Goal: Communication & Community: Answer question/provide support

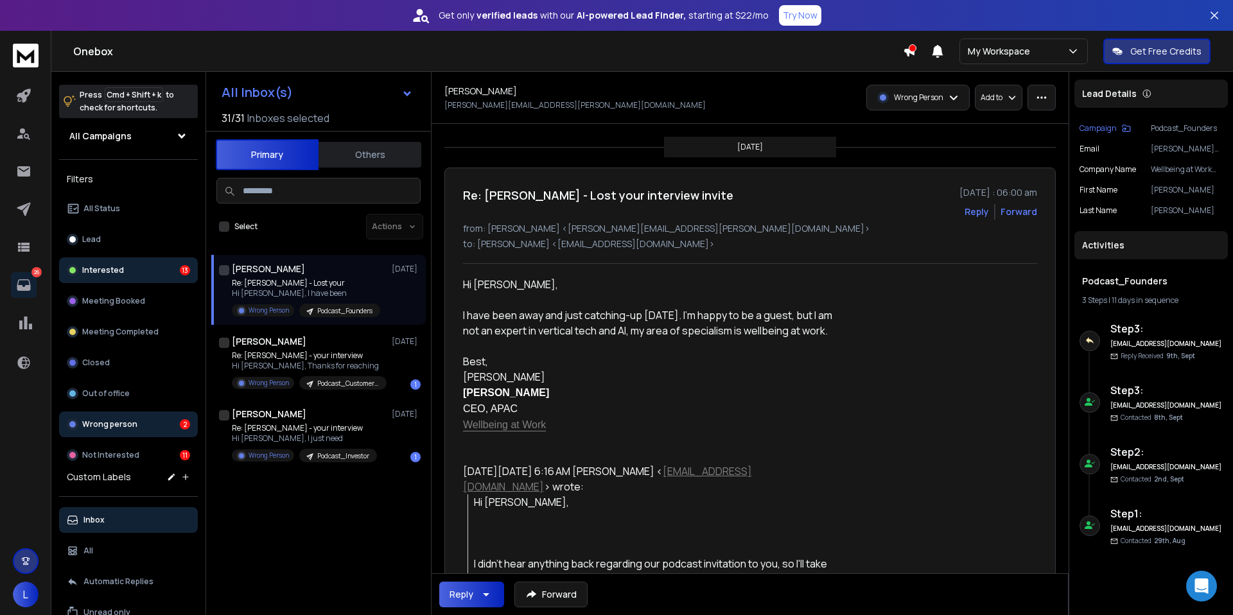
click at [89, 267] on p "Interested" at bounding box center [103, 270] width 42 height 10
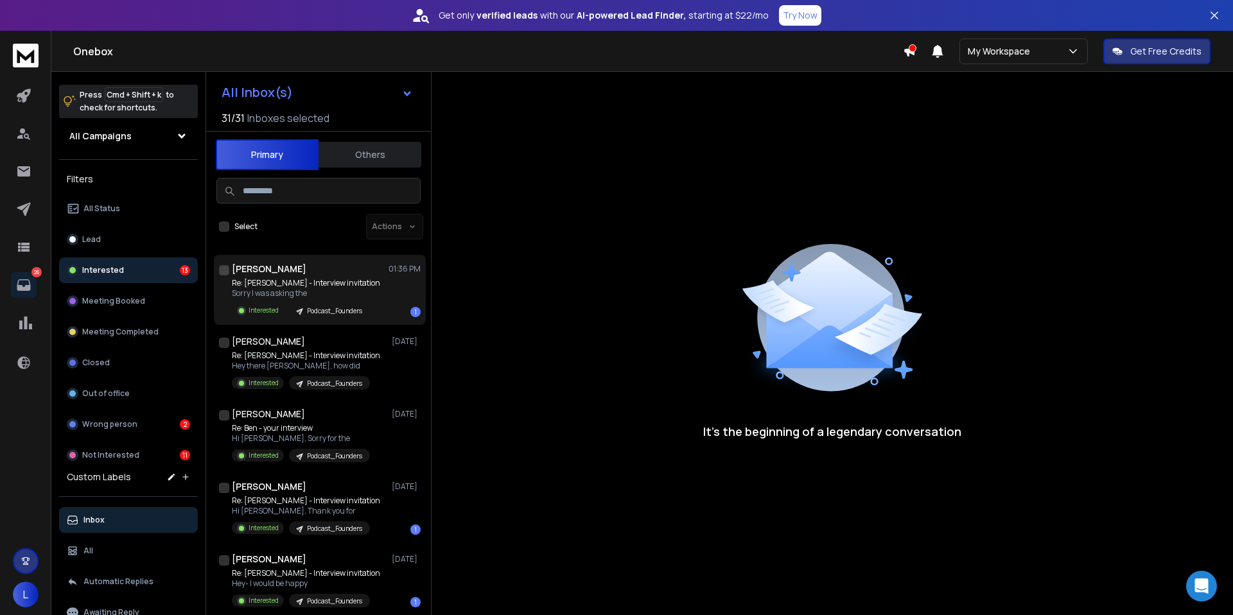
click at [246, 272] on h1 "[PERSON_NAME]" at bounding box center [269, 269] width 74 height 13
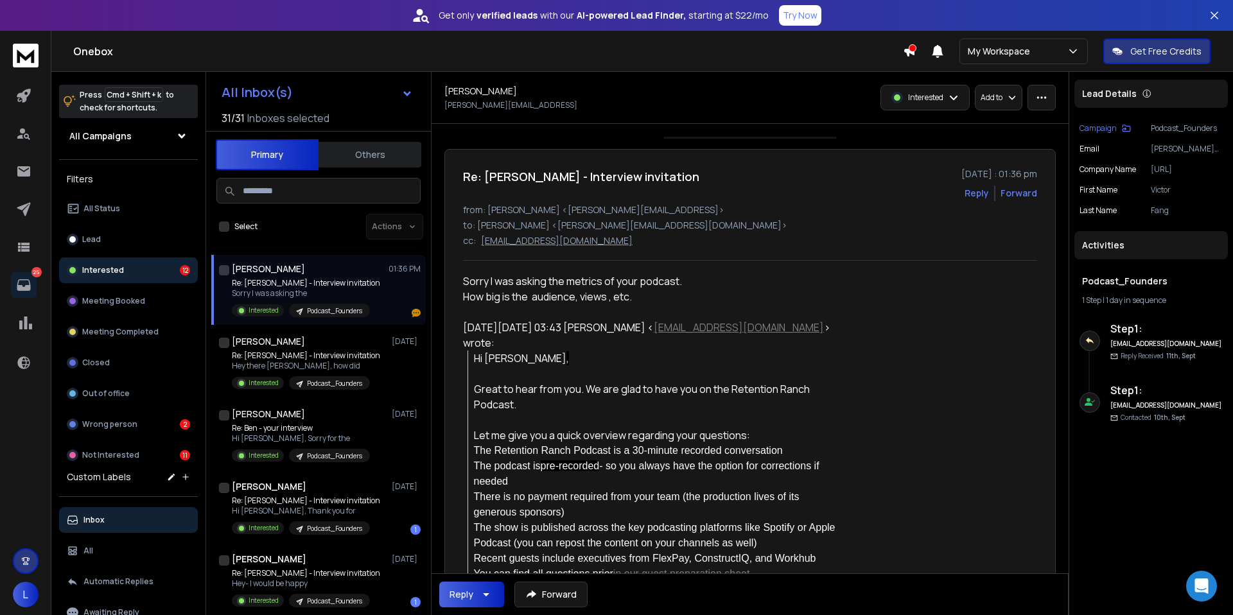
scroll to position [24, 0]
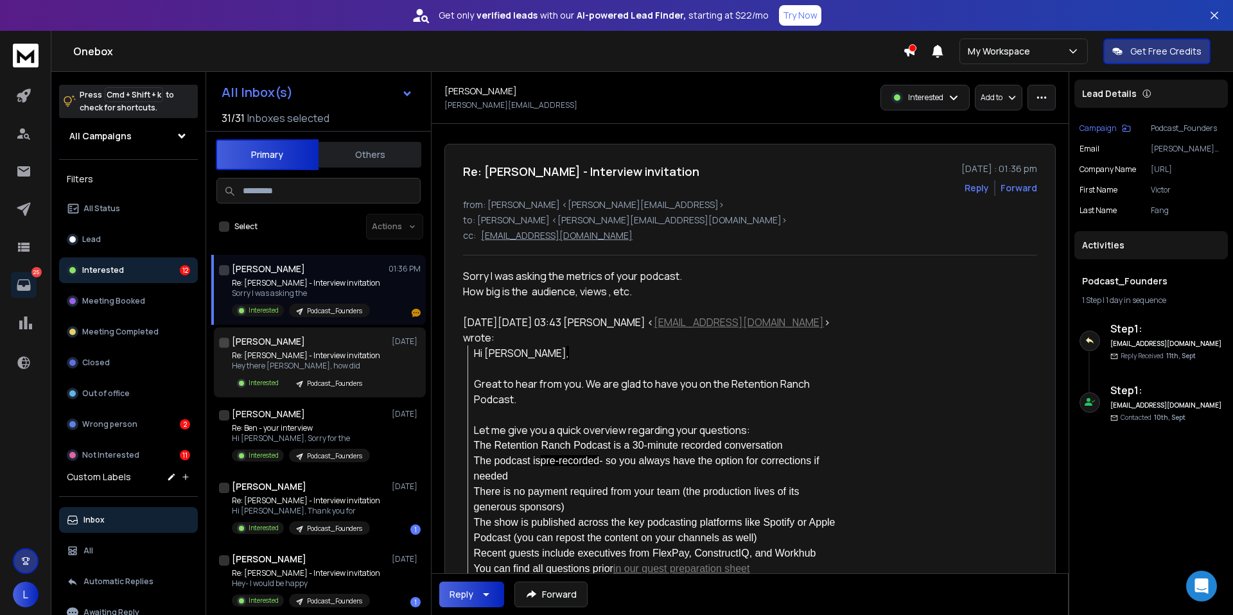
click at [259, 355] on p "Re: [PERSON_NAME] - Interview invitation" at bounding box center [306, 356] width 148 height 10
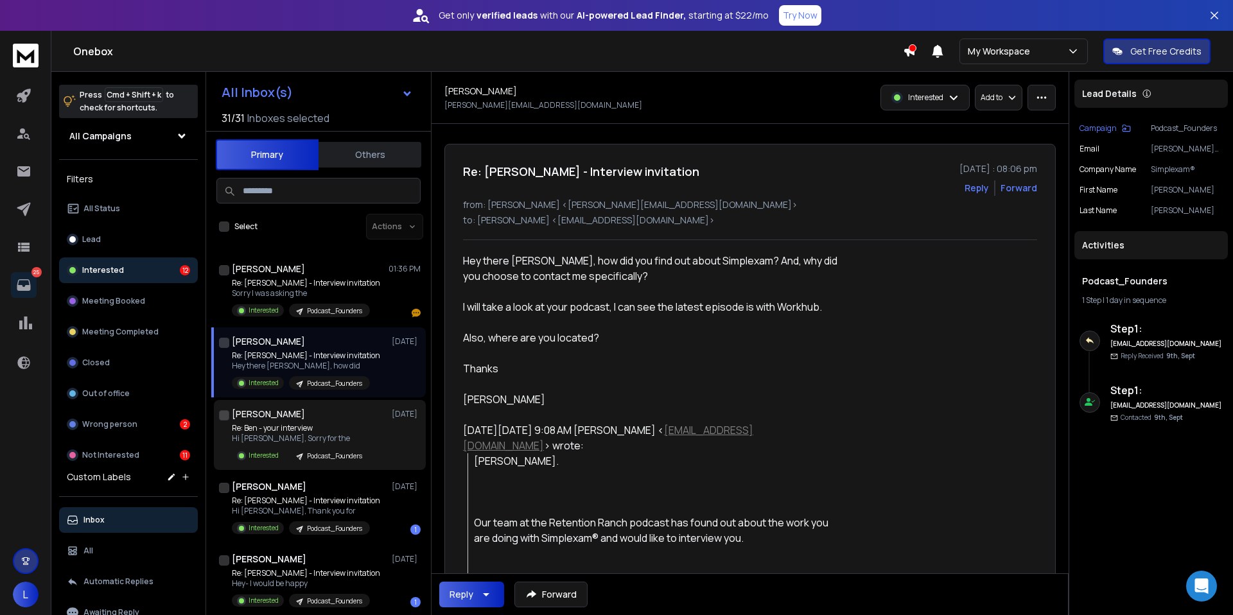
click at [276, 411] on h1 "[PERSON_NAME]" at bounding box center [268, 414] width 73 height 13
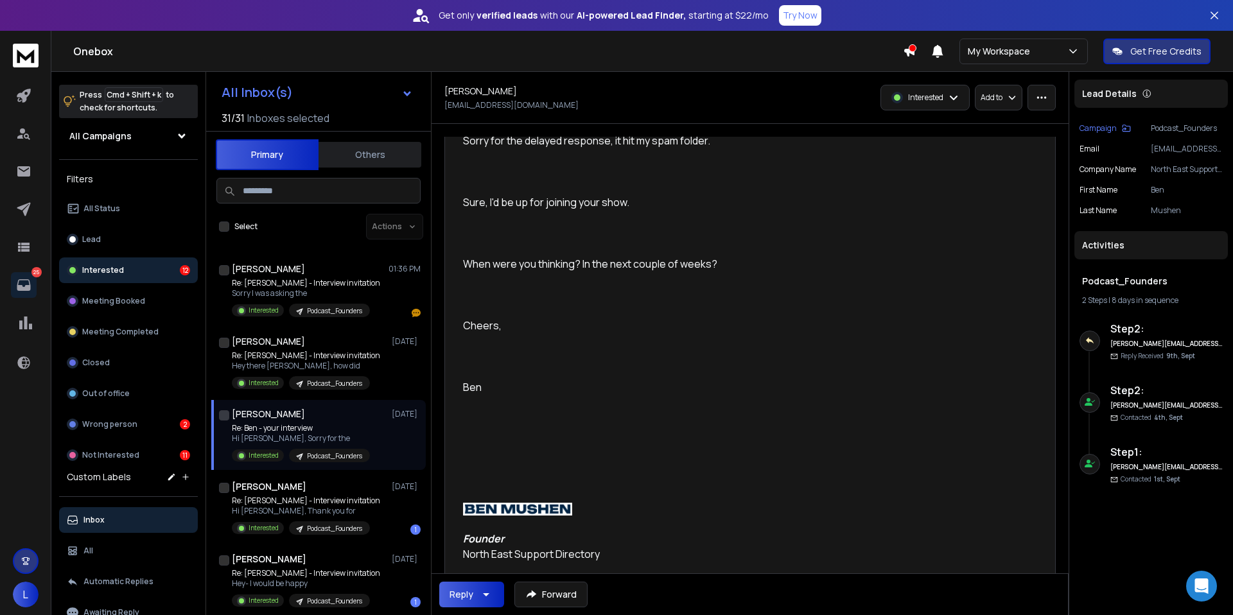
scroll to position [238, 0]
click at [480, 592] on icon "button" at bounding box center [485, 594] width 15 height 15
click at [466, 536] on p "Reply" at bounding box center [473, 536] width 24 height 13
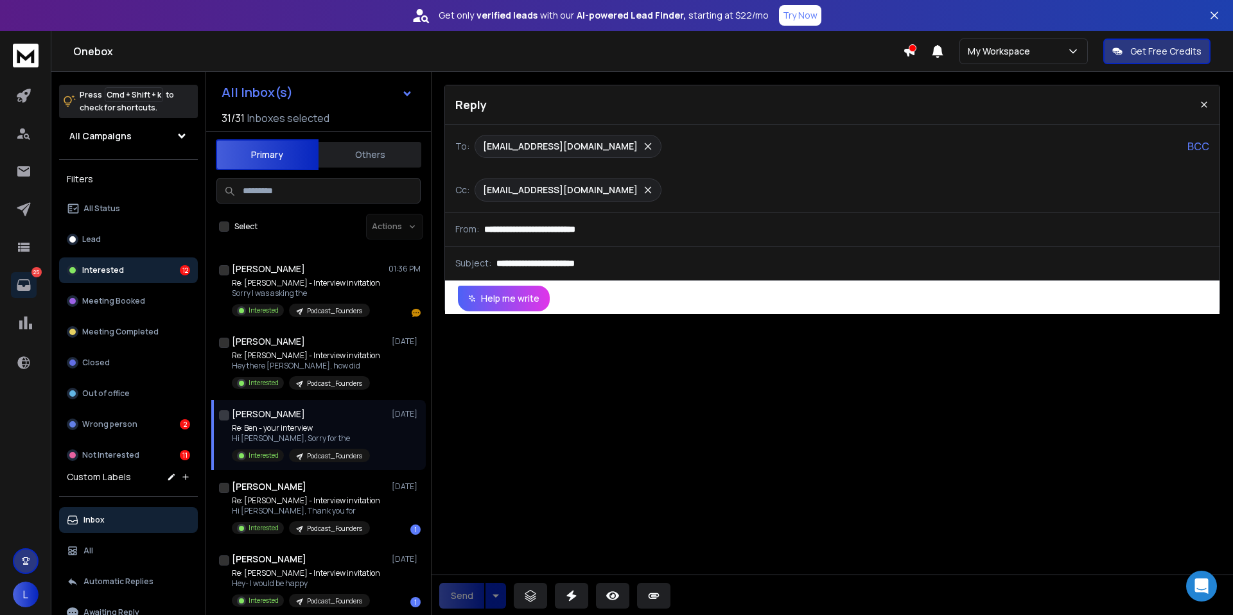
scroll to position [0, 0]
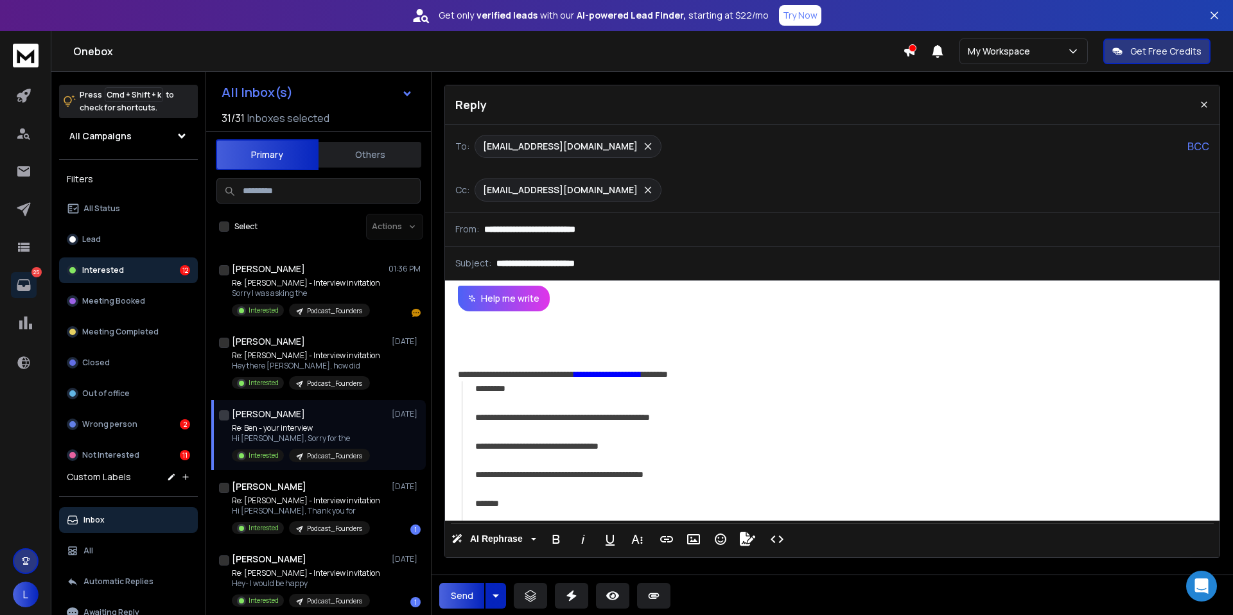
click at [554, 296] on div "Help me write" at bounding box center [832, 297] width 774 height 33
click at [478, 328] on div "**********" at bounding box center [832, 415] width 774 height 209
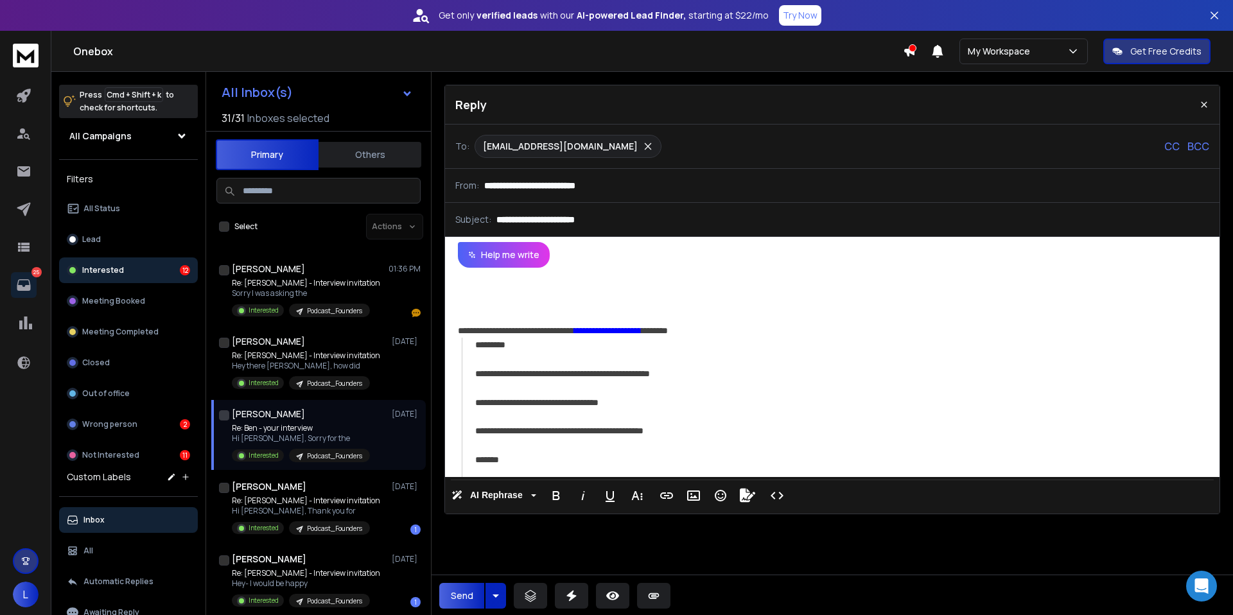
click at [480, 286] on div at bounding box center [832, 288] width 749 height 14
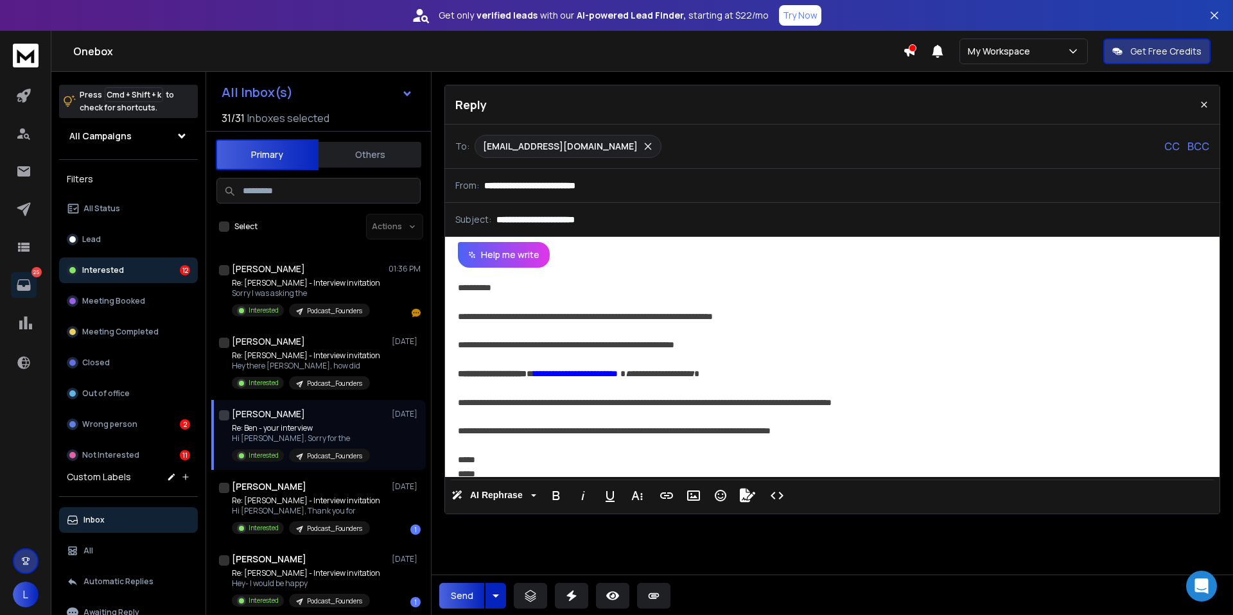
click at [491, 287] on span "*******" at bounding box center [479, 287] width 23 height 9
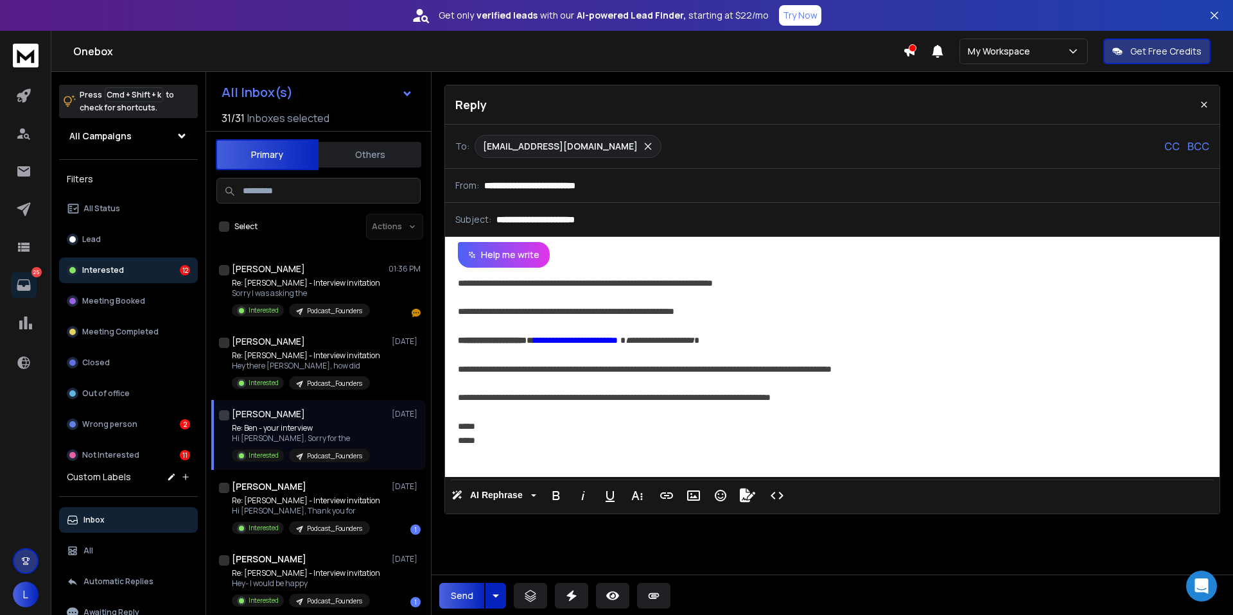
scroll to position [4, 0]
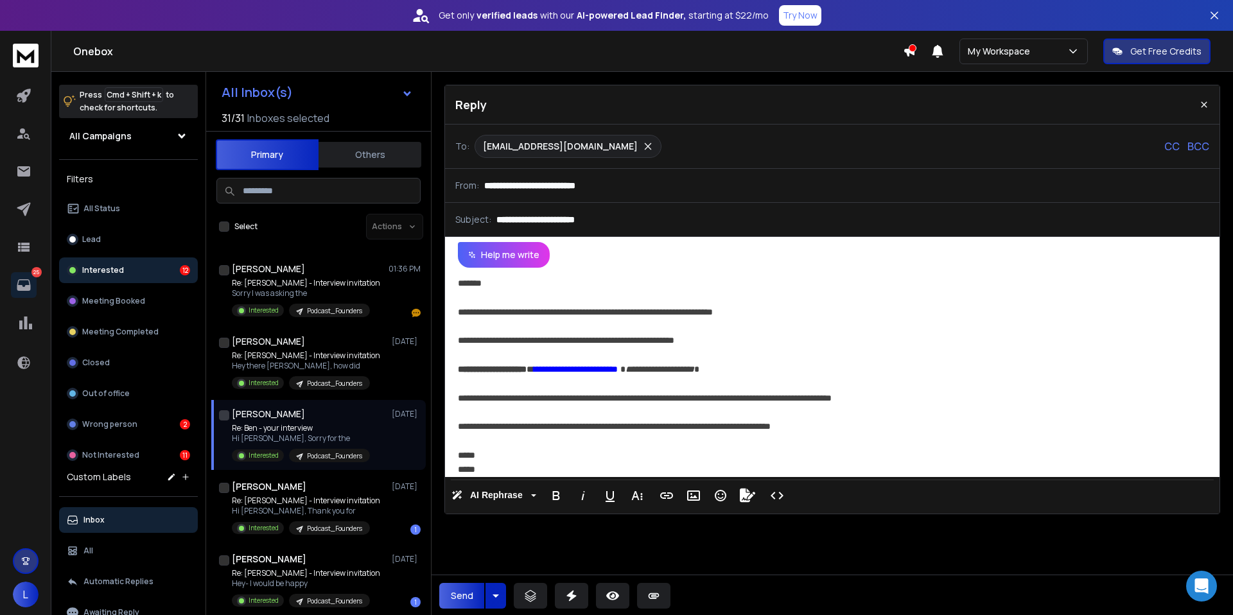
click at [1166, 139] on p "CC" at bounding box center [1171, 146] width 15 height 15
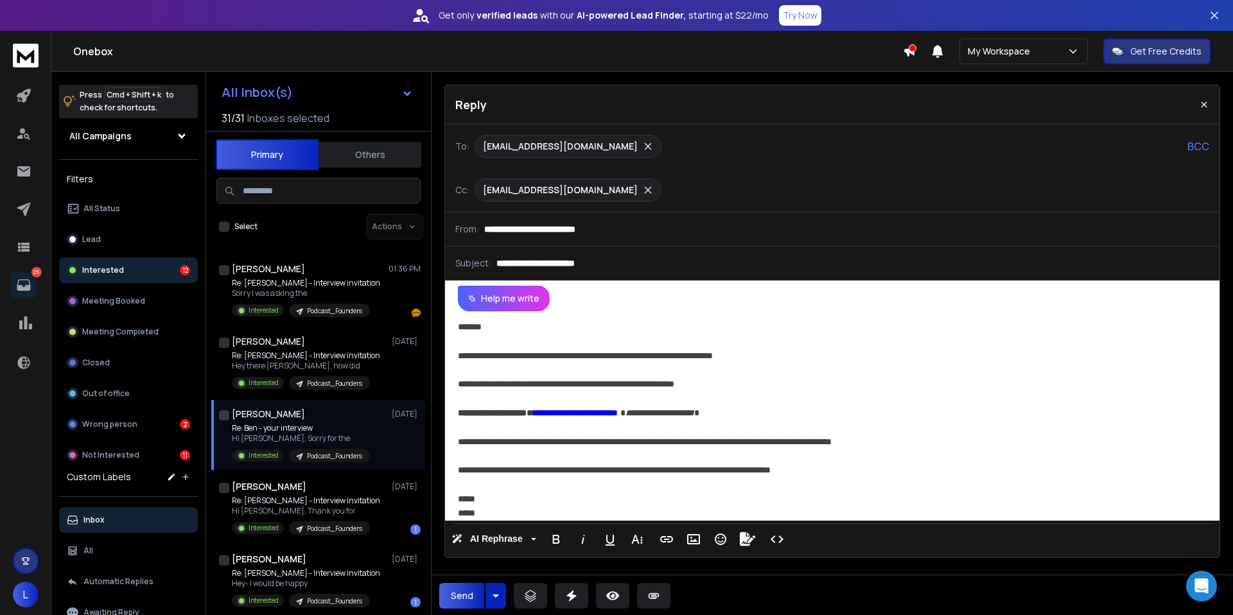
click at [467, 599] on button "Send" at bounding box center [461, 596] width 45 height 26
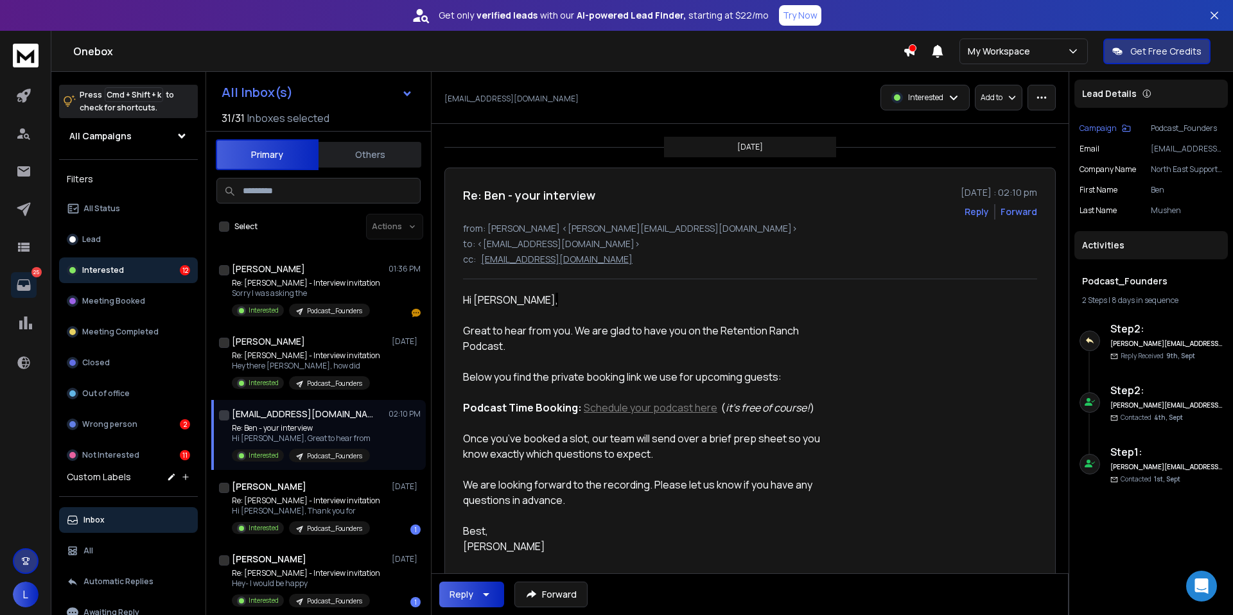
click at [227, 414] on button "button" at bounding box center [224, 415] width 10 height 10
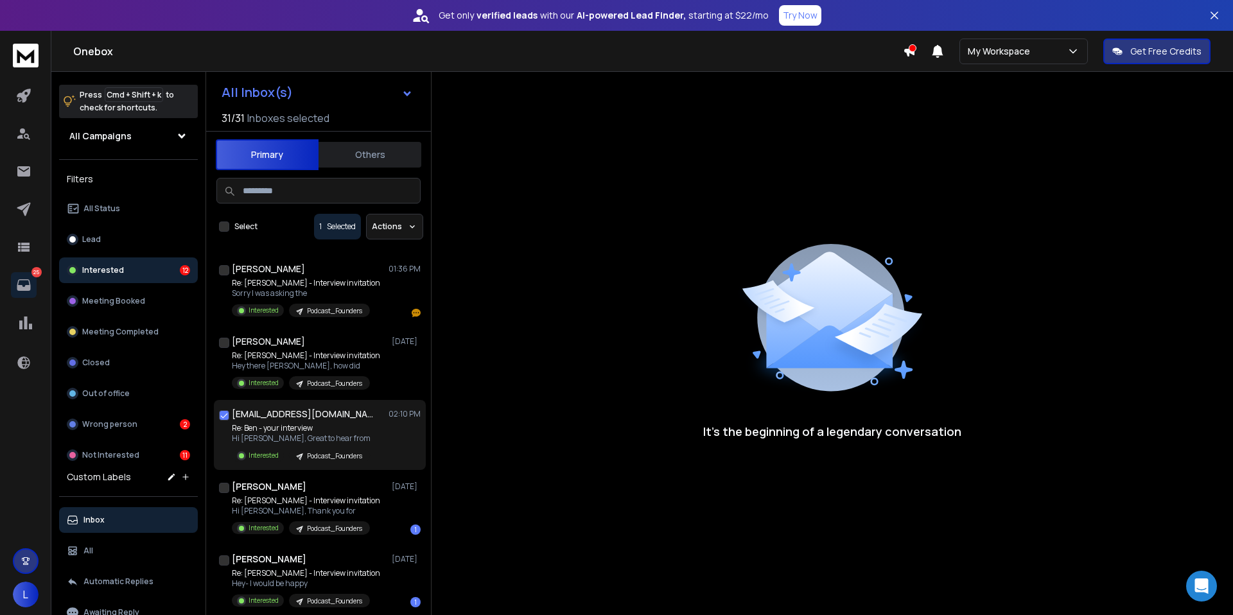
click at [299, 420] on div "[EMAIL_ADDRESS][DOMAIN_NAME] 02:10 PM Re: Ben - your interview Hi [PERSON_NAME]…" at bounding box center [326, 435] width 189 height 55
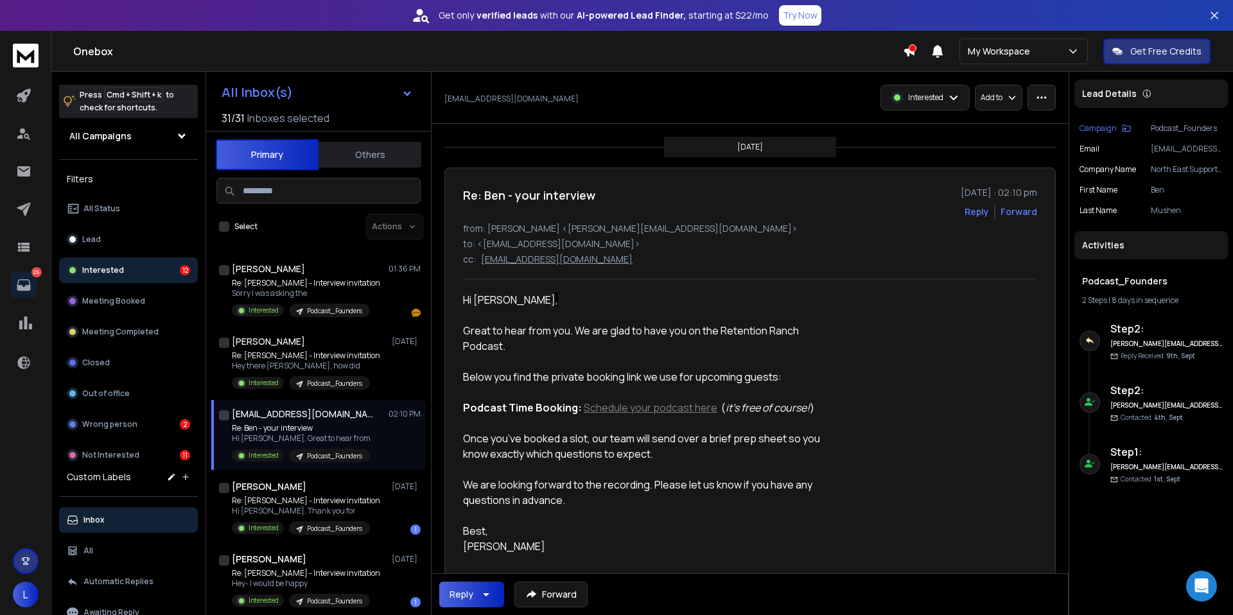
click at [299, 420] on div "[EMAIL_ADDRESS][DOMAIN_NAME] 02:10 PM Re: Ben - your interview Hi [PERSON_NAME]…" at bounding box center [326, 435] width 189 height 55
click at [286, 423] on p "Re: Ben - your interview" at bounding box center [301, 428] width 139 height 10
click at [224, 415] on button "button" at bounding box center [224, 415] width 10 height 10
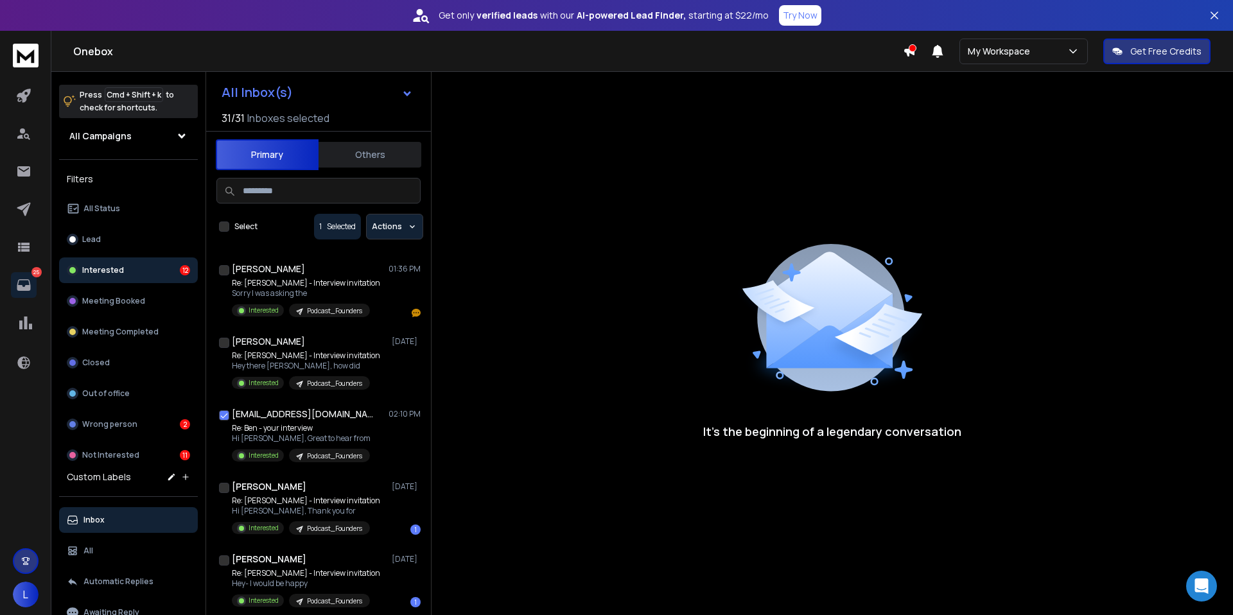
click at [398, 222] on p "Actions" at bounding box center [387, 226] width 30 height 10
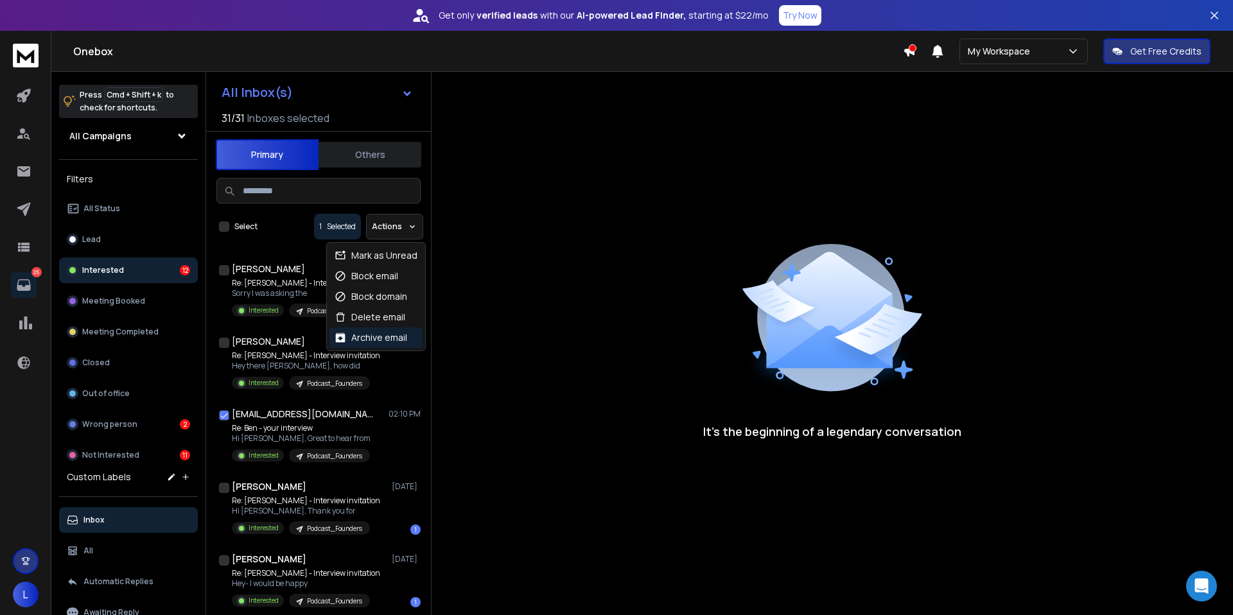
click at [379, 336] on div "Archive email" at bounding box center [370, 337] width 73 height 13
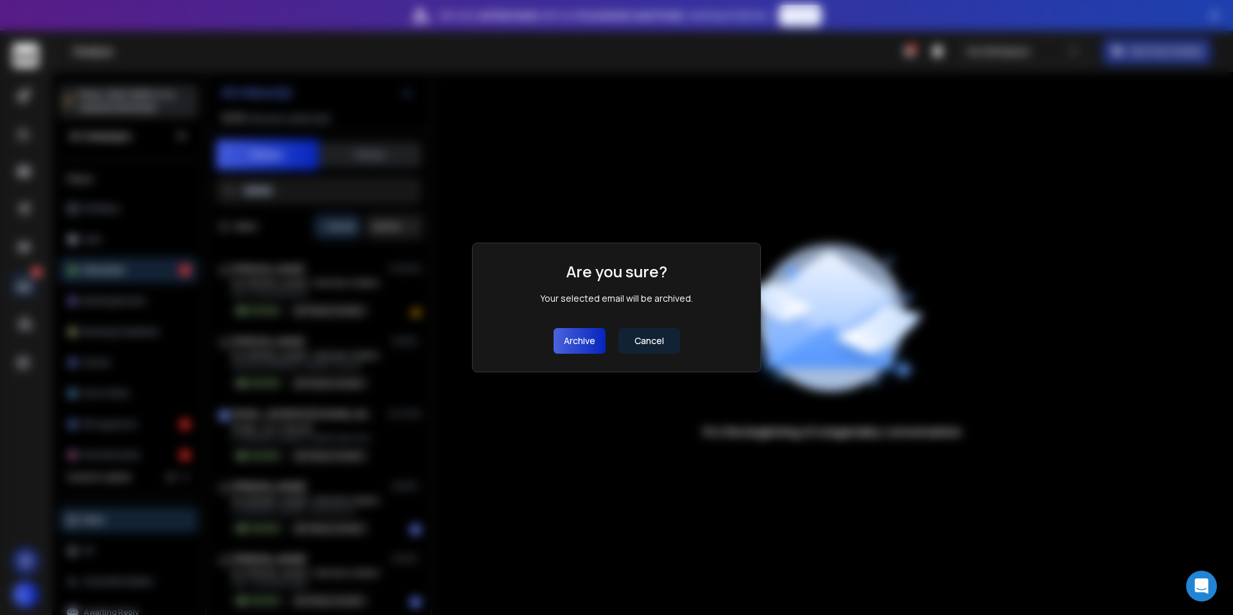
click at [581, 338] on p "archive" at bounding box center [579, 340] width 31 height 13
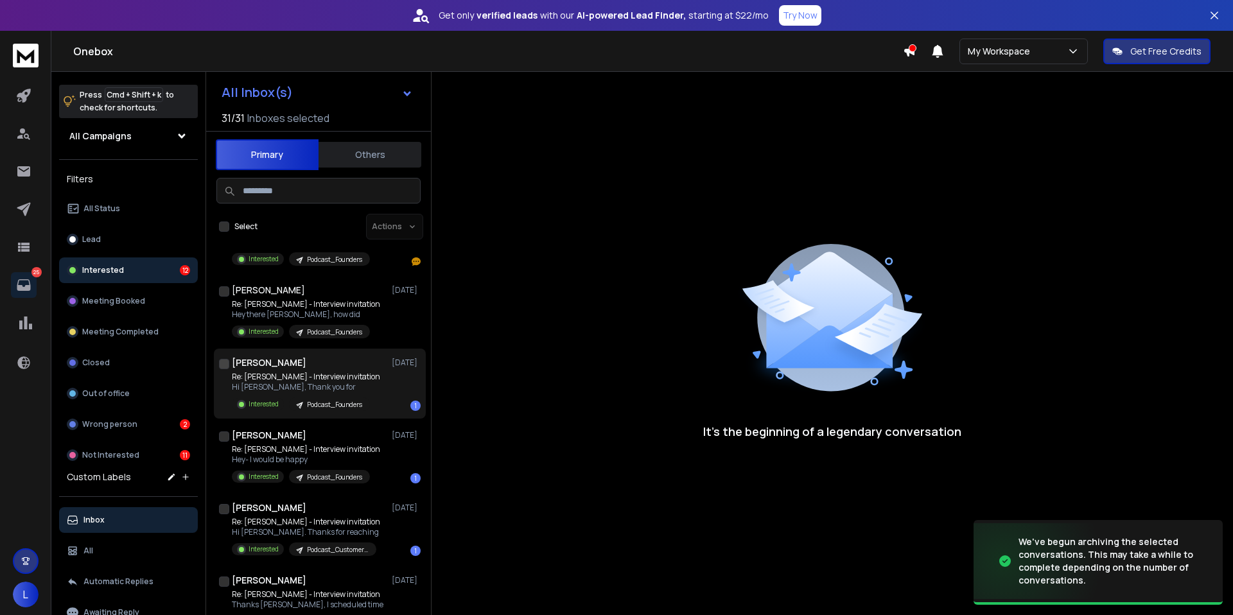
scroll to position [62, 0]
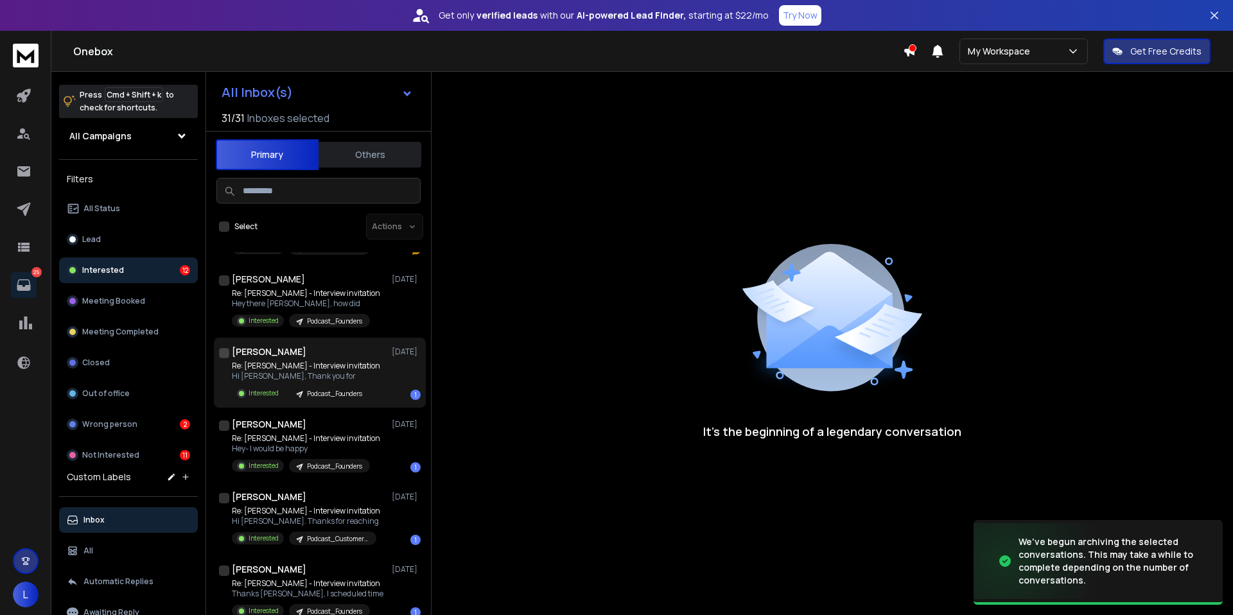
click at [292, 365] on p "Re: [PERSON_NAME] - Interview invitation" at bounding box center [306, 366] width 148 height 10
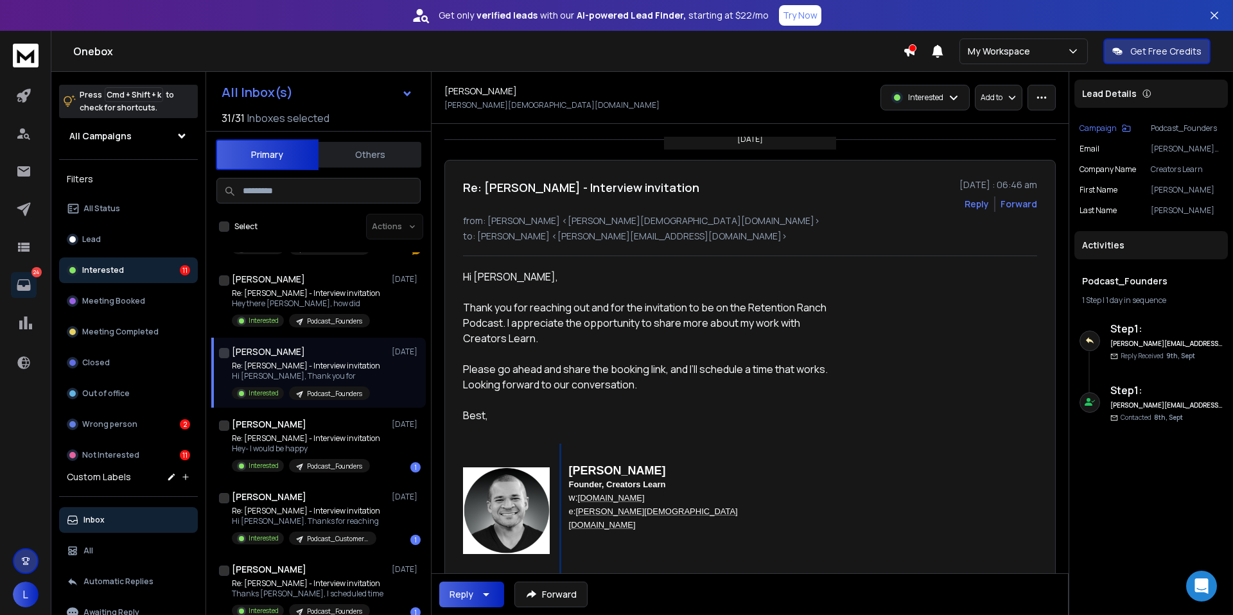
scroll to position [3, 0]
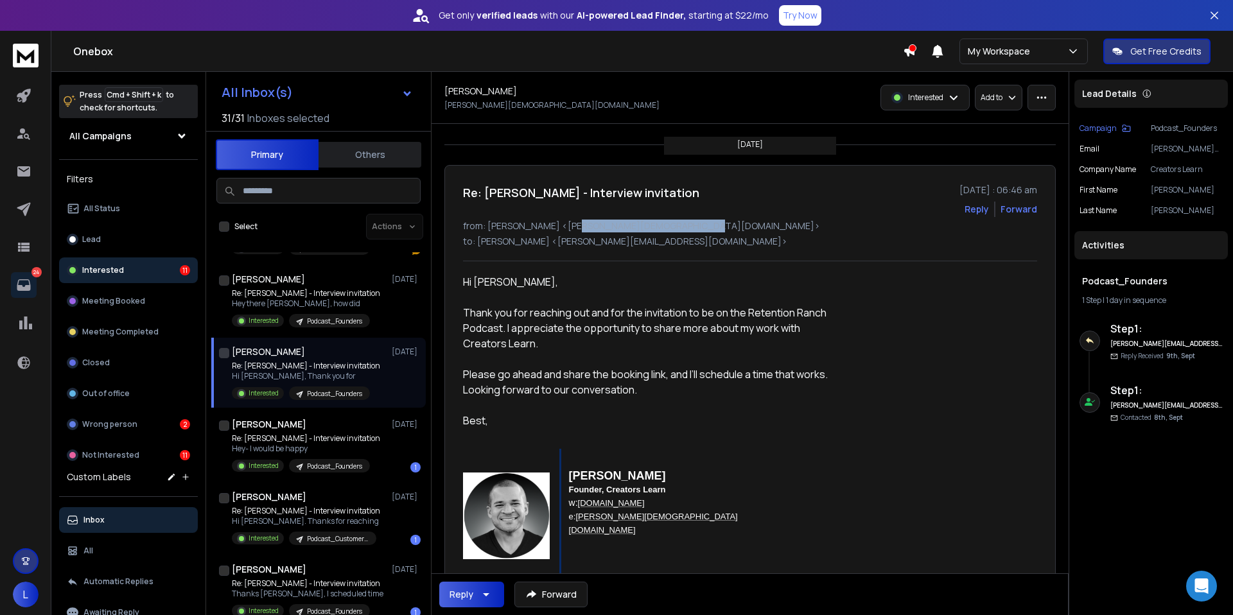
drag, startPoint x: 693, startPoint y: 229, endPoint x: 575, endPoint y: 229, distance: 118.1
click at [575, 229] on p "from: [PERSON_NAME] <[PERSON_NAME][DEMOGRAPHIC_DATA][DOMAIN_NAME]>" at bounding box center [750, 226] width 574 height 13
copy p "[PERSON_NAME][DEMOGRAPHIC_DATA][DOMAIN_NAME]"
click at [464, 592] on div "Reply" at bounding box center [461, 594] width 24 height 13
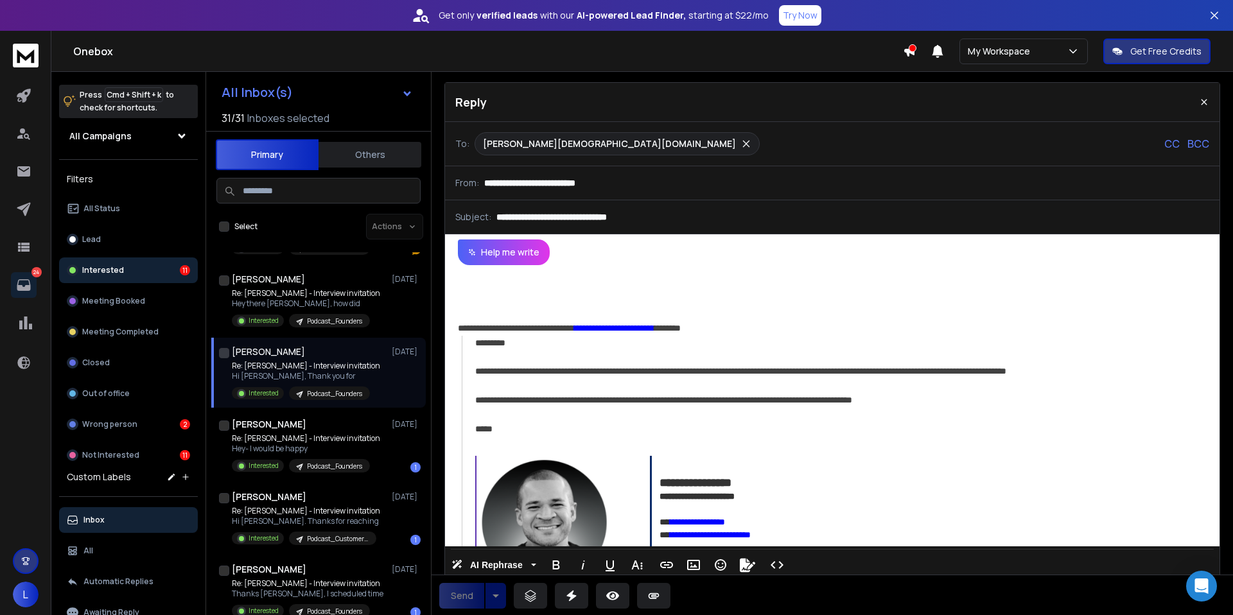
scroll to position [0, 0]
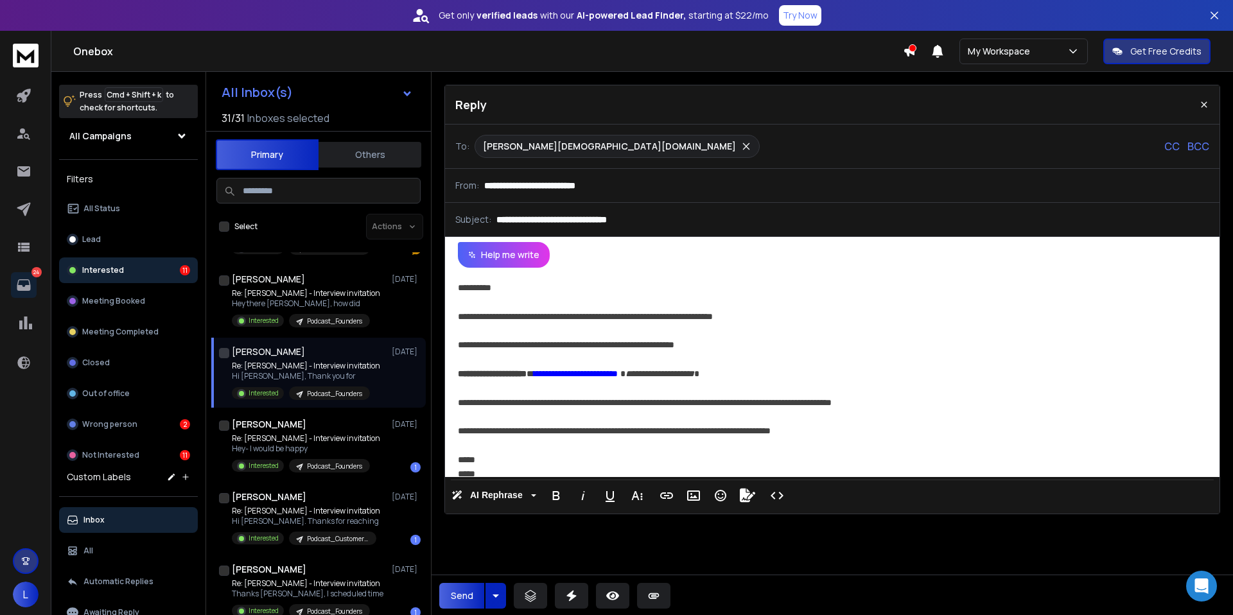
click at [491, 290] on span "*******" at bounding box center [479, 287] width 23 height 9
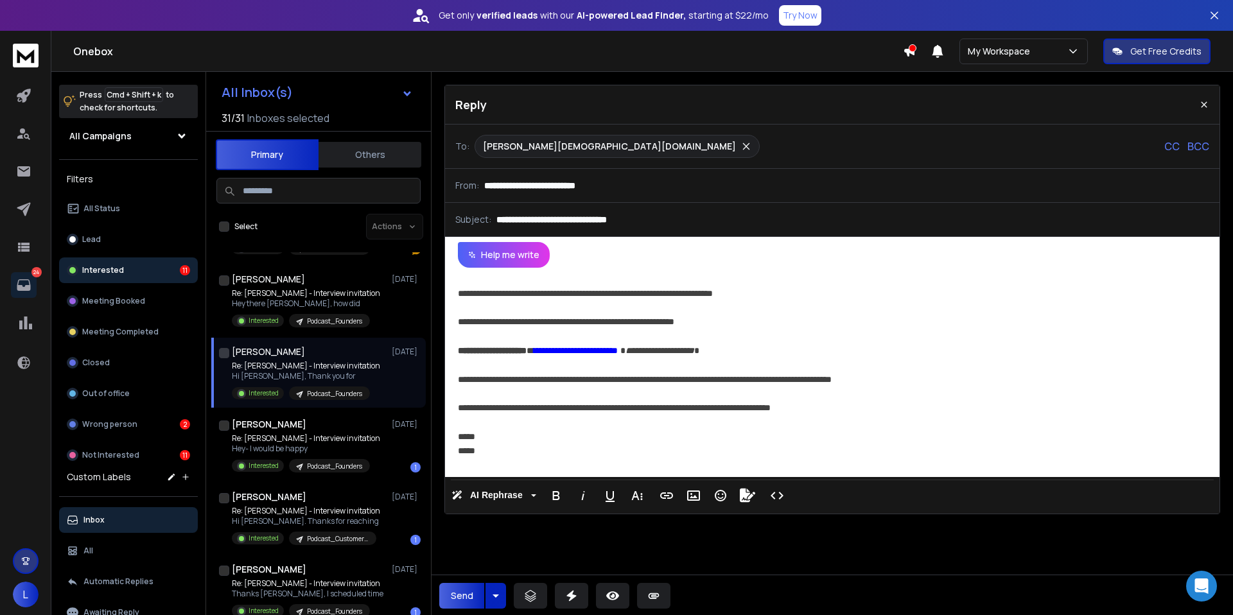
scroll to position [32, 0]
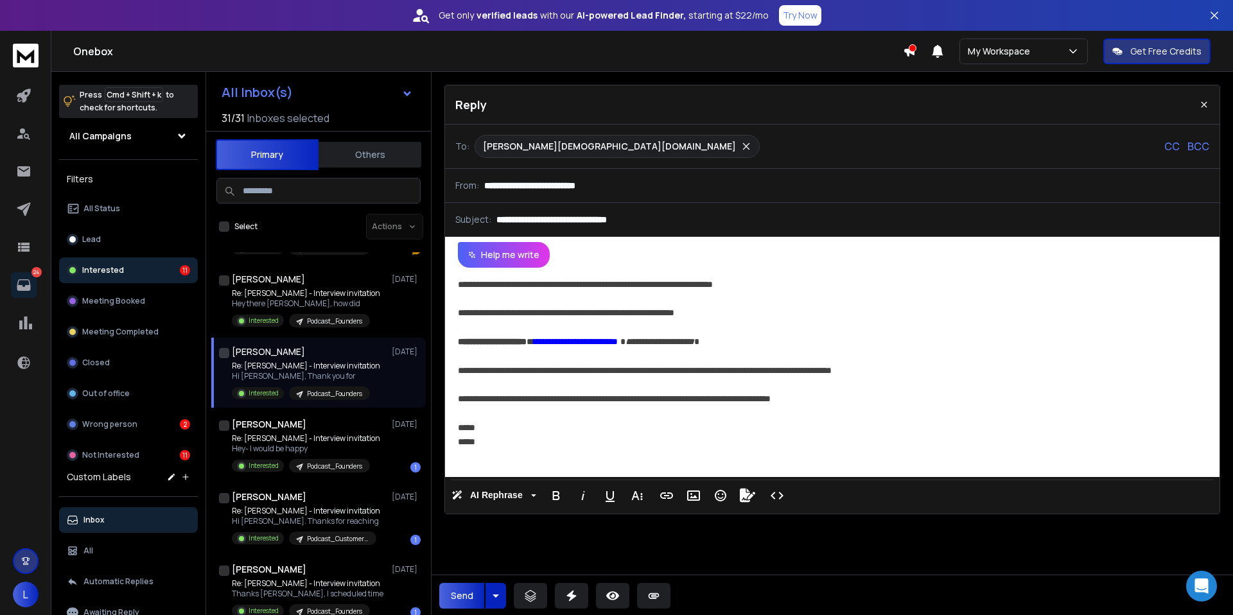
click at [465, 598] on button "Send" at bounding box center [461, 596] width 45 height 26
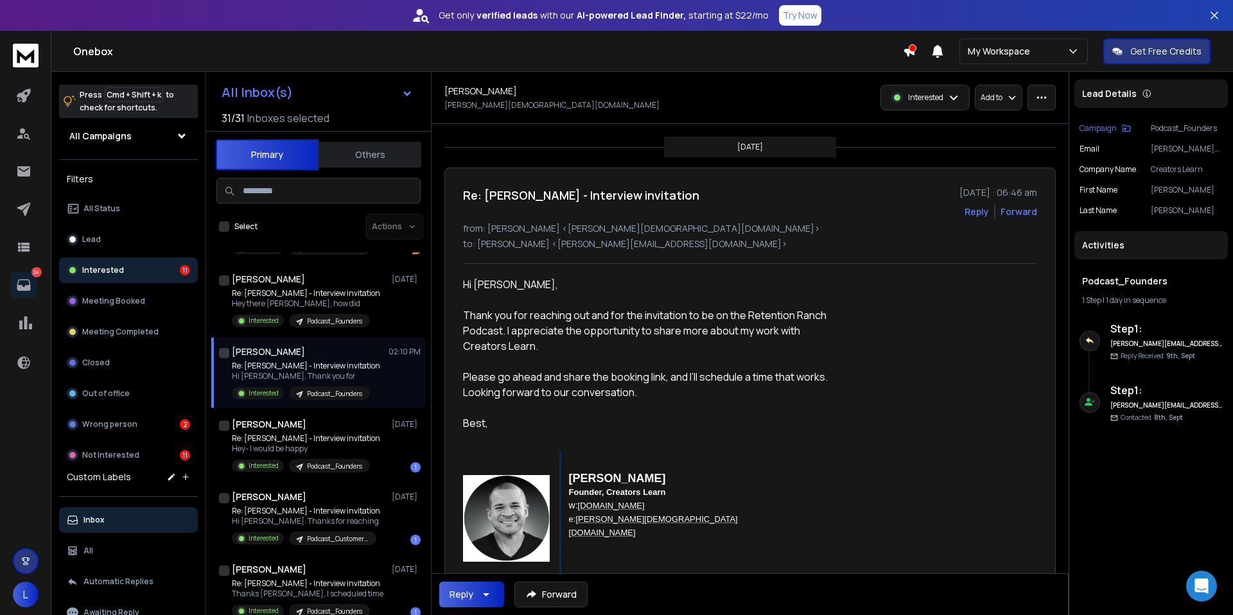
click at [226, 352] on button "button" at bounding box center [224, 353] width 10 height 10
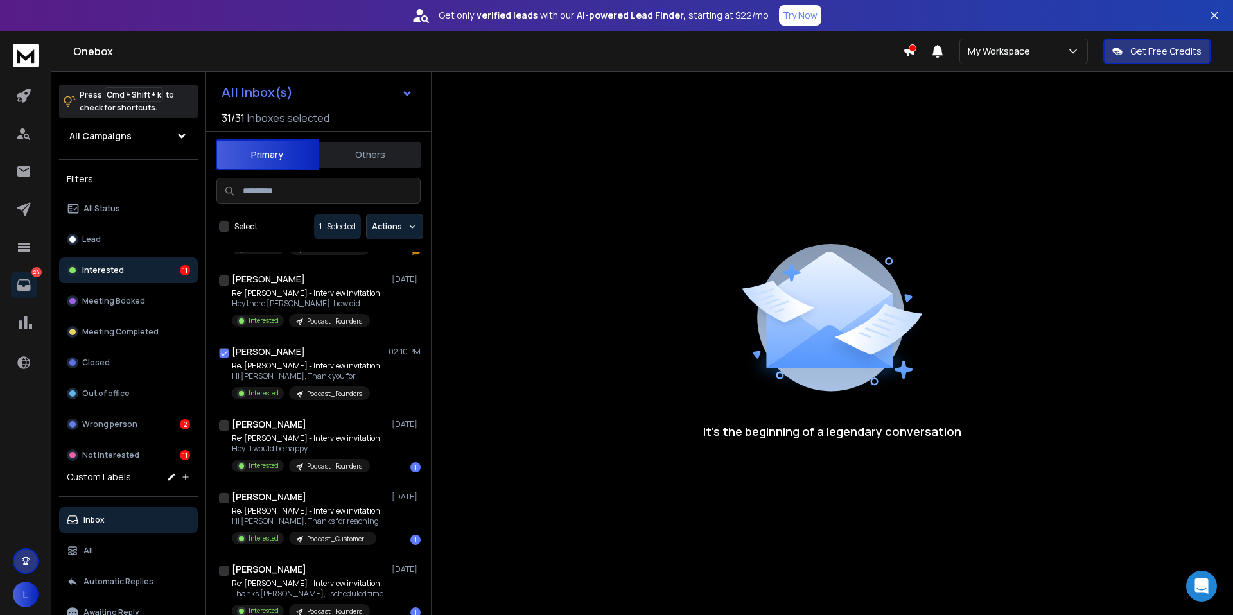
click at [408, 230] on icon "button" at bounding box center [412, 226] width 10 height 10
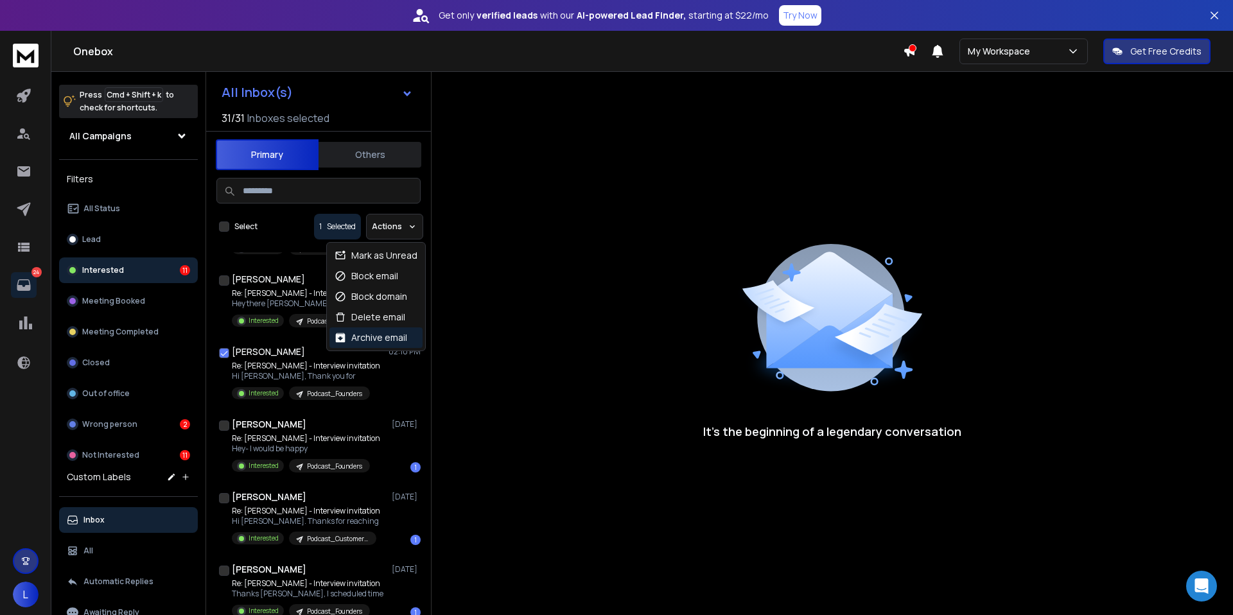
click at [372, 340] on div "Archive email" at bounding box center [370, 337] width 73 height 13
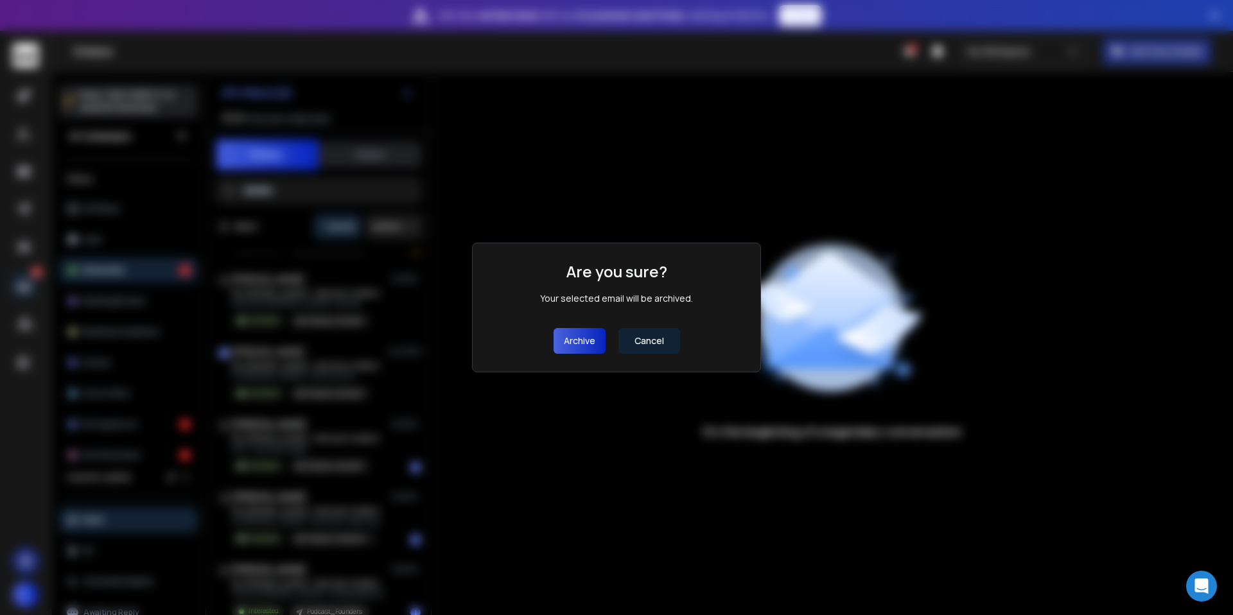
click at [582, 342] on p "archive" at bounding box center [579, 340] width 31 height 13
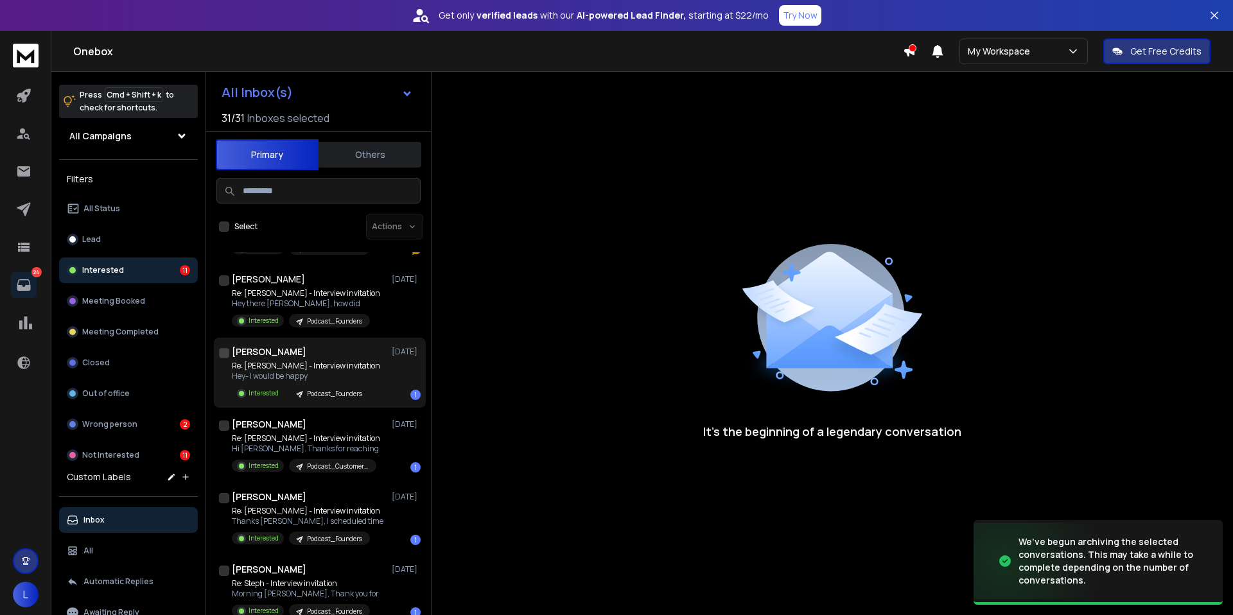
click at [272, 366] on p "Re: [PERSON_NAME] - Interview invitation" at bounding box center [306, 366] width 148 height 10
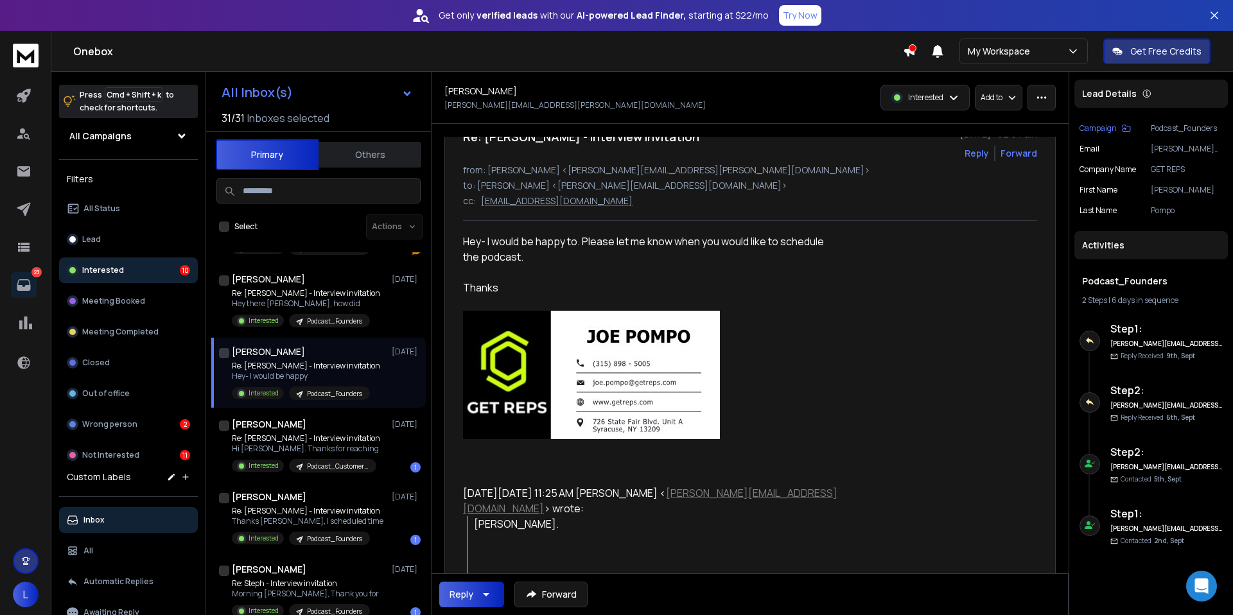
scroll to position [62, 0]
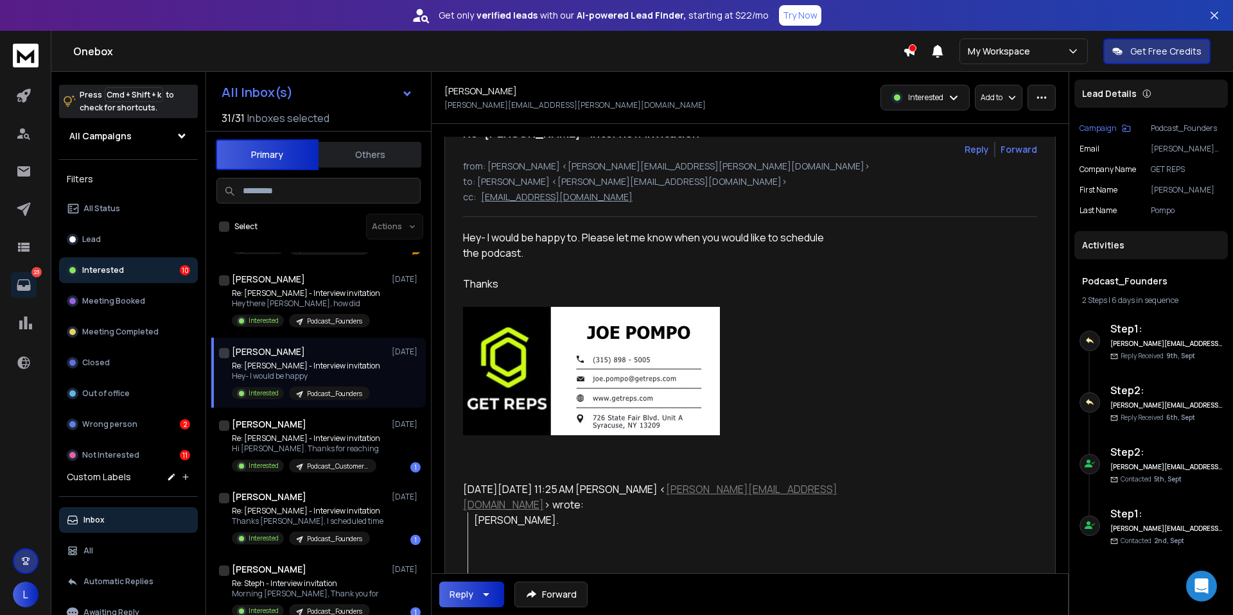
click at [464, 594] on div "Reply" at bounding box center [461, 594] width 24 height 13
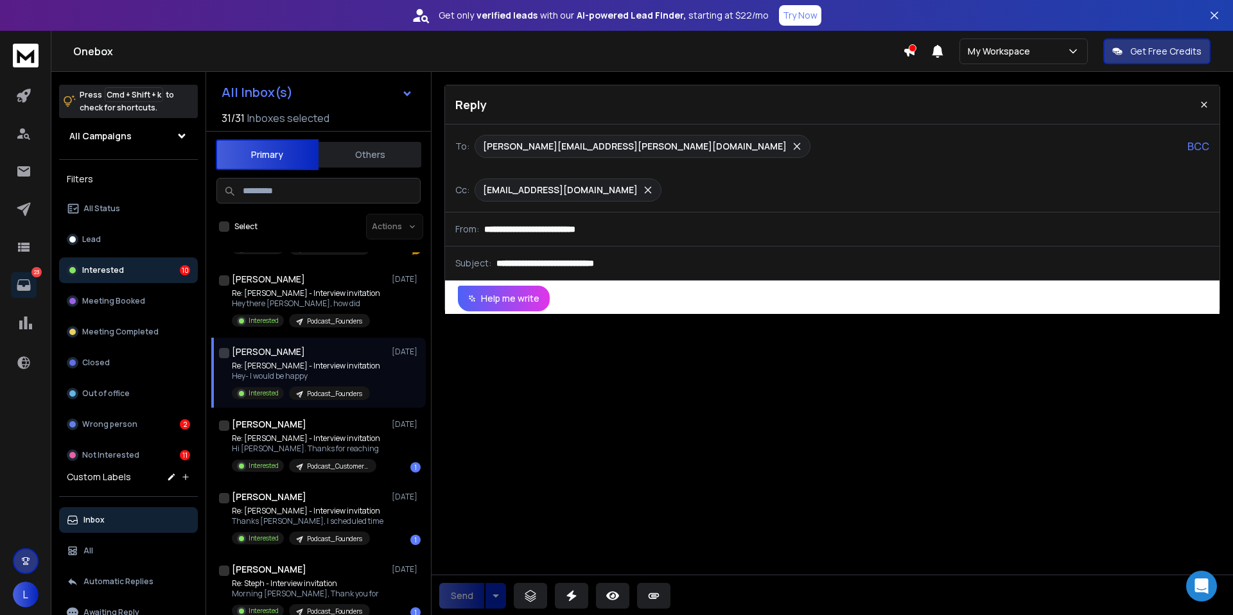
scroll to position [0, 0]
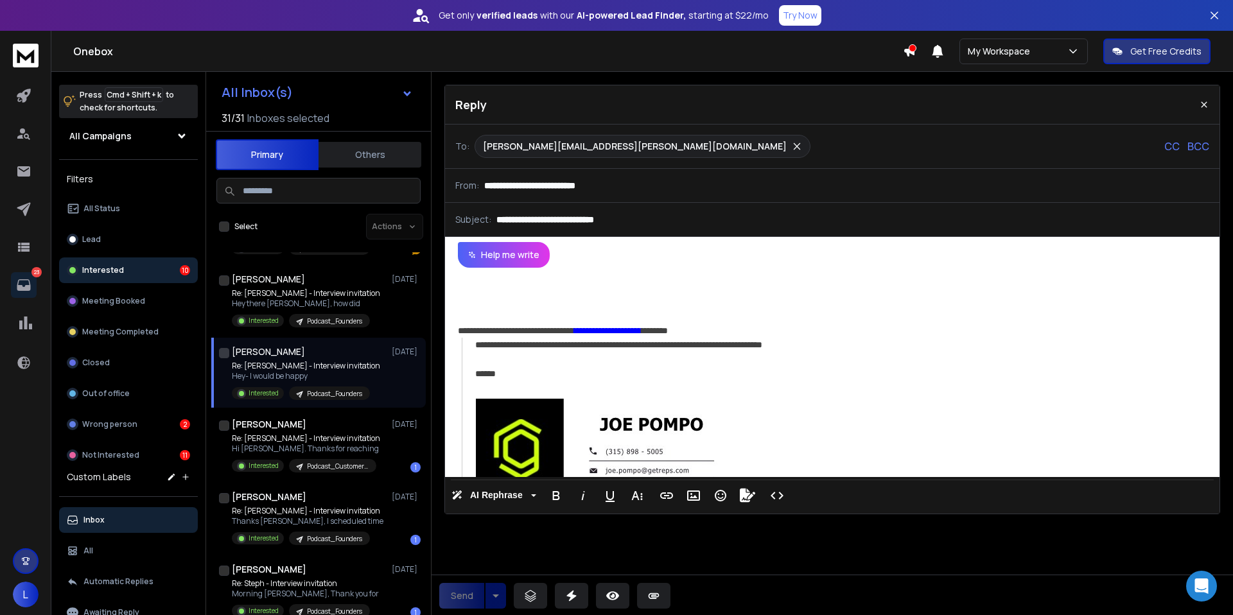
click at [476, 333] on div "**********" at bounding box center [832, 372] width 774 height 209
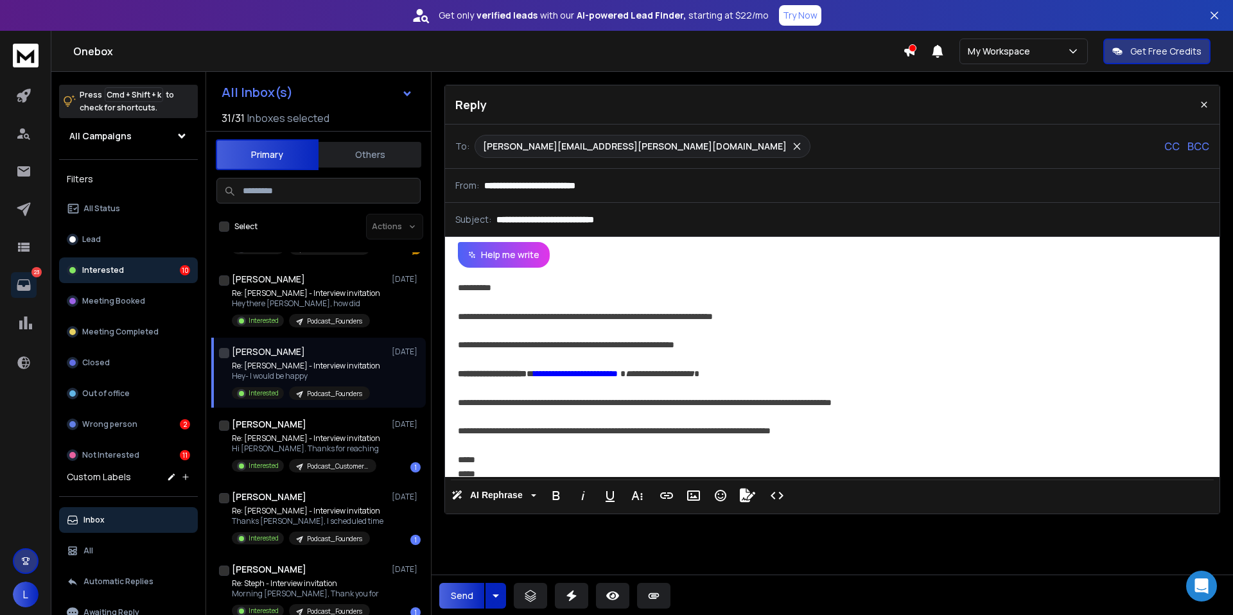
click at [1168, 149] on p "CC" at bounding box center [1171, 146] width 15 height 15
click at [499, 333] on div "**********" at bounding box center [832, 372] width 774 height 209
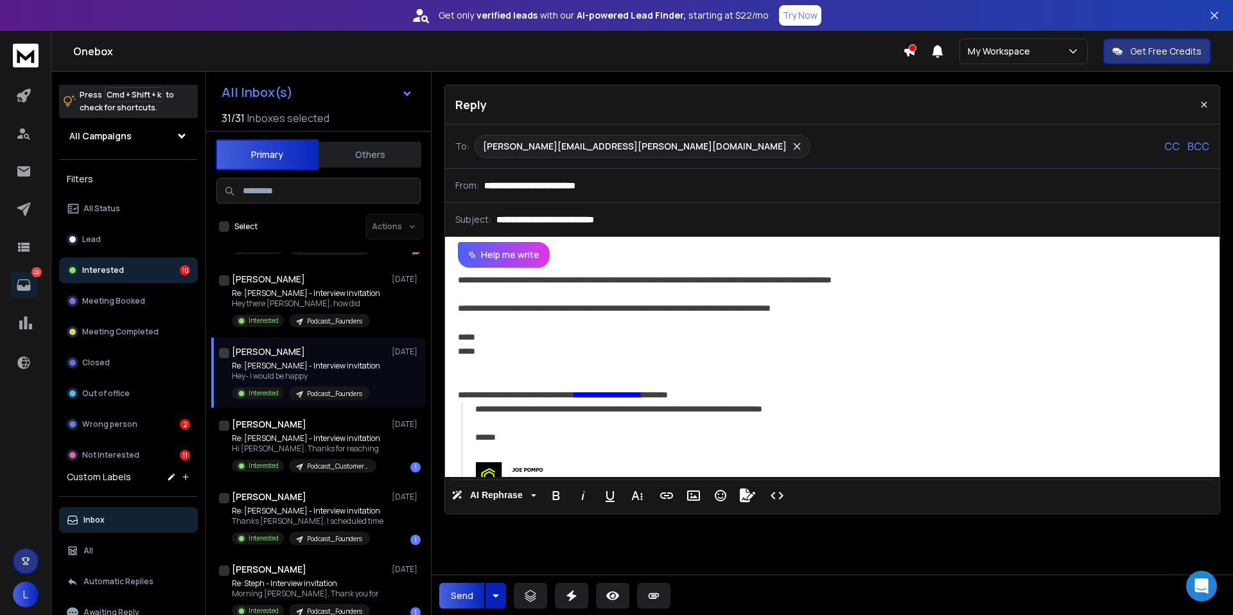
click at [464, 598] on button "Send" at bounding box center [461, 596] width 45 height 26
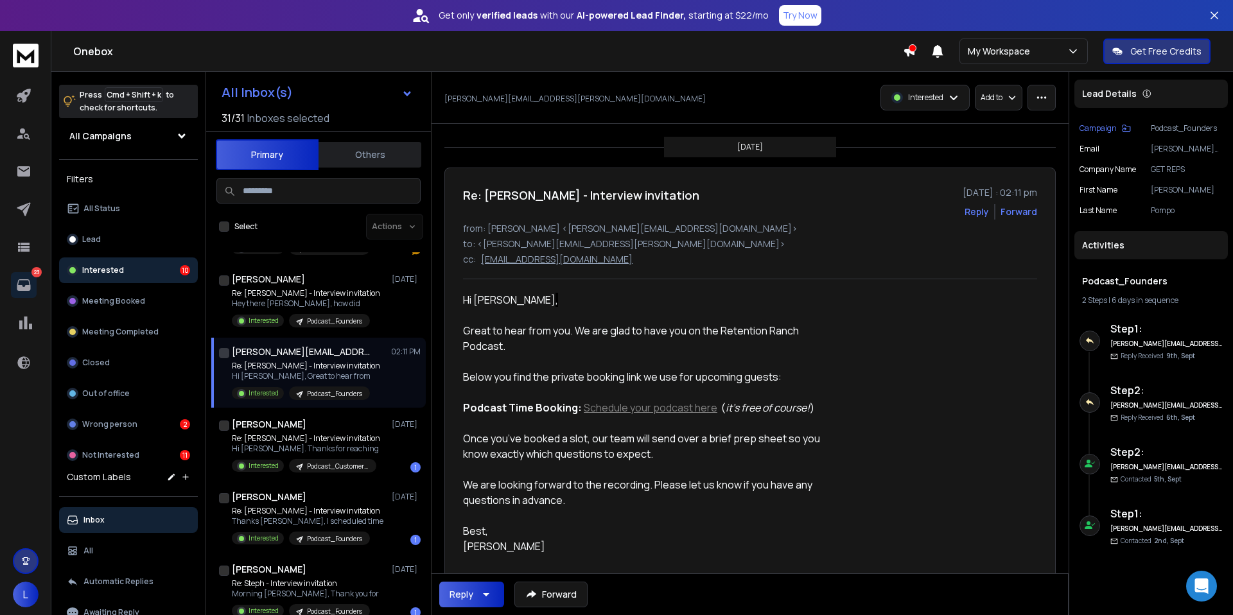
click at [223, 354] on button "button" at bounding box center [224, 353] width 10 height 10
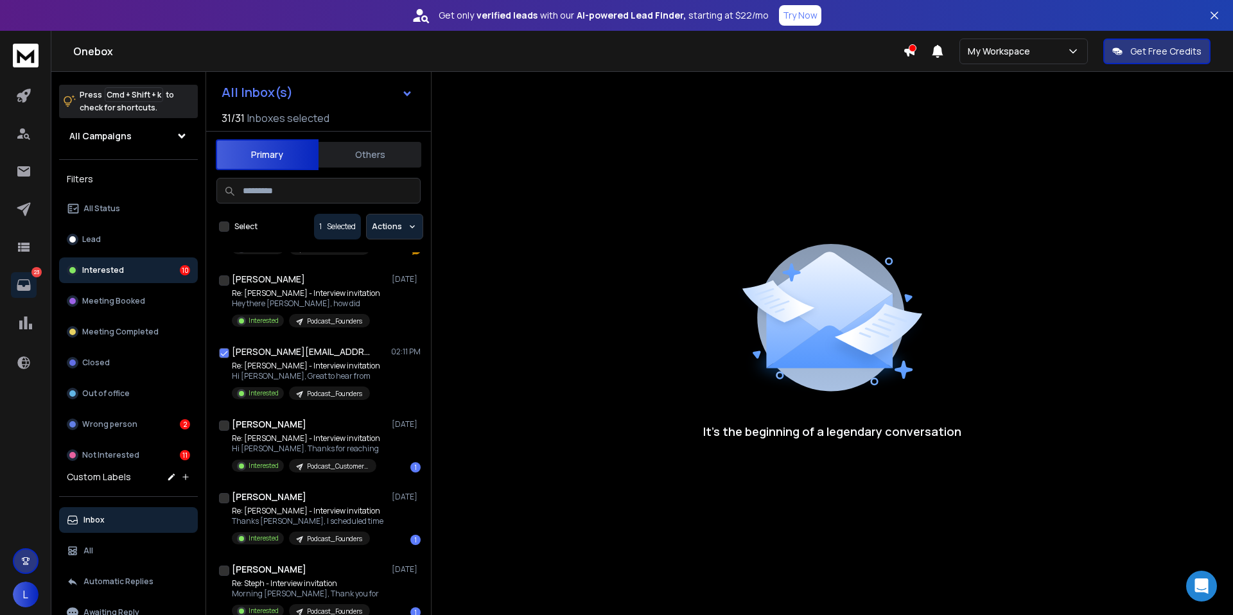
click at [397, 224] on p "Actions" at bounding box center [387, 226] width 30 height 10
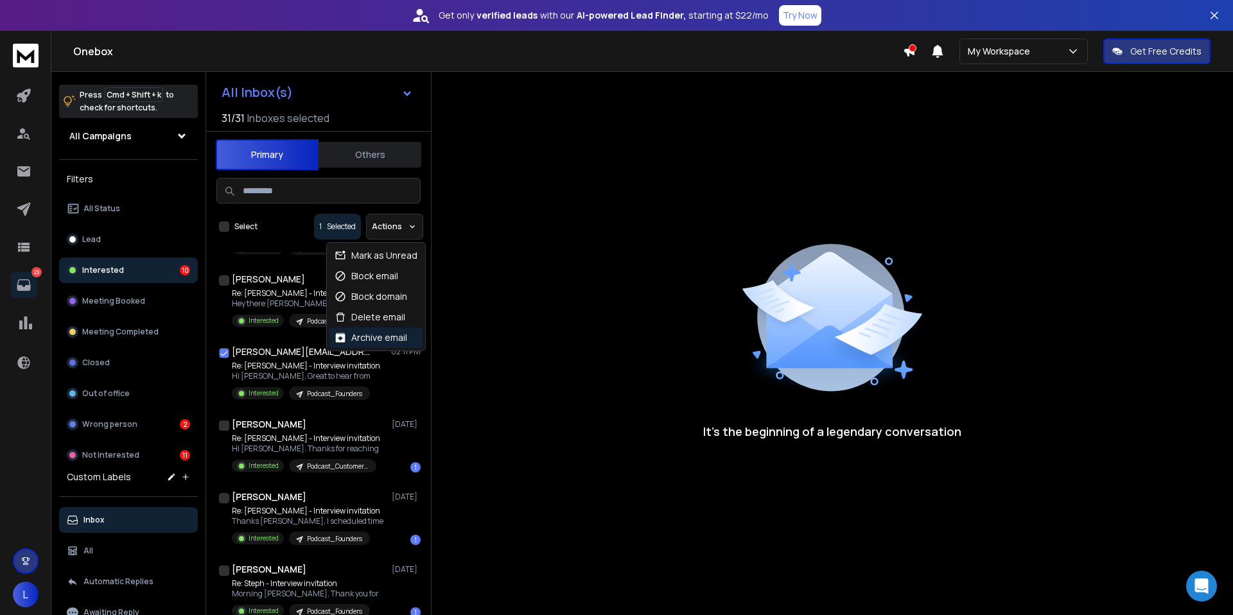
click at [372, 340] on div "Archive email" at bounding box center [370, 337] width 73 height 13
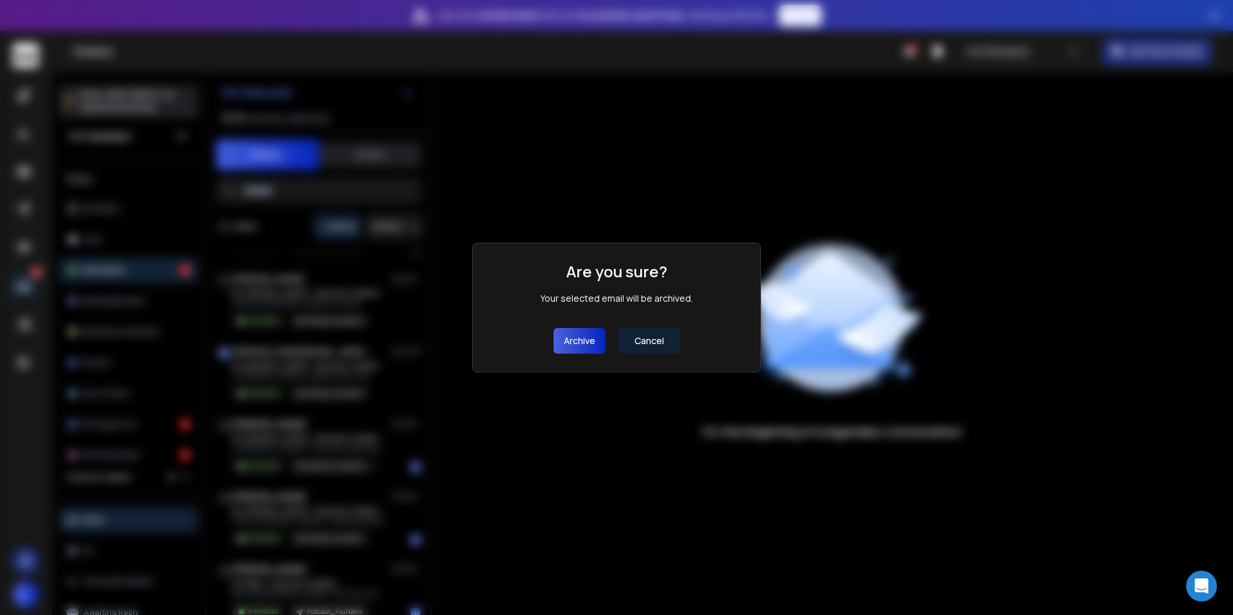
click at [575, 341] on p "archive" at bounding box center [579, 340] width 31 height 13
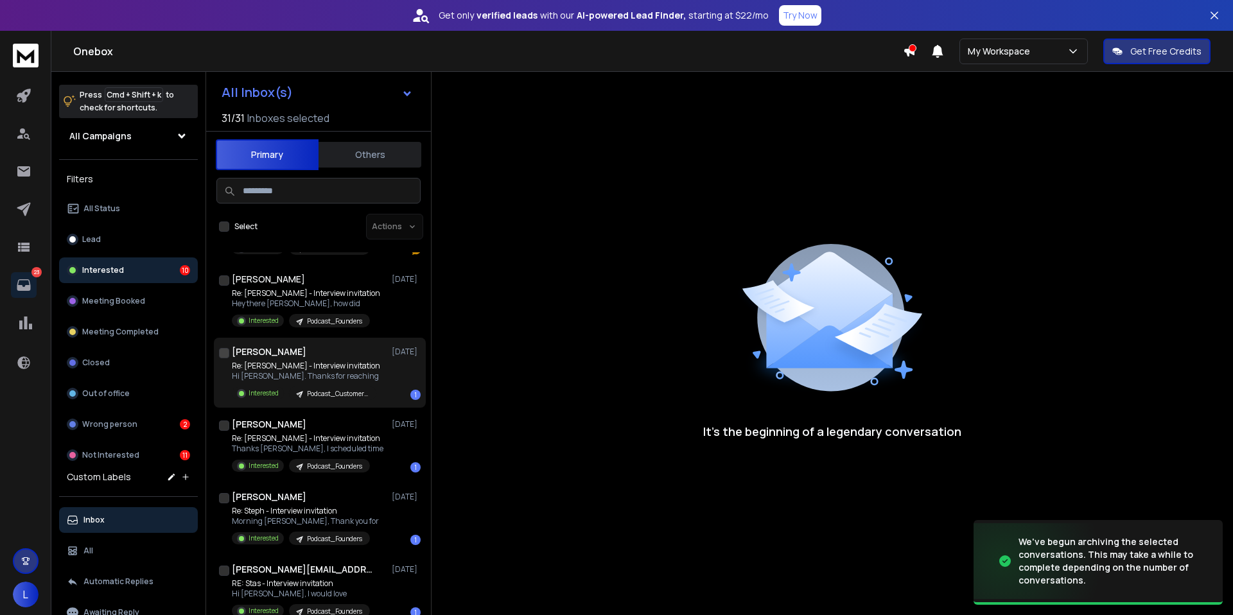
click at [308, 370] on p "Re: [PERSON_NAME] - Interview invitation" at bounding box center [306, 366] width 148 height 10
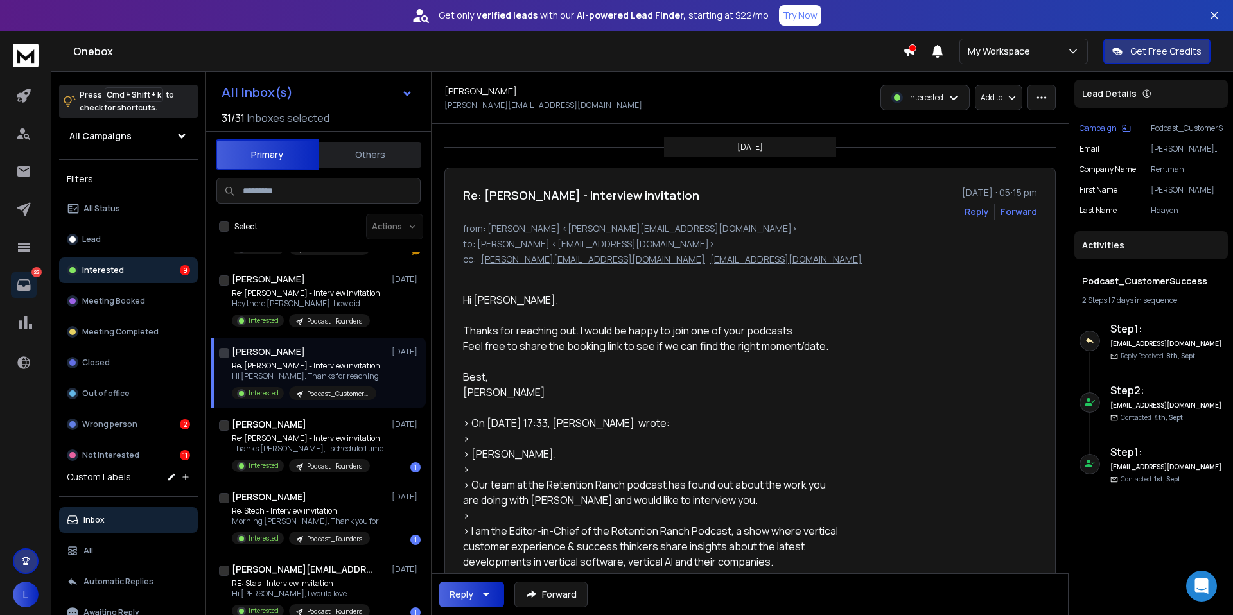
click at [464, 596] on div "Reply" at bounding box center [461, 594] width 24 height 13
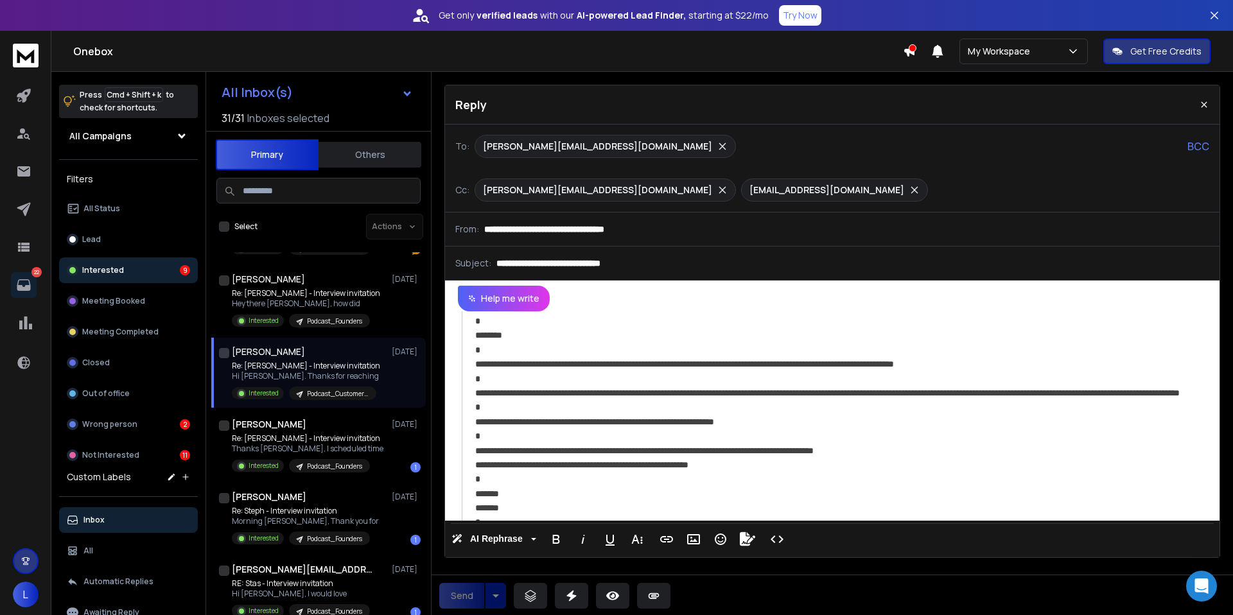
scroll to position [0, 0]
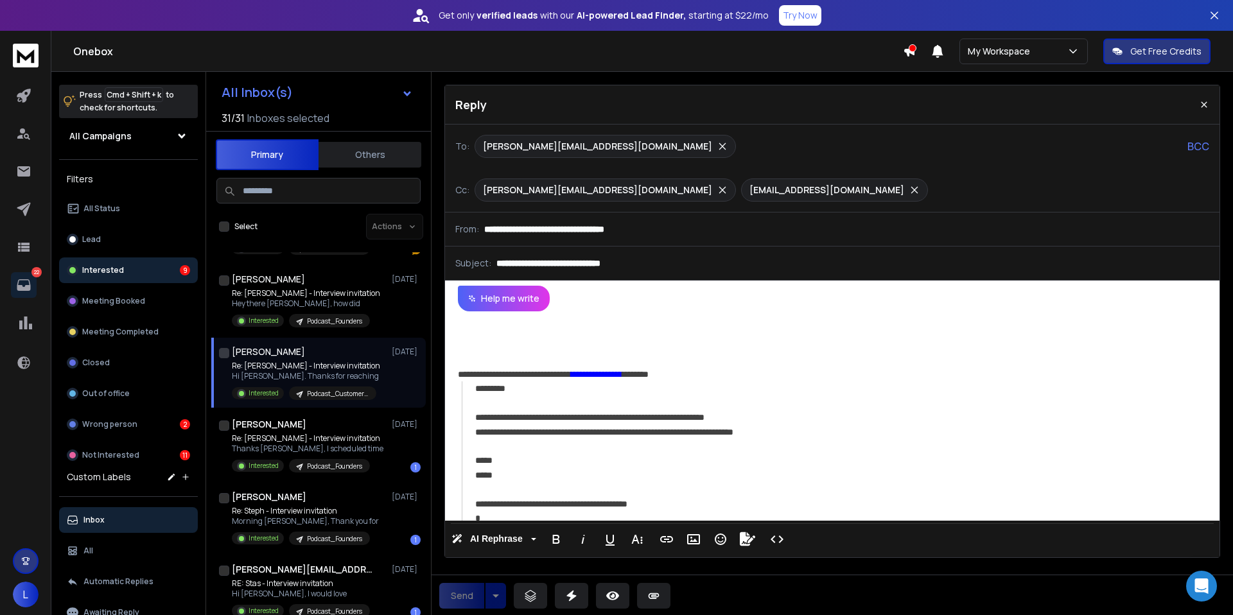
click at [487, 325] on div "**********" at bounding box center [830, 415] width 770 height 209
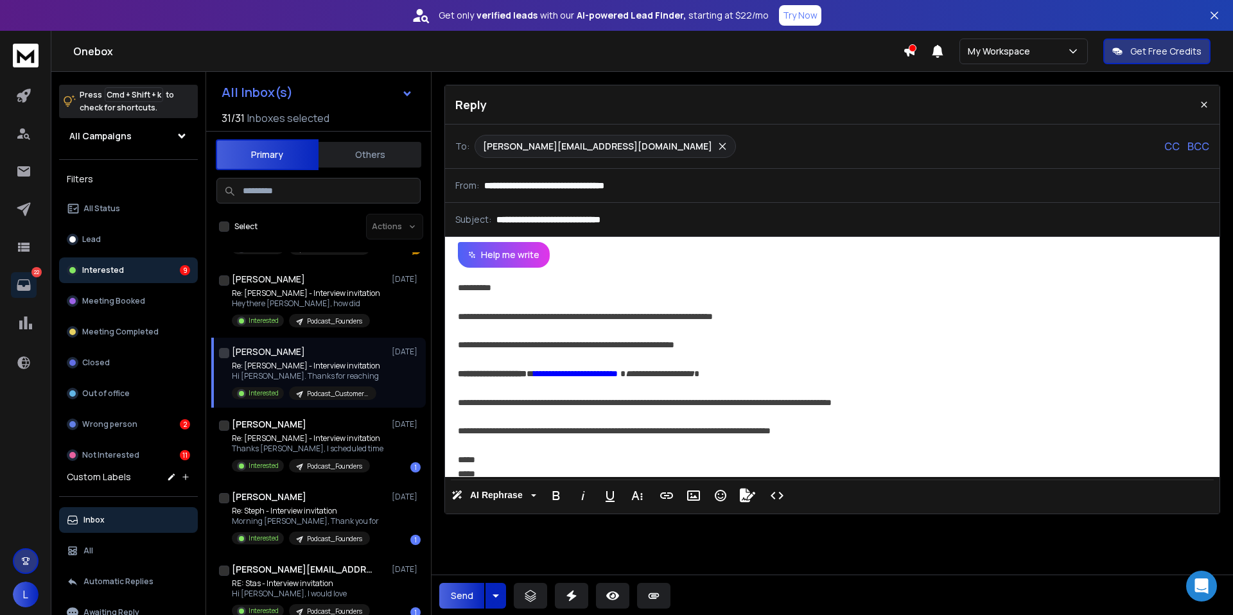
click at [491, 288] on span "*******" at bounding box center [479, 287] width 23 height 9
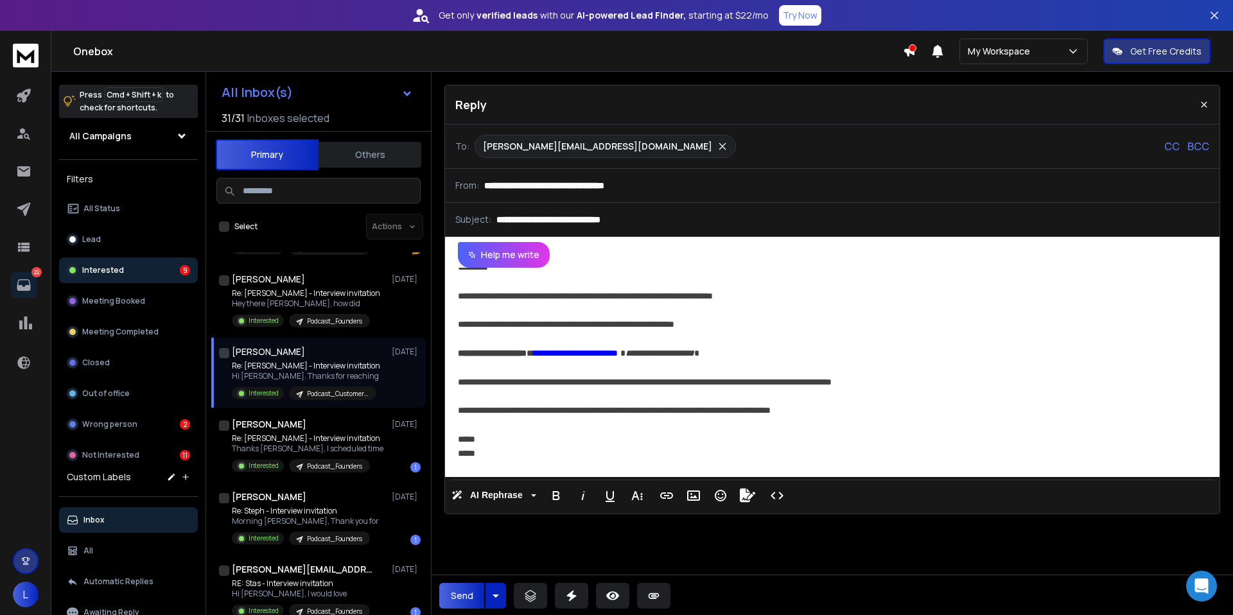
scroll to position [14, 0]
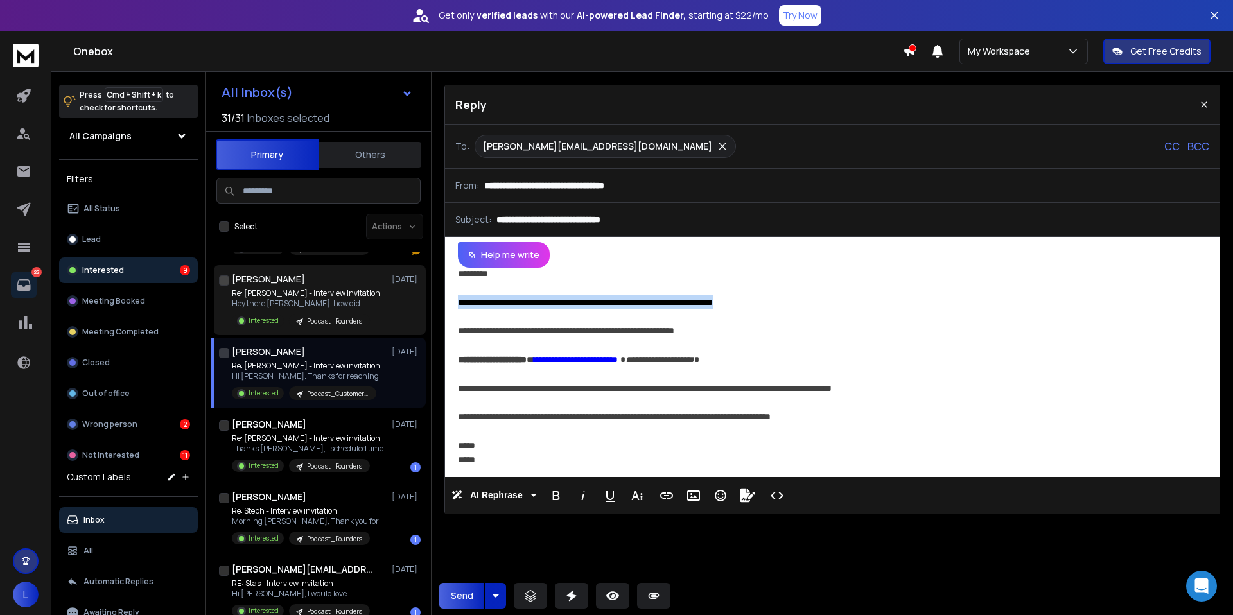
drag, startPoint x: 785, startPoint y: 303, endPoint x: 372, endPoint y: 303, distance: 412.8
click at [372, 303] on div "All Inbox(s) 31 / 31 Inboxes selected Primary Others Select Actions [PERSON_NAM…" at bounding box center [718, 379] width 1027 height 615
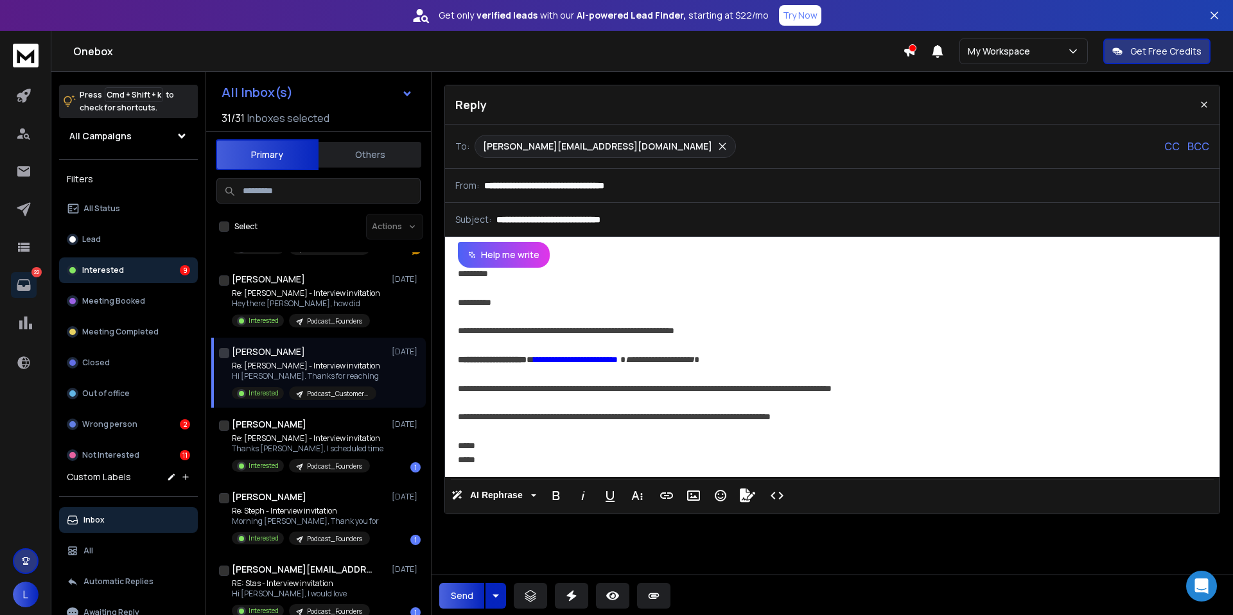
click at [459, 331] on p "**********" at bounding box center [830, 331] width 745 height 14
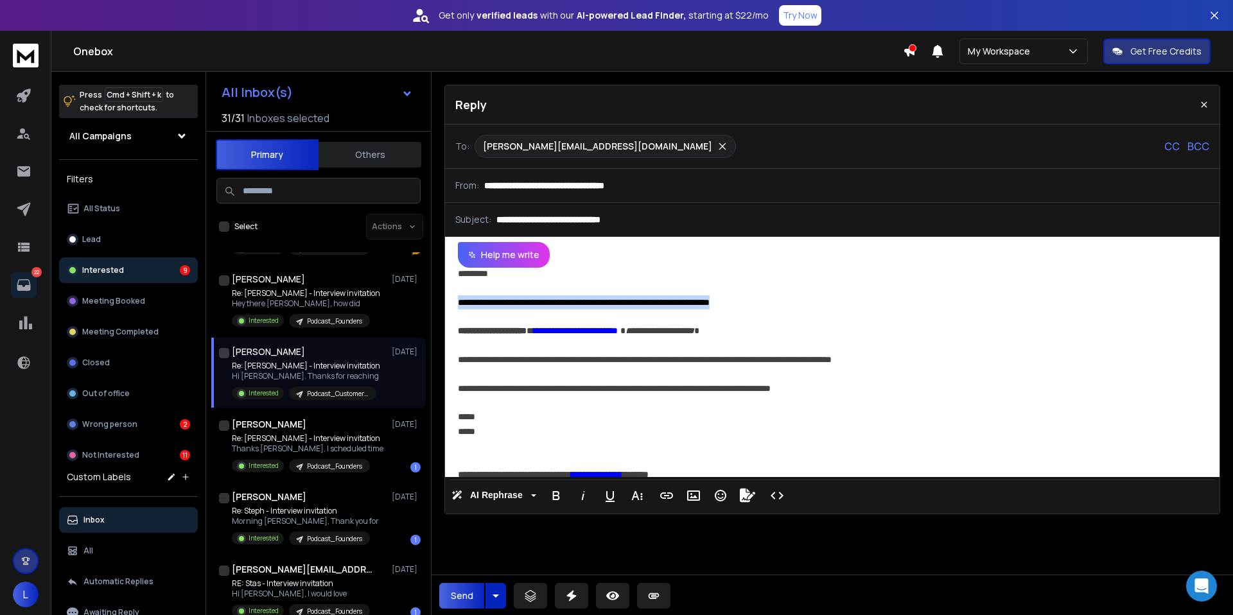
drag, startPoint x: 777, startPoint y: 301, endPoint x: 456, endPoint y: 299, distance: 321.0
click at [456, 299] on div "**********" at bounding box center [830, 372] width 770 height 209
click at [568, 411] on p "*****" at bounding box center [830, 417] width 745 height 14
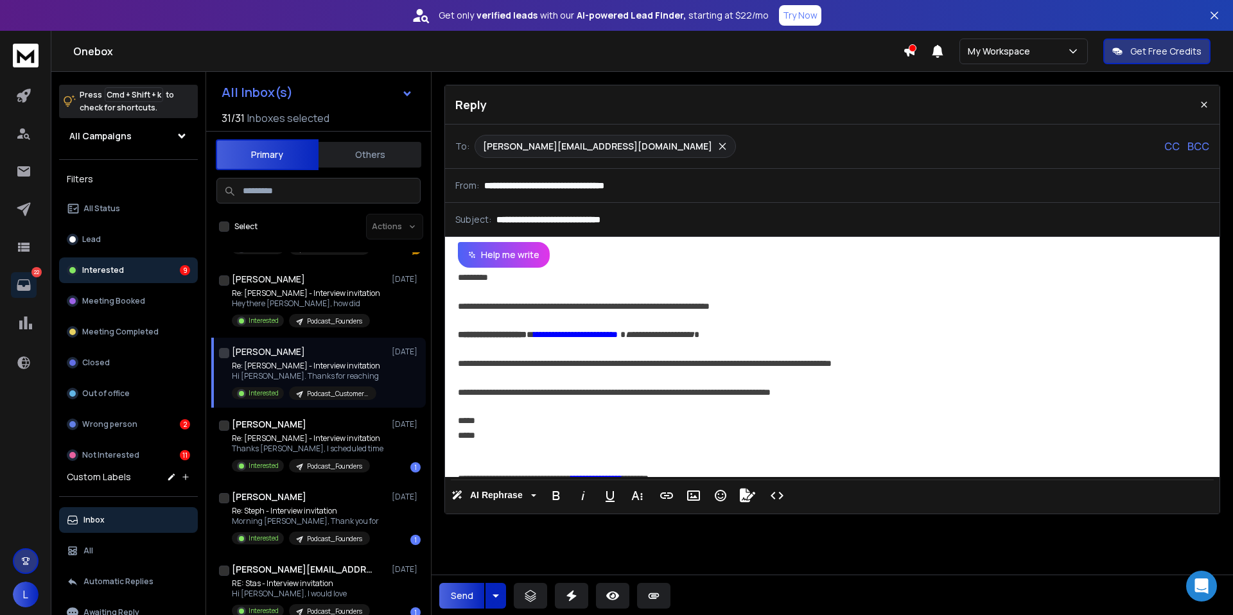
scroll to position [12, 0]
drag, startPoint x: 467, startPoint y: 594, endPoint x: 888, endPoint y: 128, distance: 628.2
click at [888, 128] on div "**********" at bounding box center [832, 373] width 776 height 577
click at [1167, 143] on p "CC" at bounding box center [1171, 146] width 15 height 15
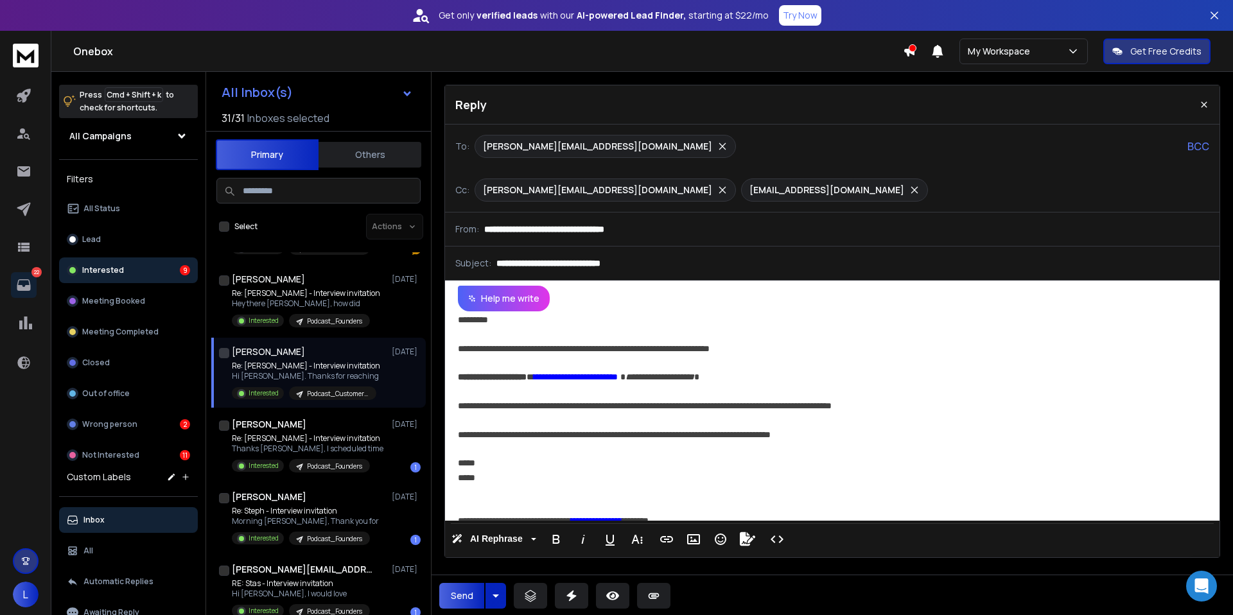
click at [472, 594] on button "Send" at bounding box center [461, 596] width 45 height 26
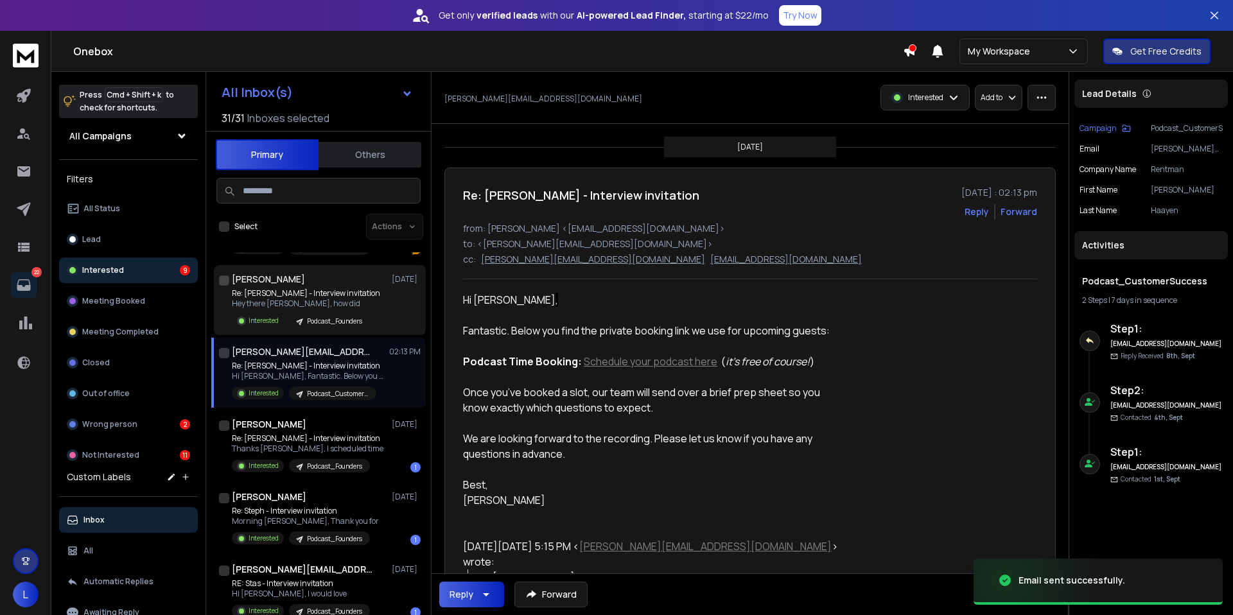
scroll to position [0, 0]
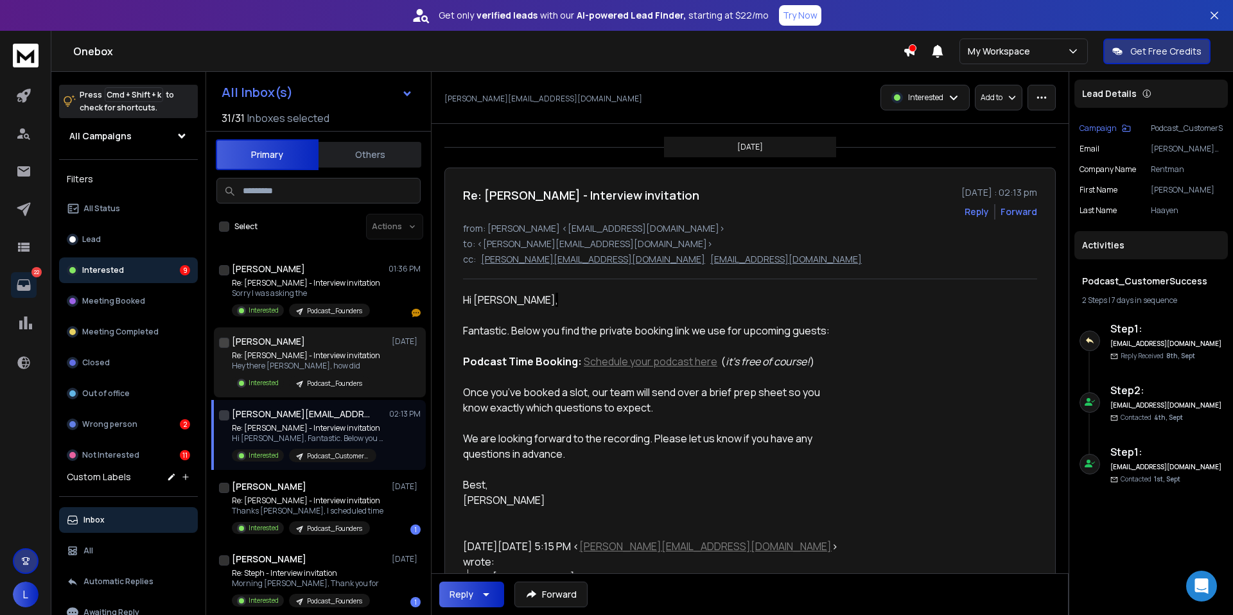
click at [421, 297] on div "[PERSON_NAME] 01:36 PM Re: [PERSON_NAME] - Interview invitation Sorry I was ask…" at bounding box center [320, 290] width 212 height 70
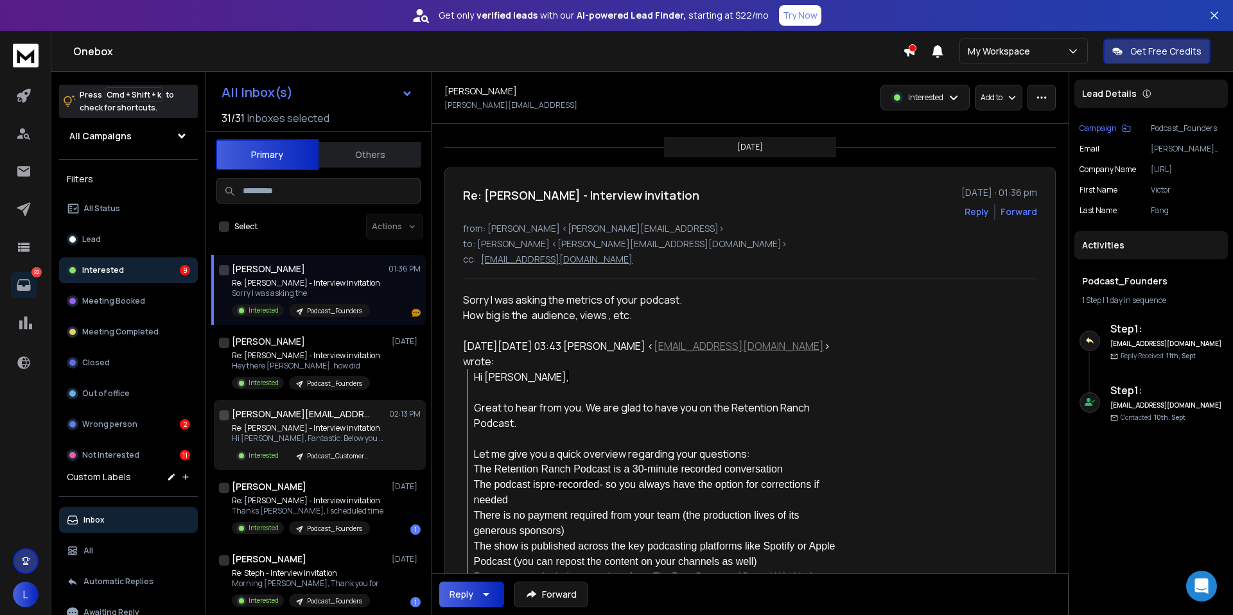
click at [222, 416] on button "button" at bounding box center [224, 415] width 10 height 10
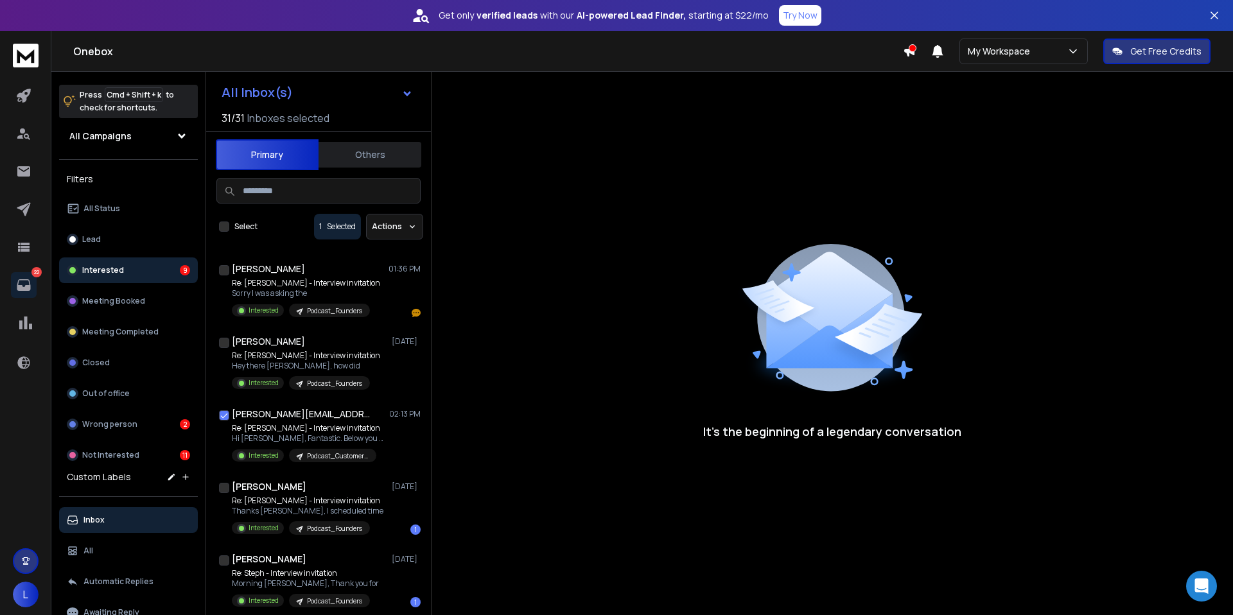
click at [409, 209] on div "Select 1 Selected Actions" at bounding box center [318, 224] width 225 height 31
click at [402, 216] on button "Actions" at bounding box center [394, 227] width 57 height 26
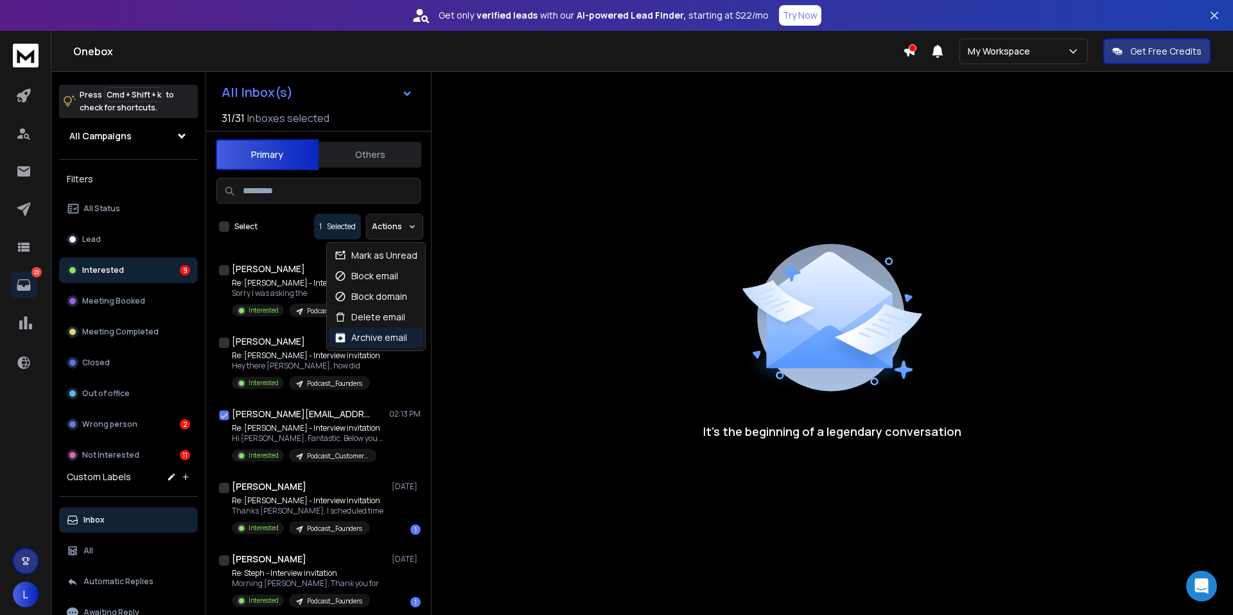
click at [370, 335] on div "Archive email" at bounding box center [370, 337] width 73 height 13
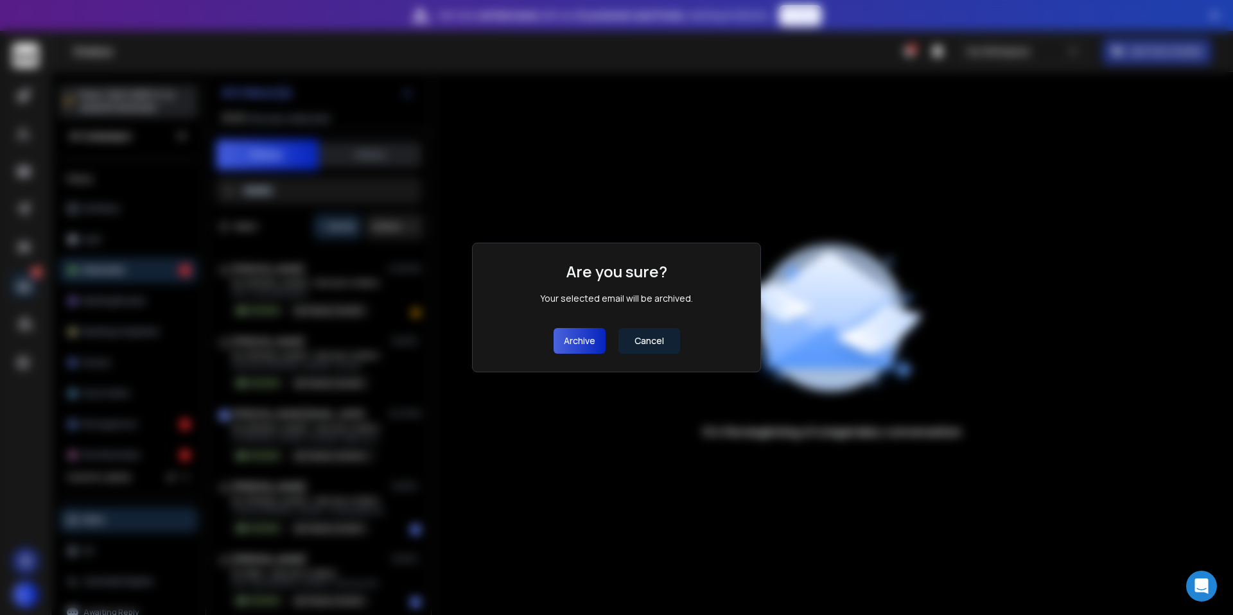
click at [589, 349] on button "archive" at bounding box center [579, 341] width 52 height 26
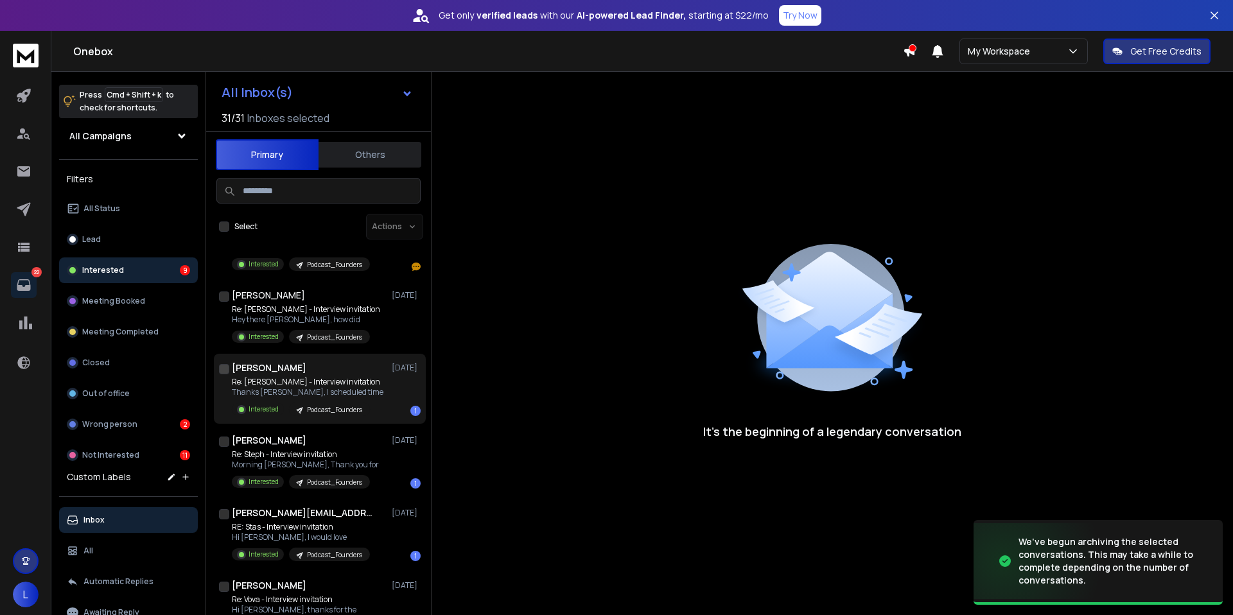
scroll to position [47, 0]
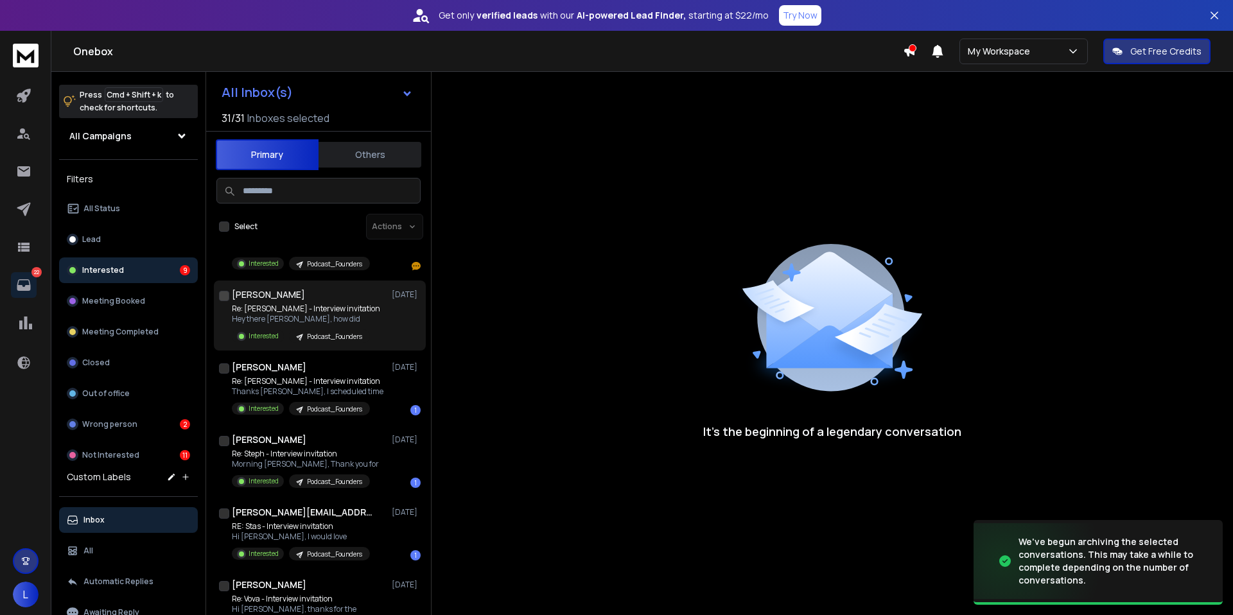
click at [282, 304] on p "Re: [PERSON_NAME] - Interview invitation" at bounding box center [306, 309] width 148 height 10
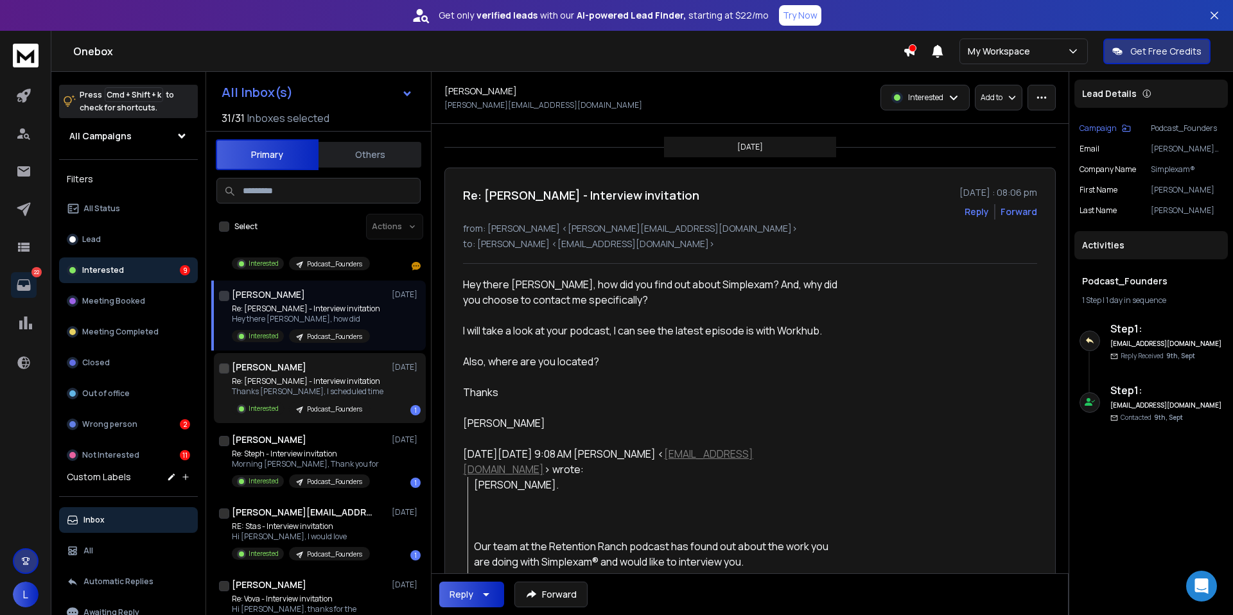
click at [280, 376] on p "Re: [PERSON_NAME] - Interview invitation" at bounding box center [308, 381] width 152 height 10
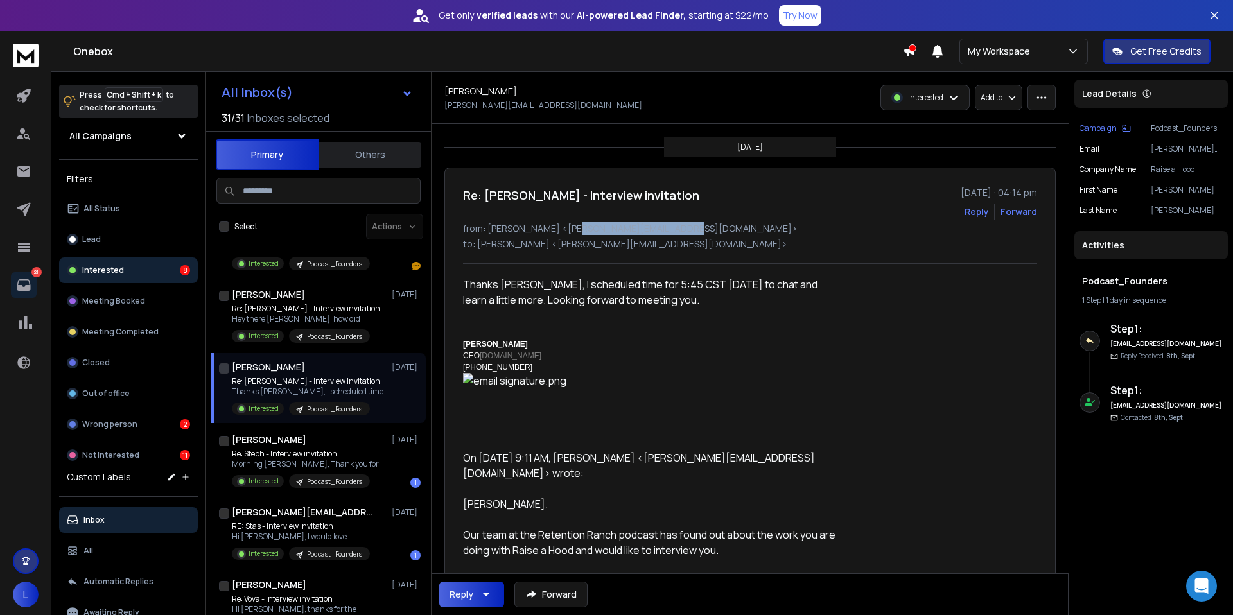
drag, startPoint x: 672, startPoint y: 229, endPoint x: 567, endPoint y: 227, distance: 104.7
click at [567, 227] on p "from: [PERSON_NAME] <[PERSON_NAME][EMAIL_ADDRESS][DOMAIN_NAME]>" at bounding box center [750, 228] width 574 height 13
copy p "[PERSON_NAME][EMAIL_ADDRESS][DOMAIN_NAME]"
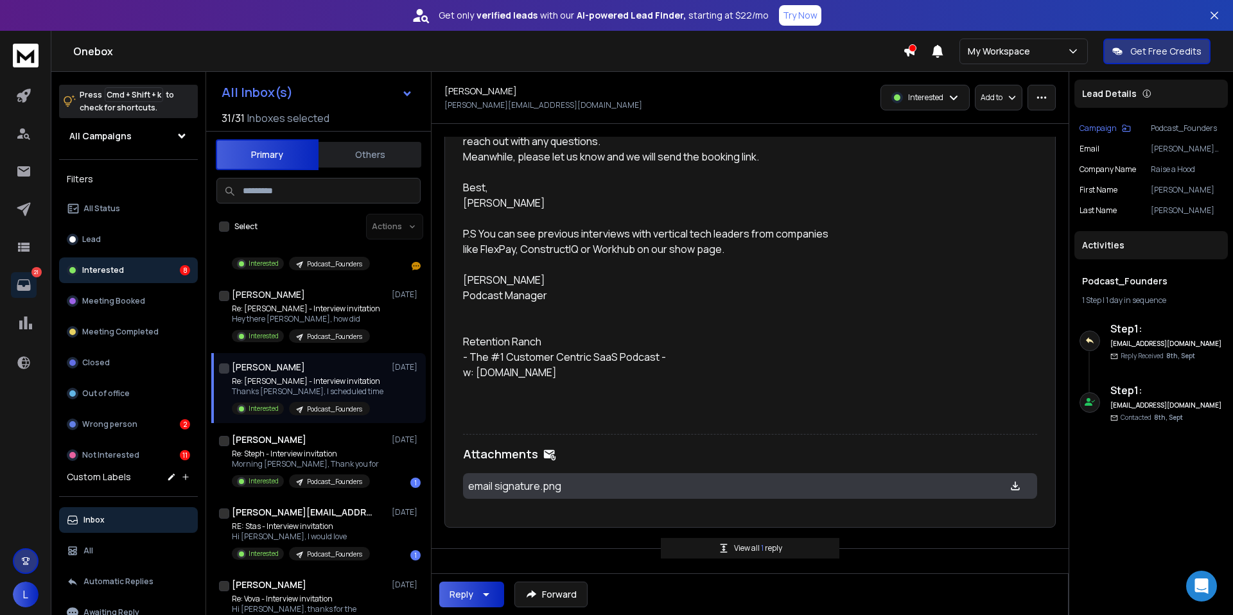
scroll to position [0, 0]
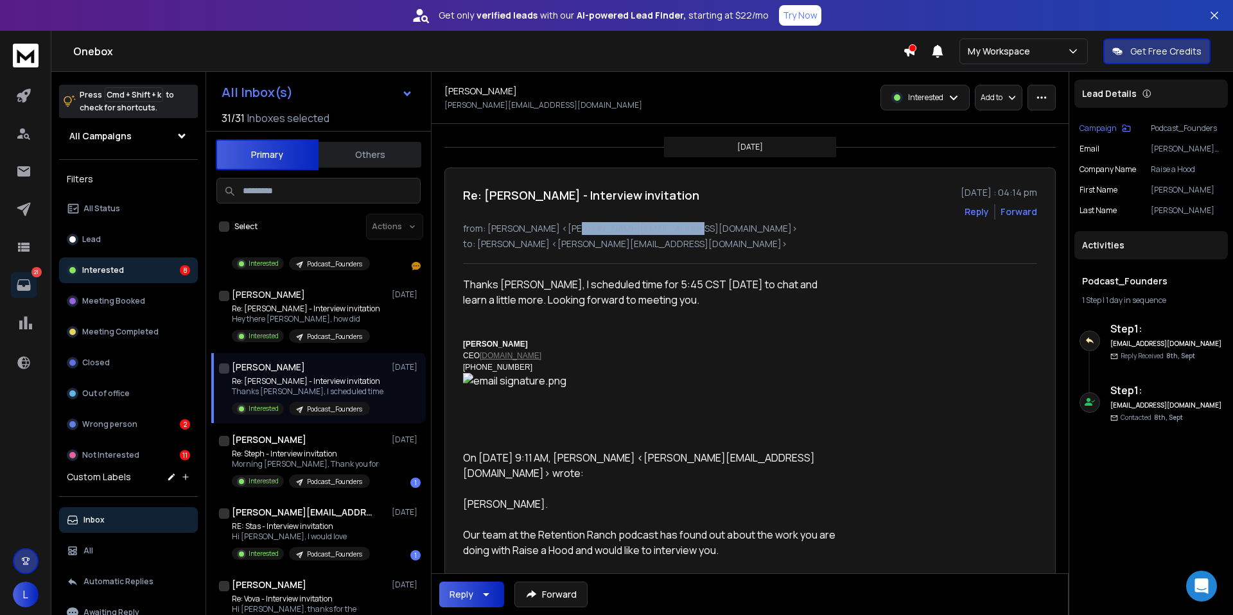
click at [609, 381] on img at bounding box center [650, 380] width 375 height 15
click at [466, 600] on div "Reply" at bounding box center [461, 594] width 24 height 13
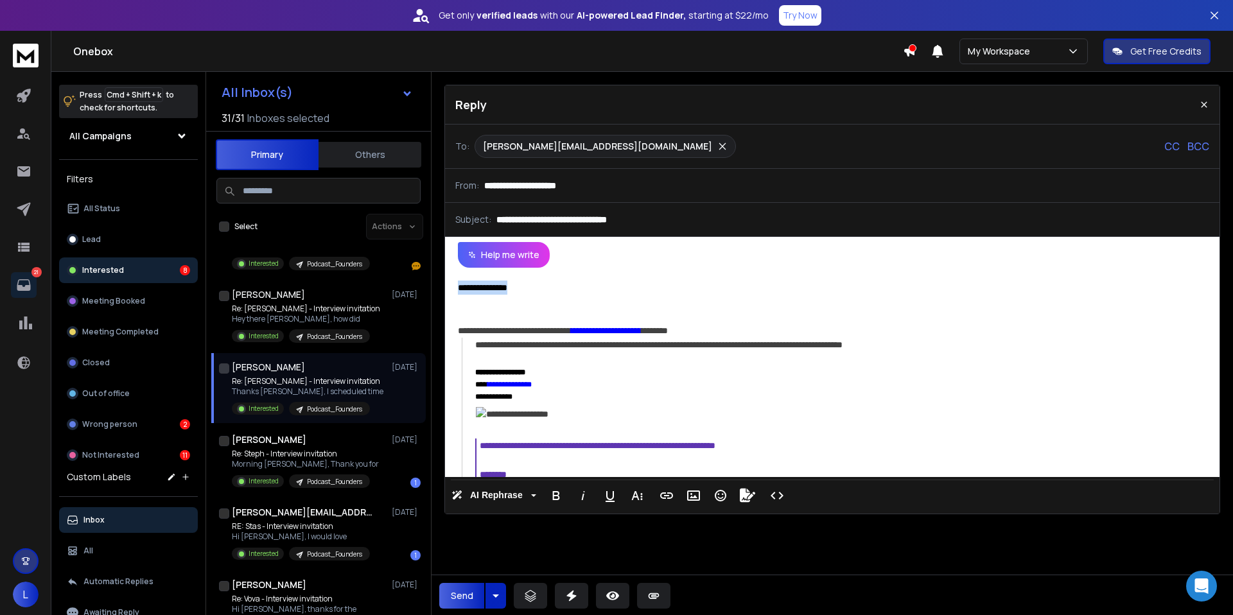
drag, startPoint x: 524, startPoint y: 291, endPoint x: 429, endPoint y: 282, distance: 96.1
click at [429, 282] on div "All Inbox(s) 31 / 31 Inboxes selected Primary Others Select Actions [PERSON_NAM…" at bounding box center [718, 379] width 1027 height 615
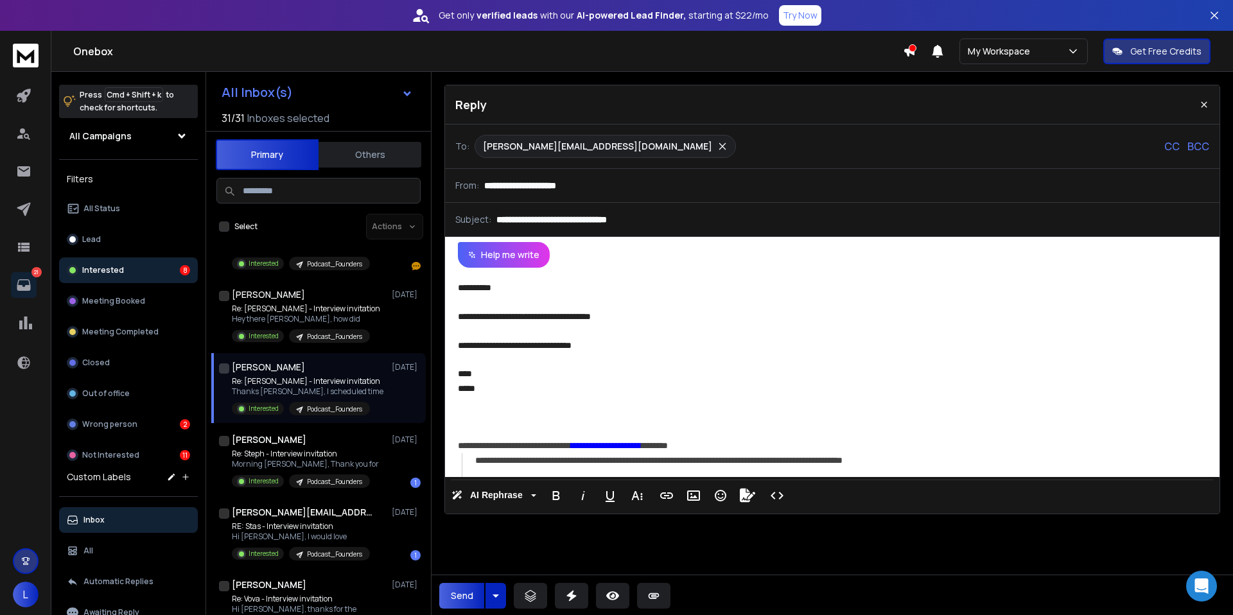
click at [491, 287] on span "**********" at bounding box center [474, 287] width 33 height 9
click at [591, 317] on link "**********" at bounding box center [557, 316] width 68 height 9
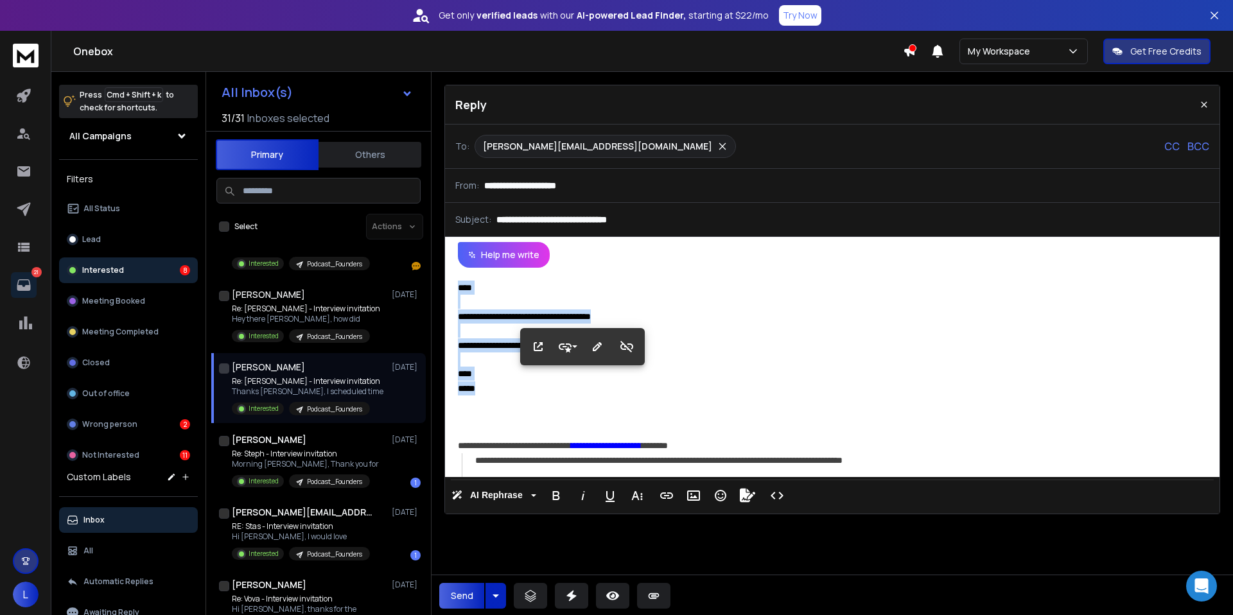
drag, startPoint x: 488, startPoint y: 388, endPoint x: 437, endPoint y: 271, distance: 128.2
click at [437, 271] on div "**********" at bounding box center [831, 373] width 801 height 603
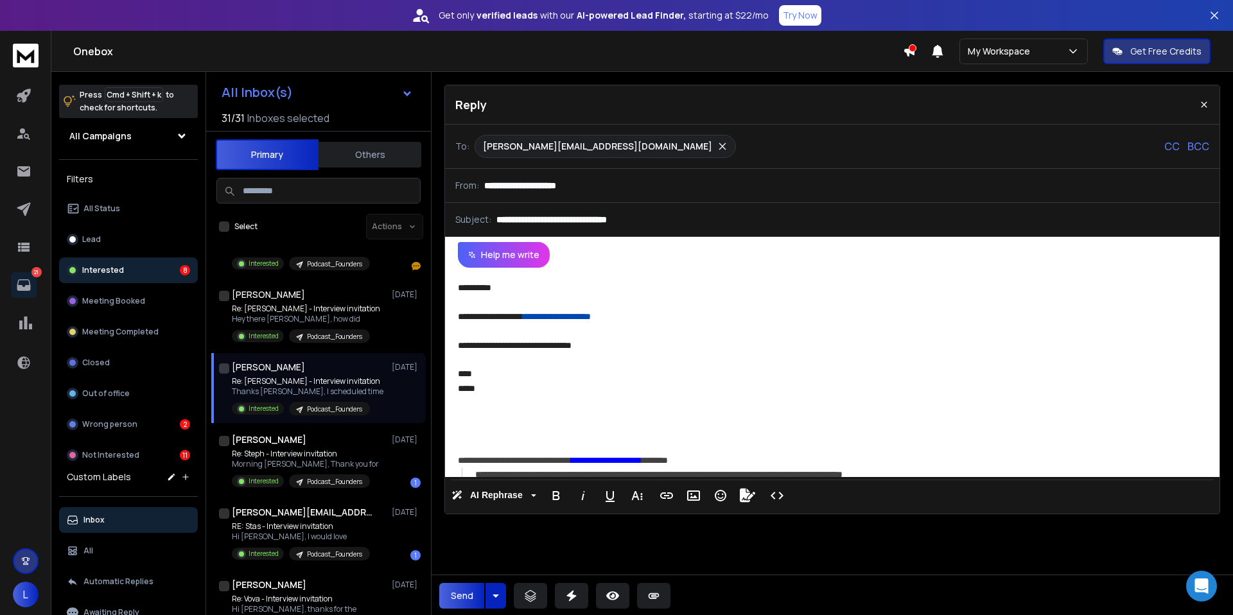
click at [491, 290] on span "**********" at bounding box center [474, 287] width 33 height 9
click at [634, 319] on p "**********" at bounding box center [830, 316] width 745 height 14
click at [605, 343] on p "**********" at bounding box center [830, 345] width 745 height 14
click at [454, 597] on button "Send" at bounding box center [461, 596] width 45 height 26
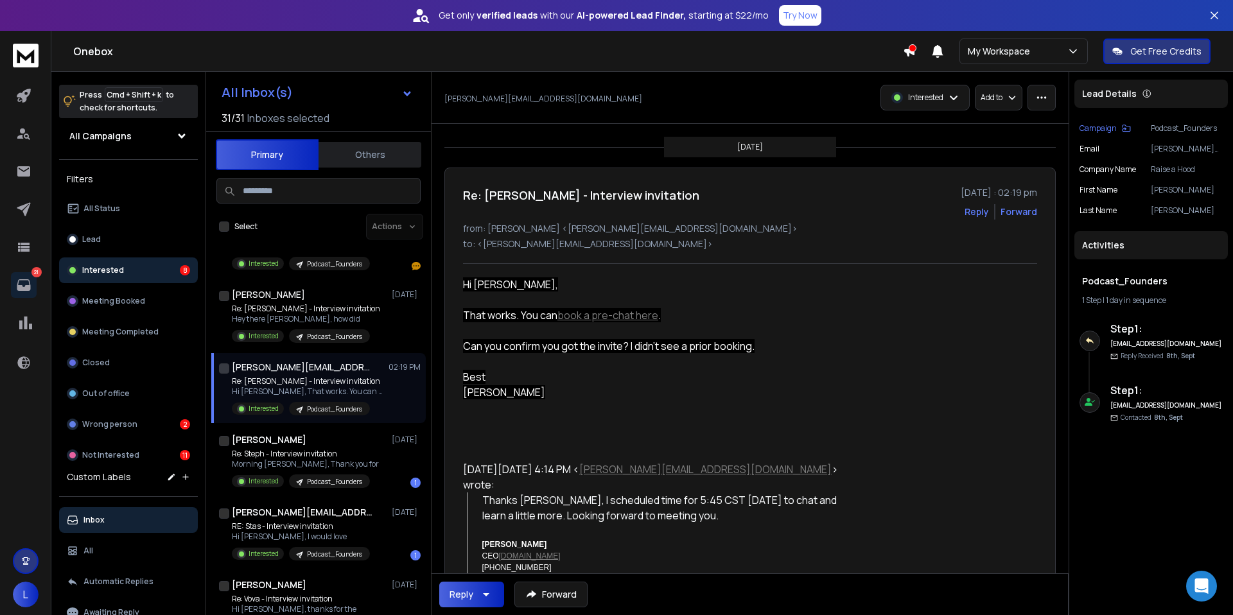
click at [221, 366] on button "button" at bounding box center [224, 368] width 10 height 10
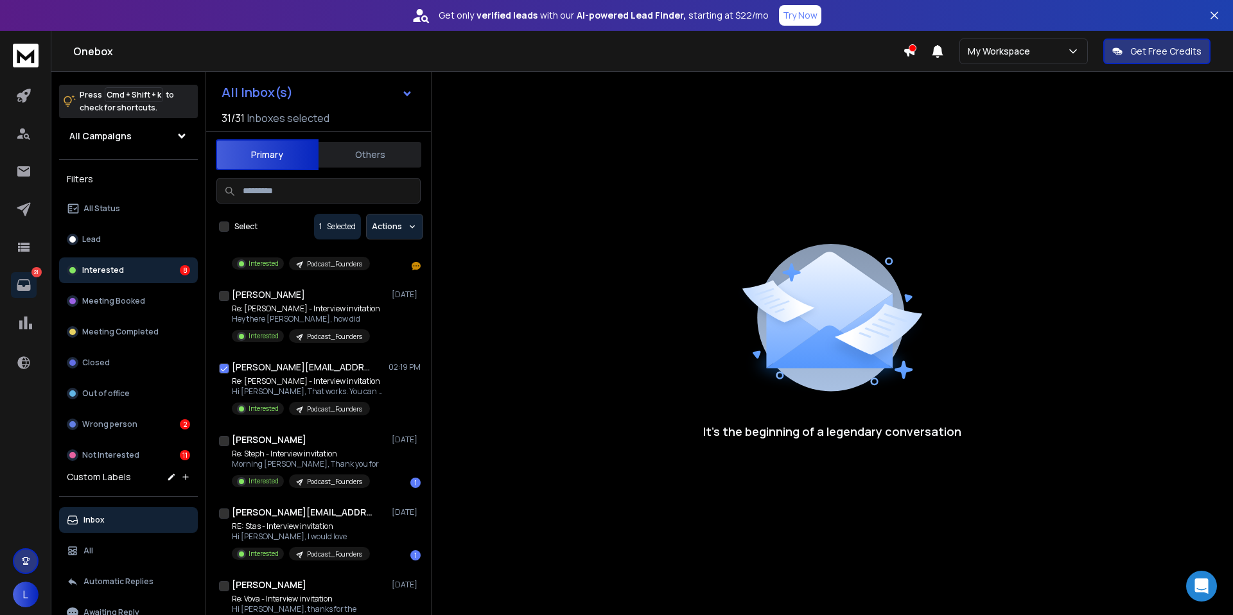
click at [401, 226] on p "Actions" at bounding box center [387, 226] width 30 height 10
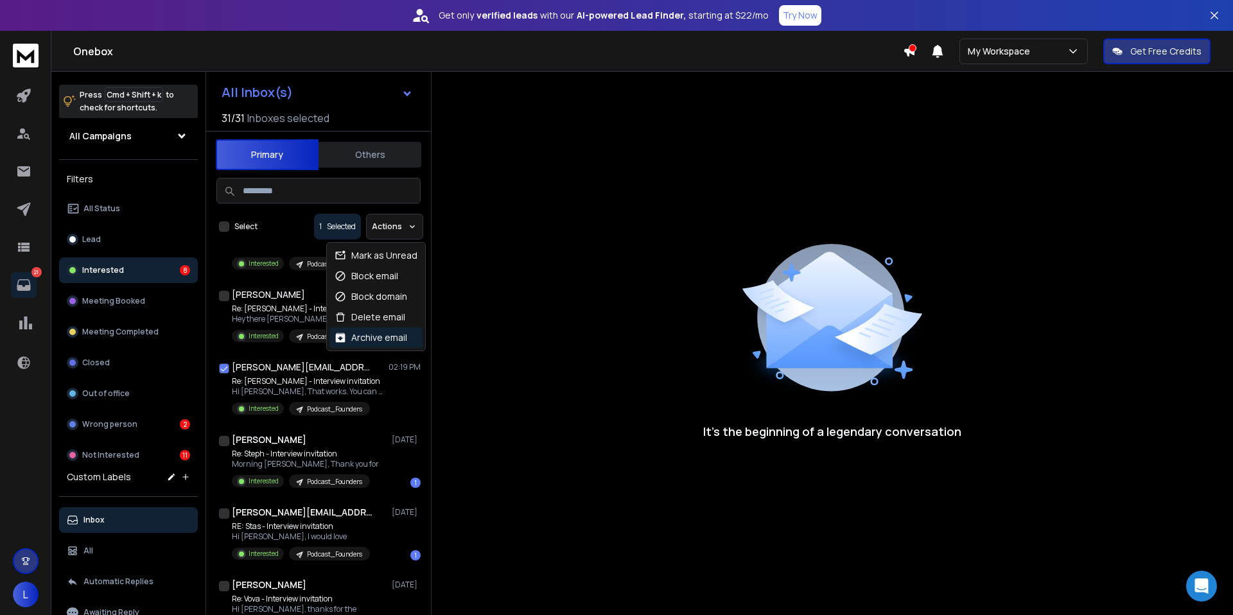
click at [374, 341] on div "Archive email" at bounding box center [370, 337] width 73 height 13
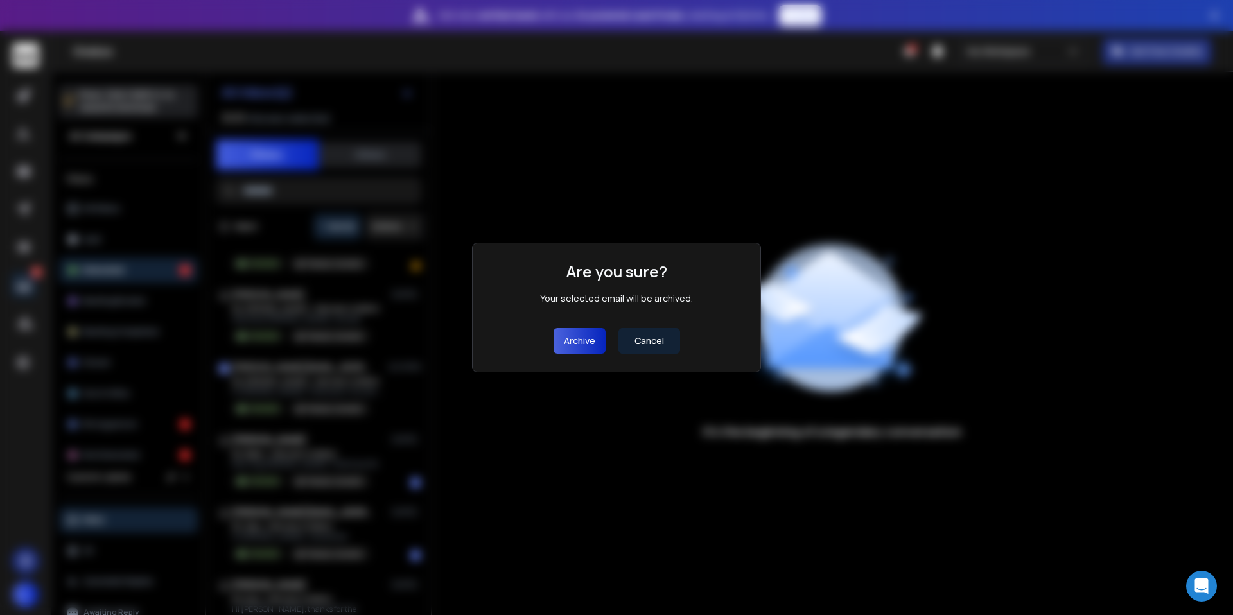
click at [582, 345] on p "archive" at bounding box center [579, 340] width 31 height 13
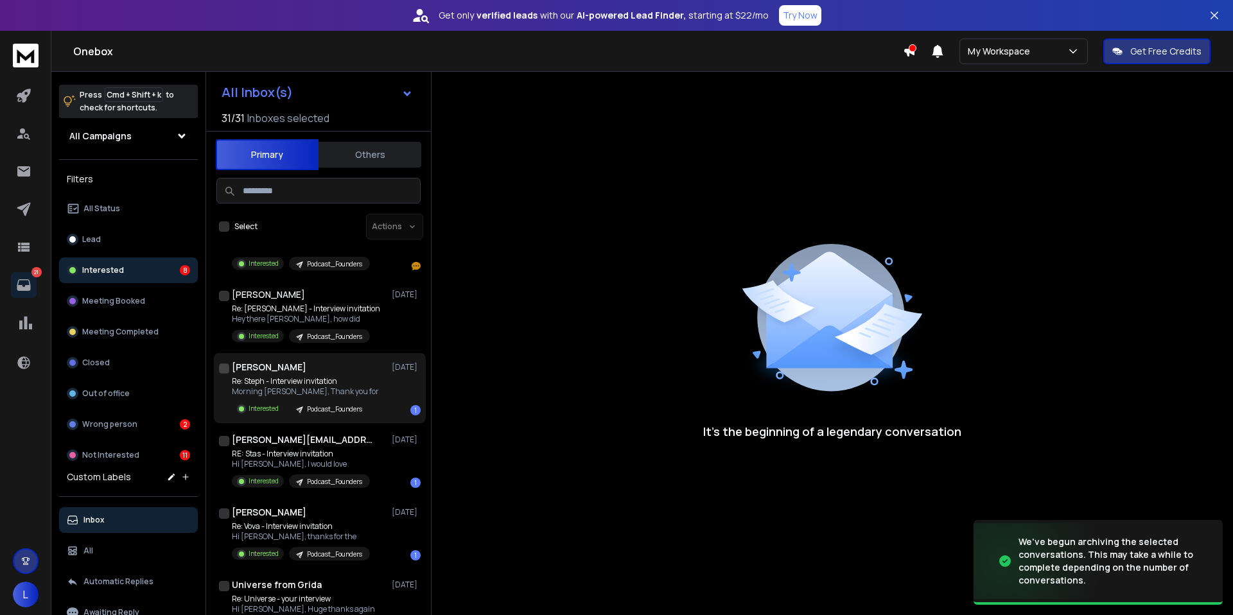
scroll to position [66, 0]
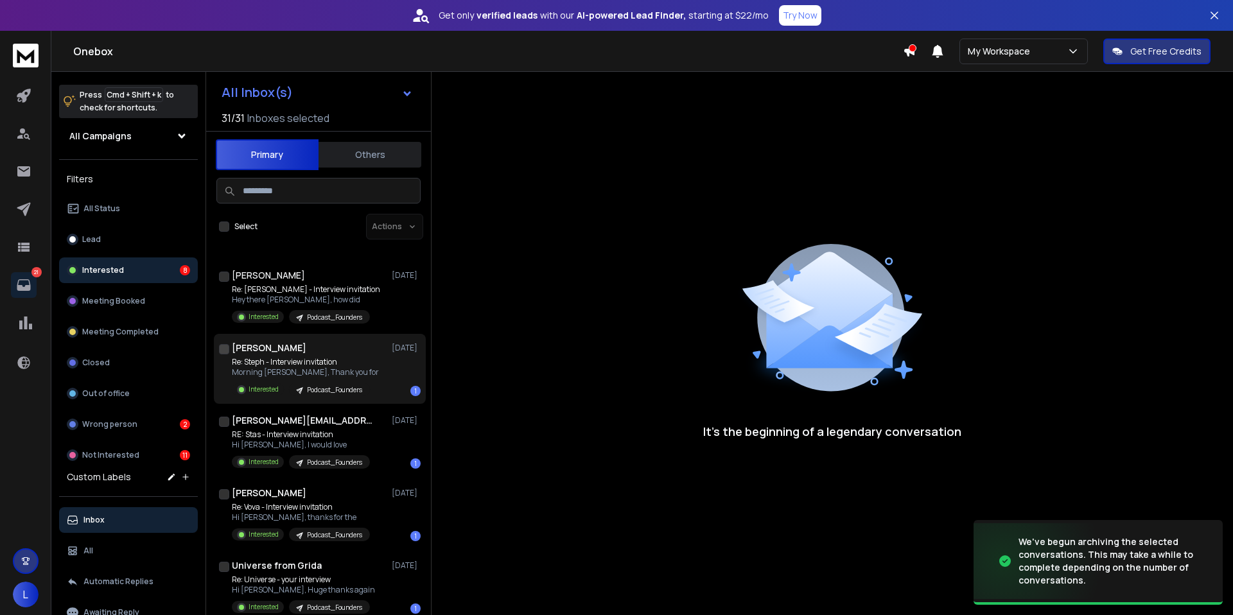
click at [304, 370] on p "Morning [PERSON_NAME], Thank you for" at bounding box center [305, 372] width 147 height 10
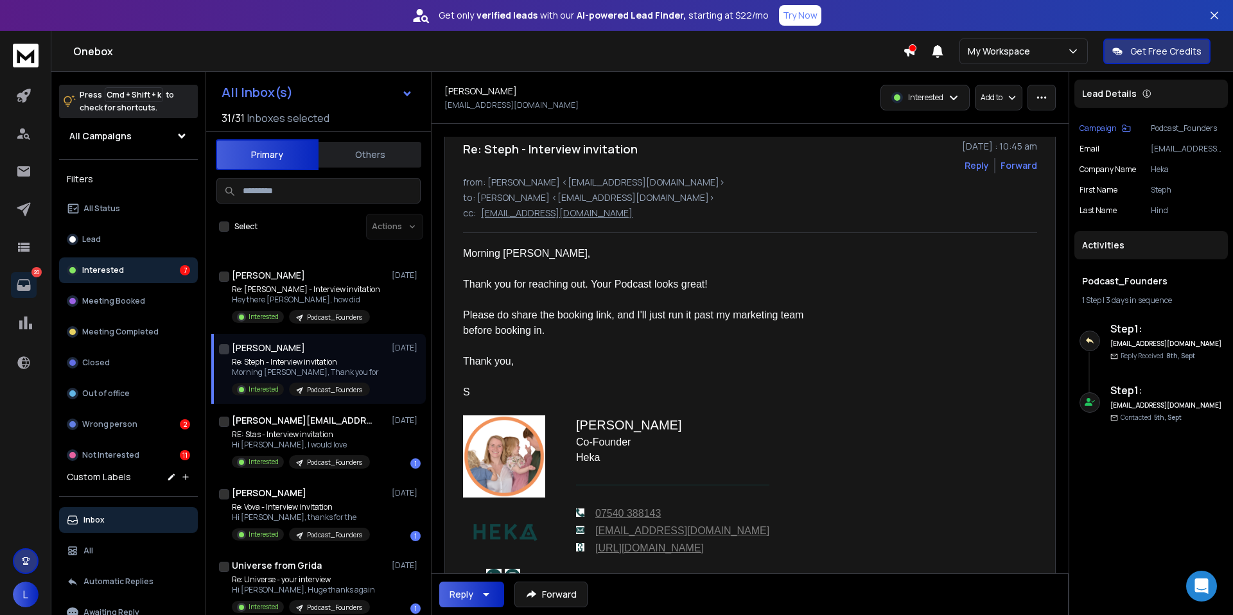
scroll to position [0, 0]
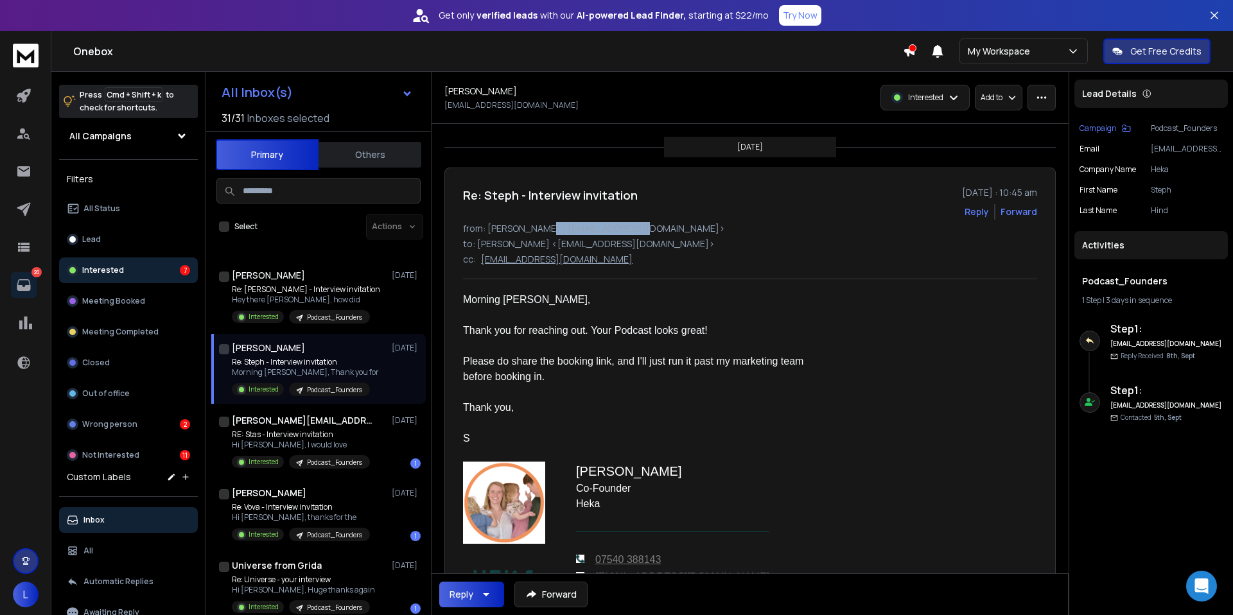
drag, startPoint x: 637, startPoint y: 229, endPoint x: 539, endPoint y: 228, distance: 97.6
click at [539, 228] on p "from: [PERSON_NAME] <[EMAIL_ADDRESS][DOMAIN_NAME]>" at bounding box center [750, 228] width 574 height 13
copy p "[EMAIL_ADDRESS][DOMAIN_NAME]"
click at [226, 349] on button "button" at bounding box center [224, 349] width 10 height 10
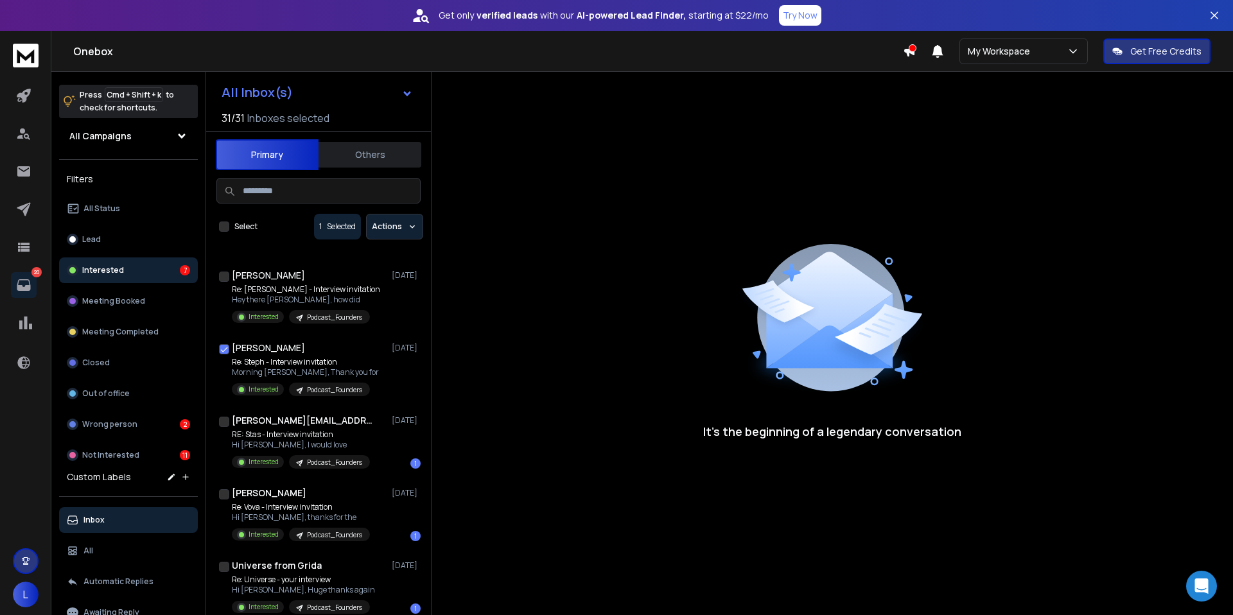
click at [404, 228] on button "Actions" at bounding box center [394, 227] width 57 height 26
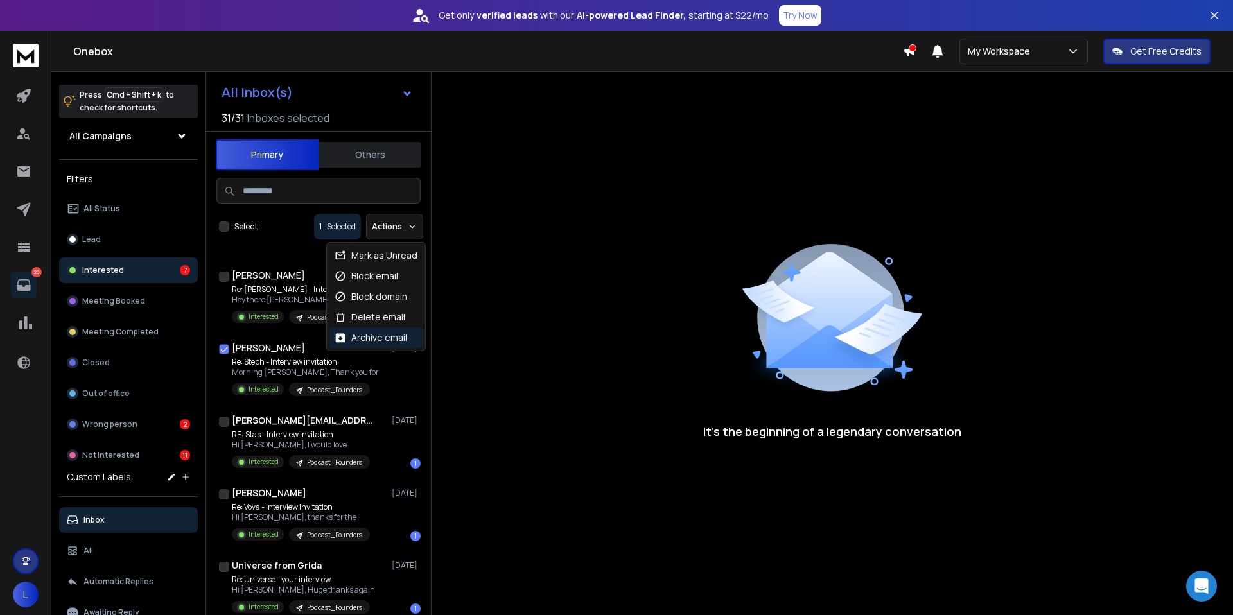
click at [380, 340] on div "Archive email" at bounding box center [370, 337] width 73 height 13
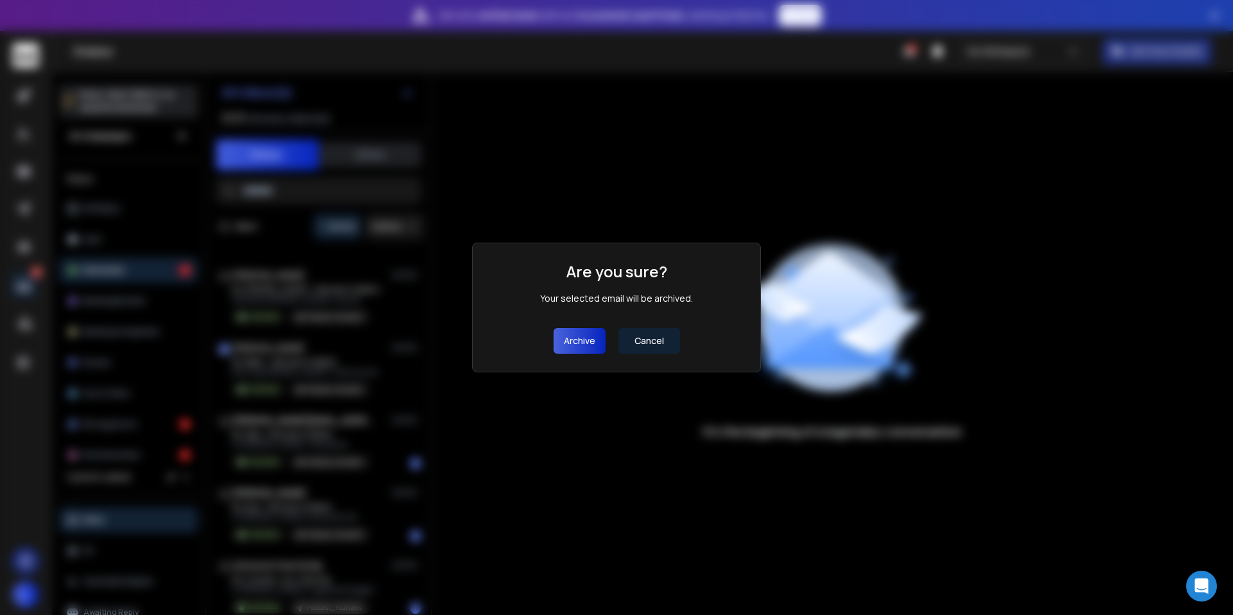
click at [562, 335] on button "archive" at bounding box center [579, 341] width 52 height 26
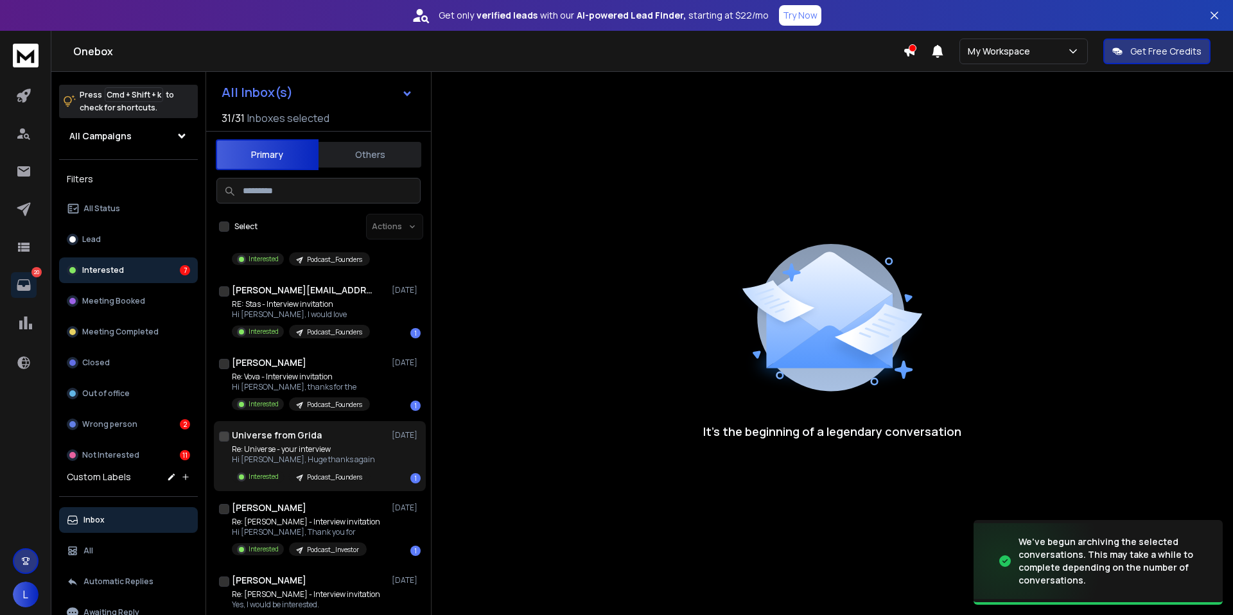
scroll to position [104, 0]
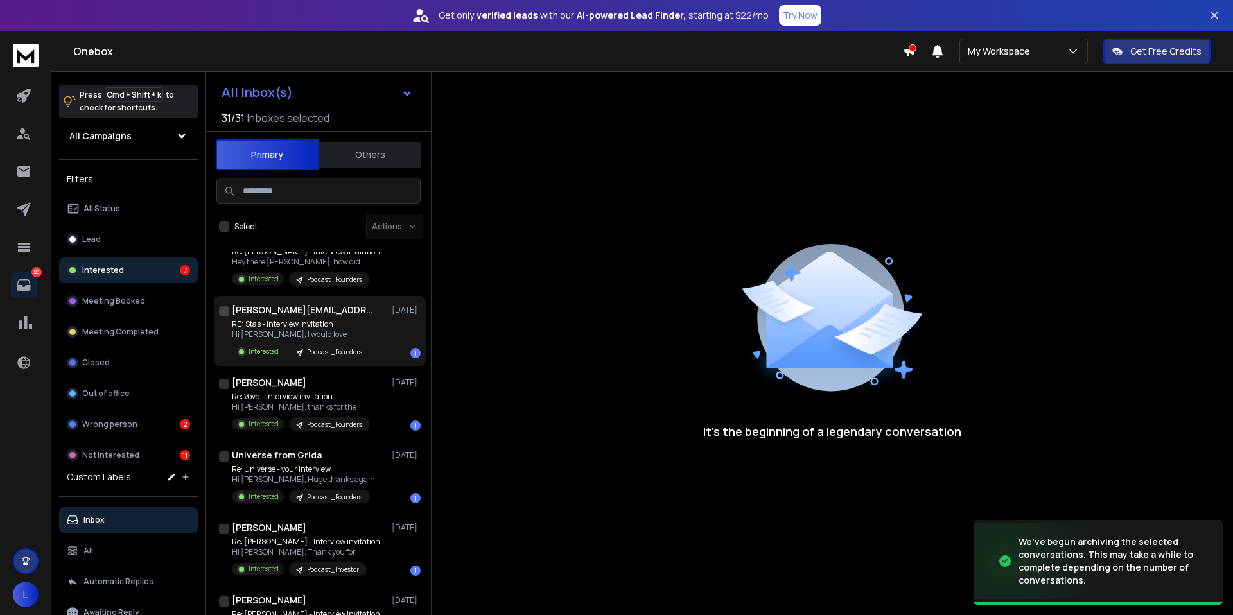
click at [304, 316] on h1 "[PERSON_NAME][EMAIL_ADDRESS][PERSON_NAME][DOMAIN_NAME]" at bounding box center [302, 310] width 141 height 13
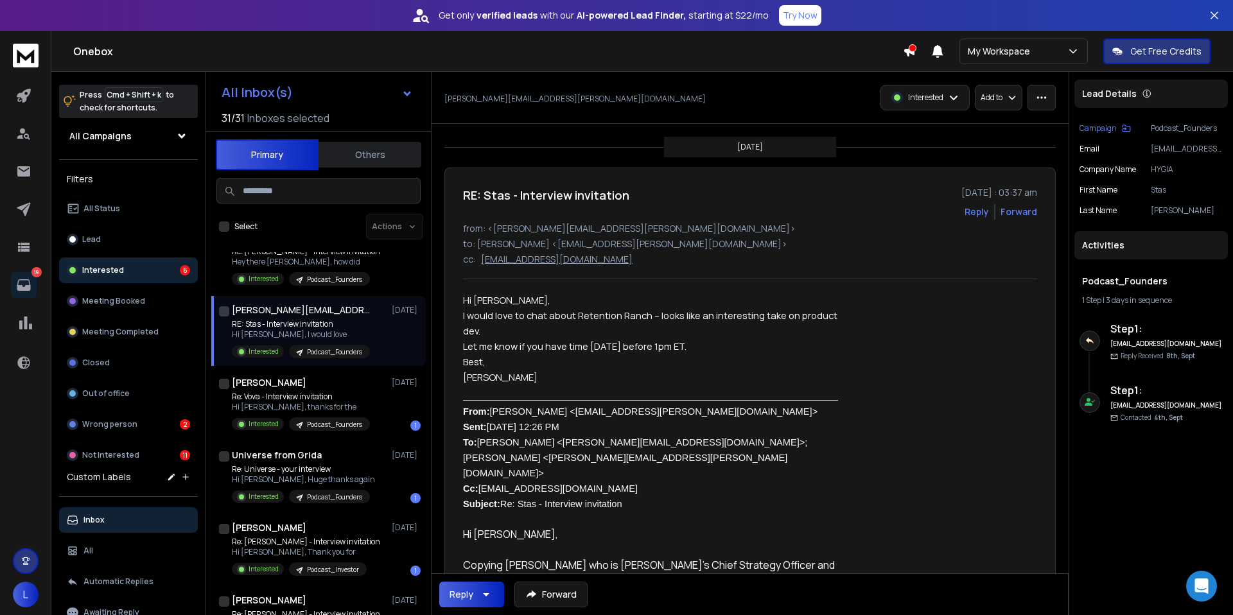
click at [223, 314] on button "button" at bounding box center [224, 311] width 10 height 10
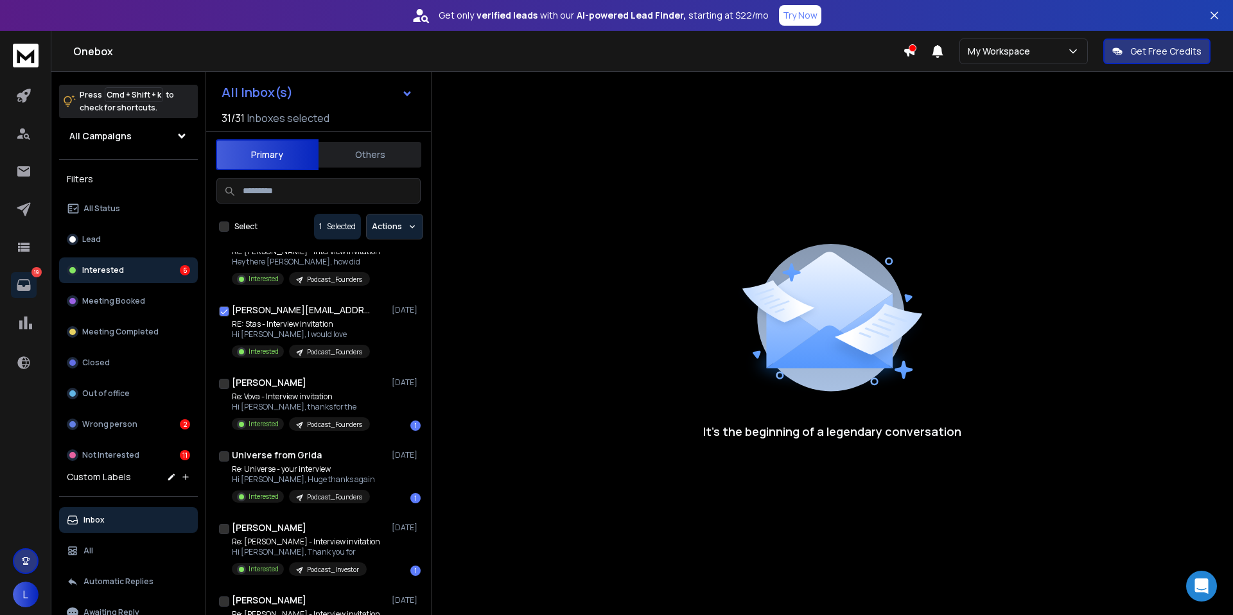
click at [409, 229] on icon "button" at bounding box center [412, 226] width 10 height 10
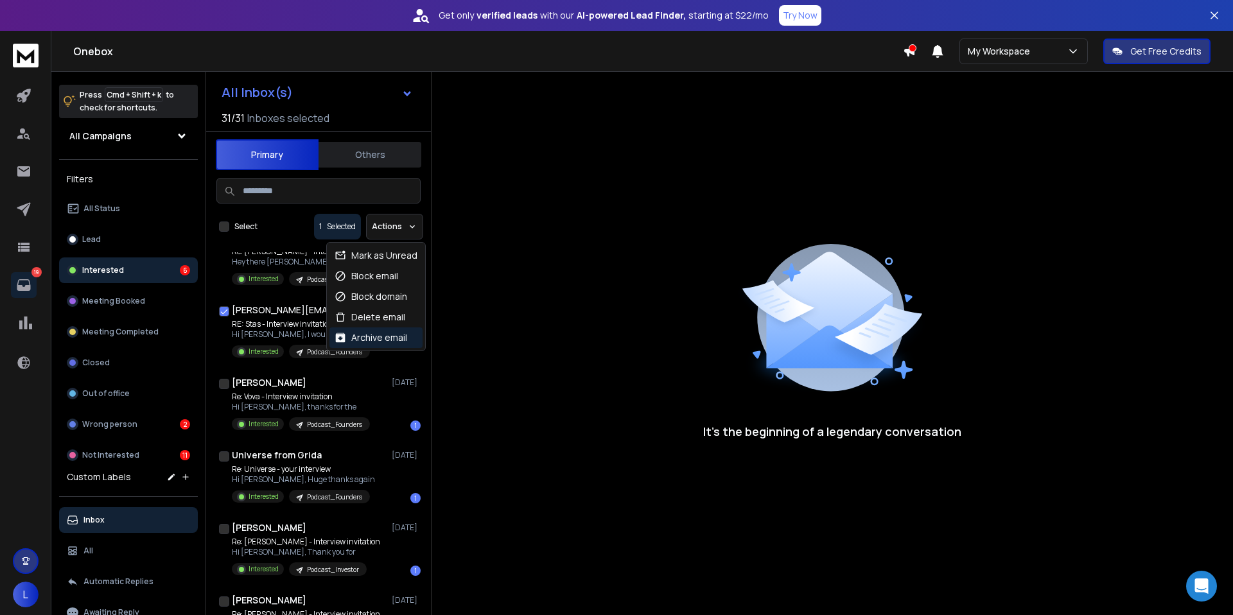
click at [383, 337] on div "Archive email" at bounding box center [370, 337] width 73 height 13
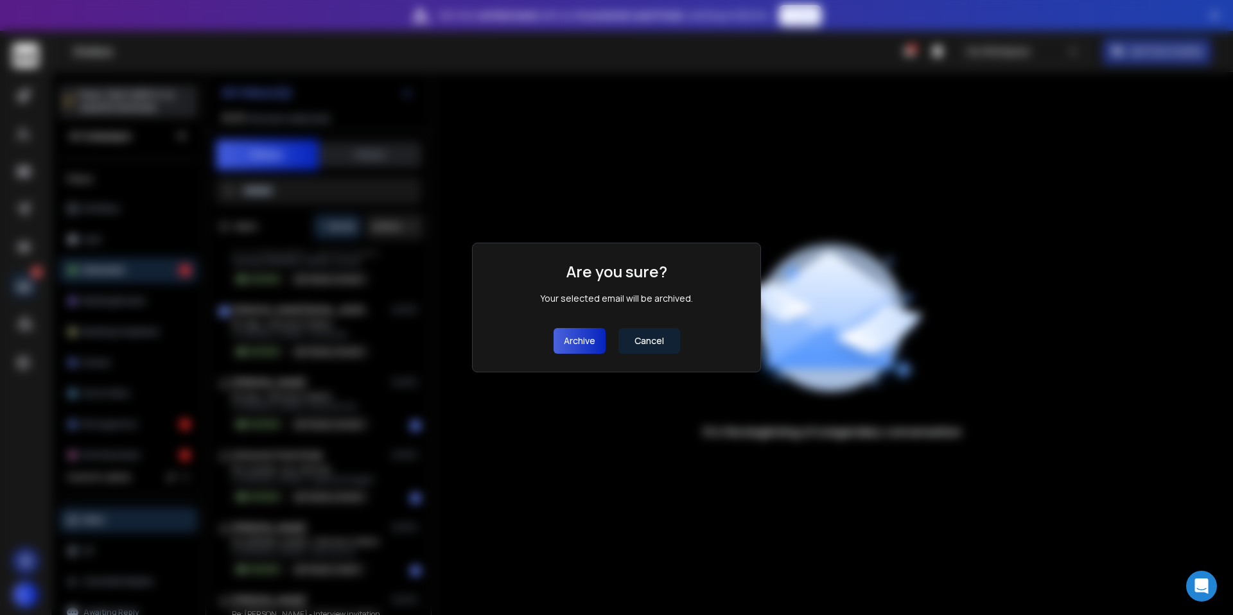
click at [579, 336] on p "archive" at bounding box center [579, 340] width 31 height 13
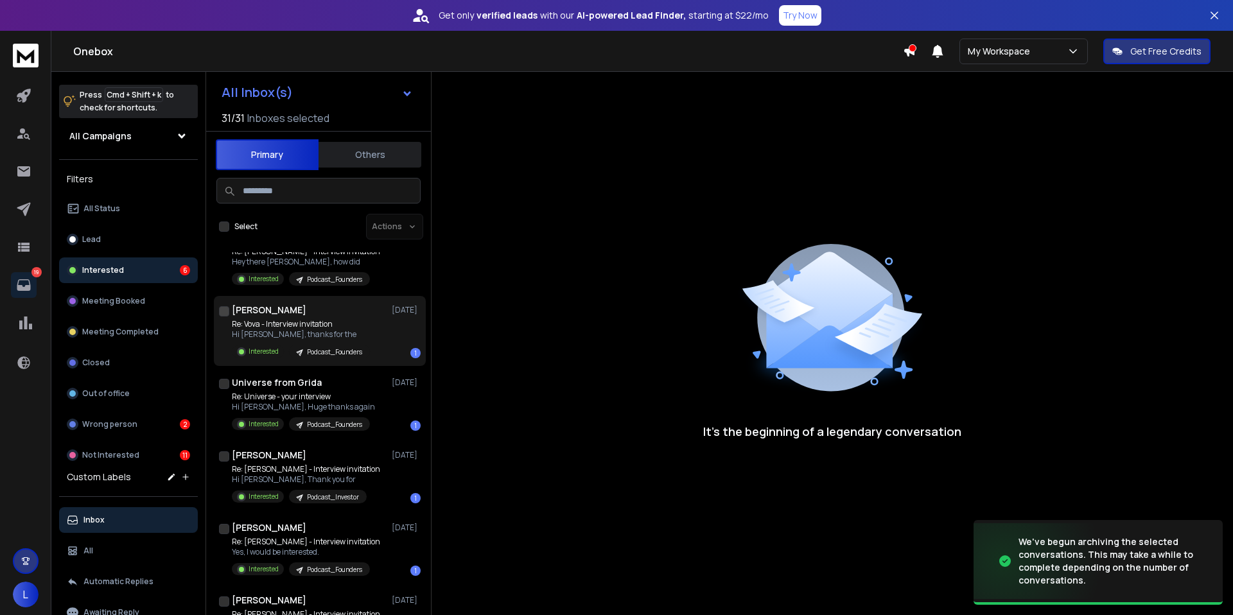
click at [306, 331] on p "Hi [PERSON_NAME], thanks for the" at bounding box center [301, 334] width 138 height 10
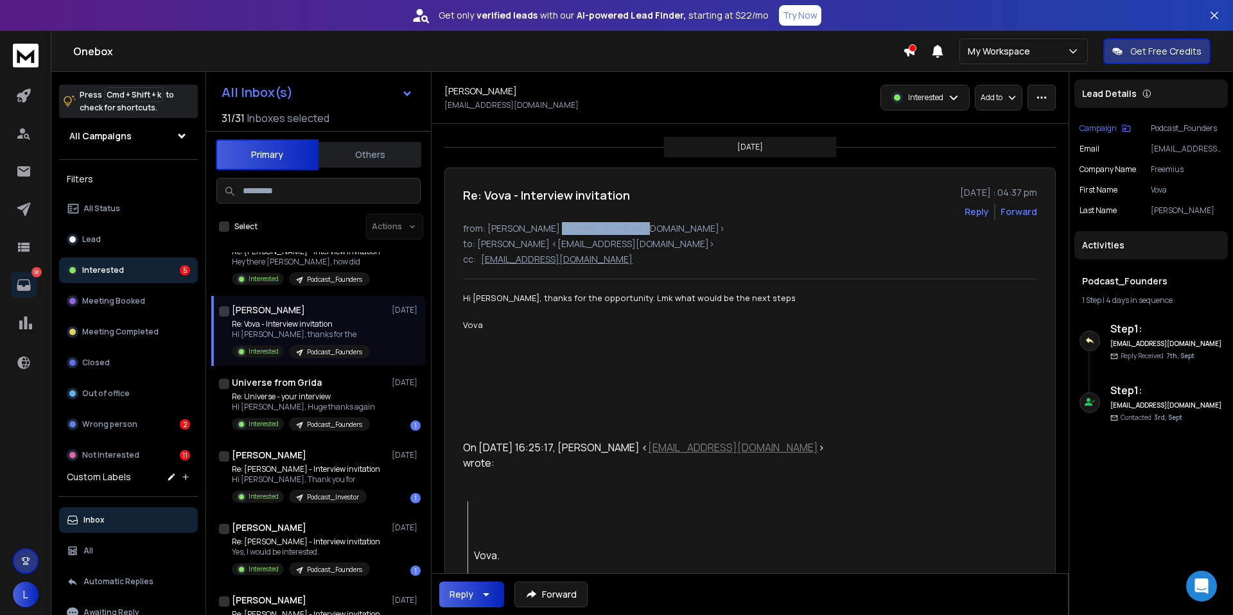
drag, startPoint x: 634, startPoint y: 228, endPoint x: 550, endPoint y: 229, distance: 84.1
click at [550, 229] on p "from: [PERSON_NAME] <[EMAIL_ADDRESS][DOMAIN_NAME]>" at bounding box center [750, 228] width 574 height 13
copy p "[EMAIL_ADDRESS][DOMAIN_NAME]"
click at [225, 311] on button "button" at bounding box center [224, 311] width 10 height 10
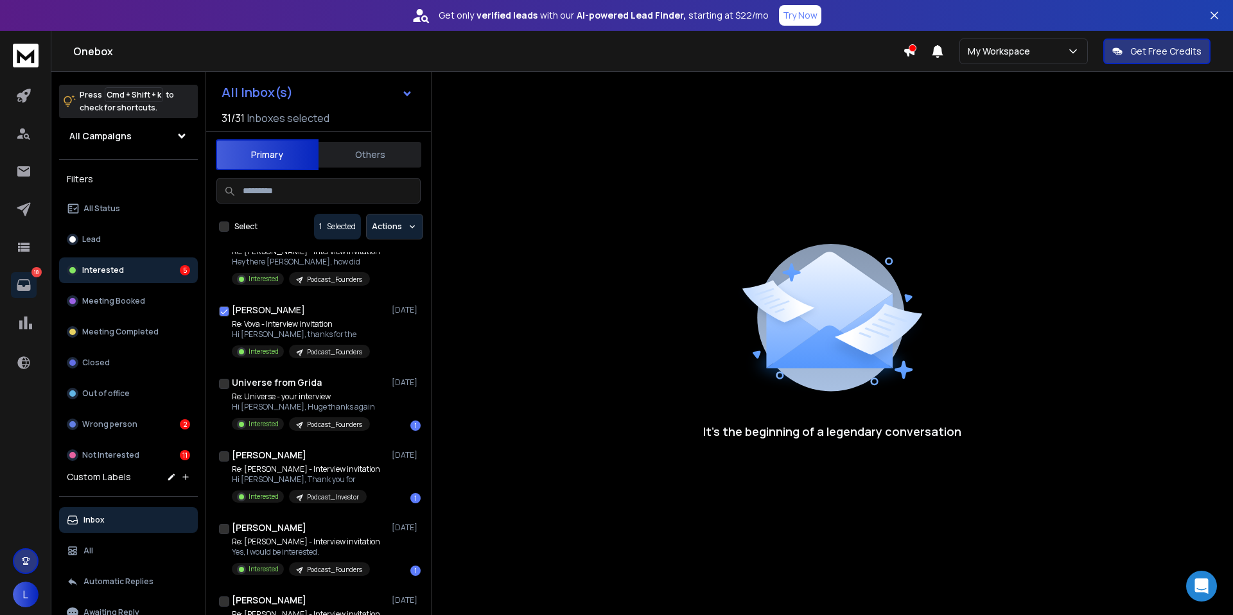
click at [403, 226] on button "Actions" at bounding box center [394, 227] width 57 height 26
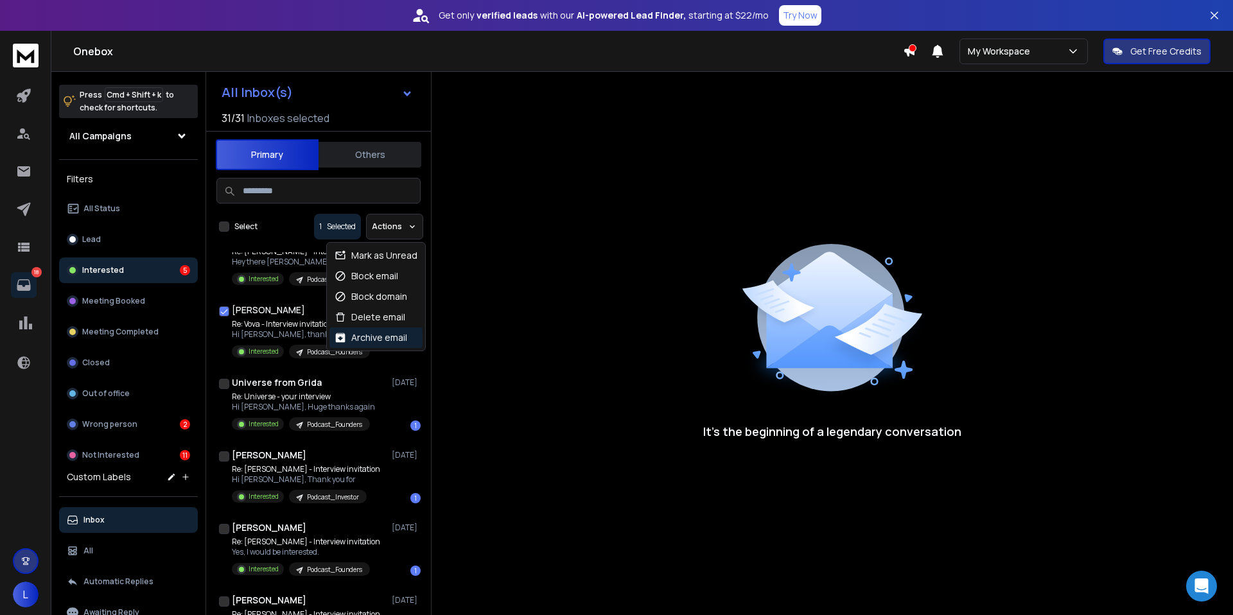
click at [379, 333] on div "Archive email" at bounding box center [370, 337] width 73 height 13
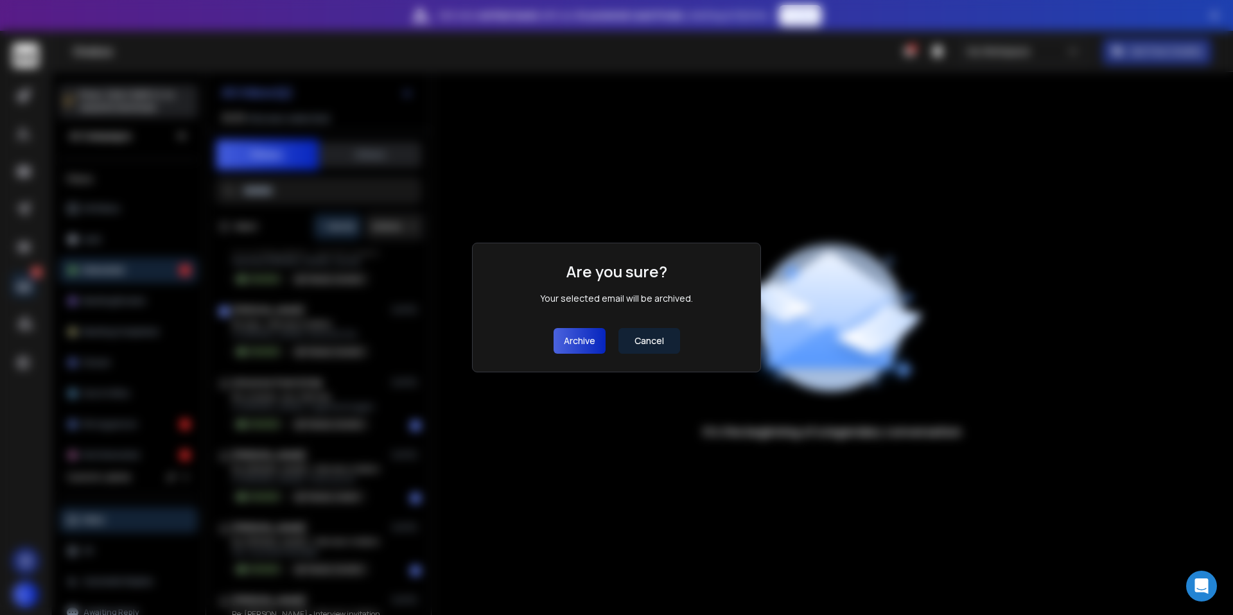
click at [587, 334] on p "archive" at bounding box center [579, 340] width 31 height 13
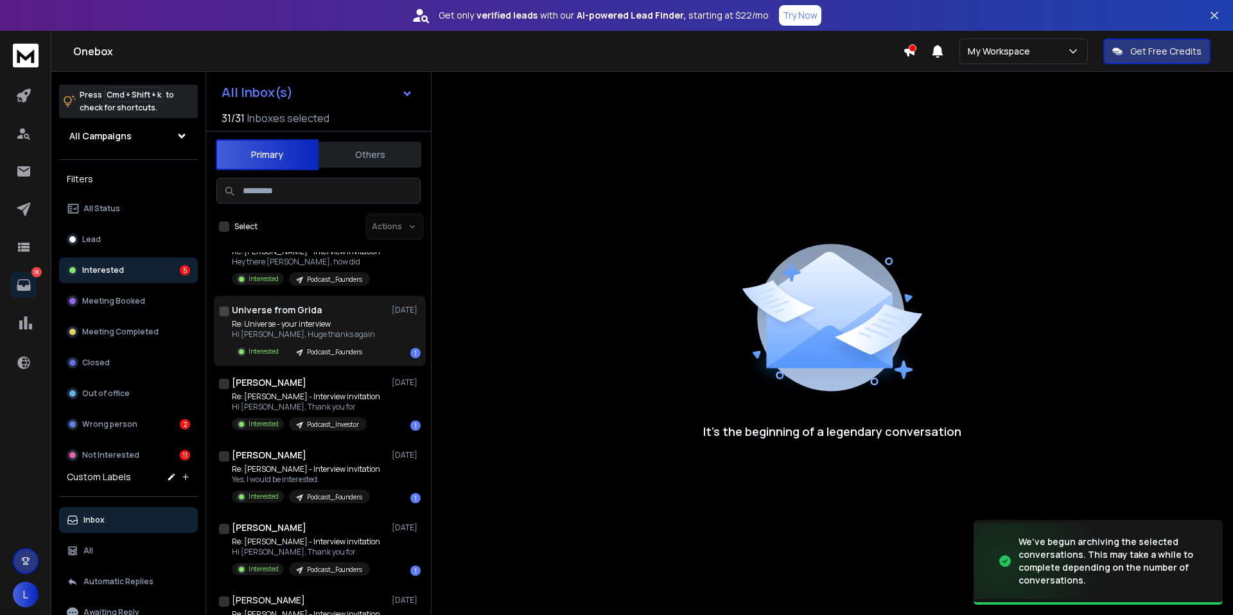
click at [330, 327] on p "Re: Universe - your interview" at bounding box center [303, 324] width 143 height 10
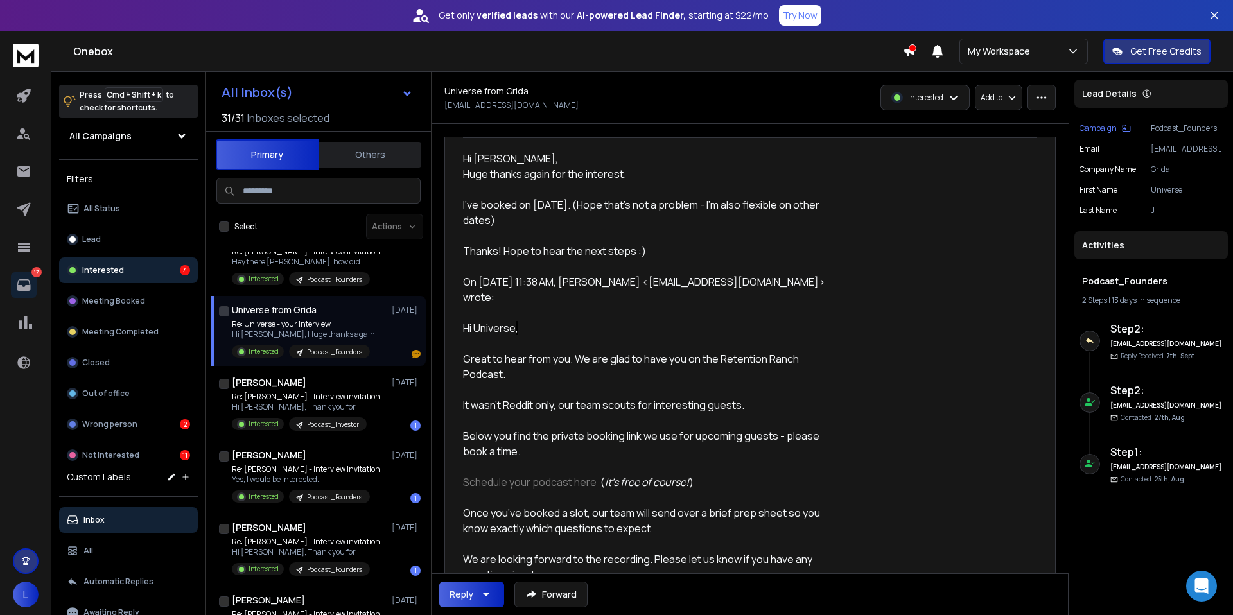
scroll to position [0, 0]
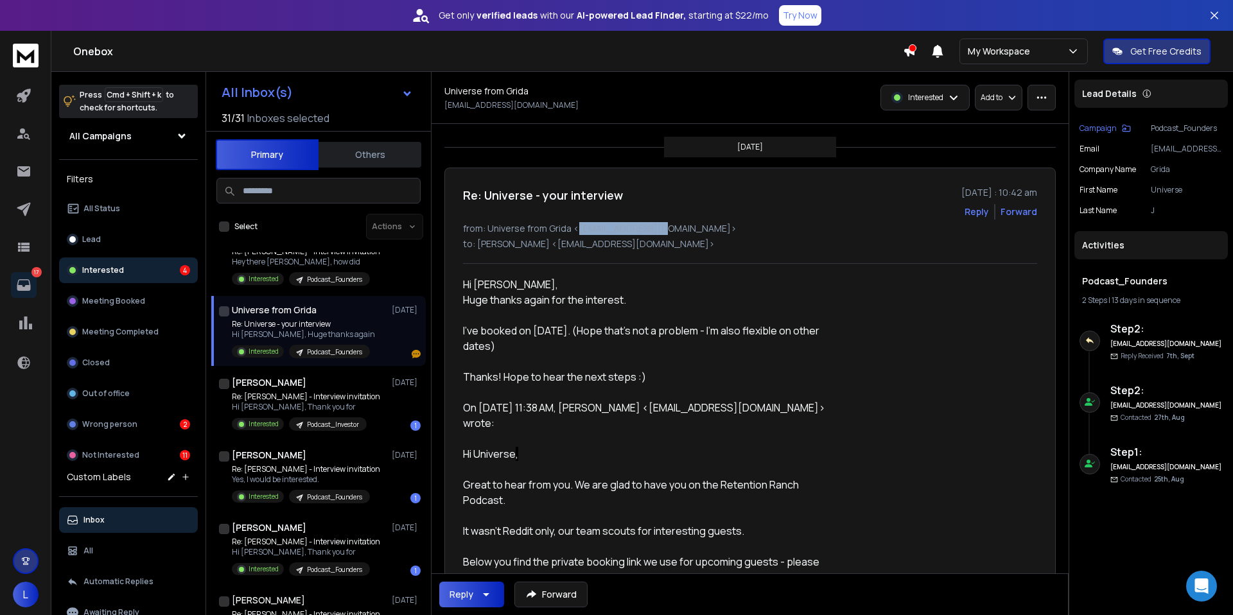
drag, startPoint x: 654, startPoint y: 229, endPoint x: 576, endPoint y: 229, distance: 78.3
click at [576, 229] on p "from: Universe from Grida <[EMAIL_ADDRESS][DOMAIN_NAME]>" at bounding box center [750, 228] width 574 height 13
copy p "[EMAIL_ADDRESS][DOMAIN_NAME]"
click at [224, 312] on button "button" at bounding box center [224, 311] width 10 height 10
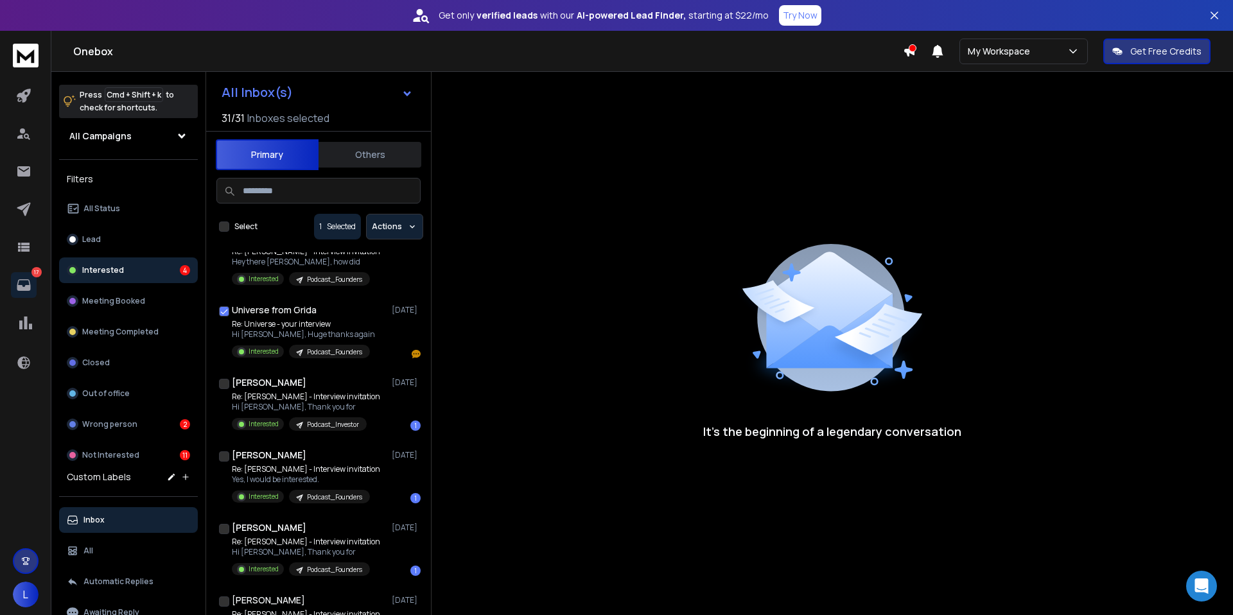
click at [389, 229] on p "Actions" at bounding box center [387, 226] width 30 height 10
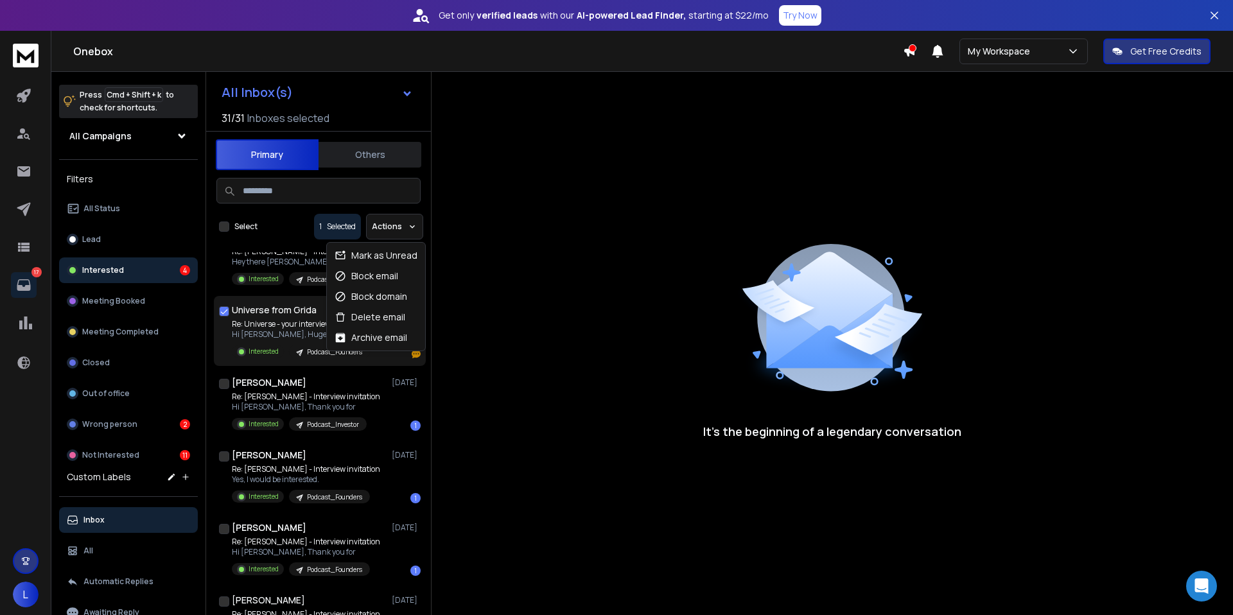
click at [309, 321] on p "Re: Universe - your interview" at bounding box center [303, 324] width 143 height 10
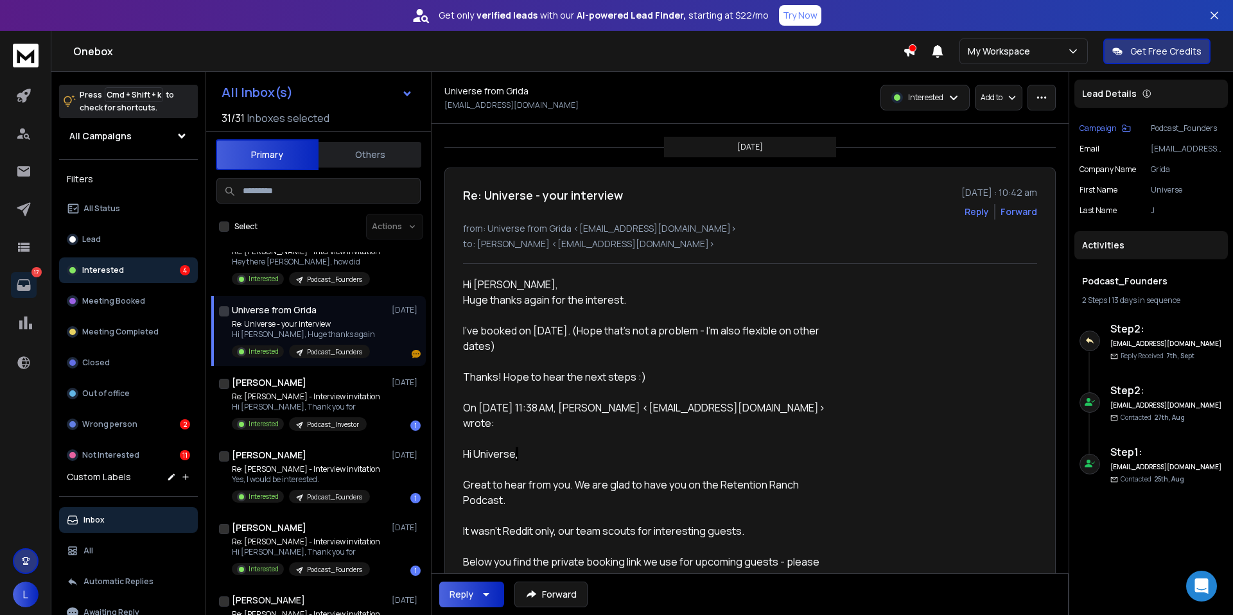
click at [469, 591] on div "Reply" at bounding box center [461, 594] width 24 height 13
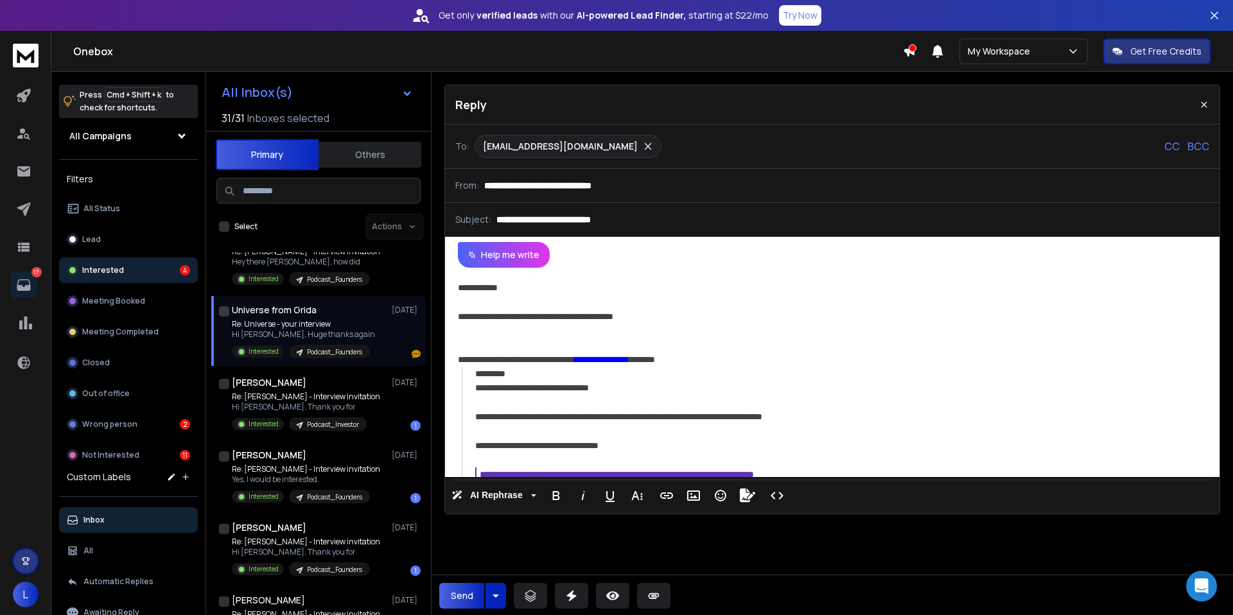
click at [593, 316] on div "**********" at bounding box center [830, 316] width 745 height 14
click at [655, 316] on div "**********" at bounding box center [830, 316] width 745 height 14
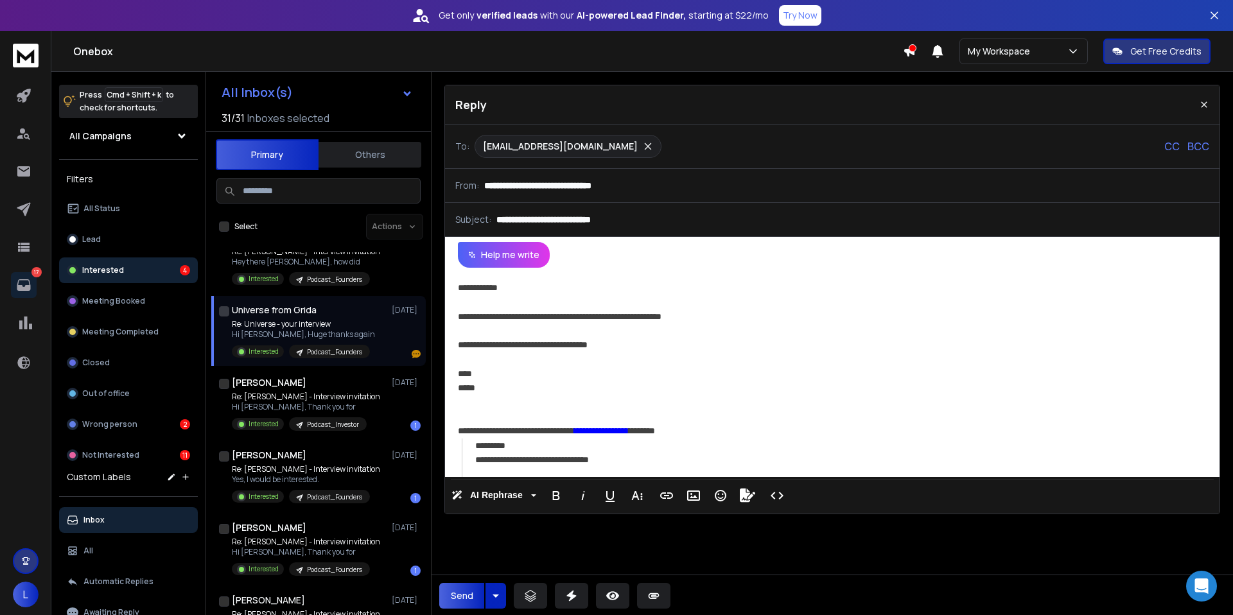
click at [451, 594] on button "Send" at bounding box center [461, 596] width 45 height 26
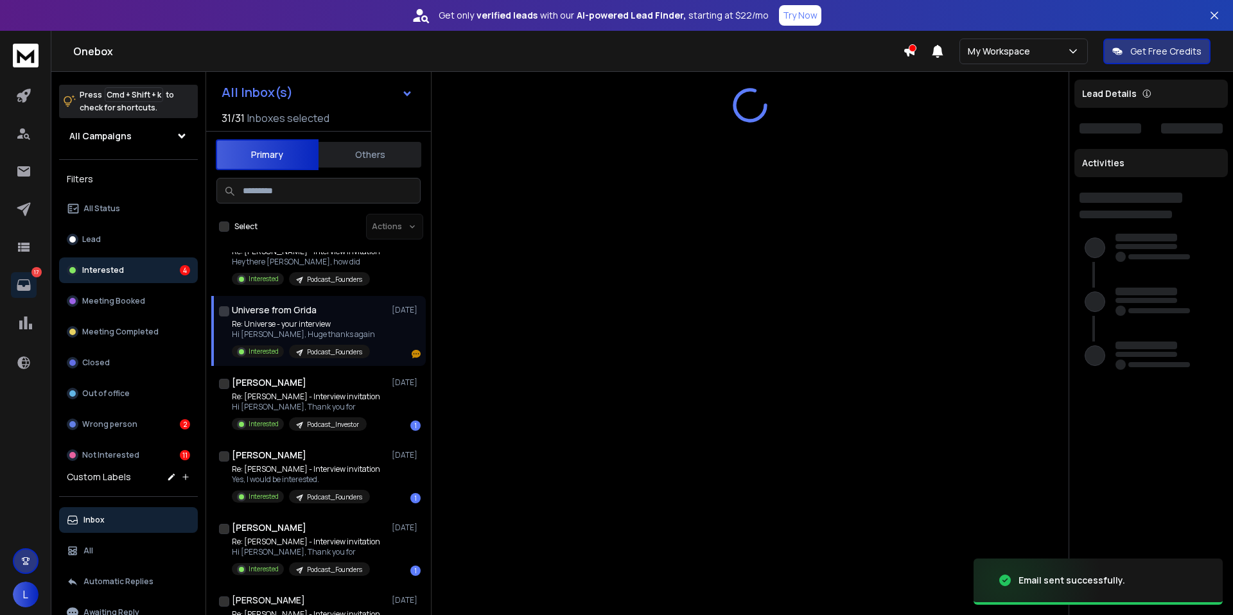
click at [225, 314] on button "button" at bounding box center [224, 311] width 10 height 10
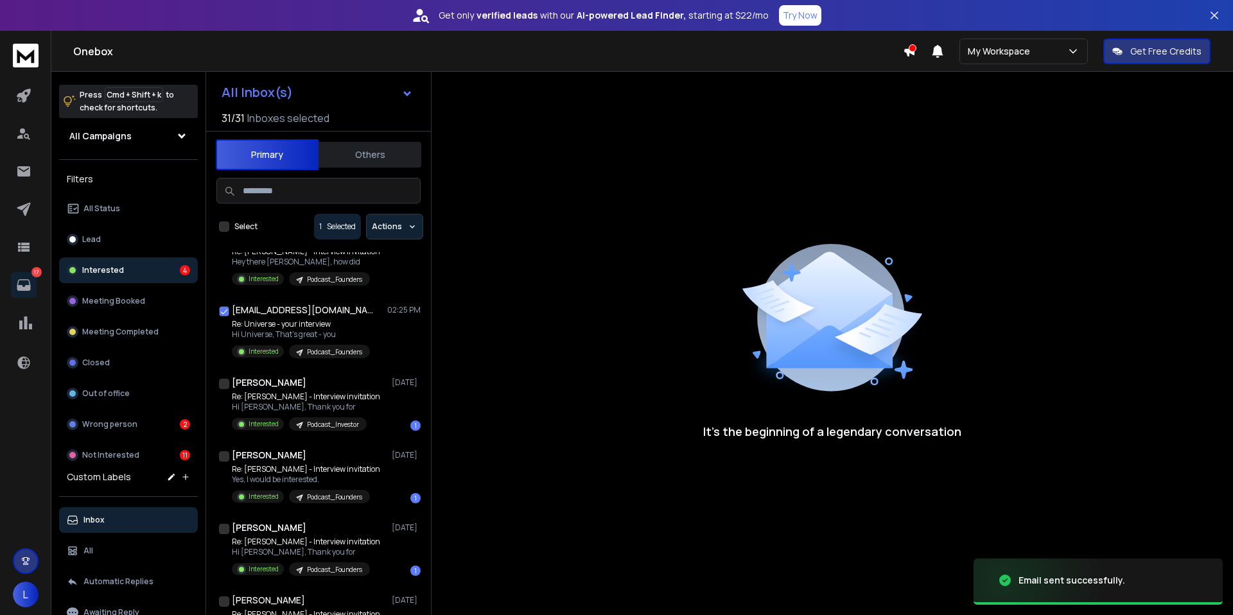
click at [408, 225] on icon "button" at bounding box center [412, 226] width 10 height 10
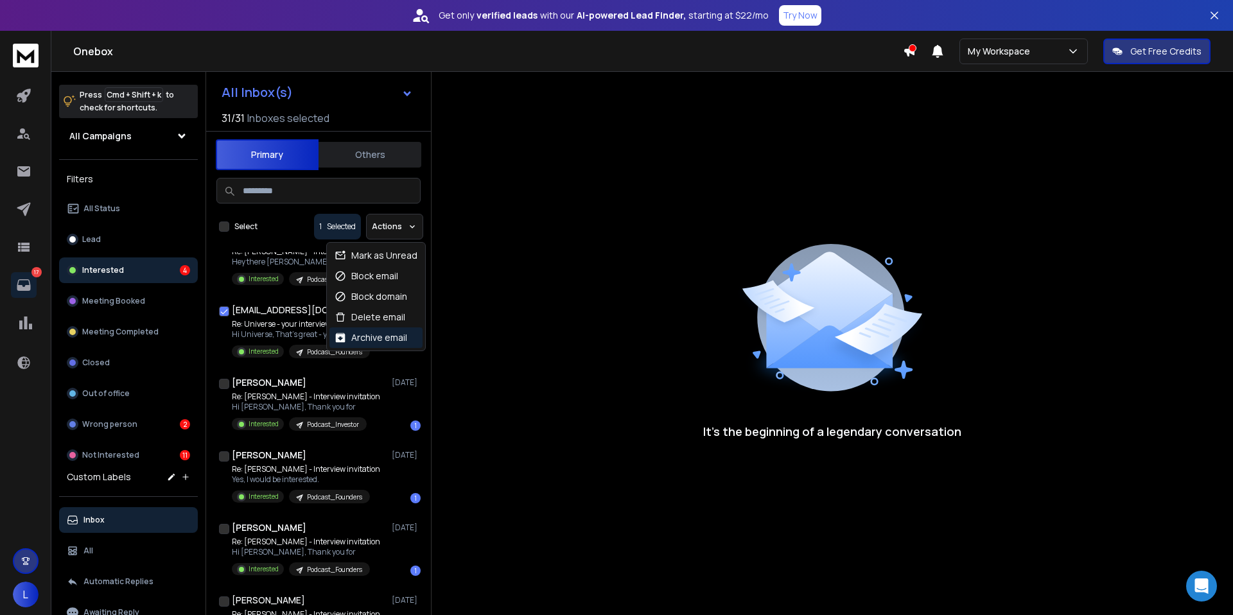
click at [370, 340] on div "Archive email" at bounding box center [370, 337] width 73 height 13
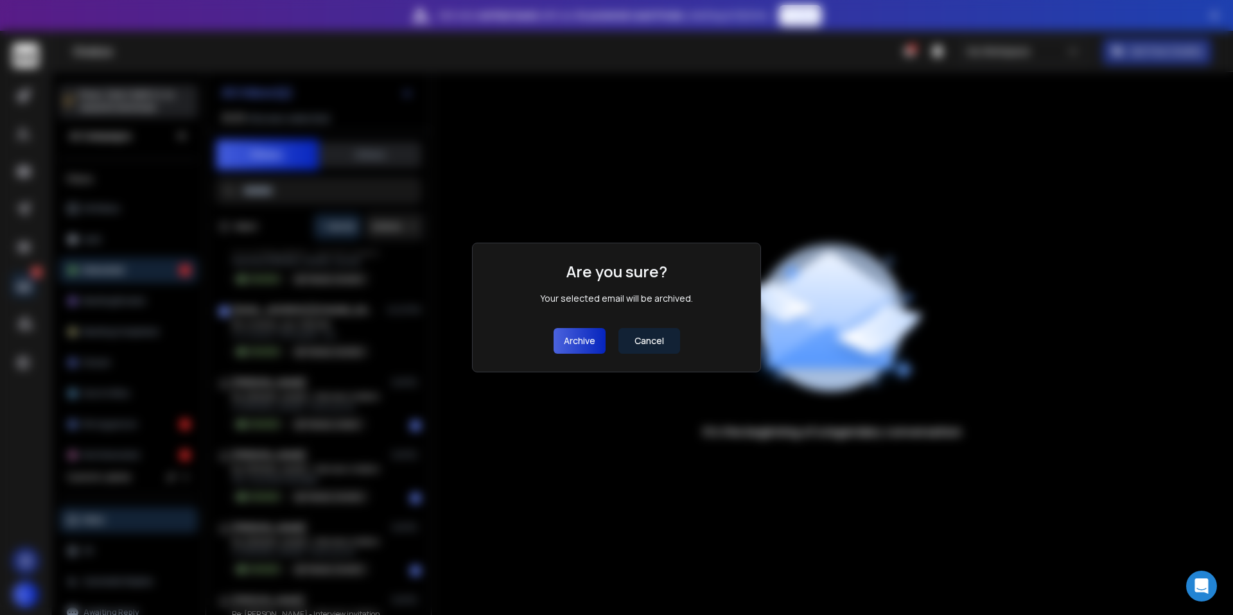
click at [589, 356] on div "Are you sure? Your selected email will be archived. archive Cancel" at bounding box center [616, 308] width 289 height 130
click at [571, 341] on p "archive" at bounding box center [579, 340] width 31 height 13
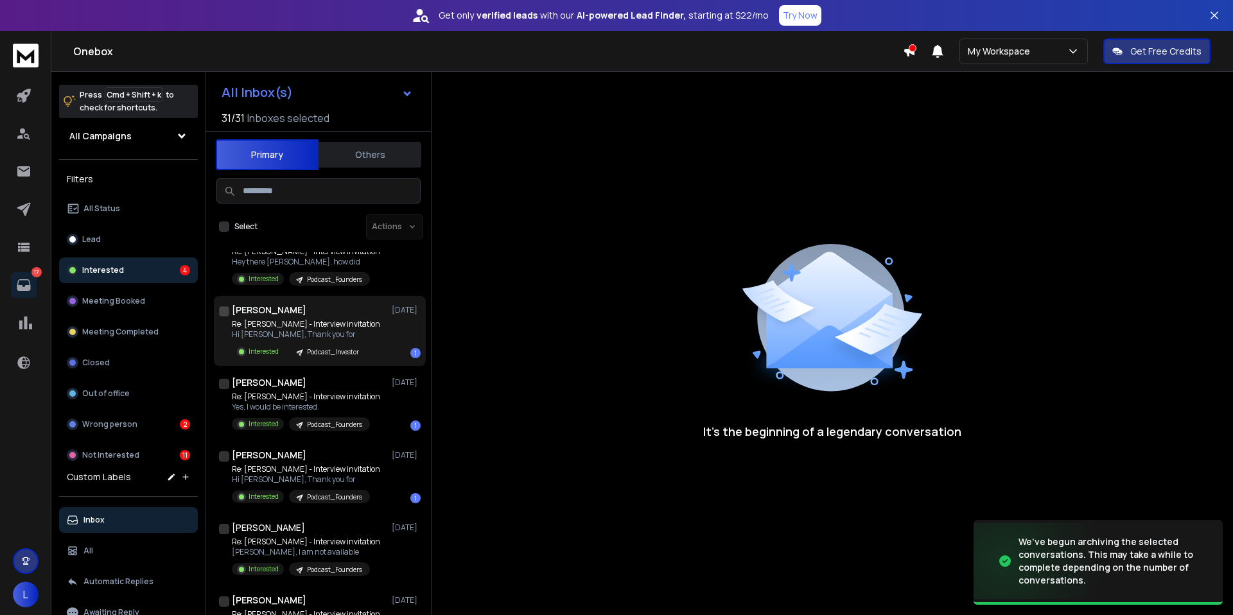
click at [290, 335] on p "Hi [PERSON_NAME], Thank you for" at bounding box center [306, 334] width 148 height 10
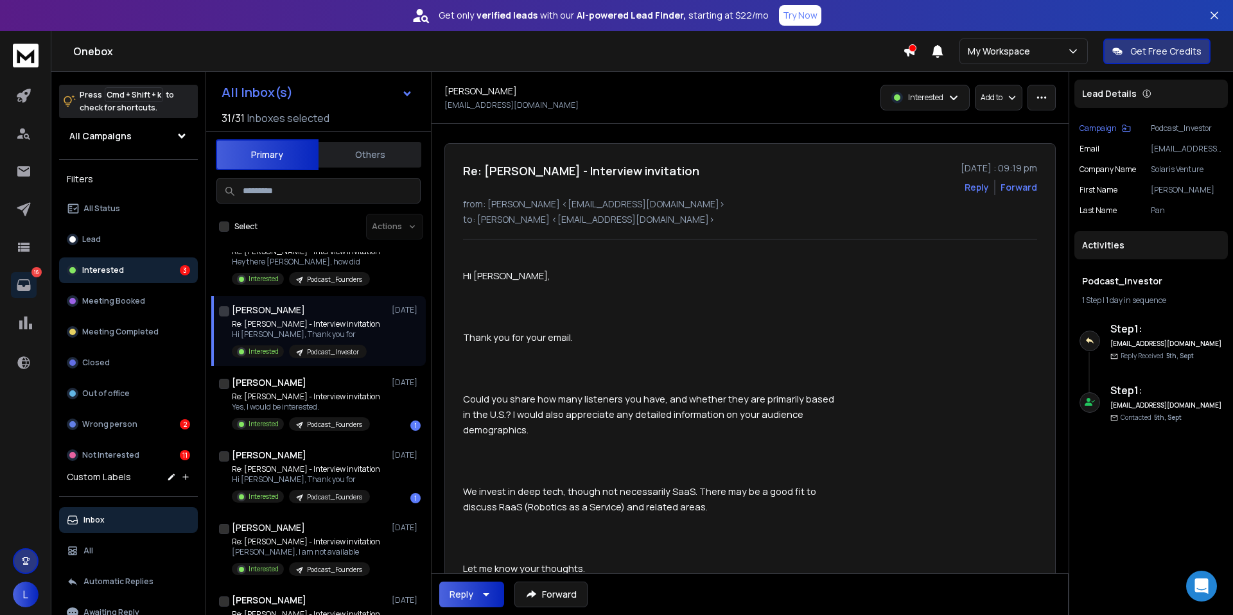
scroll to position [24, 0]
drag, startPoint x: 654, startPoint y: 205, endPoint x: 532, endPoint y: 205, distance: 122.6
click at [532, 205] on p "from: [PERSON_NAME] <[EMAIL_ADDRESS][DOMAIN_NAME]>" at bounding box center [750, 204] width 574 height 13
copy p "[EMAIL_ADDRESS][DOMAIN_NAME]"
click at [978, 191] on button "Reply" at bounding box center [976, 188] width 24 height 13
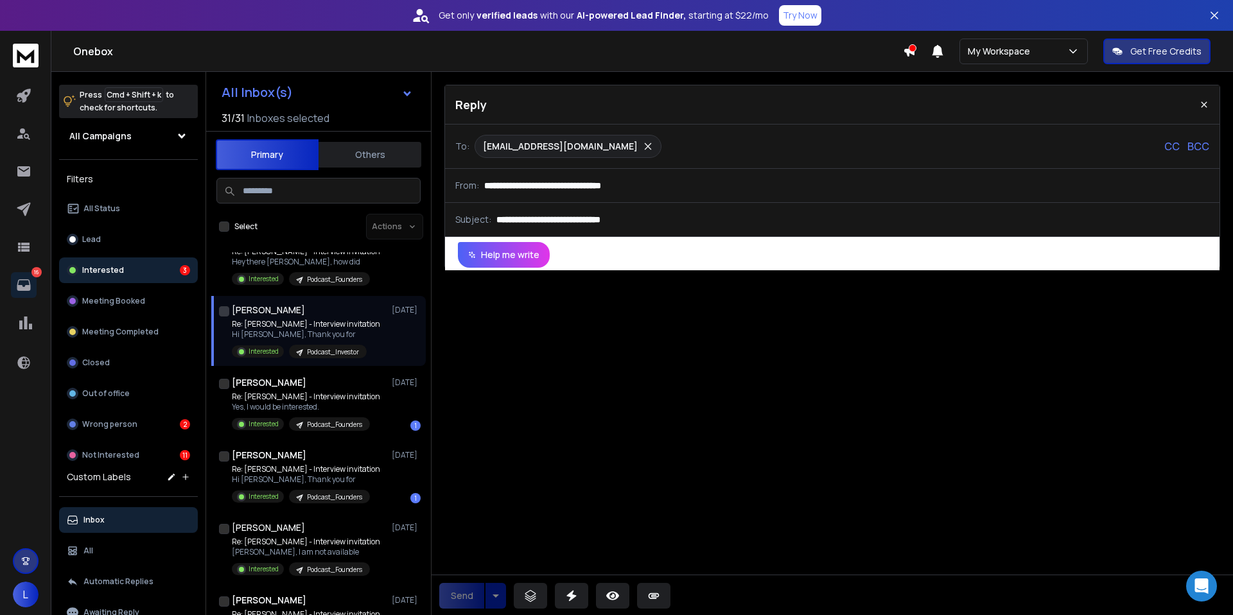
scroll to position [0, 0]
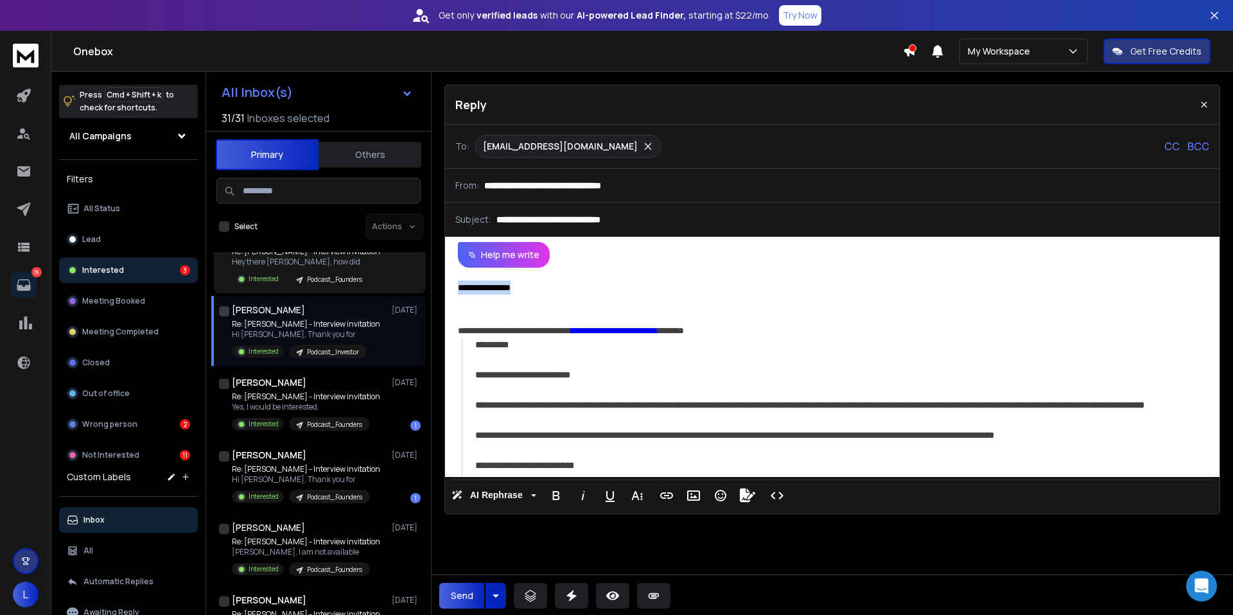
drag, startPoint x: 553, startPoint y: 282, endPoint x: 410, endPoint y: 282, distance: 143.2
click at [410, 282] on div "All Inbox(s) 31 / 31 Inboxes selected Primary Others Select Actions [PERSON_NAM…" at bounding box center [718, 379] width 1027 height 615
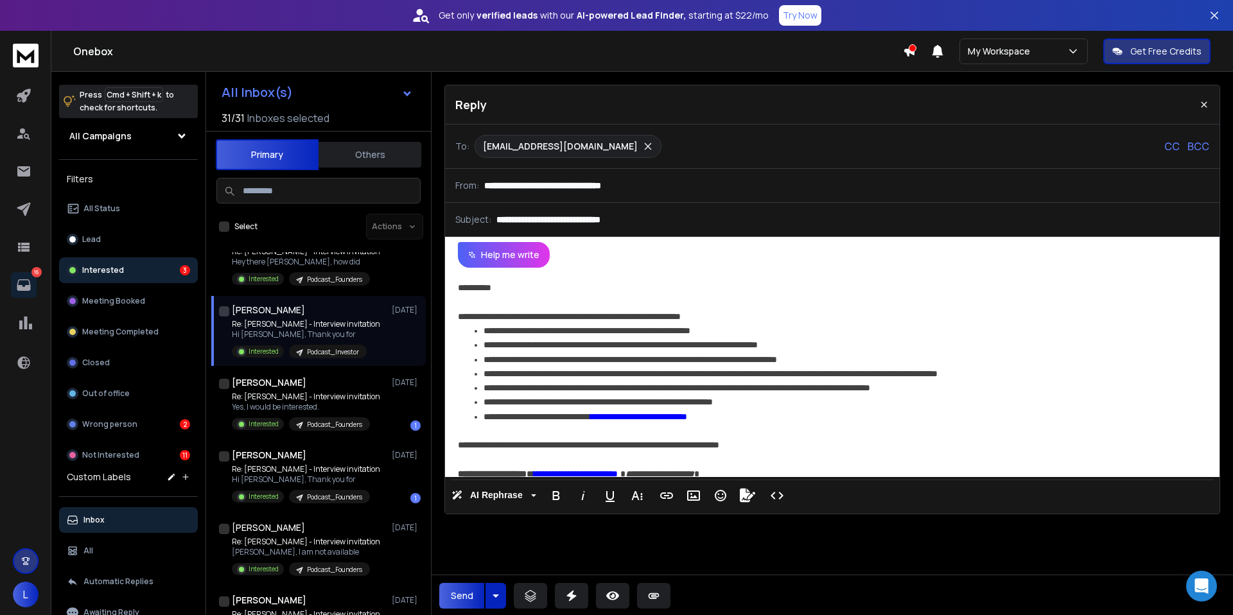
click at [491, 290] on span "*******" at bounding box center [479, 287] width 23 height 9
click at [741, 316] on p "**********" at bounding box center [830, 316] width 745 height 14
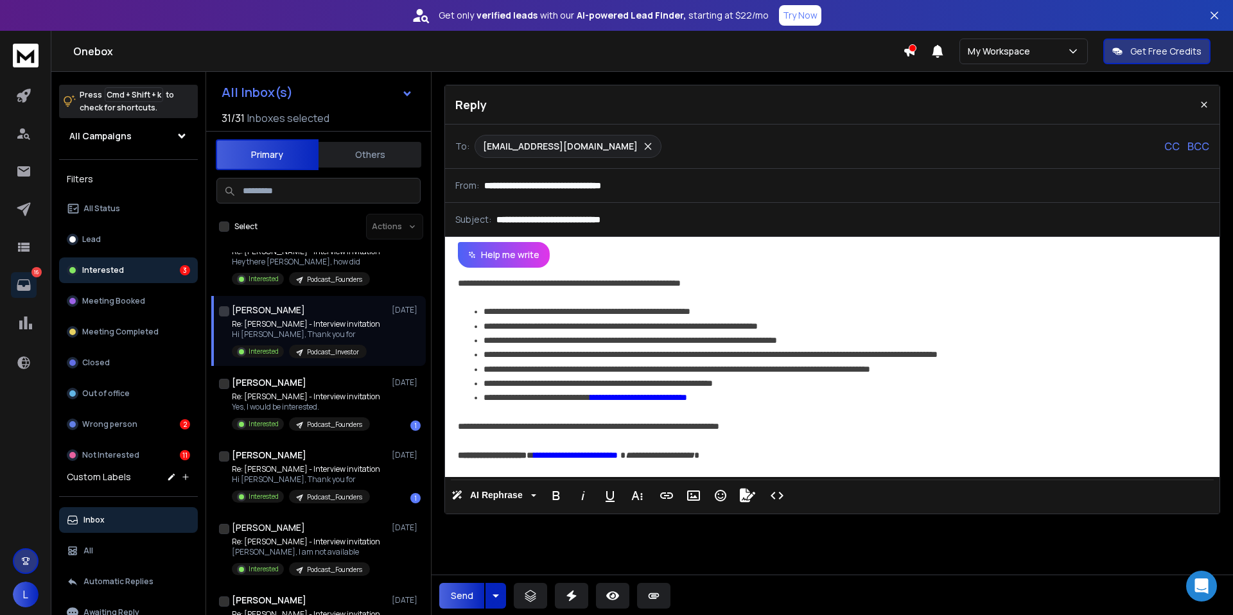
scroll to position [35, 0]
drag, startPoint x: 715, startPoint y: 367, endPoint x: 635, endPoint y: 367, distance: 79.6
click at [635, 367] on li "**********" at bounding box center [842, 368] width 719 height 14
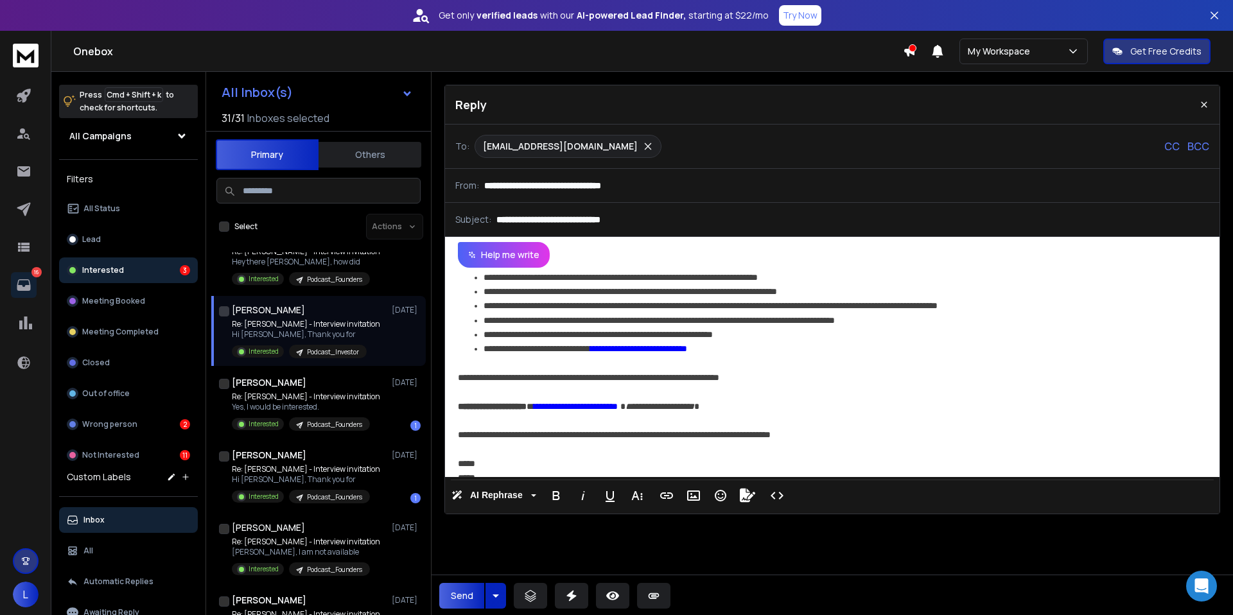
scroll to position [90, 0]
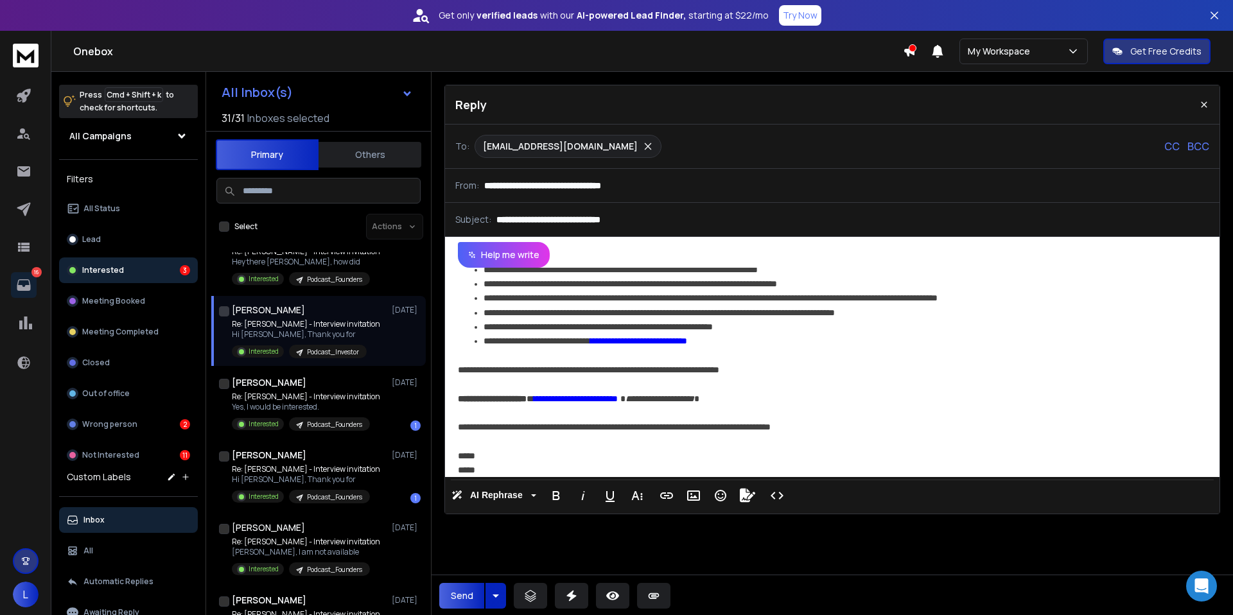
click at [919, 311] on li "**********" at bounding box center [842, 313] width 719 height 14
click at [790, 312] on li "**********" at bounding box center [842, 313] width 719 height 14
click at [954, 311] on li "**********" at bounding box center [842, 313] width 719 height 14
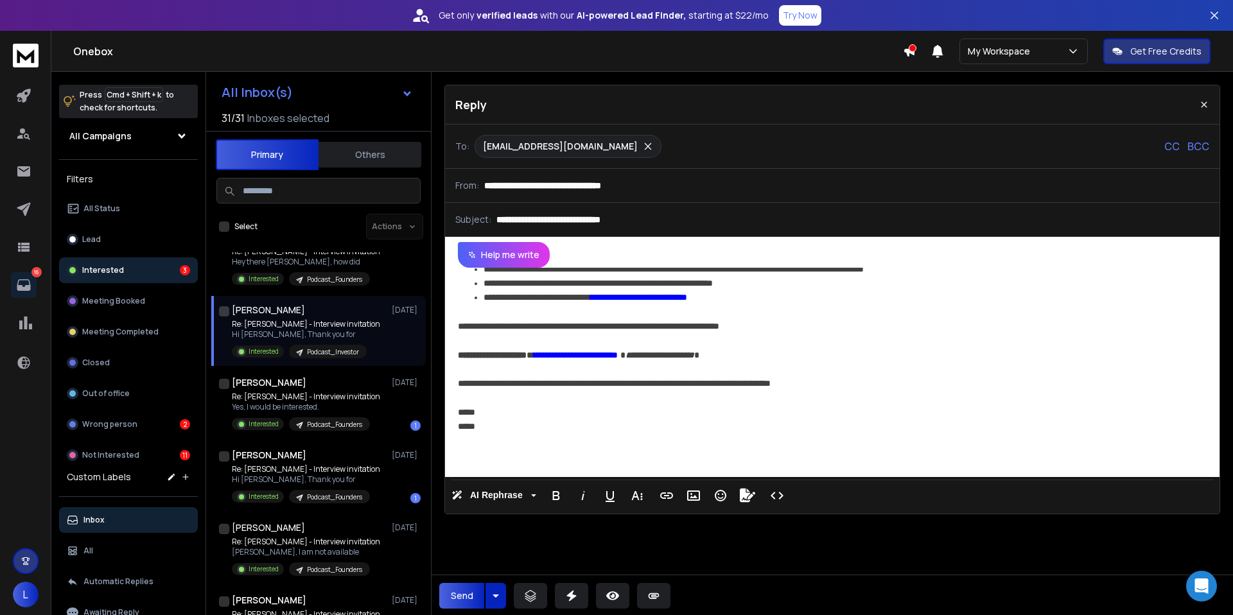
scroll to position [141, 0]
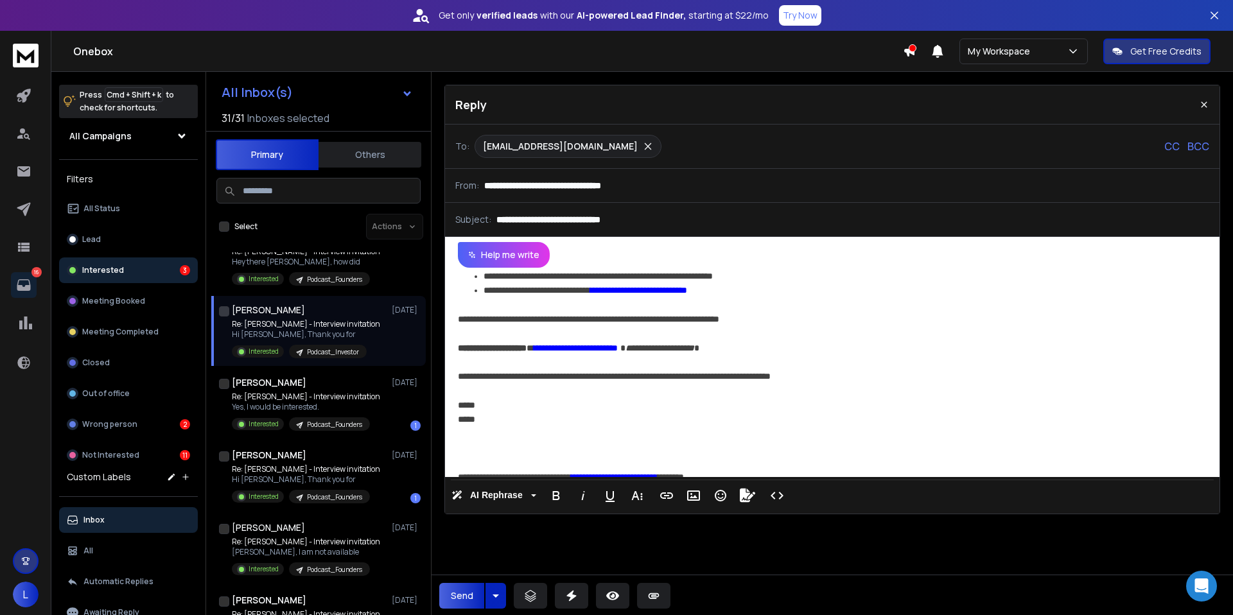
click at [1164, 146] on p "CC" at bounding box center [1171, 146] width 15 height 15
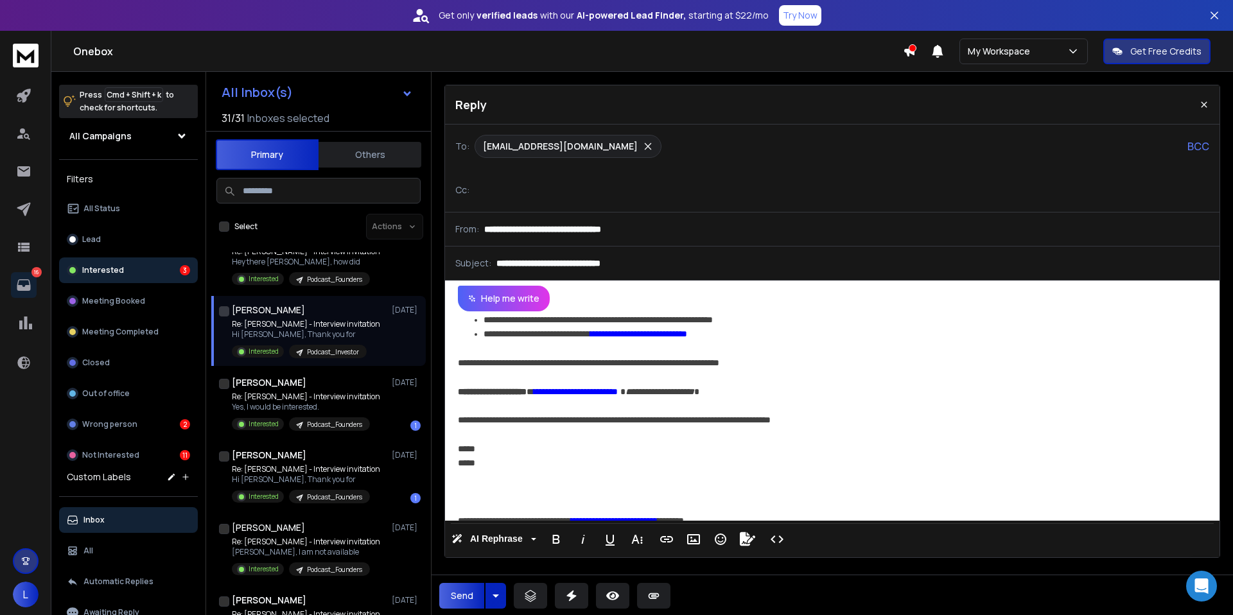
click at [523, 186] on input at bounding box center [519, 189] width 90 height 23
type input "**********"
drag, startPoint x: 595, startPoint y: 192, endPoint x: 445, endPoint y: 179, distance: 150.8
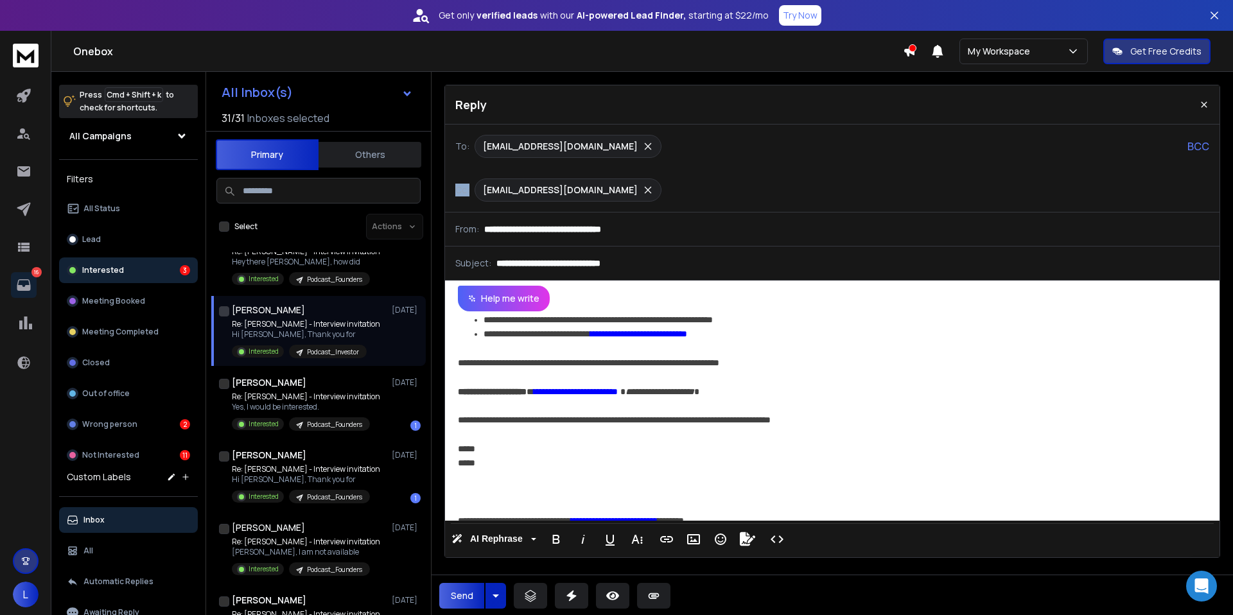
click at [445, 179] on div "Cc: [EMAIL_ADDRESS][DOMAIN_NAME]" at bounding box center [832, 190] width 774 height 44
click at [643, 188] on icon at bounding box center [648, 190] width 10 height 10
click at [496, 187] on input at bounding box center [527, 189] width 107 height 23
paste input "**********"
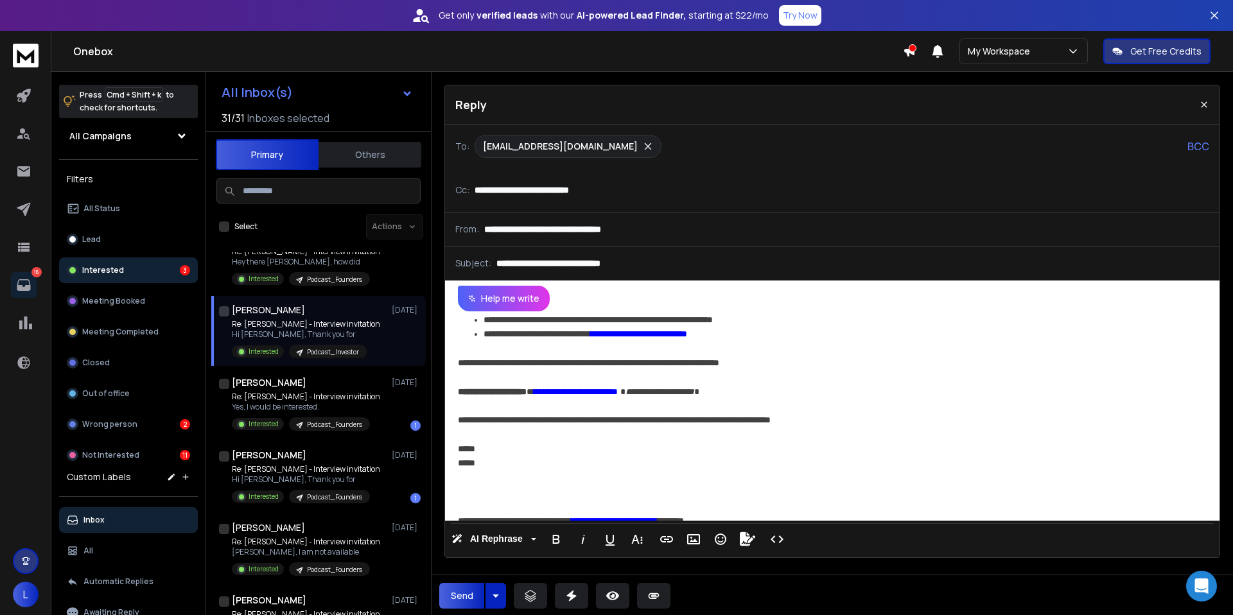
type input "**********"
click at [461, 603] on button "Send" at bounding box center [461, 596] width 45 height 26
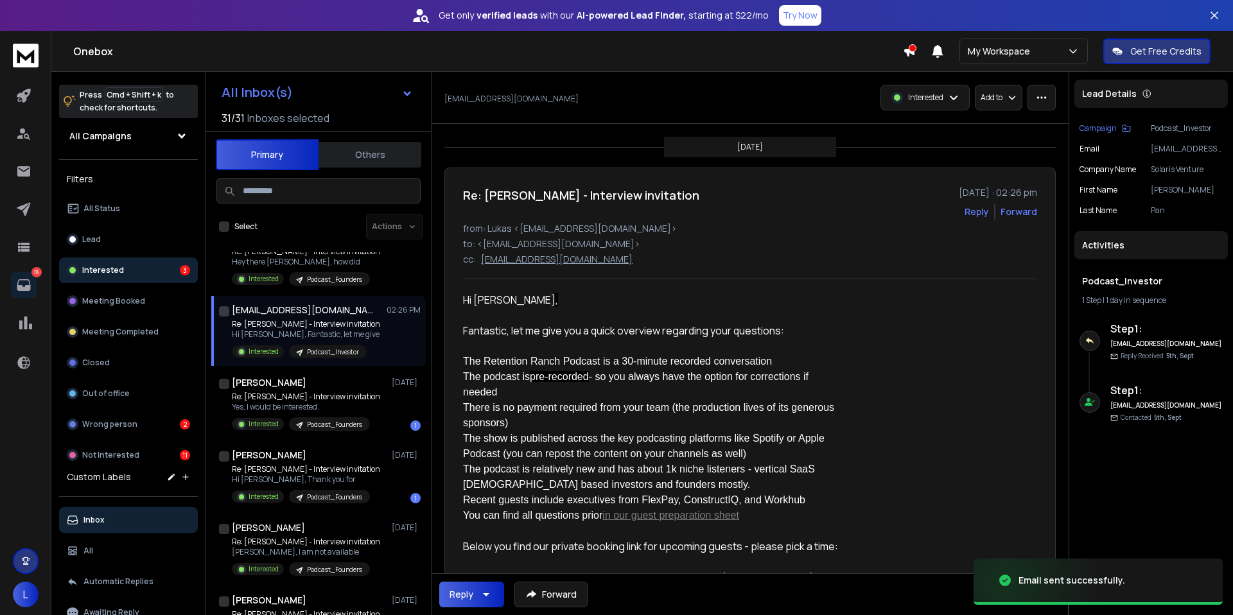
click at [223, 310] on button "button" at bounding box center [224, 311] width 10 height 10
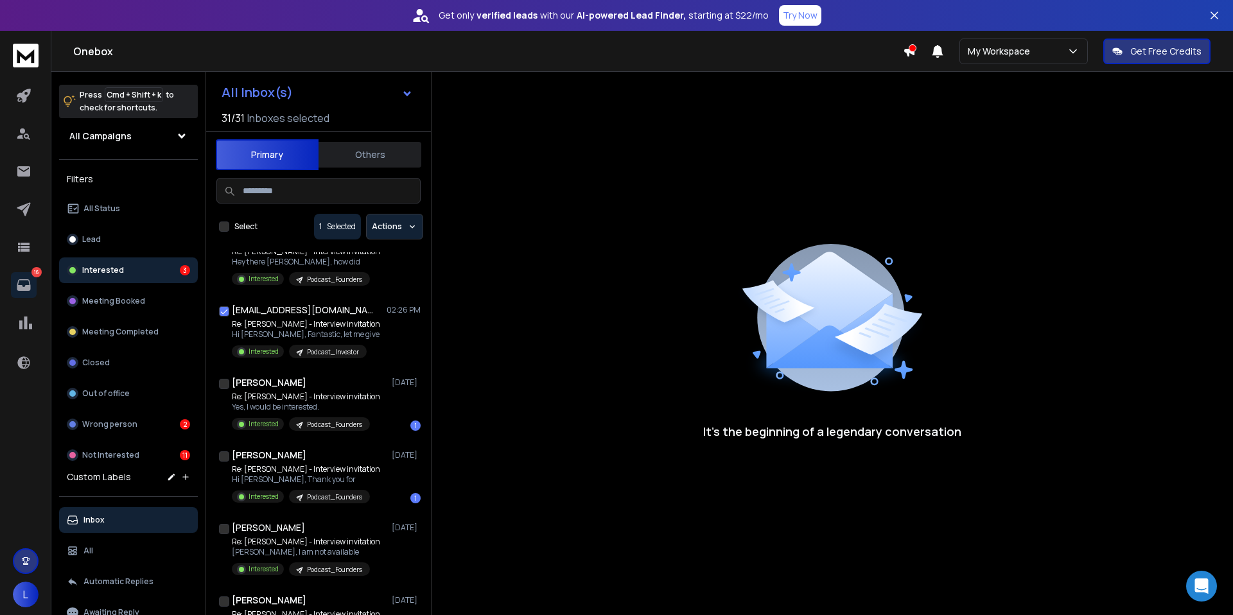
click at [406, 218] on button "Actions" at bounding box center [394, 227] width 57 height 26
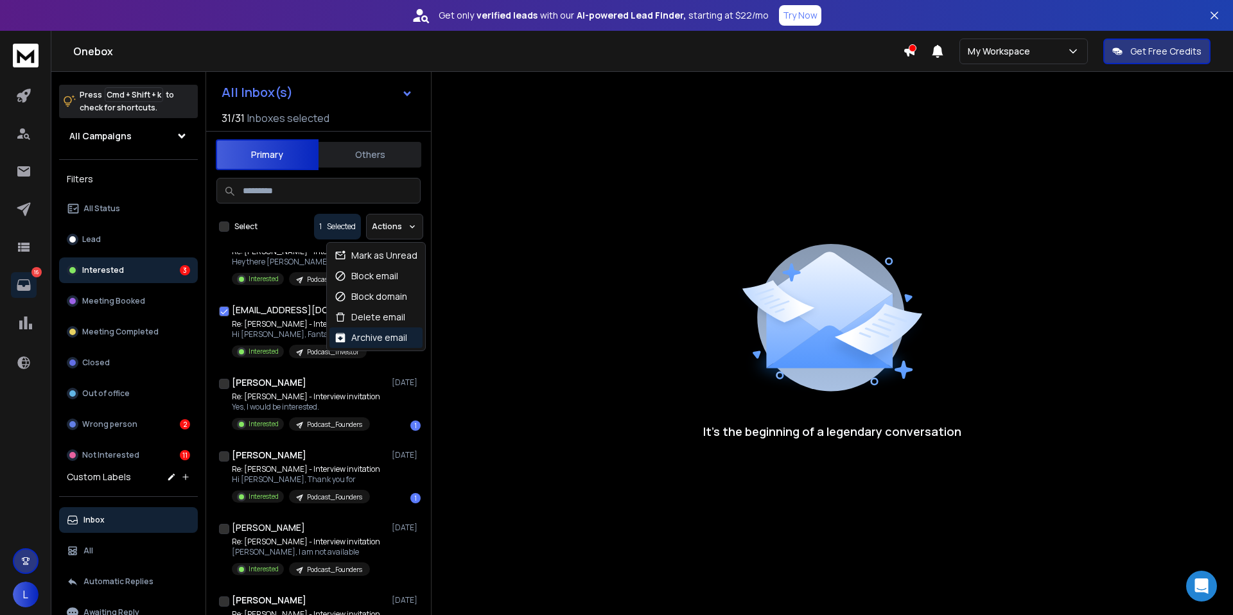
click at [374, 341] on div "Archive email" at bounding box center [370, 337] width 73 height 13
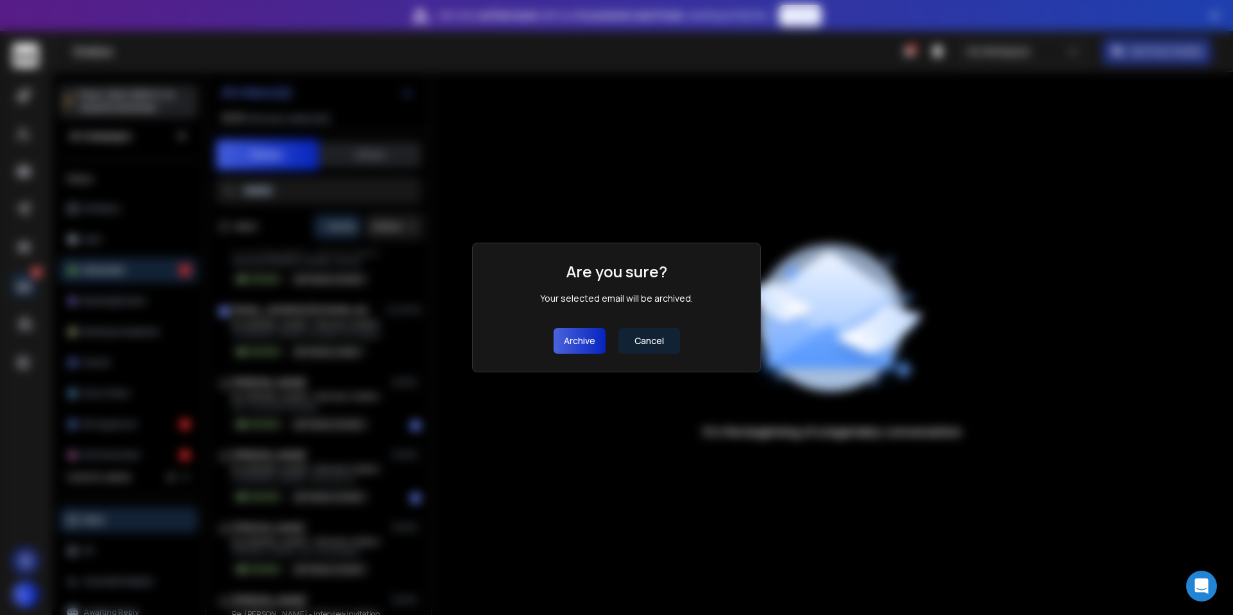
click at [594, 340] on p "archive" at bounding box center [579, 340] width 31 height 13
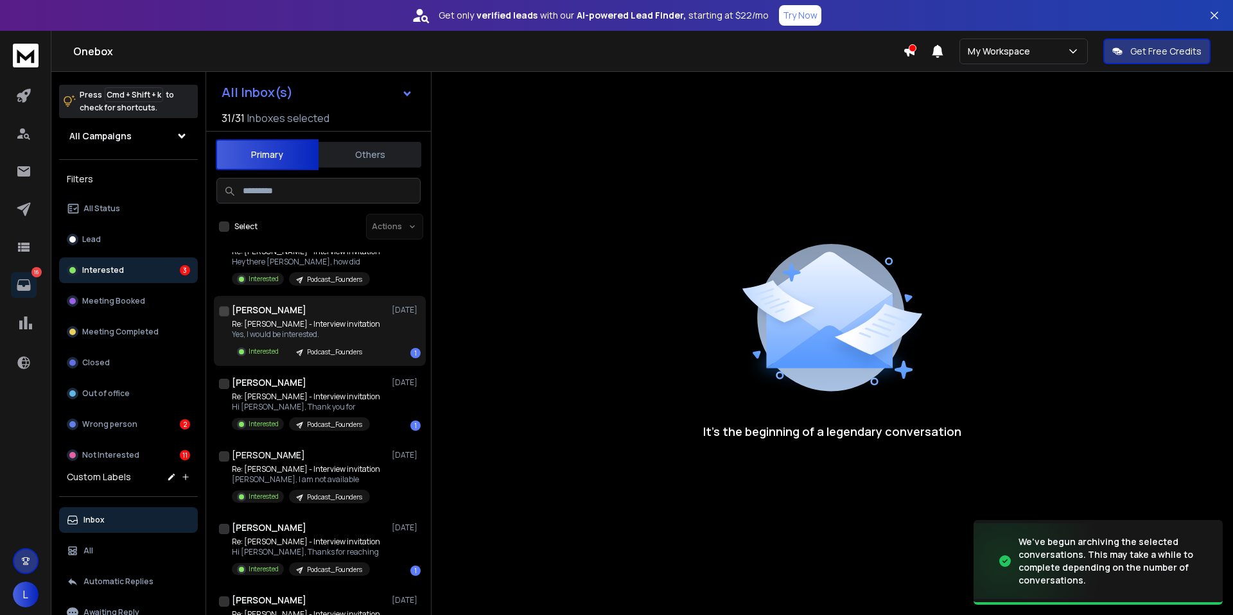
click at [325, 332] on p "Yes, I would be interested." at bounding box center [306, 334] width 148 height 10
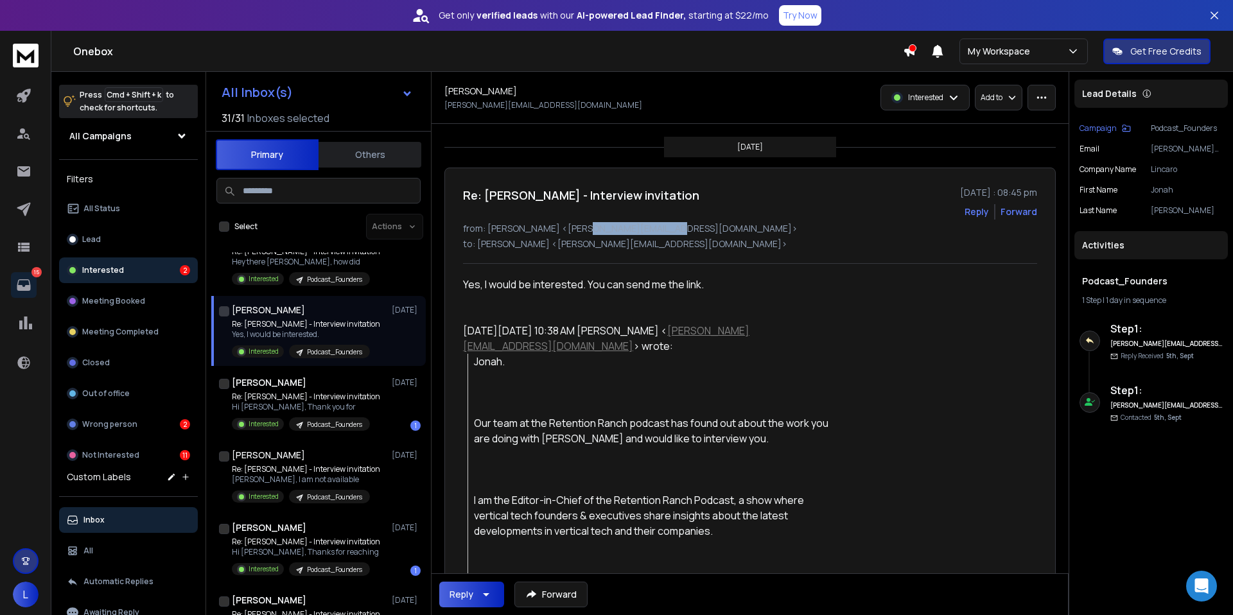
drag, startPoint x: 659, startPoint y: 229, endPoint x: 580, endPoint y: 229, distance: 79.0
click at [580, 229] on p "from: [PERSON_NAME] <[PERSON_NAME][EMAIL_ADDRESS][DOMAIN_NAME]>" at bounding box center [750, 228] width 574 height 13
copy p "[PERSON_NAME][EMAIL_ADDRESS][DOMAIN_NAME]"
click at [465, 593] on div "Reply" at bounding box center [461, 594] width 24 height 13
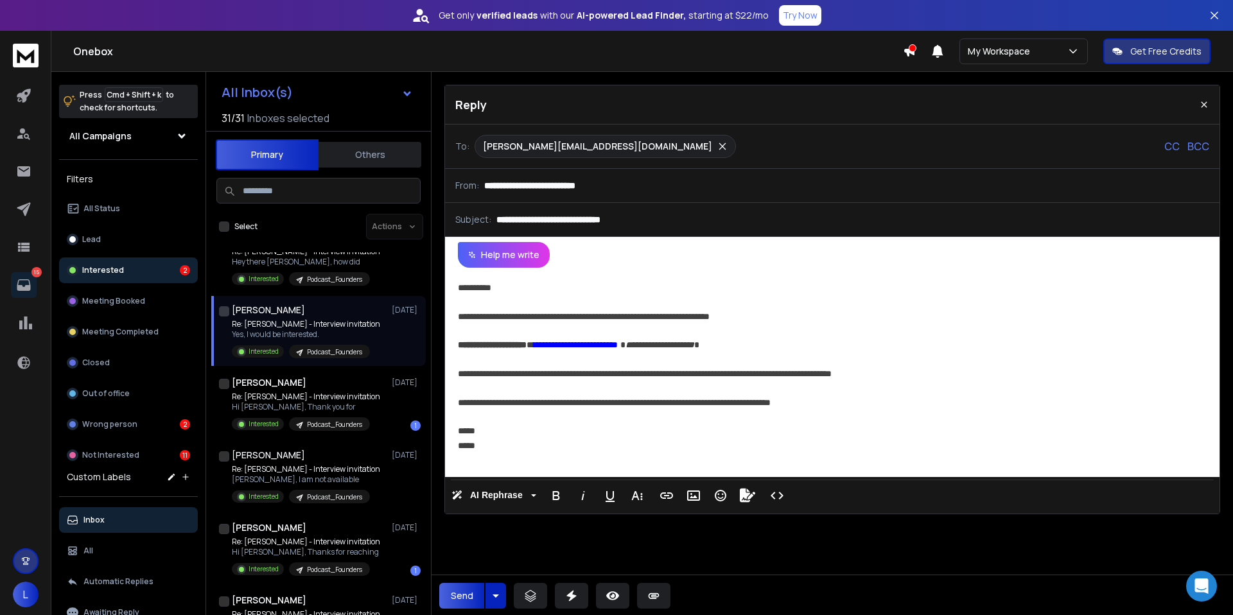
click at [491, 287] on span "*******" at bounding box center [479, 287] width 23 height 9
click at [500, 315] on p "**********" at bounding box center [830, 315] width 745 height 14
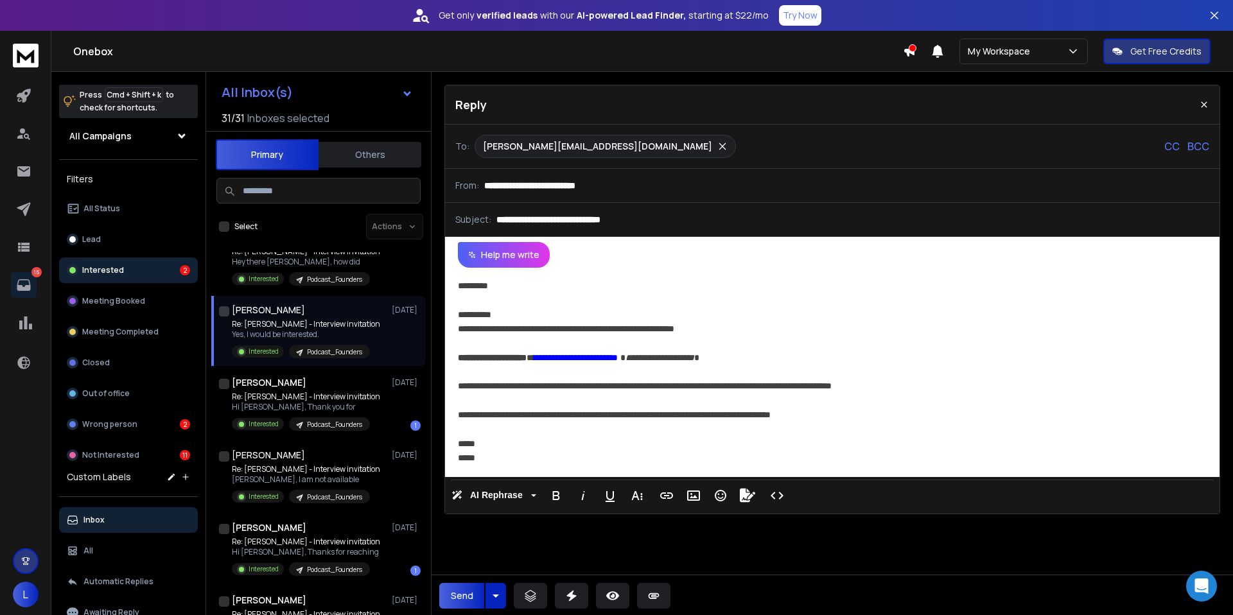
click at [503, 311] on p "**********" at bounding box center [830, 315] width 745 height 14
click at [614, 313] on p "**********" at bounding box center [830, 315] width 745 height 14
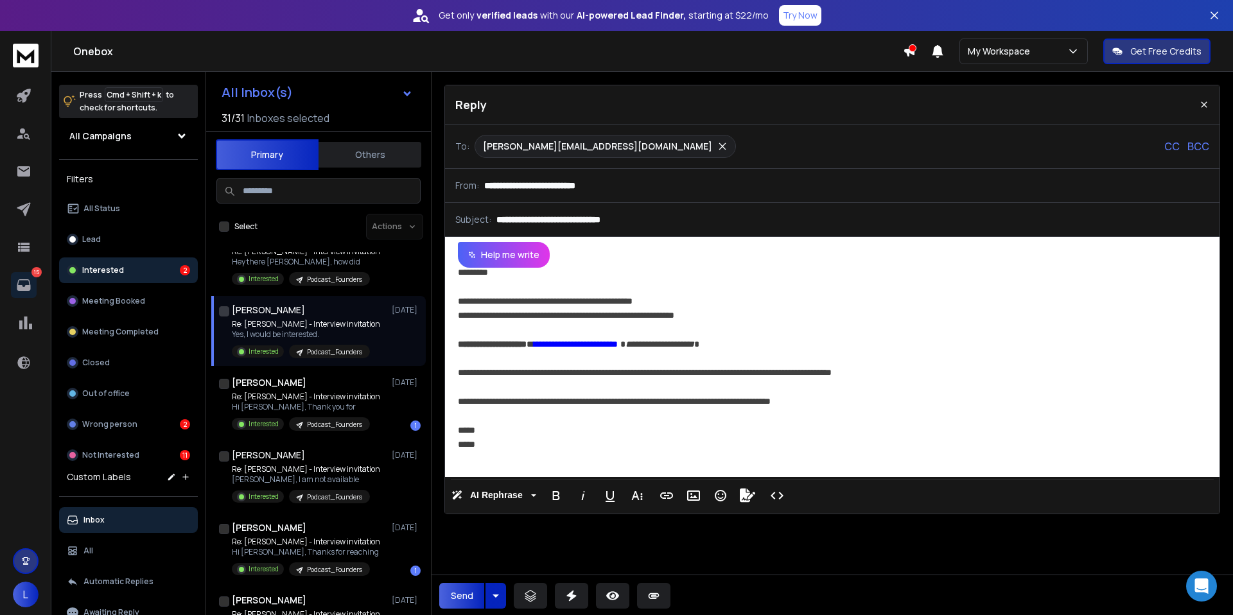
scroll to position [0, 0]
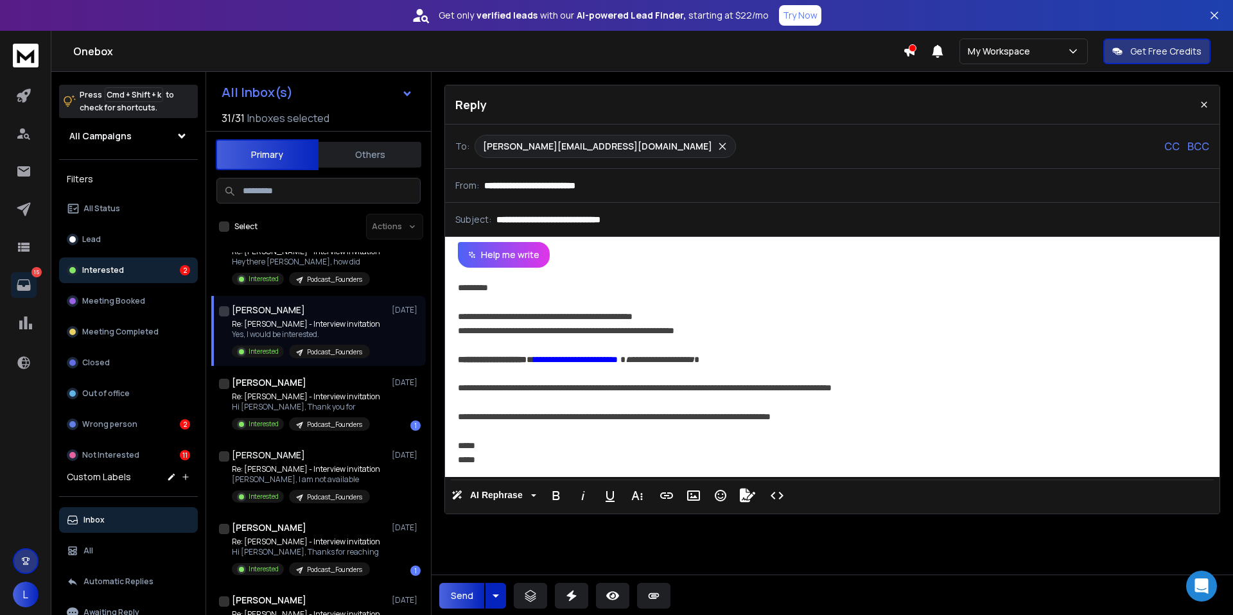
click at [729, 331] on p "**********" at bounding box center [830, 331] width 745 height 14
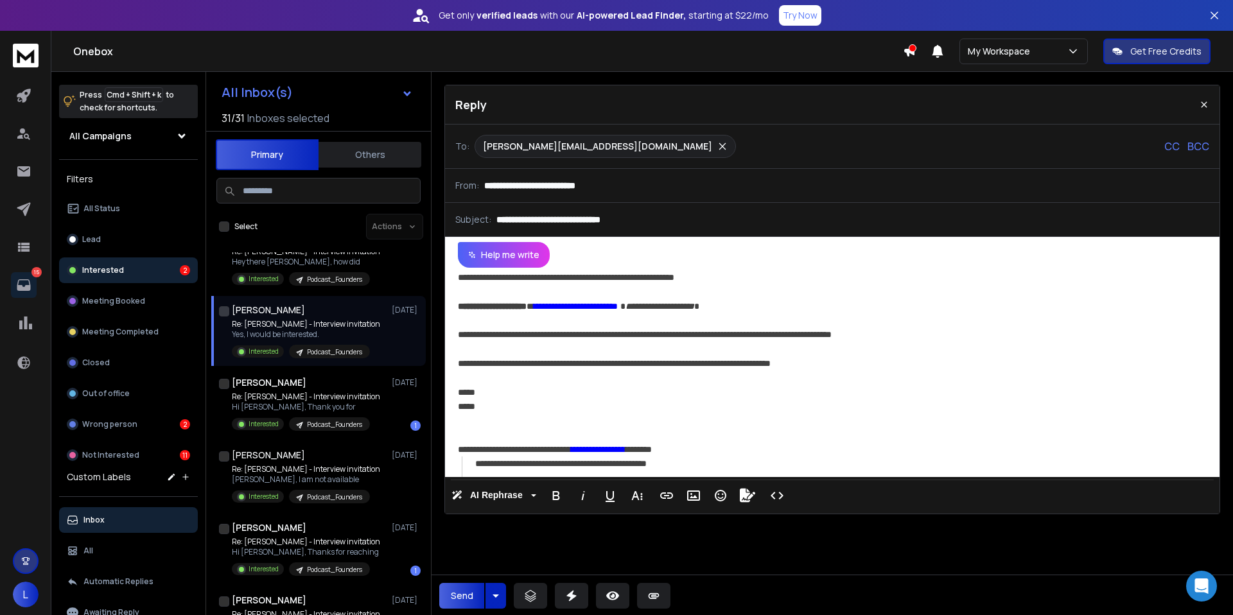
drag, startPoint x: 463, startPoint y: 594, endPoint x: 1107, endPoint y: 322, distance: 699.1
click at [1107, 322] on div "**********" at bounding box center [832, 373] width 776 height 577
click at [1169, 145] on p "CC" at bounding box center [1171, 146] width 15 height 15
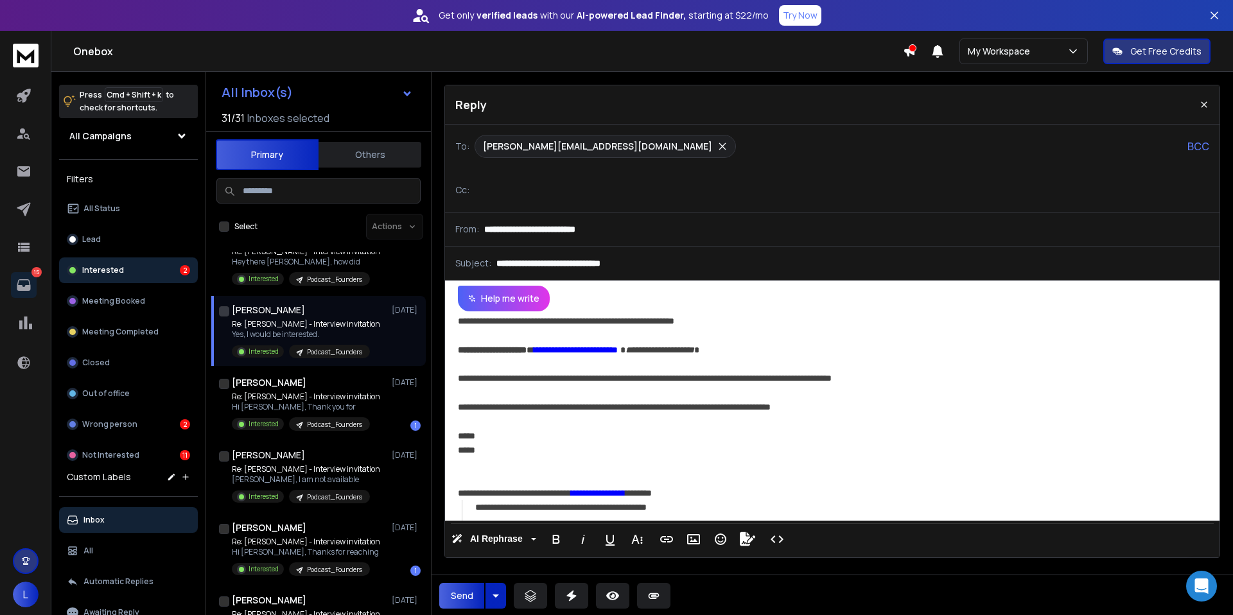
paste input "**********"
type input "**********"
click at [465, 598] on button "Send" at bounding box center [461, 596] width 45 height 26
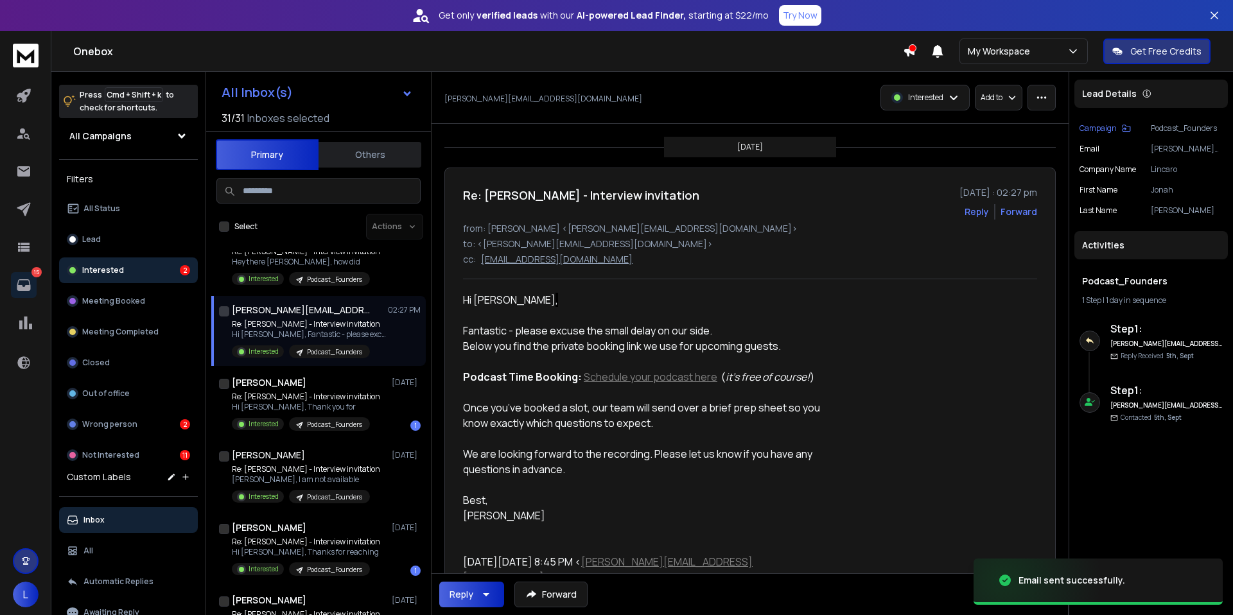
click at [223, 313] on button "button" at bounding box center [224, 311] width 10 height 10
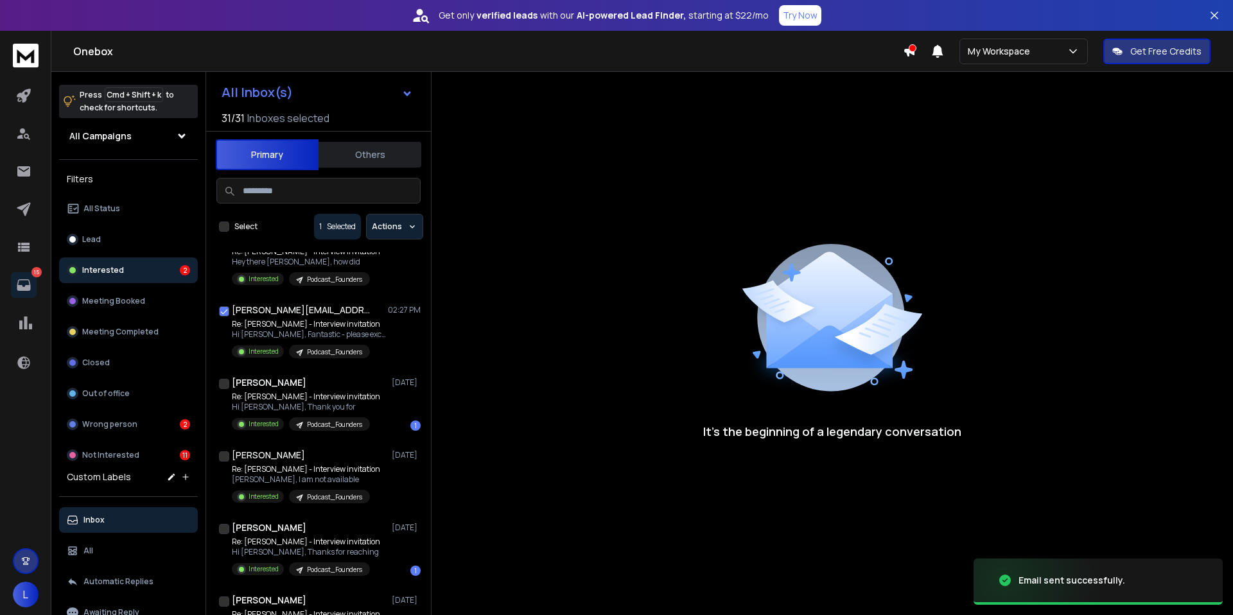
click at [404, 223] on button "Actions" at bounding box center [394, 227] width 57 height 26
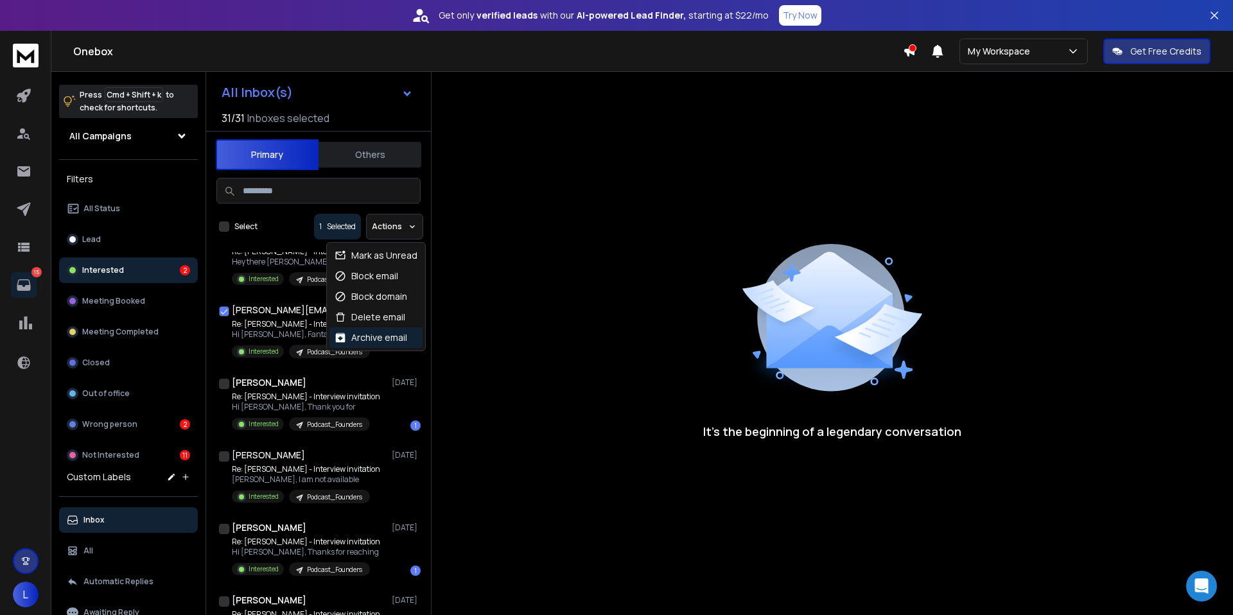
click at [365, 334] on div "Archive email" at bounding box center [370, 337] width 73 height 13
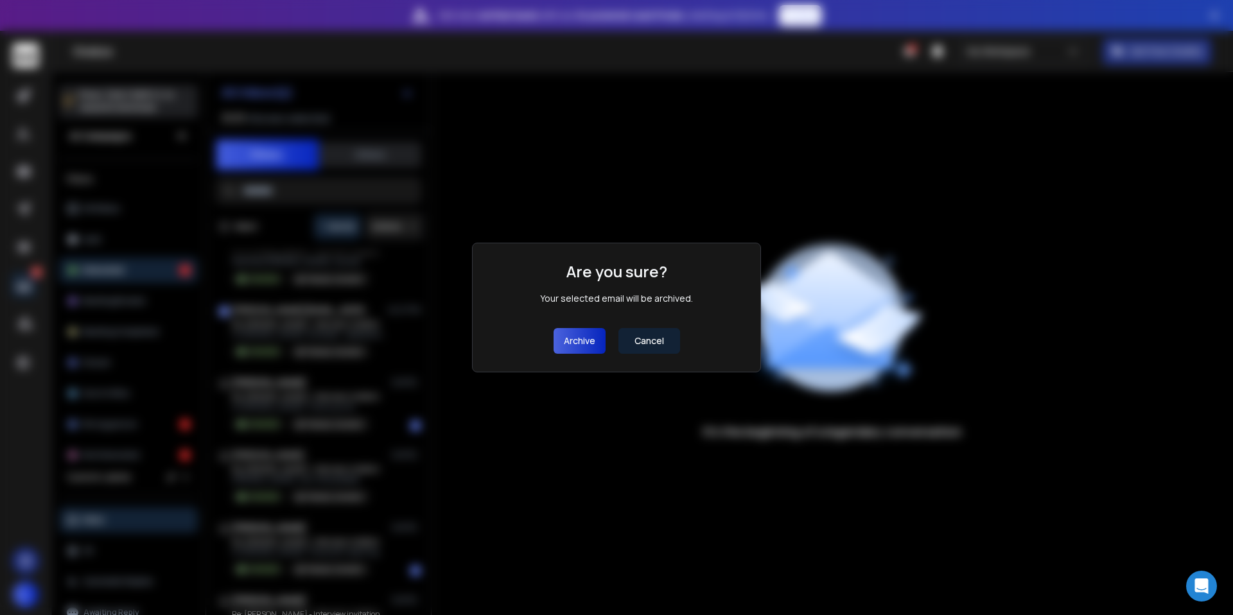
click at [577, 341] on p "archive" at bounding box center [579, 340] width 31 height 13
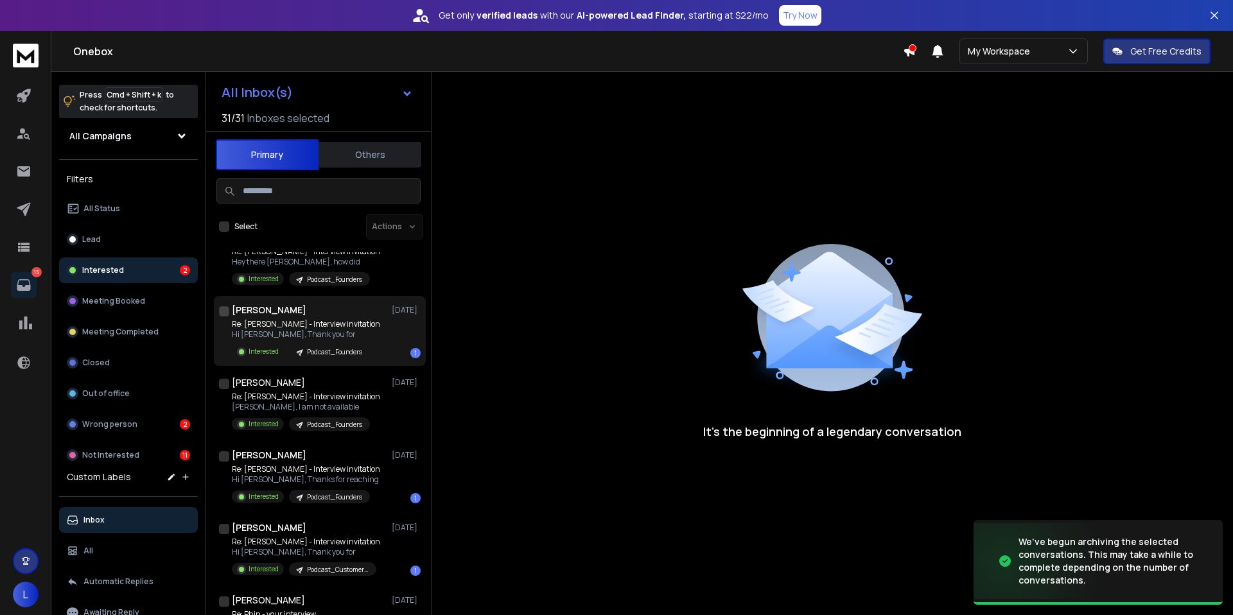
click at [279, 327] on p "Re: [PERSON_NAME] - Interview invitation" at bounding box center [306, 324] width 148 height 10
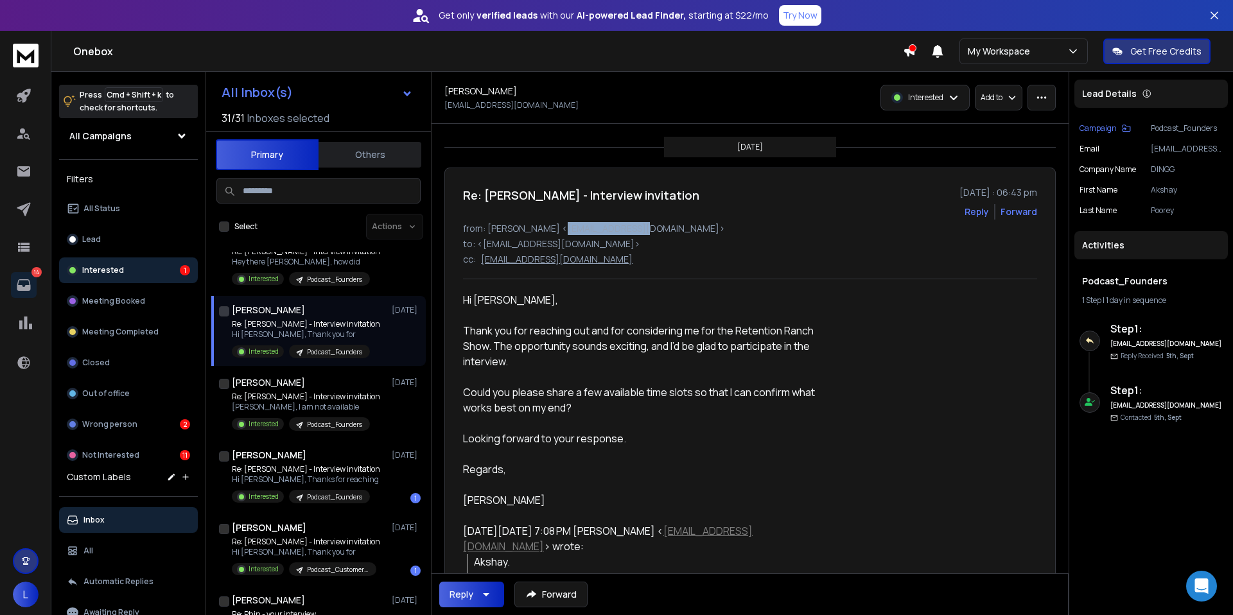
drag, startPoint x: 634, startPoint y: 228, endPoint x: 555, endPoint y: 229, distance: 79.0
click at [555, 229] on p "from: [PERSON_NAME] <[EMAIL_ADDRESS][DOMAIN_NAME]>" at bounding box center [750, 228] width 574 height 13
copy p "[EMAIL_ADDRESS][DOMAIN_NAME]"
click at [223, 313] on button "button" at bounding box center [224, 311] width 10 height 10
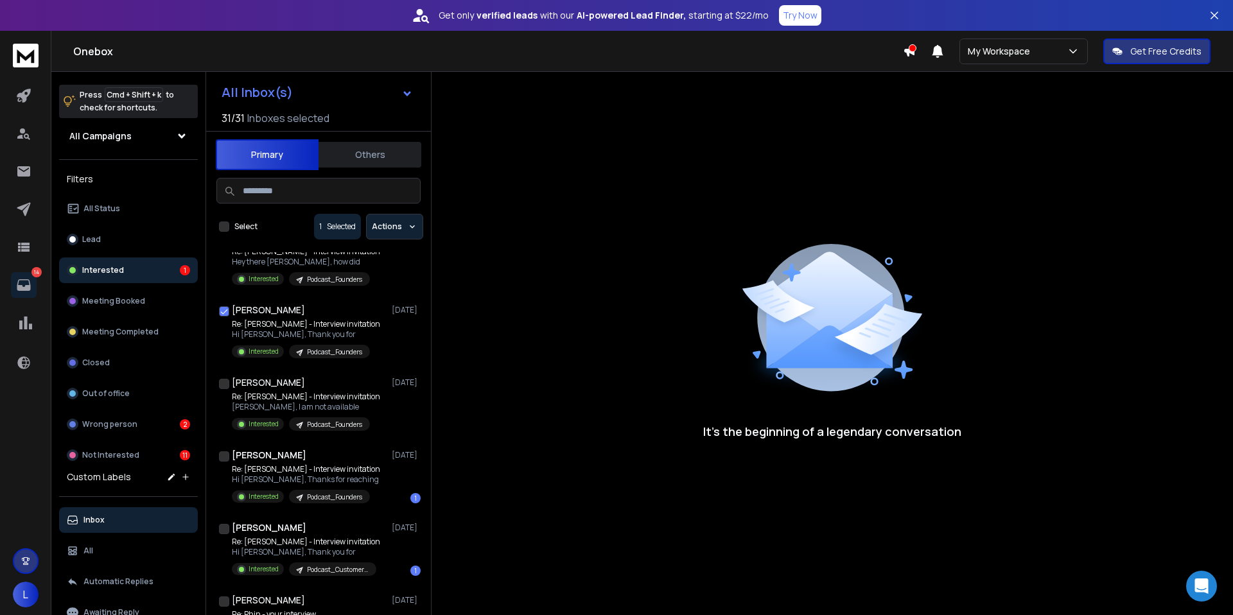
click at [404, 233] on button "Actions" at bounding box center [394, 227] width 57 height 26
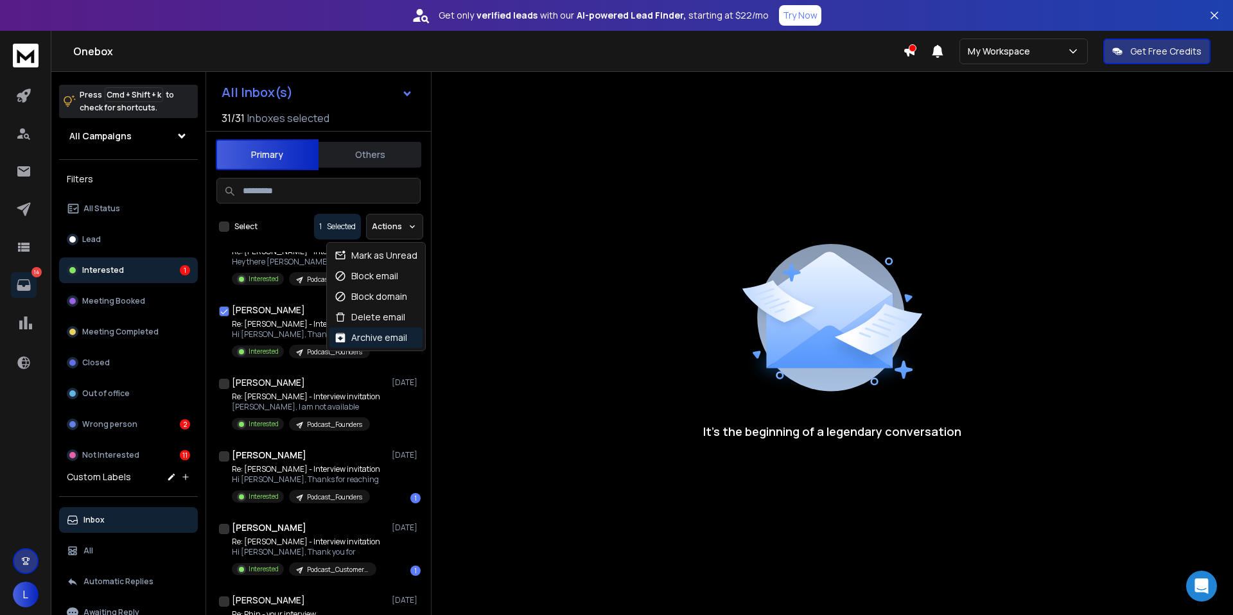
click at [383, 333] on div "Archive email" at bounding box center [370, 337] width 73 height 13
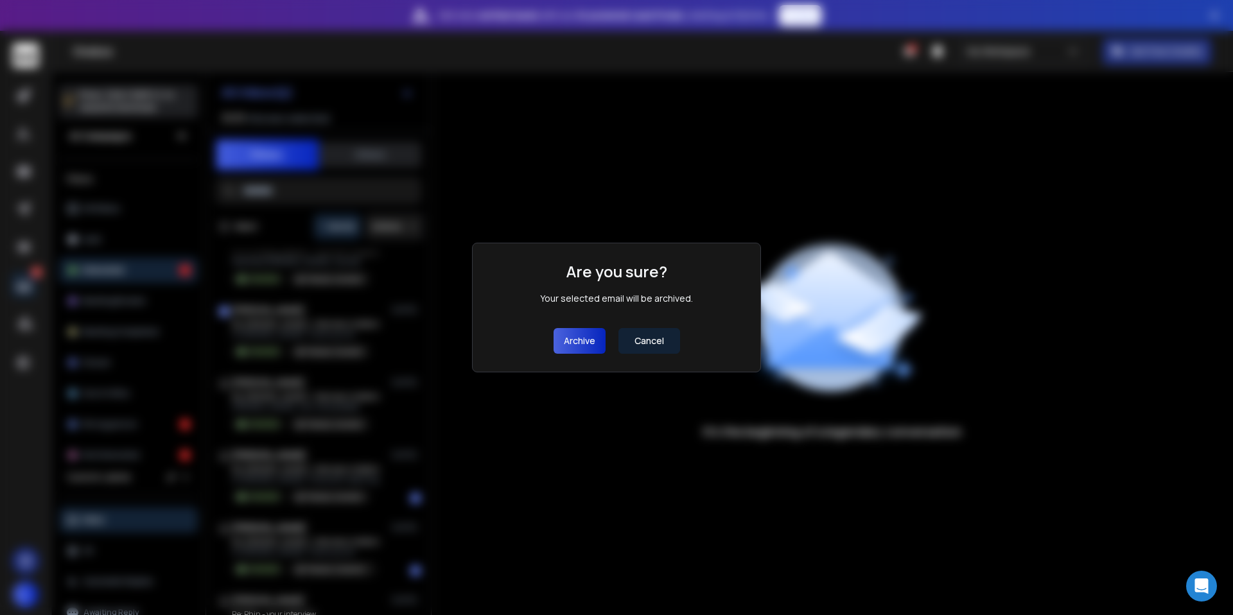
click at [560, 353] on button "archive" at bounding box center [579, 341] width 52 height 26
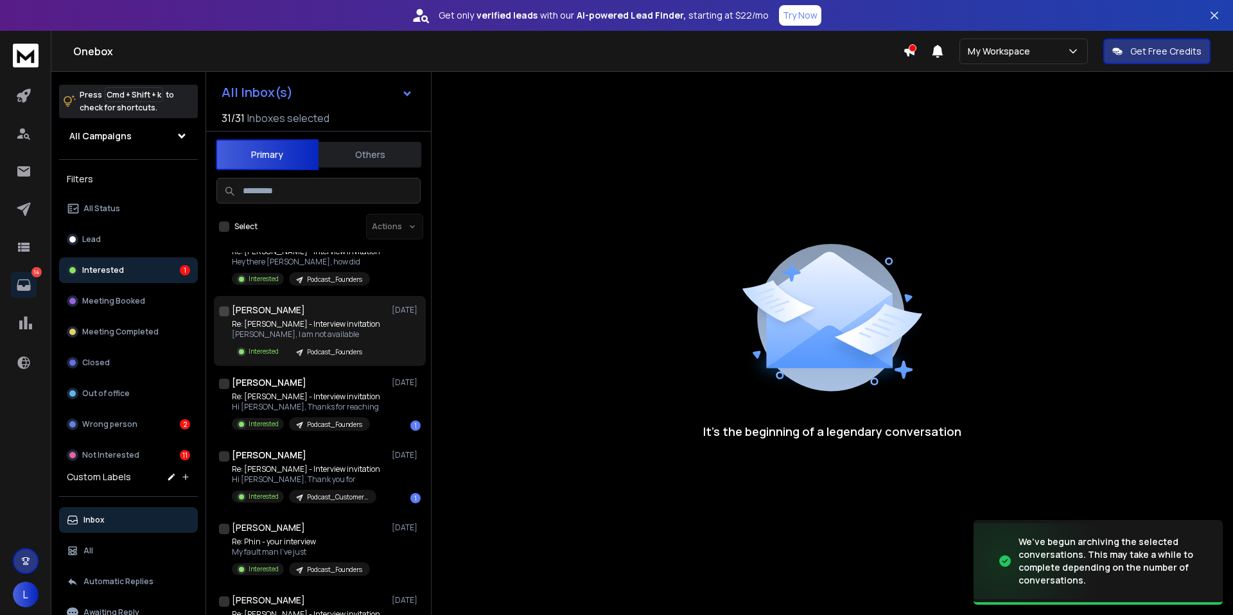
click at [288, 330] on p "[PERSON_NAME], I am not available" at bounding box center [306, 334] width 148 height 10
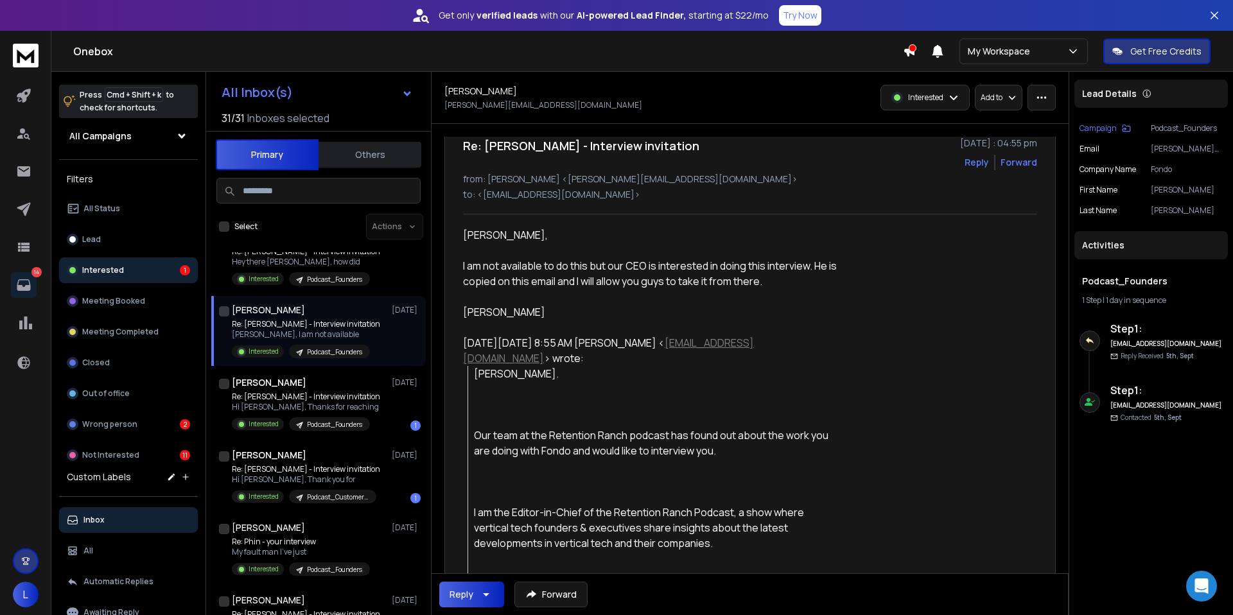
scroll to position [22, 0]
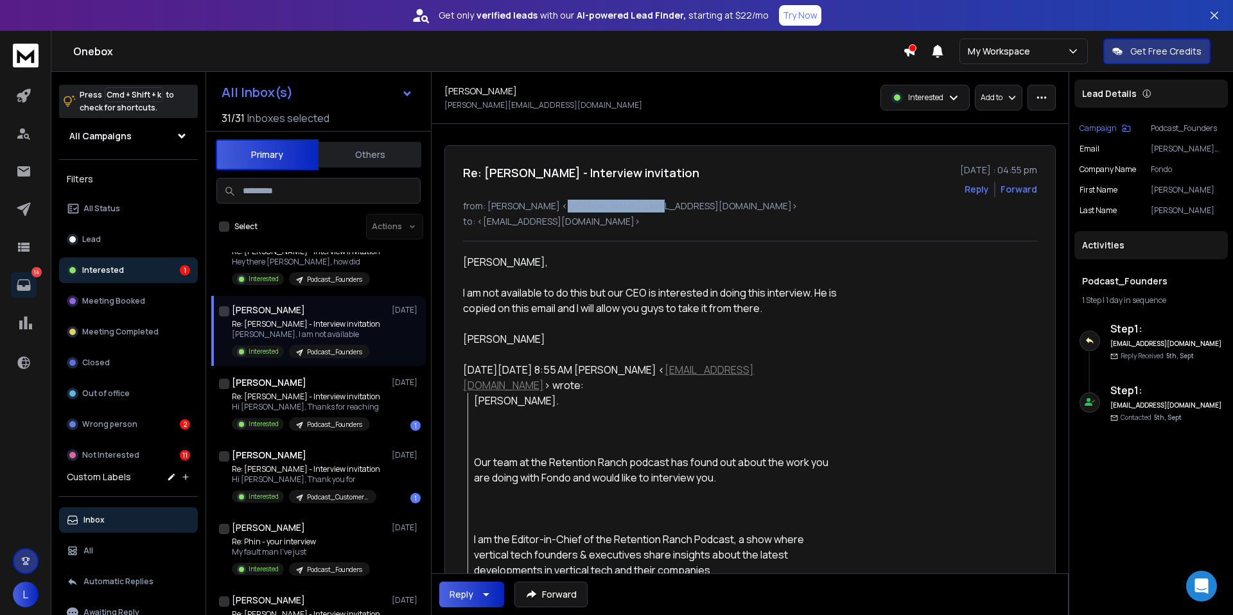
drag, startPoint x: 640, startPoint y: 206, endPoint x: 555, endPoint y: 205, distance: 84.8
click at [555, 205] on p "from: [PERSON_NAME] <[PERSON_NAME][EMAIL_ADDRESS][DOMAIN_NAME]>" at bounding box center [750, 206] width 574 height 13
copy p "[PERSON_NAME][EMAIL_ADDRESS][DOMAIN_NAME]"
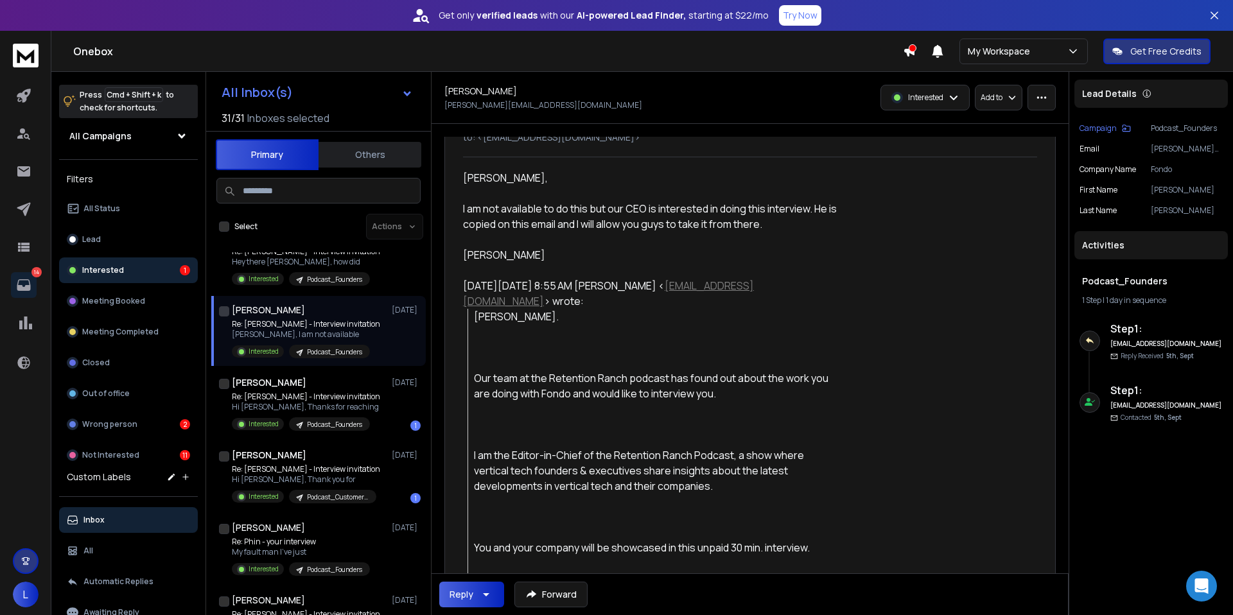
scroll to position [0, 0]
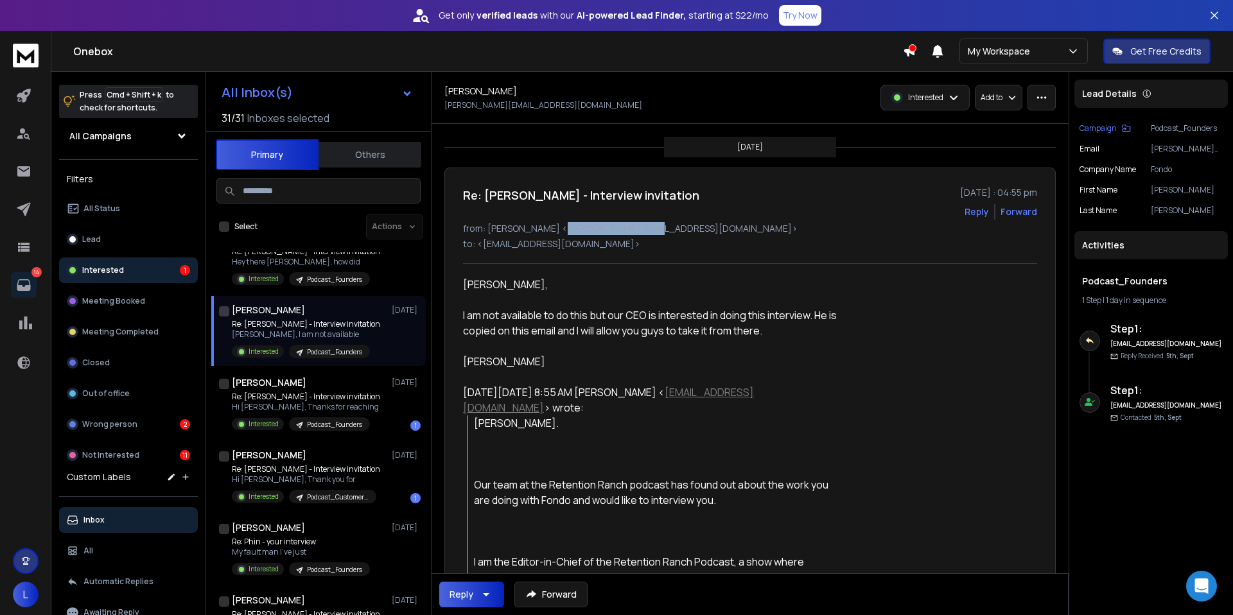
click at [577, 301] on div "[PERSON_NAME], I am not available to do this but our CEO is interested in doing…" at bounding box center [650, 323] width 375 height 92
drag, startPoint x: 524, startPoint y: 107, endPoint x: 467, endPoint y: 107, distance: 57.1
click at [467, 107] on div "[PERSON_NAME] [PERSON_NAME] [PERSON_NAME][EMAIL_ADDRESS][DOMAIN_NAME]" at bounding box center [595, 98] width 302 height 26
copy p "[DOMAIN_NAME]"
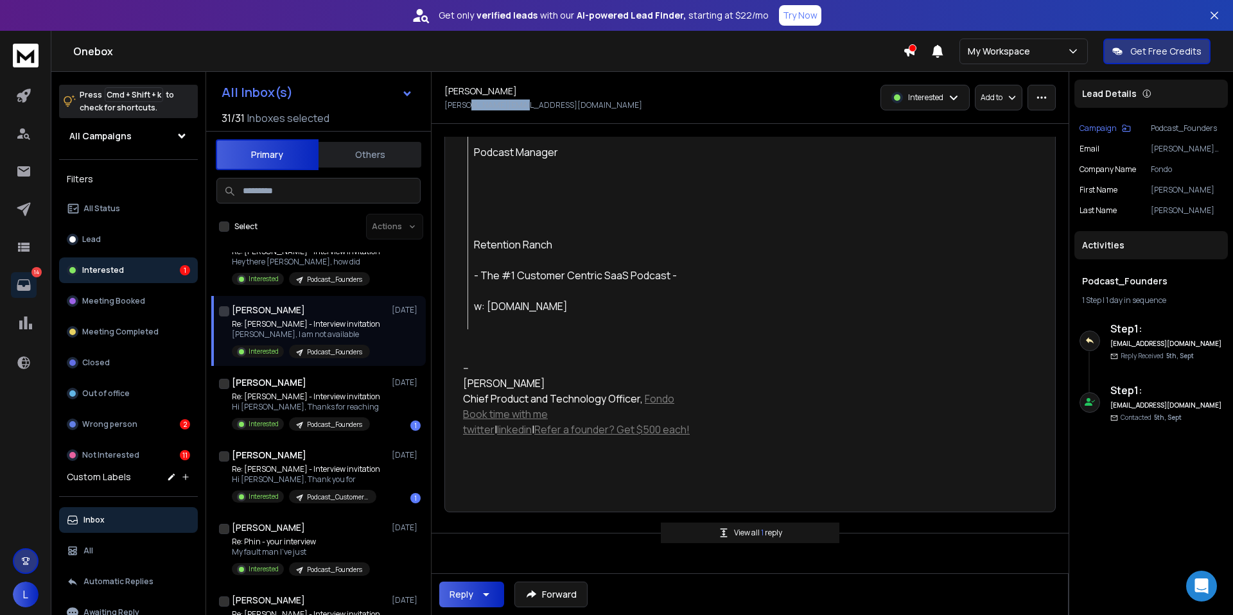
scroll to position [871, 0]
click at [524, 419] on link "Book time with me" at bounding box center [505, 415] width 85 height 14
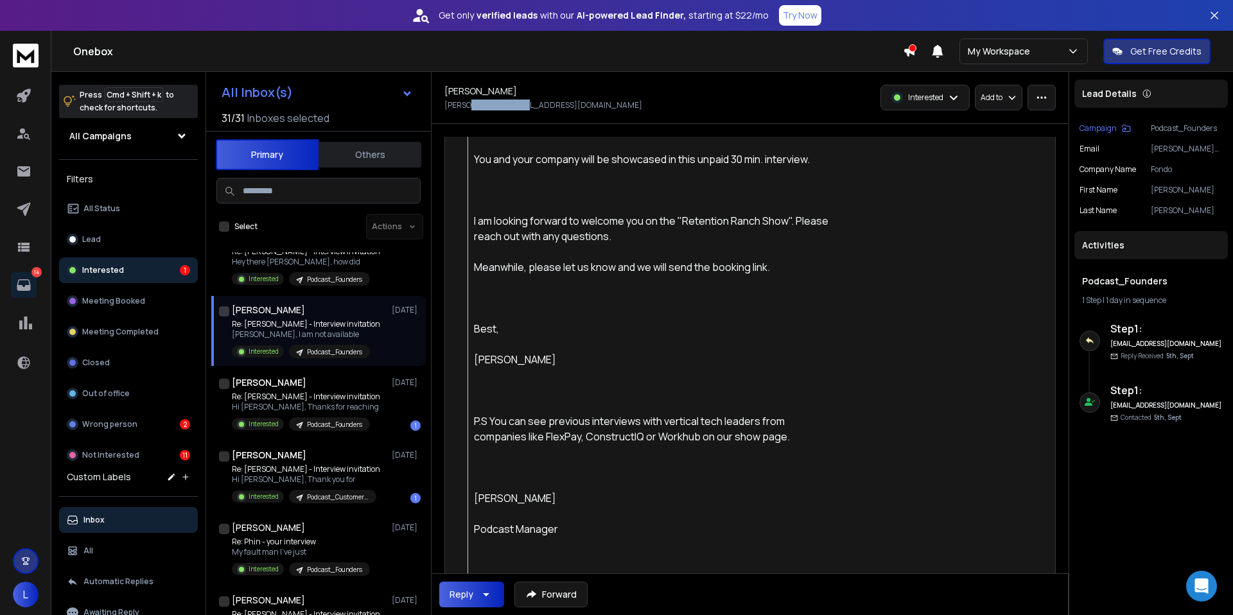
scroll to position [872, 0]
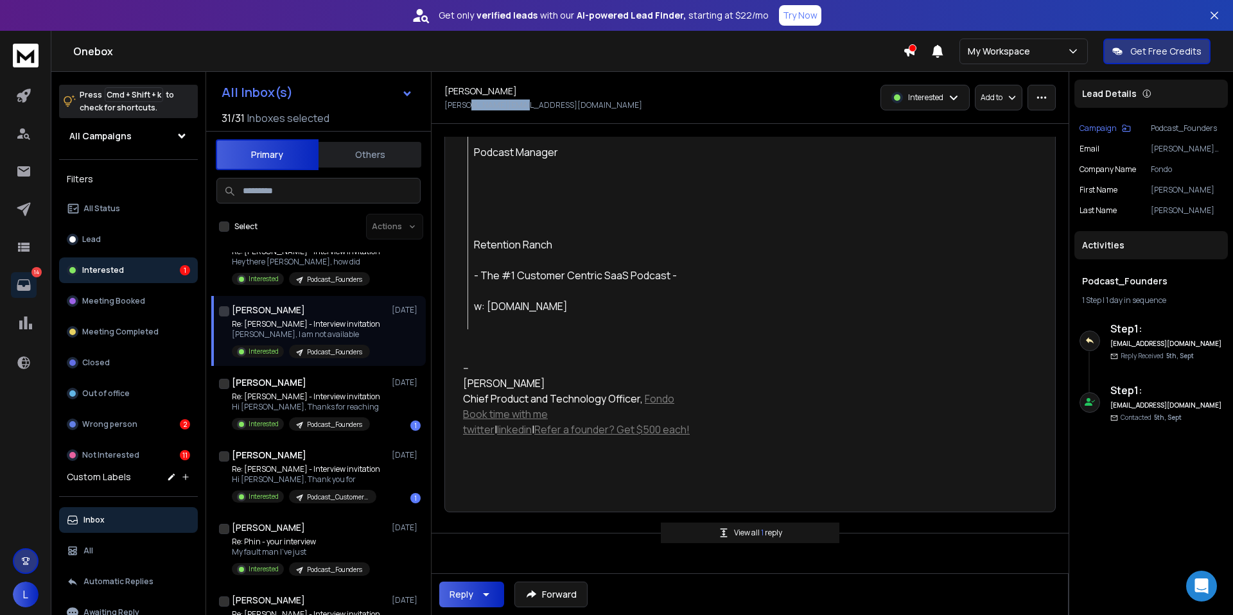
click at [616, 429] on link "Refer a founder? Get $500 each!" at bounding box center [611, 429] width 155 height 14
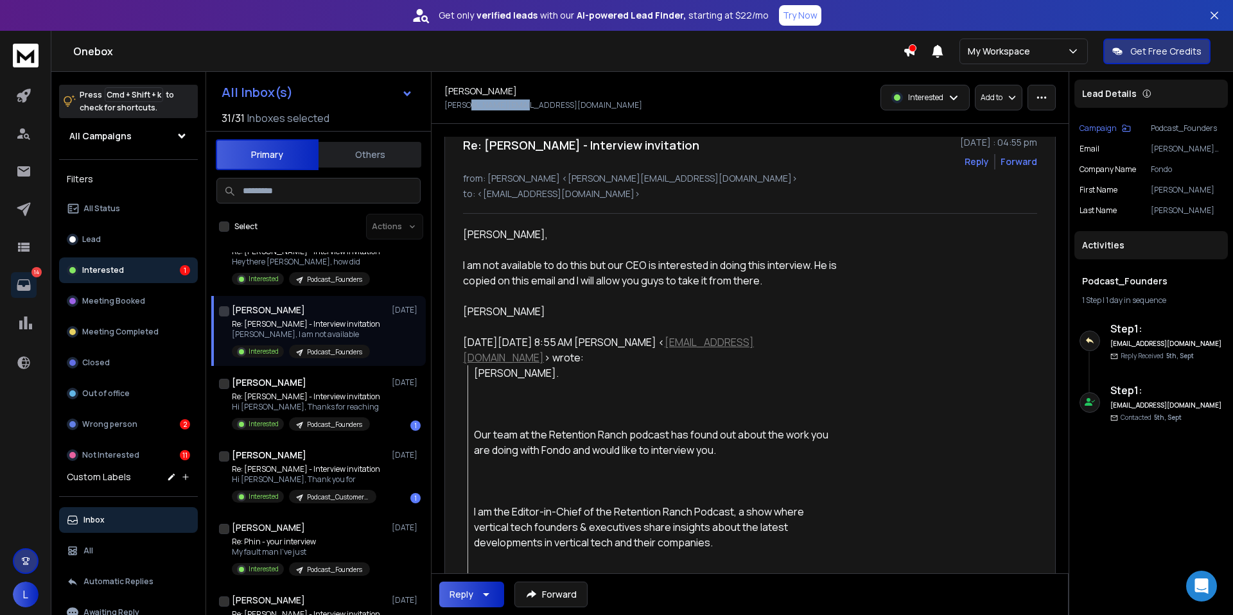
scroll to position [0, 0]
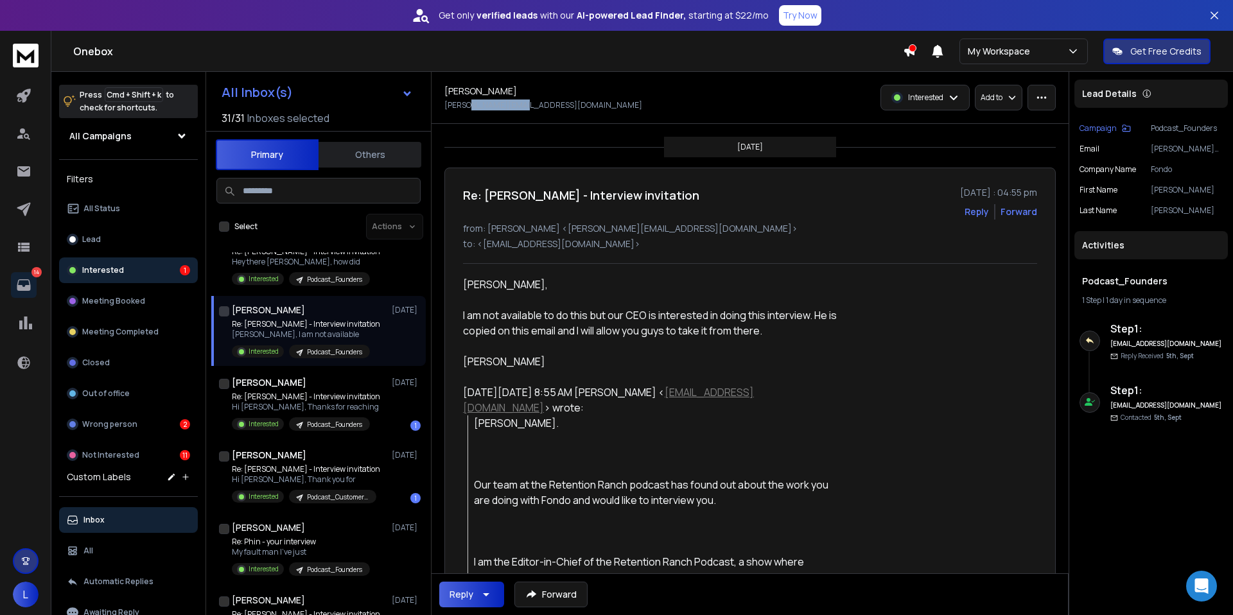
click at [475, 600] on div "Reply" at bounding box center [471, 594] width 44 height 15
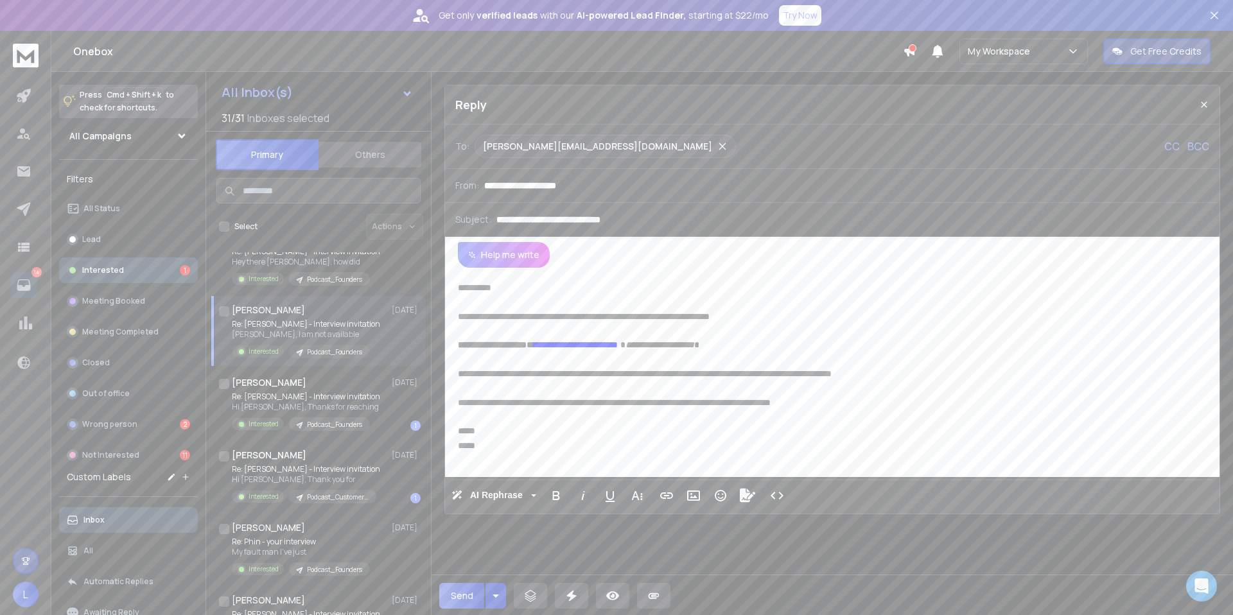
click at [491, 291] on span "*******" at bounding box center [479, 287] width 23 height 9
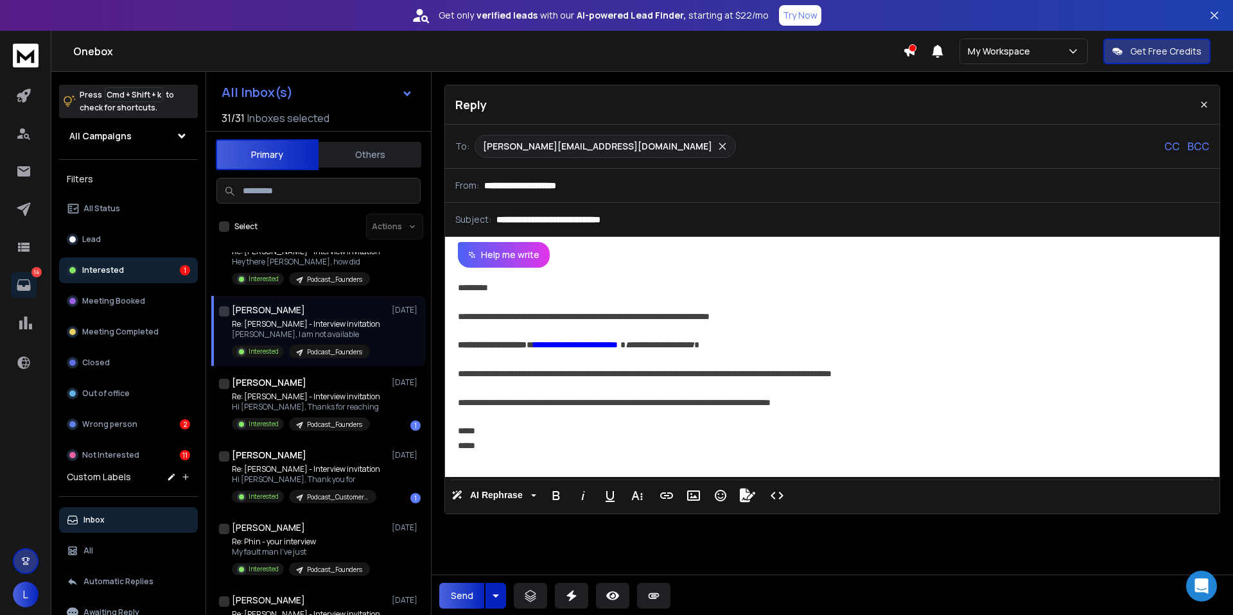
click at [772, 317] on p "**********" at bounding box center [830, 316] width 745 height 14
click at [500, 315] on p "**********" at bounding box center [830, 316] width 745 height 14
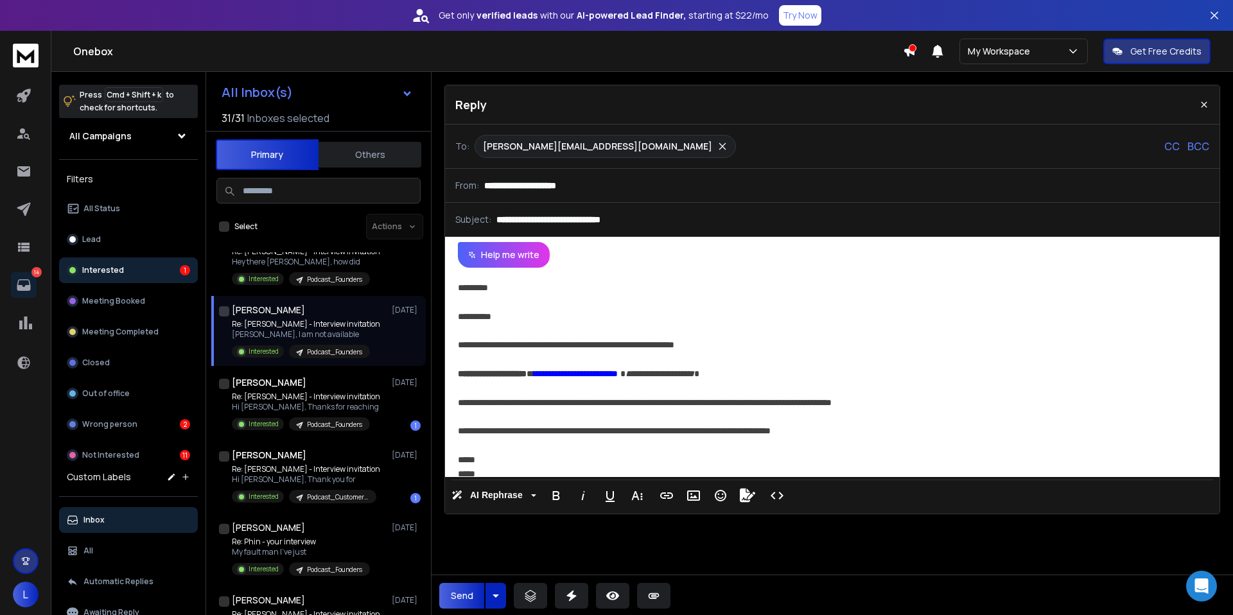
click at [512, 314] on p "**********" at bounding box center [830, 316] width 745 height 14
click at [745, 319] on p "**********" at bounding box center [830, 316] width 745 height 14
click at [735, 345] on p "**********" at bounding box center [830, 345] width 745 height 14
click at [777, 346] on p "**********" at bounding box center [830, 345] width 745 height 14
drag, startPoint x: 468, startPoint y: 592, endPoint x: 729, endPoint y: 312, distance: 382.9
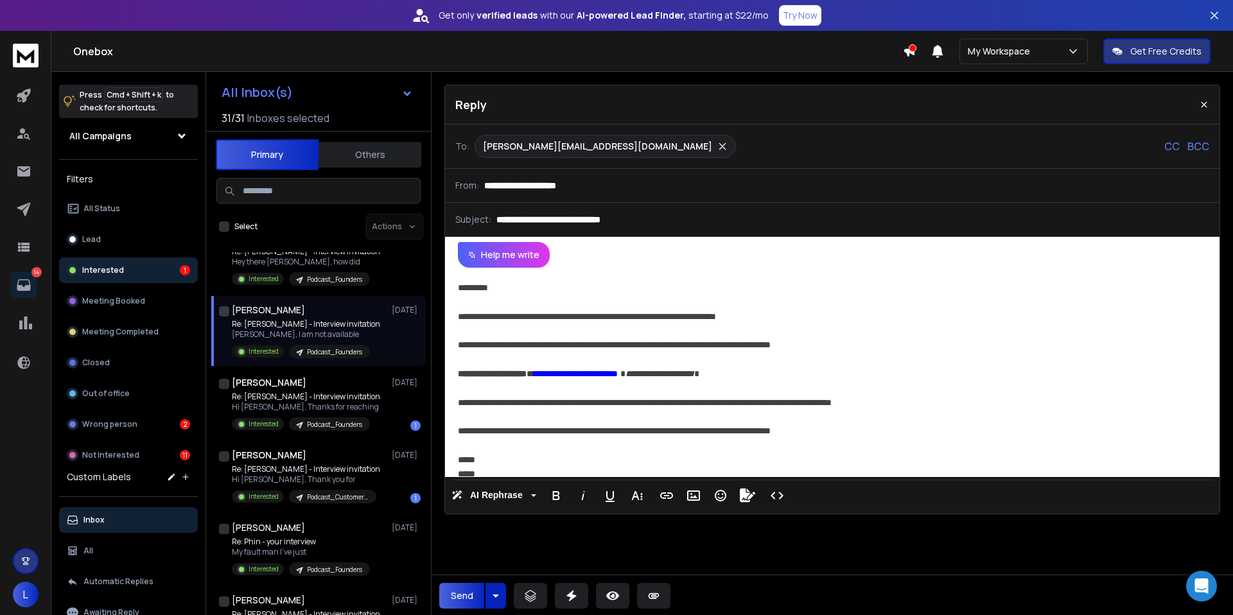
click at [729, 312] on div "**********" at bounding box center [832, 373] width 776 height 577
click at [1166, 147] on p "CC" at bounding box center [1171, 146] width 15 height 15
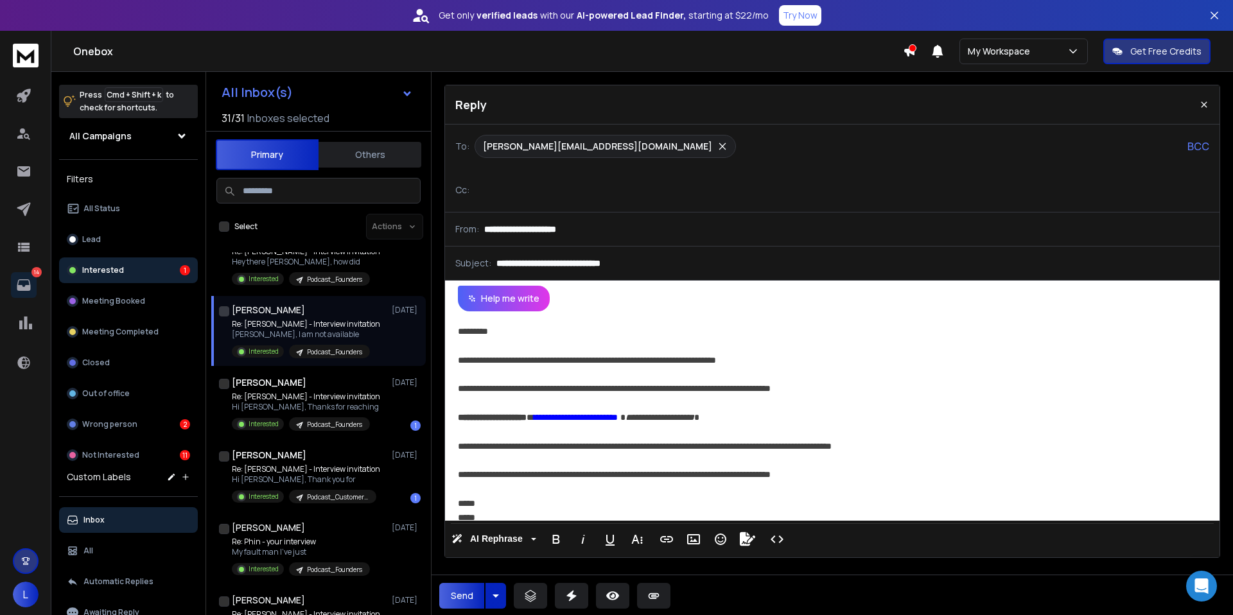
click at [493, 190] on input at bounding box center [519, 189] width 90 height 23
type input "**********"
drag, startPoint x: 565, startPoint y: 191, endPoint x: 400, endPoint y: 187, distance: 165.0
click at [400, 187] on div "All Inbox(s) 31 / 31 Inboxes selected Primary Others Select Actions [PERSON_NAM…" at bounding box center [718, 379] width 1027 height 615
paste input "**********"
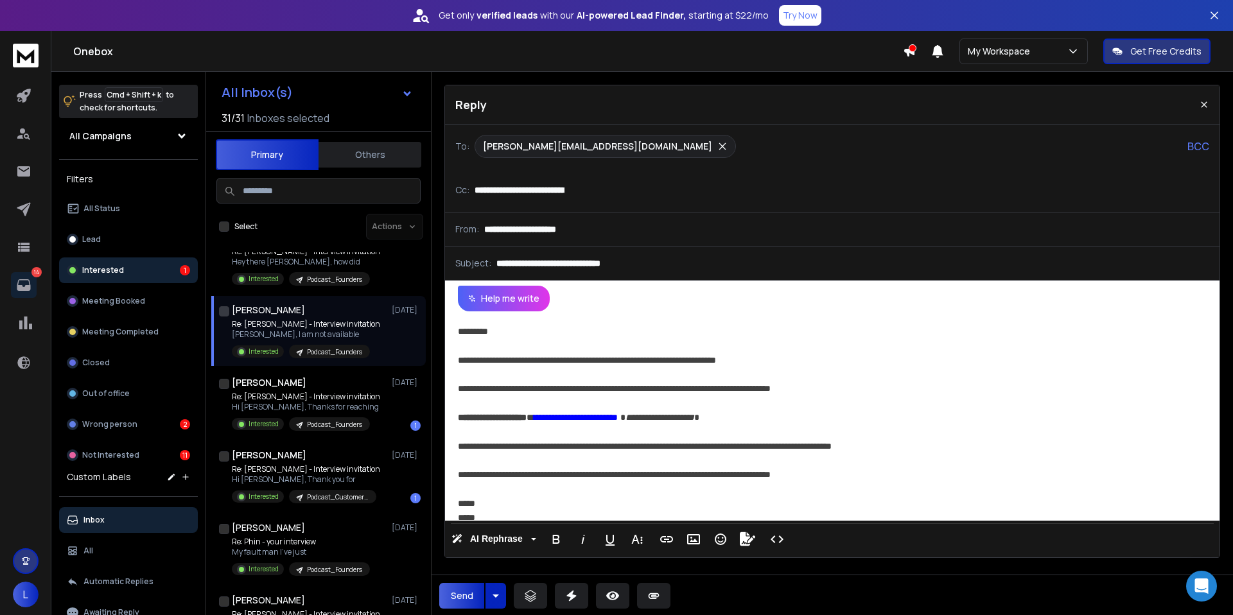
scroll to position [0, 43]
type input "**********"
click at [463, 603] on button "Send" at bounding box center [461, 596] width 45 height 26
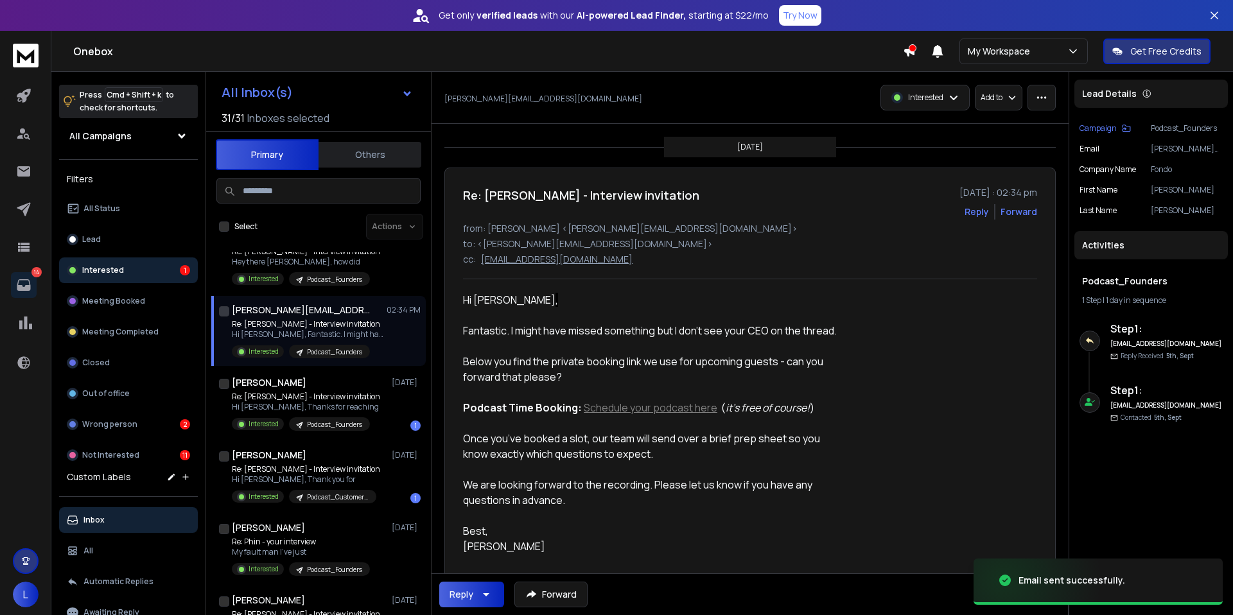
click at [225, 311] on button "button" at bounding box center [224, 311] width 10 height 10
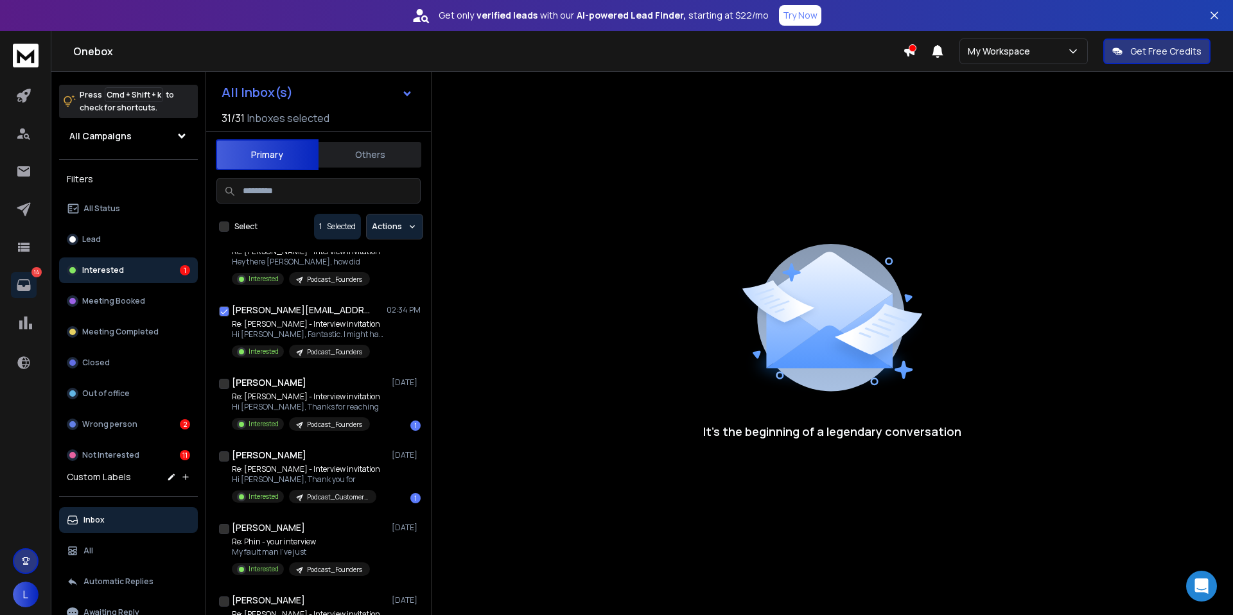
click at [410, 221] on icon "button" at bounding box center [412, 226] width 10 height 10
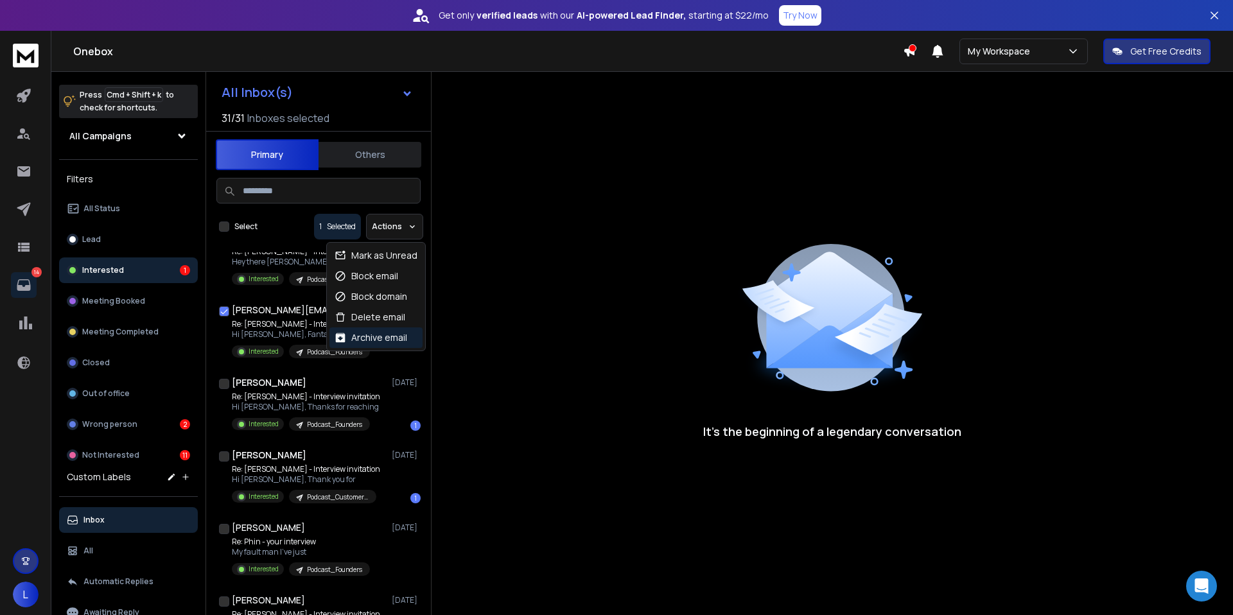
click at [379, 334] on div "Archive email" at bounding box center [370, 337] width 73 height 13
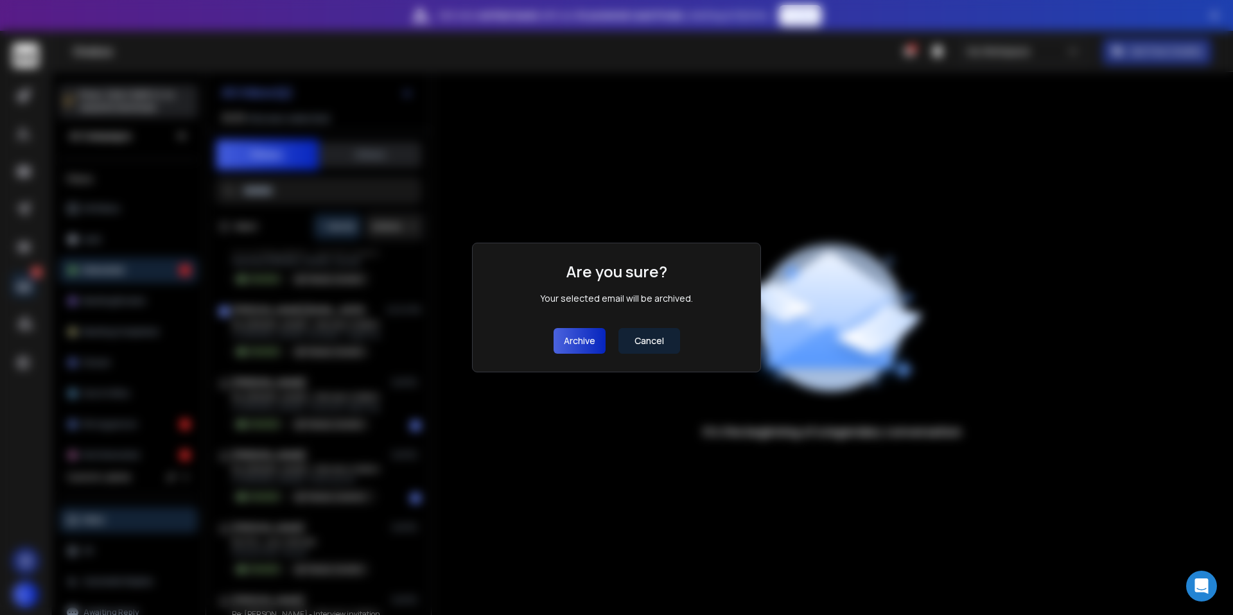
click at [582, 338] on p "archive" at bounding box center [579, 340] width 31 height 13
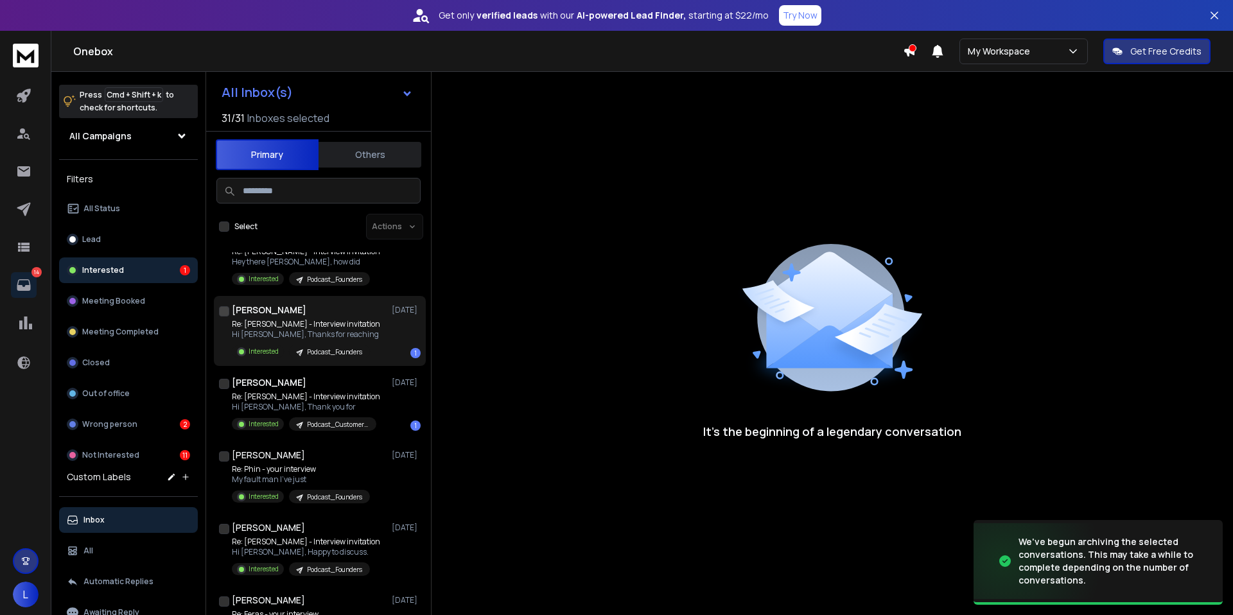
click at [311, 323] on p "Re: [PERSON_NAME] - Interview invitation" at bounding box center [306, 324] width 148 height 10
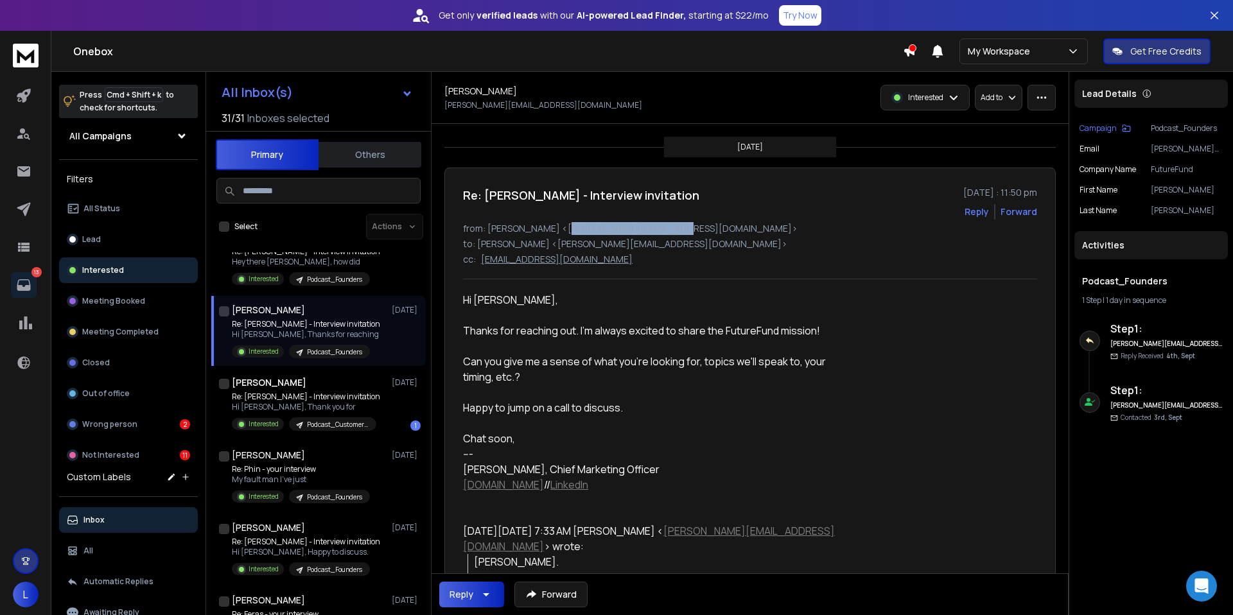
drag, startPoint x: 669, startPoint y: 227, endPoint x: 560, endPoint y: 227, distance: 109.1
click at [560, 227] on p "from: [PERSON_NAME] <[PERSON_NAME][EMAIL_ADDRESS][DOMAIN_NAME]>" at bounding box center [750, 228] width 574 height 13
click at [226, 304] on div "[PERSON_NAME] [DATE] Re: [PERSON_NAME] - Interview invitation Hi [PERSON_NAME],…" at bounding box center [320, 331] width 212 height 70
click at [225, 309] on button "button" at bounding box center [224, 311] width 10 height 10
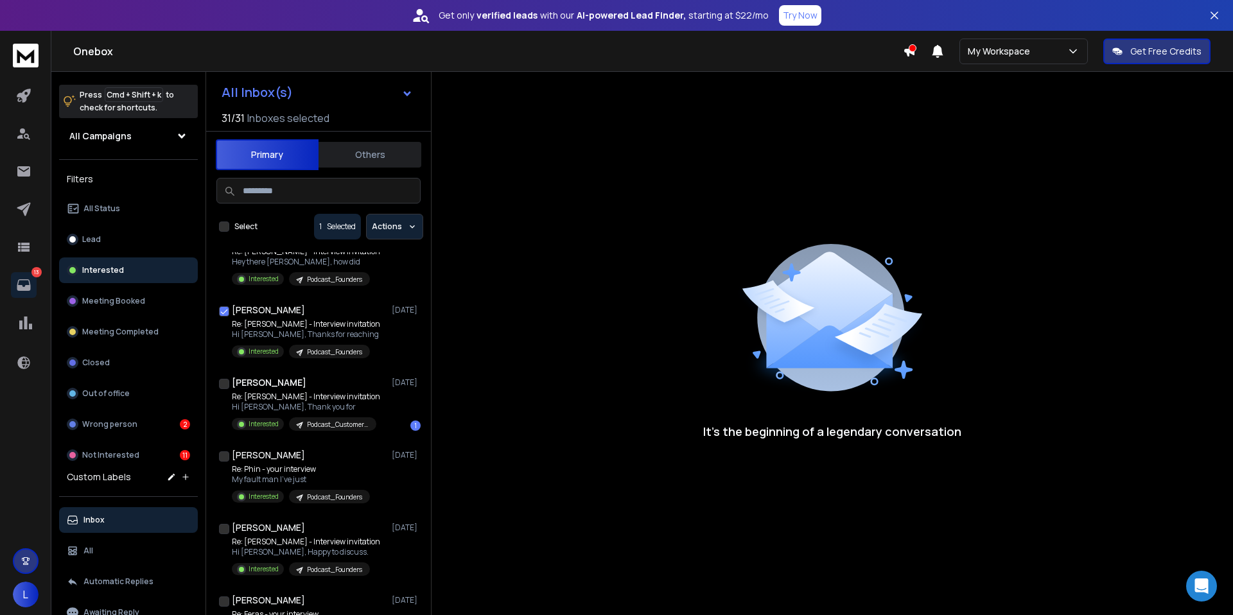
click at [402, 232] on button "Actions" at bounding box center [394, 227] width 57 height 26
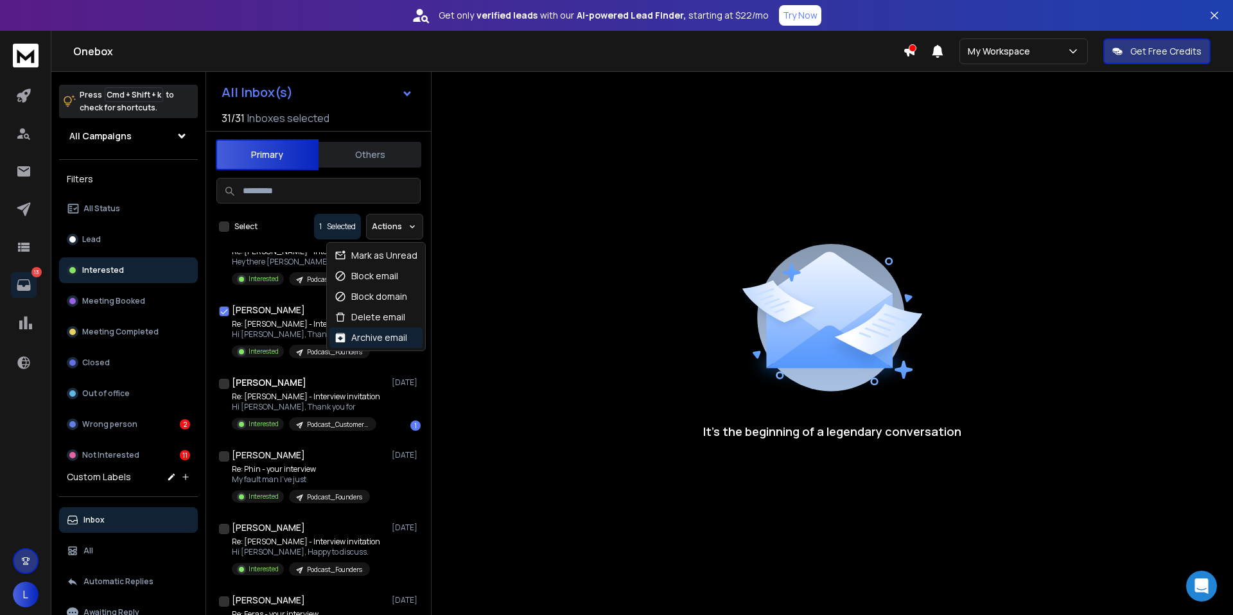
click at [377, 335] on div "Archive email" at bounding box center [370, 337] width 73 height 13
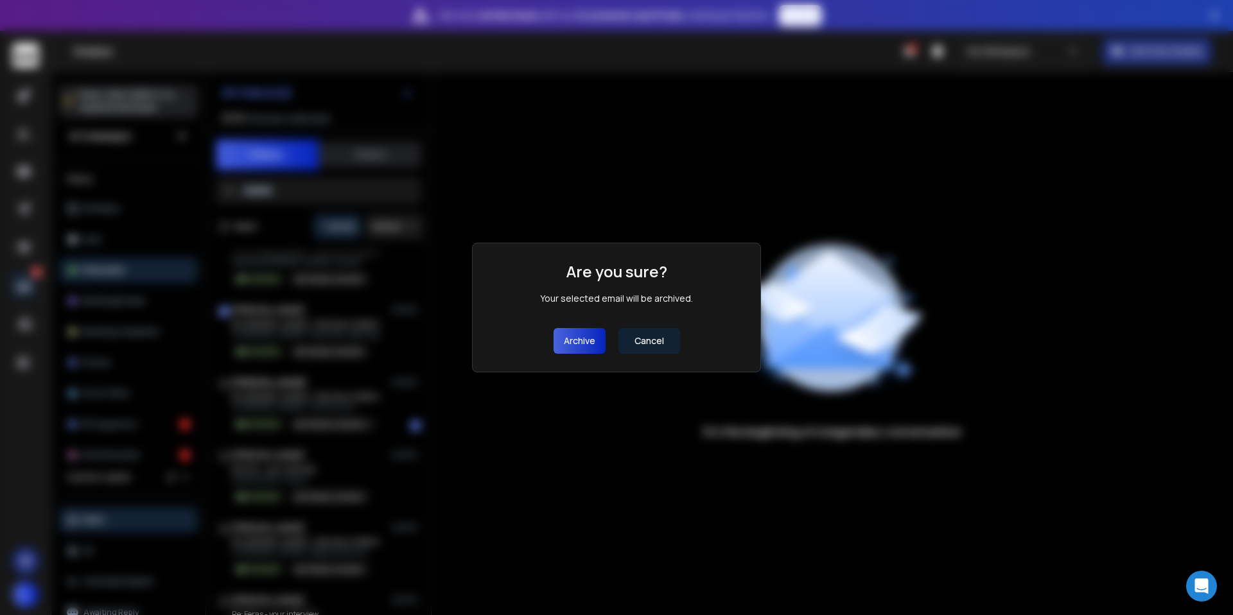
click at [557, 338] on button "archive" at bounding box center [579, 341] width 52 height 26
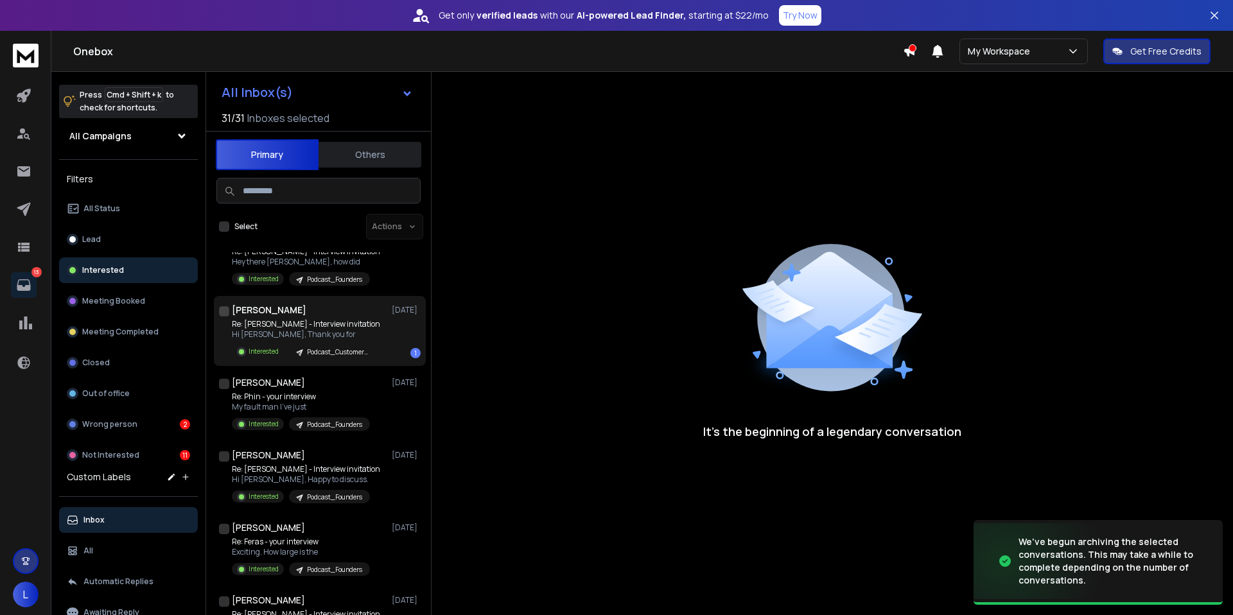
click at [316, 333] on p "Hi [PERSON_NAME], Thank you for" at bounding box center [306, 334] width 148 height 10
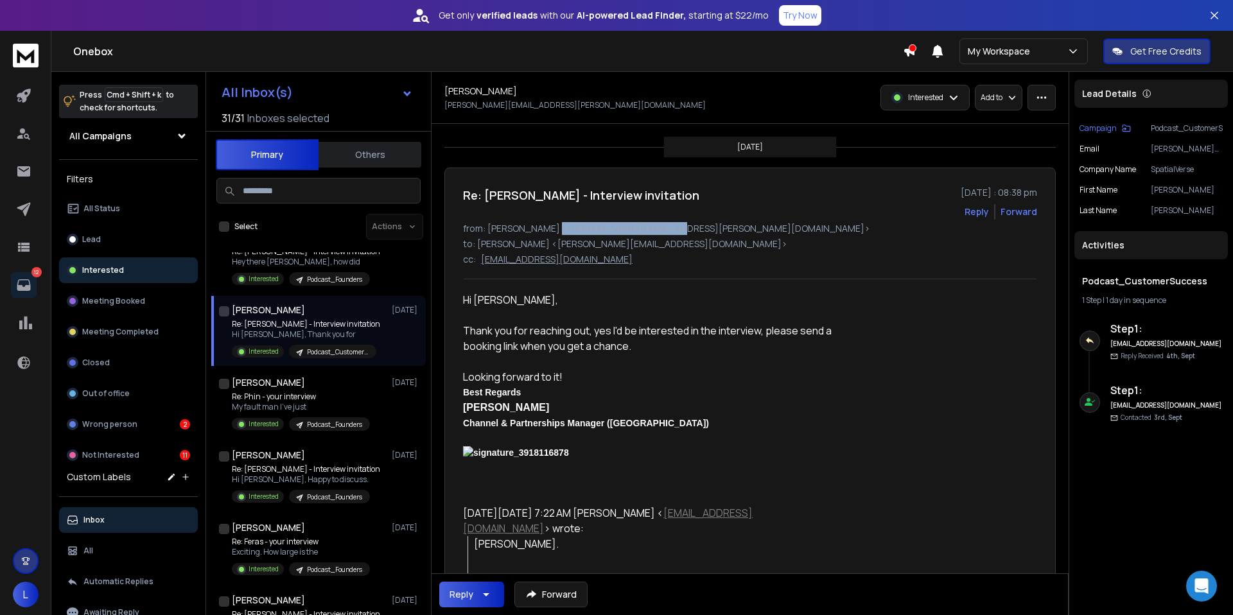
drag, startPoint x: 671, startPoint y: 228, endPoint x: 553, endPoint y: 229, distance: 118.1
click at [553, 229] on p "from: [PERSON_NAME] <[PERSON_NAME][EMAIL_ADDRESS][PERSON_NAME][DOMAIN_NAME]>" at bounding box center [750, 228] width 574 height 13
click at [223, 307] on button "button" at bounding box center [224, 311] width 10 height 10
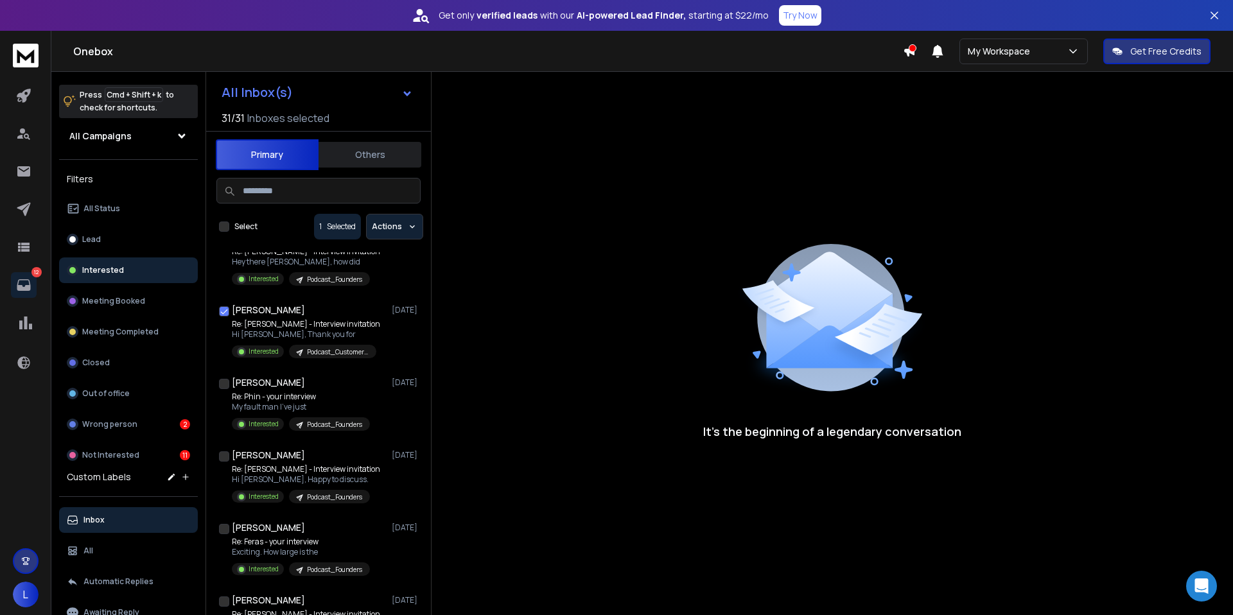
click at [404, 223] on button "Actions" at bounding box center [394, 227] width 57 height 26
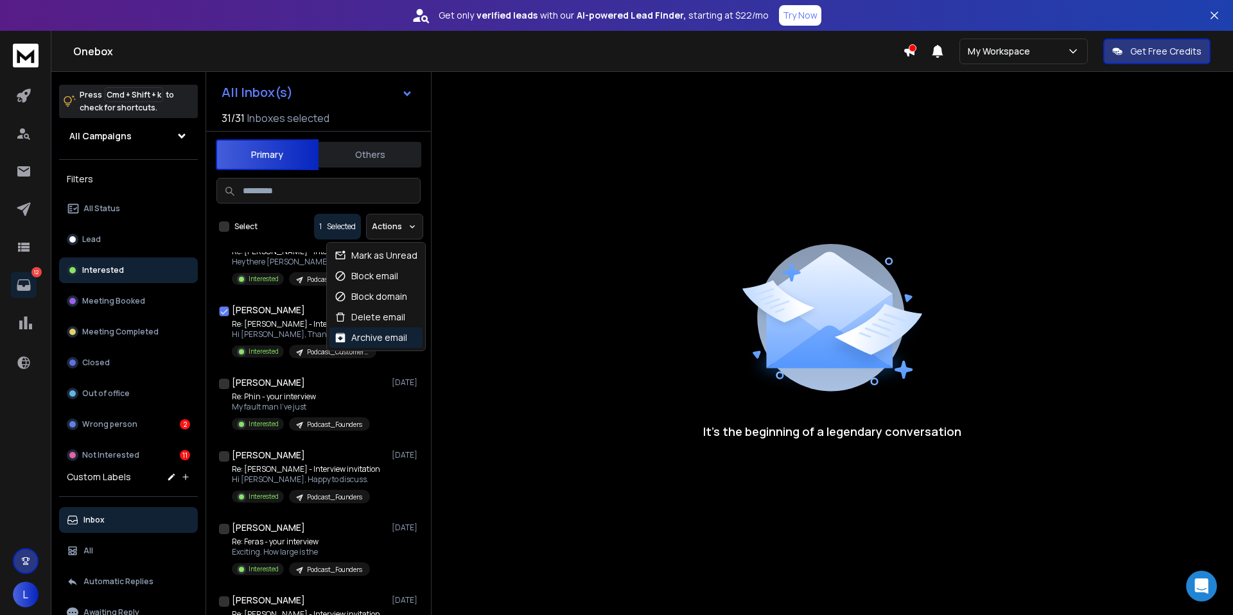
click at [385, 337] on div "Archive email" at bounding box center [370, 337] width 73 height 13
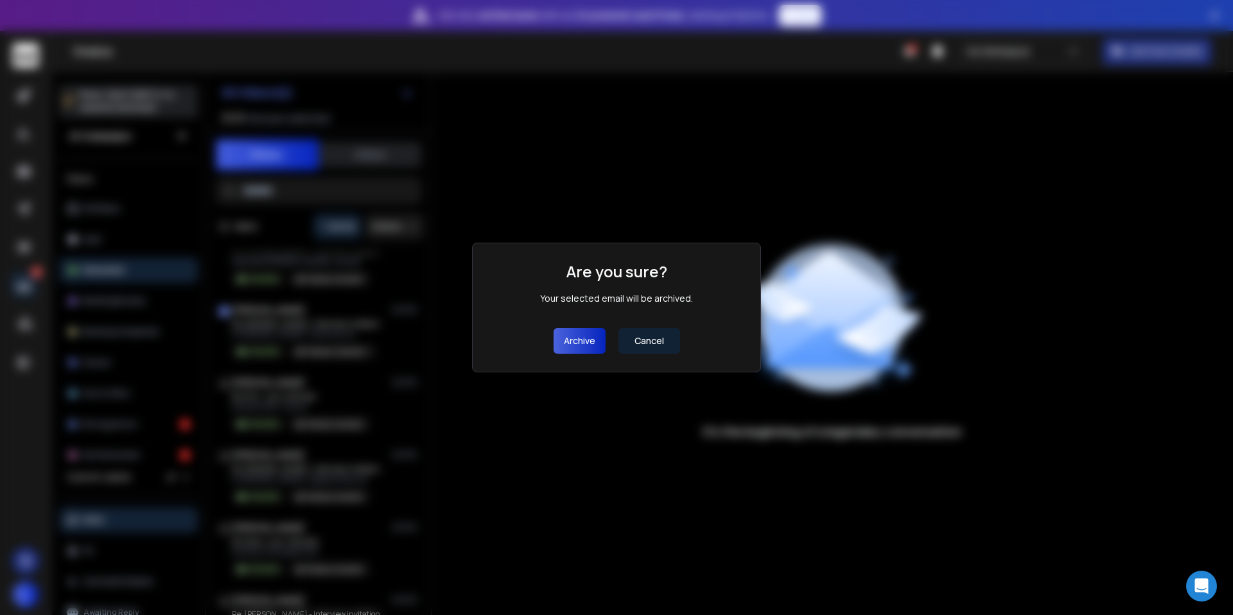
click at [591, 343] on p "archive" at bounding box center [579, 340] width 31 height 13
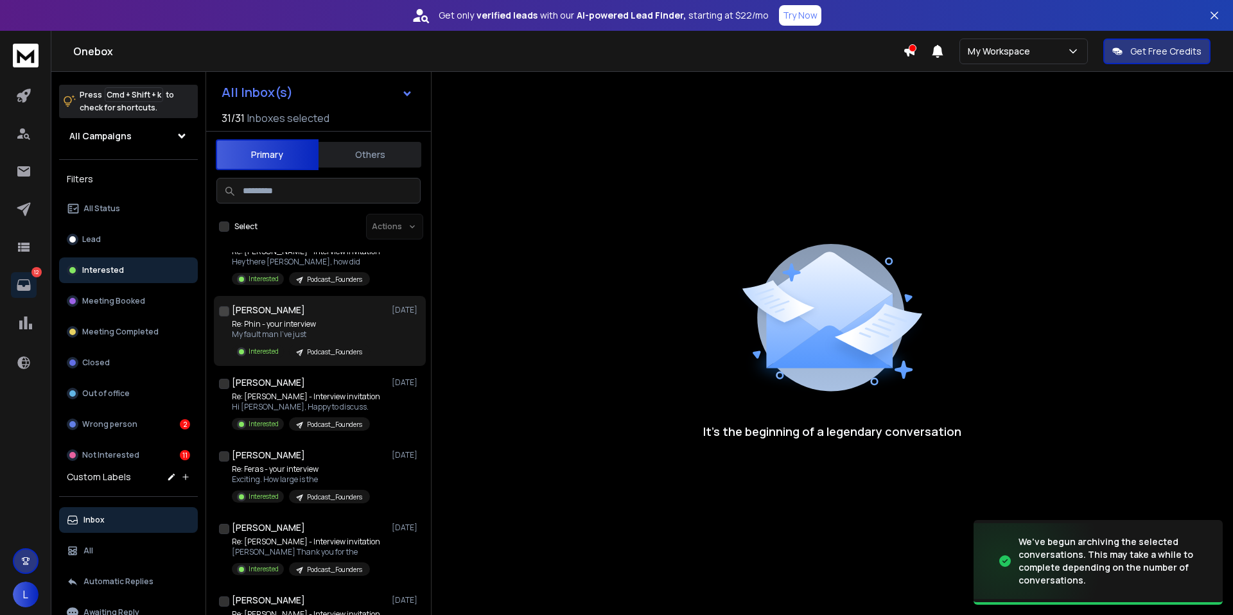
click at [304, 311] on div "[PERSON_NAME] [DATE]" at bounding box center [326, 310] width 189 height 13
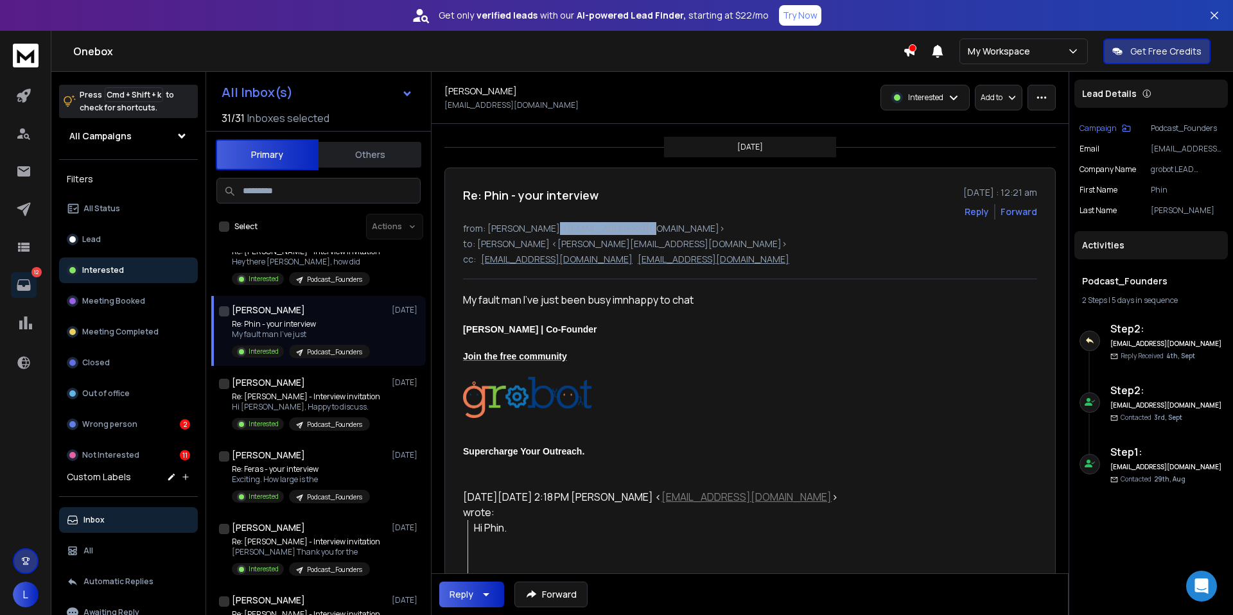
drag, startPoint x: 636, startPoint y: 227, endPoint x: 542, endPoint y: 227, distance: 93.7
click at [542, 227] on p "from: [PERSON_NAME] <[EMAIL_ADDRESS][DOMAIN_NAME]>" at bounding box center [750, 228] width 574 height 13
click at [225, 313] on button "button" at bounding box center [224, 311] width 10 height 10
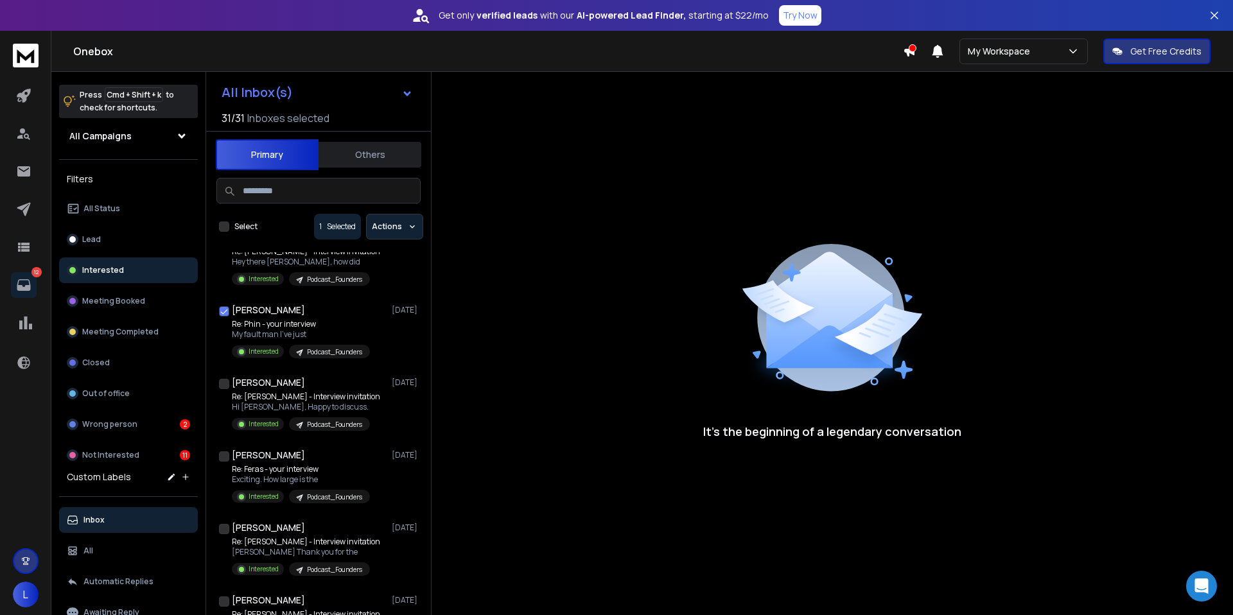
click at [396, 229] on p "Actions" at bounding box center [387, 226] width 30 height 10
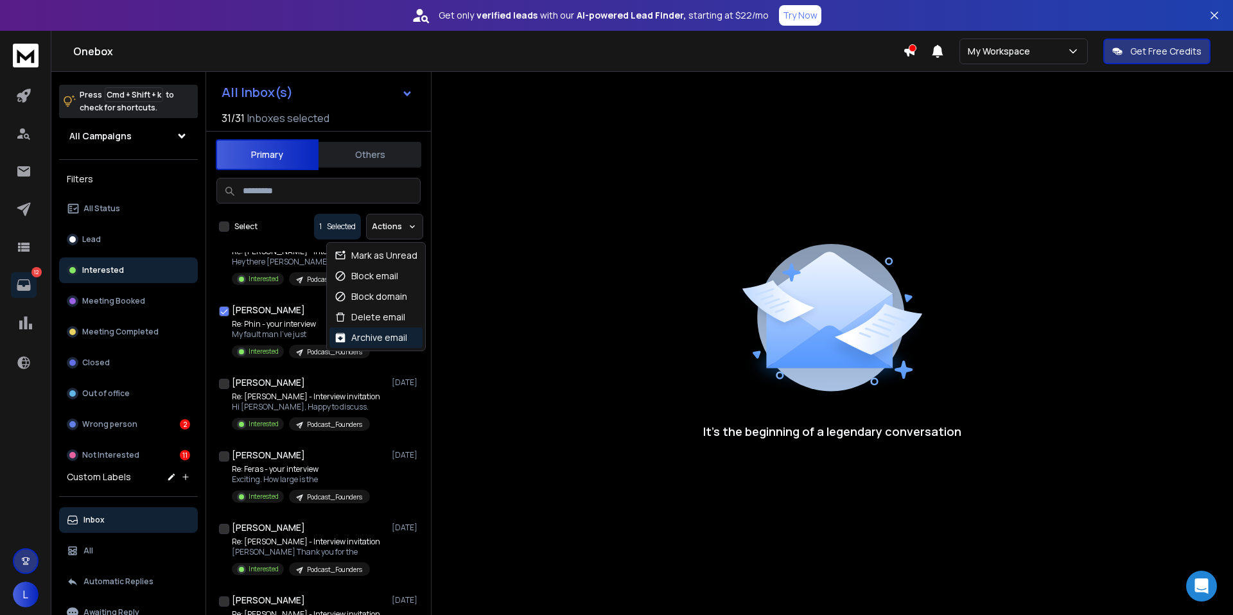
click at [390, 330] on div "Archive email" at bounding box center [375, 337] width 93 height 21
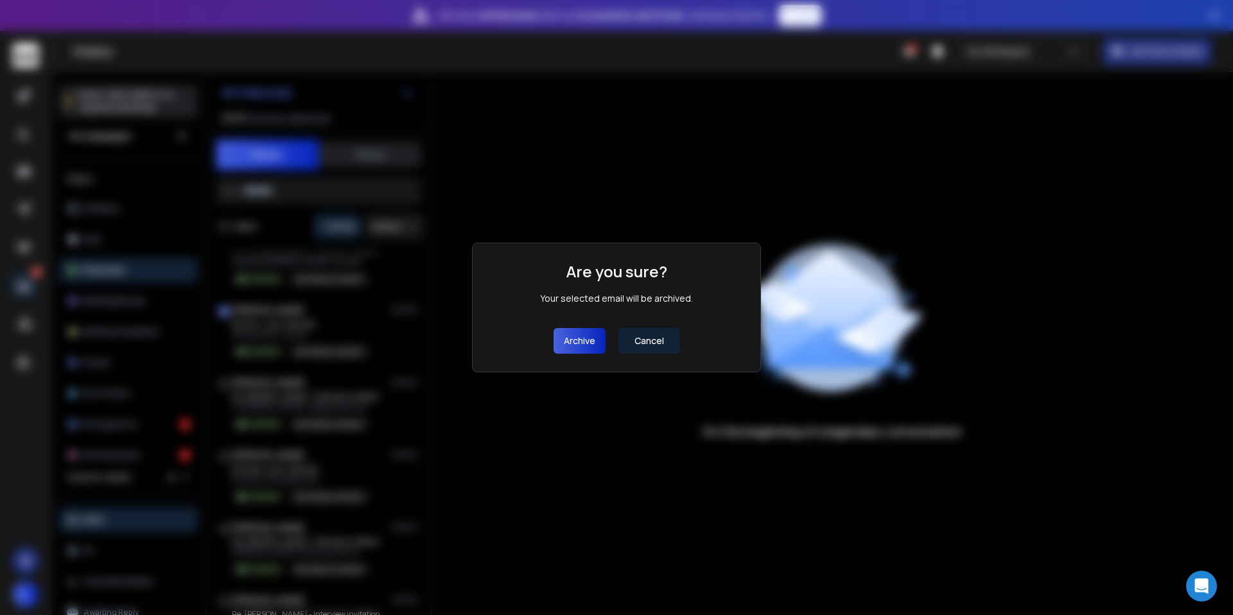
click at [602, 342] on button "archive" at bounding box center [579, 341] width 52 height 26
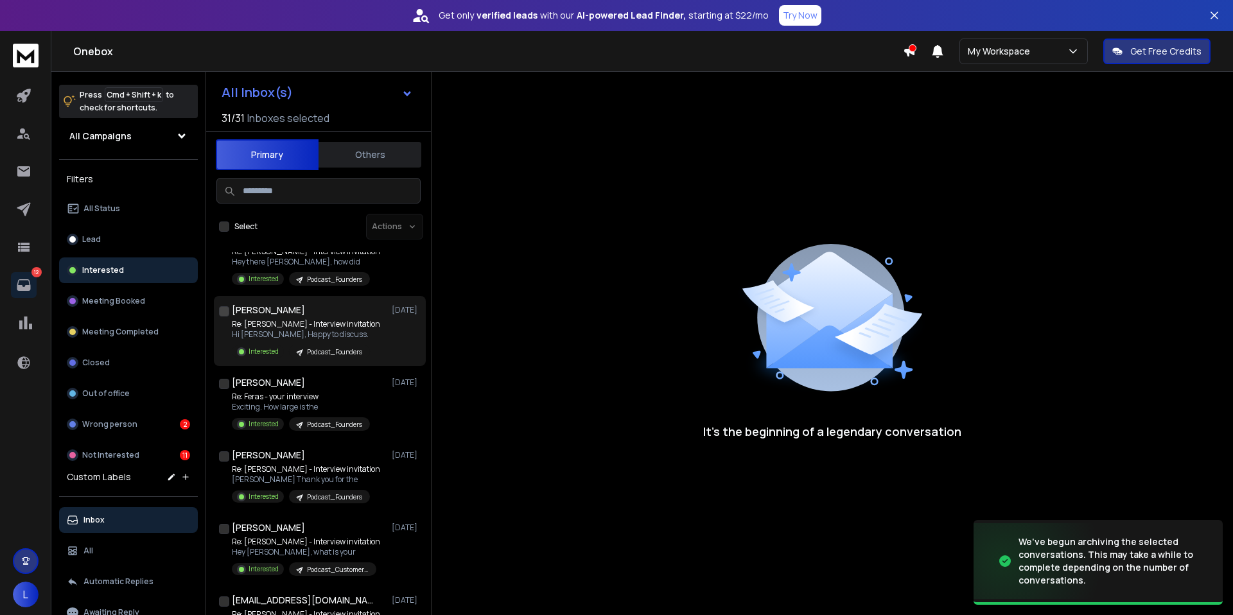
click at [295, 325] on p "Re: [PERSON_NAME] - Interview invitation" at bounding box center [306, 324] width 148 height 10
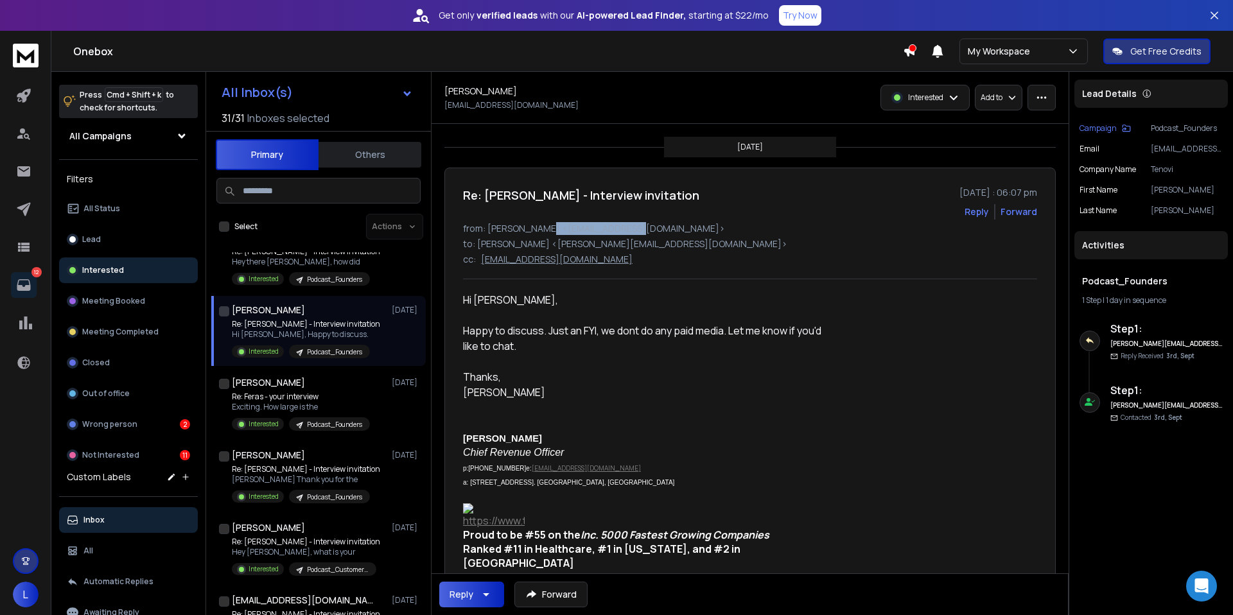
drag, startPoint x: 619, startPoint y: 231, endPoint x: 535, endPoint y: 229, distance: 83.5
click at [535, 229] on p "from: [PERSON_NAME] <[EMAIL_ADDRESS][DOMAIN_NAME]>" at bounding box center [750, 228] width 574 height 13
click at [224, 306] on button "button" at bounding box center [224, 311] width 10 height 10
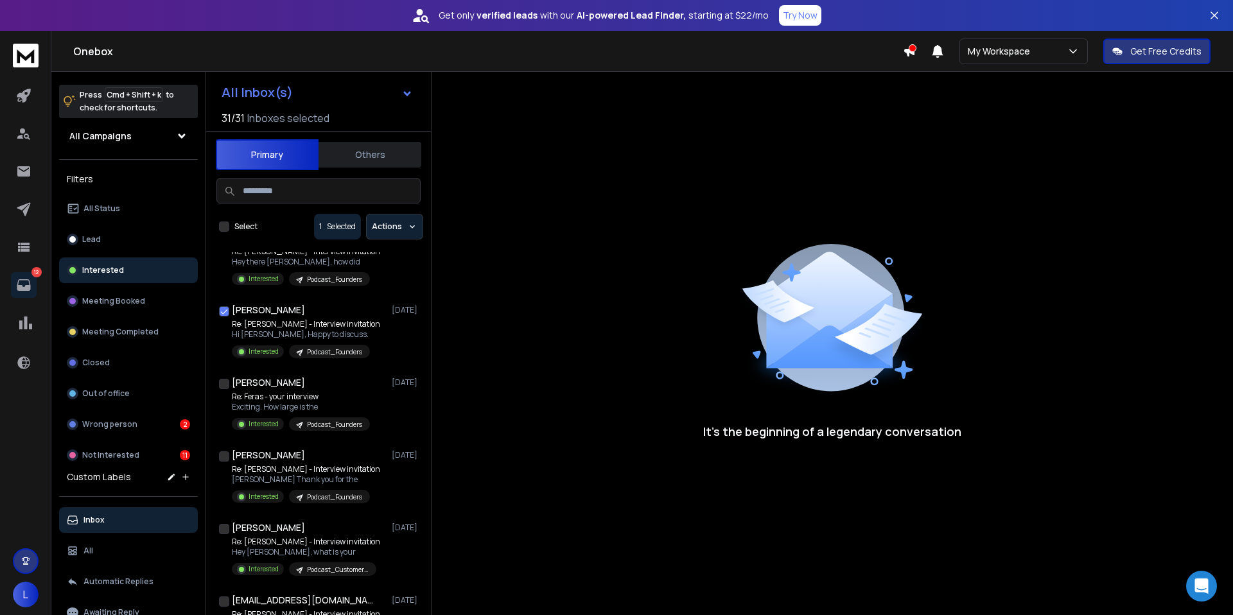
click at [407, 221] on icon "button" at bounding box center [412, 226] width 10 height 10
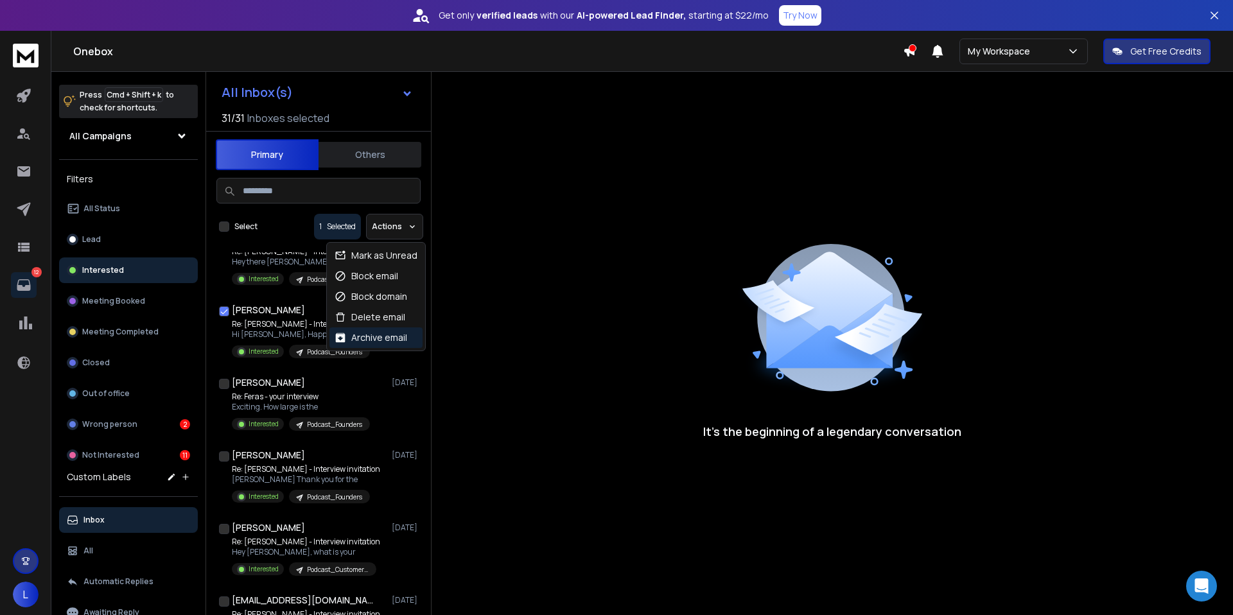
click at [390, 331] on div "Archive email" at bounding box center [370, 337] width 73 height 13
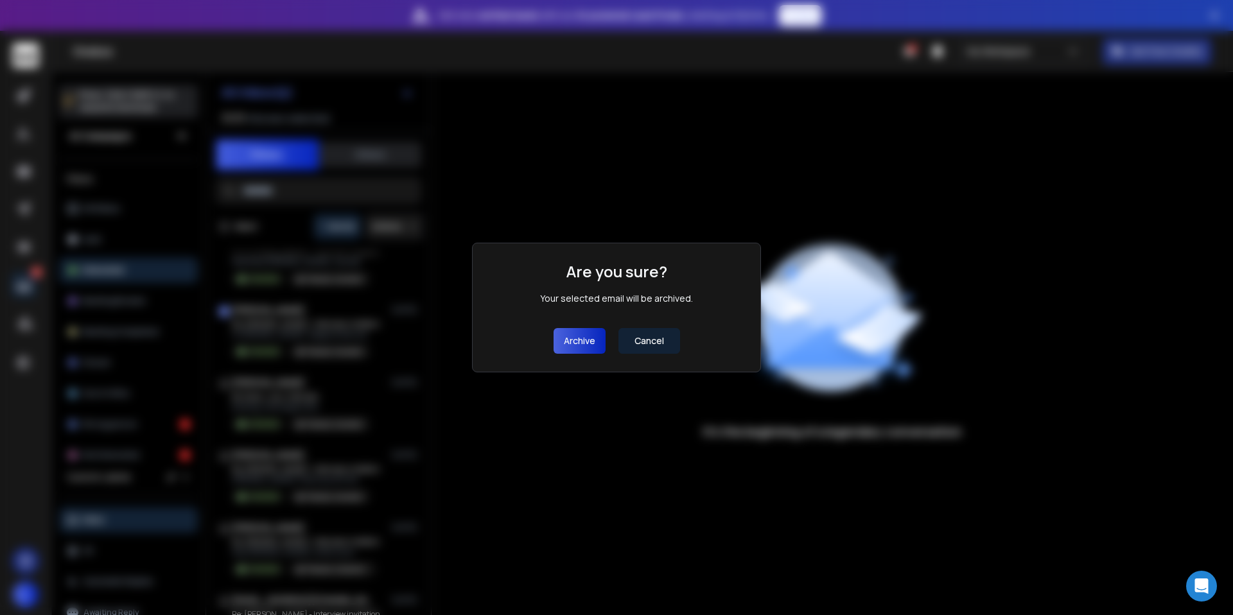
click at [593, 340] on p "archive" at bounding box center [579, 340] width 31 height 13
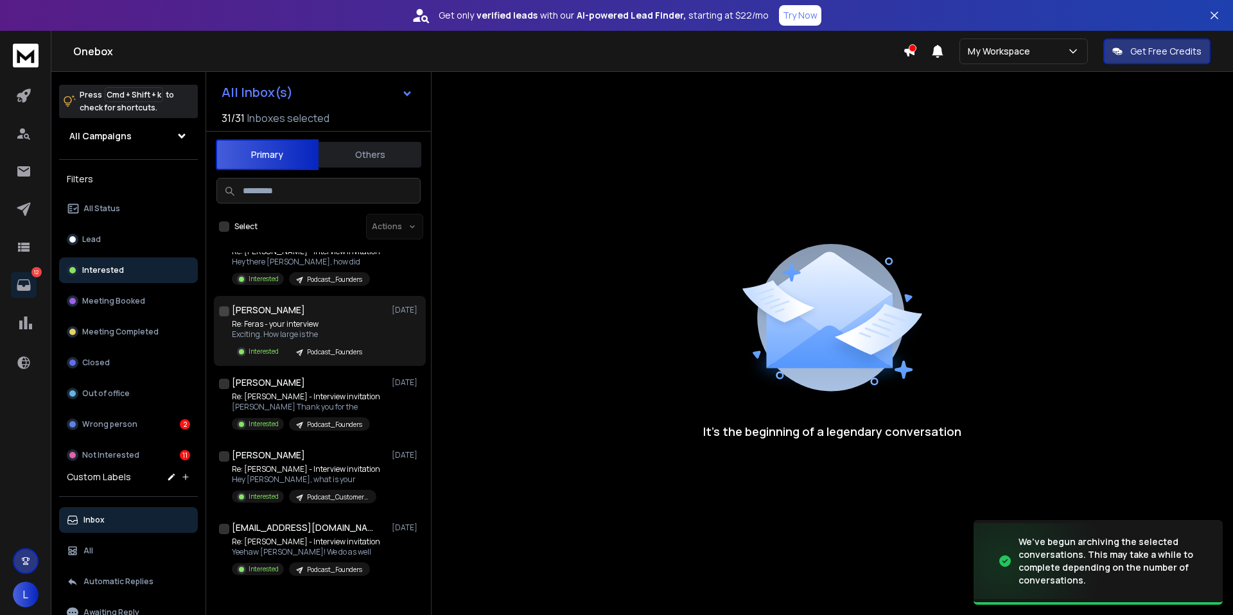
click at [286, 324] on p "Re: Feras - your interview" at bounding box center [301, 324] width 138 height 10
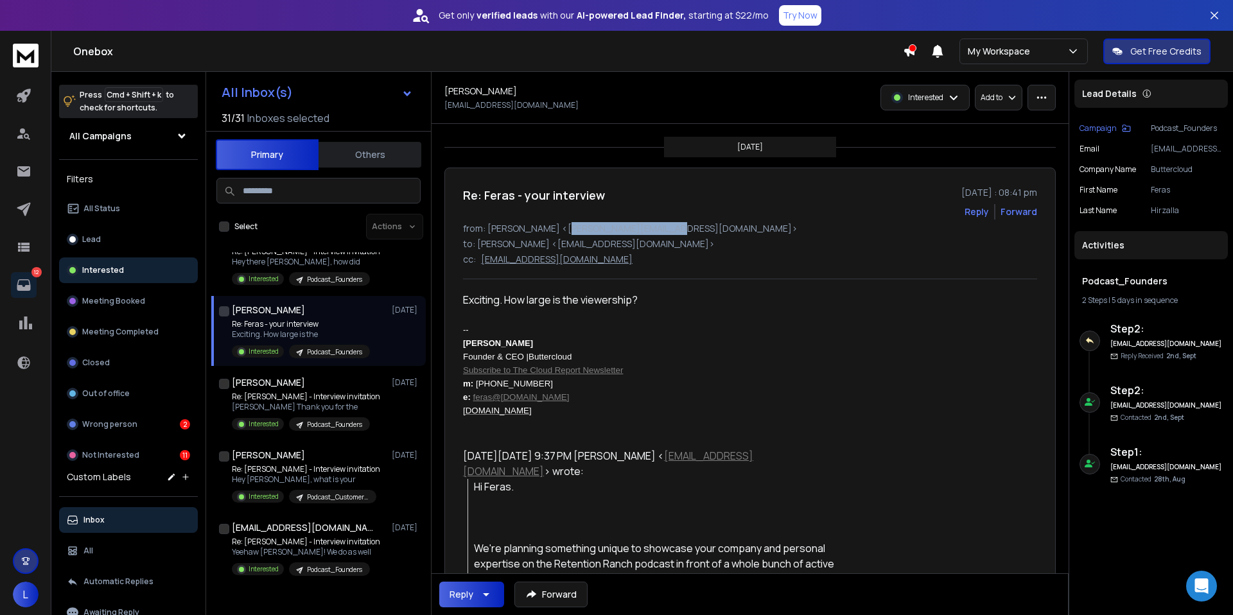
drag, startPoint x: 647, startPoint y: 228, endPoint x: 548, endPoint y: 229, distance: 98.9
click at [548, 229] on p "from: [PERSON_NAME] <[PERSON_NAME][EMAIL_ADDRESS][DOMAIN_NAME]>" at bounding box center [750, 228] width 574 height 13
click at [225, 311] on button "button" at bounding box center [224, 311] width 10 height 10
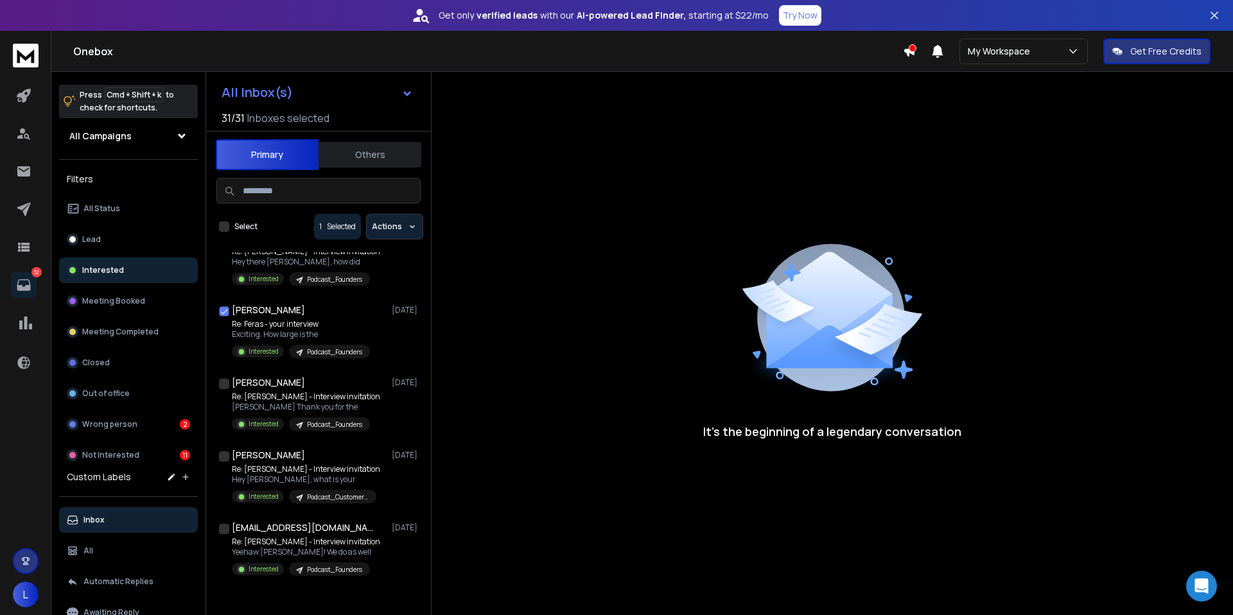
click at [404, 225] on button "Actions" at bounding box center [394, 227] width 57 height 26
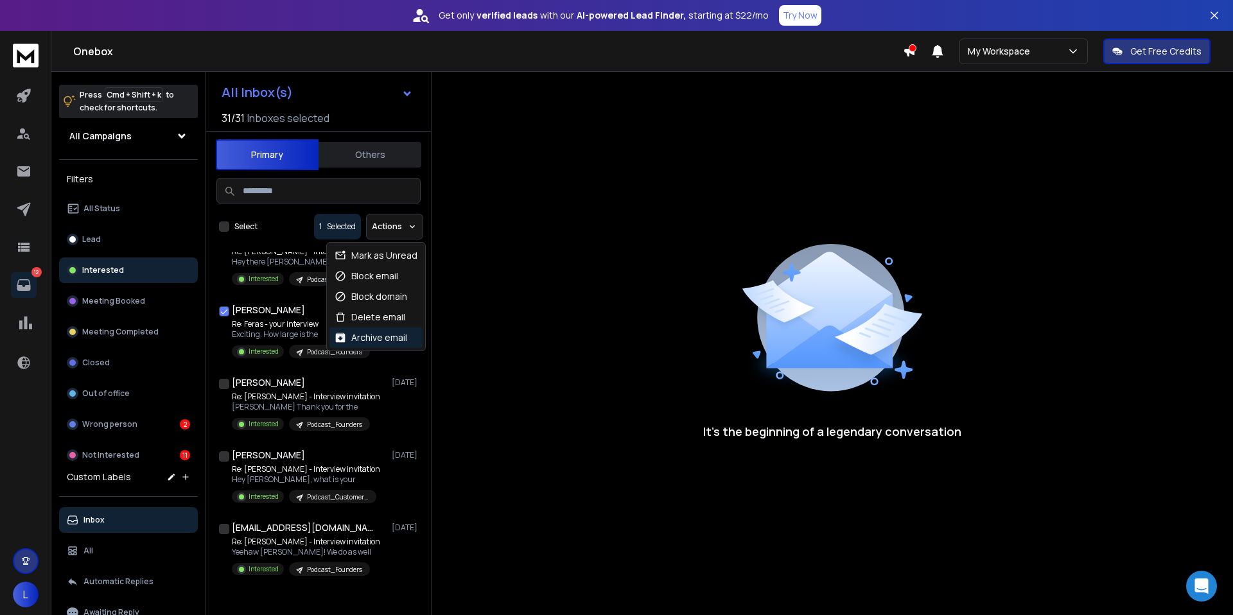
click at [387, 333] on div "Archive email" at bounding box center [370, 337] width 73 height 13
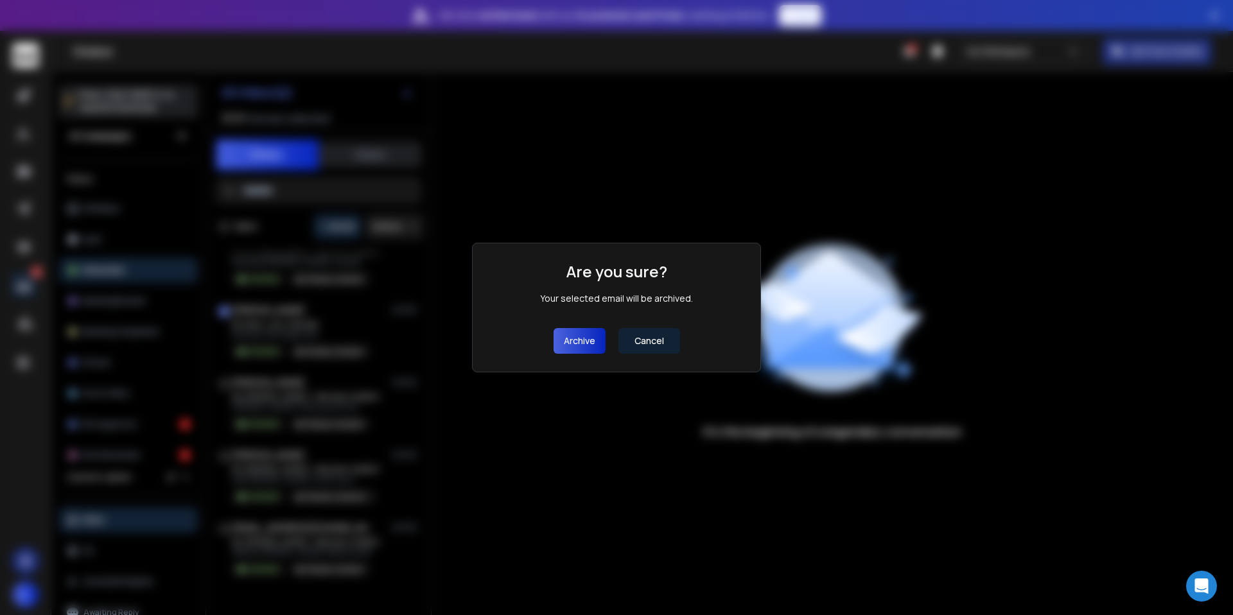
click at [593, 334] on p "archive" at bounding box center [579, 340] width 31 height 13
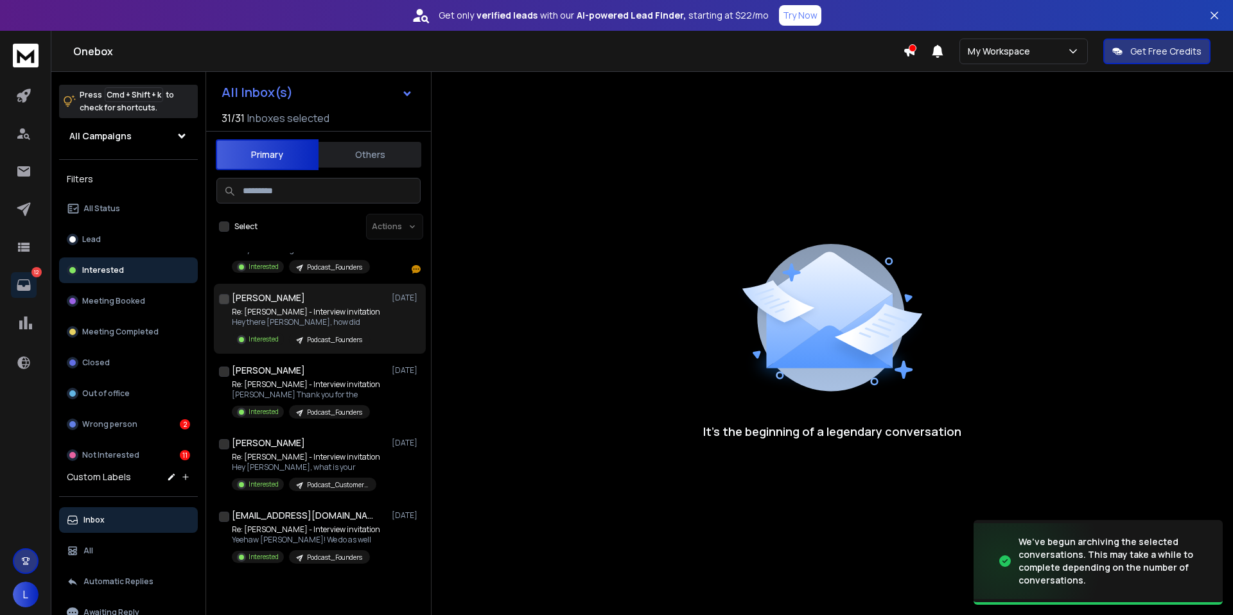
click at [266, 316] on p "Re: [PERSON_NAME] - Interview invitation" at bounding box center [306, 312] width 148 height 10
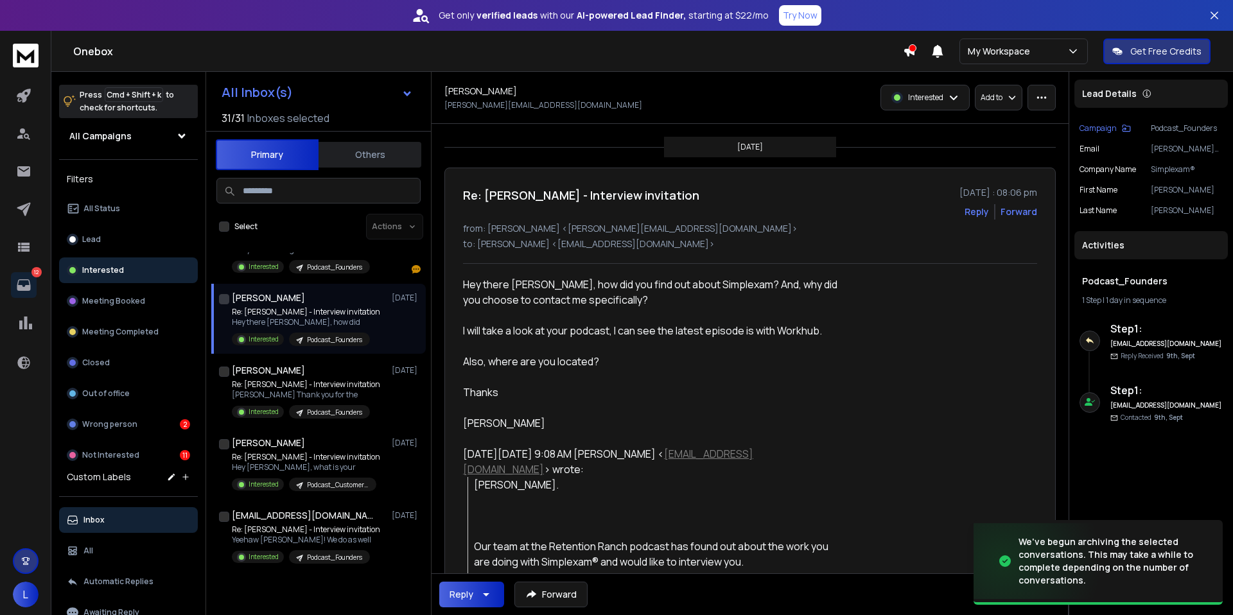
scroll to position [0, 0]
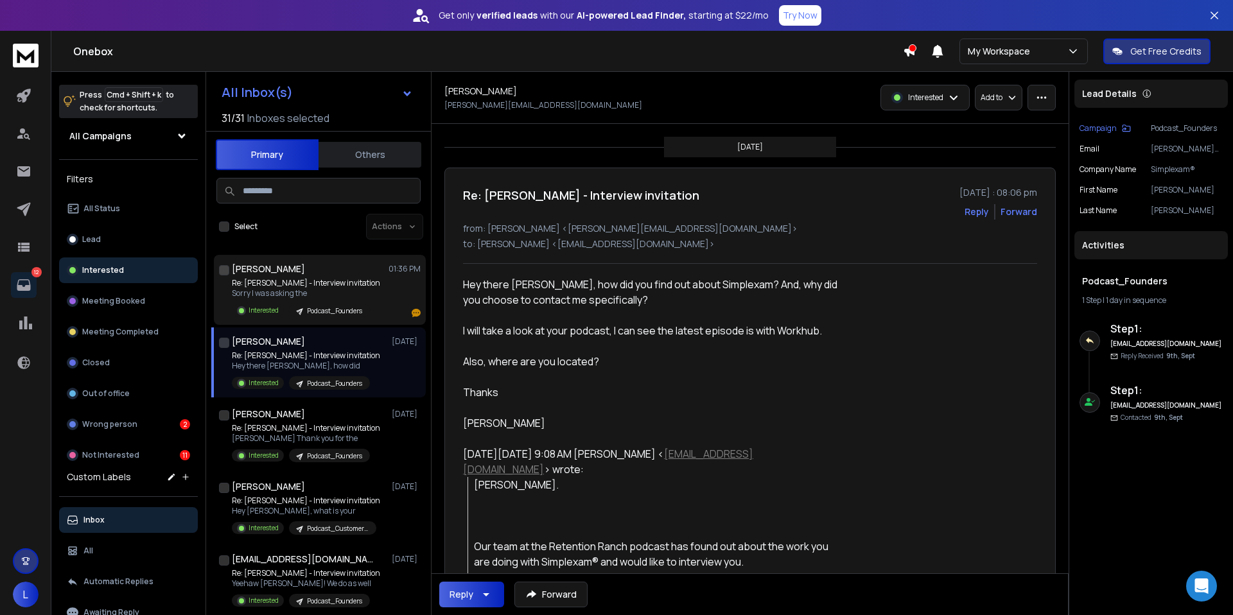
click at [288, 290] on p "Sorry I was asking the" at bounding box center [306, 293] width 148 height 10
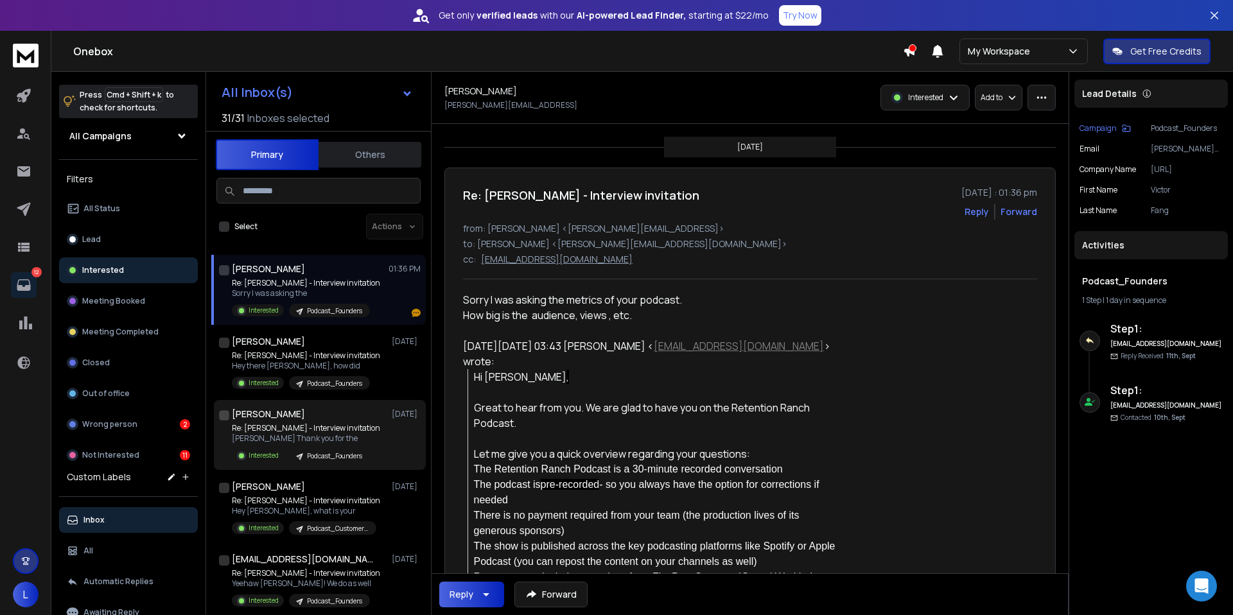
click at [284, 417] on h1 "[PERSON_NAME]" at bounding box center [268, 414] width 73 height 13
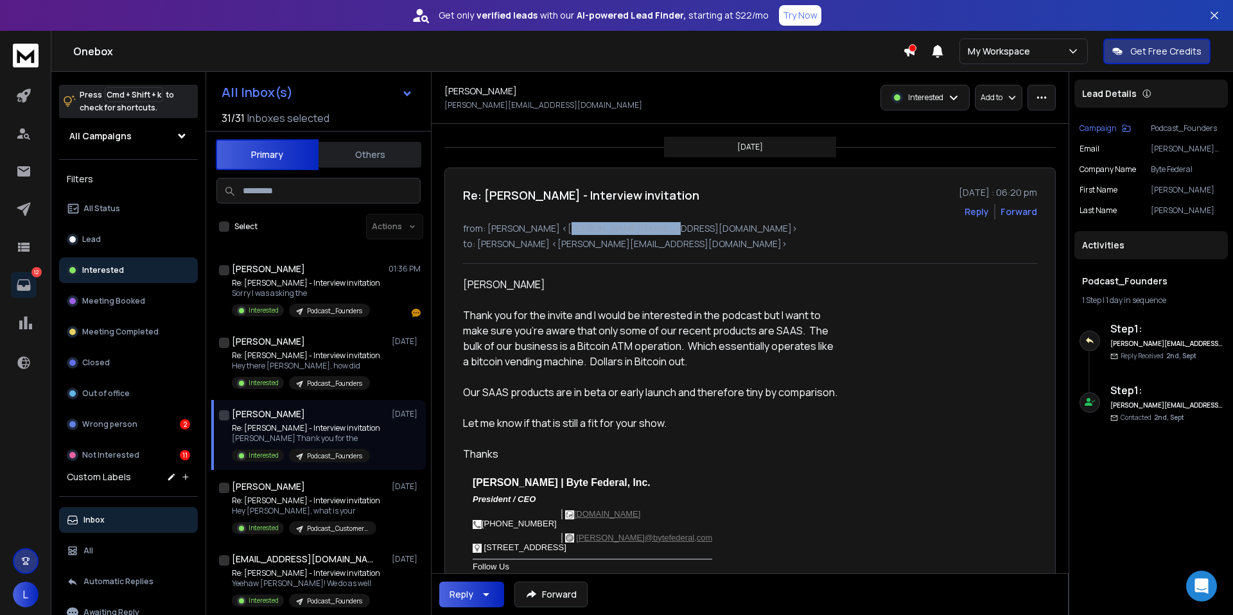
drag, startPoint x: 646, startPoint y: 230, endPoint x: 553, endPoint y: 229, distance: 93.1
click at [553, 229] on p "from: [PERSON_NAME] <[PERSON_NAME][EMAIL_ADDRESS][DOMAIN_NAME]>" at bounding box center [750, 228] width 574 height 13
click at [465, 597] on div "Reply" at bounding box center [461, 594] width 24 height 13
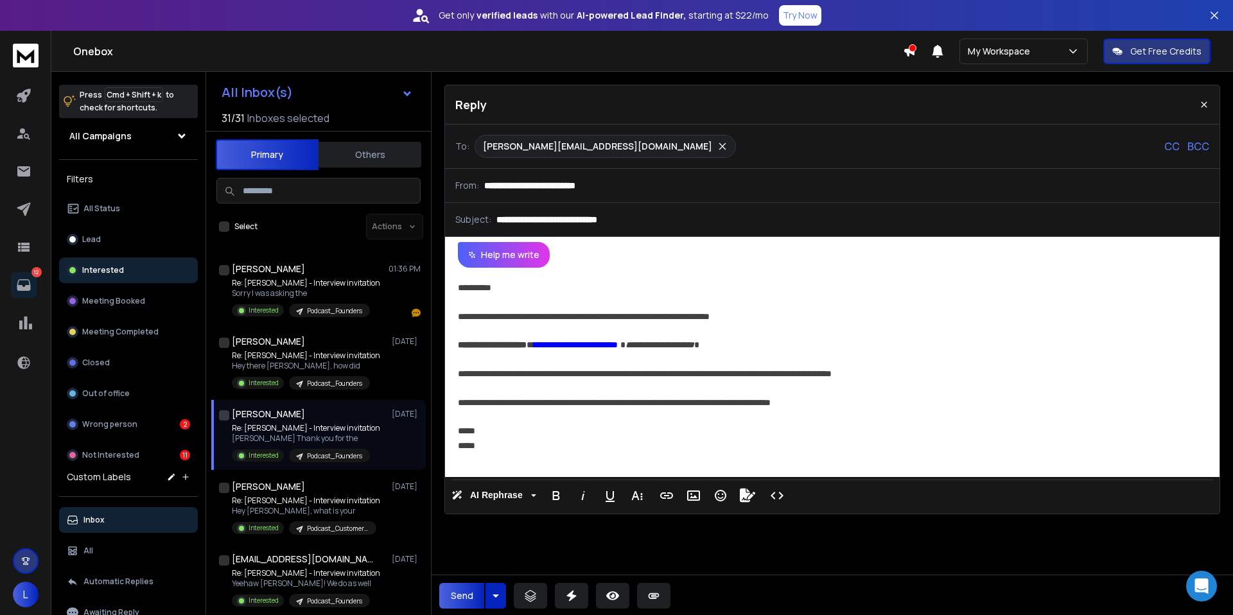
click at [491, 287] on span "*******" at bounding box center [479, 287] width 23 height 9
click at [496, 316] on p "**********" at bounding box center [830, 316] width 745 height 14
click at [472, 591] on button "Send" at bounding box center [461, 596] width 45 height 26
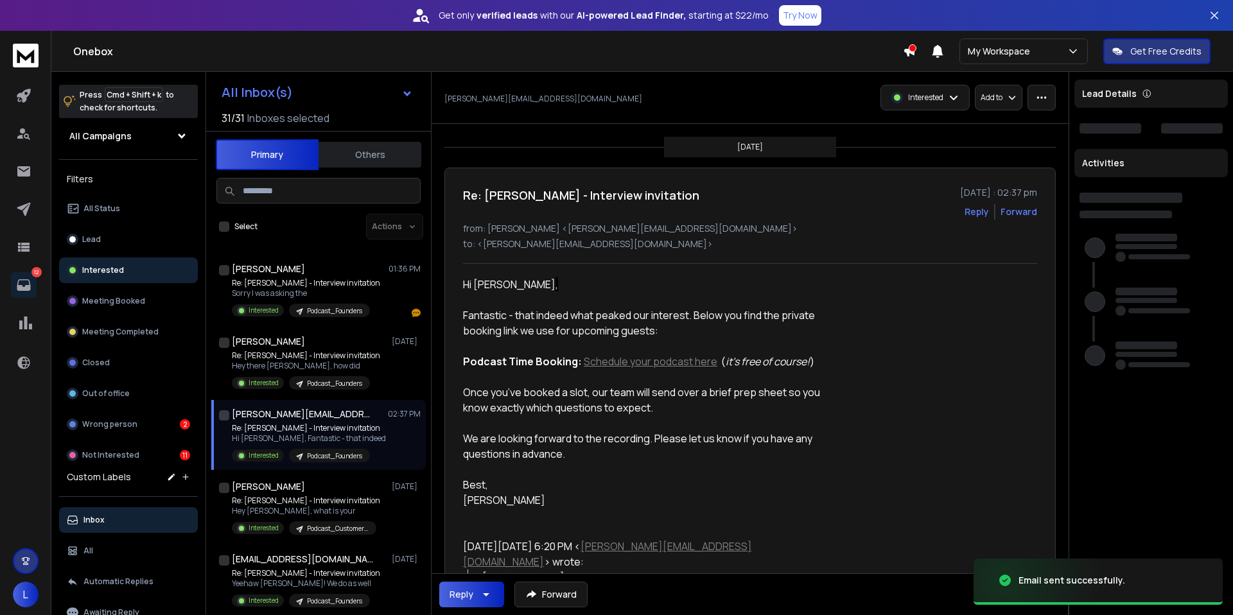
click at [221, 415] on button "button" at bounding box center [224, 415] width 10 height 10
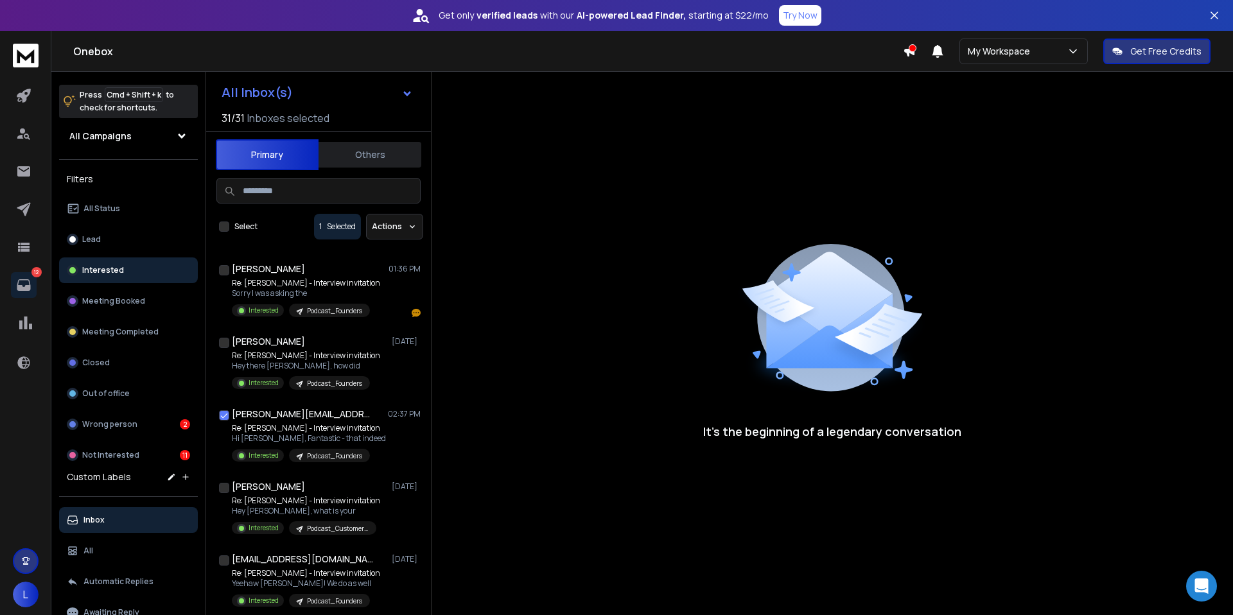
click at [406, 210] on div "Select 1 Selected Actions" at bounding box center [318, 224] width 225 height 31
click at [401, 224] on p "Actions" at bounding box center [387, 226] width 30 height 10
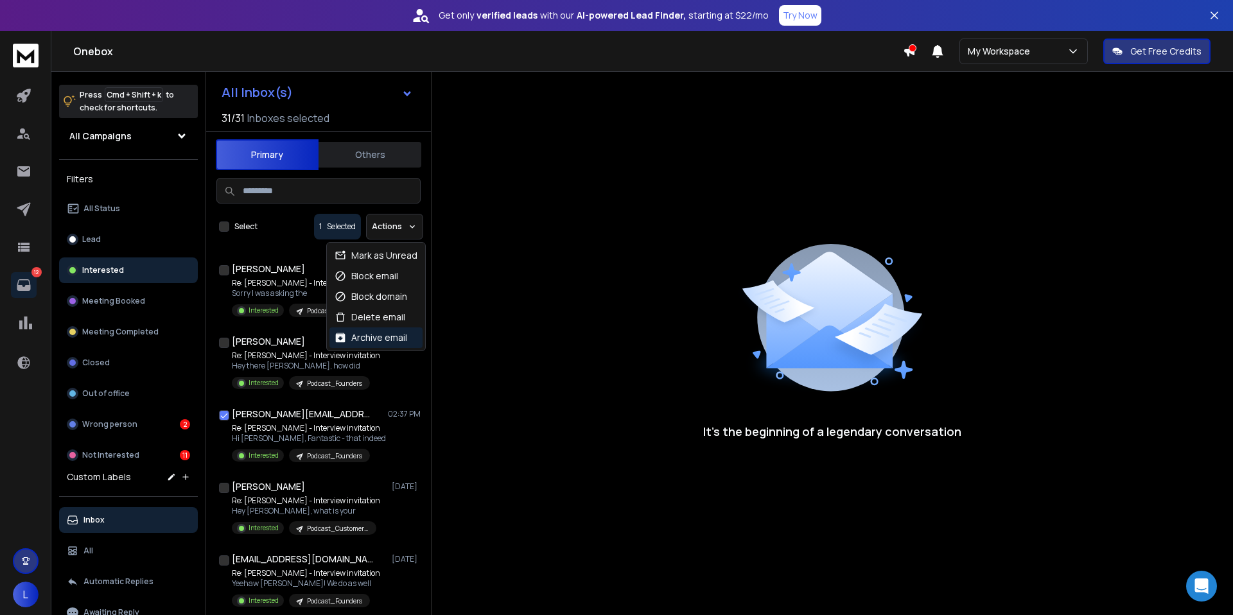
click at [375, 338] on div "Archive email" at bounding box center [370, 337] width 73 height 13
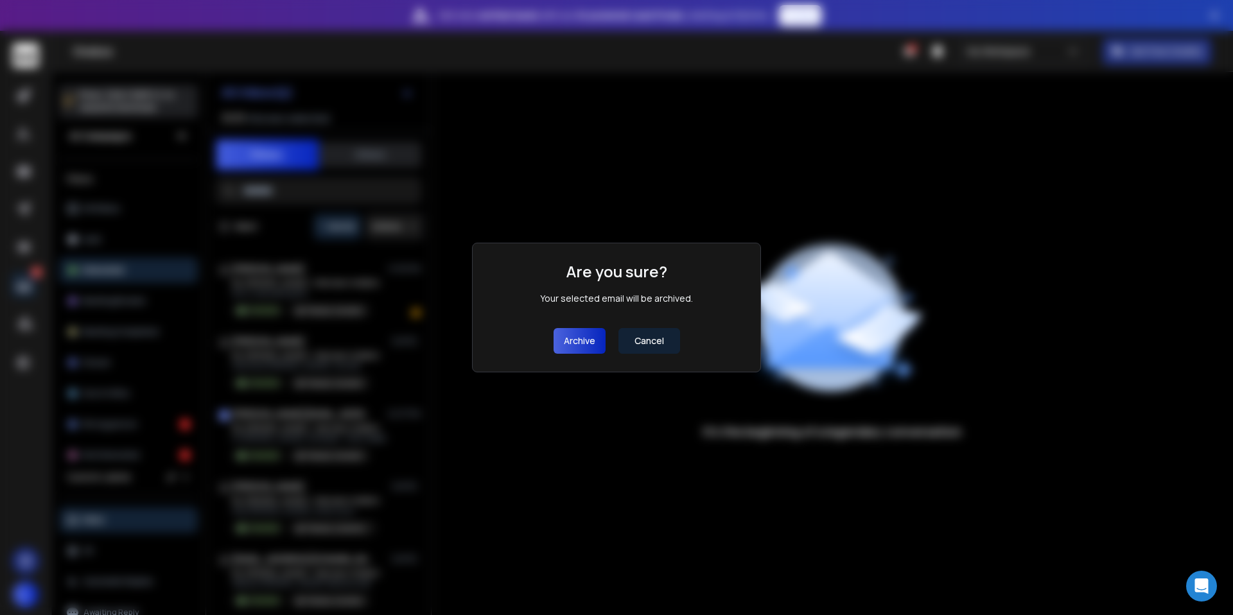
click at [575, 344] on p "archive" at bounding box center [579, 340] width 31 height 13
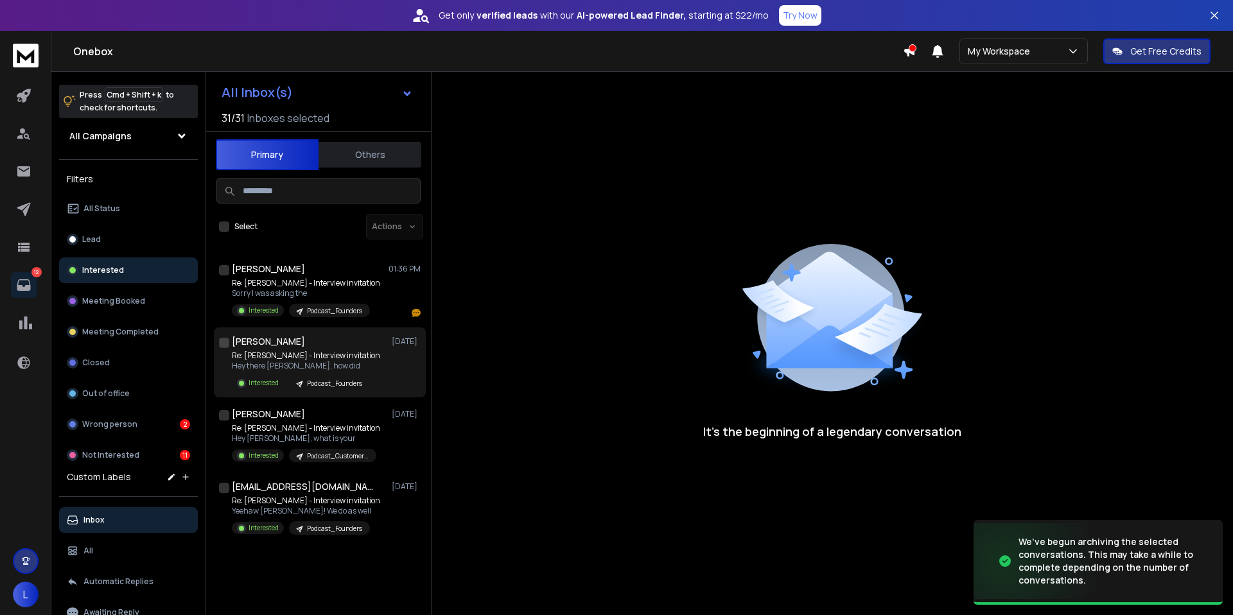
click at [236, 364] on p "Hey there [PERSON_NAME], how did" at bounding box center [306, 366] width 148 height 10
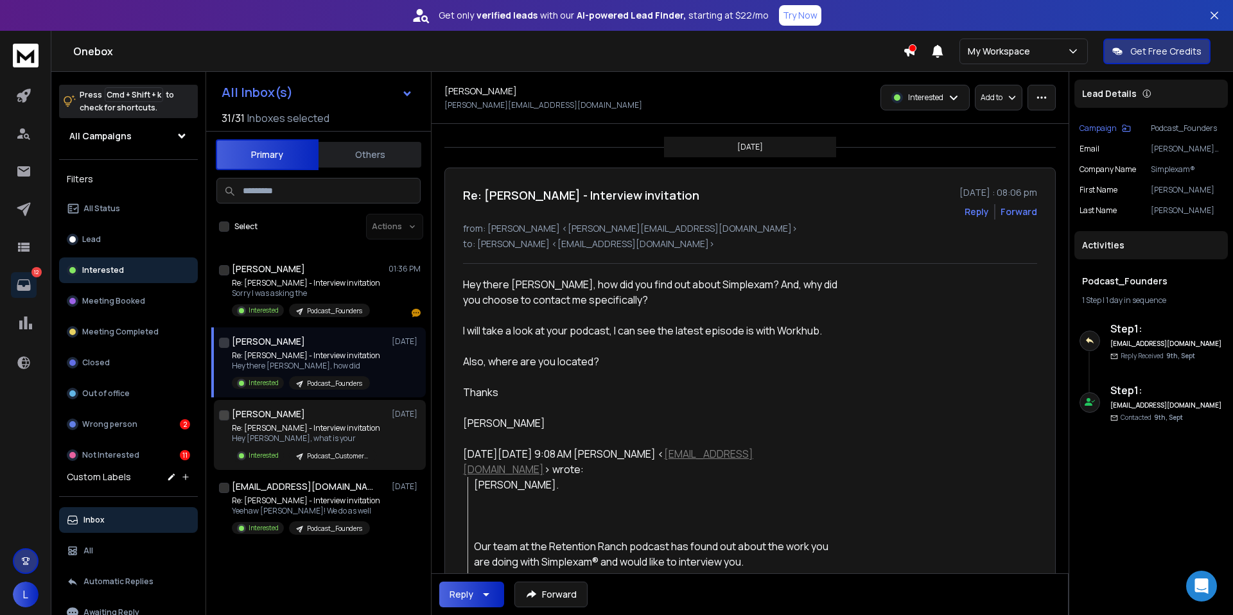
click at [257, 431] on p "Re: [PERSON_NAME] - Interview invitation" at bounding box center [306, 428] width 148 height 10
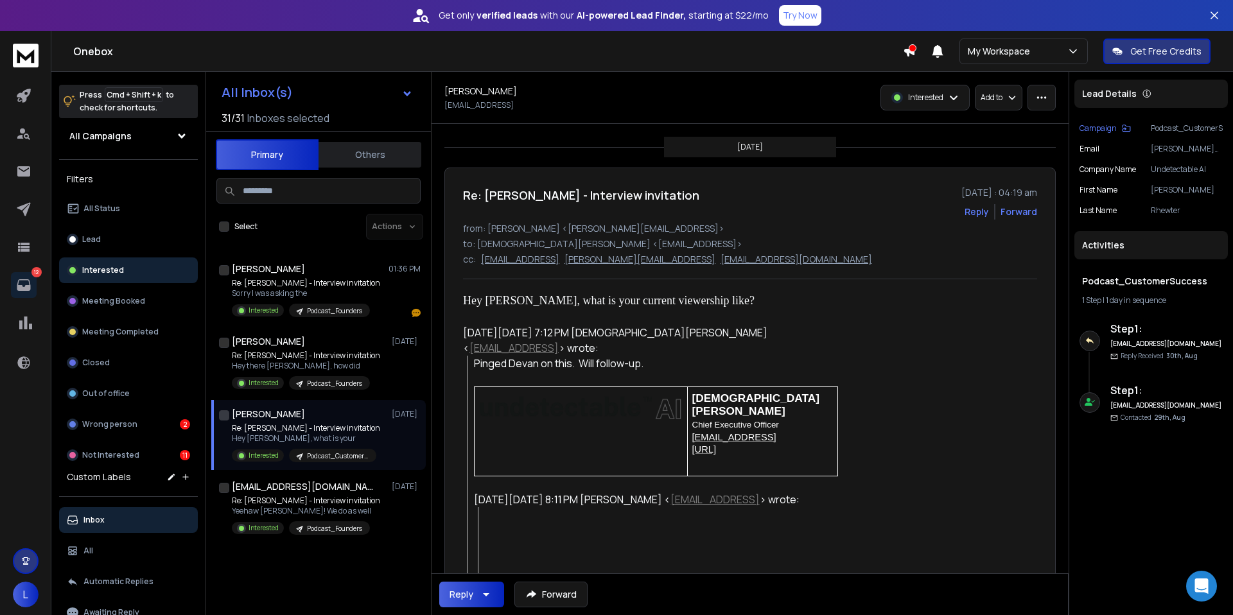
click at [471, 591] on div "Reply" at bounding box center [461, 594] width 24 height 13
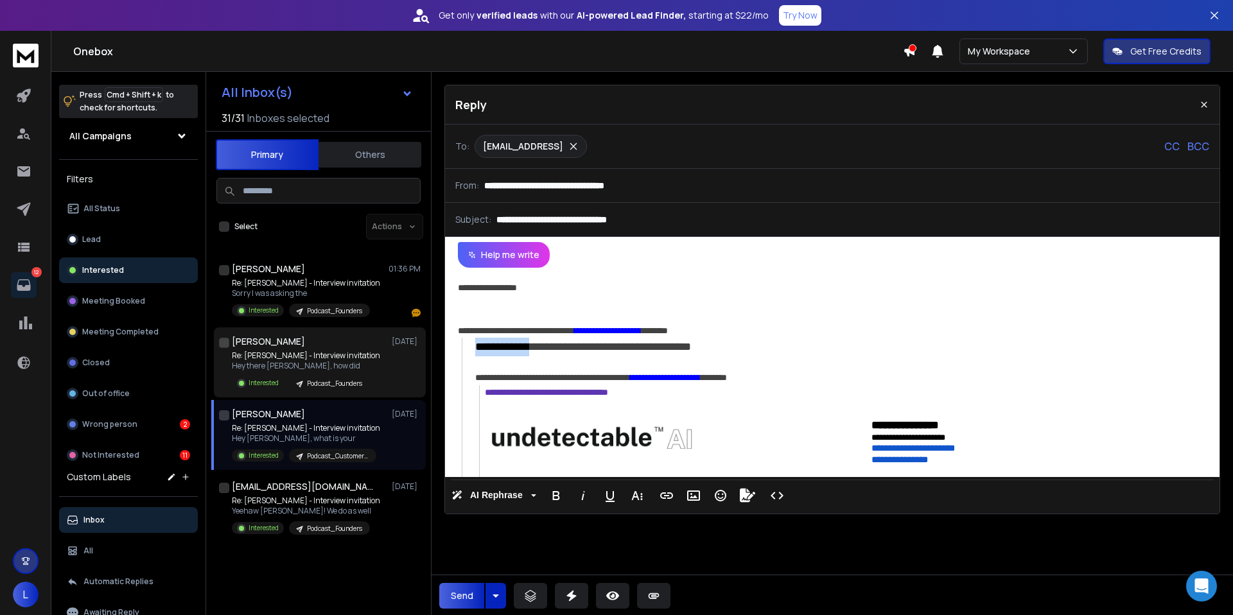
drag, startPoint x: 544, startPoint y: 356, endPoint x: 420, endPoint y: 356, distance: 123.9
click at [420, 356] on div "**********" at bounding box center [718, 379] width 1027 height 615
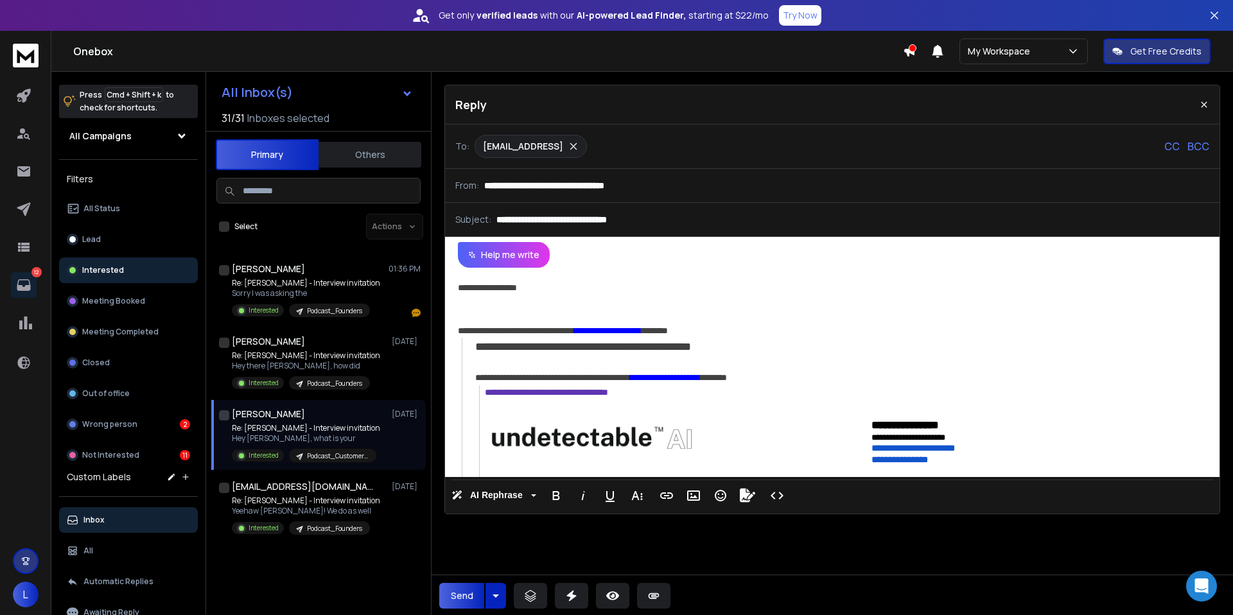
click at [546, 288] on div "**********" at bounding box center [830, 288] width 745 height 14
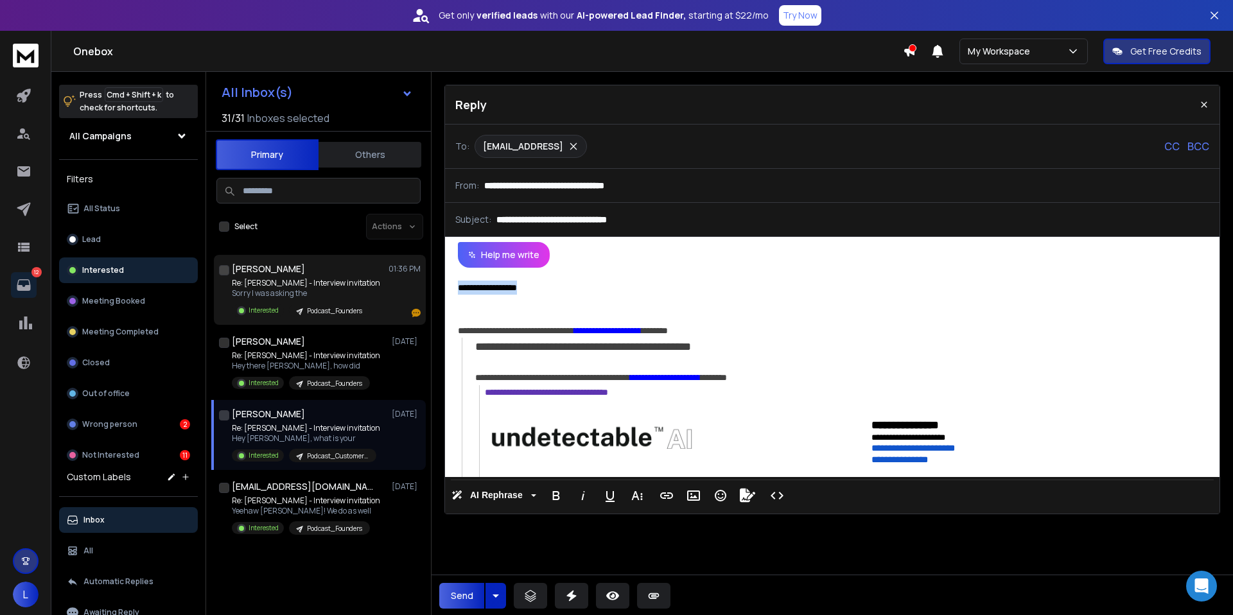
drag, startPoint x: 551, startPoint y: 288, endPoint x: 378, endPoint y: 289, distance: 172.7
click at [378, 289] on div "**********" at bounding box center [718, 379] width 1027 height 615
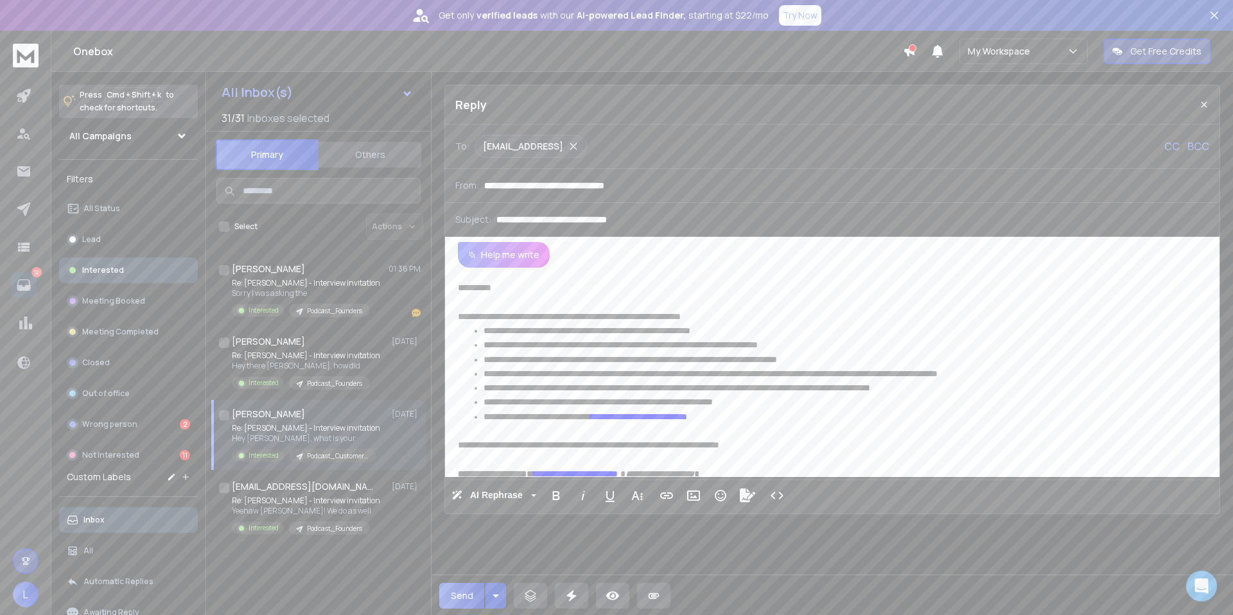
click at [491, 289] on span "*******" at bounding box center [479, 287] width 23 height 9
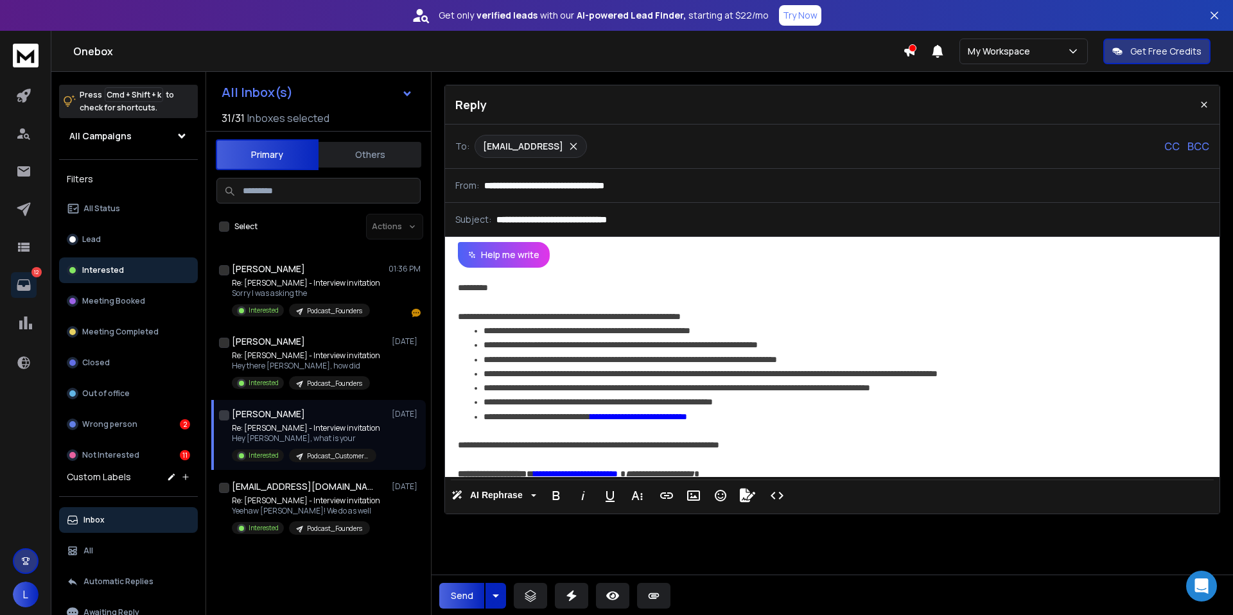
click at [740, 317] on p "**********" at bounding box center [830, 316] width 745 height 14
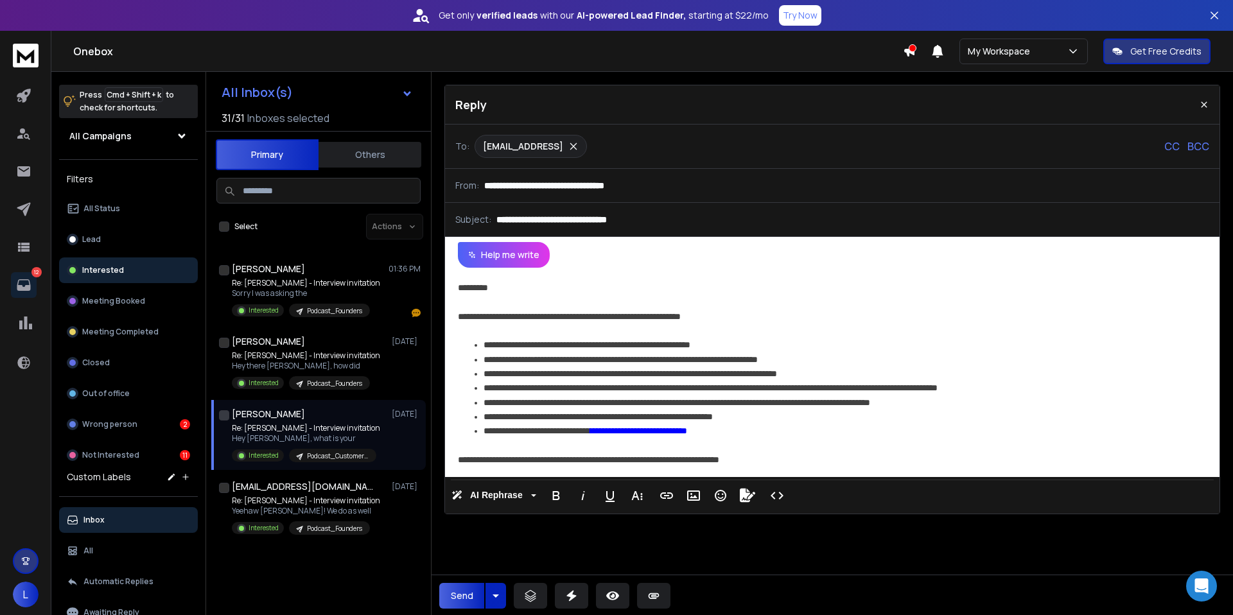
click at [731, 316] on p "**********" at bounding box center [830, 316] width 745 height 14
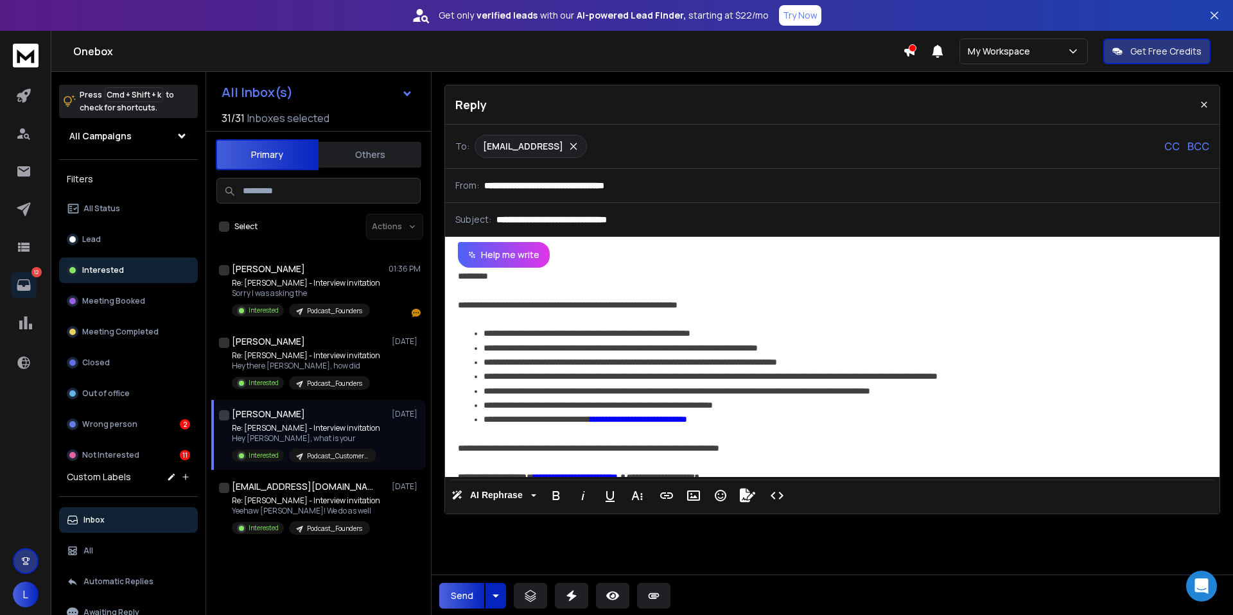
scroll to position [13, 0]
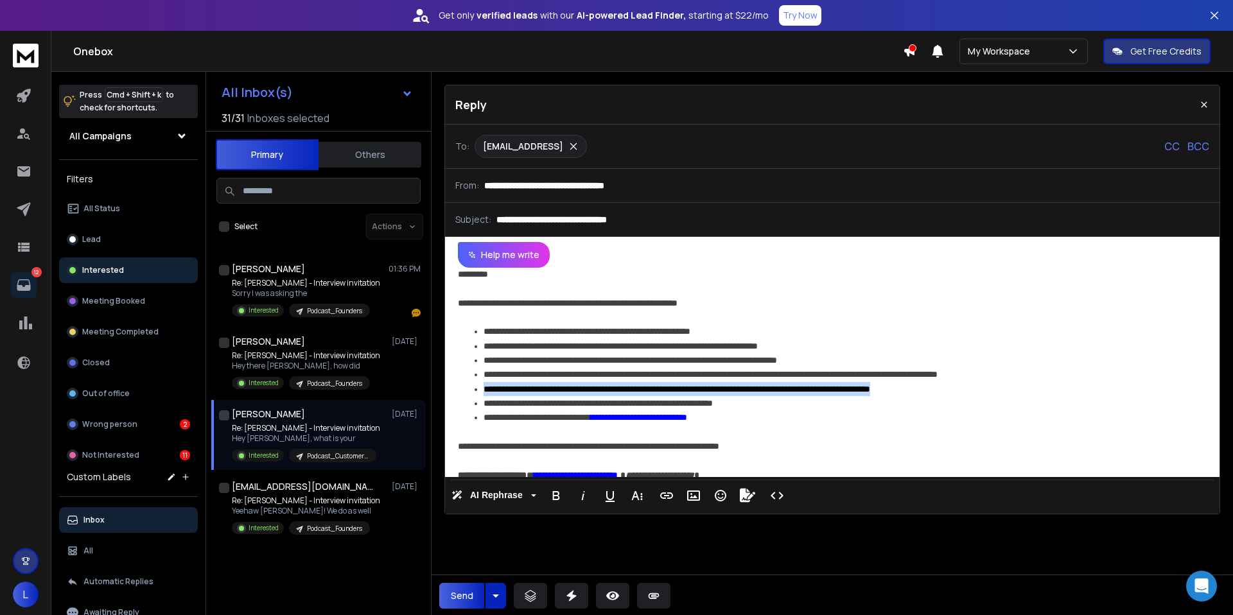
drag, startPoint x: 980, startPoint y: 390, endPoint x: 480, endPoint y: 390, distance: 500.1
click at [480, 390] on ul "**********" at bounding box center [830, 374] width 745 height 100
click at [483, 329] on li "**********" at bounding box center [842, 331] width 719 height 14
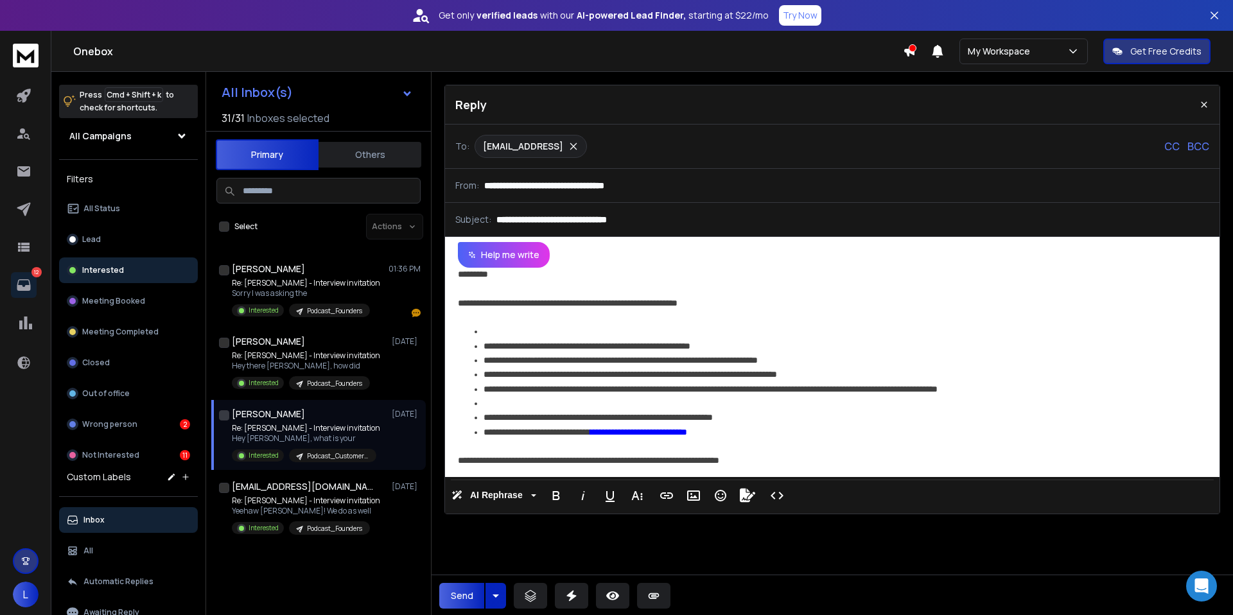
click at [488, 330] on li at bounding box center [842, 331] width 719 height 14
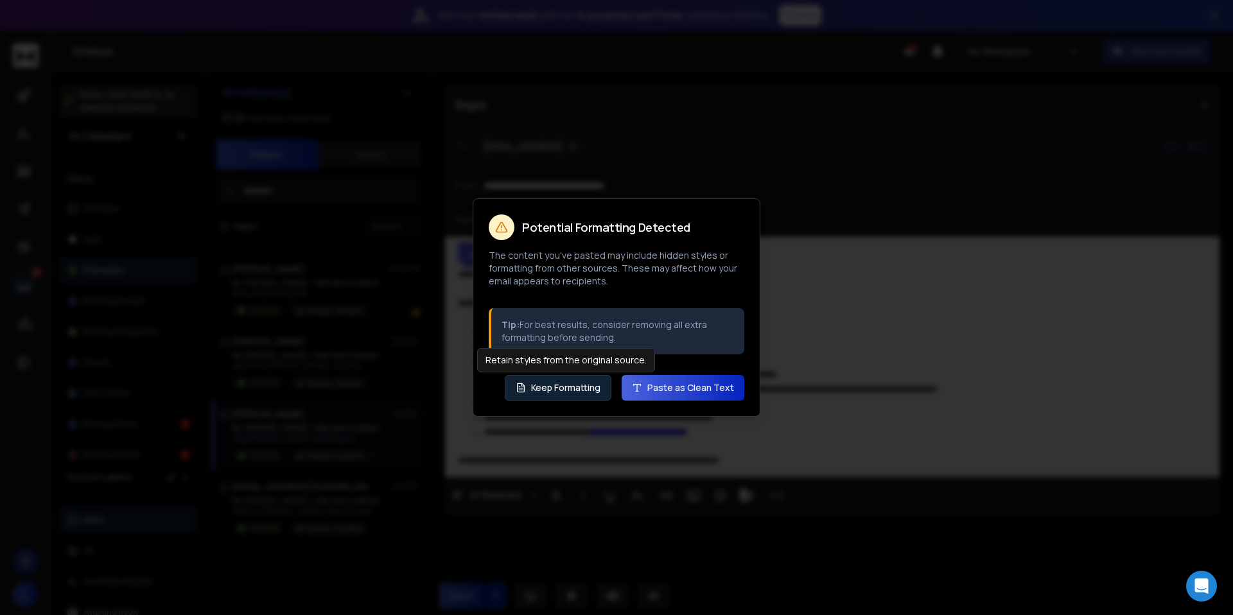
click at [582, 394] on button "Keep Formatting" at bounding box center [558, 388] width 107 height 26
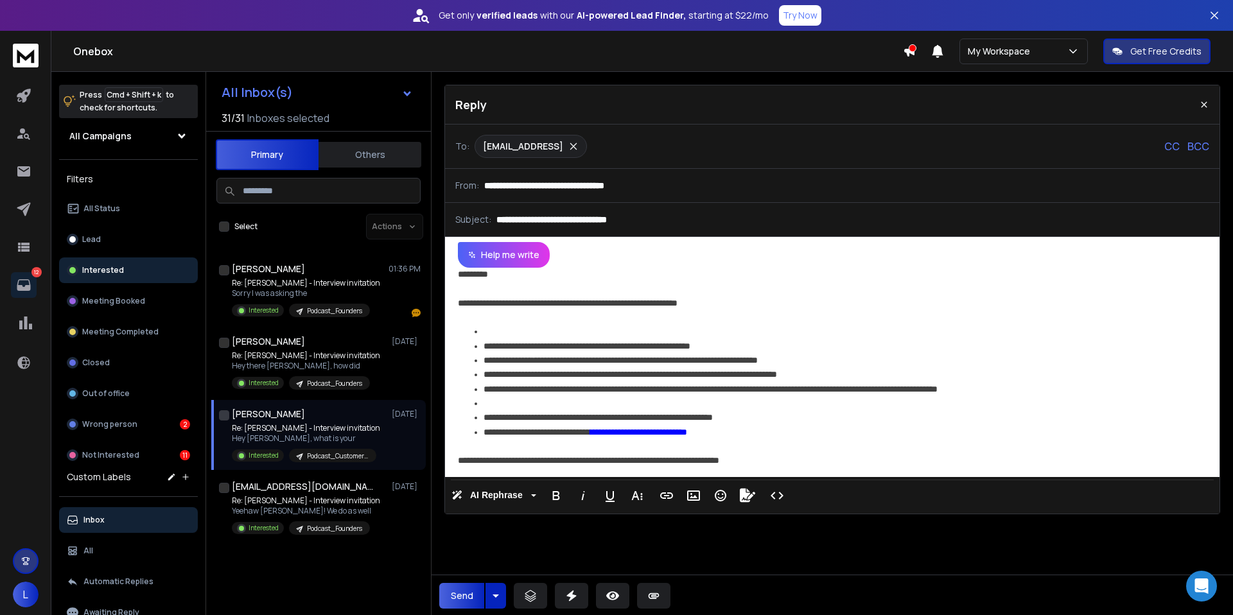
click at [500, 333] on li at bounding box center [842, 331] width 719 height 14
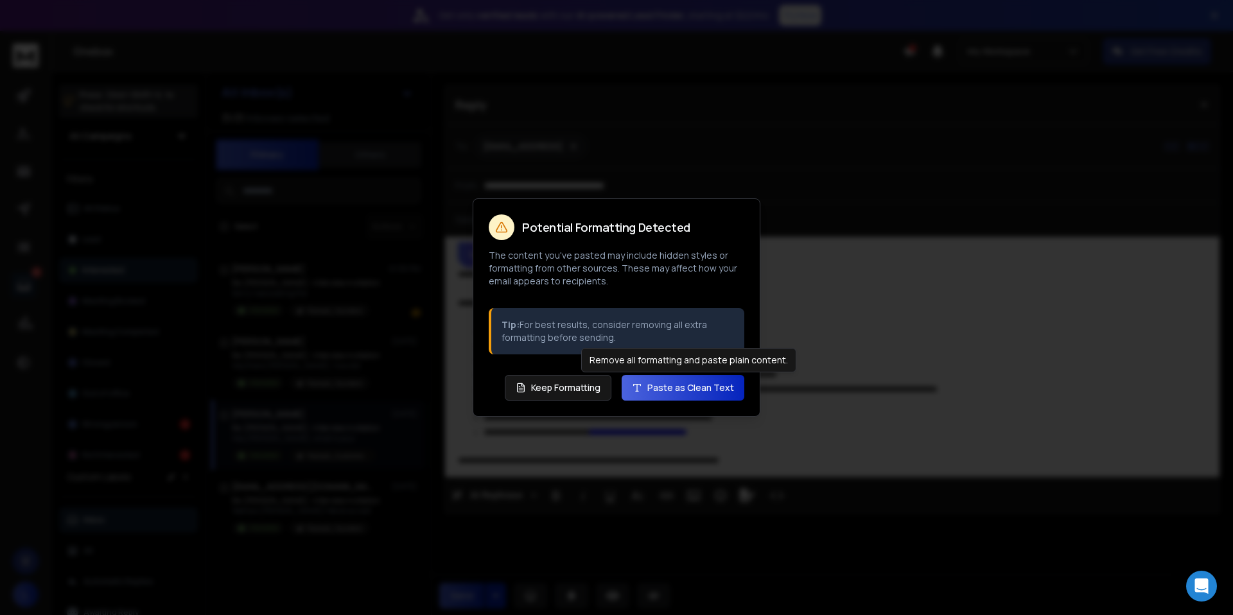
click at [668, 389] on button "Paste as Clean Text" at bounding box center [682, 388] width 123 height 26
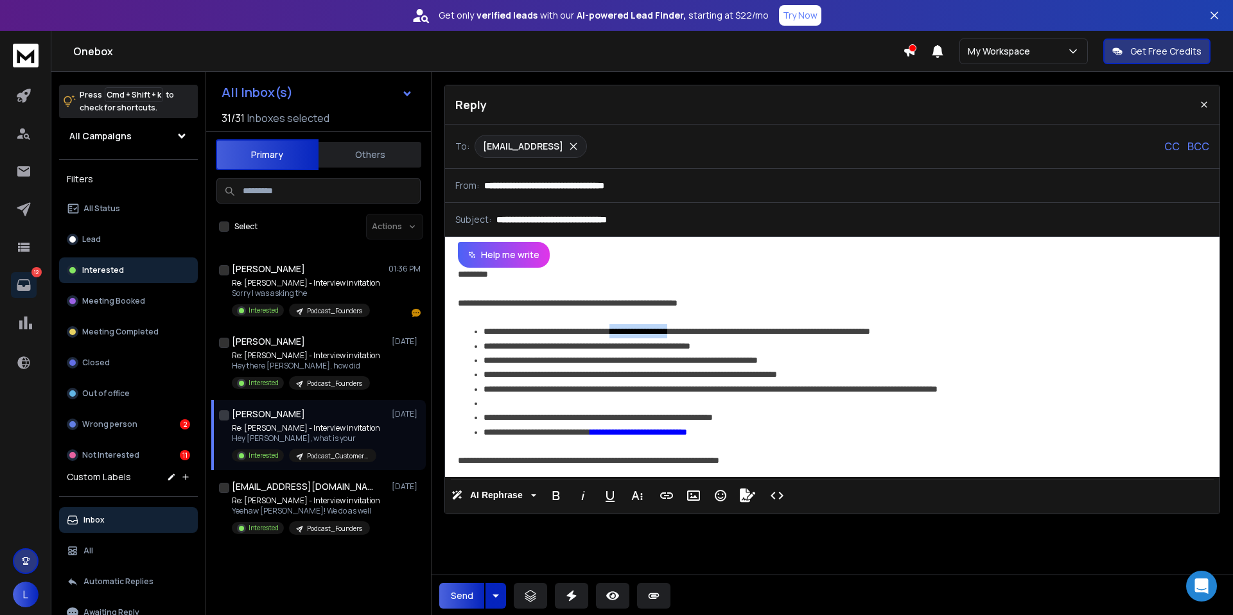
drag, startPoint x: 716, startPoint y: 329, endPoint x: 639, endPoint y: 329, distance: 77.0
click at [639, 329] on li "**********" at bounding box center [842, 331] width 719 height 14
click at [503, 406] on li at bounding box center [842, 403] width 719 height 14
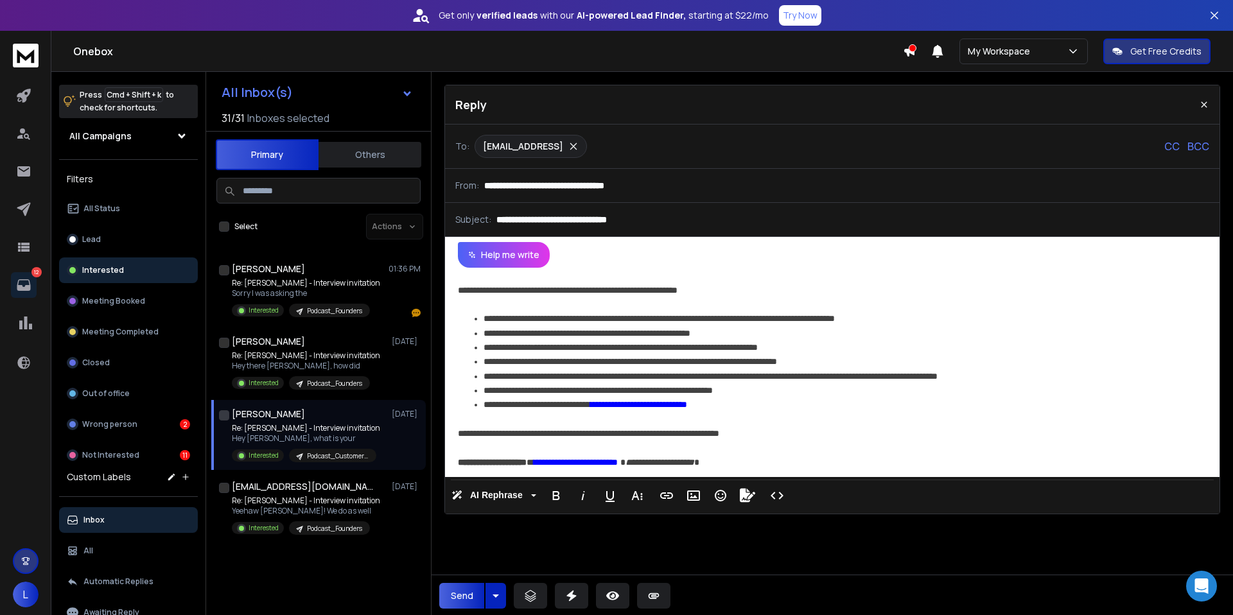
scroll to position [31, 0]
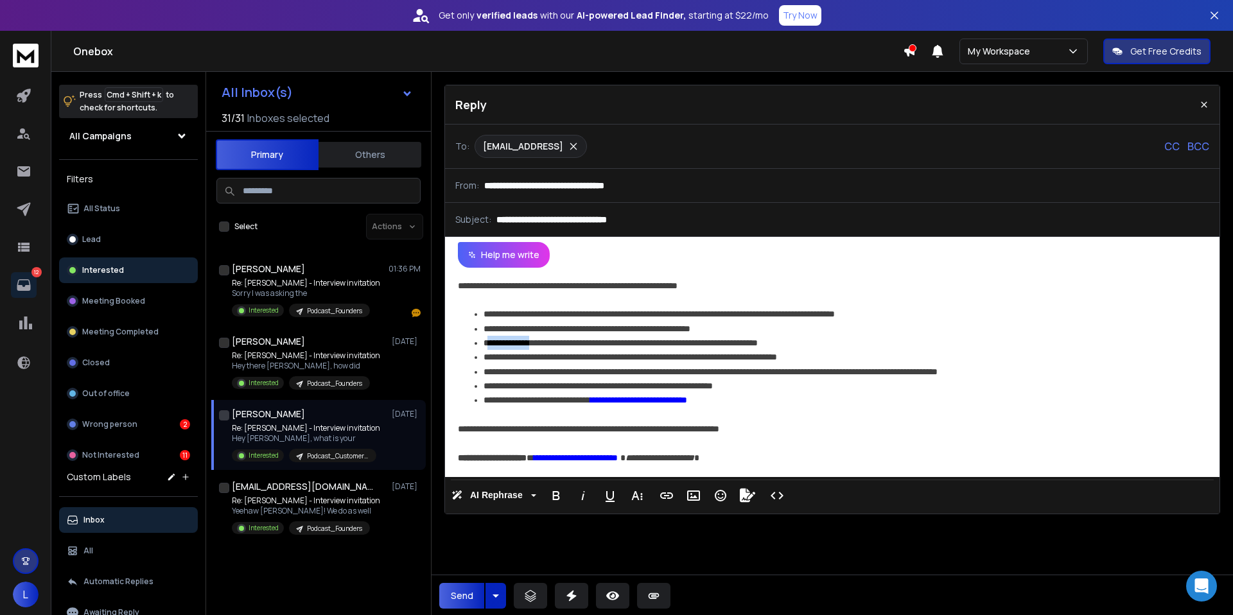
drag, startPoint x: 540, startPoint y: 343, endPoint x: 483, endPoint y: 343, distance: 56.5
click at [483, 343] on li "**********" at bounding box center [842, 343] width 719 height 14
drag, startPoint x: 613, startPoint y: 329, endPoint x: 505, endPoint y: 330, distance: 108.5
click at [505, 330] on li "**********" at bounding box center [842, 329] width 719 height 14
click at [489, 341] on li "**********" at bounding box center [842, 343] width 719 height 14
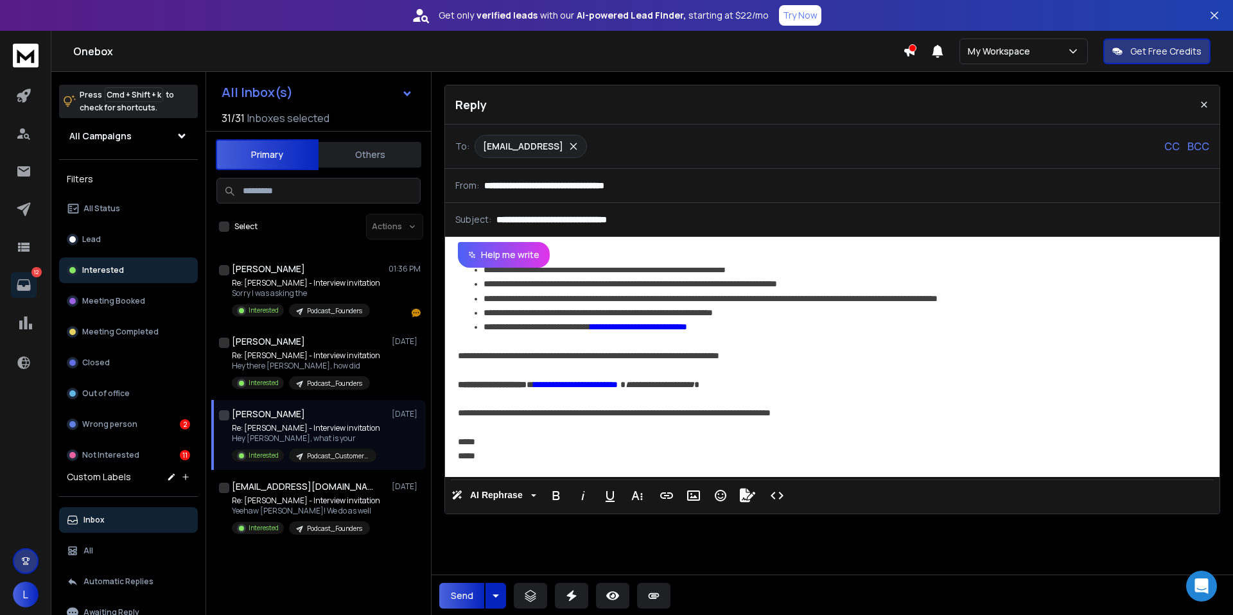
scroll to position [158, 0]
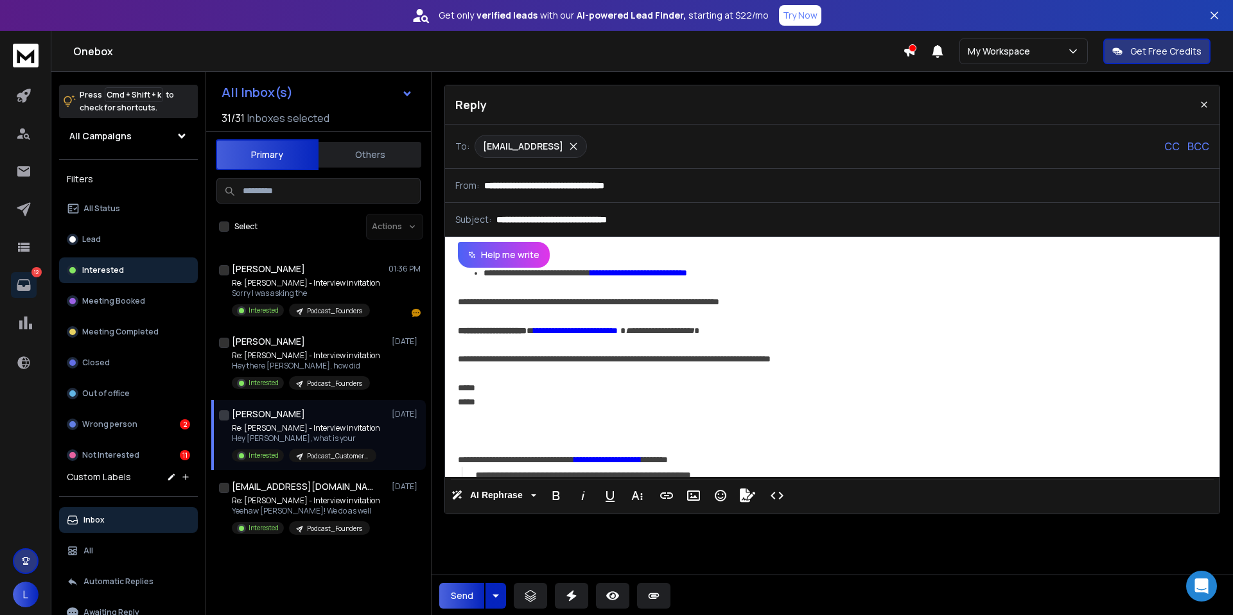
click at [1169, 147] on p "CC" at bounding box center [1171, 146] width 15 height 15
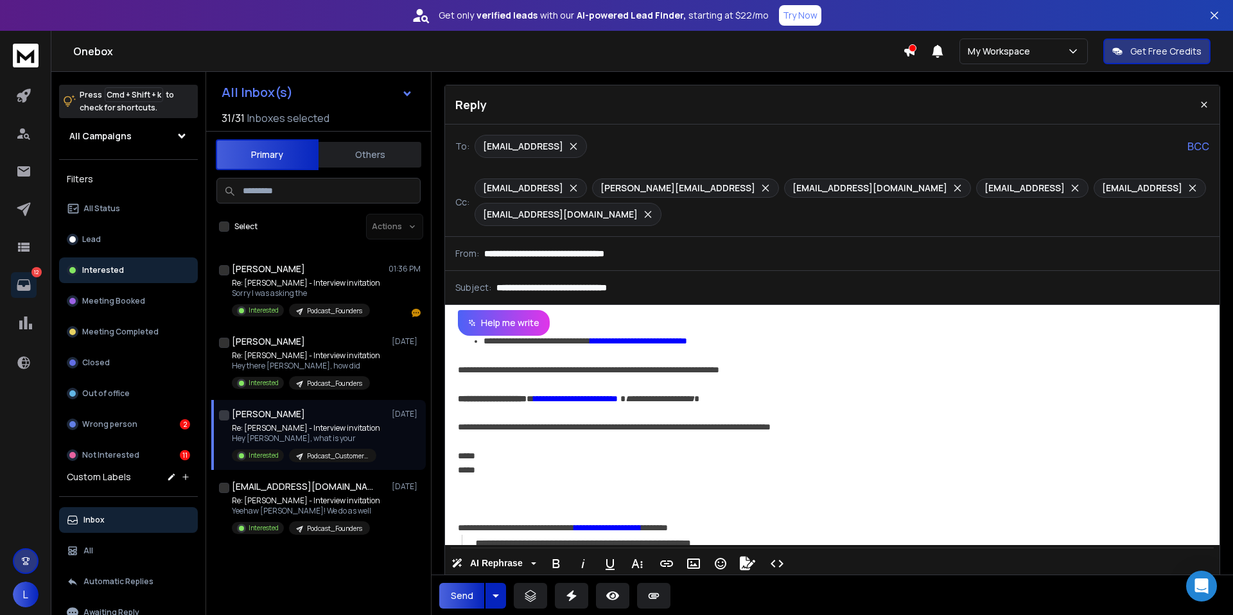
click at [460, 600] on button "Send" at bounding box center [461, 596] width 45 height 26
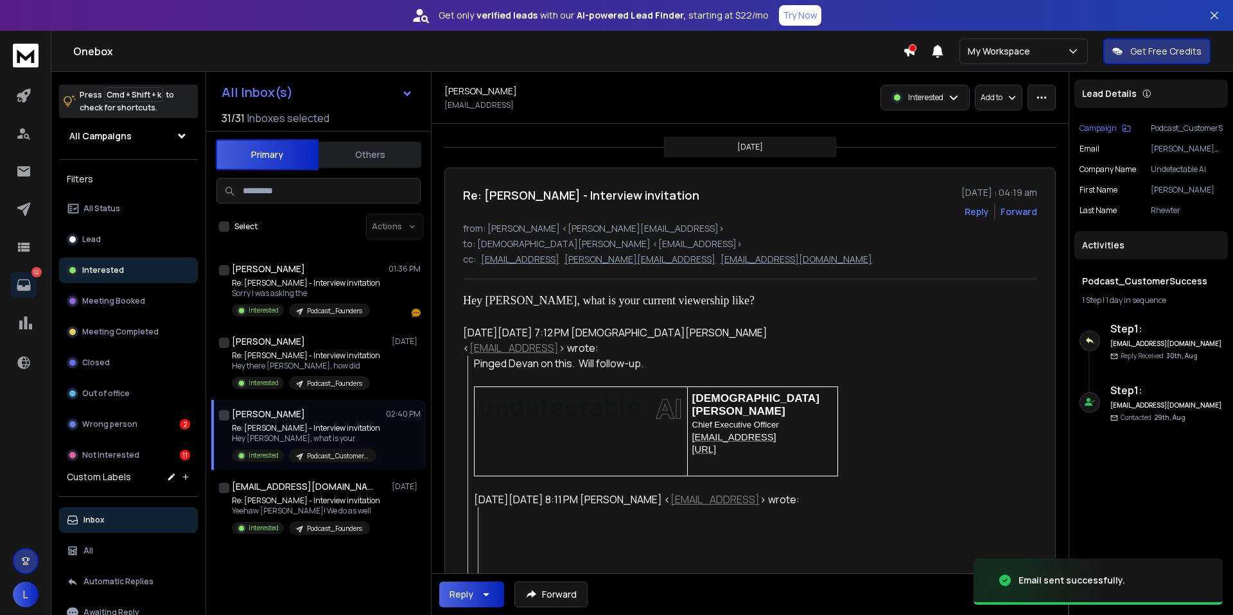
click at [225, 415] on button "button" at bounding box center [224, 415] width 10 height 10
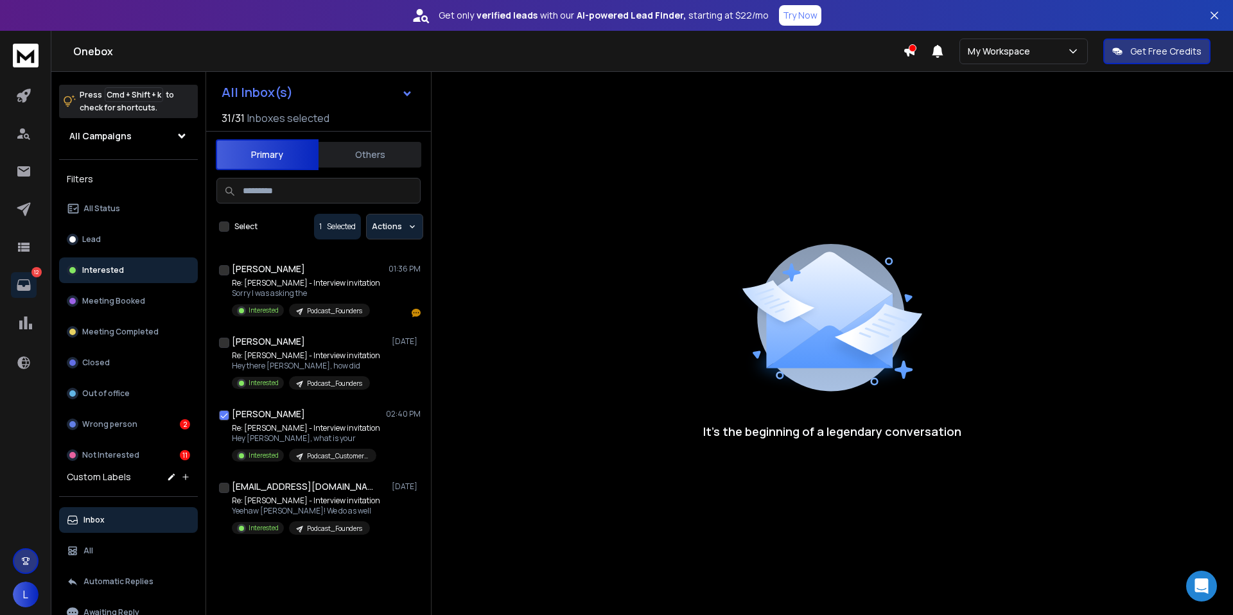
click at [407, 230] on icon "button" at bounding box center [412, 226] width 10 height 10
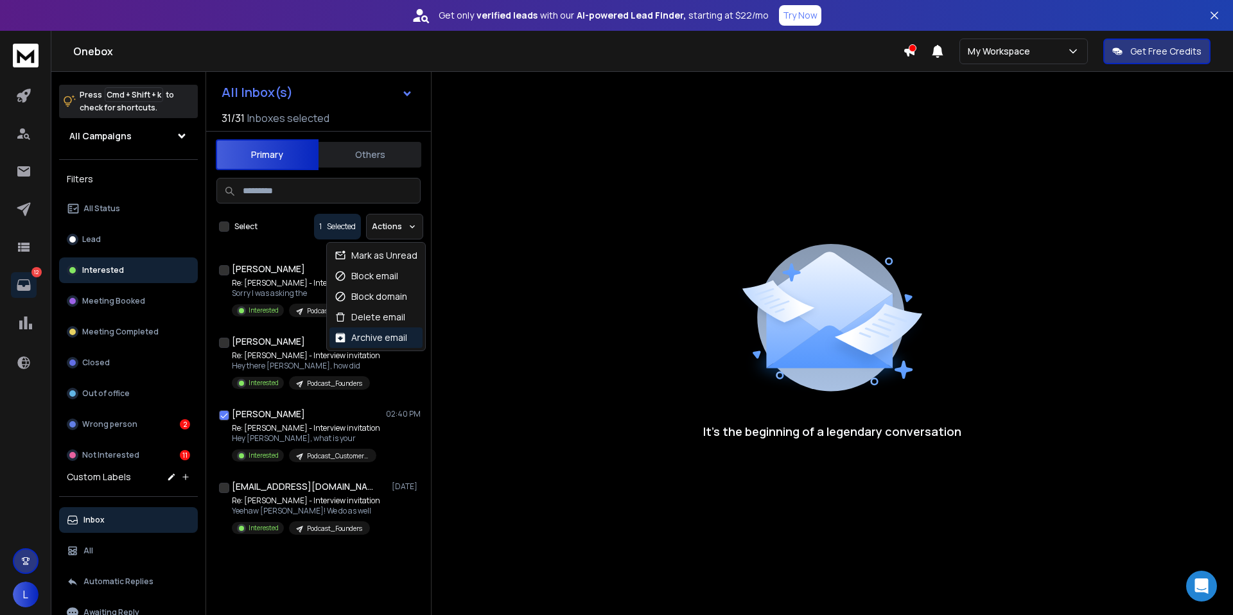
click at [371, 338] on div "Archive email" at bounding box center [370, 337] width 73 height 13
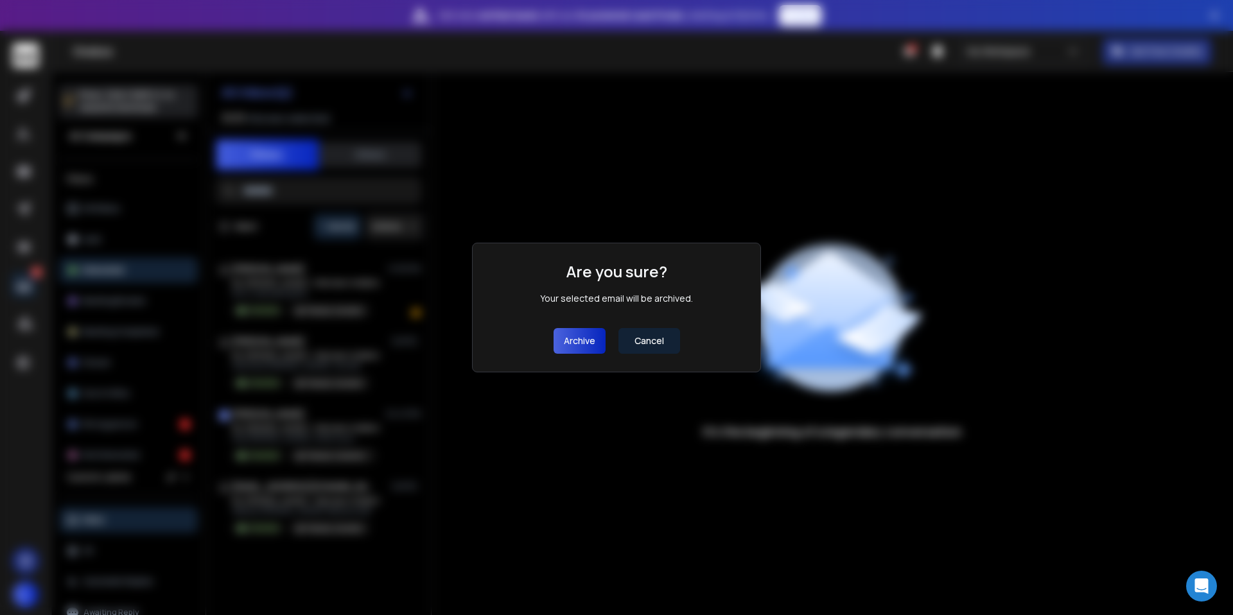
click at [568, 344] on p "archive" at bounding box center [579, 340] width 31 height 13
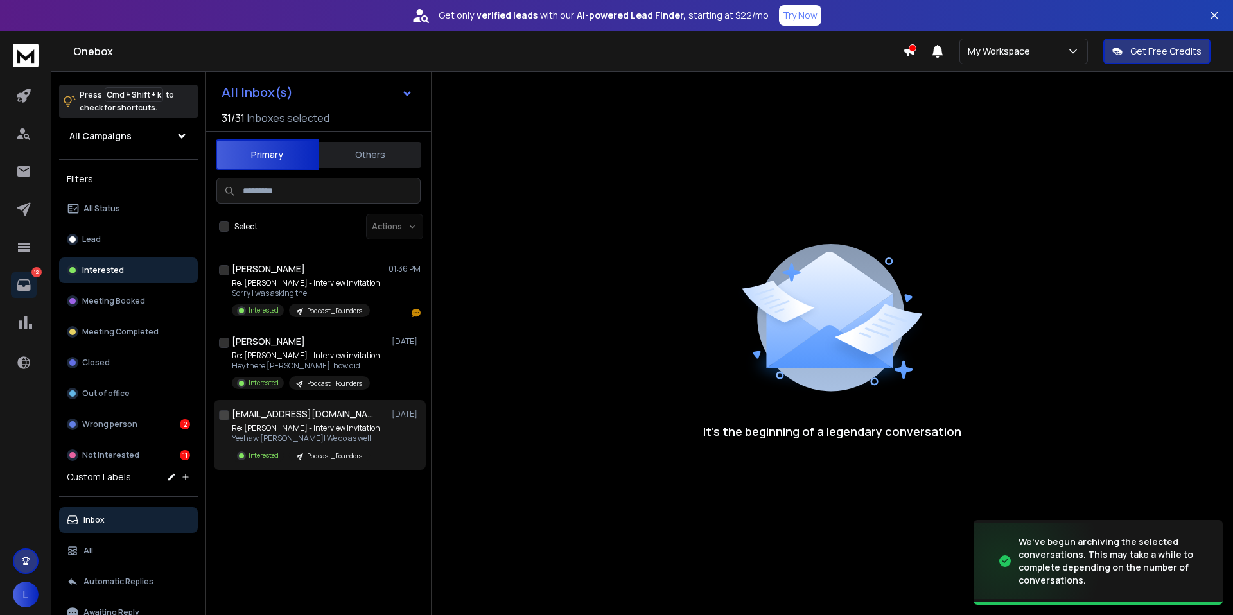
click at [306, 425] on p "Re: [PERSON_NAME] - Interview invitation" at bounding box center [306, 428] width 148 height 10
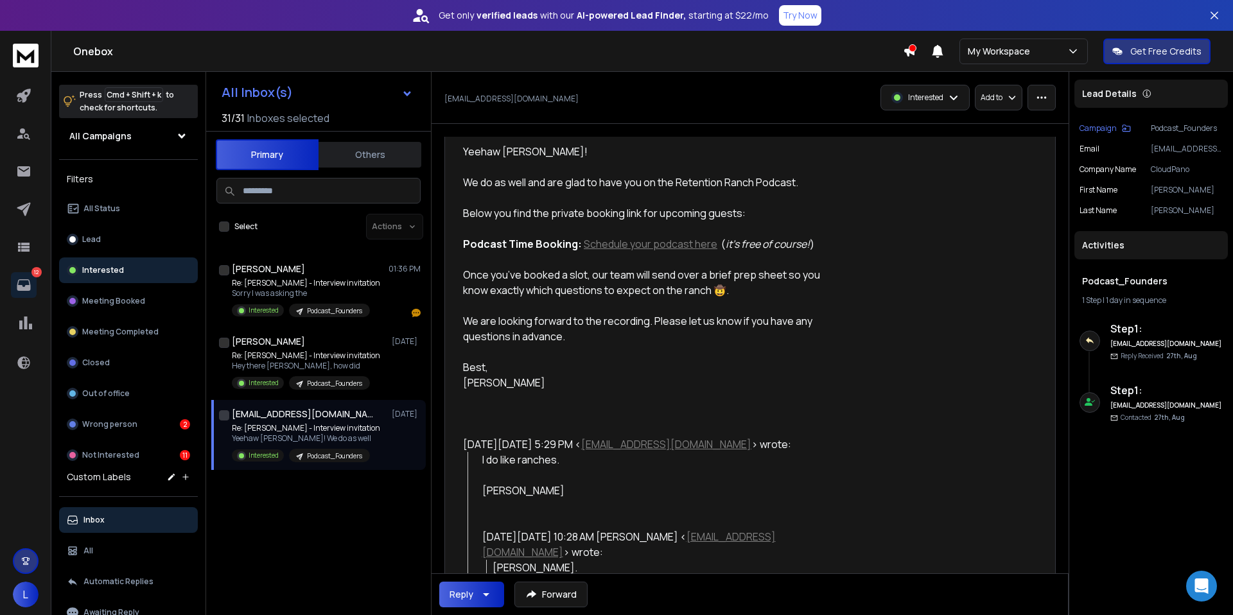
scroll to position [0, 0]
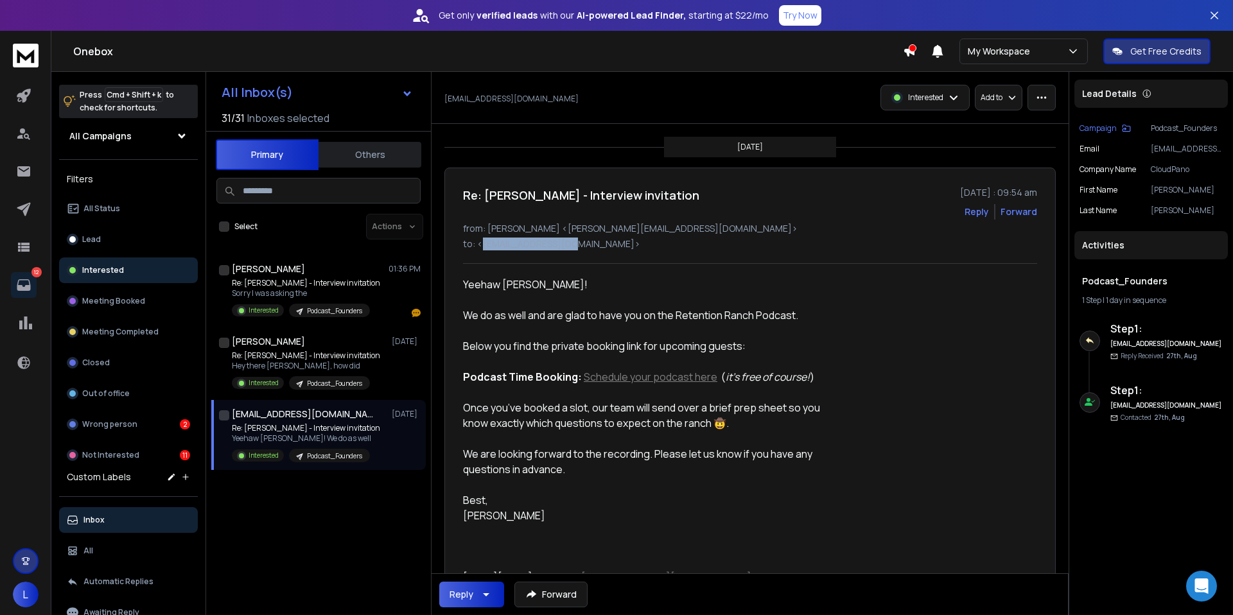
drag, startPoint x: 573, startPoint y: 244, endPoint x: 482, endPoint y: 244, distance: 91.2
click at [482, 244] on p "to: <[EMAIL_ADDRESS][DOMAIN_NAME]>" at bounding box center [750, 244] width 574 height 13
click at [464, 588] on div "Reply" at bounding box center [461, 594] width 24 height 13
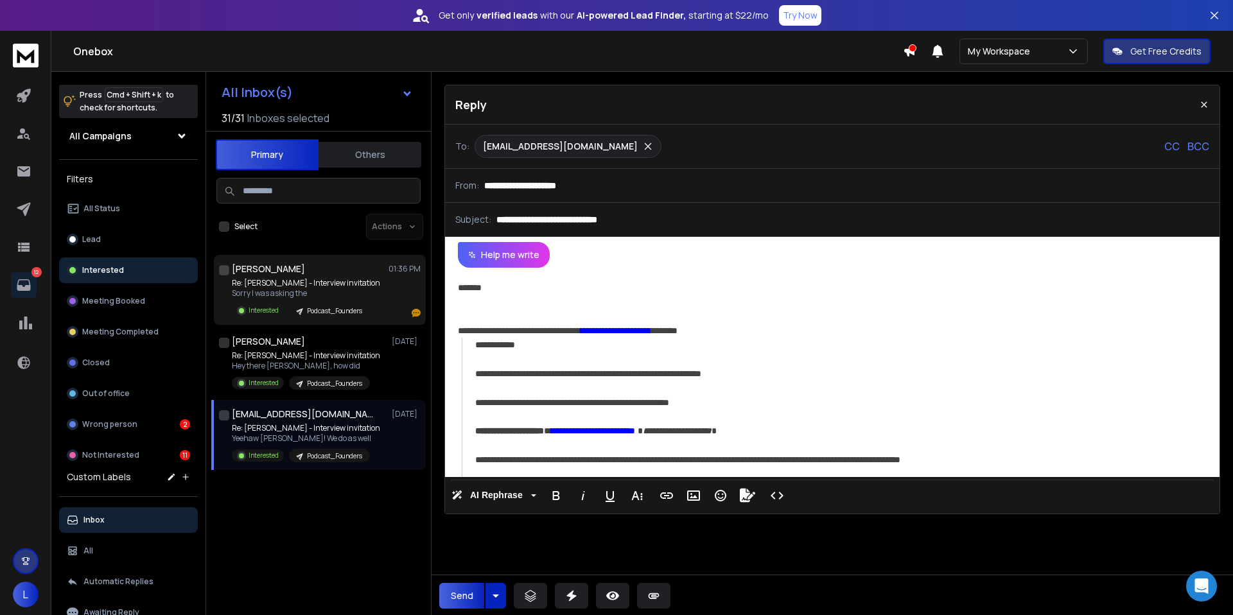
drag, startPoint x: 490, startPoint y: 291, endPoint x: 411, endPoint y: 288, distance: 79.7
click at [411, 288] on div "**********" at bounding box center [718, 379] width 1027 height 615
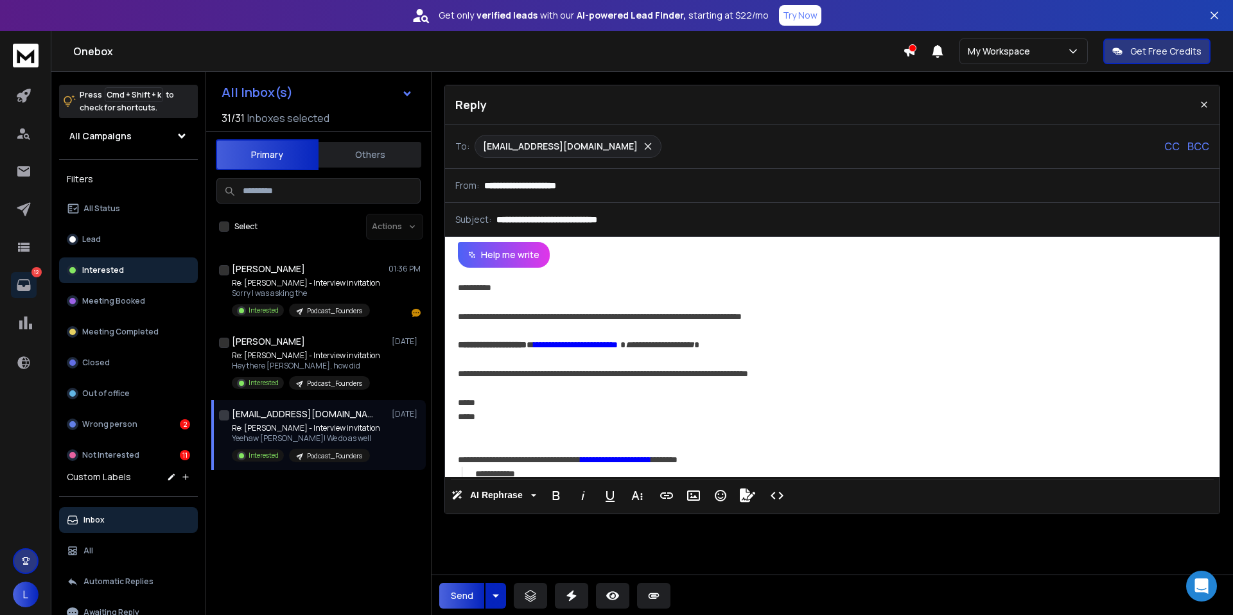
click at [491, 289] on span "*******" at bounding box center [479, 287] width 23 height 9
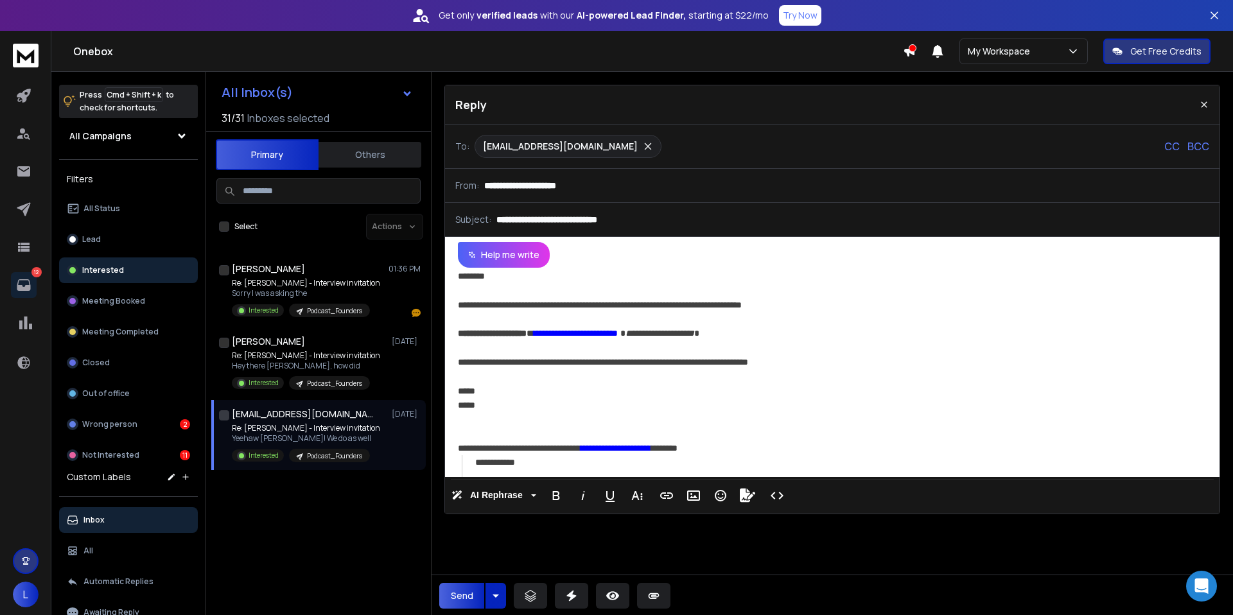
click at [458, 593] on button "Send" at bounding box center [461, 596] width 45 height 26
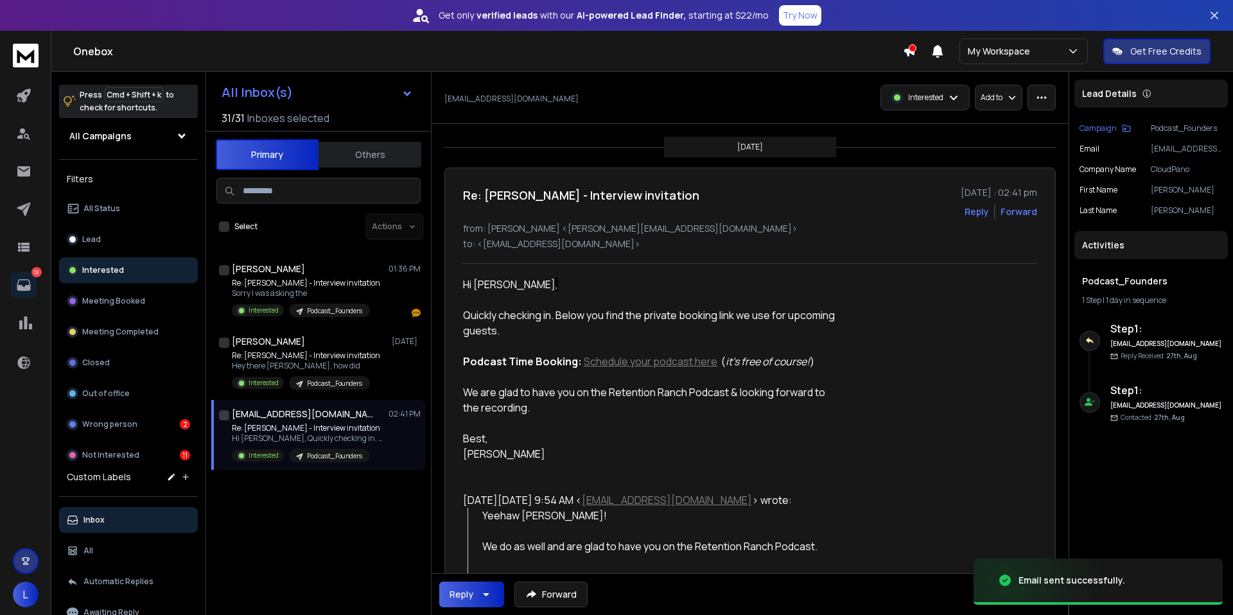
click at [228, 415] on button "button" at bounding box center [224, 415] width 10 height 10
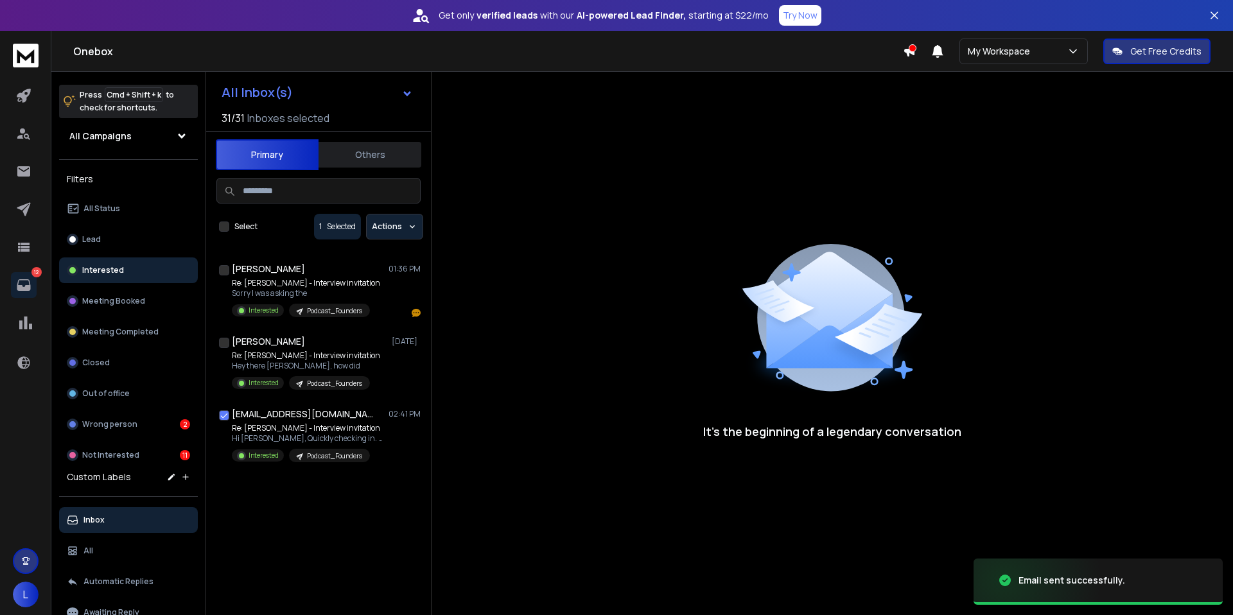
click at [405, 225] on button "Actions" at bounding box center [394, 227] width 57 height 26
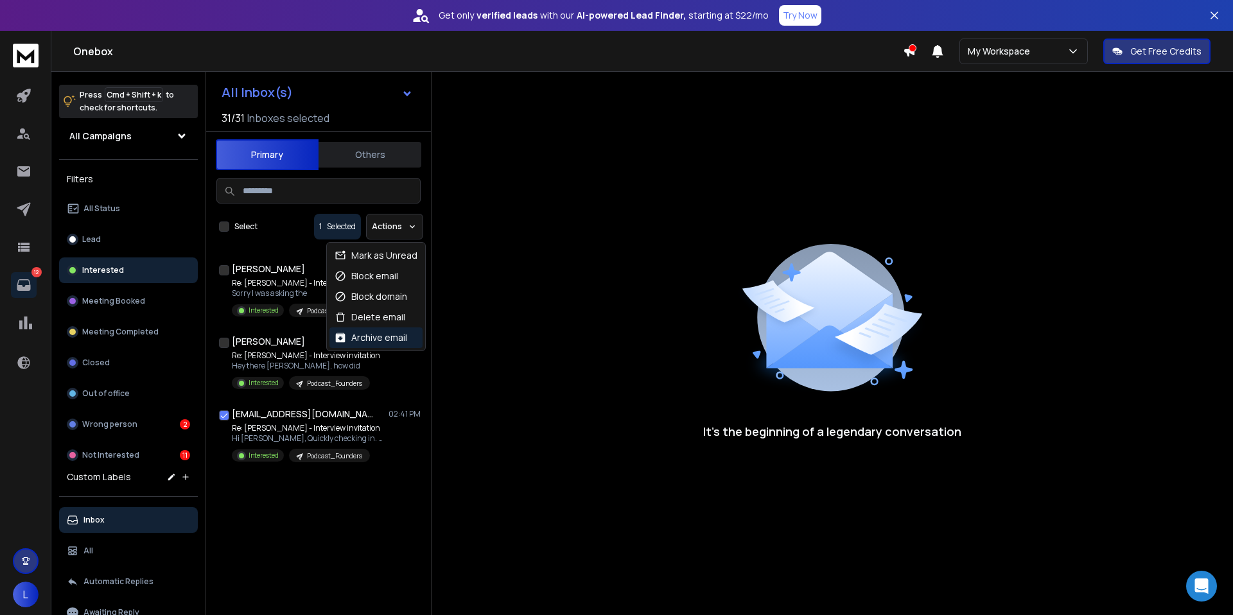
click at [369, 339] on div "Archive email" at bounding box center [370, 337] width 73 height 13
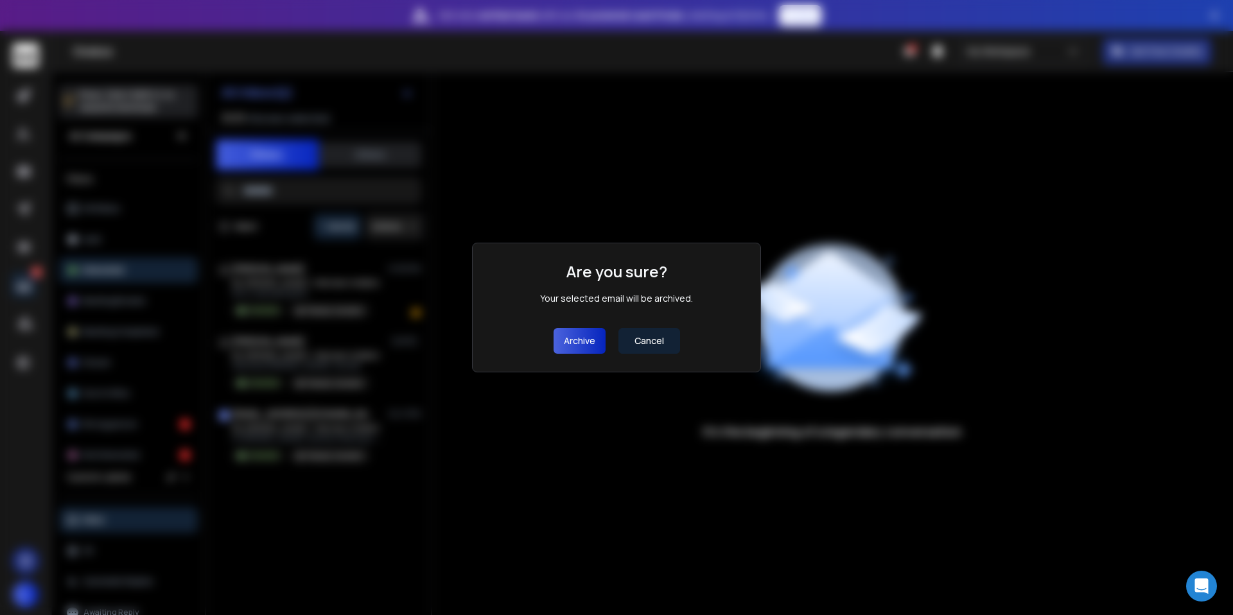
click at [578, 346] on p "archive" at bounding box center [579, 340] width 31 height 13
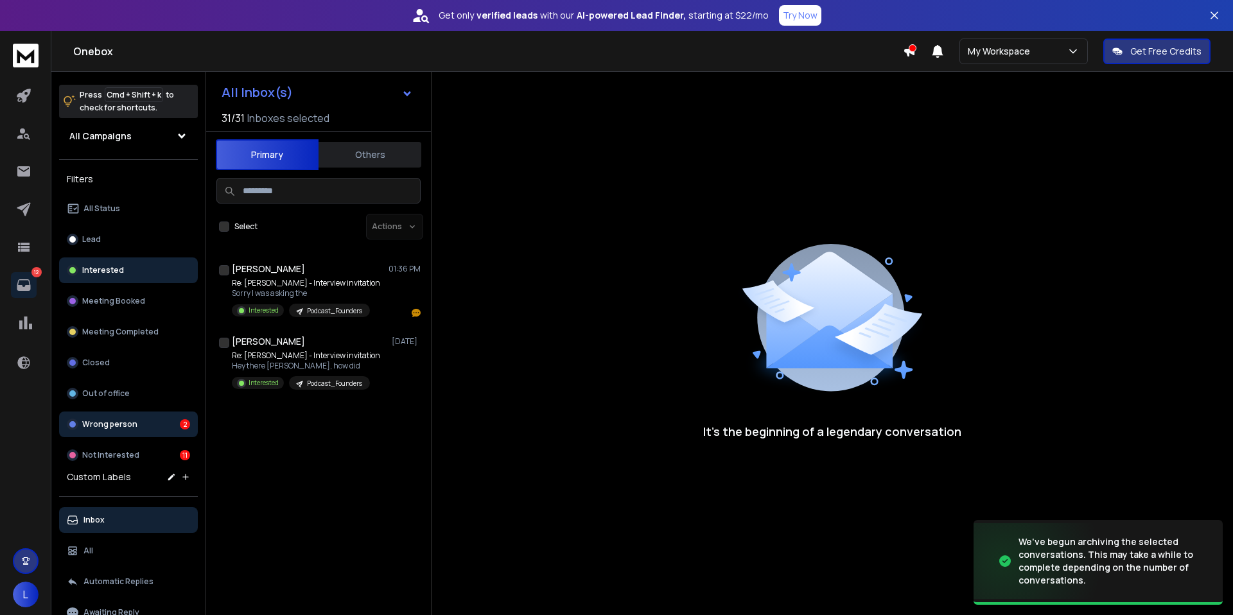
click at [105, 422] on p "Wrong person" at bounding box center [109, 424] width 55 height 10
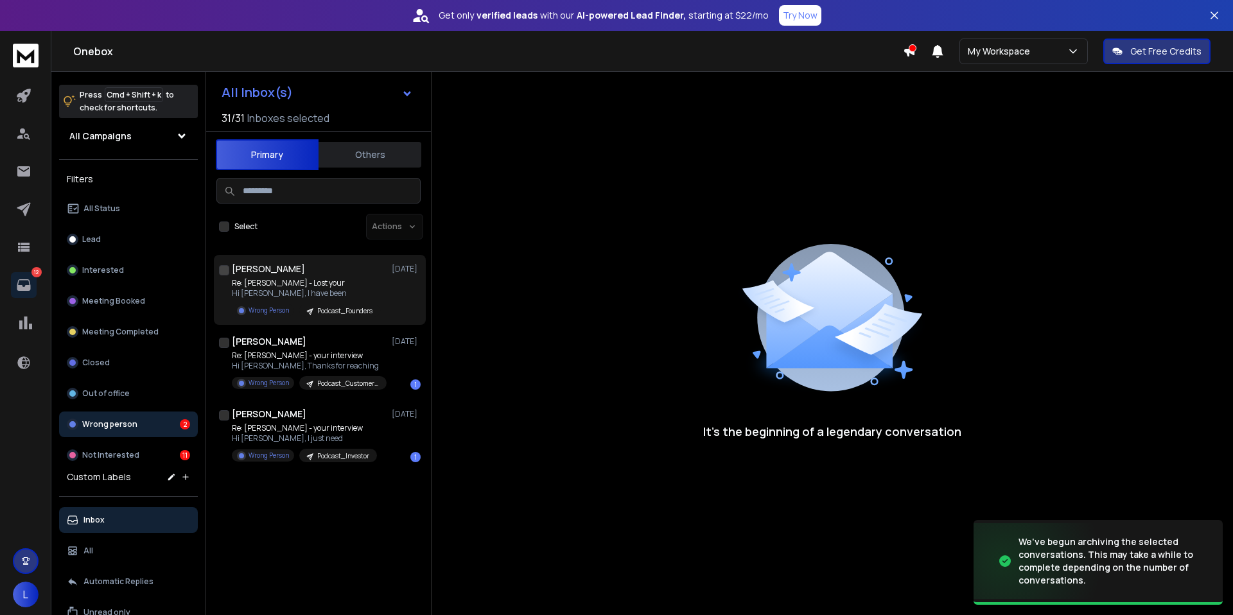
click at [285, 282] on p "Re: [PERSON_NAME] - Lost your" at bounding box center [306, 283] width 148 height 10
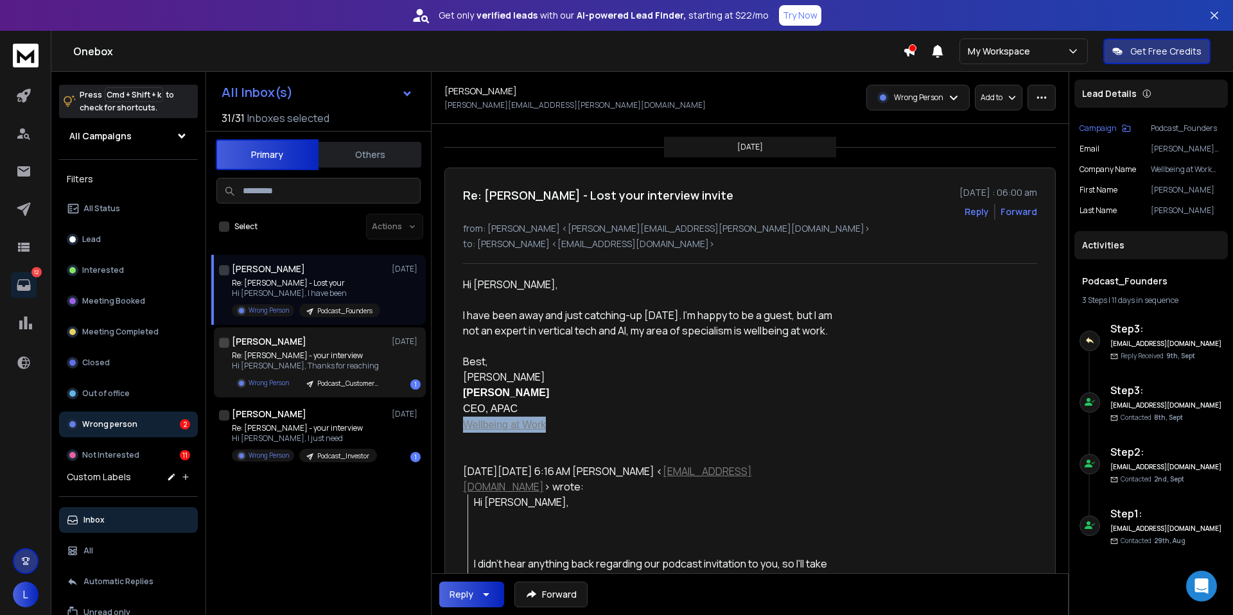
click at [298, 367] on p "Hi [PERSON_NAME], Thanks for reaching" at bounding box center [309, 366] width 154 height 10
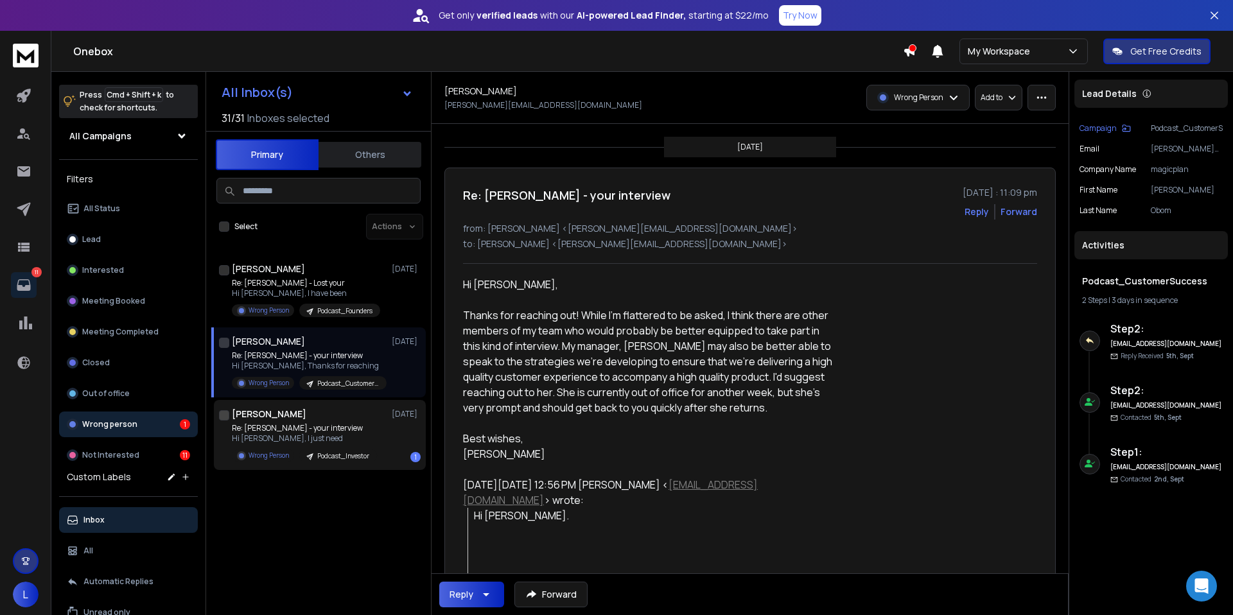
click at [298, 432] on p "Re: [PERSON_NAME] - your interview" at bounding box center [304, 428] width 145 height 10
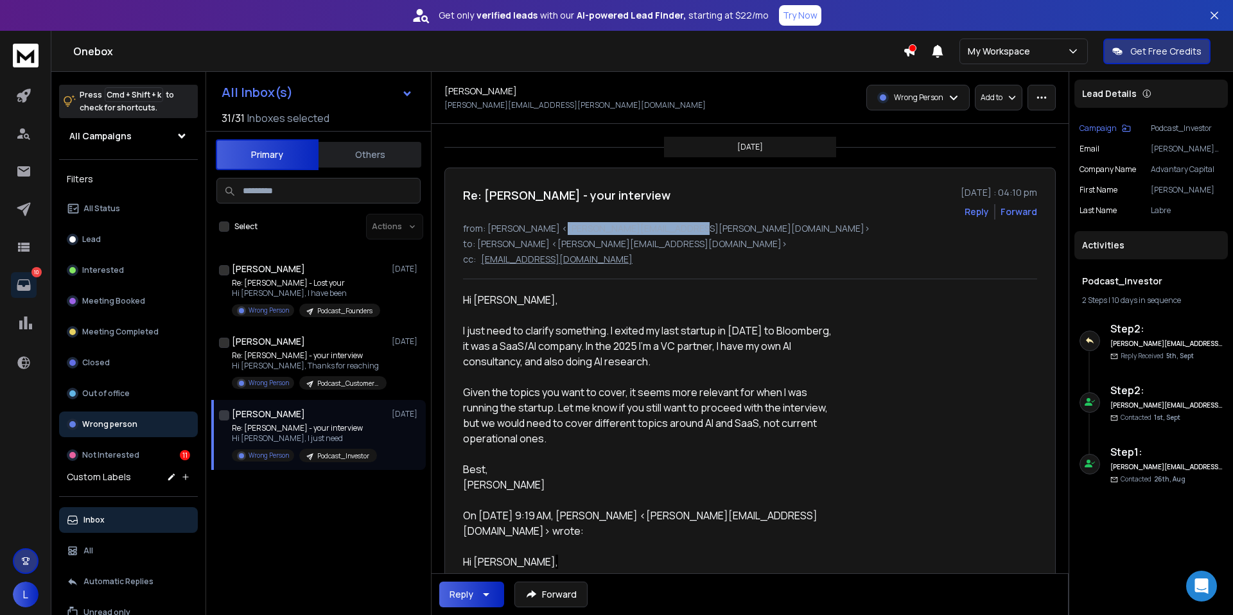
drag, startPoint x: 670, startPoint y: 229, endPoint x: 551, endPoint y: 230, distance: 118.8
click at [551, 230] on p "from: [PERSON_NAME] <[PERSON_NAME][EMAIL_ADDRESS][PERSON_NAME][DOMAIN_NAME]>" at bounding box center [750, 228] width 574 height 13
click at [220, 417] on button "button" at bounding box center [224, 415] width 10 height 10
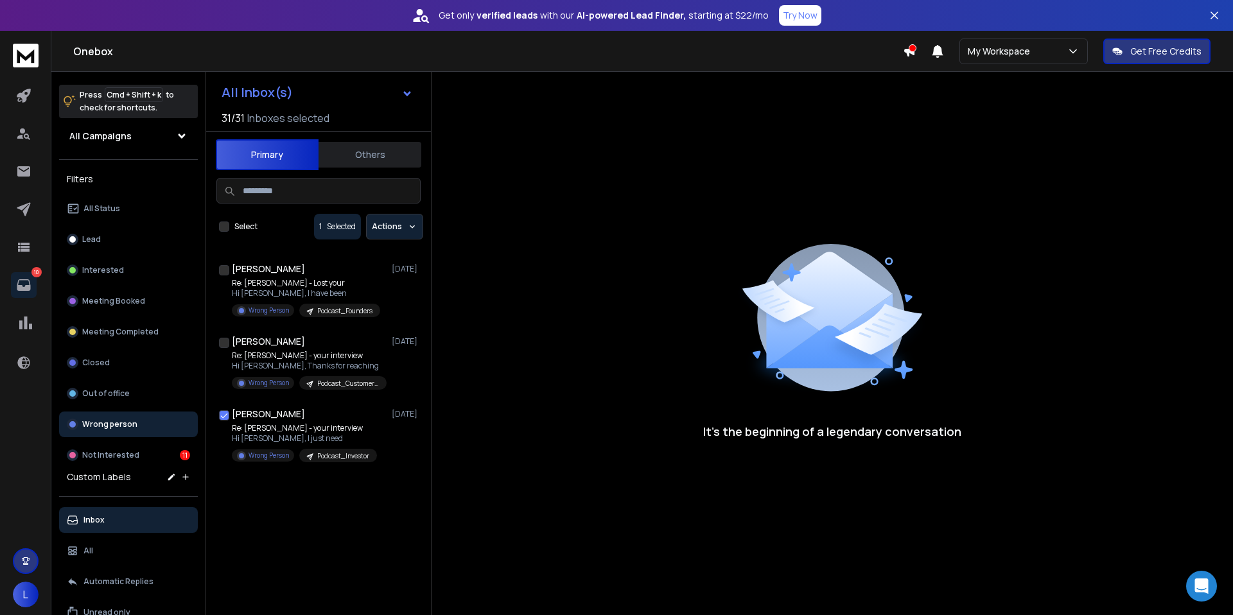
click at [411, 223] on icon "button" at bounding box center [412, 226] width 10 height 10
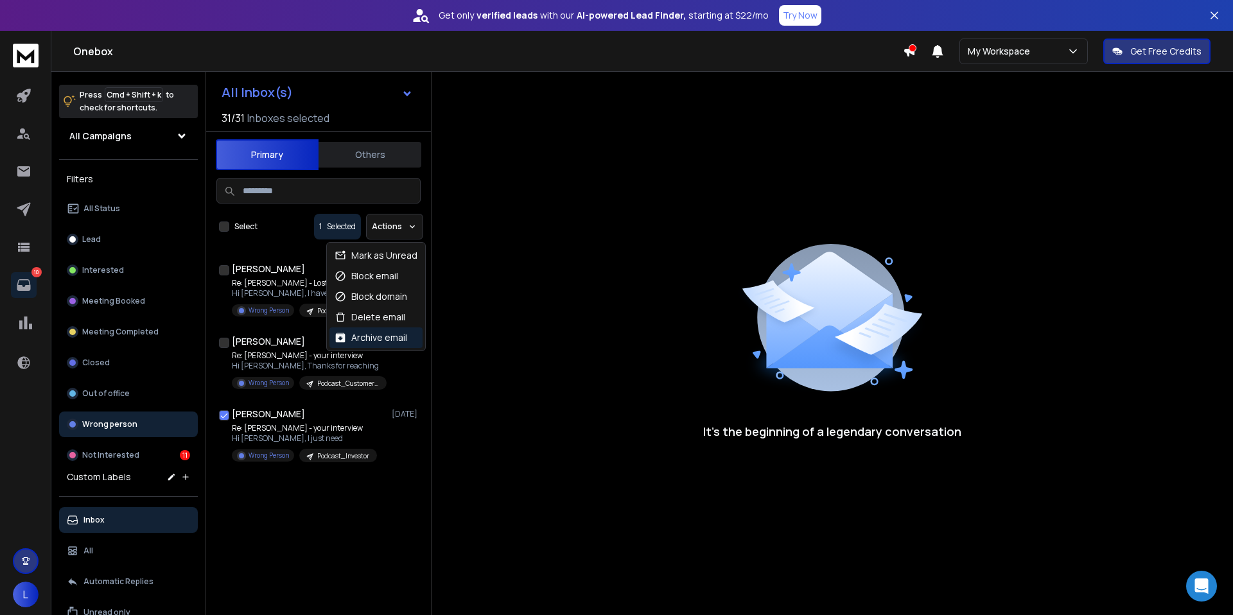
click at [391, 334] on div "Archive email" at bounding box center [370, 337] width 73 height 13
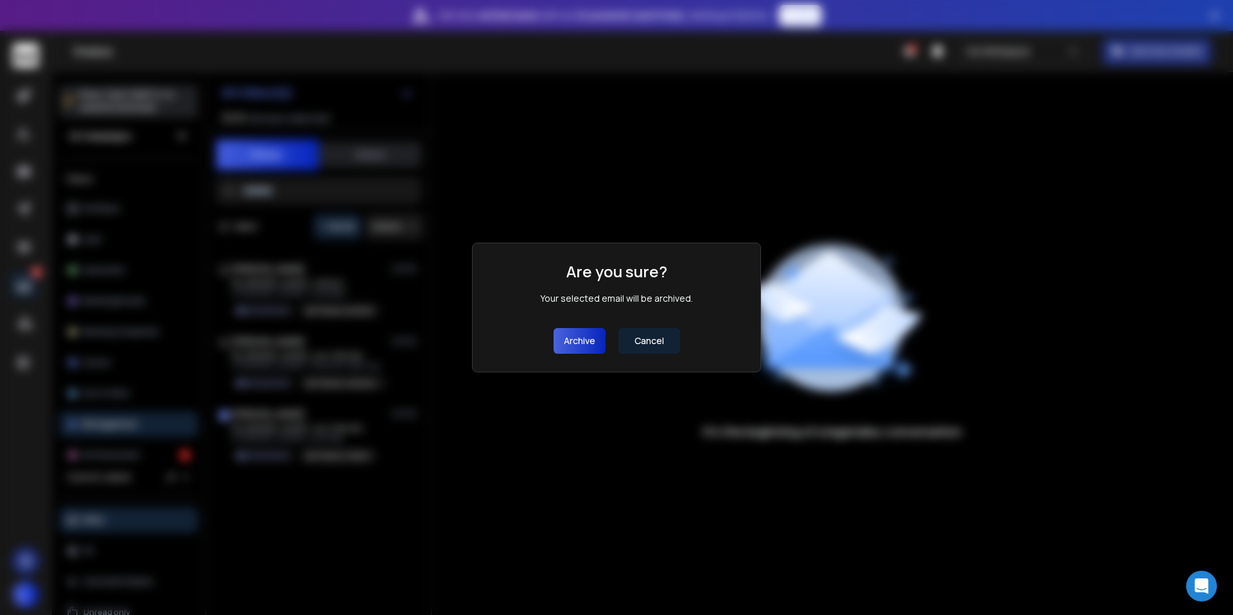
click at [582, 357] on div "Are you sure? Your selected email will be archived. archive Cancel" at bounding box center [616, 308] width 289 height 130
click at [586, 347] on button "archive" at bounding box center [579, 341] width 52 height 26
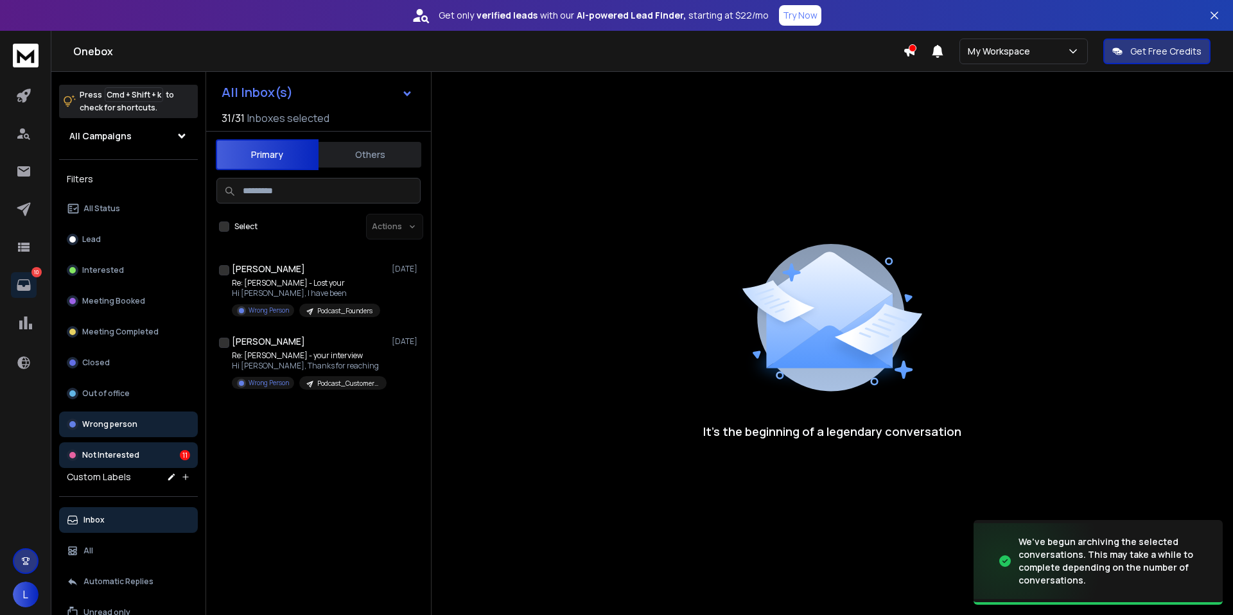
click at [125, 453] on p "Not Interested" at bounding box center [110, 455] width 57 height 10
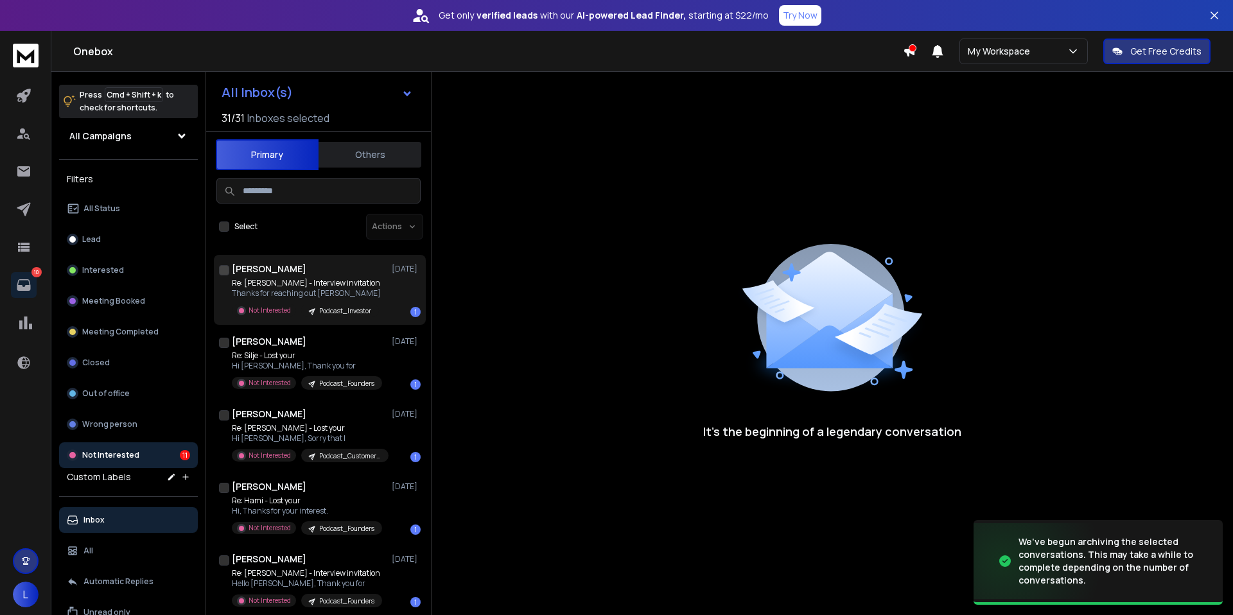
click at [291, 286] on p "Re: [PERSON_NAME] - Interview invitation" at bounding box center [306, 283] width 149 height 10
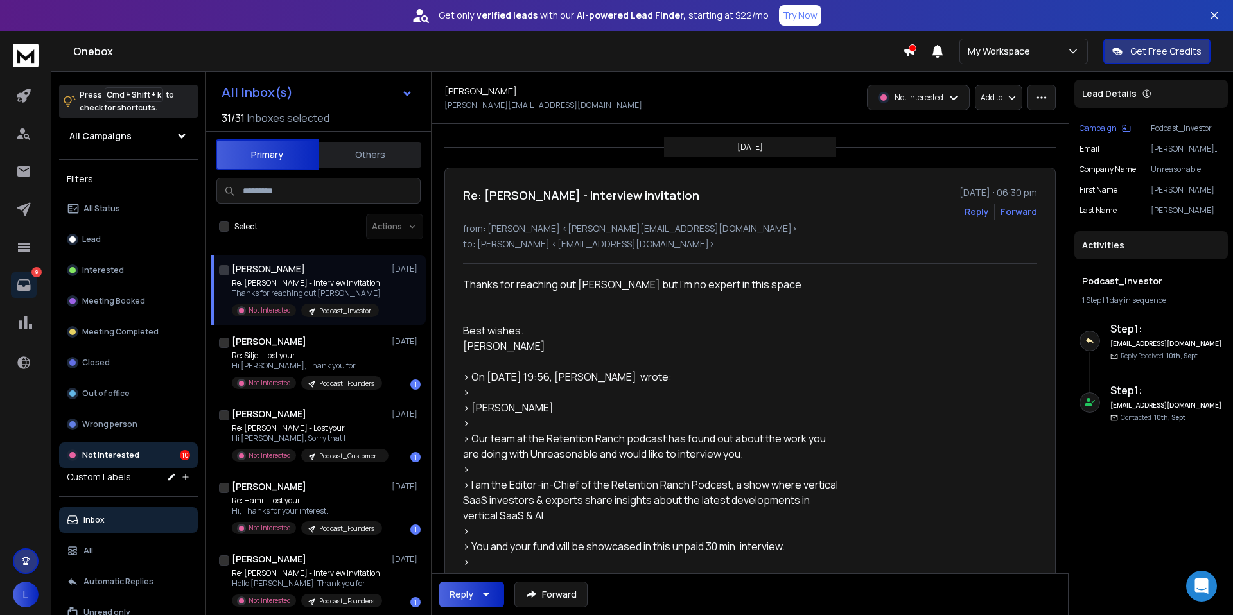
click at [478, 593] on icon "button" at bounding box center [485, 594] width 15 height 15
click at [469, 541] on p "Reply" at bounding box center [473, 536] width 24 height 13
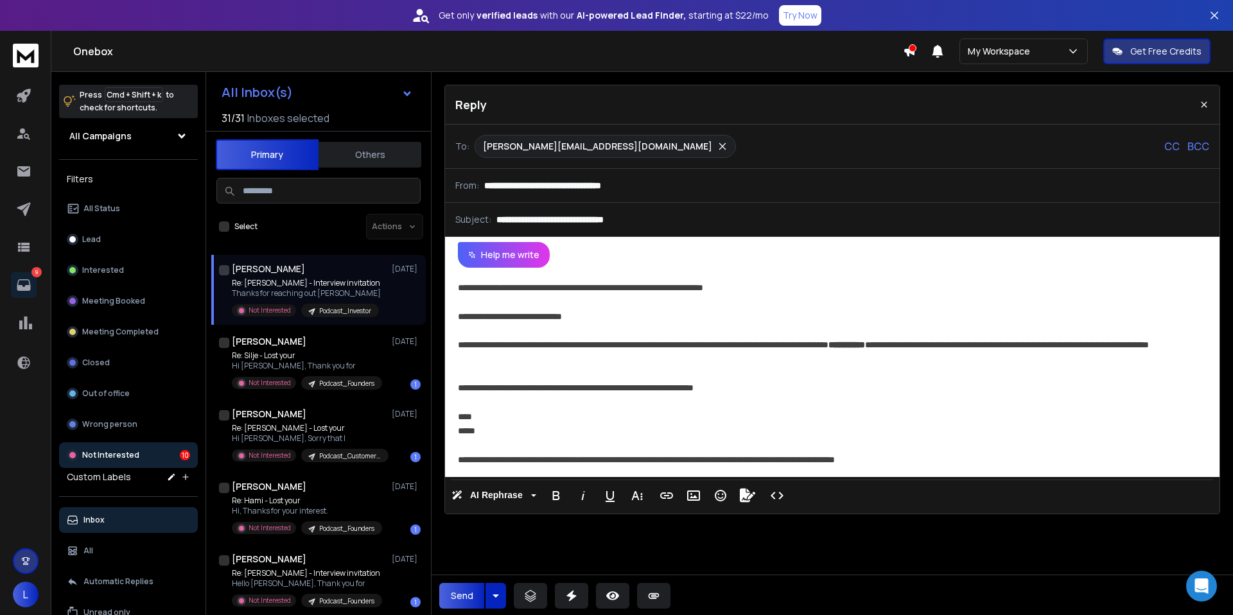
click at [523, 289] on span "******" at bounding box center [511, 287] width 22 height 9
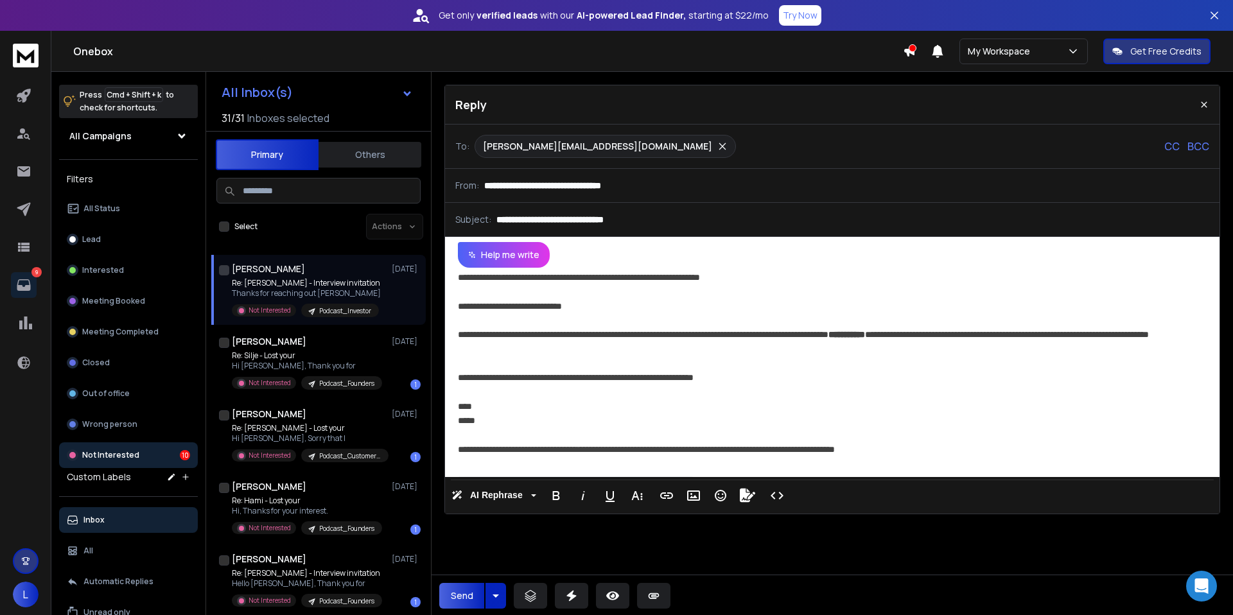
click at [527, 334] on p "**********" at bounding box center [830, 341] width 745 height 29
click at [749, 335] on p "**********" at bounding box center [830, 341] width 745 height 29
click at [858, 336] on p "**********" at bounding box center [830, 341] width 745 height 29
click at [982, 336] on p "**********" at bounding box center [830, 341] width 745 height 29
click at [534, 351] on p "**********" at bounding box center [830, 341] width 745 height 29
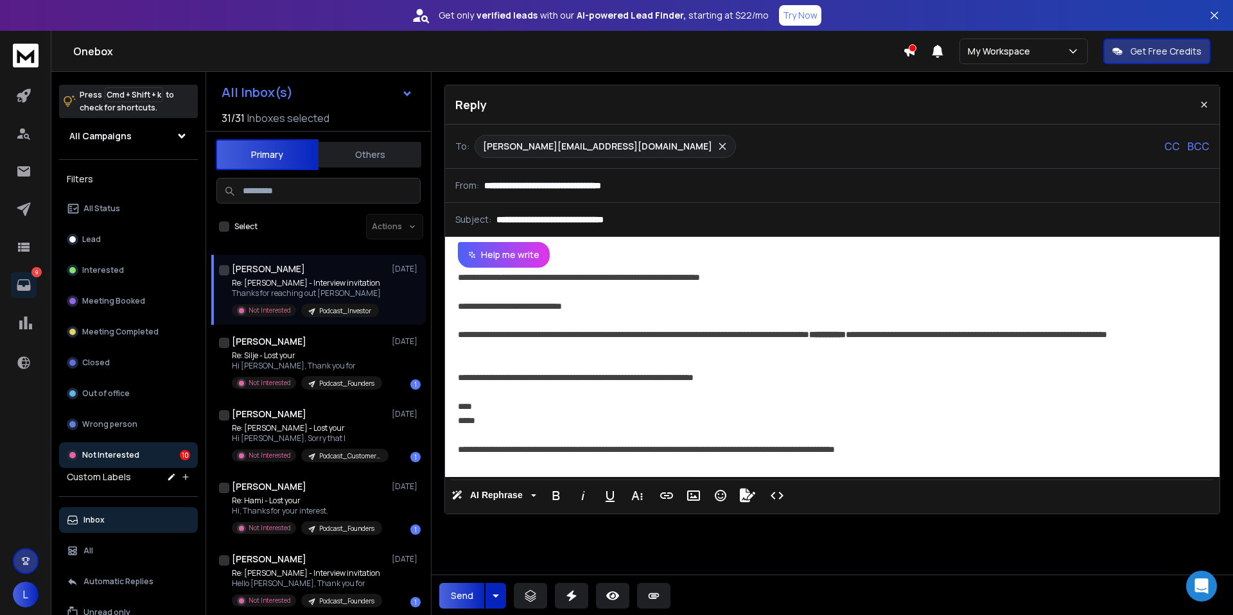
click at [593, 379] on p "**********" at bounding box center [830, 377] width 745 height 14
click at [658, 449] on p "**********" at bounding box center [830, 450] width 745 height 14
click at [456, 599] on button "Send" at bounding box center [461, 596] width 45 height 26
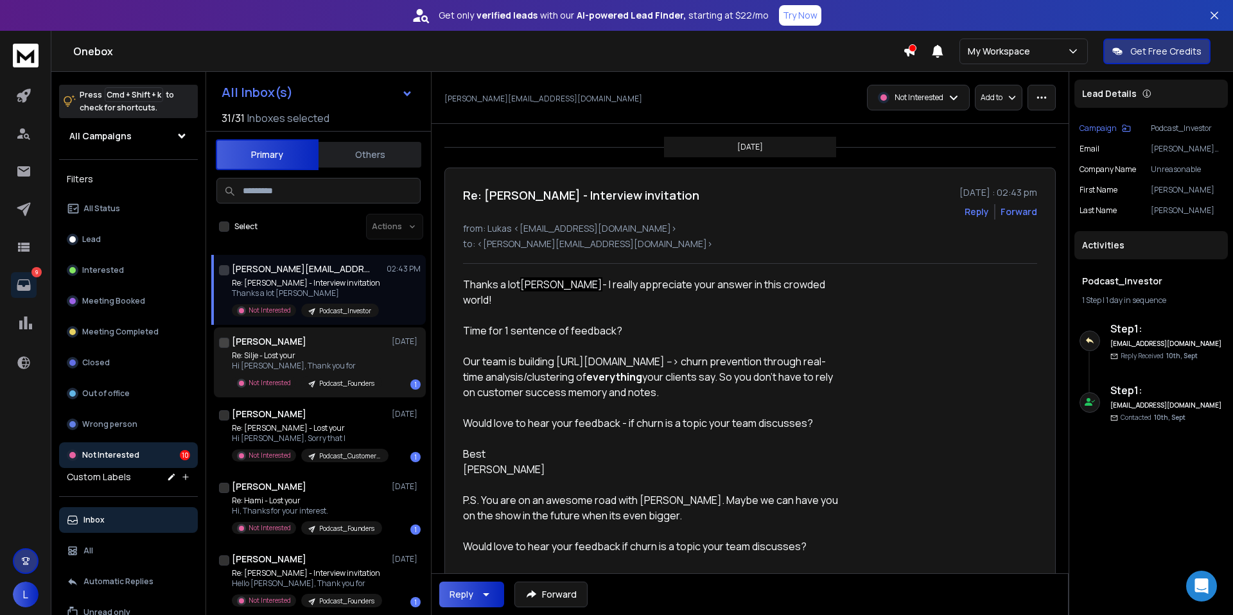
click at [288, 360] on p "Re: Silje - Lost your" at bounding box center [307, 356] width 150 height 10
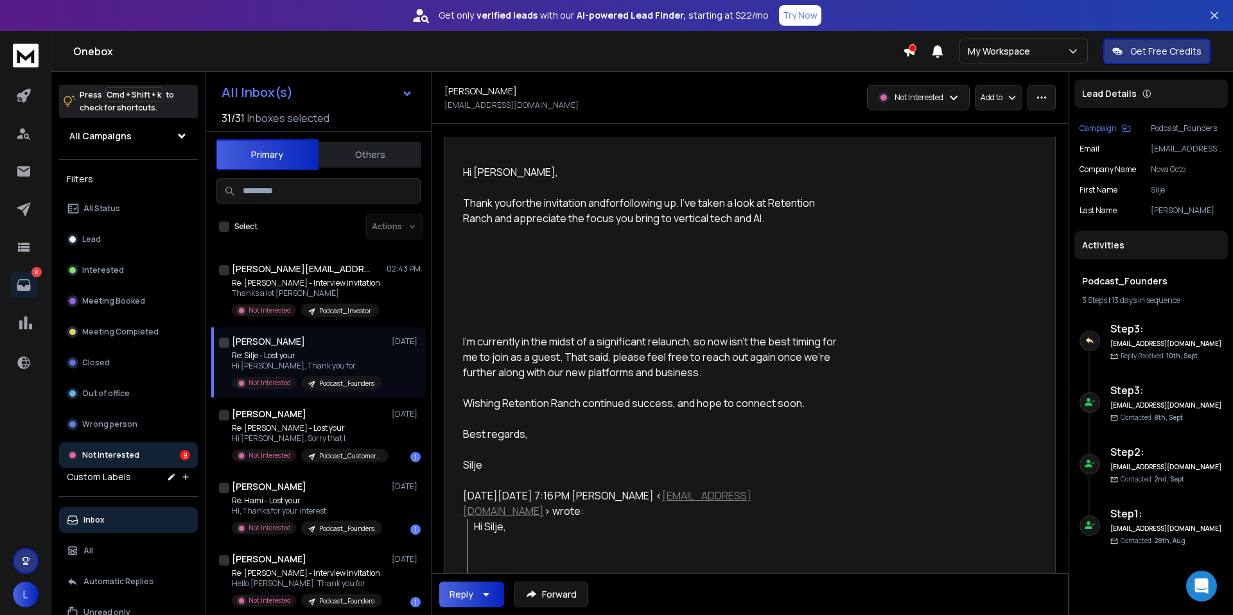
scroll to position [205, 0]
click at [480, 596] on icon "button" at bounding box center [485, 594] width 15 height 15
click at [471, 532] on p "Reply" at bounding box center [473, 536] width 24 height 13
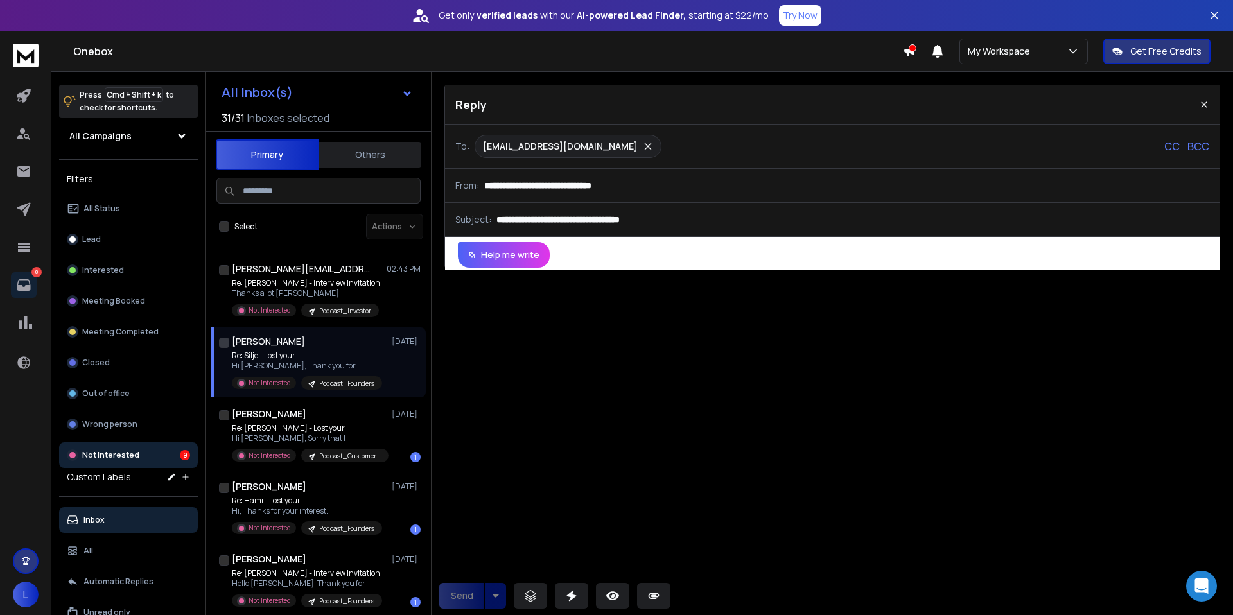
scroll to position [0, 0]
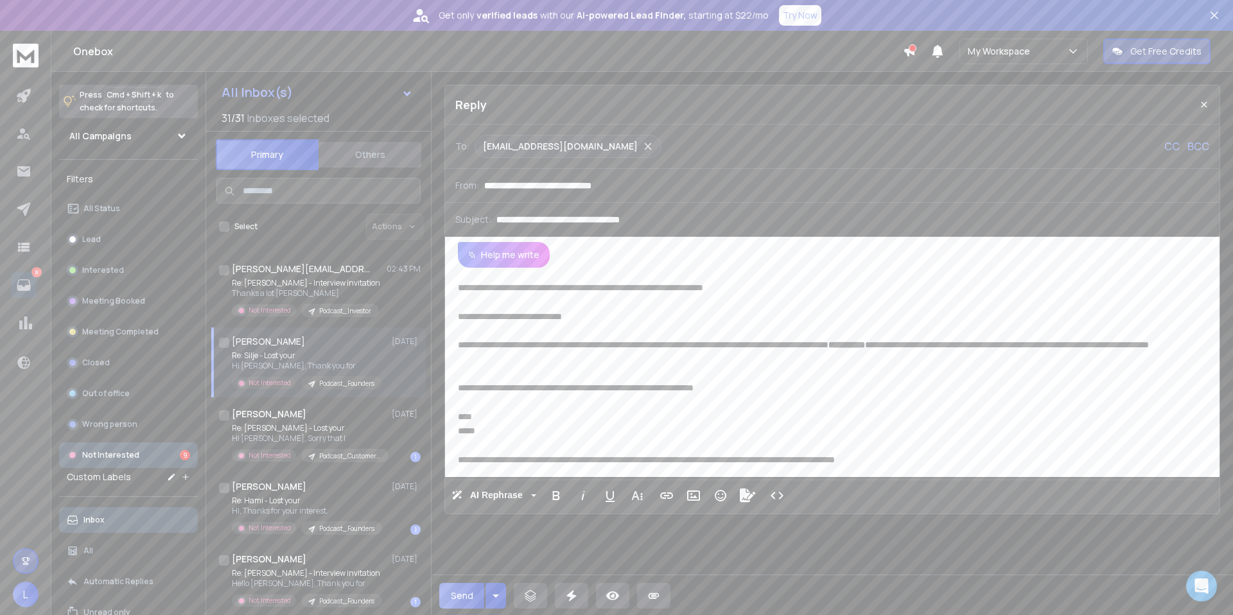
click at [523, 289] on span "******" at bounding box center [511, 287] width 22 height 9
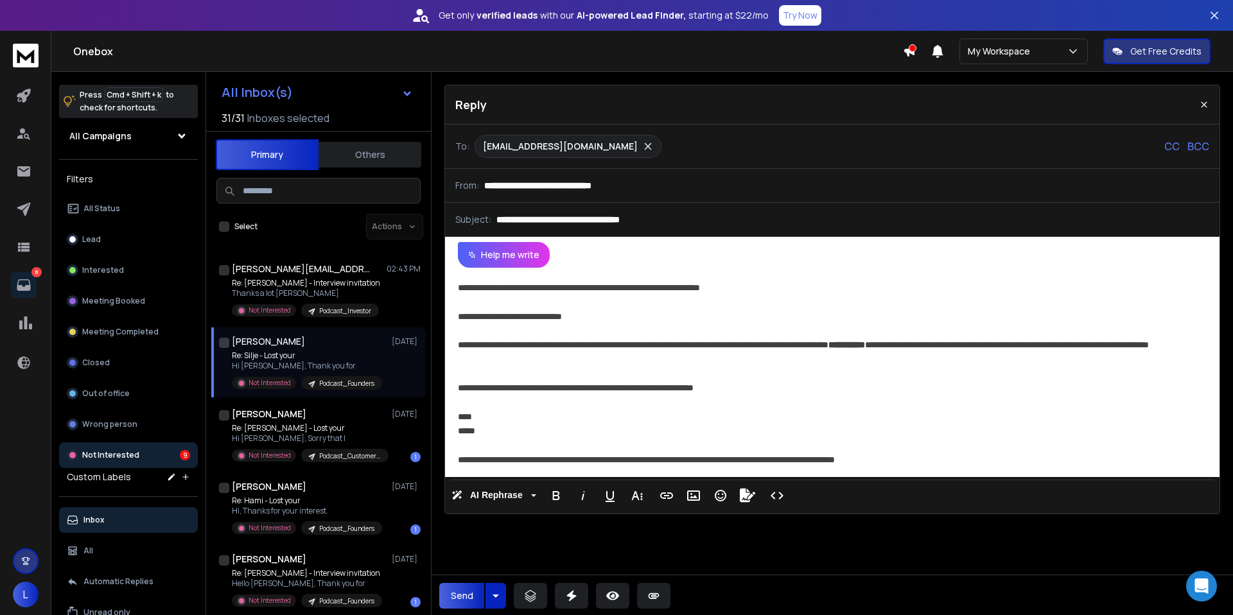
click at [585, 315] on p "**********" at bounding box center [830, 316] width 745 height 14
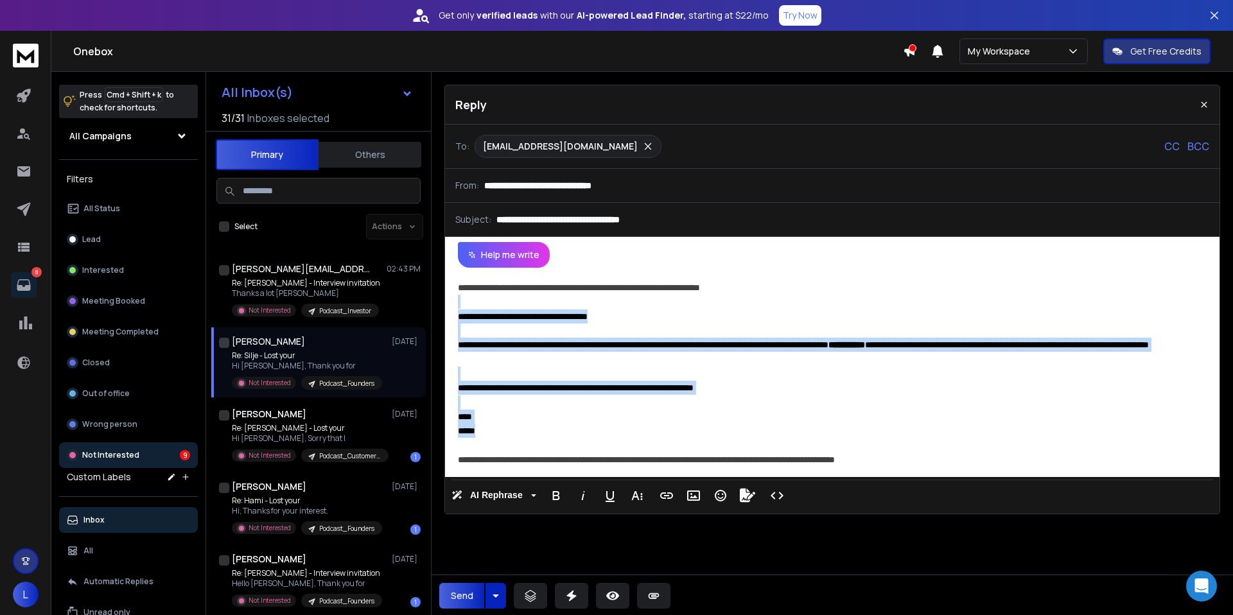
drag, startPoint x: 489, startPoint y: 437, endPoint x: 449, endPoint y: 297, distance: 146.1
click at [449, 297] on div "**********" at bounding box center [832, 372] width 774 height 209
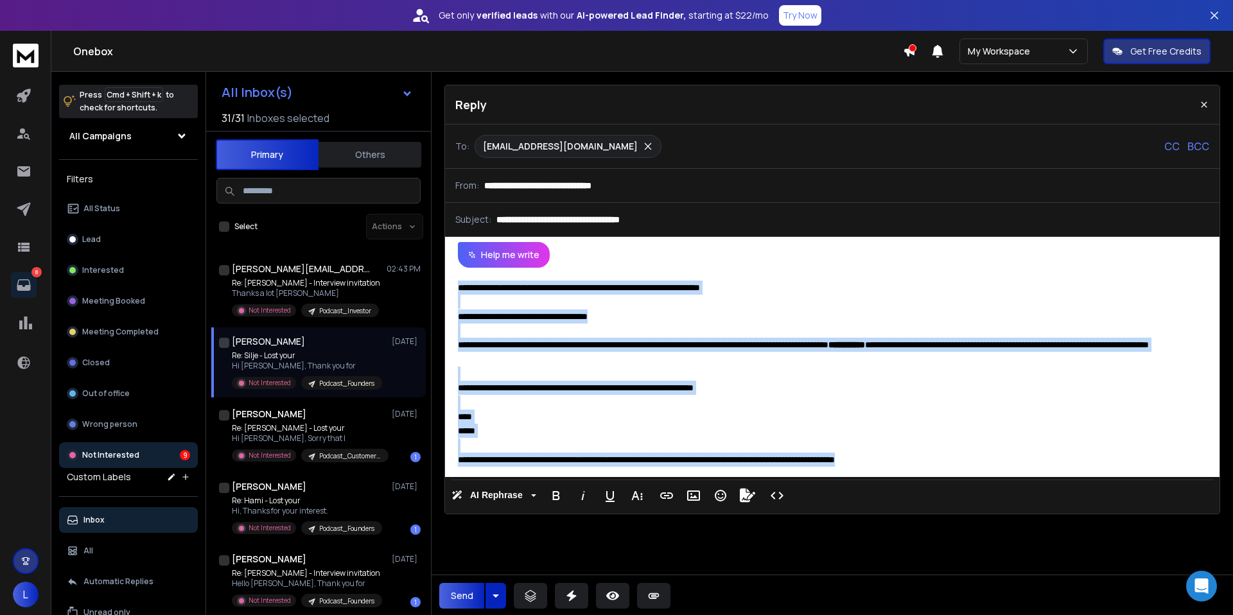
drag, startPoint x: 960, startPoint y: 431, endPoint x: 317, endPoint y: 215, distance: 677.9
click at [317, 215] on div "All Inbox(s) 31 / 31 Inboxes selected Primary Others Select Actions [PERSON_NAM…" at bounding box center [718, 379] width 1027 height 615
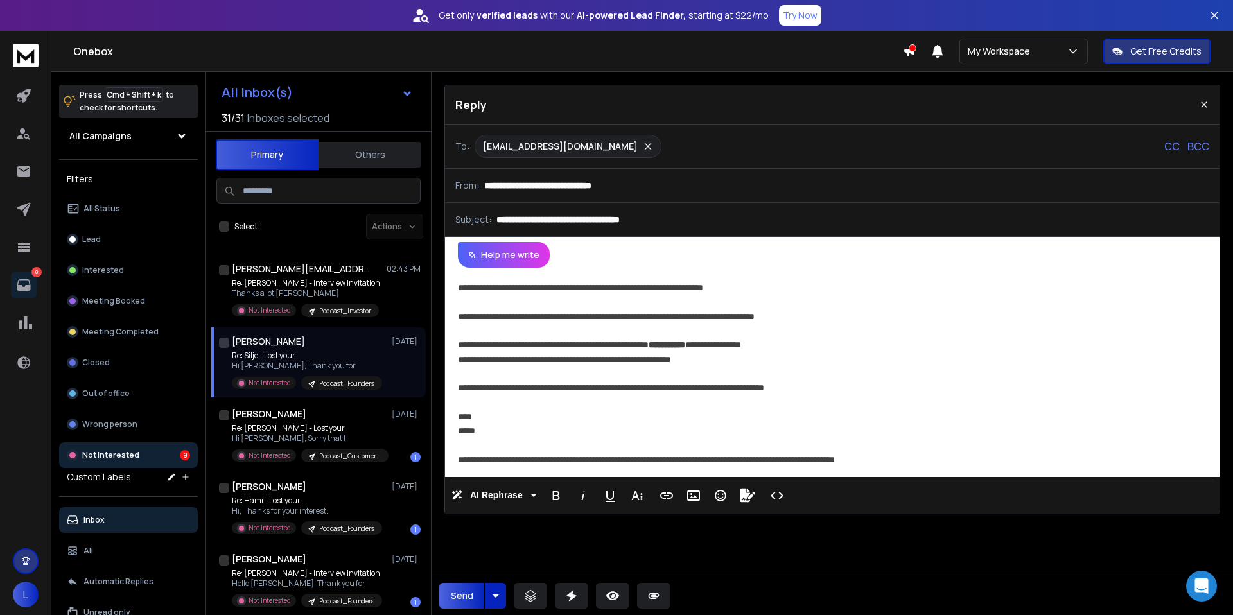
click at [523, 286] on span "******" at bounding box center [511, 287] width 22 height 9
drag, startPoint x: 585, startPoint y: 315, endPoint x: 492, endPoint y: 316, distance: 93.1
click at [492, 316] on p "**********" at bounding box center [830, 316] width 745 height 14
click at [559, 500] on icon "button" at bounding box center [555, 495] width 15 height 15
click at [620, 424] on p "*****" at bounding box center [830, 431] width 745 height 14
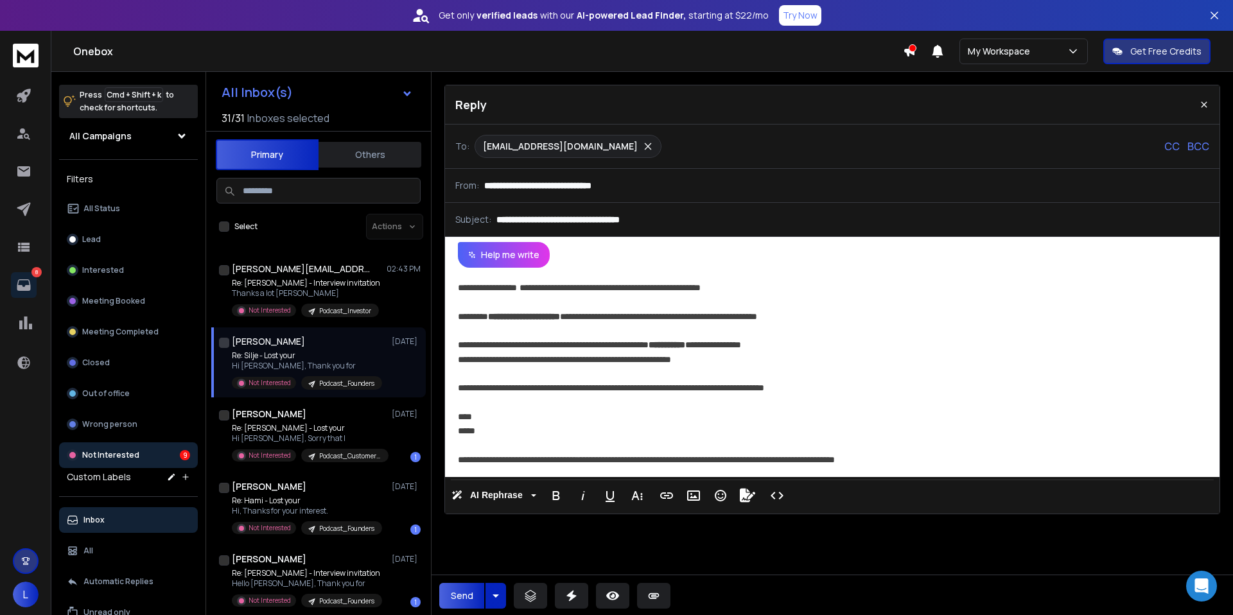
click at [727, 318] on p "**********" at bounding box center [830, 316] width 745 height 14
click at [464, 596] on button "Send" at bounding box center [461, 596] width 45 height 26
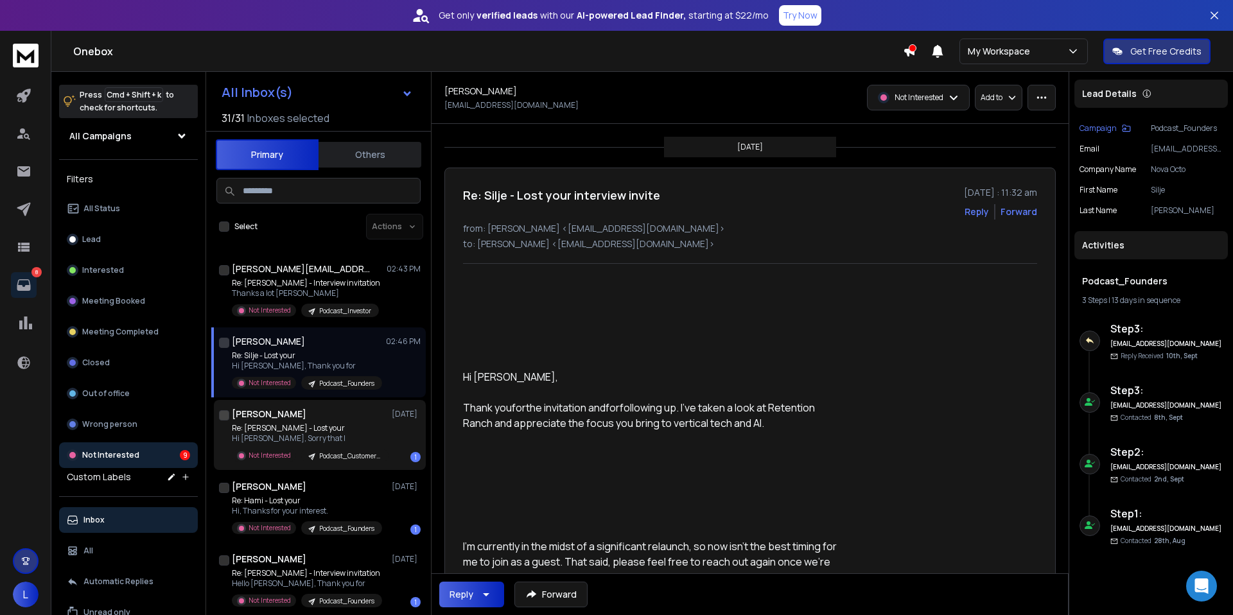
click at [324, 433] on p "Hi [PERSON_NAME], Sorry that I" at bounding box center [309, 438] width 154 height 10
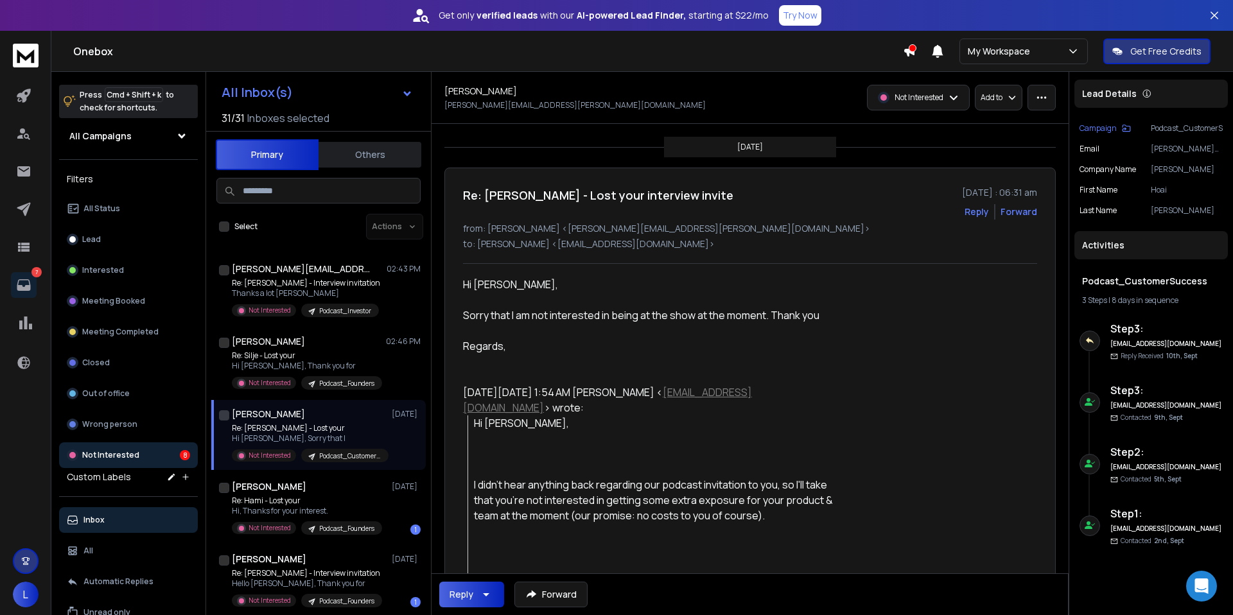
click at [471, 594] on div "Reply" at bounding box center [461, 594] width 24 height 13
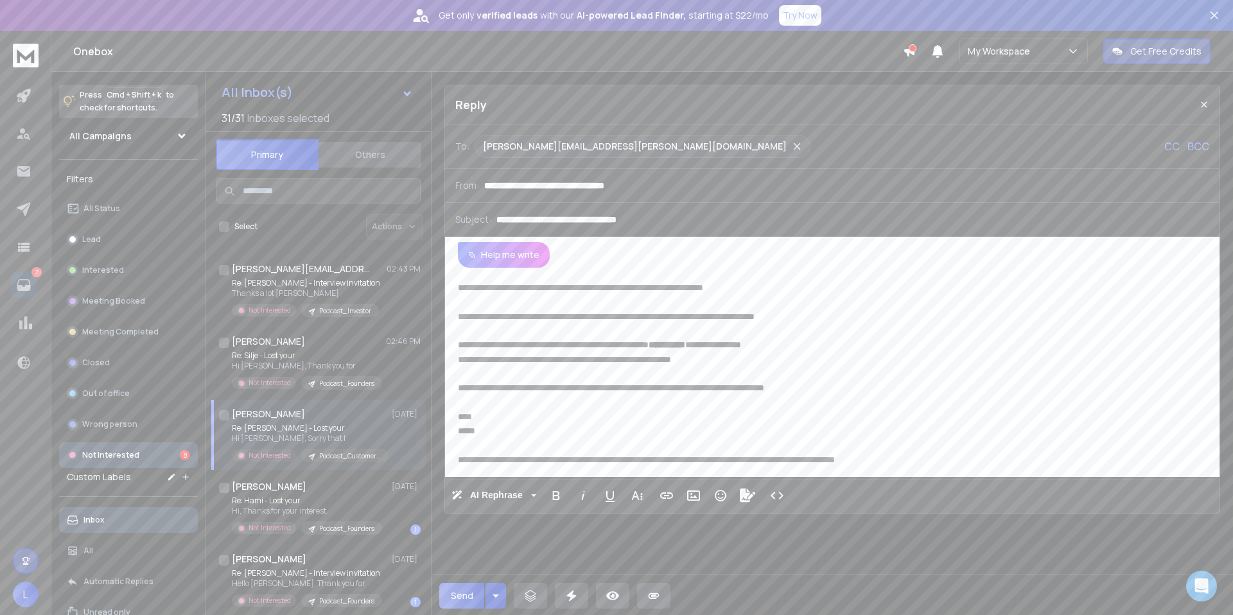
click at [523, 289] on span "******" at bounding box center [511, 287] width 22 height 9
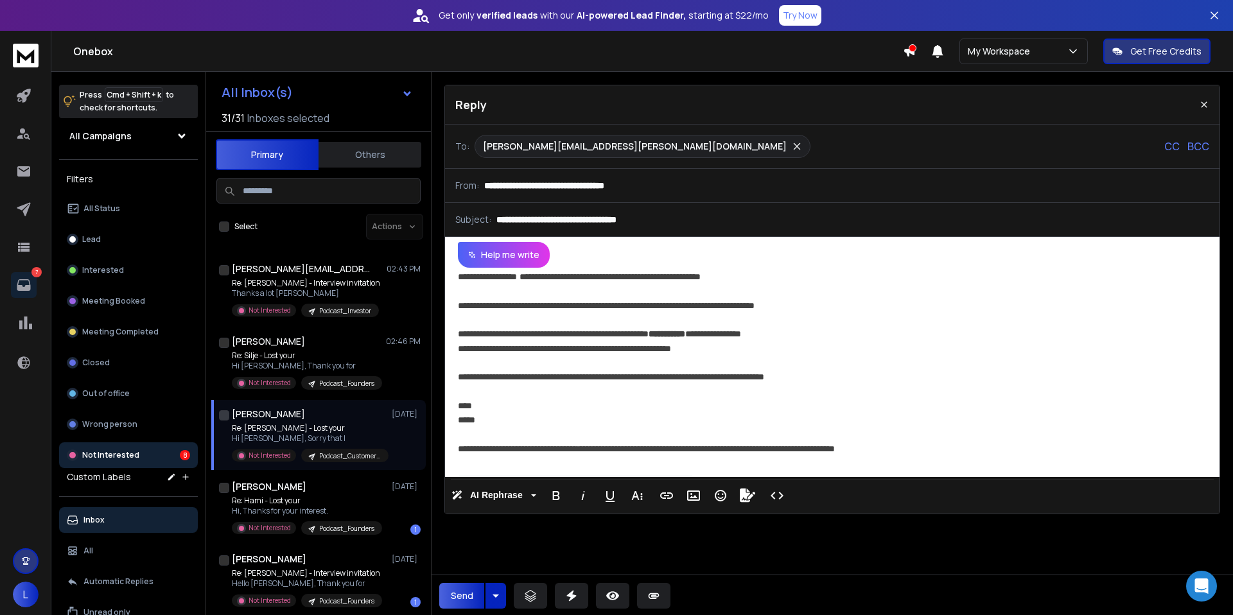
scroll to position [15, 0]
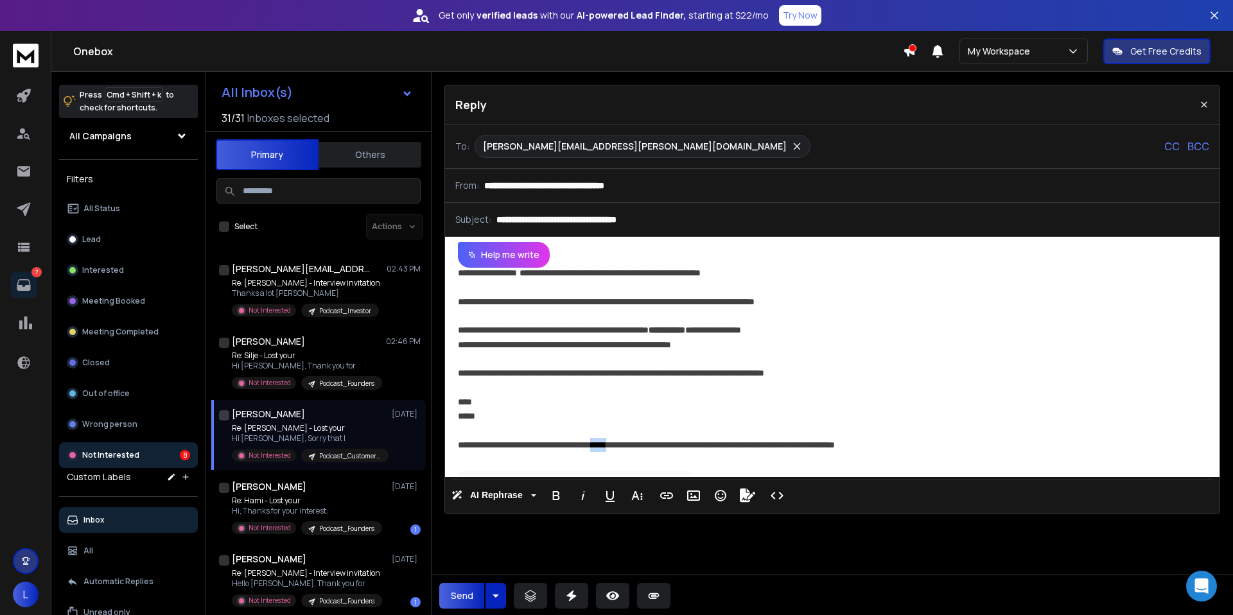
drag, startPoint x: 658, startPoint y: 446, endPoint x: 632, endPoint y: 444, distance: 25.7
click at [632, 444] on p "**********" at bounding box center [830, 445] width 745 height 14
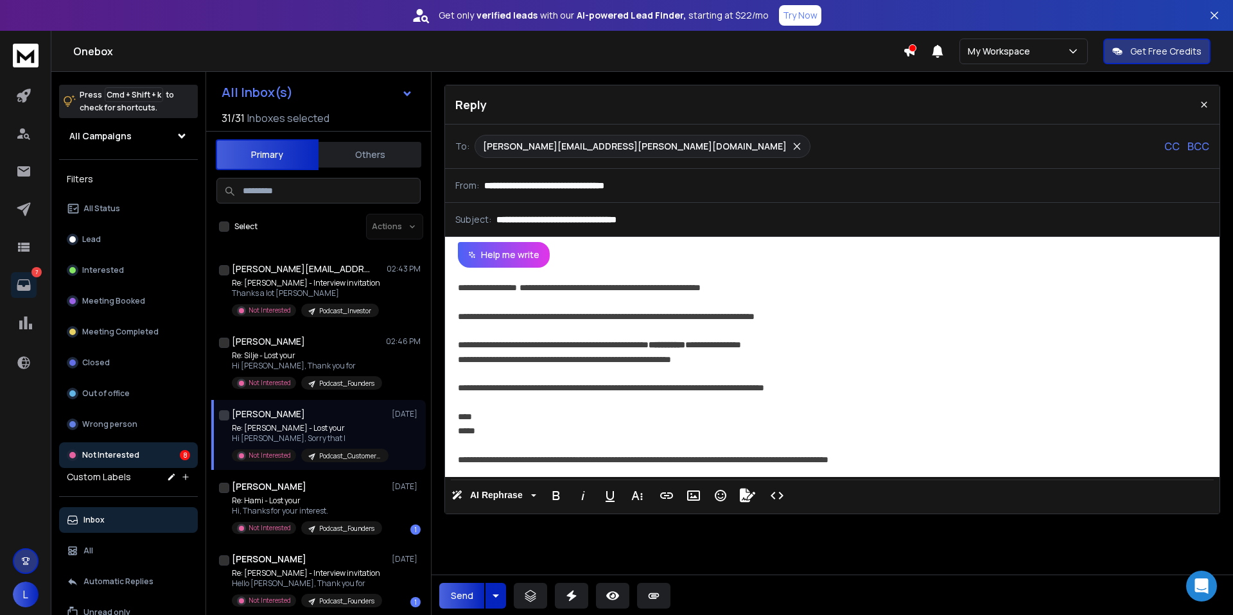
click at [465, 600] on button "Send" at bounding box center [461, 596] width 45 height 26
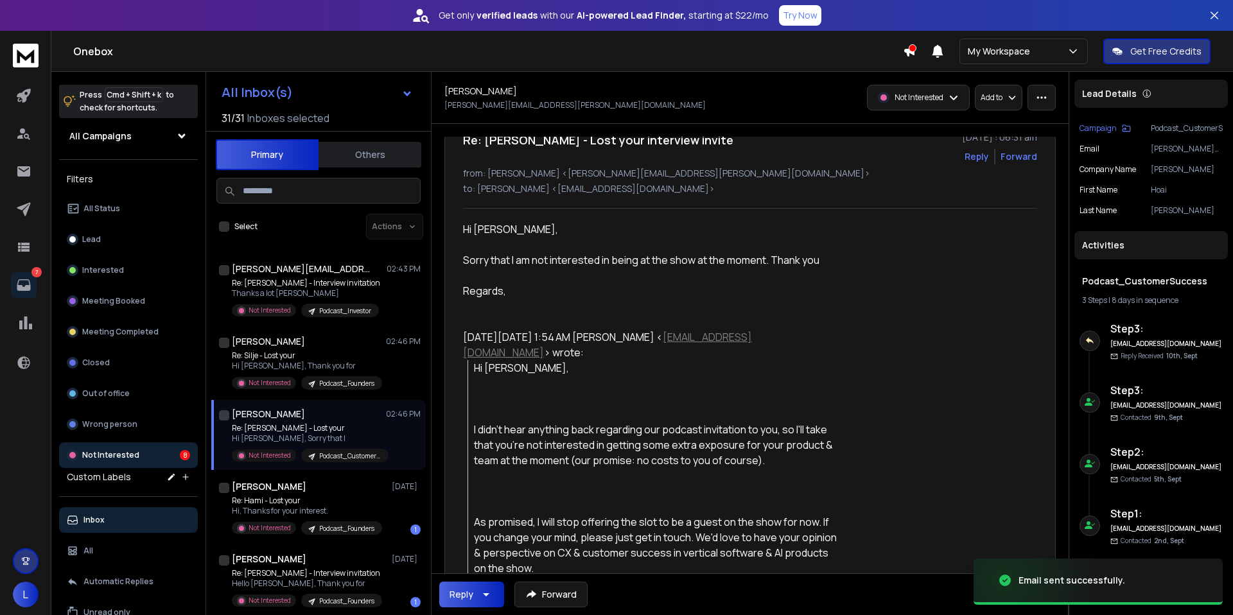
scroll to position [67, 0]
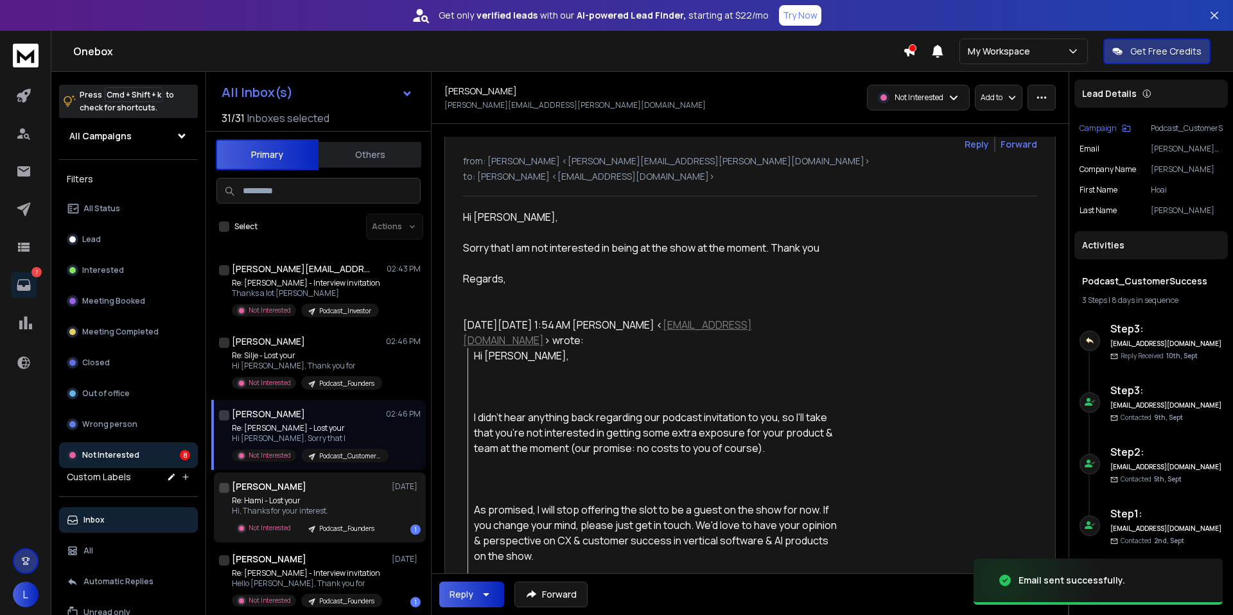
click at [323, 494] on div "[PERSON_NAME] [DATE] Re: [PERSON_NAME] - Lost your Hi, Thanks for your interest…" at bounding box center [326, 507] width 189 height 55
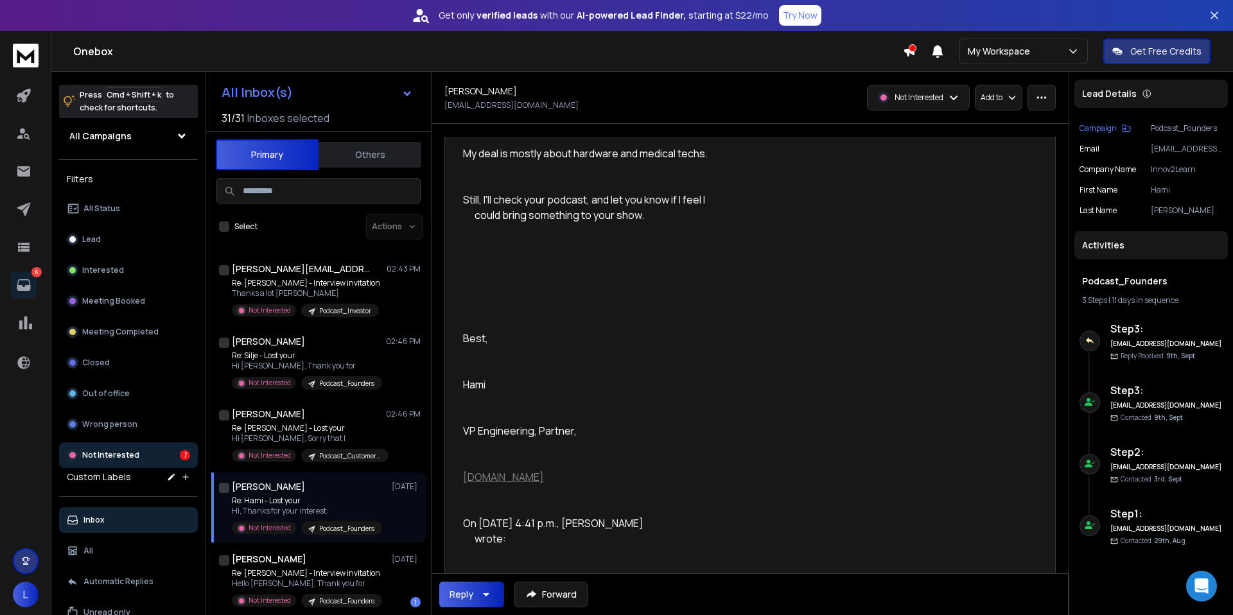
scroll to position [395, 0]
click at [473, 591] on div "Reply" at bounding box center [471, 594] width 44 height 15
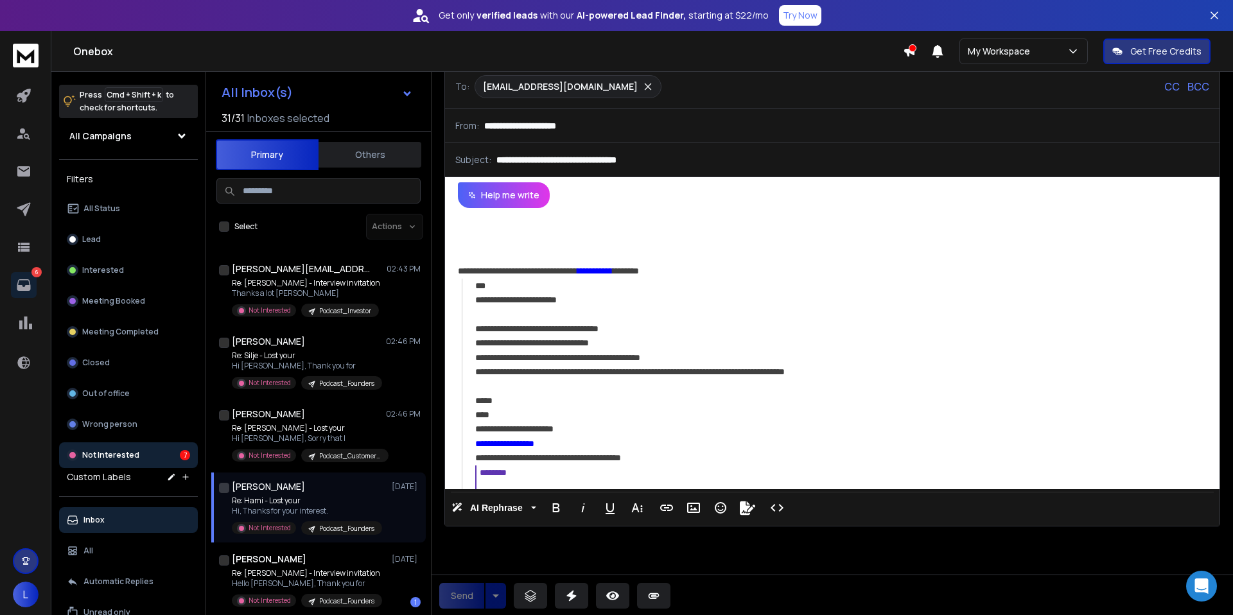
scroll to position [0, 0]
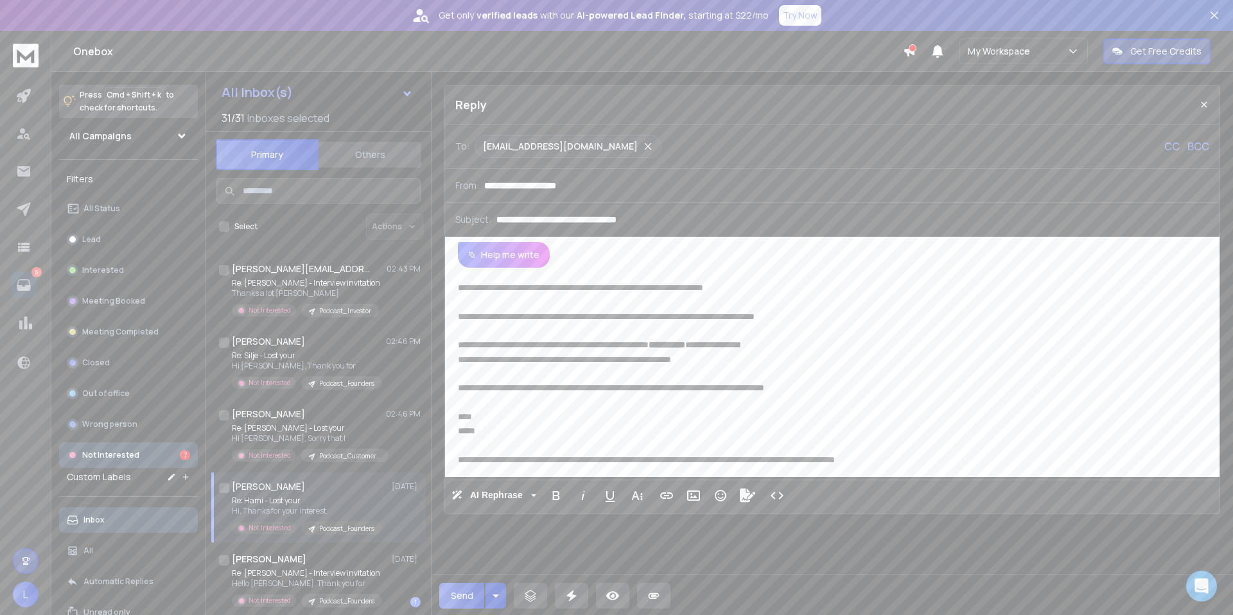
click at [523, 288] on span "******" at bounding box center [511, 287] width 22 height 9
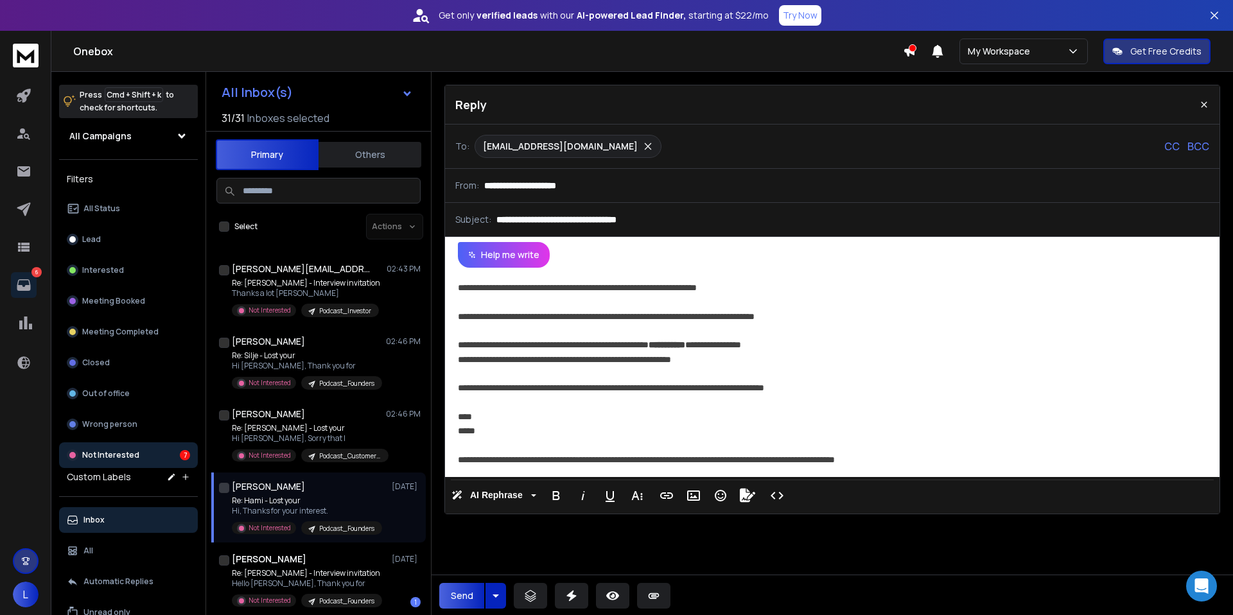
click at [497, 431] on p "*****" at bounding box center [830, 431] width 745 height 14
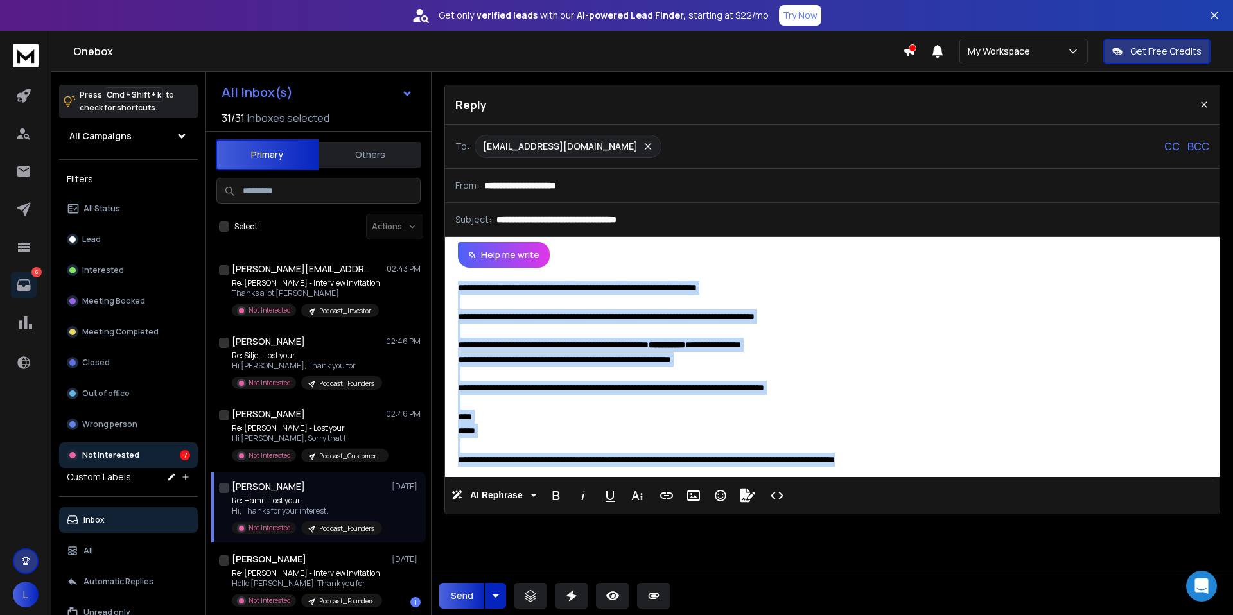
drag, startPoint x: 967, startPoint y: 465, endPoint x: 385, endPoint y: 218, distance: 632.3
click at [385, 218] on div "All Inbox(s) 31 / 31 Inboxes selected Primary Others Select Actions [PERSON_NAM…" at bounding box center [718, 379] width 1027 height 615
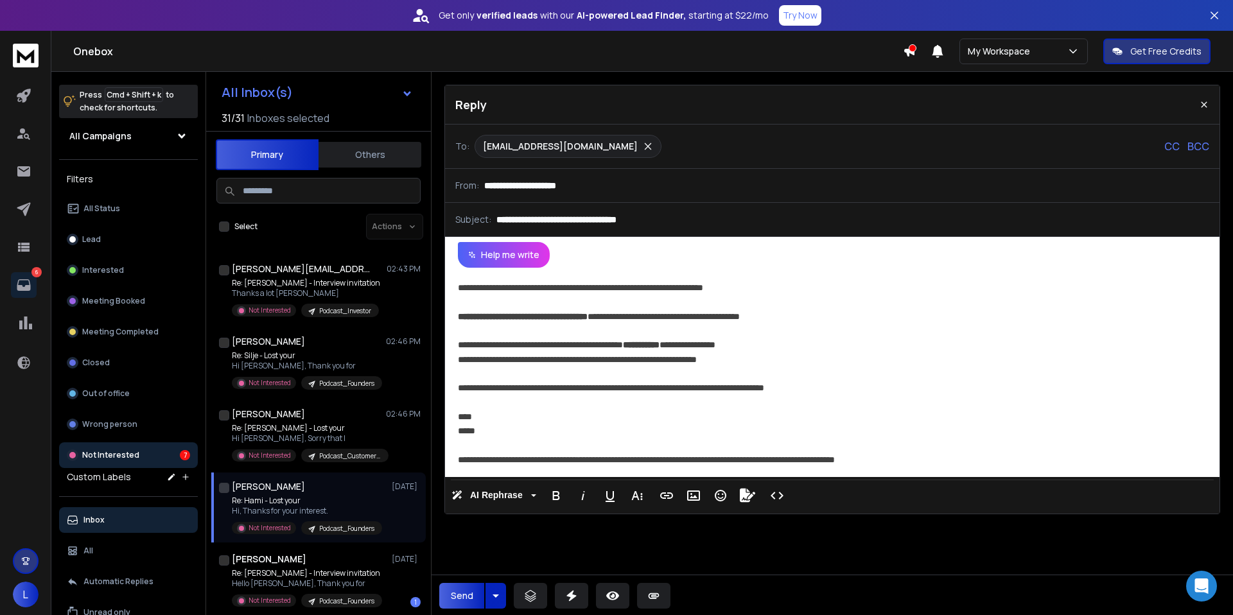
click at [523, 286] on span "******" at bounding box center [511, 287] width 22 height 9
click at [659, 460] on p "**********" at bounding box center [830, 460] width 745 height 14
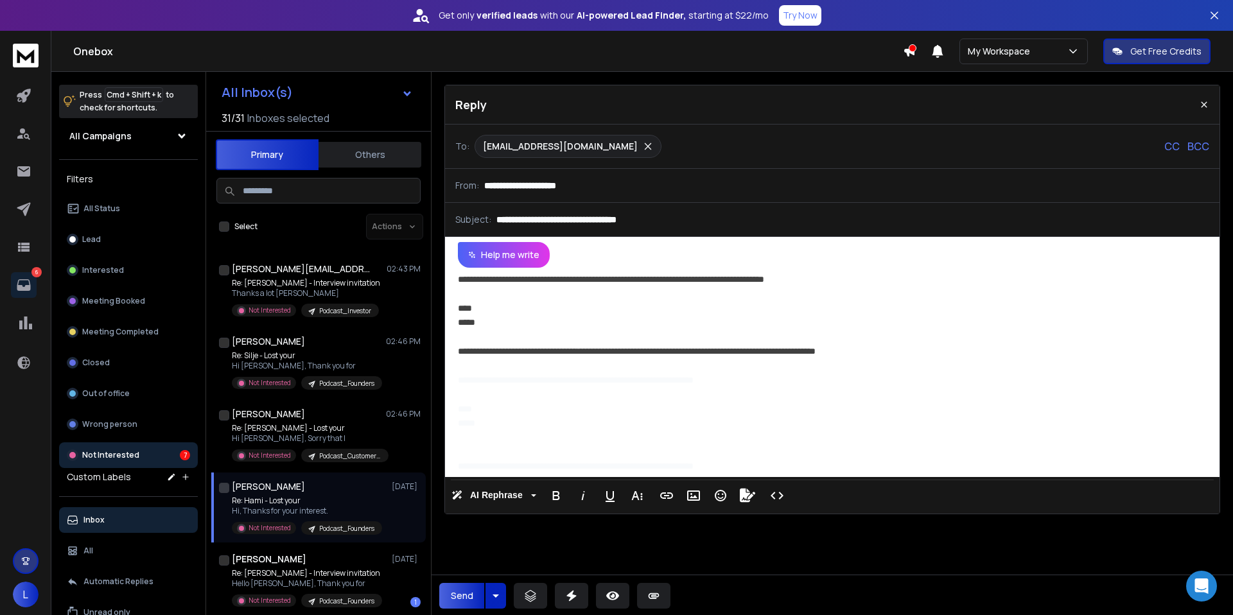
scroll to position [138, 0]
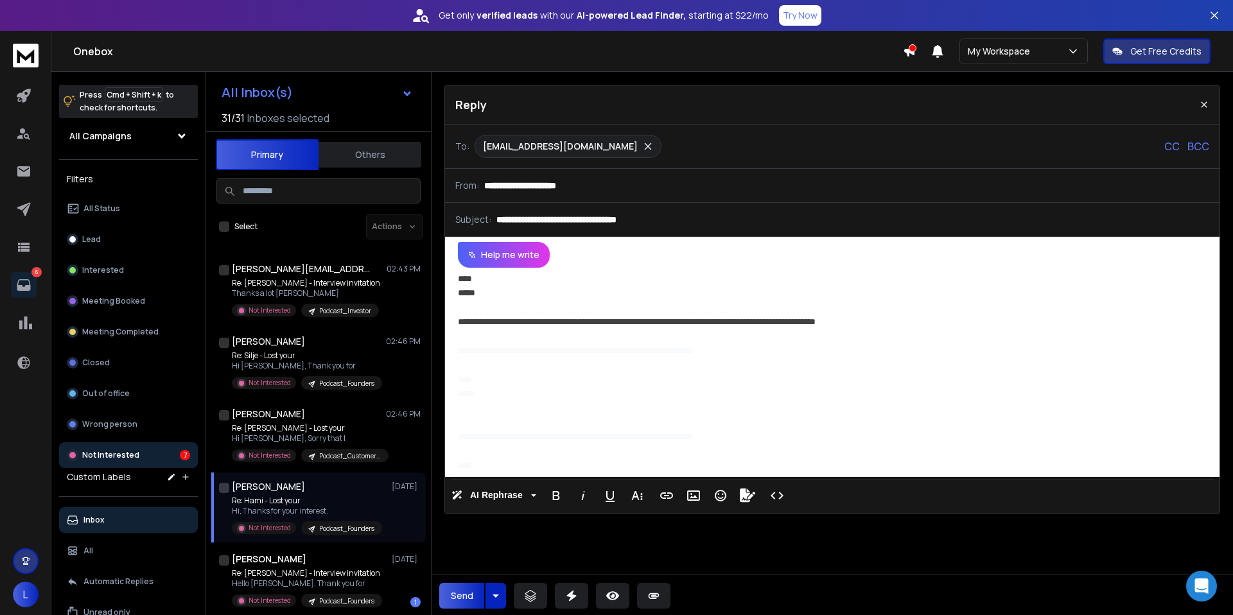
click at [460, 596] on button "Send" at bounding box center [461, 596] width 45 height 26
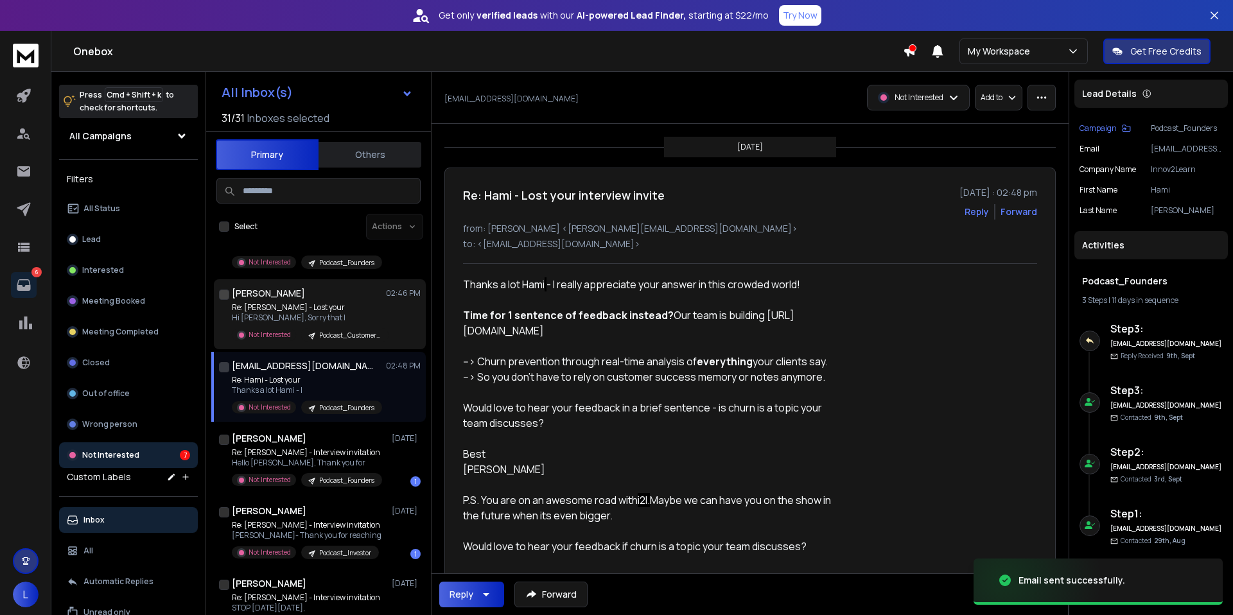
scroll to position [143, 0]
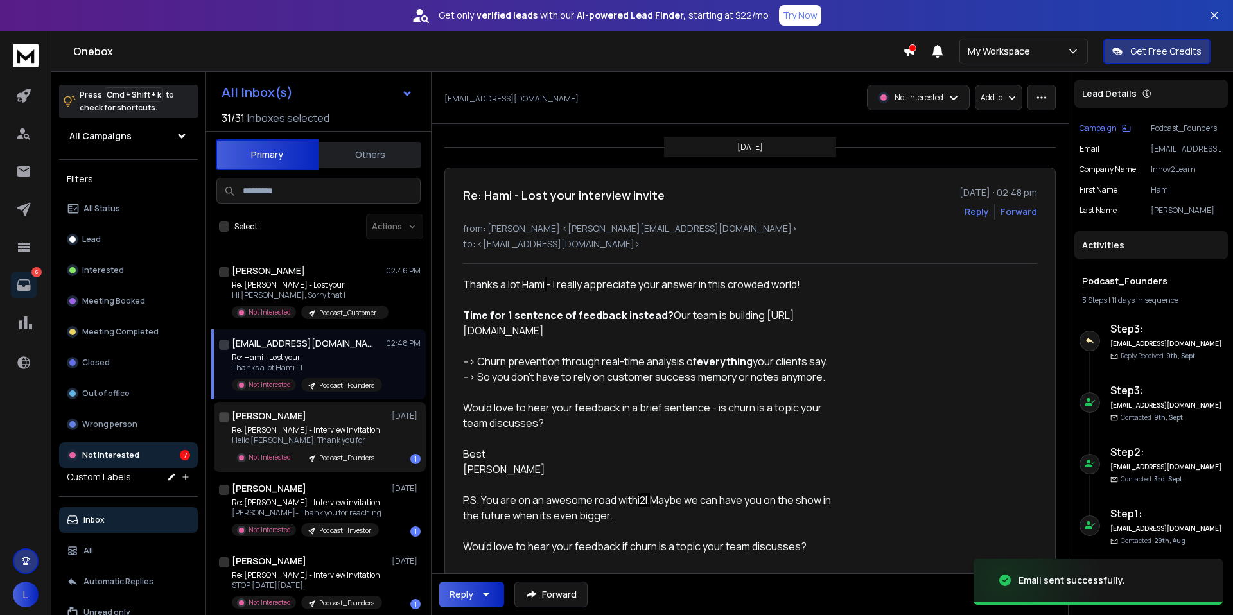
click at [330, 443] on p "Hello [PERSON_NAME], Thank you for" at bounding box center [307, 440] width 150 height 10
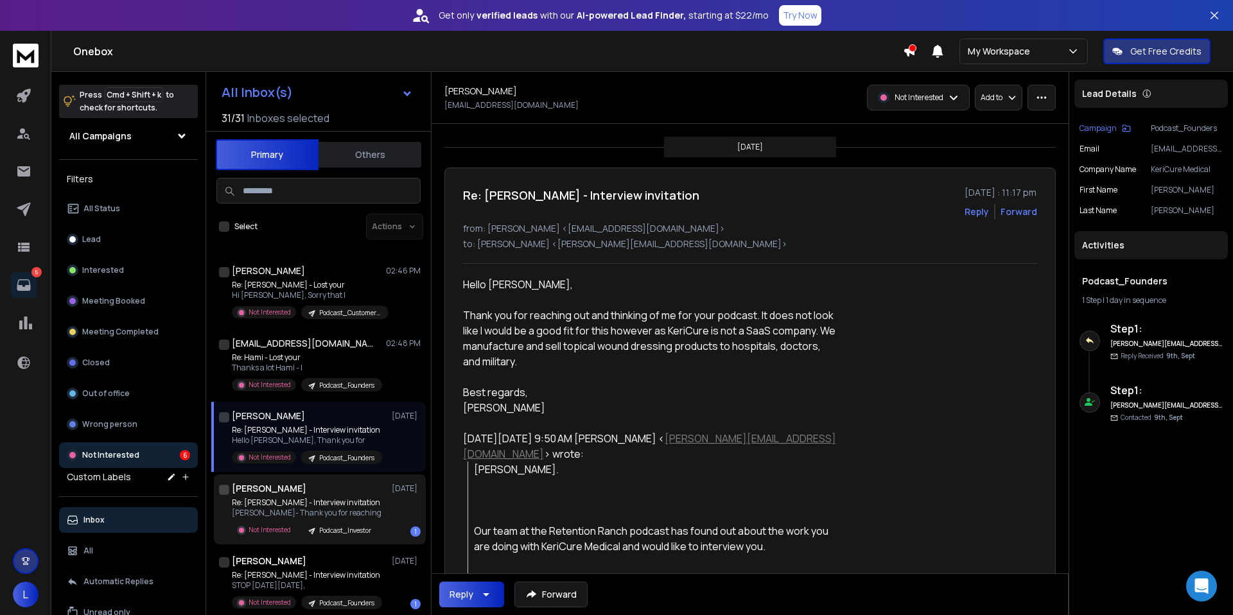
click at [220, 494] on button "button" at bounding box center [224, 490] width 10 height 10
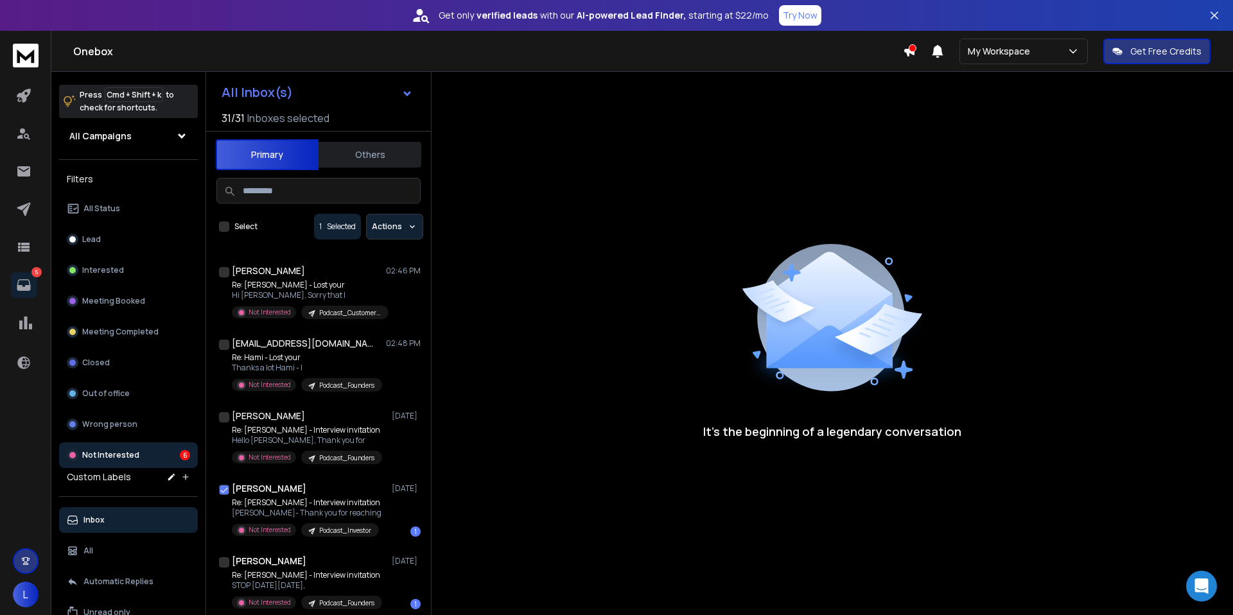
click at [401, 233] on button "Actions" at bounding box center [394, 227] width 57 height 26
click at [381, 340] on div "Archive email" at bounding box center [379, 337] width 73 height 13
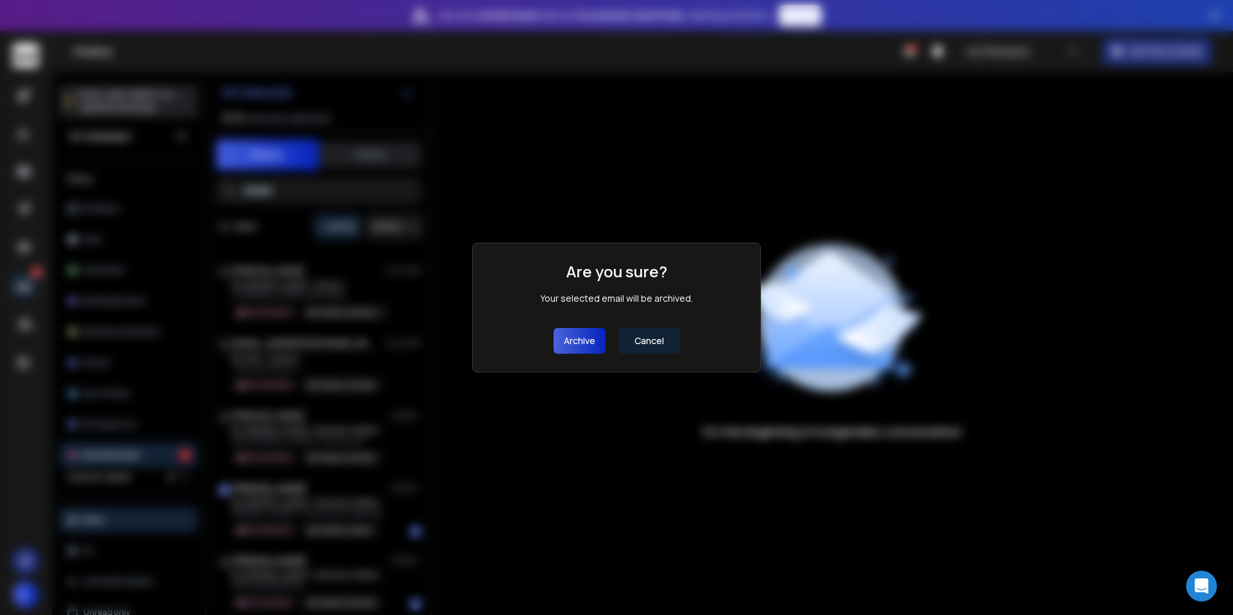
click at [581, 340] on p "archive" at bounding box center [579, 340] width 31 height 13
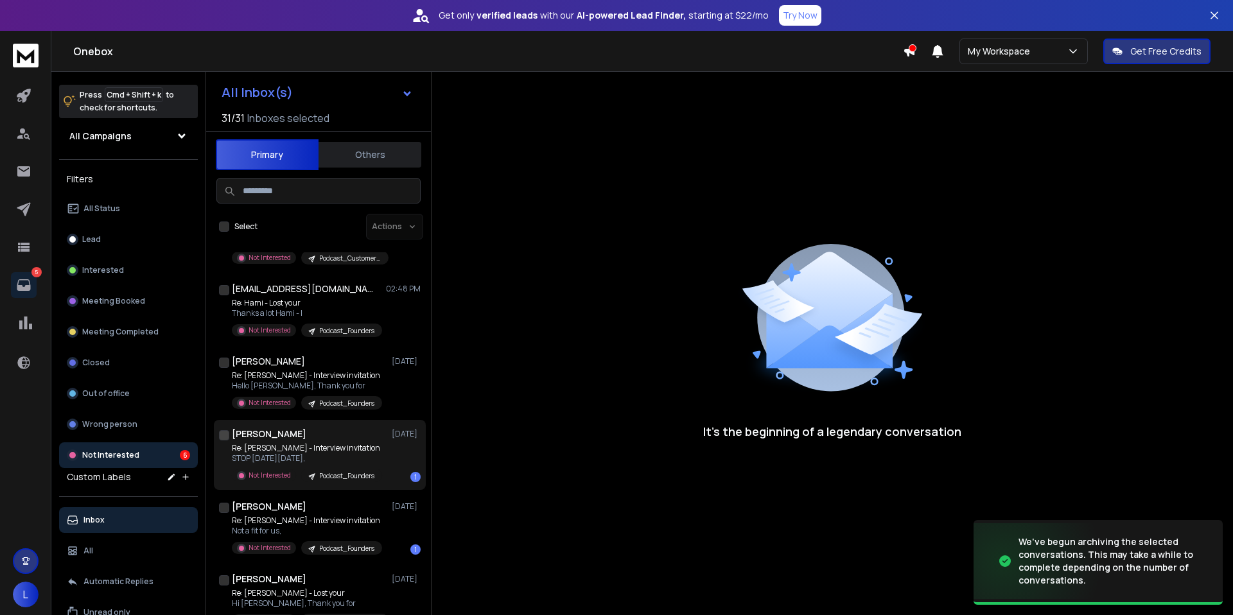
scroll to position [202, 0]
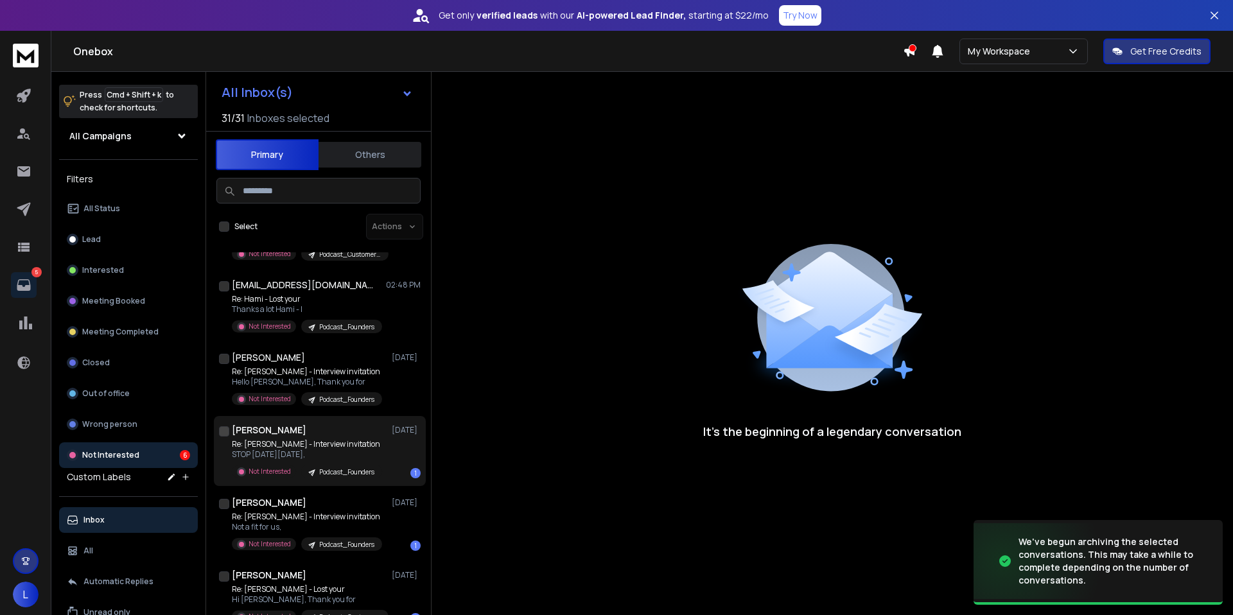
click at [311, 446] on p "Re: [PERSON_NAME] - Interview invitation" at bounding box center [307, 444] width 150 height 10
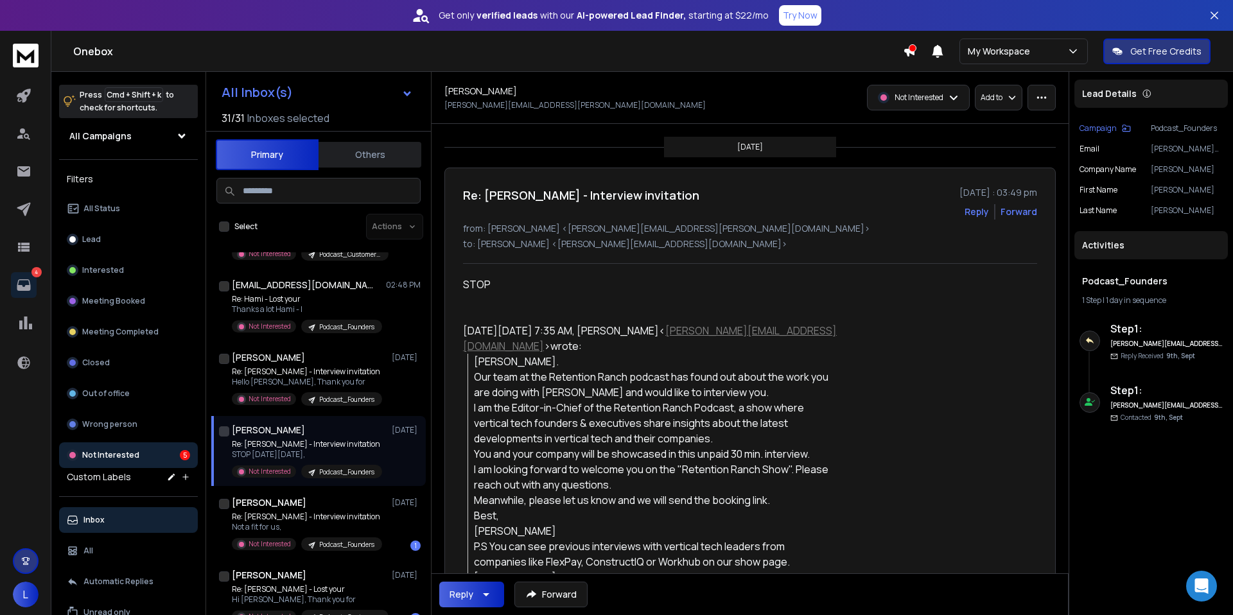
click at [223, 431] on button "button" at bounding box center [224, 431] width 10 height 10
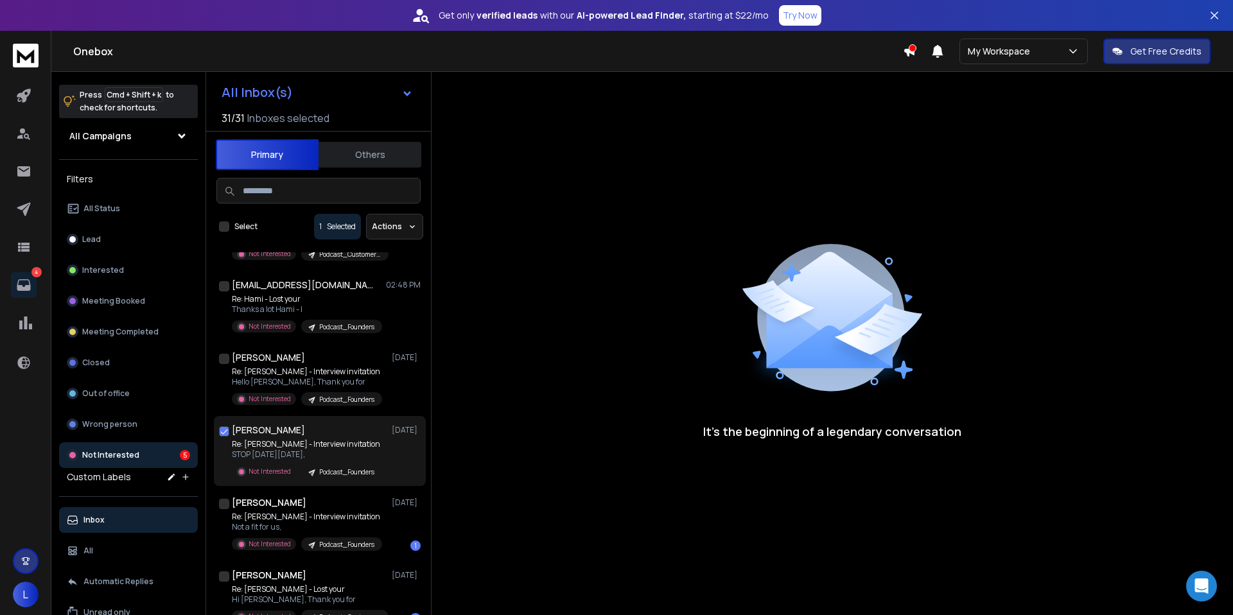
click at [263, 431] on h1 "[PERSON_NAME]" at bounding box center [268, 430] width 73 height 13
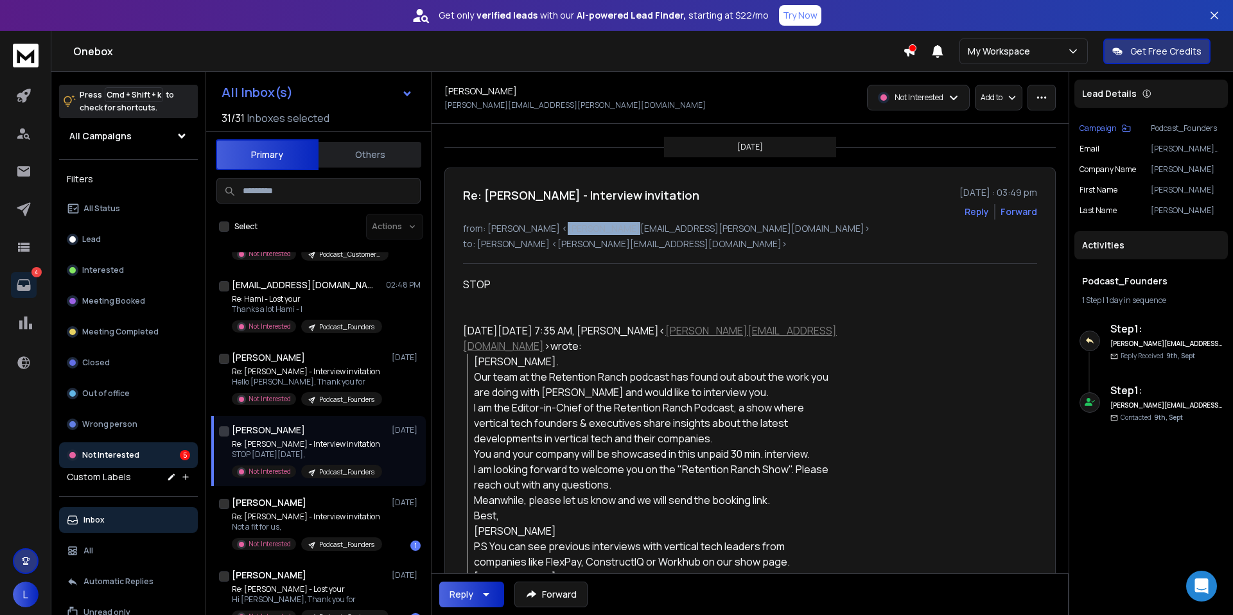
drag, startPoint x: 609, startPoint y: 229, endPoint x: 547, endPoint y: 229, distance: 62.3
click at [547, 229] on p "from: [PERSON_NAME] <[PERSON_NAME][EMAIL_ADDRESS][PERSON_NAME][DOMAIN_NAME]>" at bounding box center [750, 228] width 574 height 13
click at [228, 434] on button "button" at bounding box center [224, 431] width 10 height 10
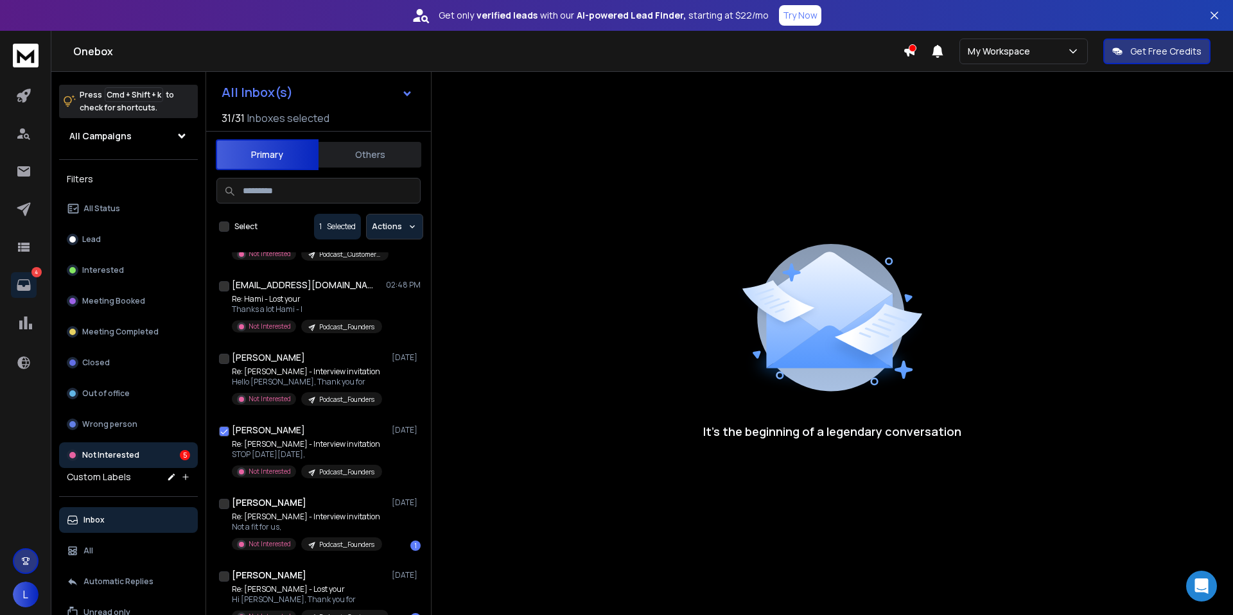
click at [395, 226] on p "Actions" at bounding box center [387, 226] width 30 height 10
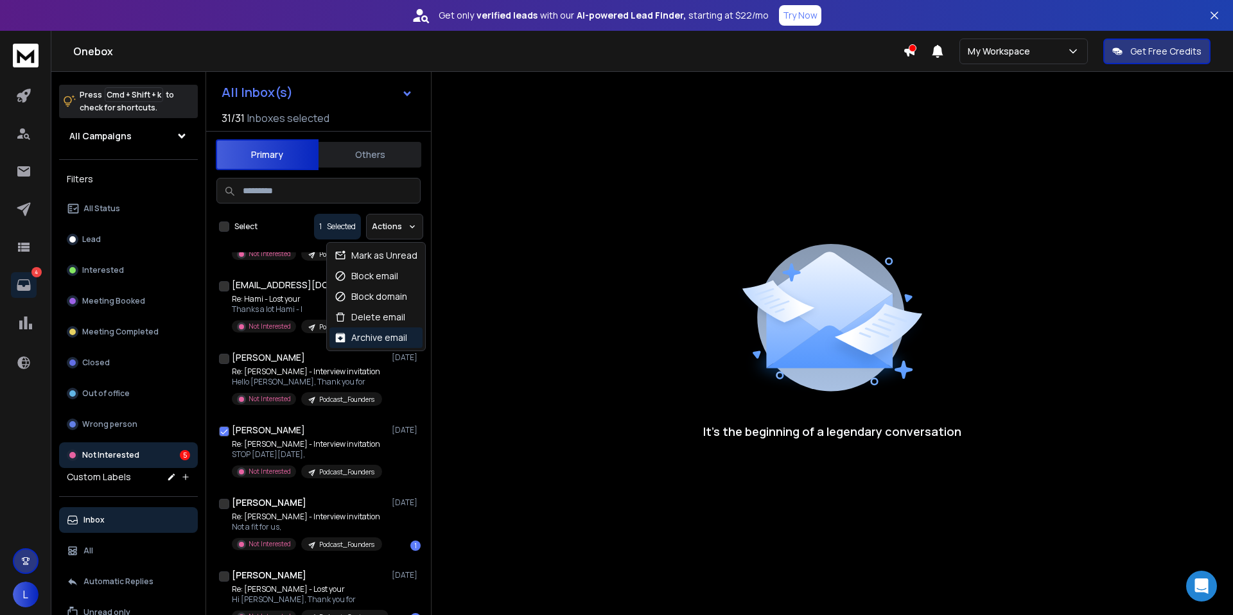
click at [378, 334] on div "Archive email" at bounding box center [370, 337] width 73 height 13
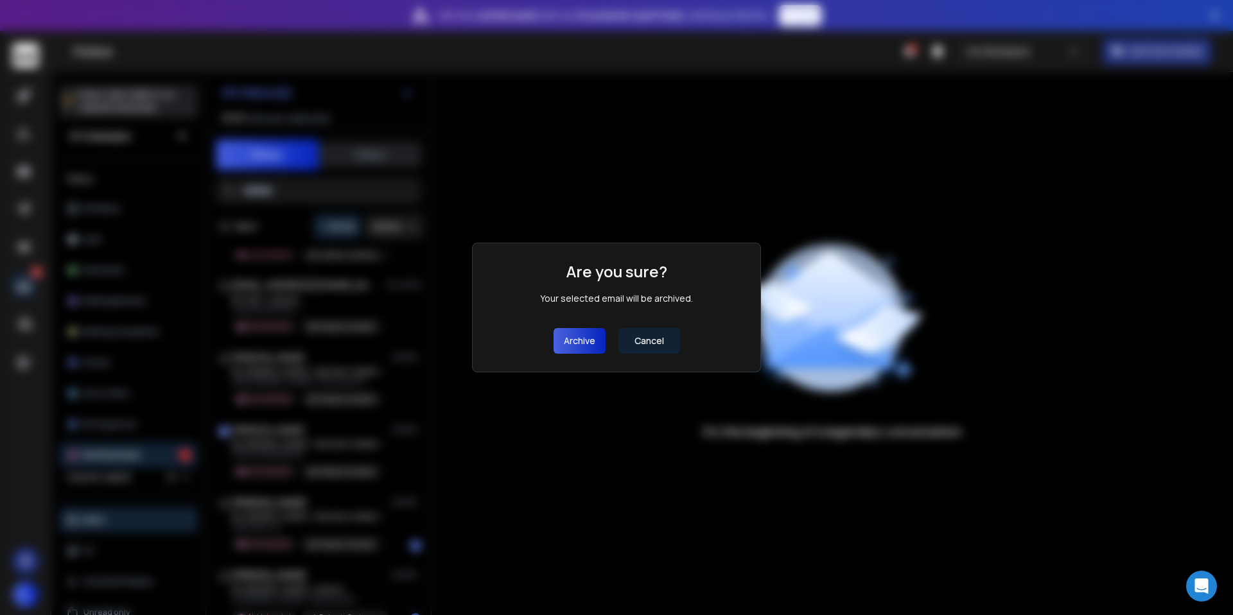
click at [566, 344] on p "archive" at bounding box center [579, 340] width 31 height 13
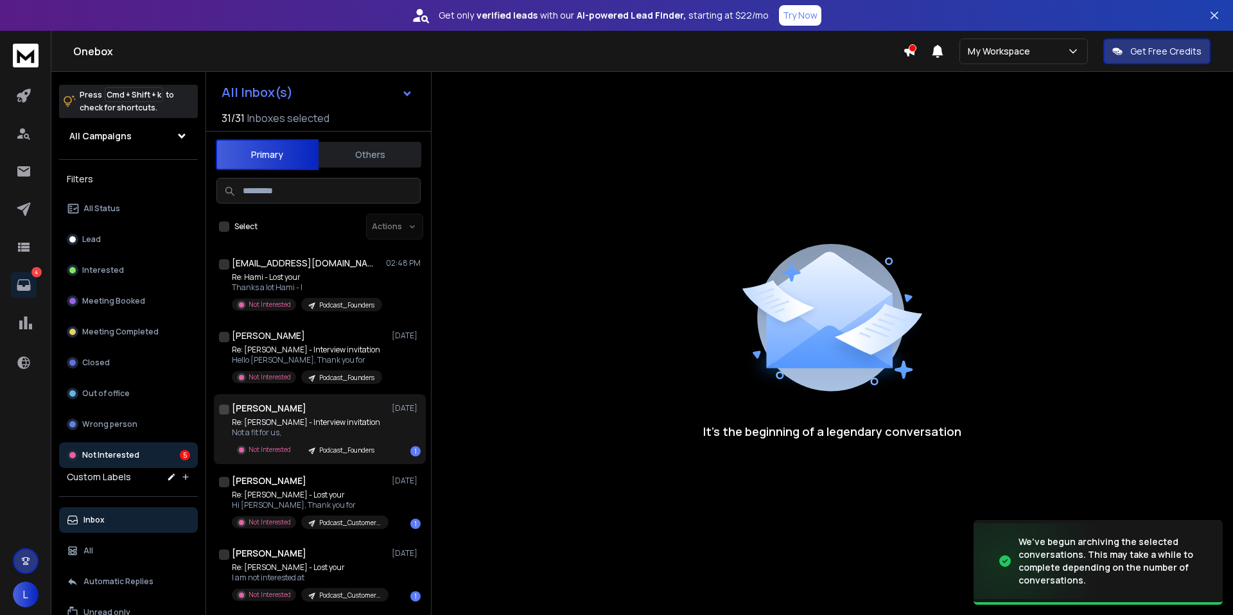
scroll to position [261, 0]
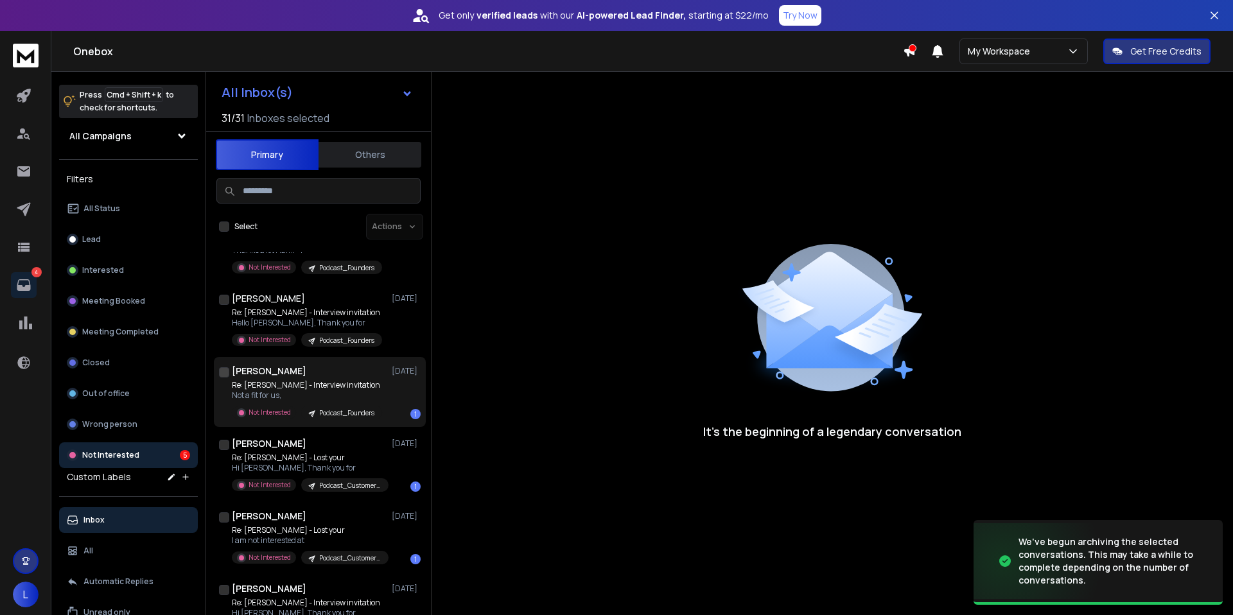
click at [302, 380] on p "Re: [PERSON_NAME] - Interview invitation" at bounding box center [307, 385] width 150 height 10
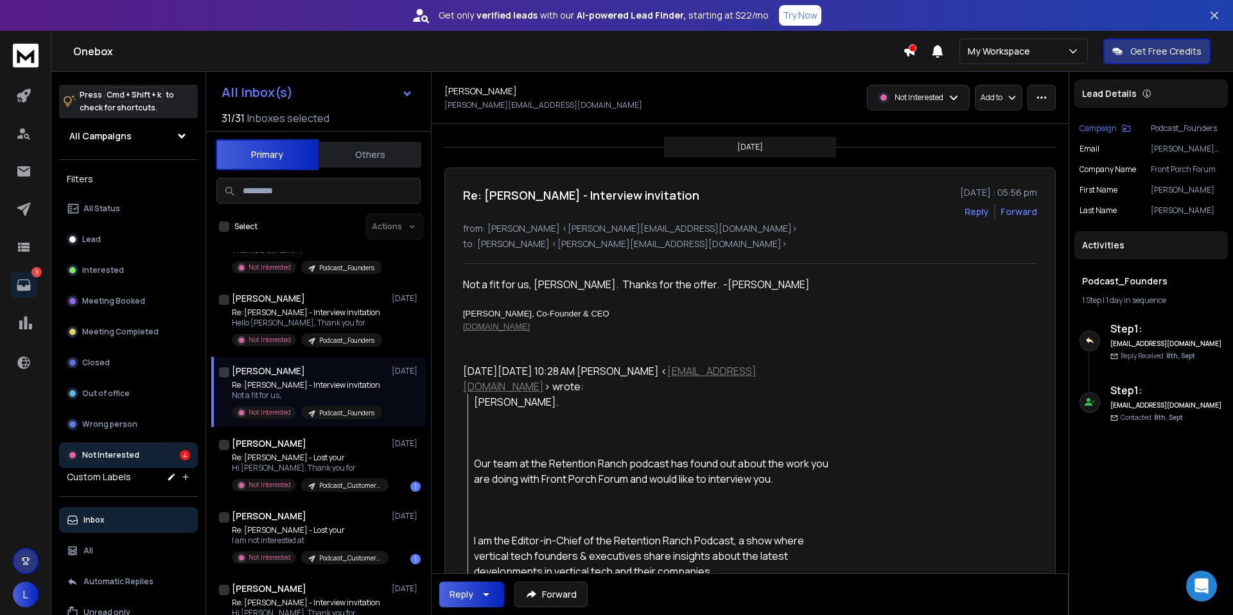
click at [505, 327] on link "[DOMAIN_NAME]" at bounding box center [496, 327] width 67 height 10
click at [223, 371] on button "button" at bounding box center [224, 372] width 10 height 10
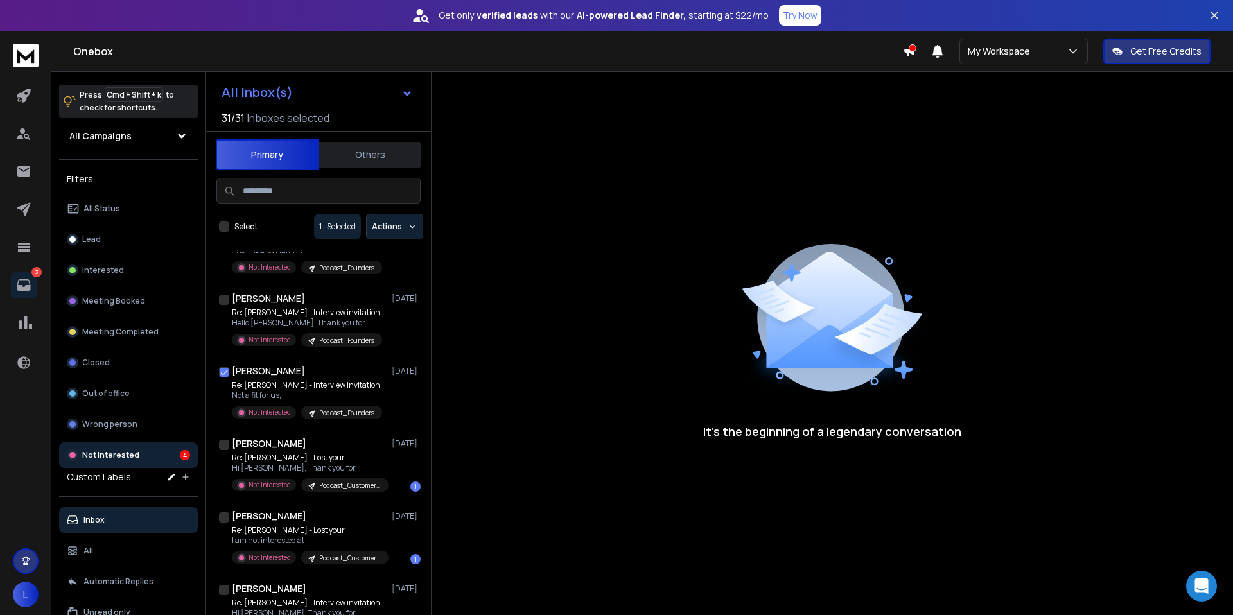
click at [410, 225] on icon "button" at bounding box center [412, 226] width 5 height 3
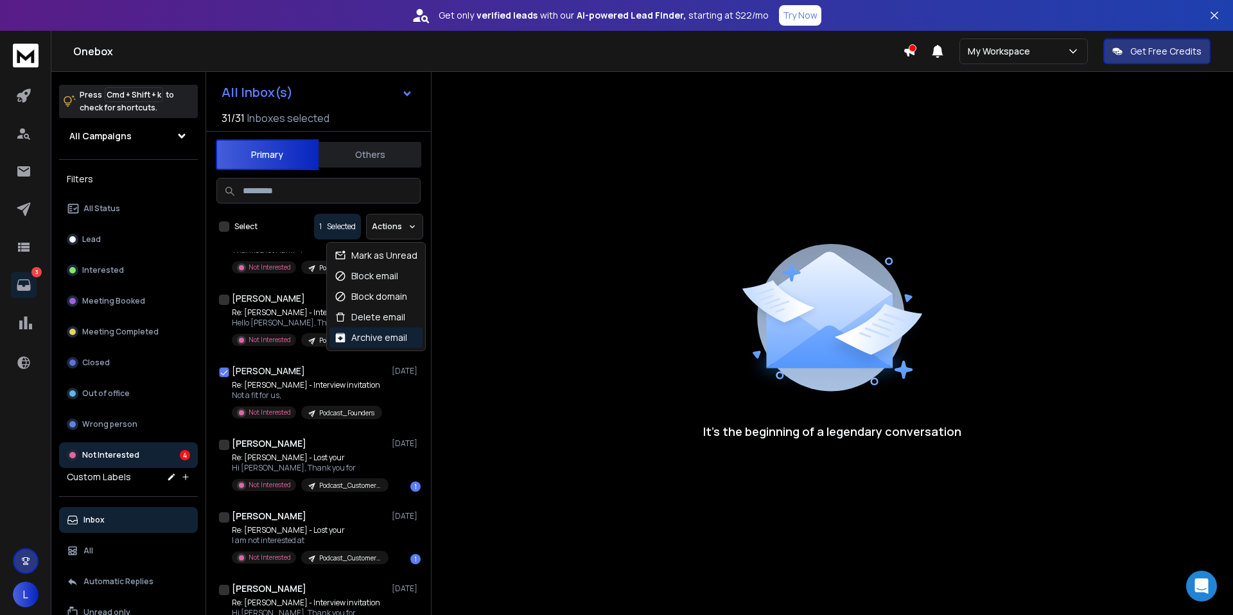
click at [382, 336] on div "Archive email" at bounding box center [370, 337] width 73 height 13
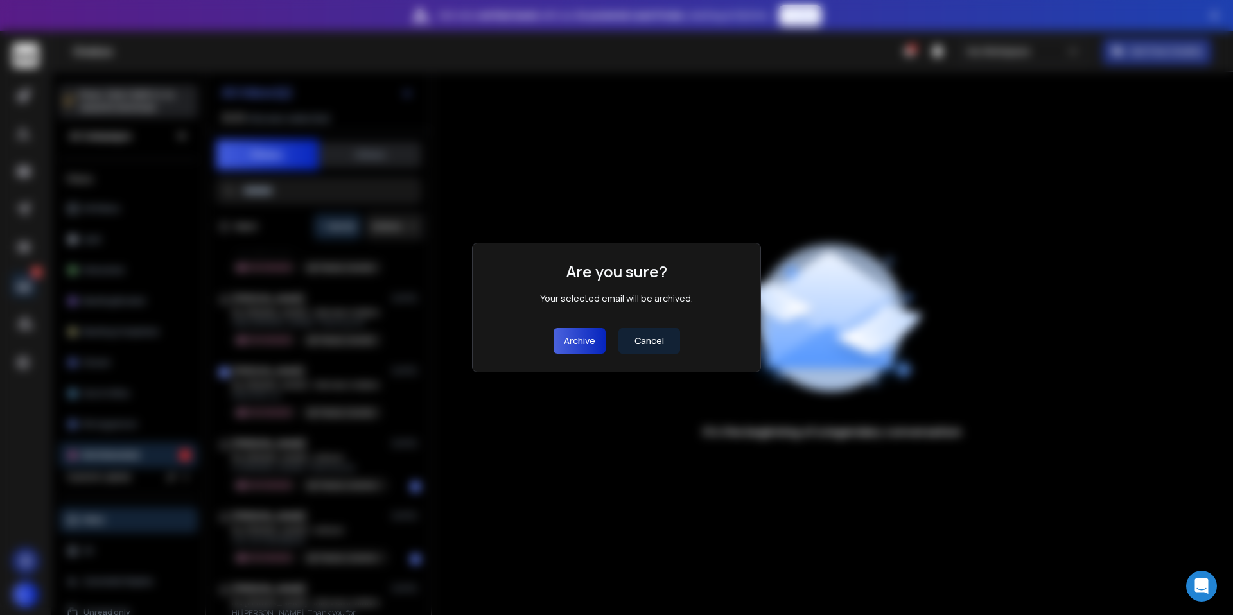
click at [576, 336] on p "archive" at bounding box center [579, 340] width 31 height 13
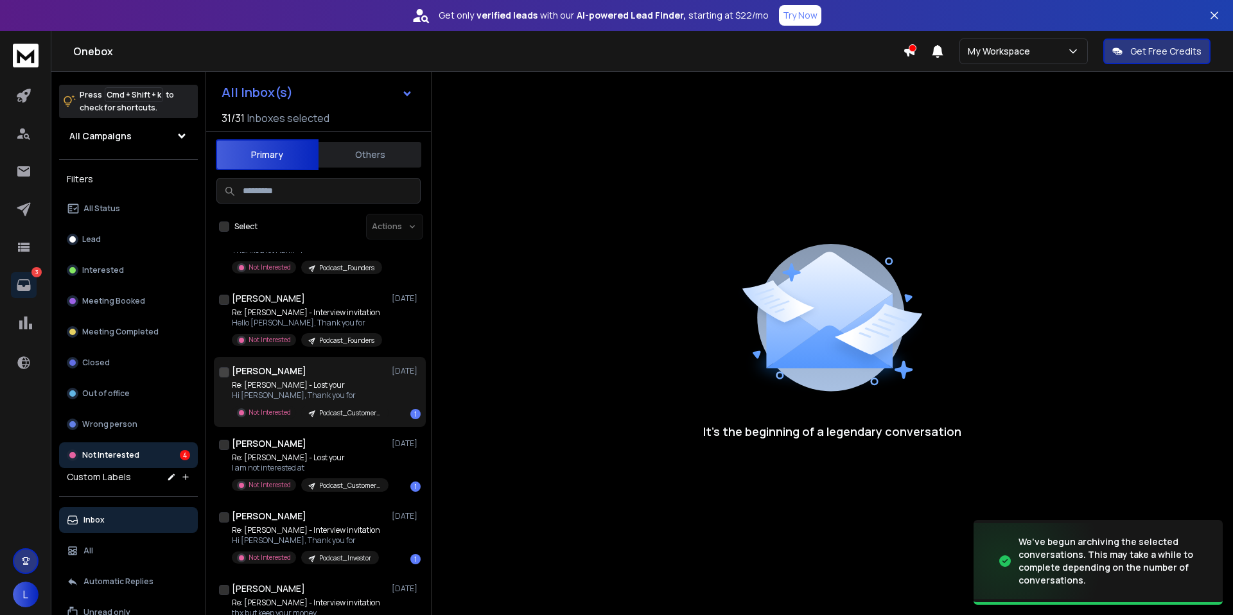
click at [310, 390] on p "Hi [PERSON_NAME], Thank you for" at bounding box center [309, 395] width 154 height 10
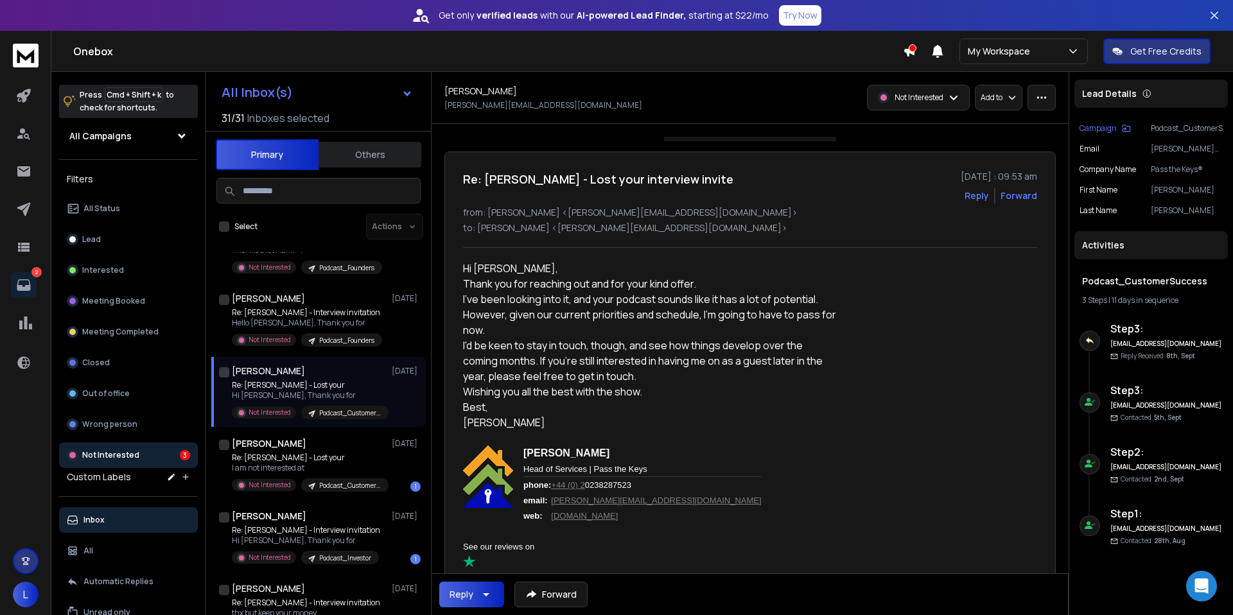
scroll to position [25, 0]
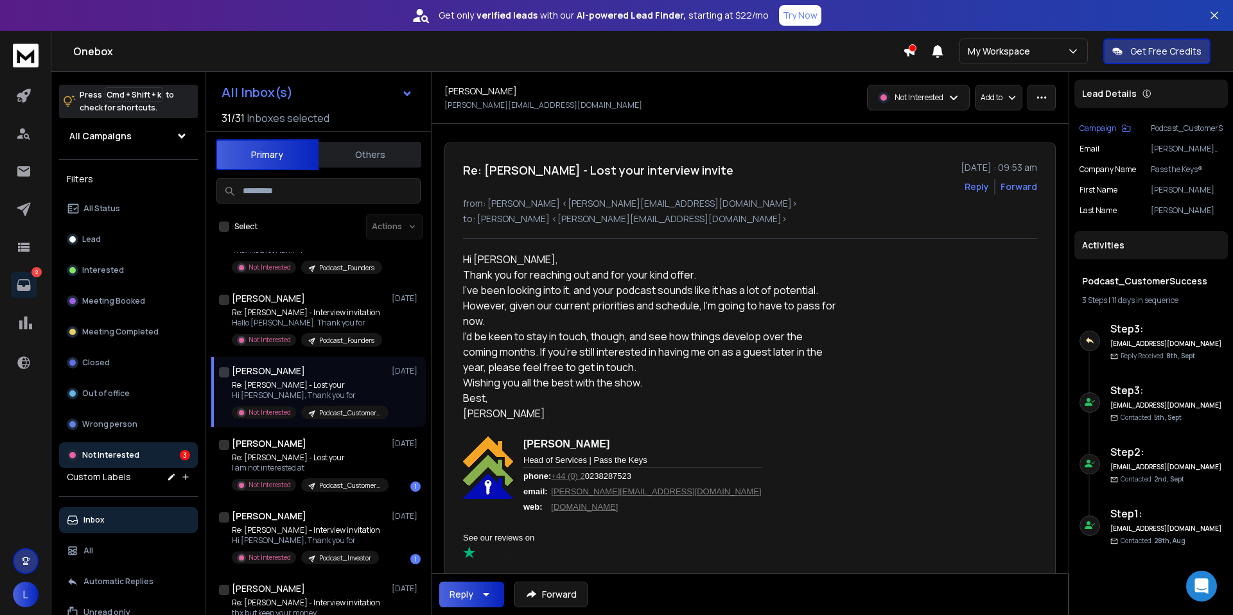
click at [465, 593] on div "Reply" at bounding box center [461, 594] width 24 height 13
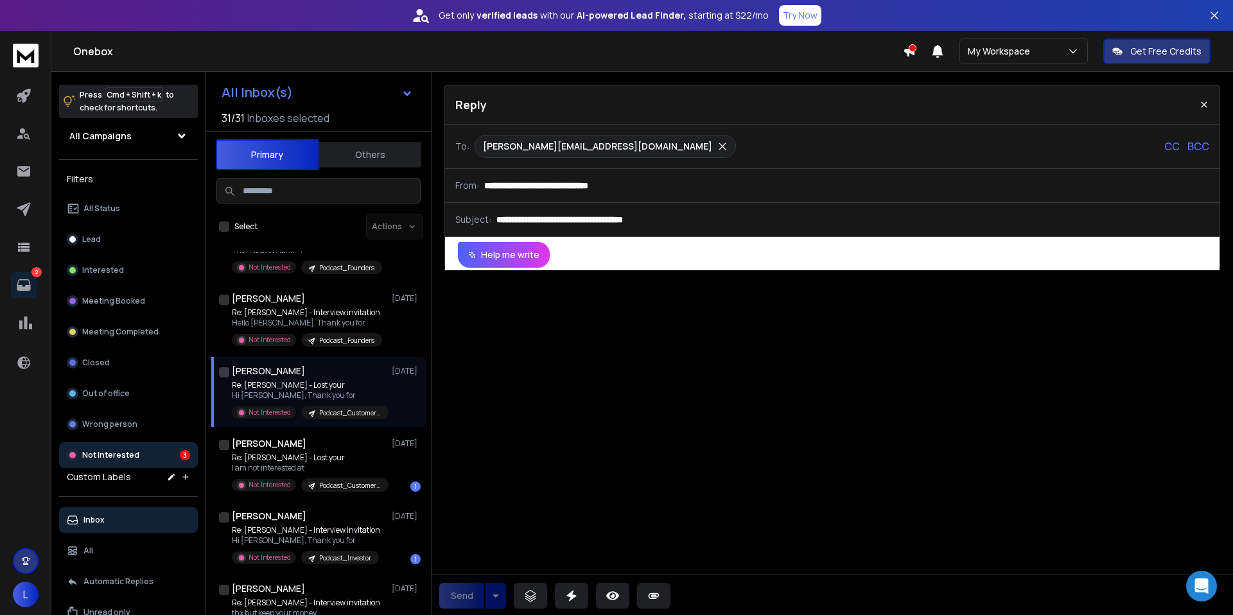
scroll to position [0, 0]
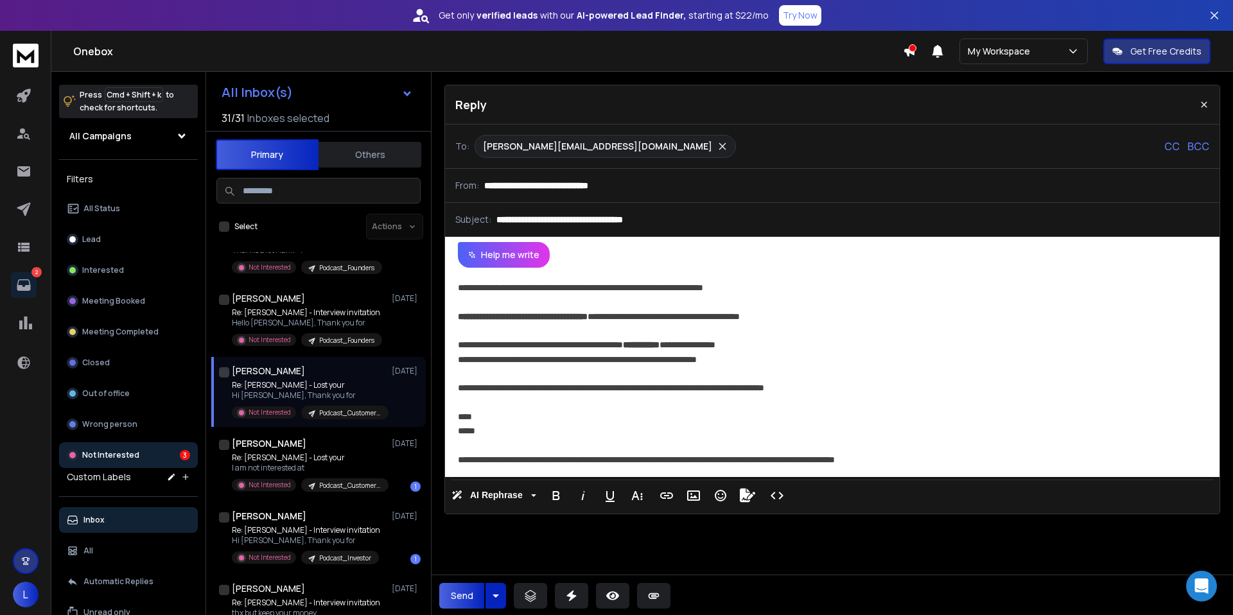
click at [523, 289] on span "******" at bounding box center [511, 287] width 22 height 9
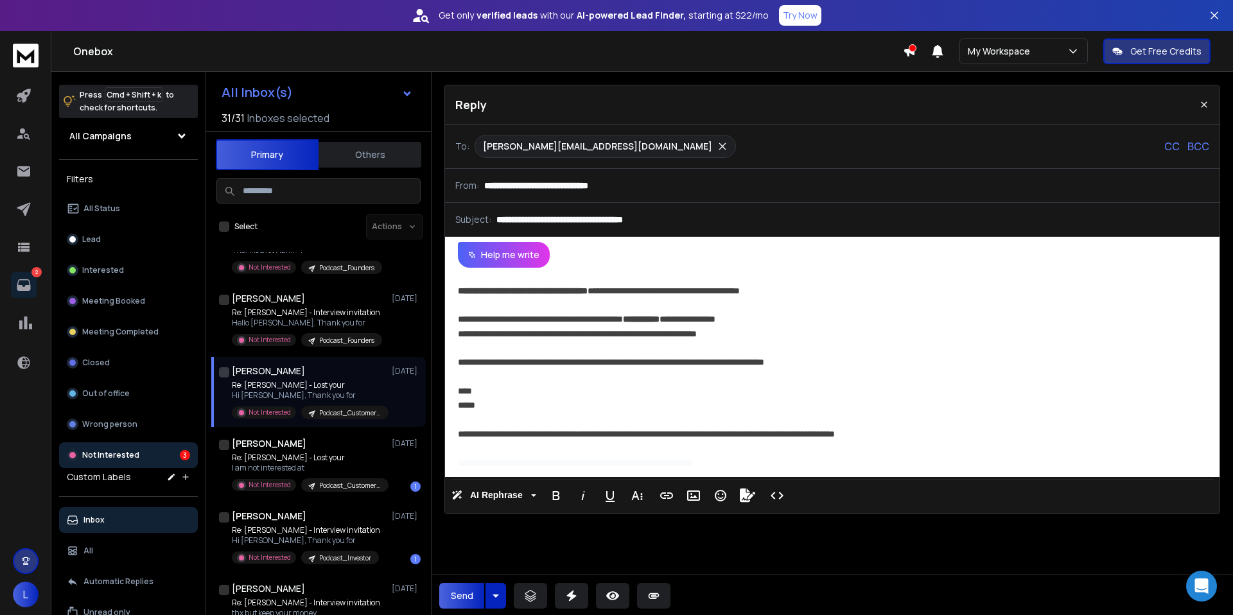
scroll to position [28, 0]
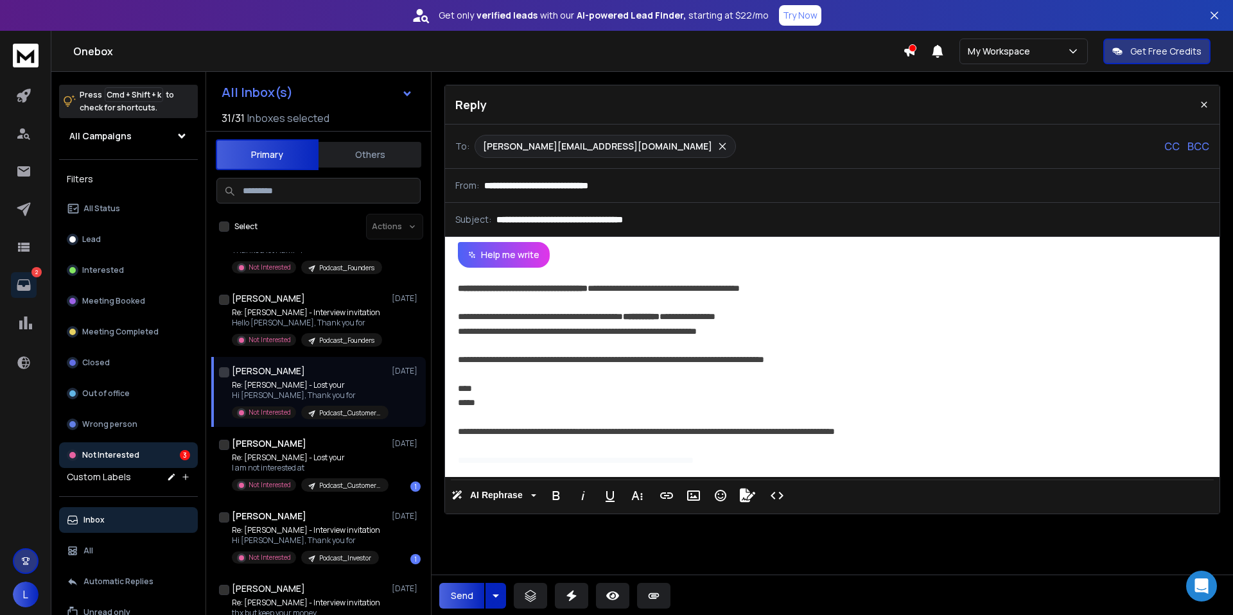
click at [657, 431] on p "**********" at bounding box center [830, 431] width 745 height 14
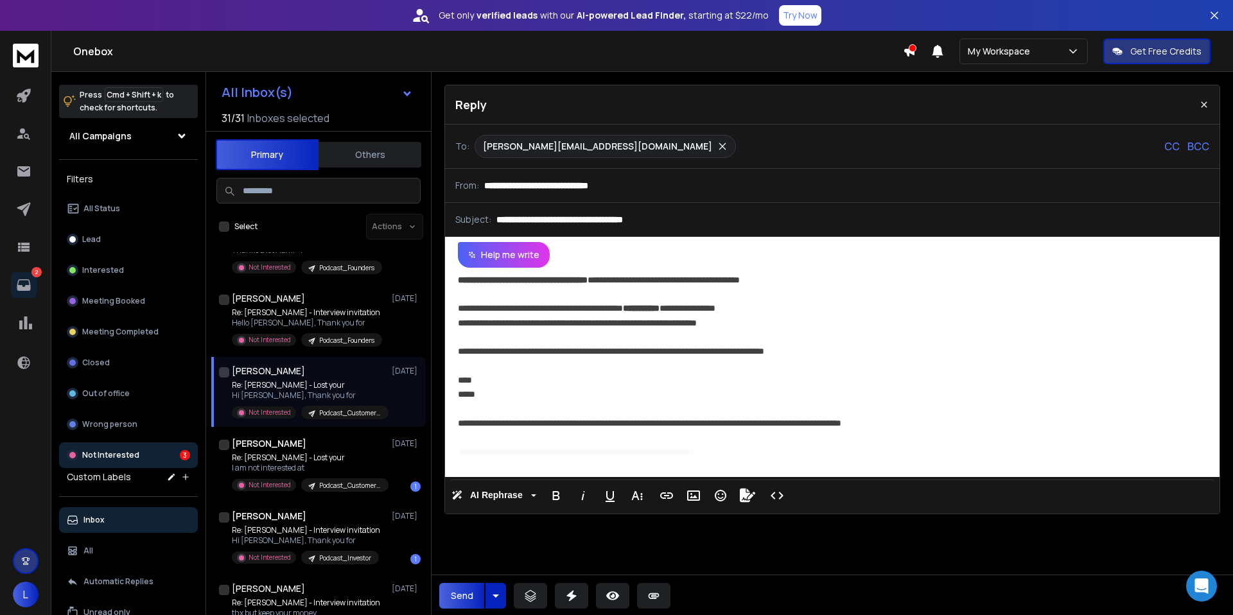
scroll to position [0, 0]
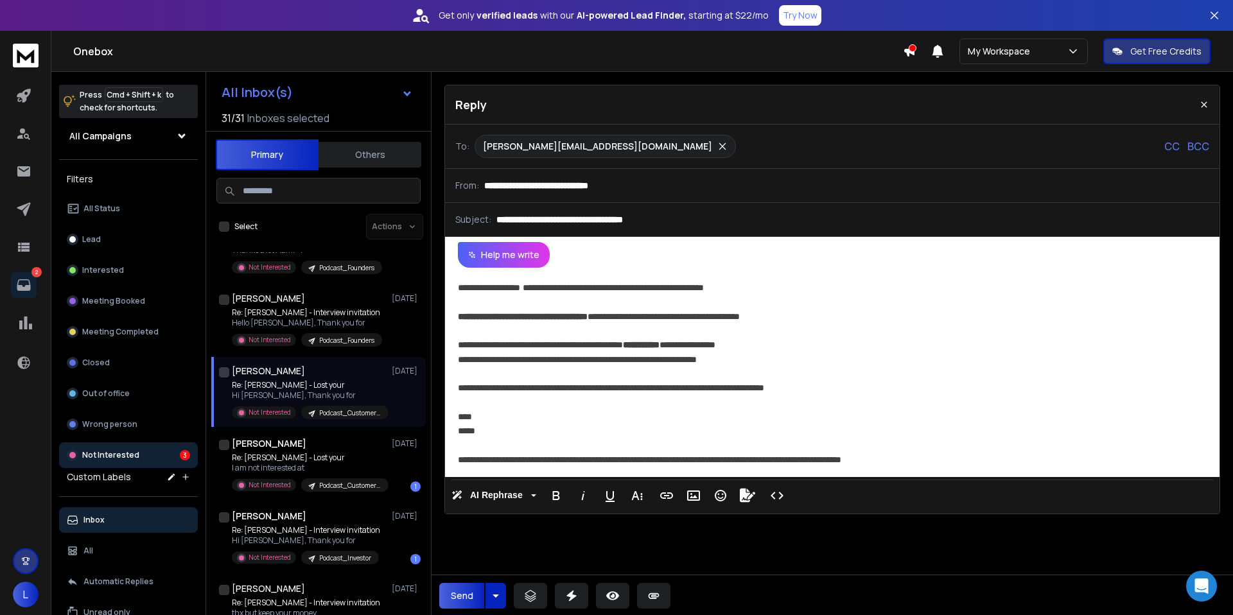
click at [469, 594] on button "Send" at bounding box center [461, 596] width 45 height 26
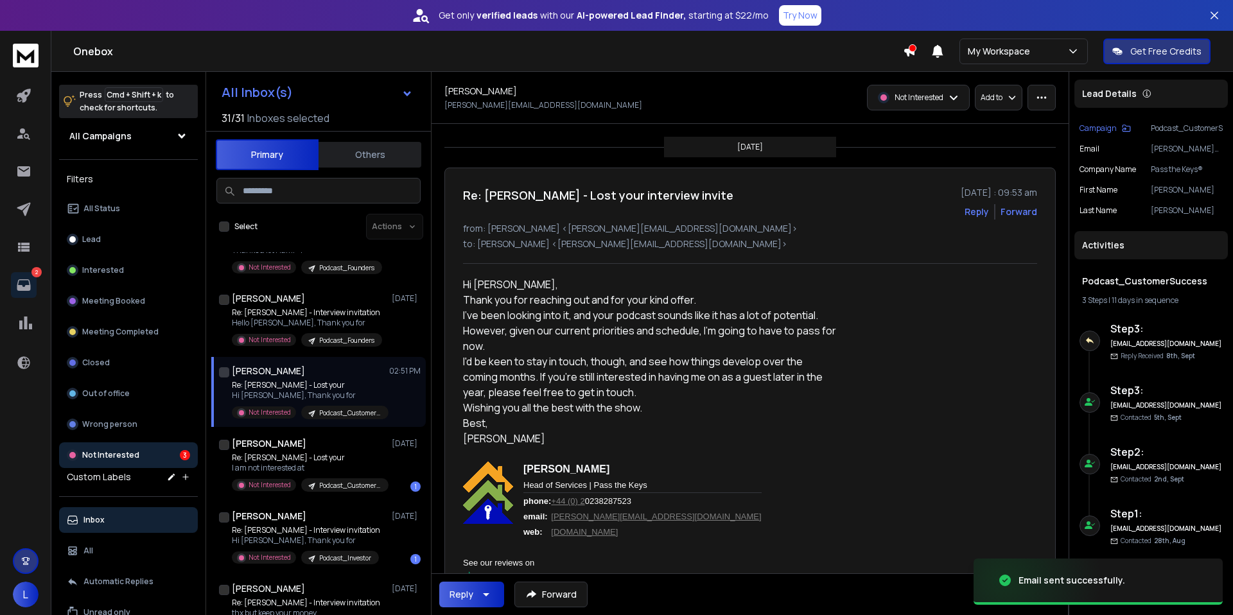
click at [225, 369] on button "button" at bounding box center [224, 372] width 10 height 10
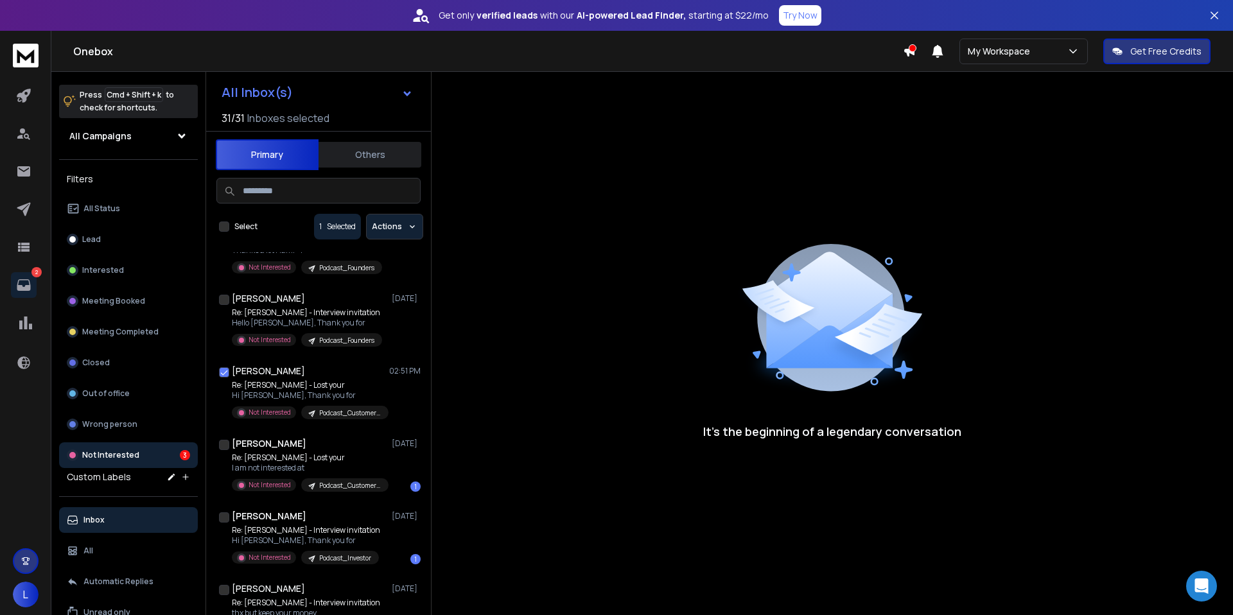
click at [405, 223] on button "Actions" at bounding box center [394, 227] width 57 height 26
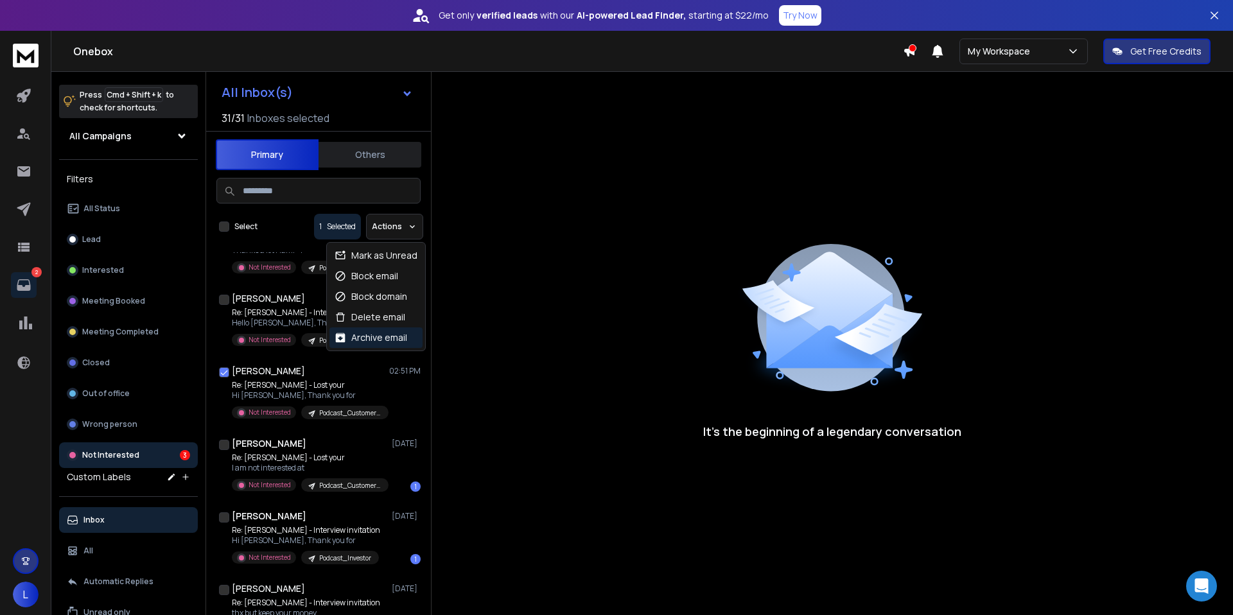
click at [388, 342] on div "Archive email" at bounding box center [370, 337] width 73 height 13
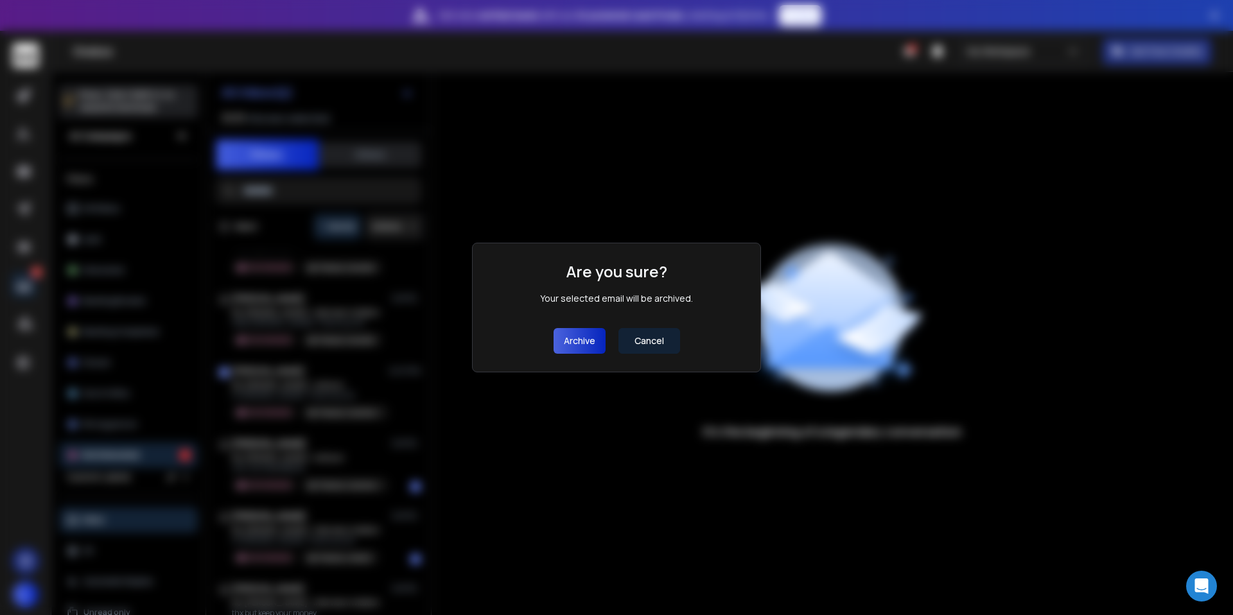
click at [574, 342] on p "archive" at bounding box center [579, 340] width 31 height 13
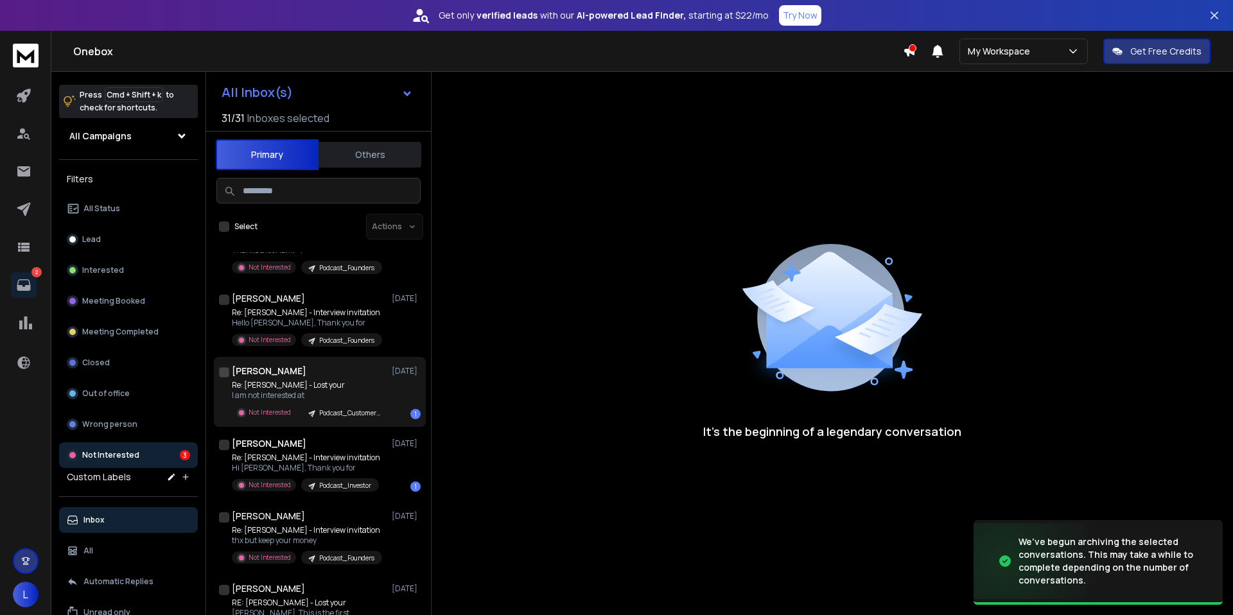
click at [295, 388] on p "Re: [PERSON_NAME] - Lost your" at bounding box center [309, 385] width 154 height 10
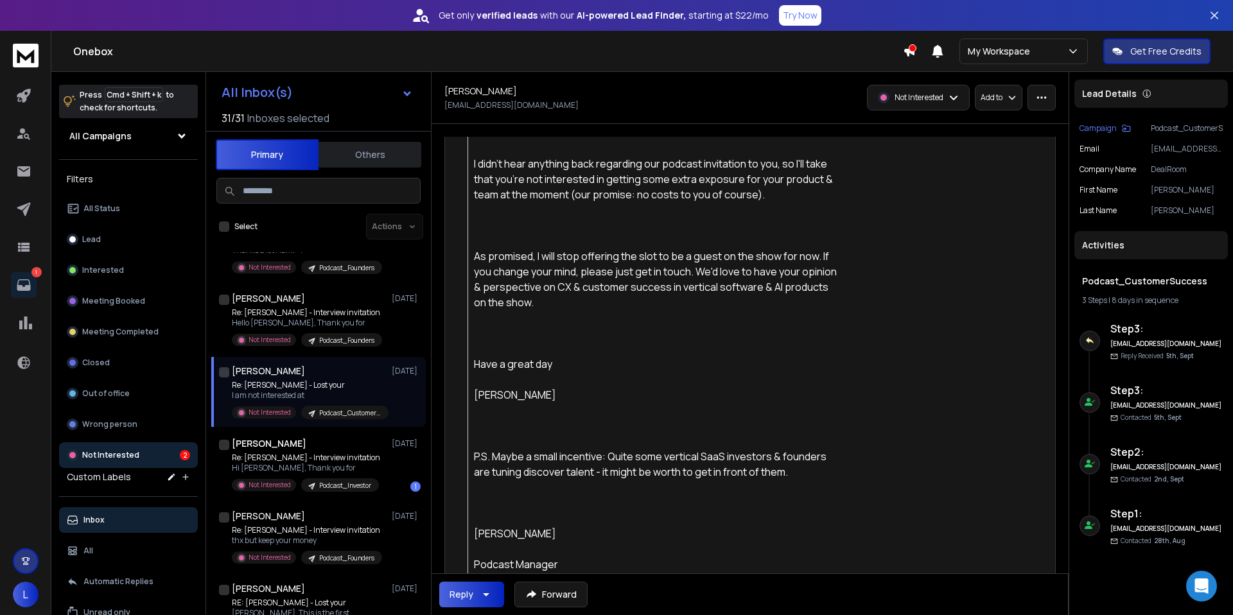
scroll to position [227, 0]
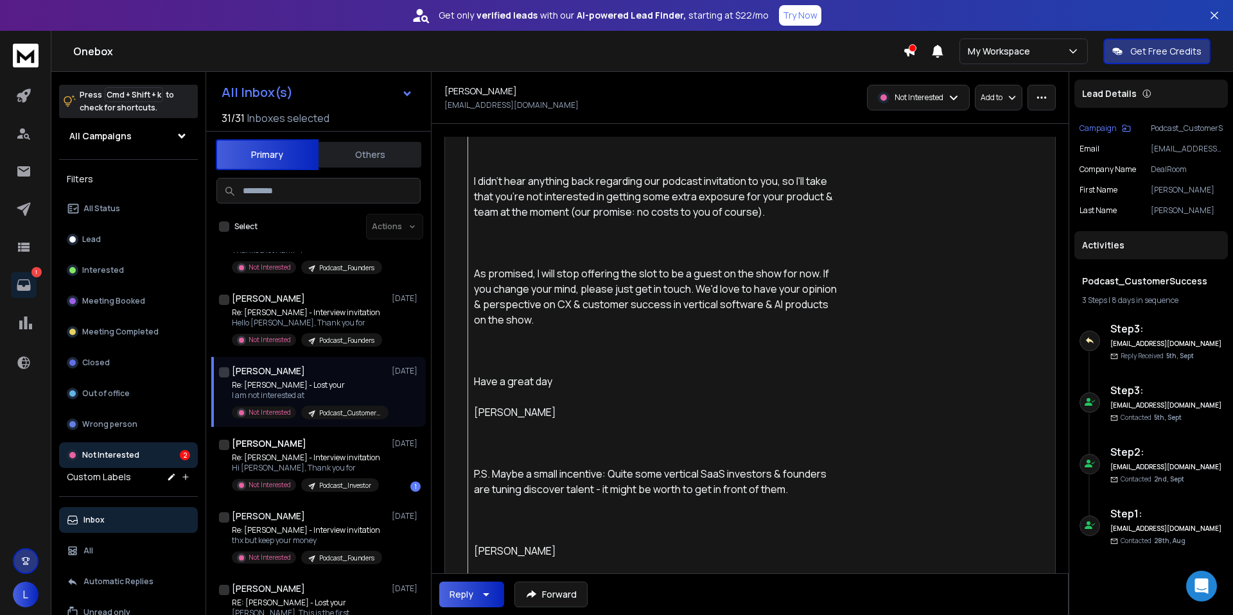
click at [488, 598] on icon "button" at bounding box center [485, 594] width 15 height 15
click at [471, 530] on p "Reply" at bounding box center [473, 536] width 24 height 13
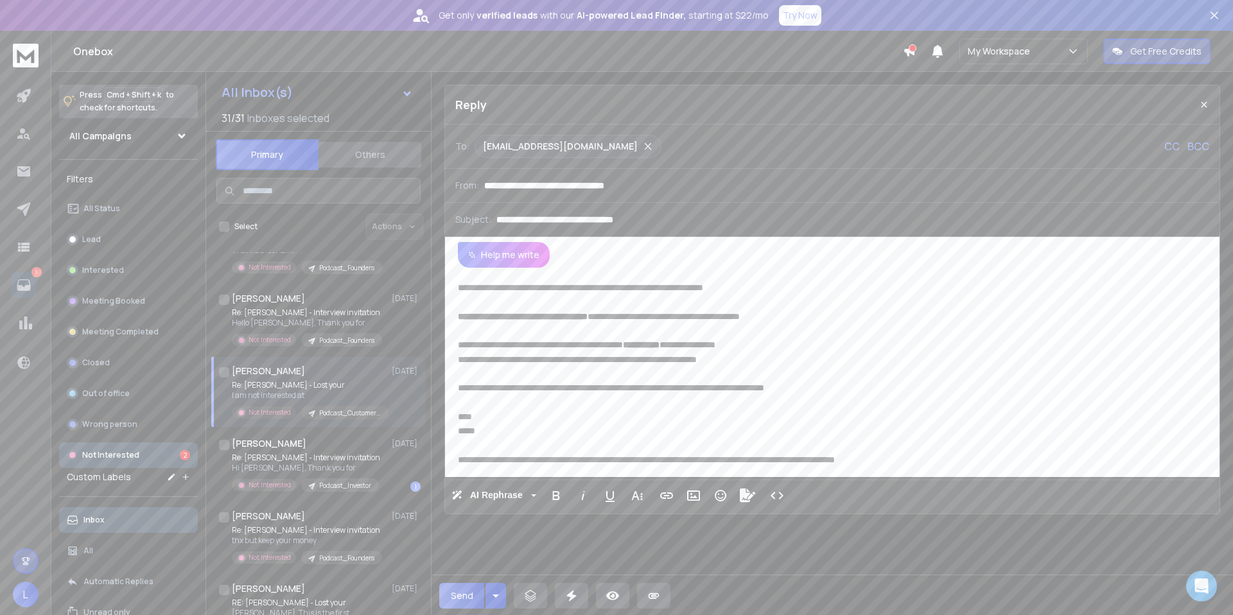
click at [523, 287] on span "******" at bounding box center [511, 287] width 22 height 9
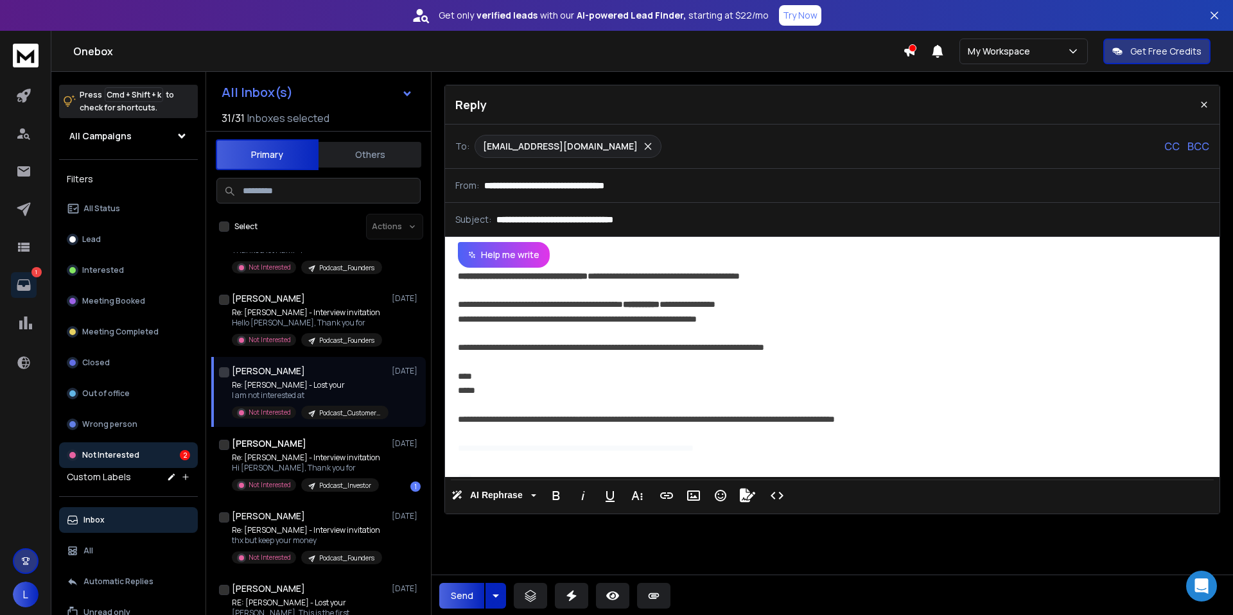
scroll to position [43, 0]
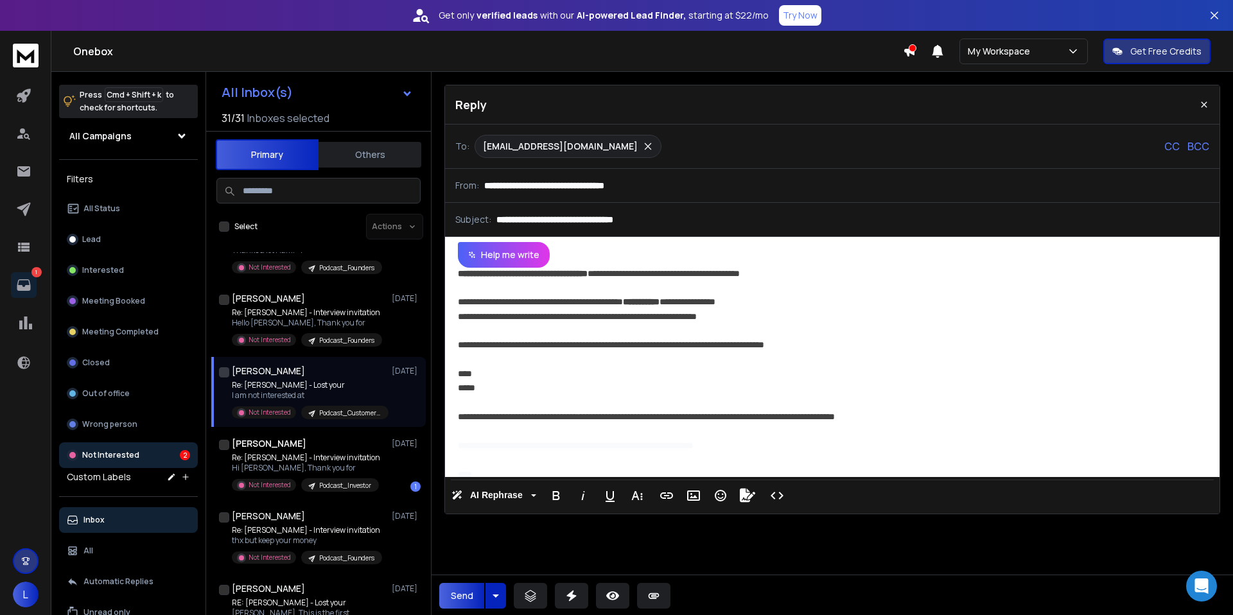
click at [658, 417] on p "**********" at bounding box center [830, 417] width 745 height 14
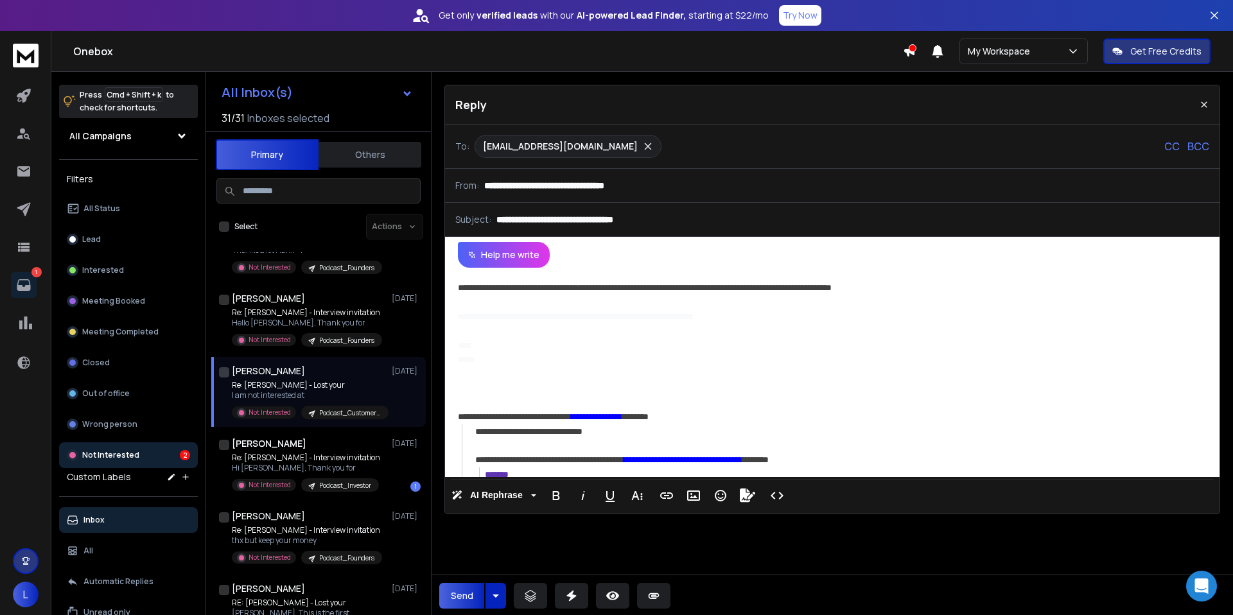
scroll to position [257, 0]
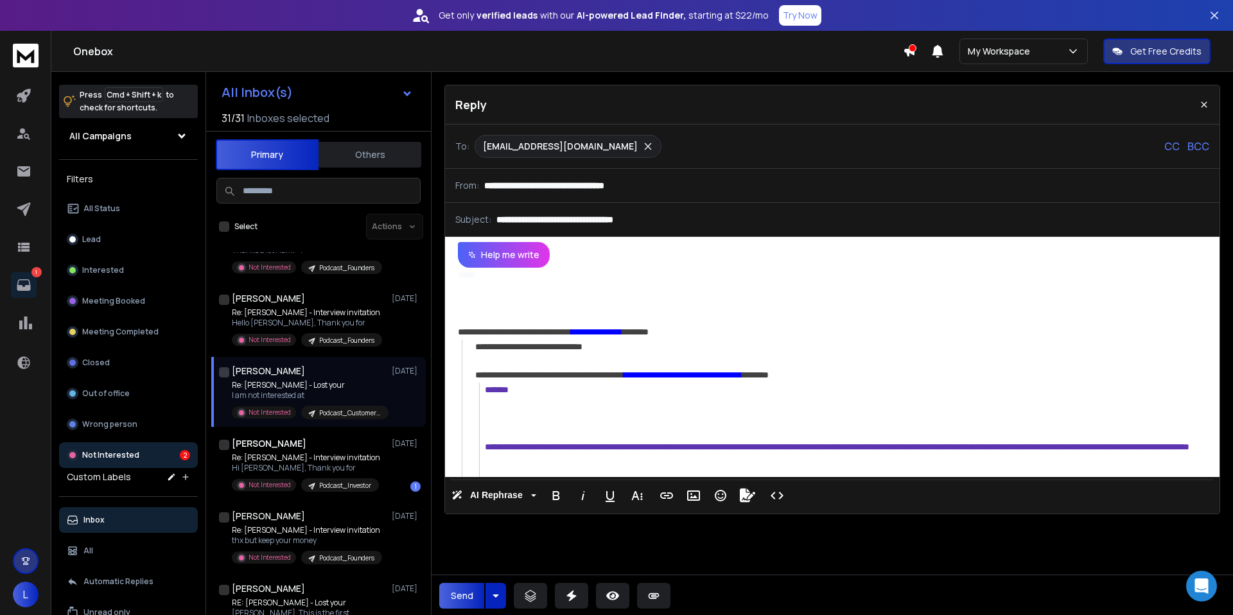
click at [464, 598] on button "Send" at bounding box center [461, 596] width 45 height 26
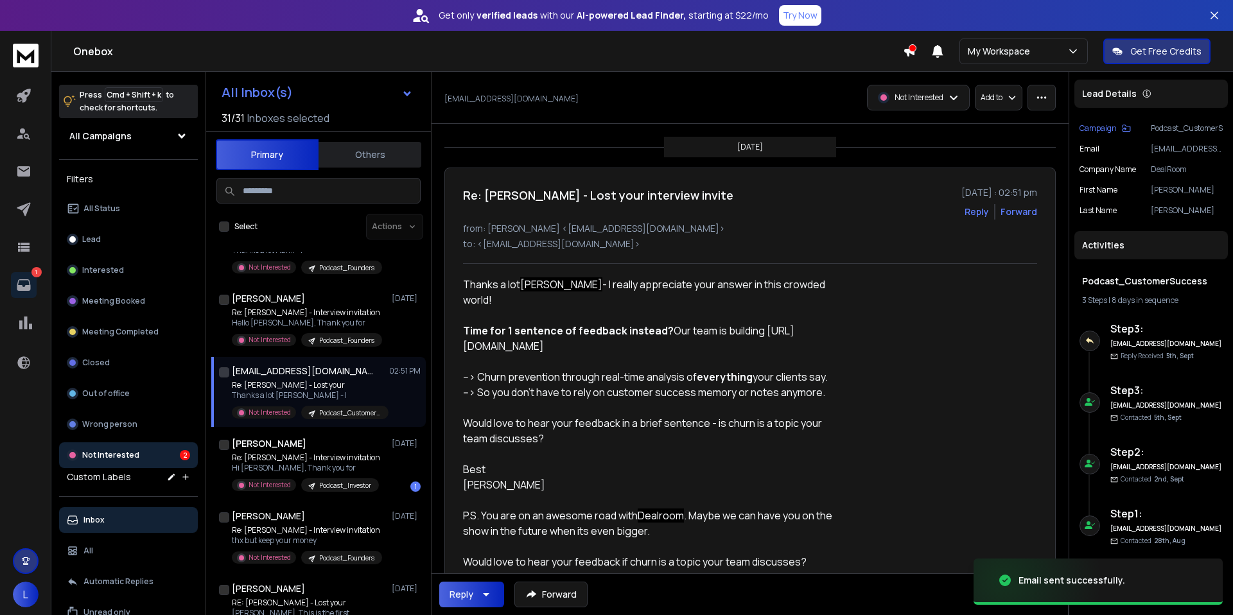
click at [224, 375] on button "button" at bounding box center [224, 372] width 10 height 10
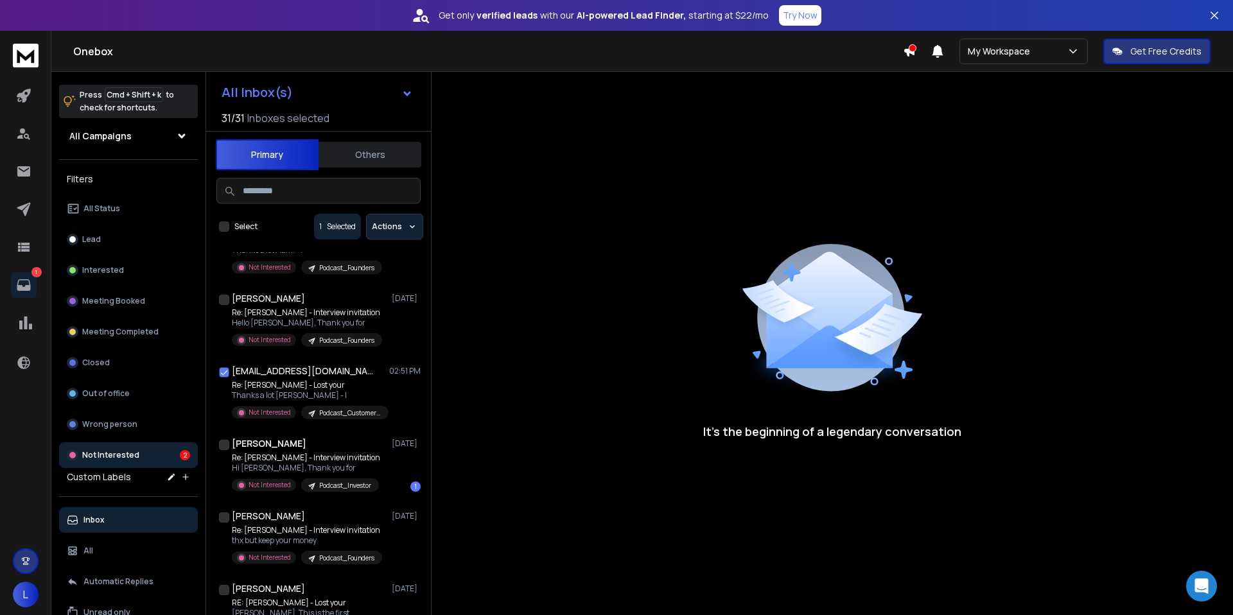
click at [410, 226] on icon "button" at bounding box center [412, 226] width 5 height 3
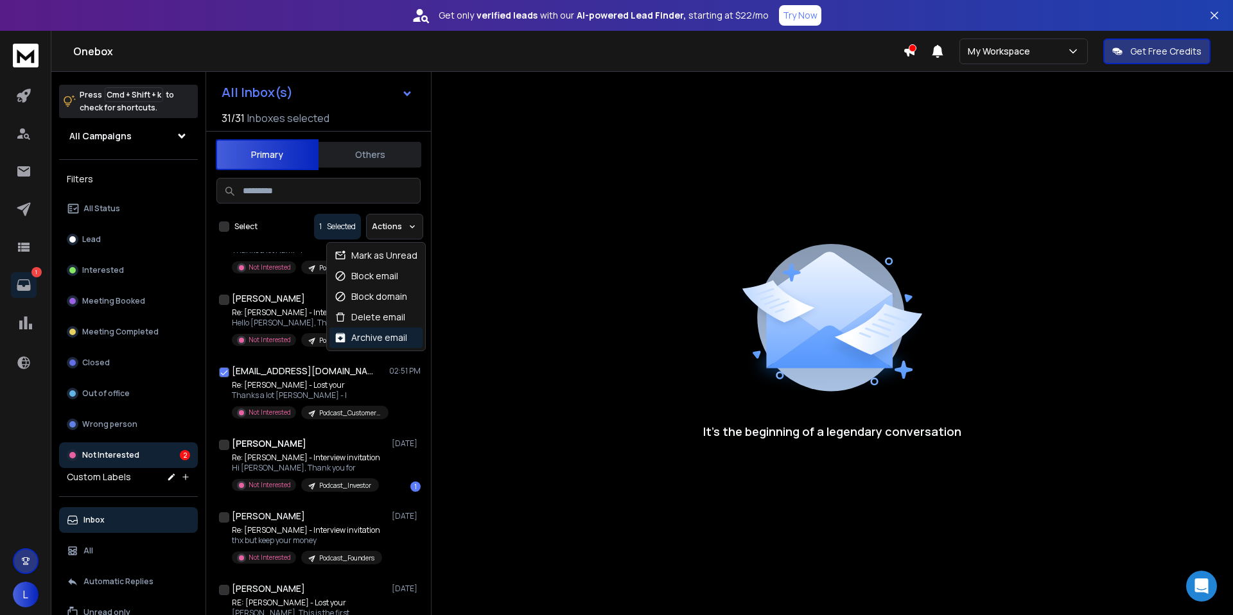
click at [387, 336] on div "Archive email" at bounding box center [370, 337] width 73 height 13
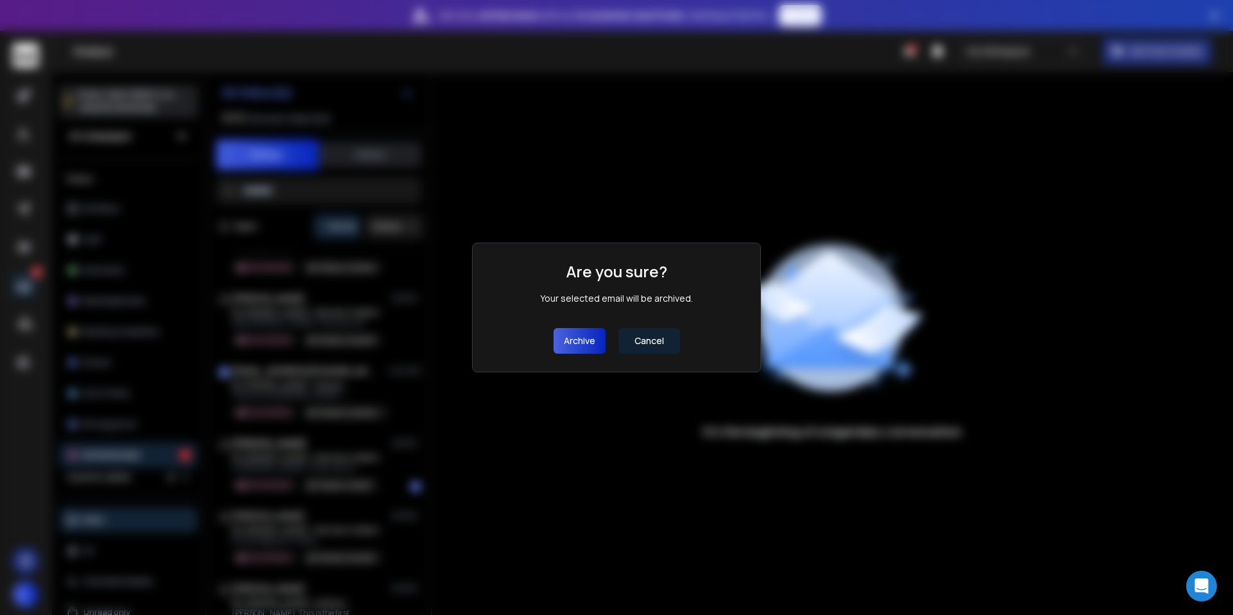
click at [584, 332] on button "archive" at bounding box center [579, 341] width 52 height 26
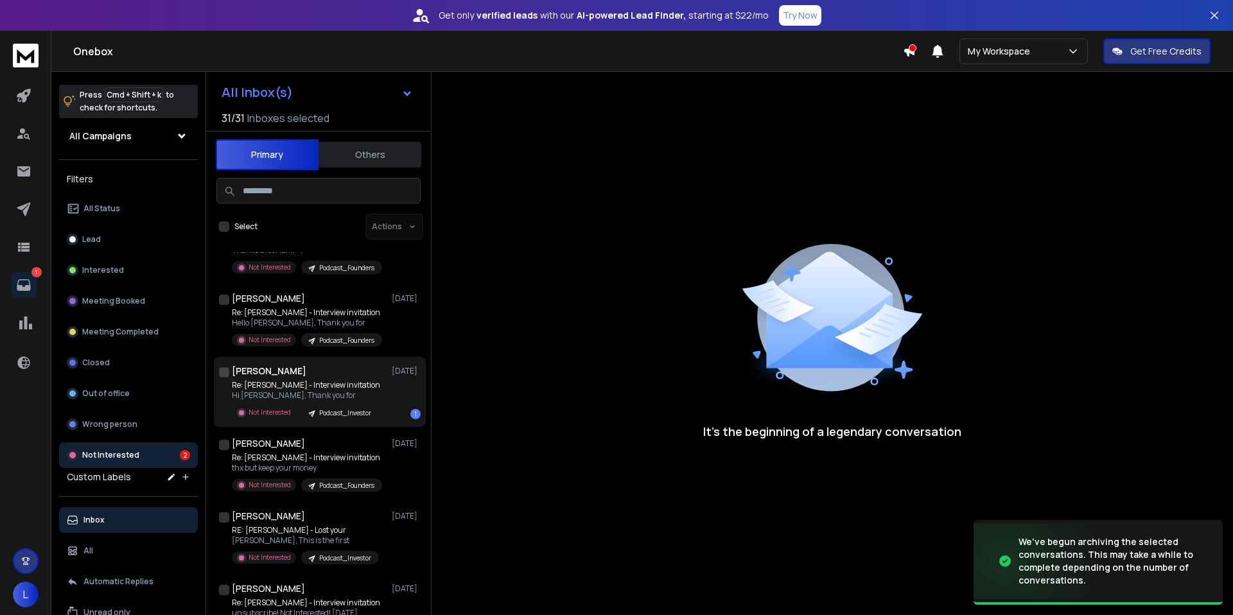
click at [315, 391] on p "Hi [PERSON_NAME], Thank you for" at bounding box center [306, 395] width 148 height 10
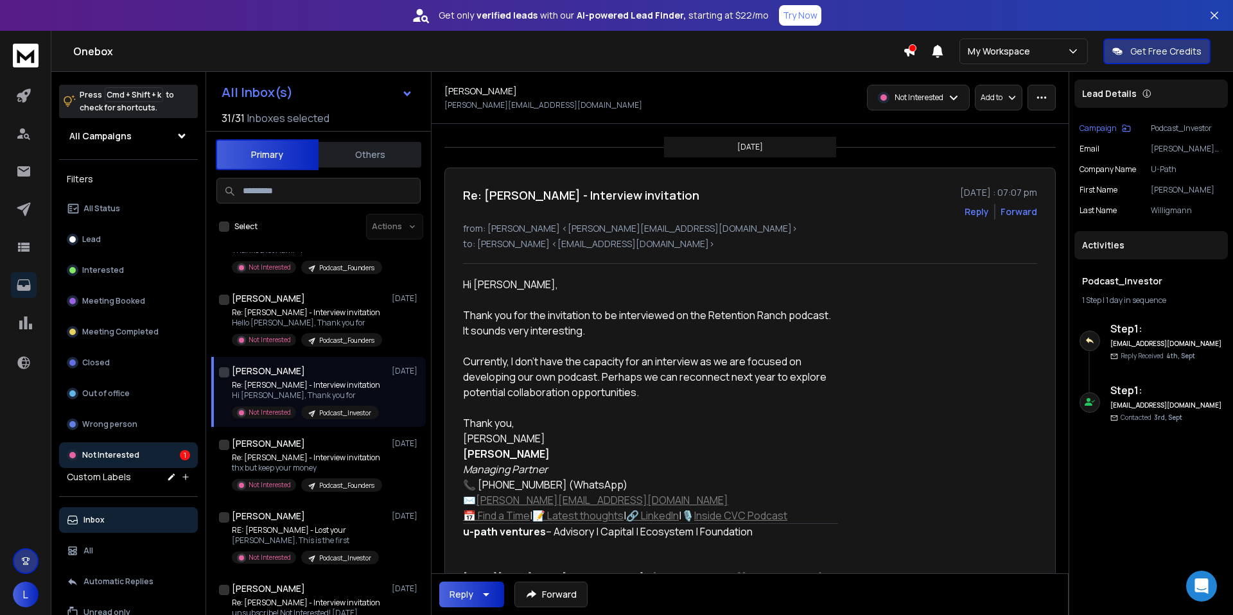
click at [487, 596] on icon "button" at bounding box center [485, 594] width 15 height 15
click at [467, 535] on p "Reply" at bounding box center [473, 536] width 24 height 13
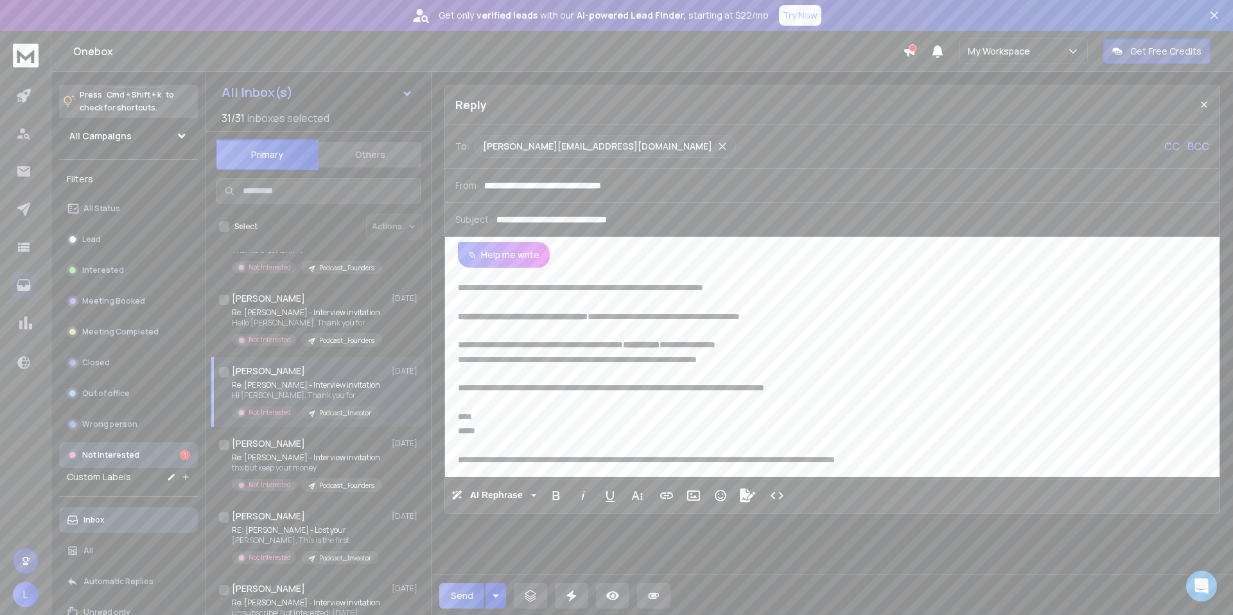
click at [523, 290] on span "******" at bounding box center [511, 287] width 22 height 9
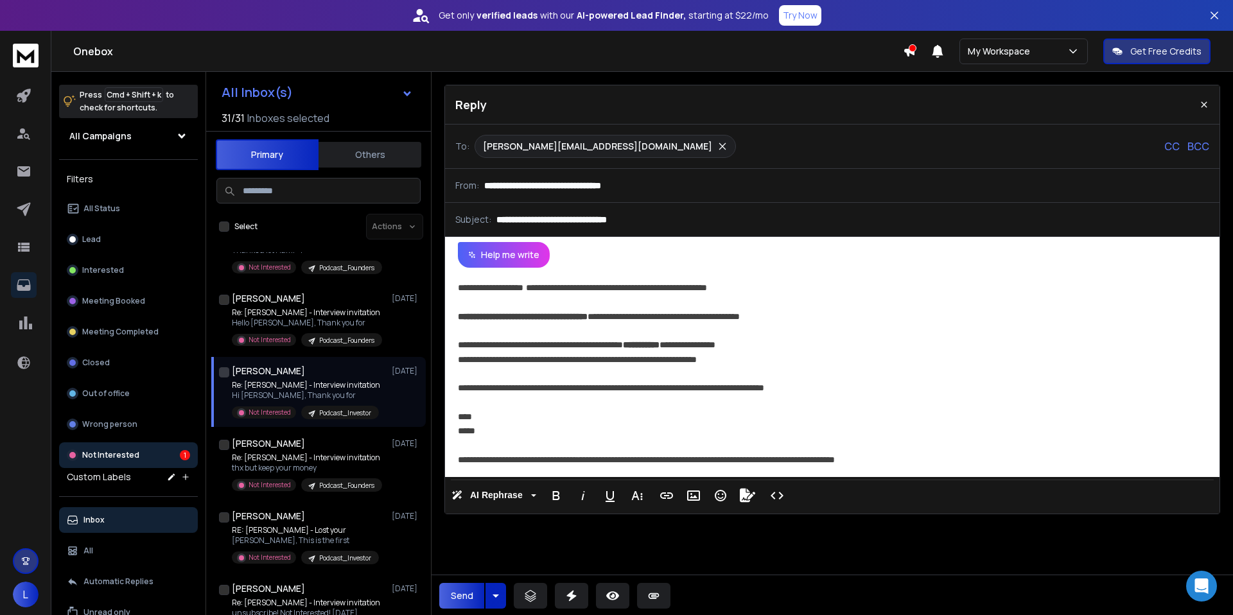
click at [765, 289] on p "**********" at bounding box center [830, 288] width 745 height 14
click at [657, 460] on p "**********" at bounding box center [830, 460] width 745 height 14
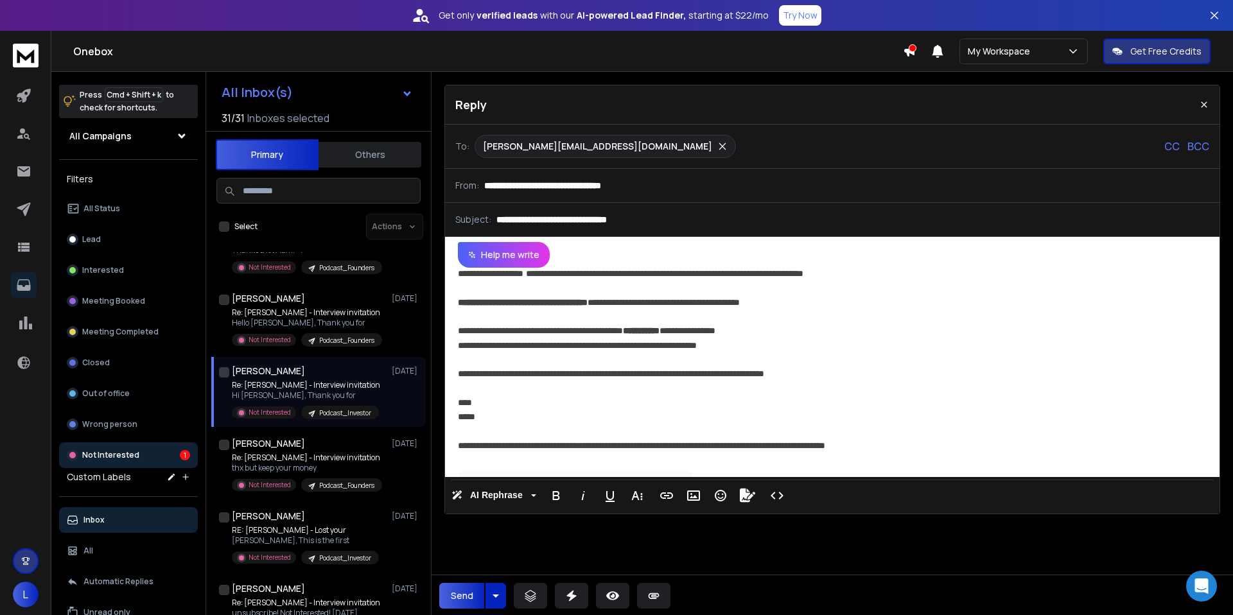
scroll to position [17, 0]
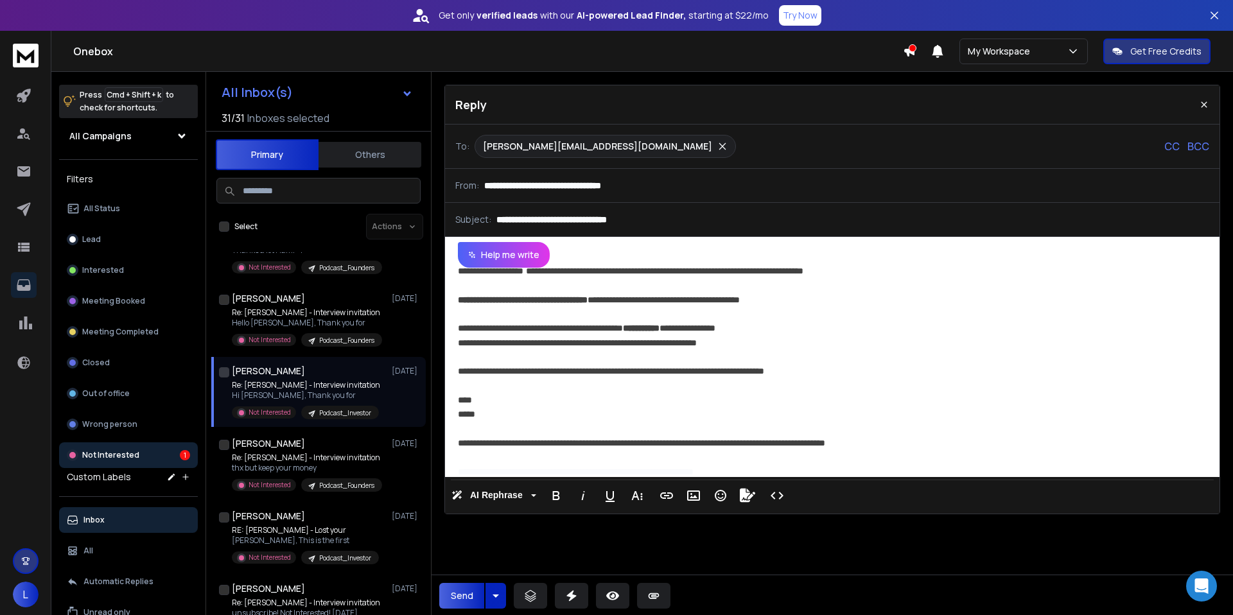
click at [471, 600] on button "Send" at bounding box center [461, 596] width 45 height 26
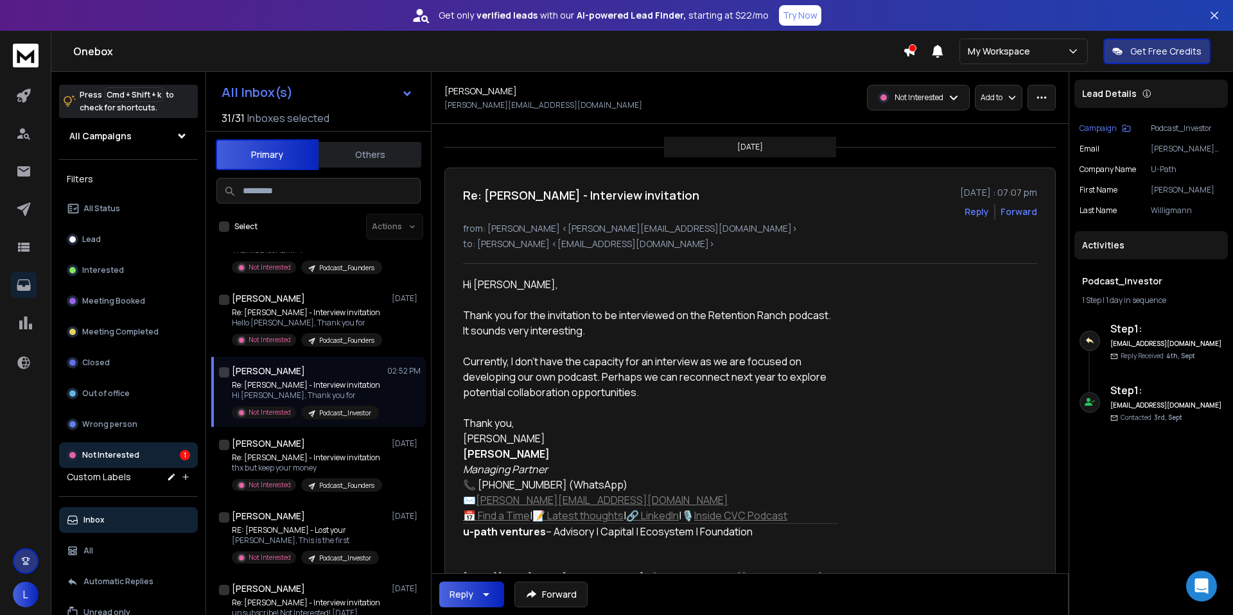
click at [227, 374] on button "button" at bounding box center [224, 372] width 10 height 10
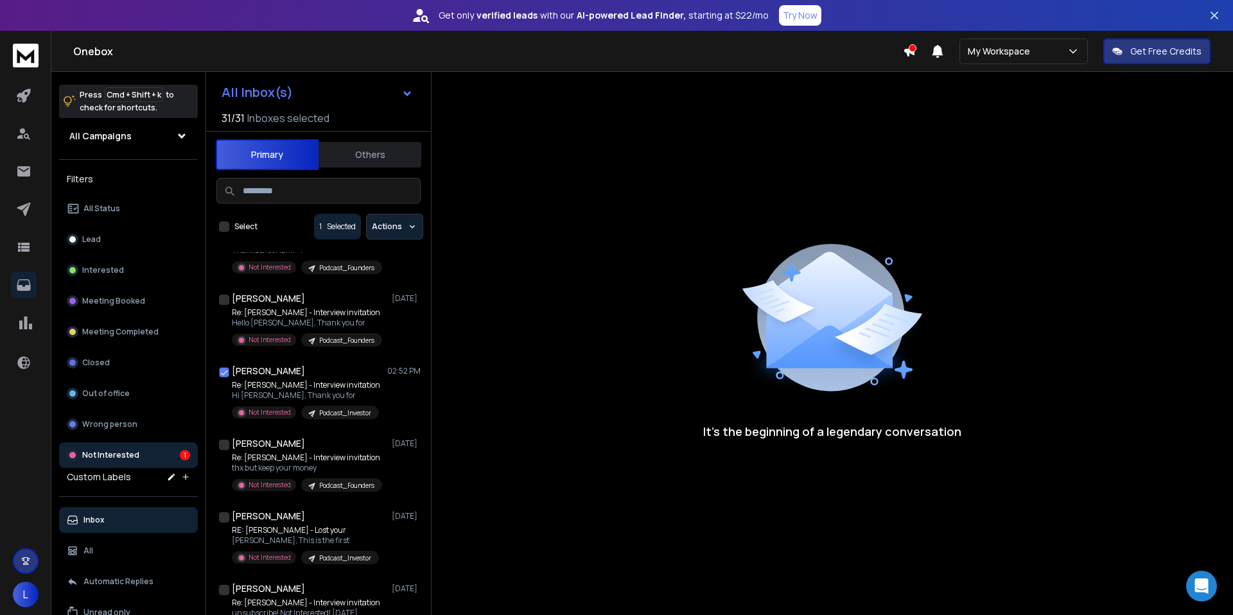
click at [410, 227] on icon "button" at bounding box center [412, 226] width 10 height 10
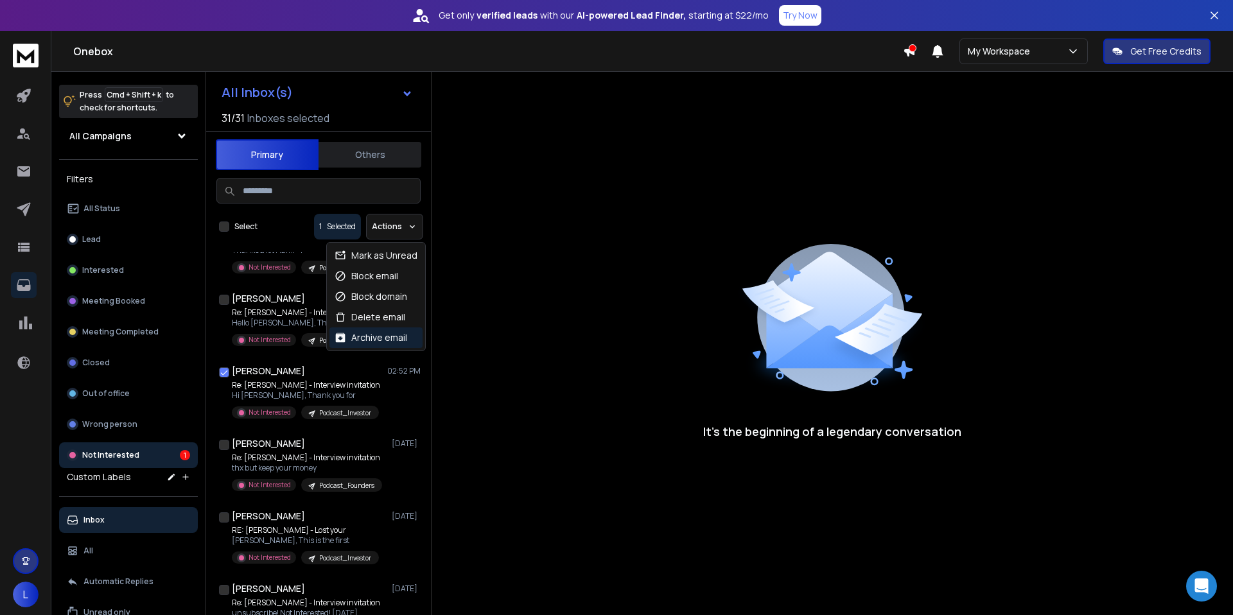
click at [377, 333] on div "Archive email" at bounding box center [370, 337] width 73 height 13
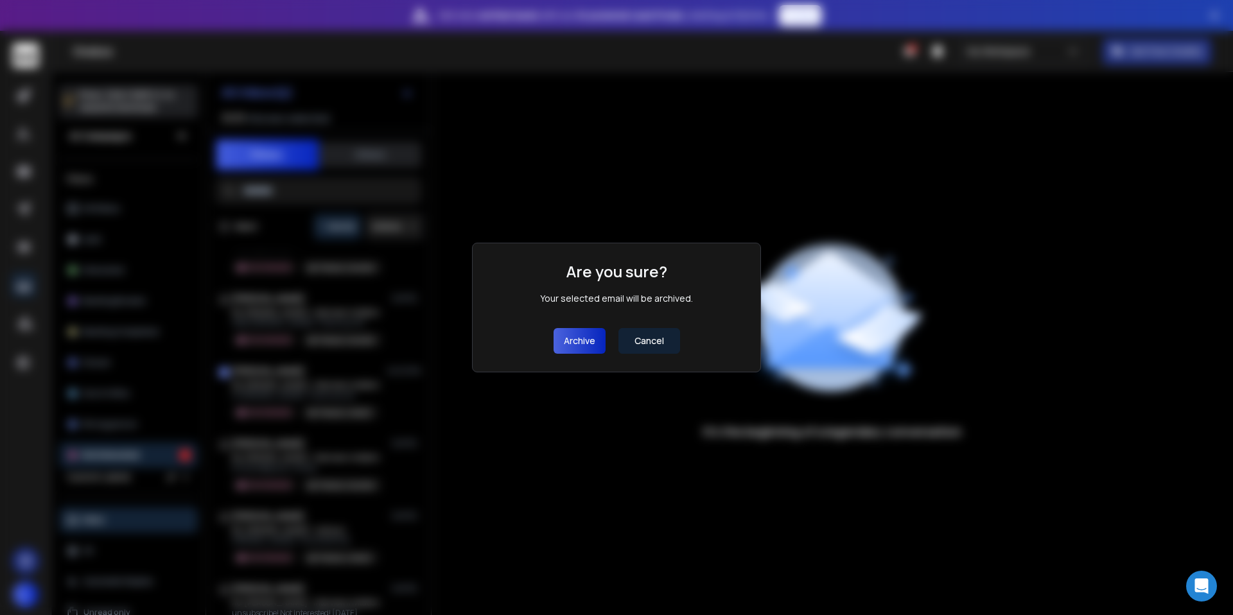
click at [577, 343] on p "archive" at bounding box center [579, 340] width 31 height 13
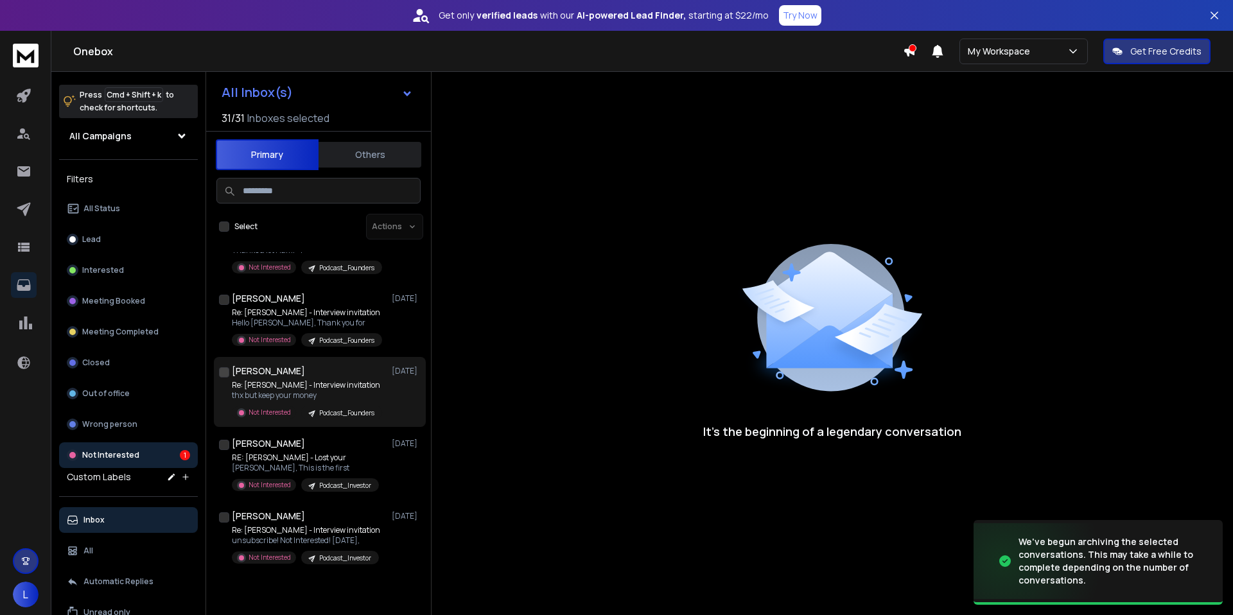
click at [224, 368] on button "button" at bounding box center [224, 372] width 10 height 10
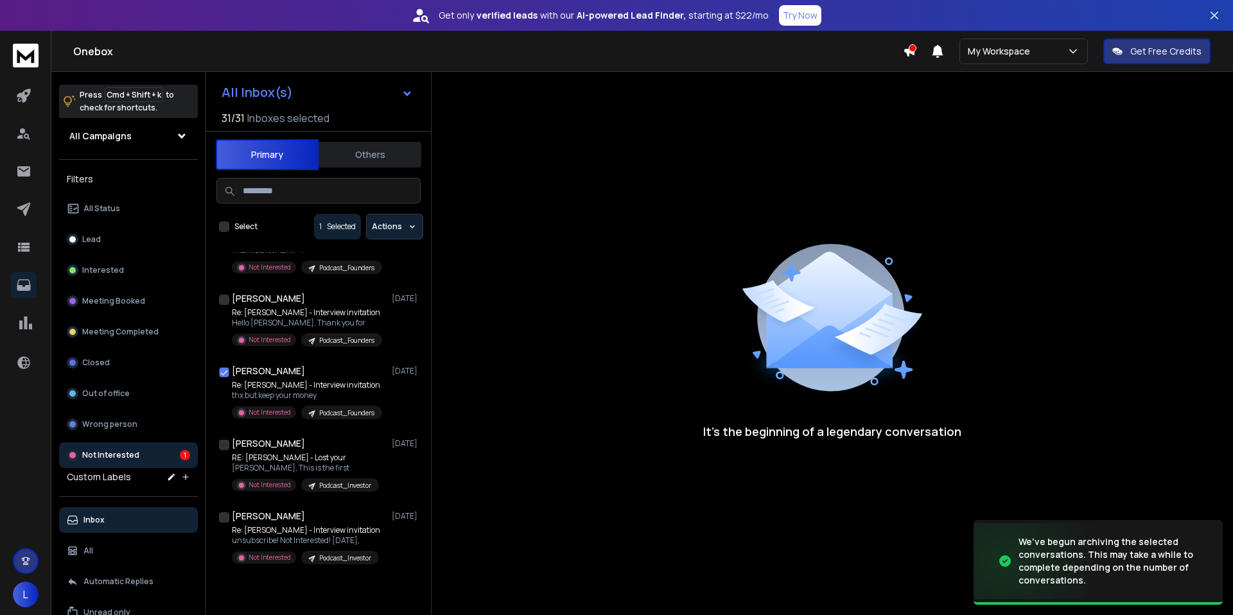
click at [407, 227] on icon "button" at bounding box center [412, 226] width 10 height 10
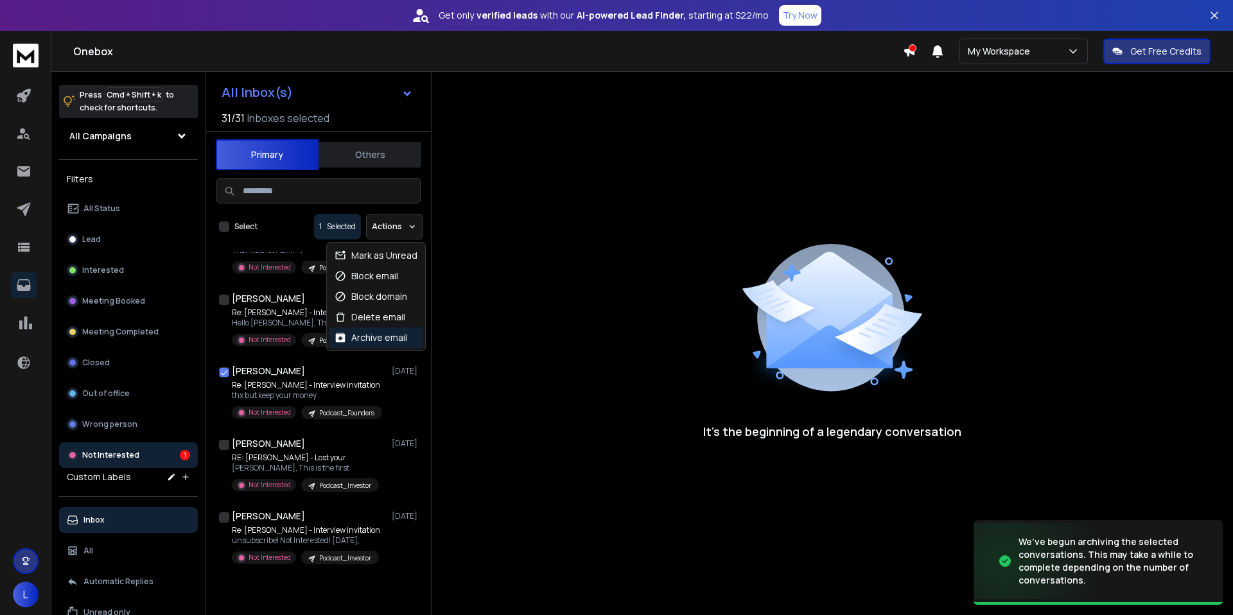
click at [369, 334] on div "Archive email" at bounding box center [370, 337] width 73 height 13
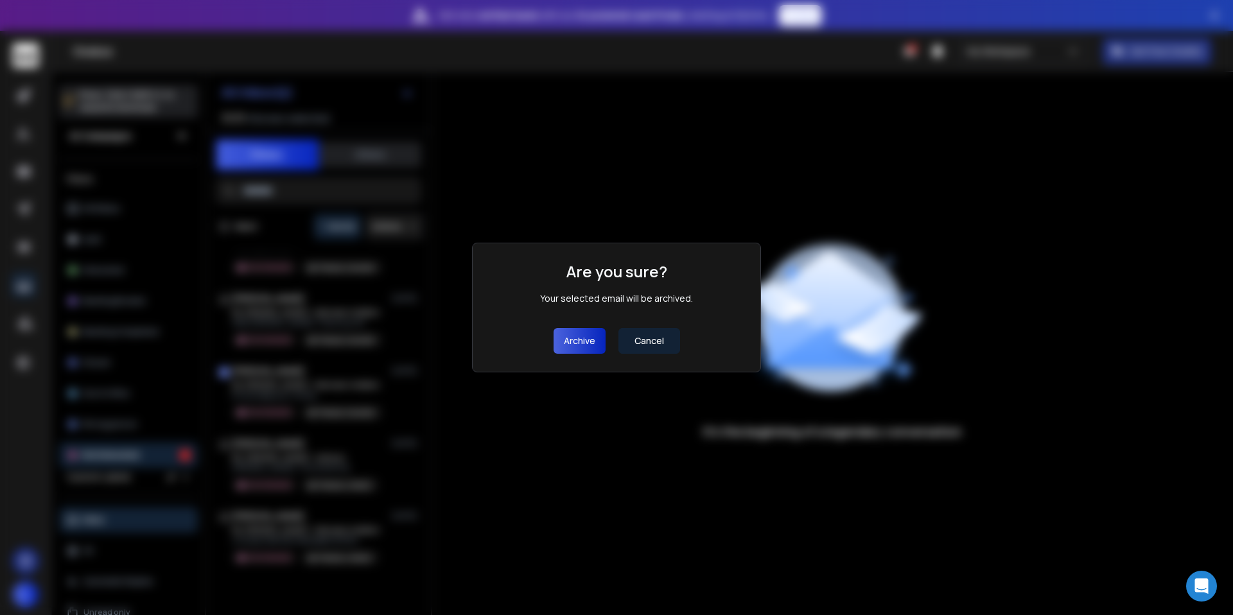
click at [578, 337] on p "archive" at bounding box center [579, 340] width 31 height 13
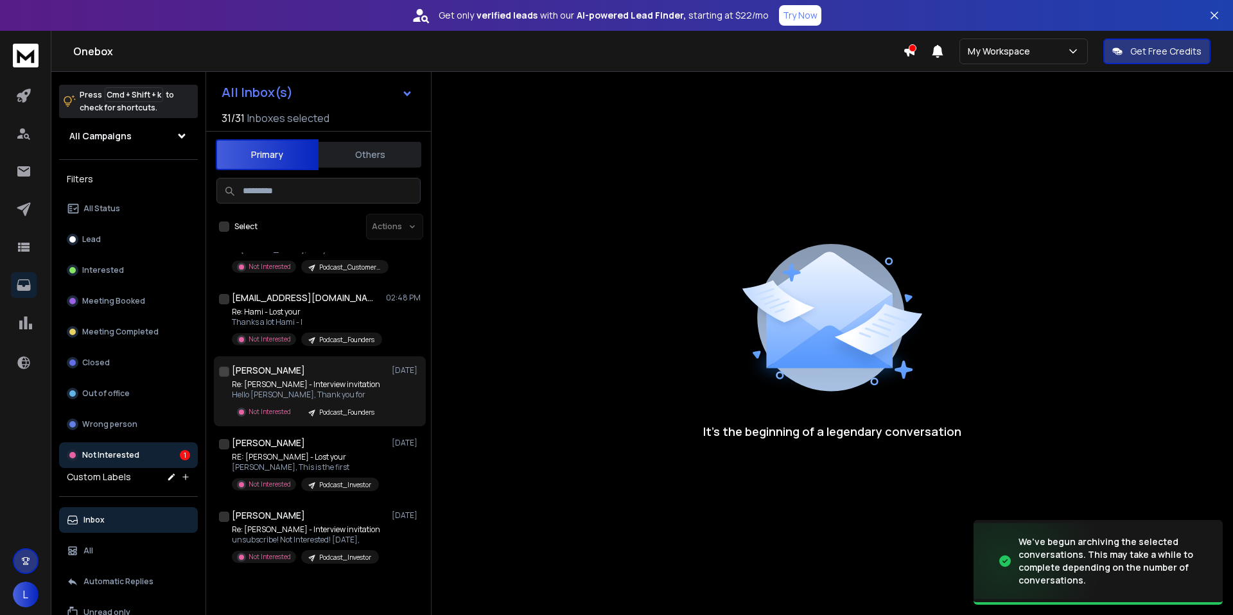
click at [304, 397] on p "Hello [PERSON_NAME], Thank you for" at bounding box center [307, 395] width 150 height 10
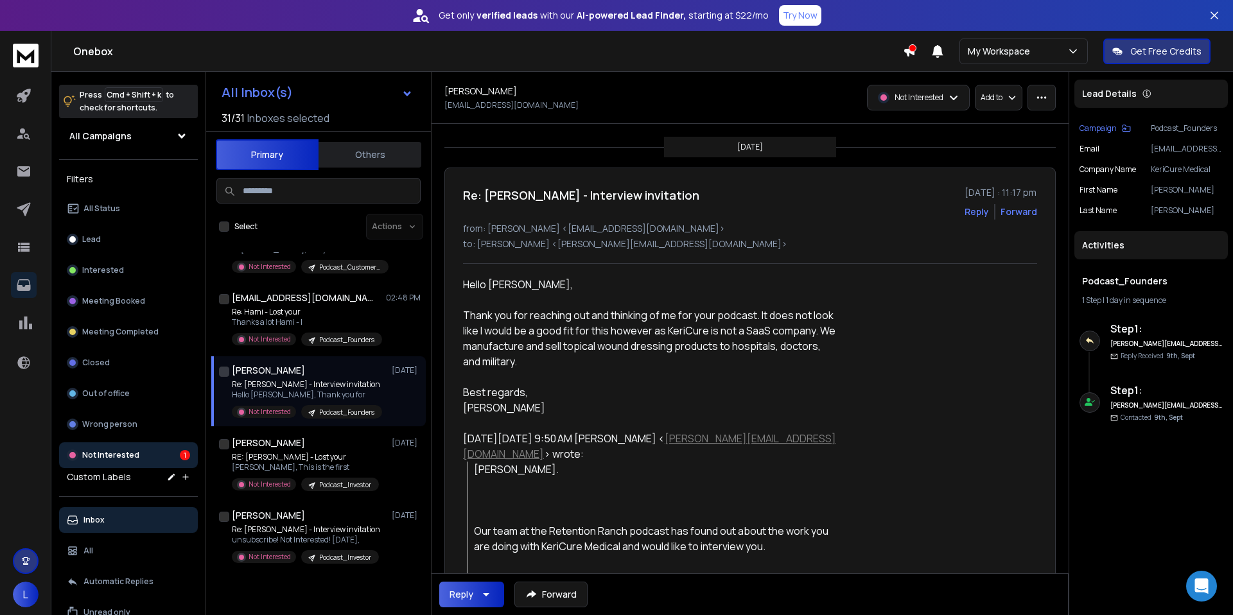
click at [221, 370] on button "button" at bounding box center [224, 372] width 10 height 10
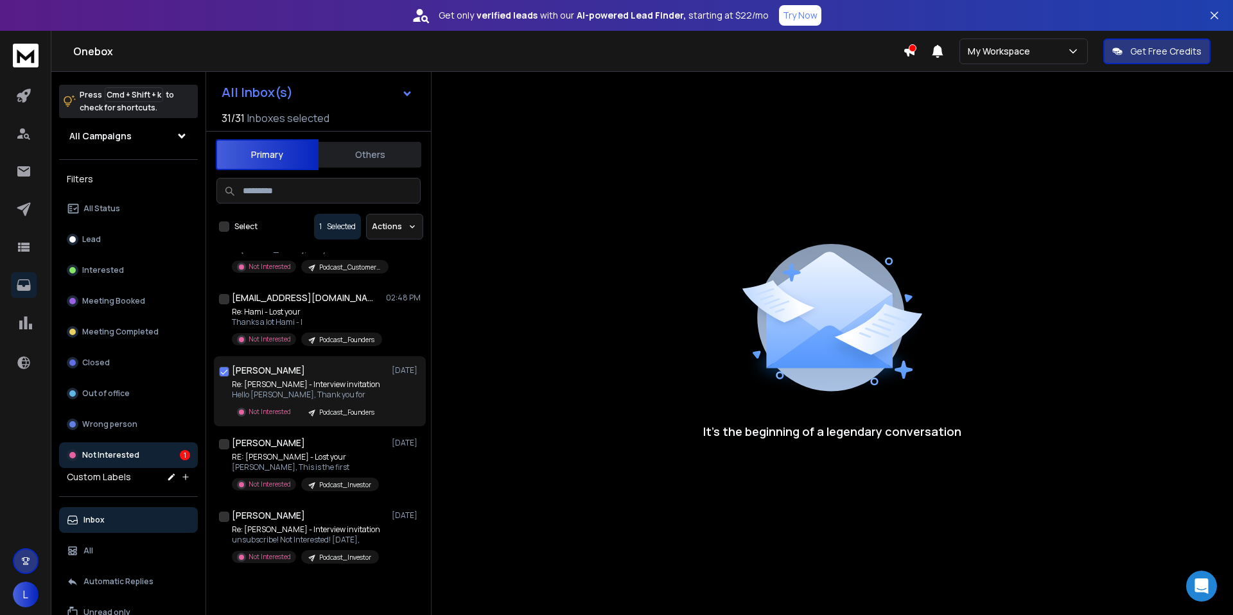
click at [279, 381] on p "Re: [PERSON_NAME] - Interview invitation" at bounding box center [307, 384] width 150 height 10
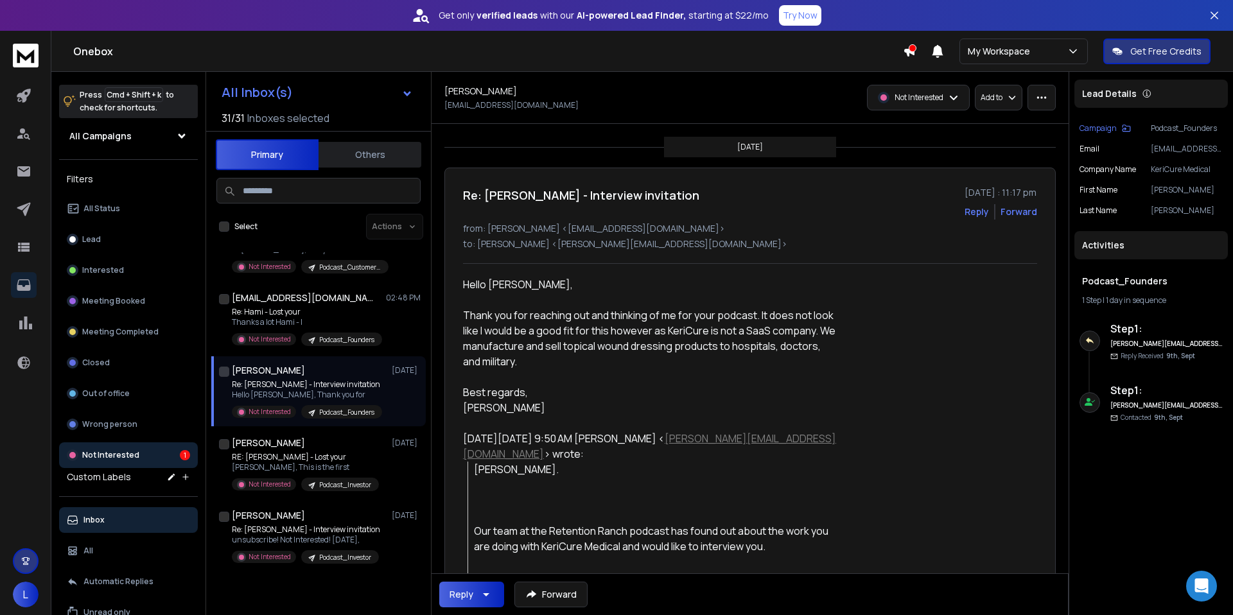
click at [223, 373] on button "button" at bounding box center [224, 372] width 10 height 10
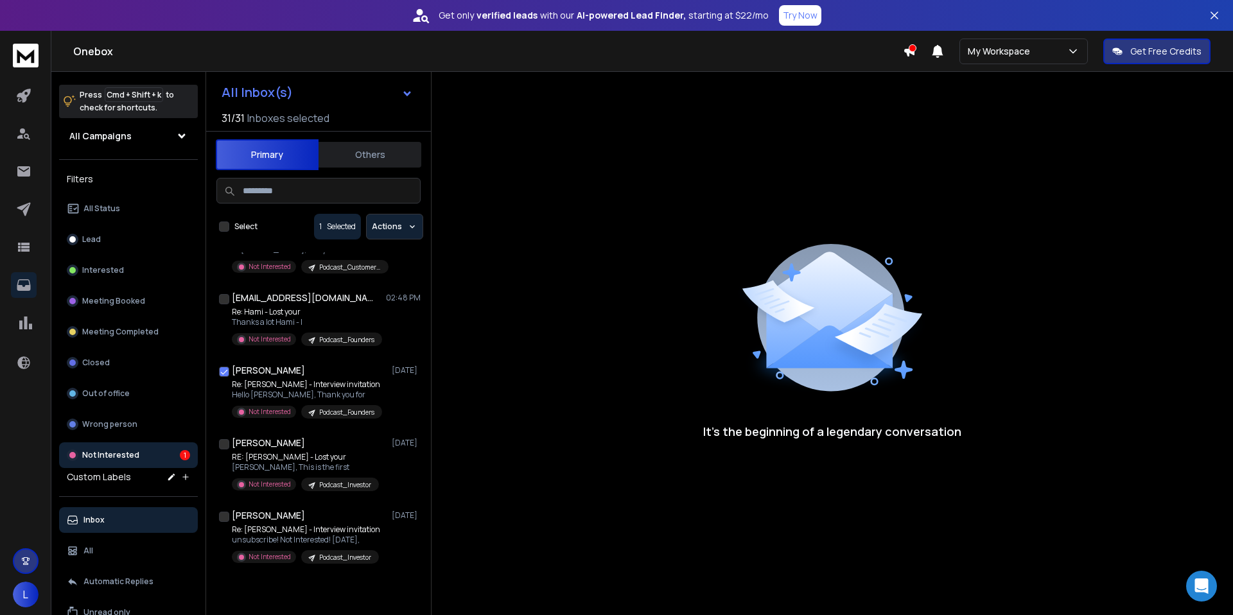
click at [410, 224] on icon "button" at bounding box center [412, 226] width 10 height 10
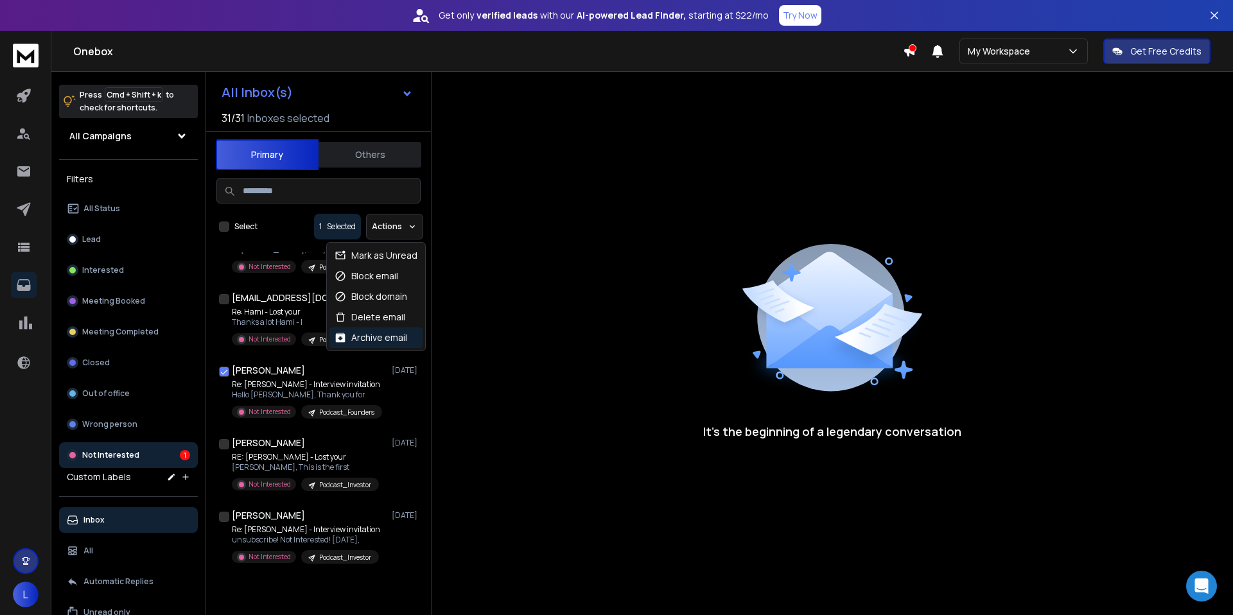
click at [363, 338] on div "Archive email" at bounding box center [370, 337] width 73 height 13
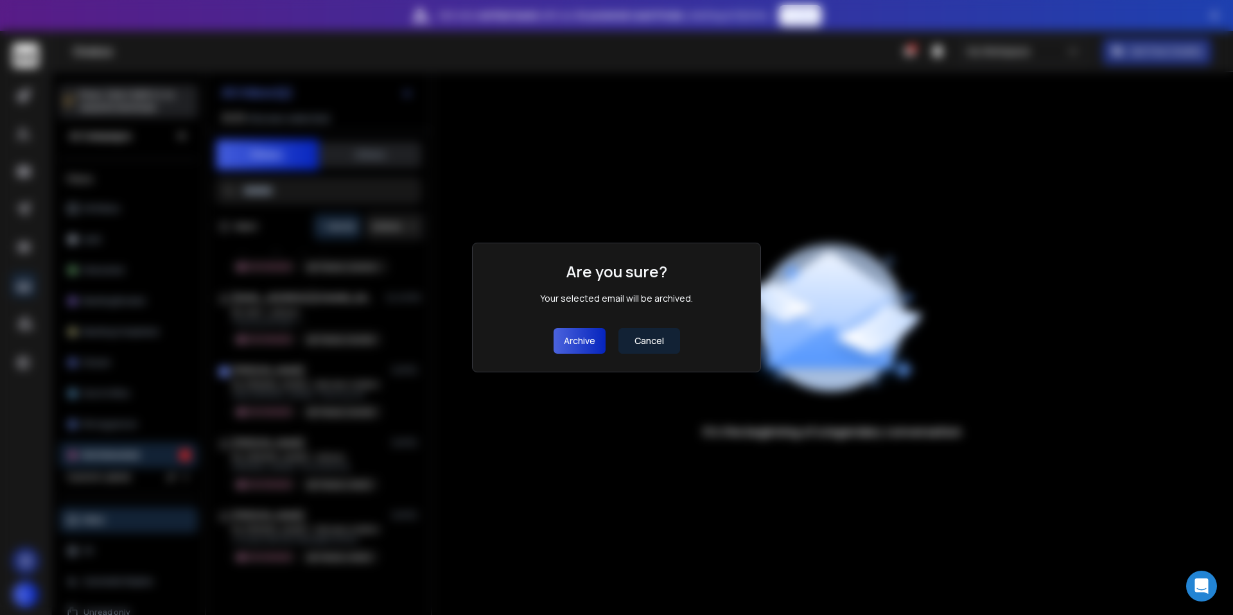
click at [582, 333] on button "archive" at bounding box center [579, 341] width 52 height 26
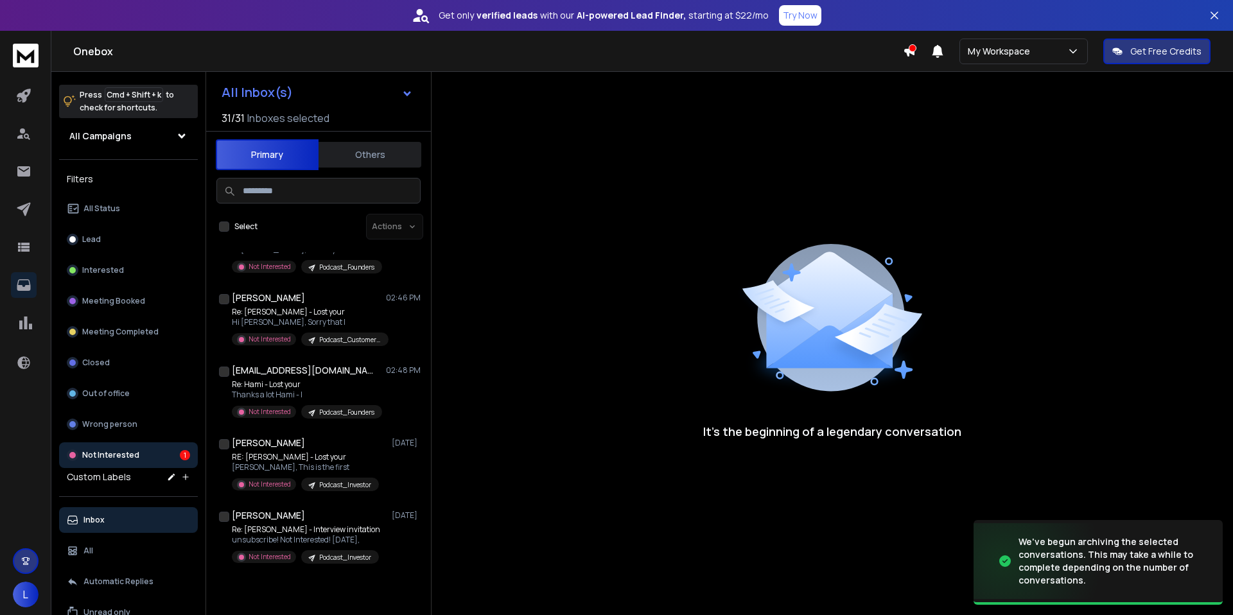
scroll to position [116, 0]
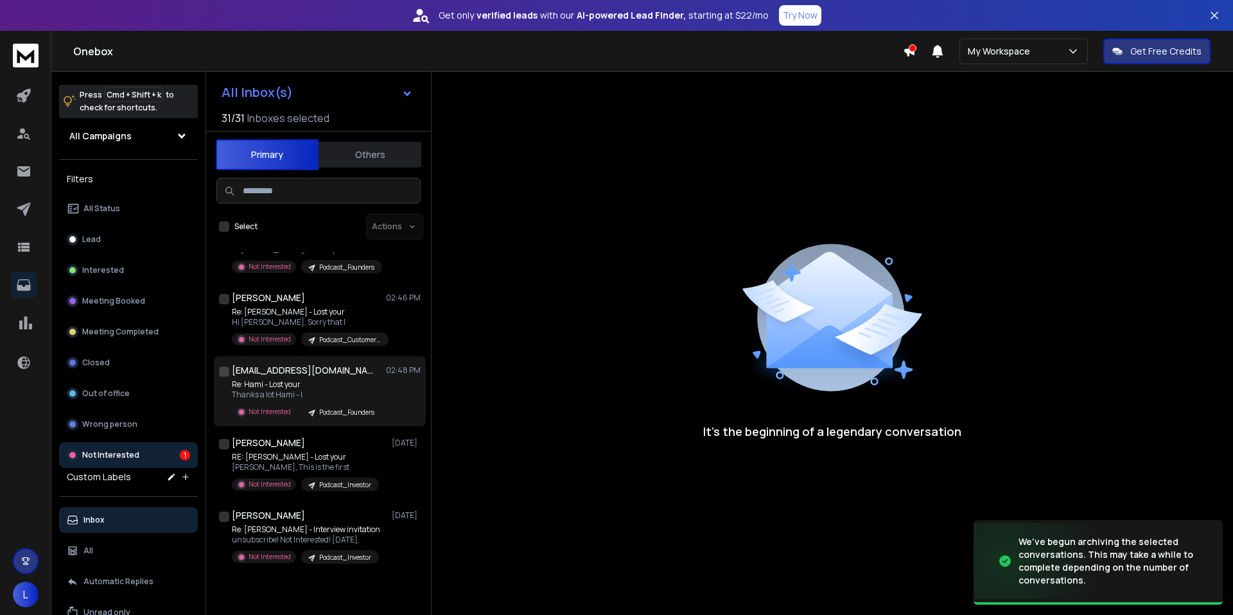
click at [295, 395] on p "Thanks a lot Hami - I" at bounding box center [307, 395] width 150 height 10
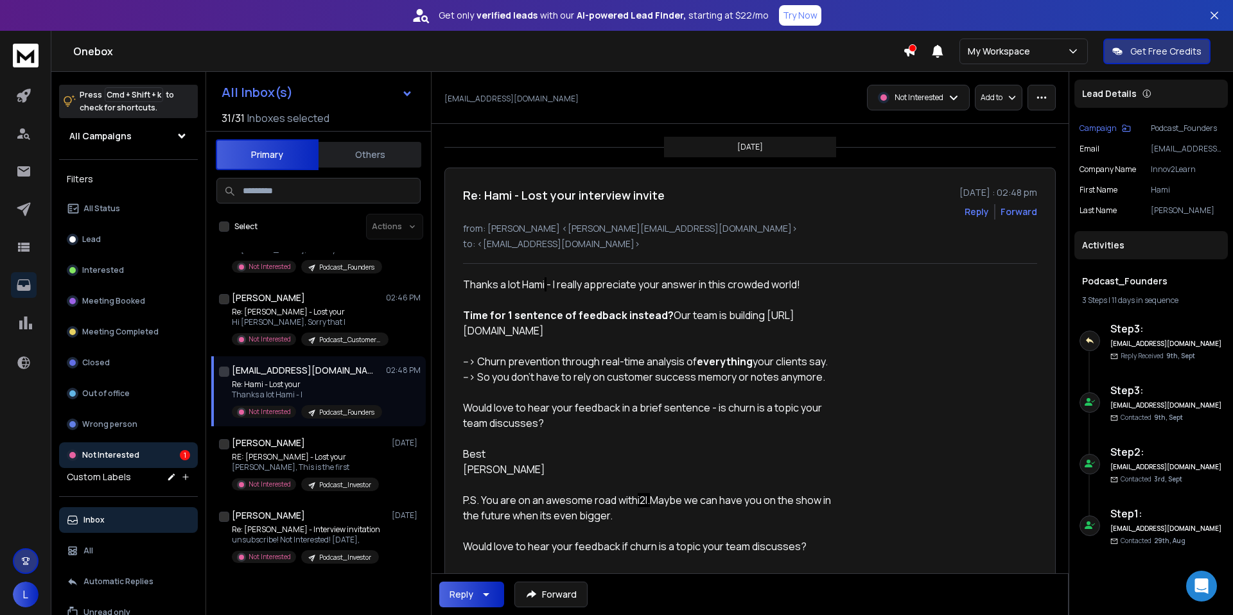
click at [223, 372] on button "button" at bounding box center [224, 372] width 10 height 10
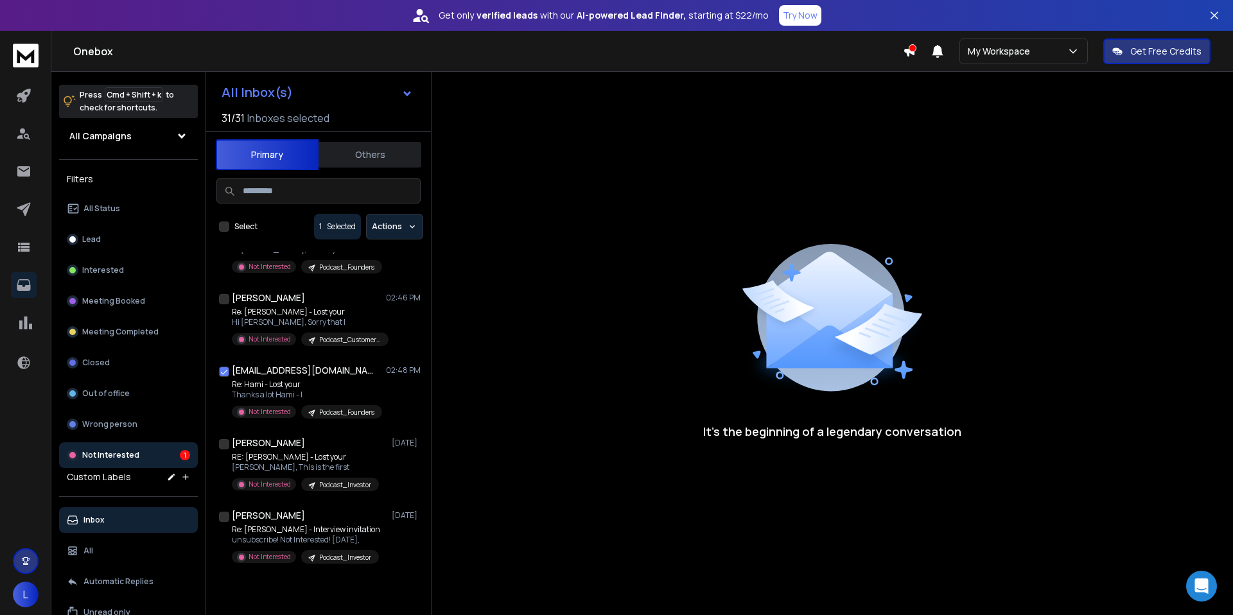
click at [405, 226] on button "Actions" at bounding box center [394, 227] width 57 height 26
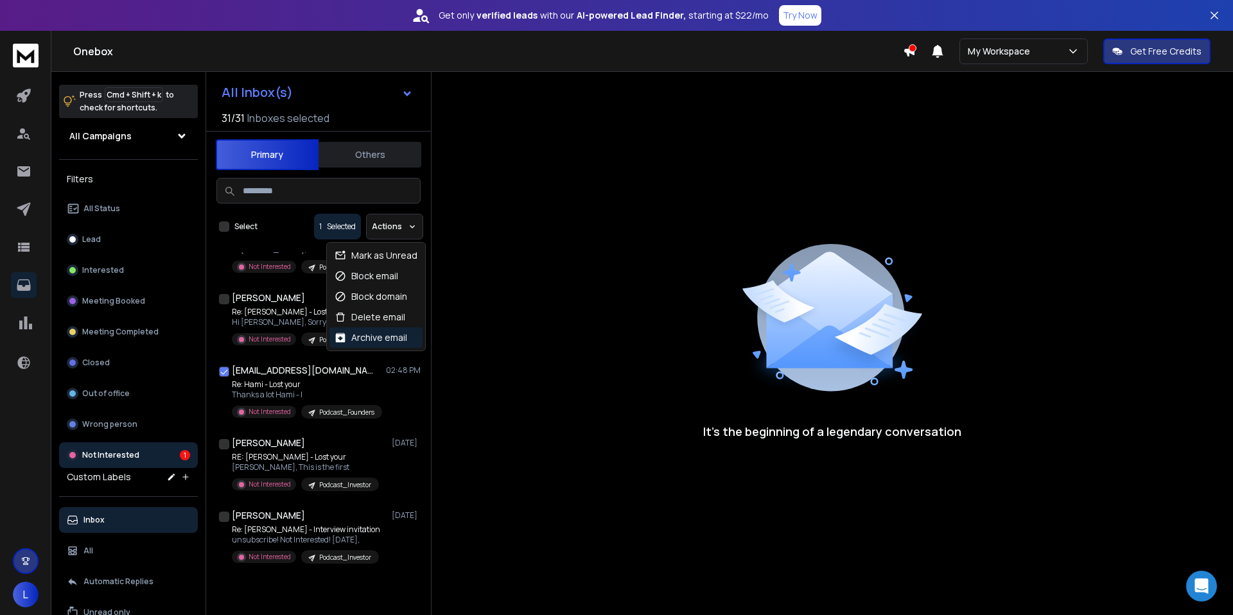
click at [378, 339] on div "Archive email" at bounding box center [370, 337] width 73 height 13
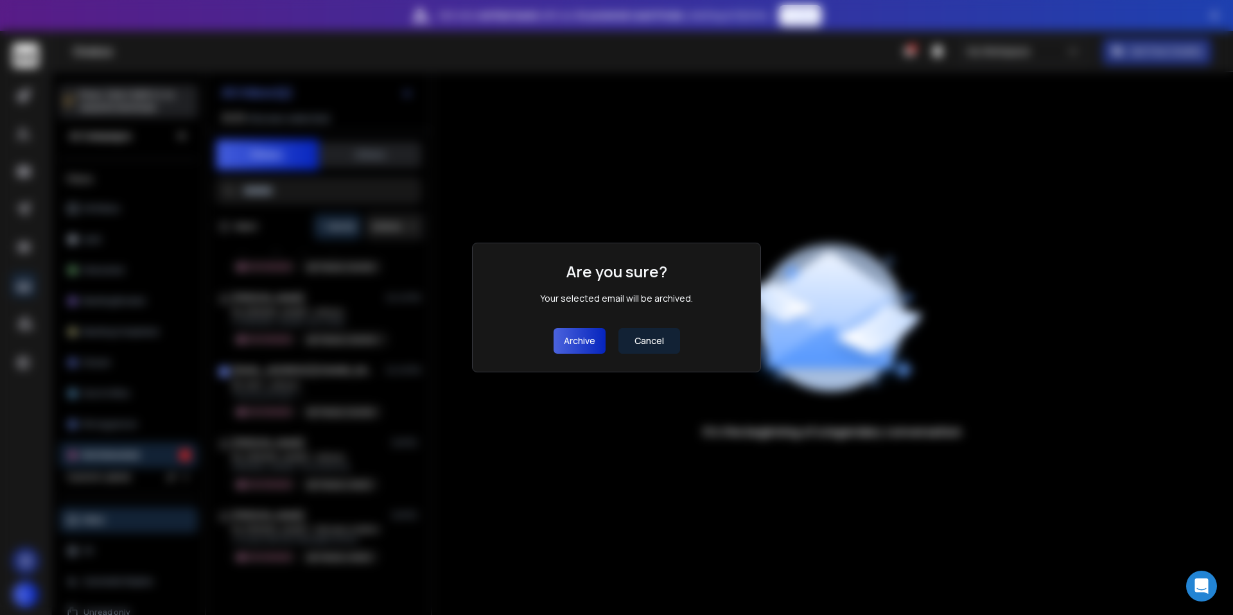
click at [591, 333] on button "archive" at bounding box center [579, 341] width 52 height 26
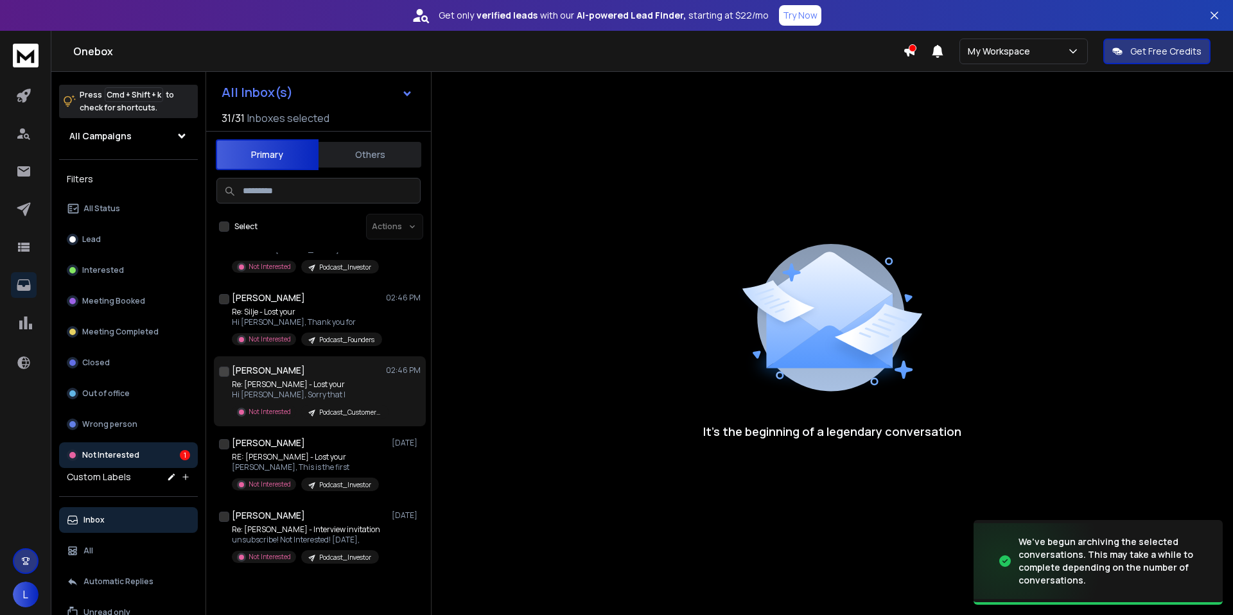
click at [267, 382] on p "Re: [PERSON_NAME] - Lost your" at bounding box center [309, 384] width 154 height 10
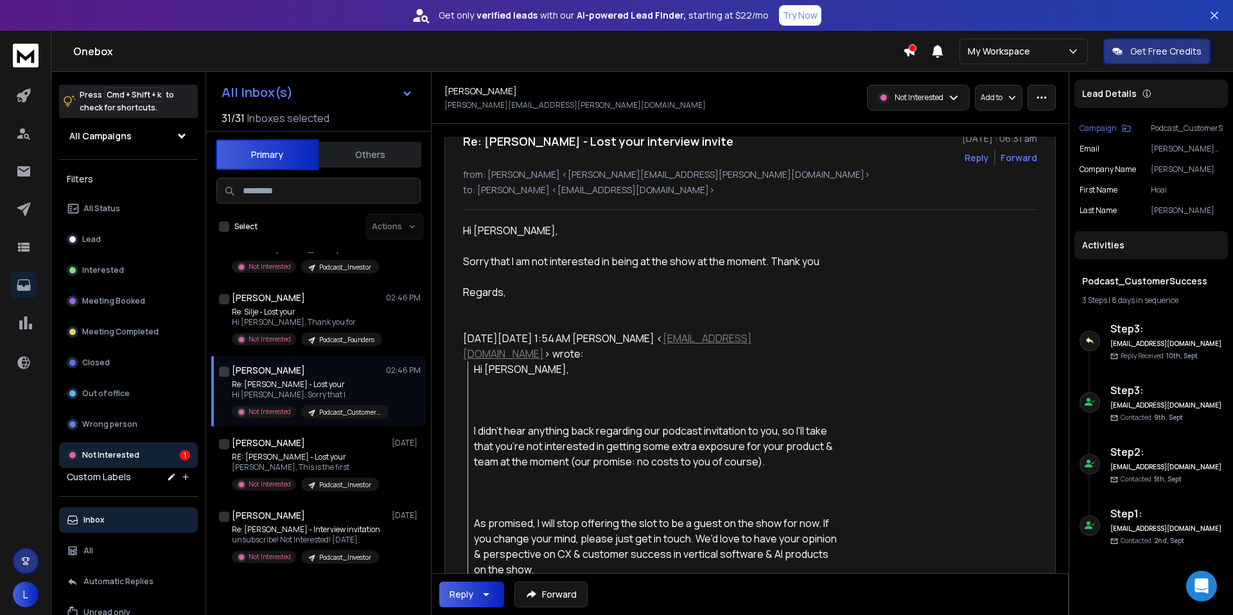
scroll to position [0, 0]
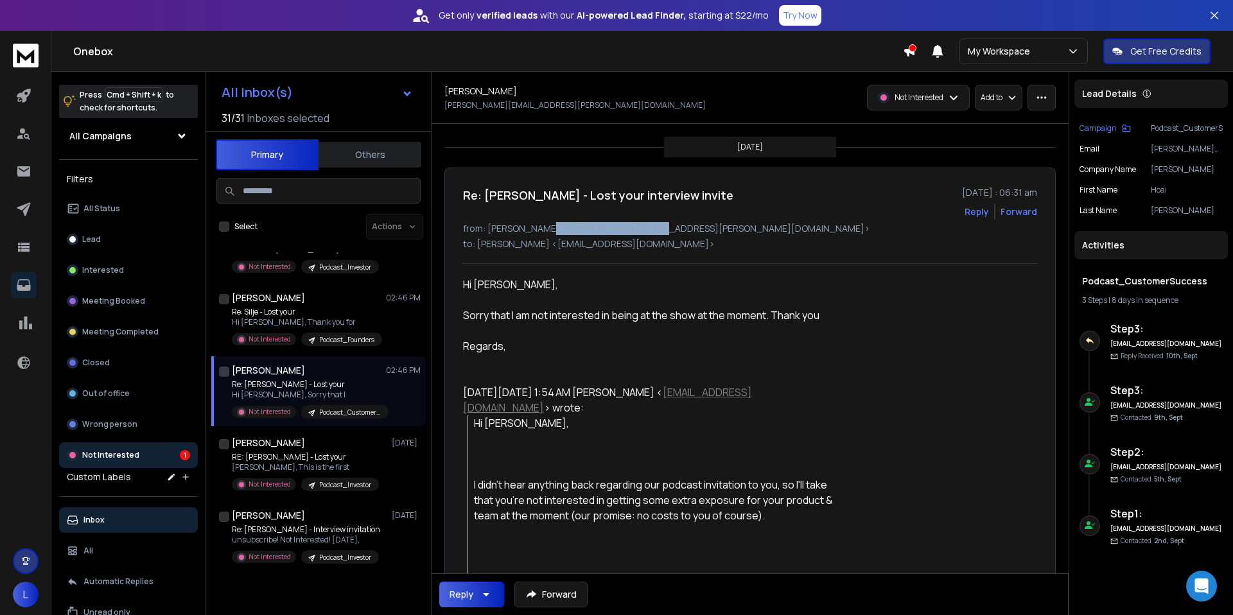
drag, startPoint x: 642, startPoint y: 229, endPoint x: 540, endPoint y: 228, distance: 102.1
click at [540, 228] on p "from: [PERSON_NAME] <[PERSON_NAME][EMAIL_ADDRESS][PERSON_NAME][DOMAIN_NAME]>" at bounding box center [750, 228] width 574 height 13
click at [485, 594] on icon "button" at bounding box center [486, 594] width 6 height 3
click at [469, 534] on p "Reply" at bounding box center [473, 536] width 24 height 13
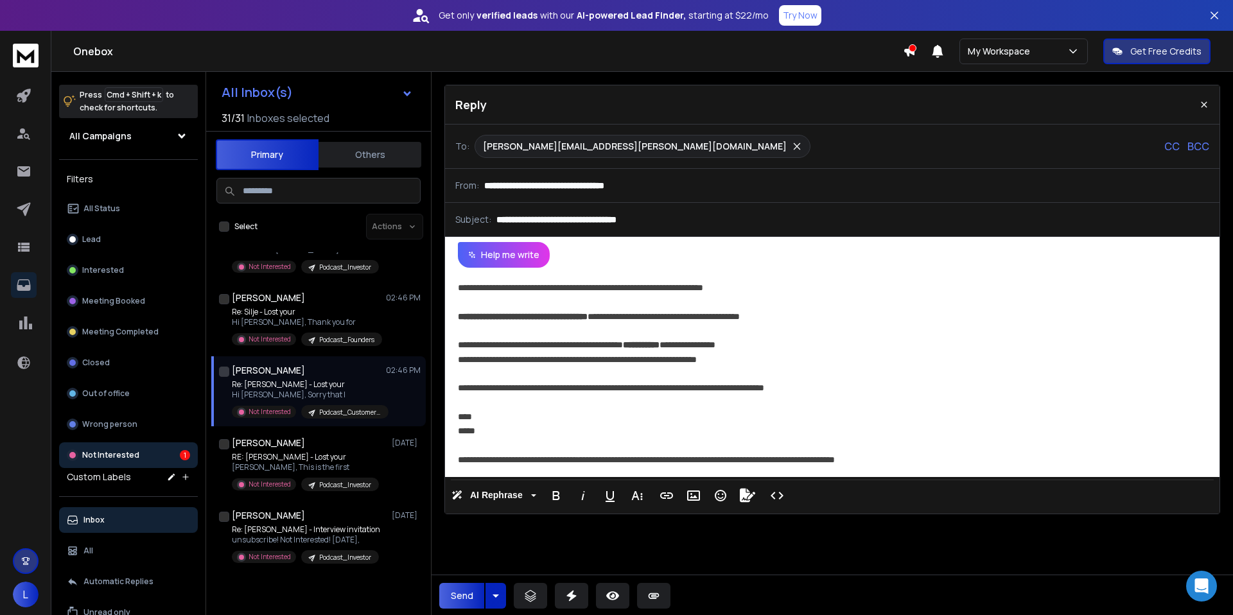
click at [523, 286] on span "******" at bounding box center [511, 287] width 22 height 9
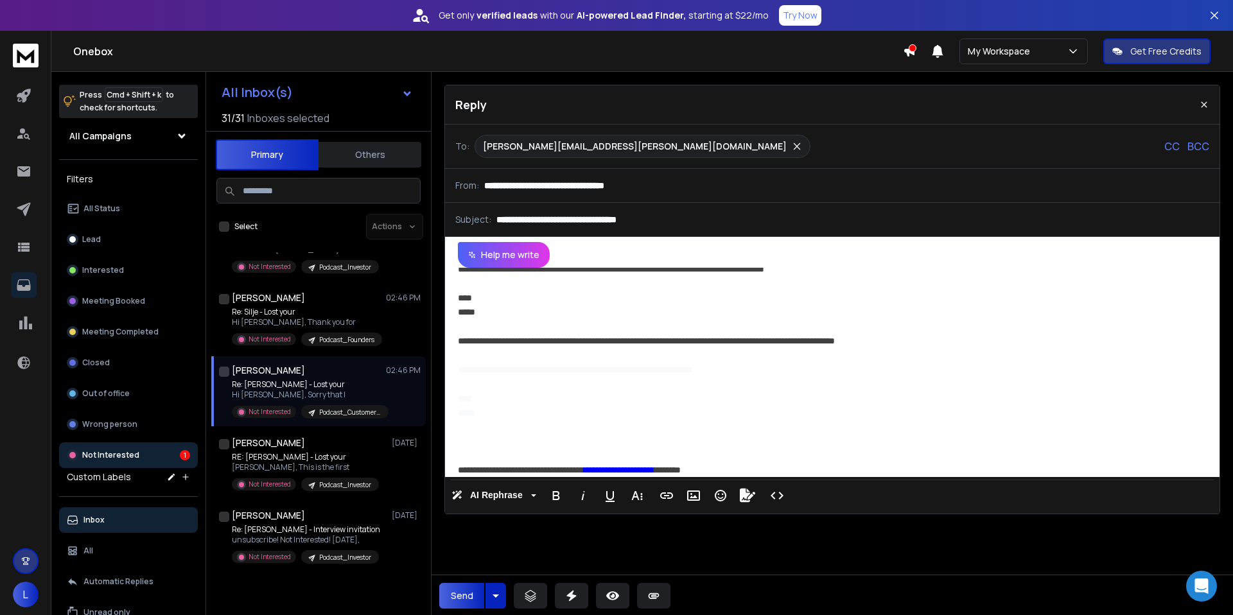
scroll to position [83, 0]
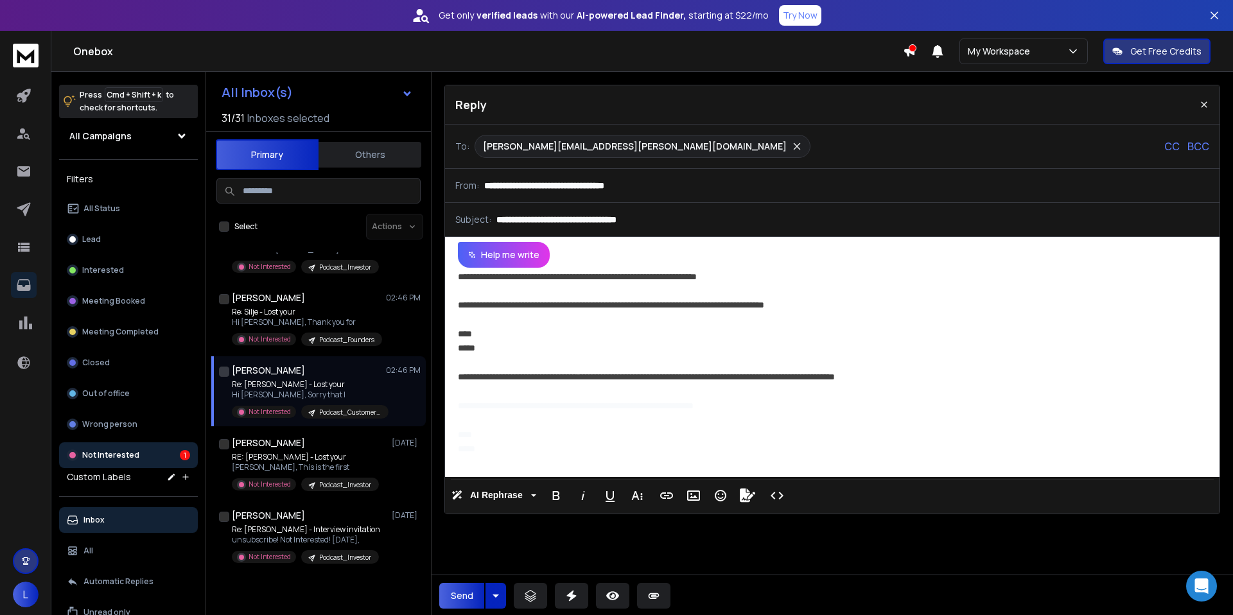
click at [657, 377] on p "**********" at bounding box center [830, 377] width 745 height 14
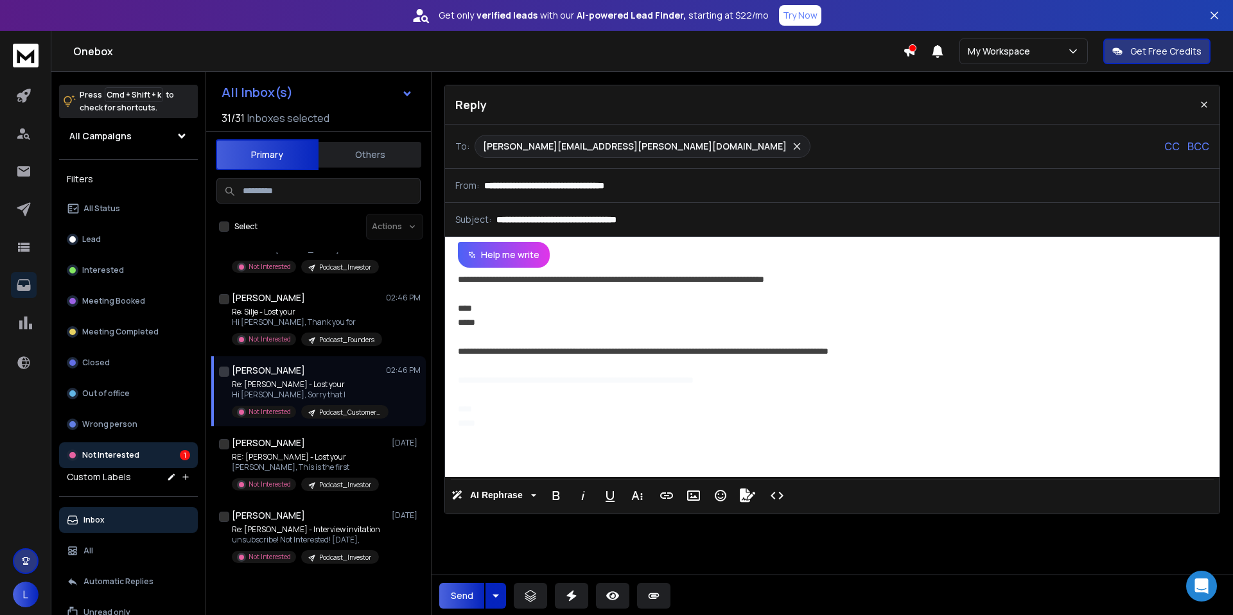
scroll to position [127, 0]
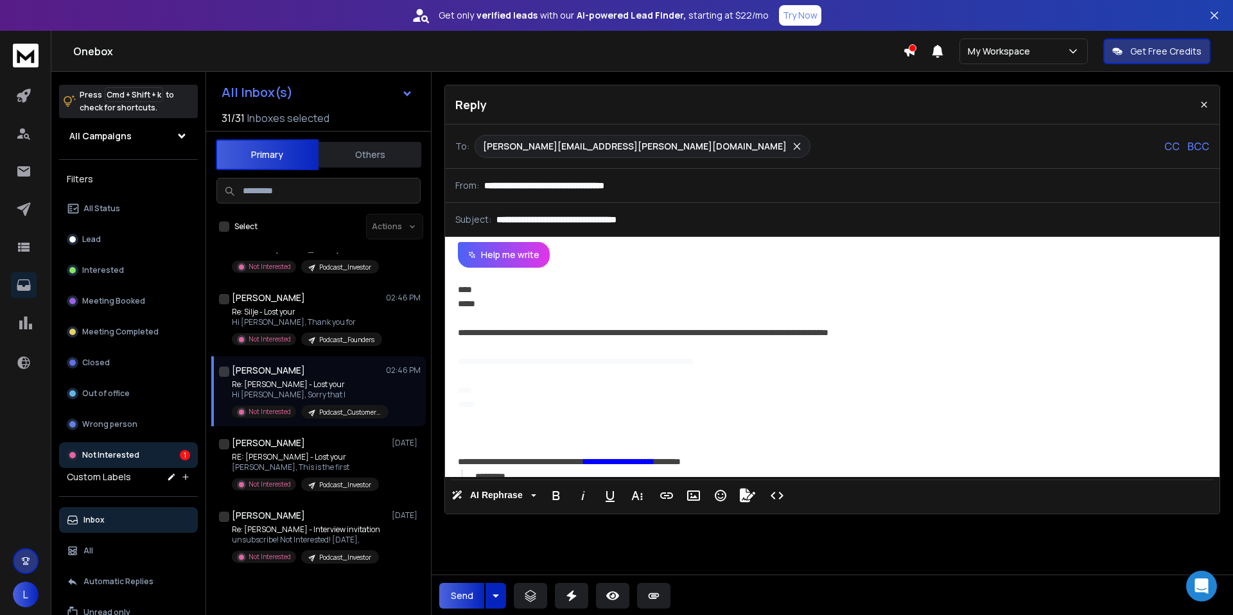
click at [465, 594] on button "Send" at bounding box center [461, 596] width 45 height 26
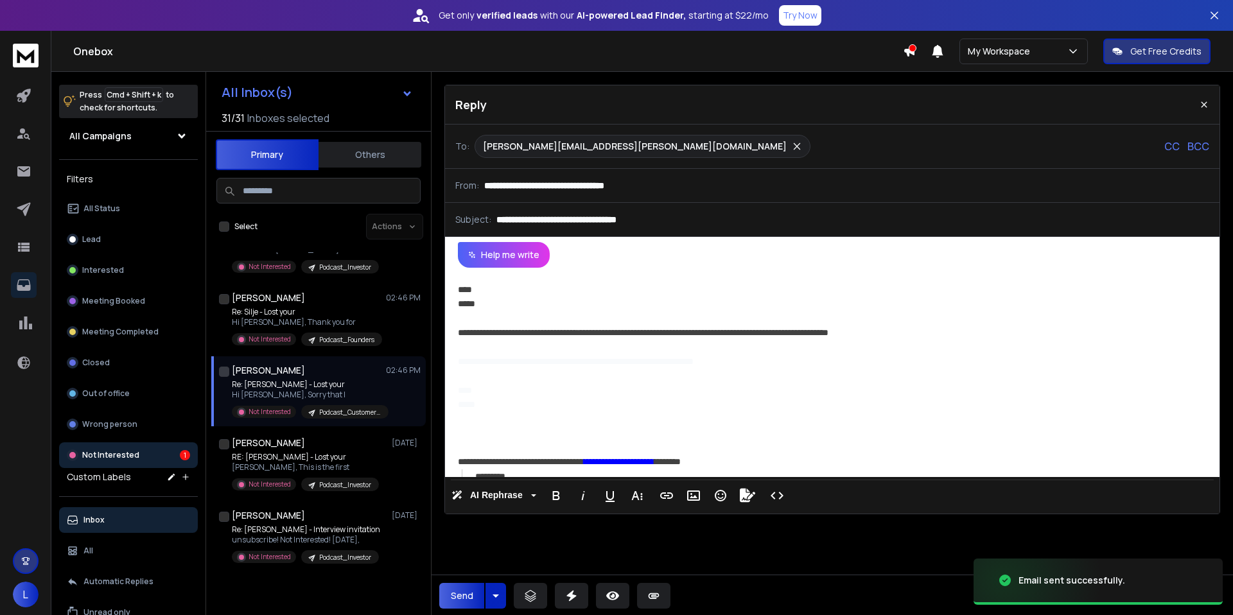
click at [223, 368] on button "button" at bounding box center [224, 372] width 10 height 10
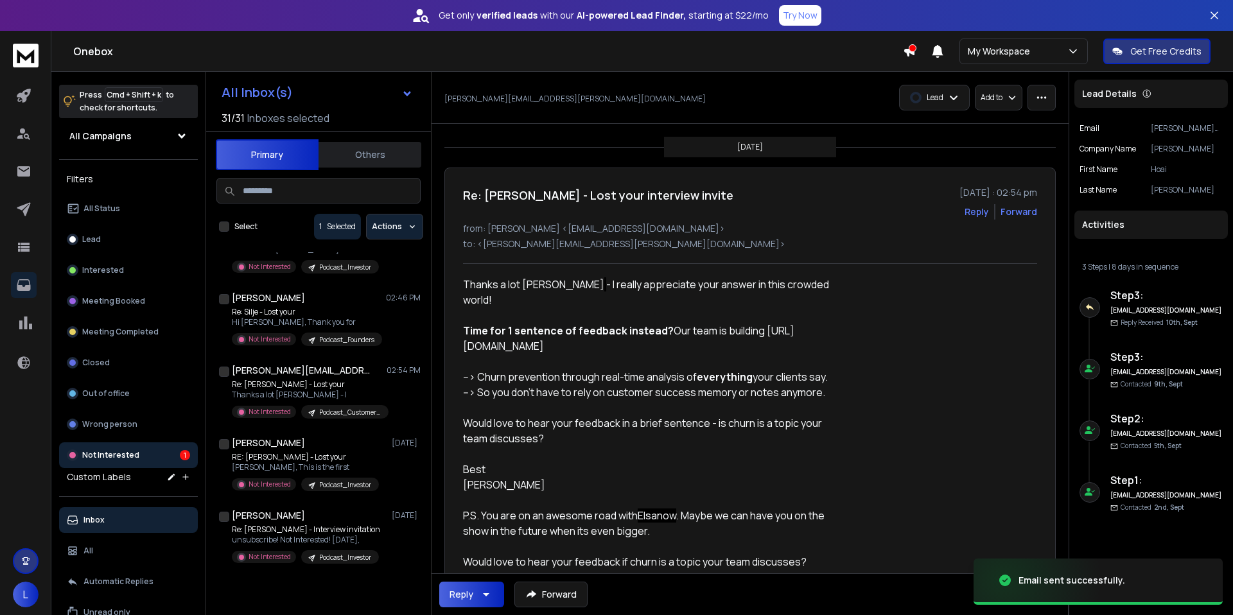
click at [406, 234] on button "Actions" at bounding box center [394, 227] width 57 height 26
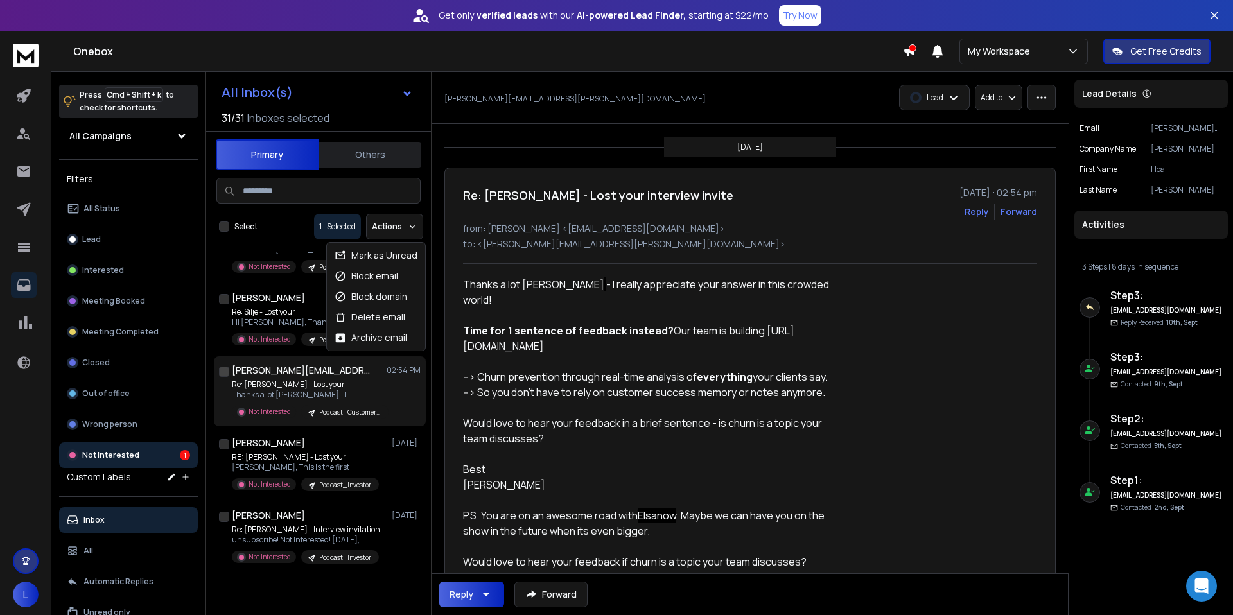
click at [225, 375] on button "button" at bounding box center [224, 372] width 10 height 10
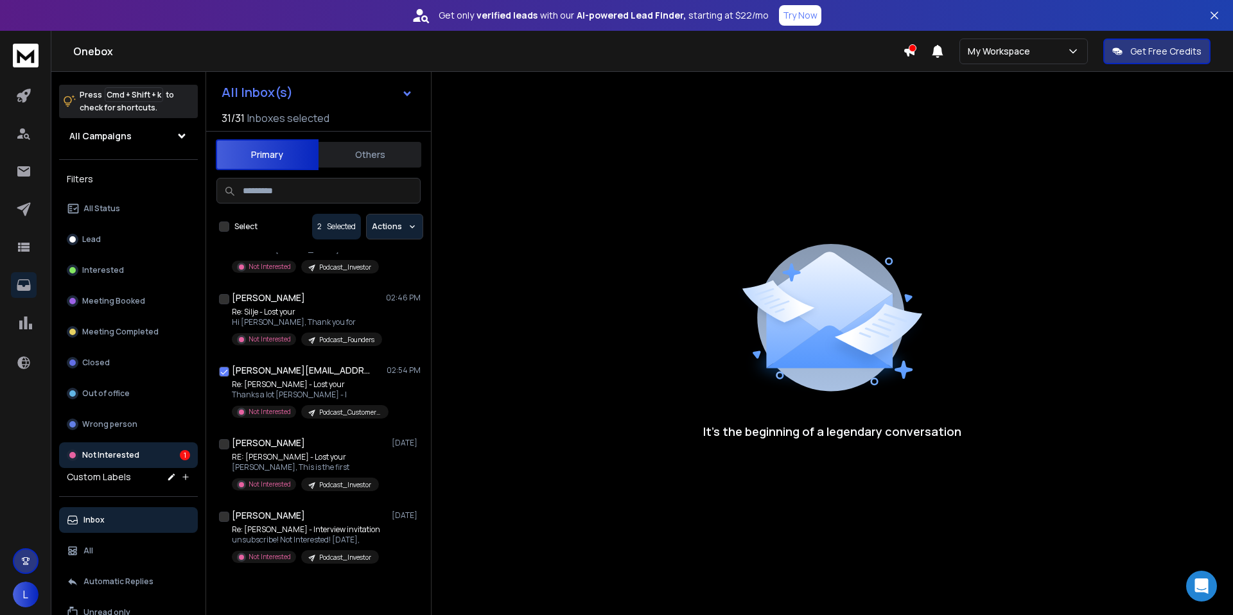
click at [407, 221] on icon "button" at bounding box center [412, 226] width 10 height 10
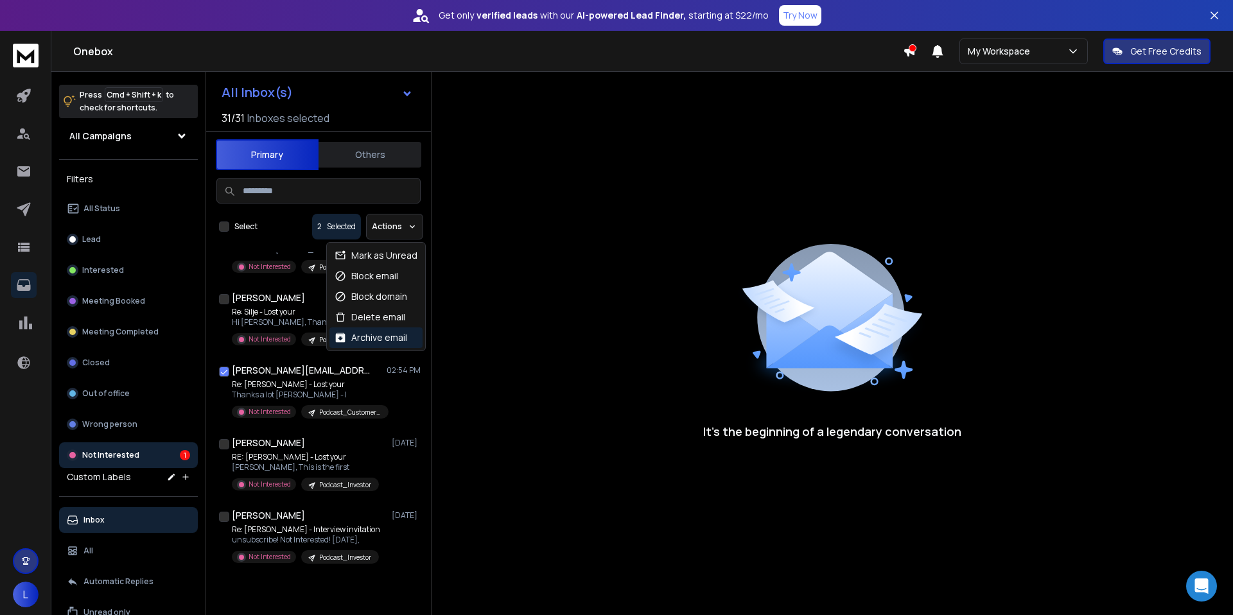
click at [376, 343] on div "Archive email" at bounding box center [370, 337] width 73 height 13
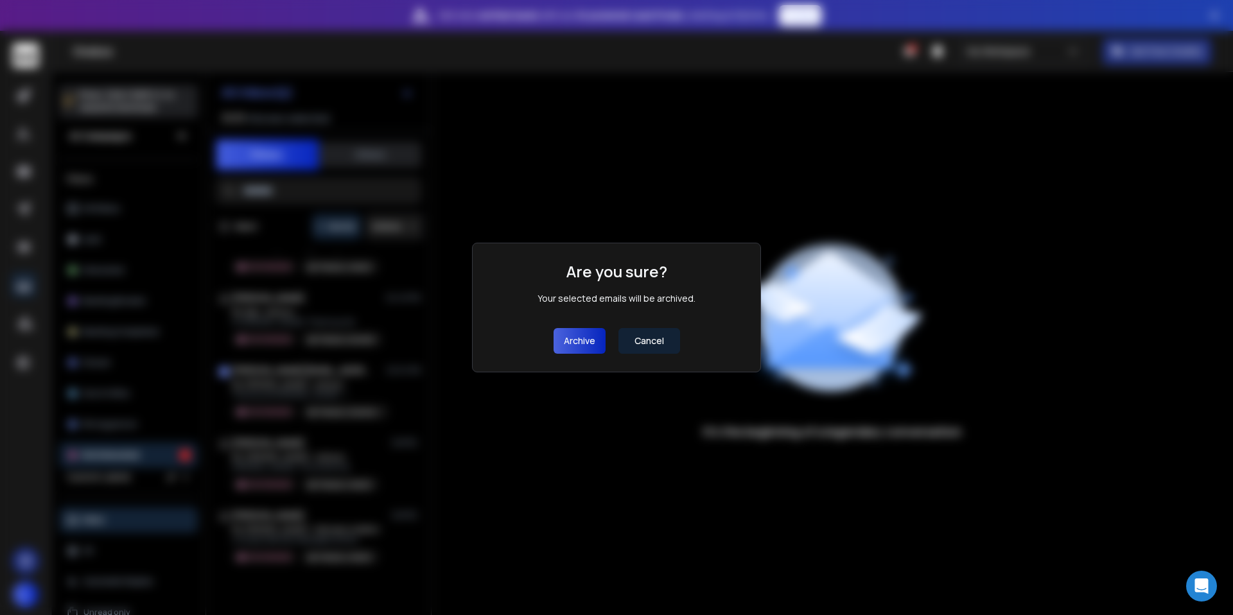
click at [580, 343] on p "archive" at bounding box center [579, 340] width 31 height 13
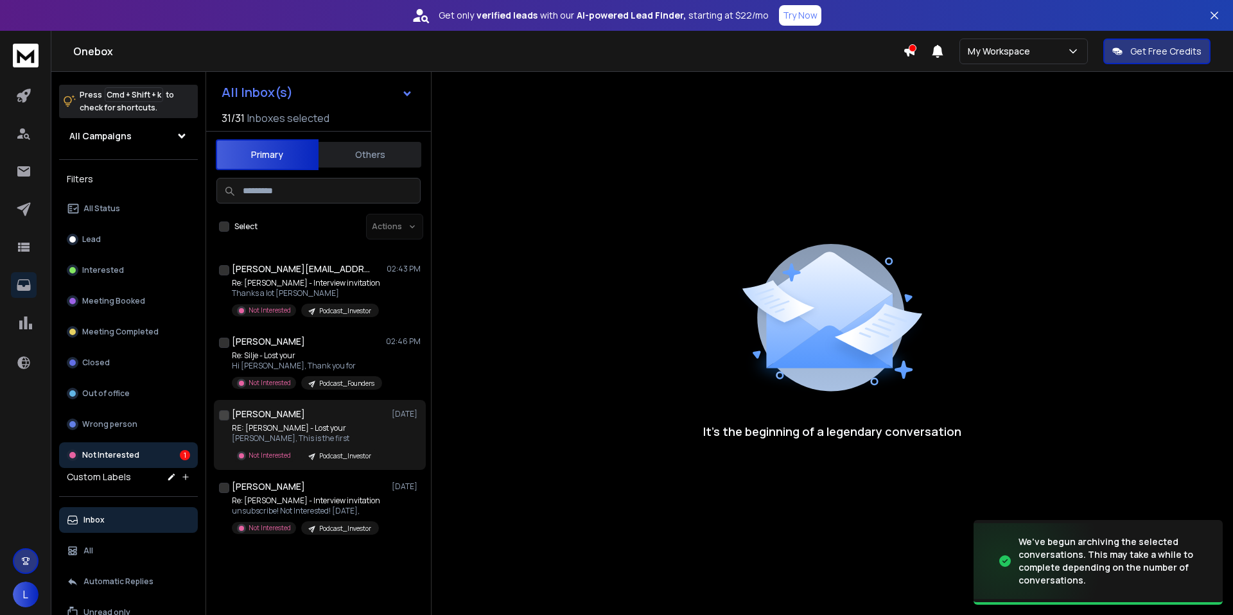
click at [297, 440] on p "[PERSON_NAME], This is the first" at bounding box center [305, 438] width 147 height 10
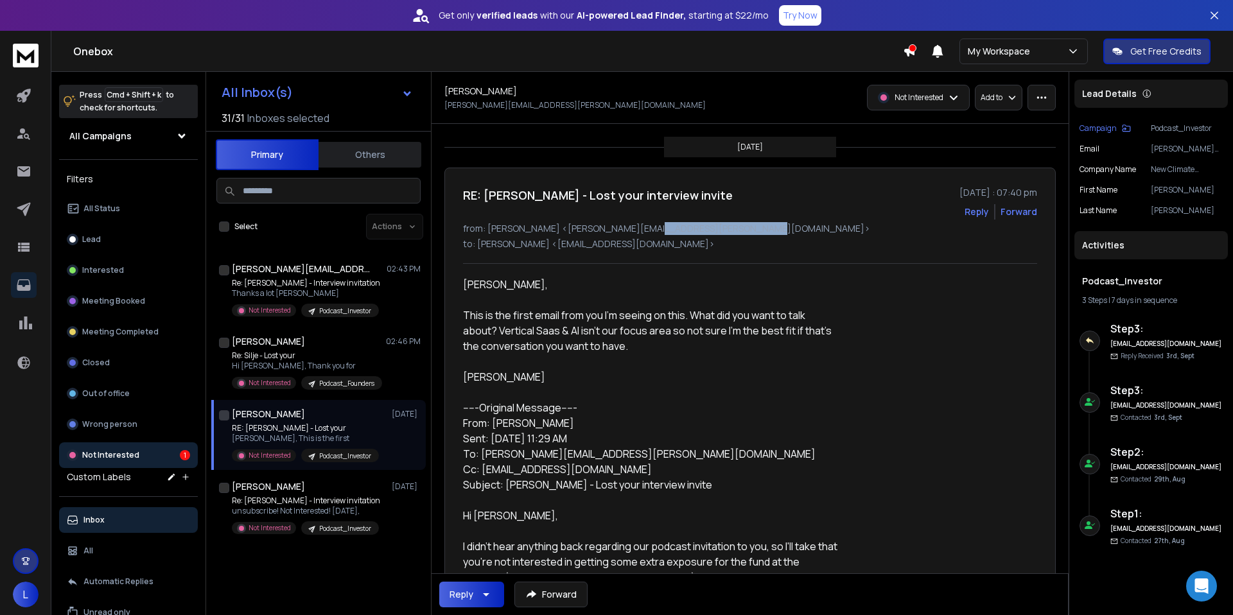
drag, startPoint x: 734, startPoint y: 227, endPoint x: 632, endPoint y: 227, distance: 102.7
click at [632, 227] on p "from: [PERSON_NAME] <[PERSON_NAME][EMAIL_ADDRESS][PERSON_NAME][DOMAIN_NAME]>" at bounding box center [750, 228] width 574 height 13
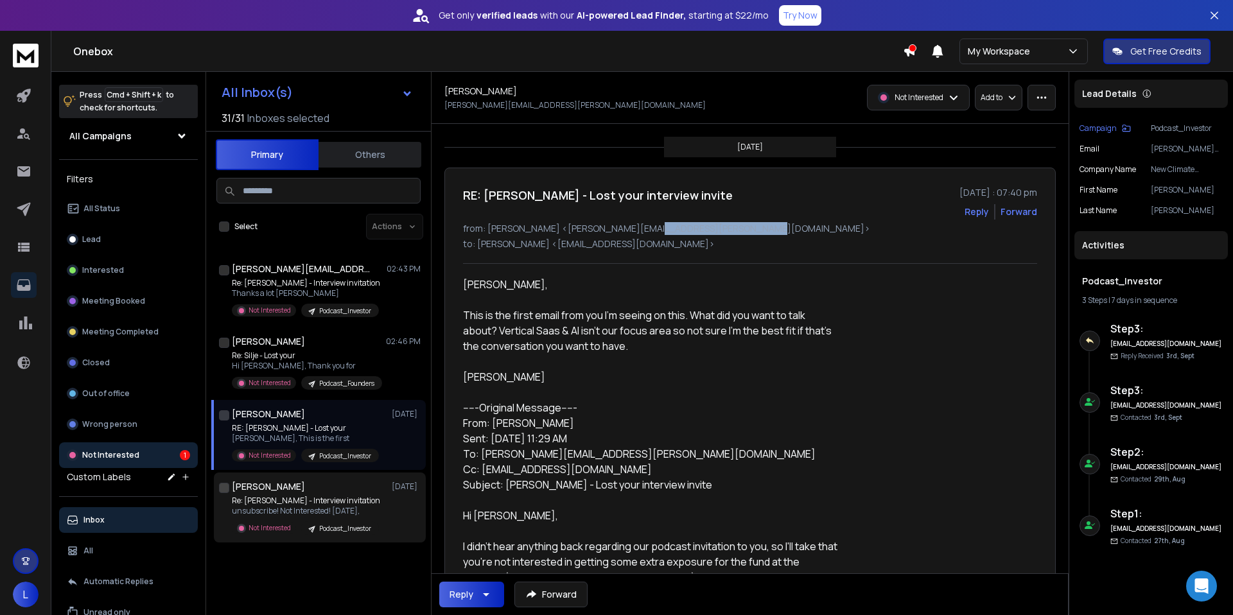
click at [318, 506] on p "unsubscribe! Not Interested! [DATE]," at bounding box center [306, 511] width 148 height 10
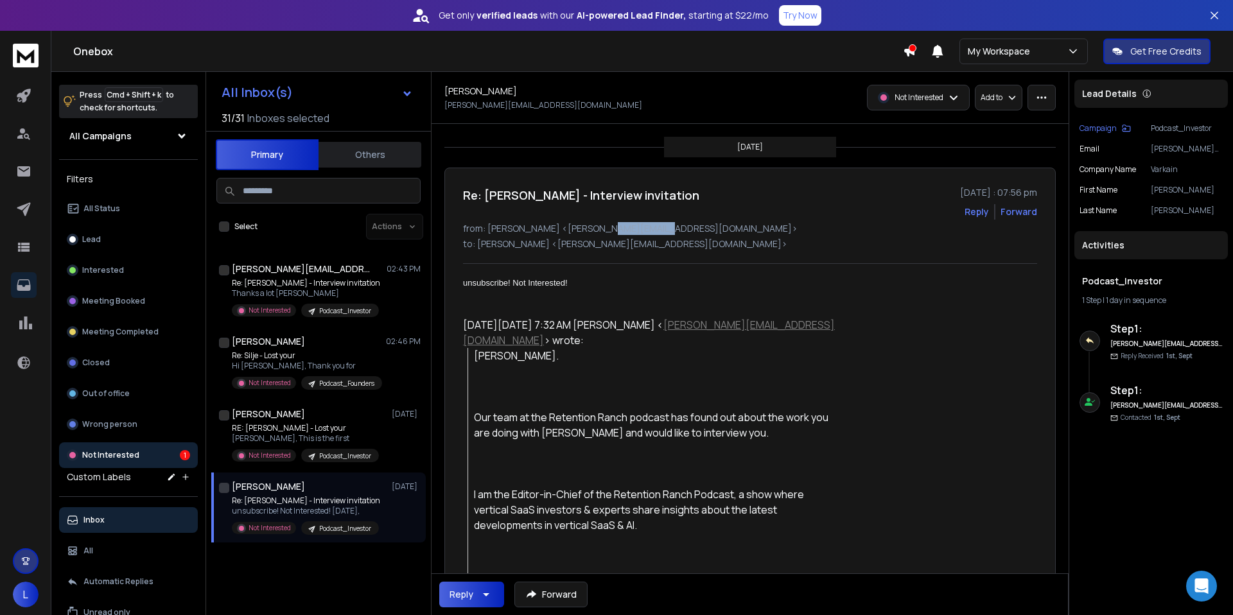
drag, startPoint x: 638, startPoint y: 230, endPoint x: 588, endPoint y: 227, distance: 50.1
click at [588, 227] on p "from: [PERSON_NAME] <[PERSON_NAME][EMAIL_ADDRESS][DOMAIN_NAME]>" at bounding box center [750, 228] width 574 height 13
click at [225, 485] on button "button" at bounding box center [224, 488] width 10 height 10
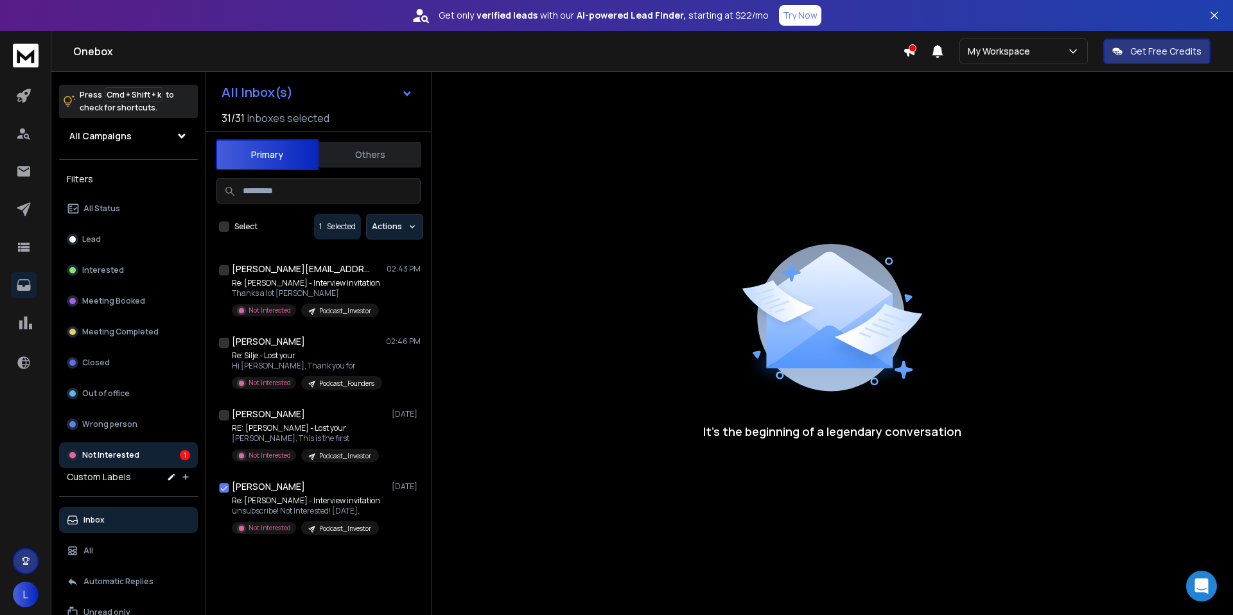
click at [405, 214] on button "Actions" at bounding box center [394, 227] width 57 height 26
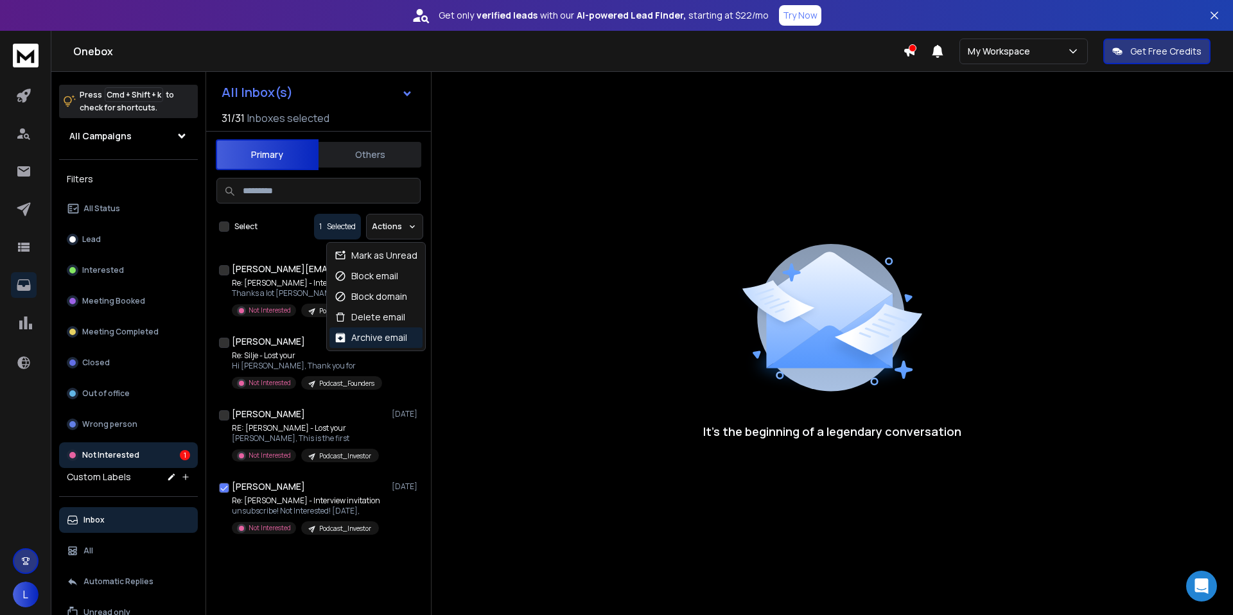
click at [384, 332] on div "Archive email" at bounding box center [370, 337] width 73 height 13
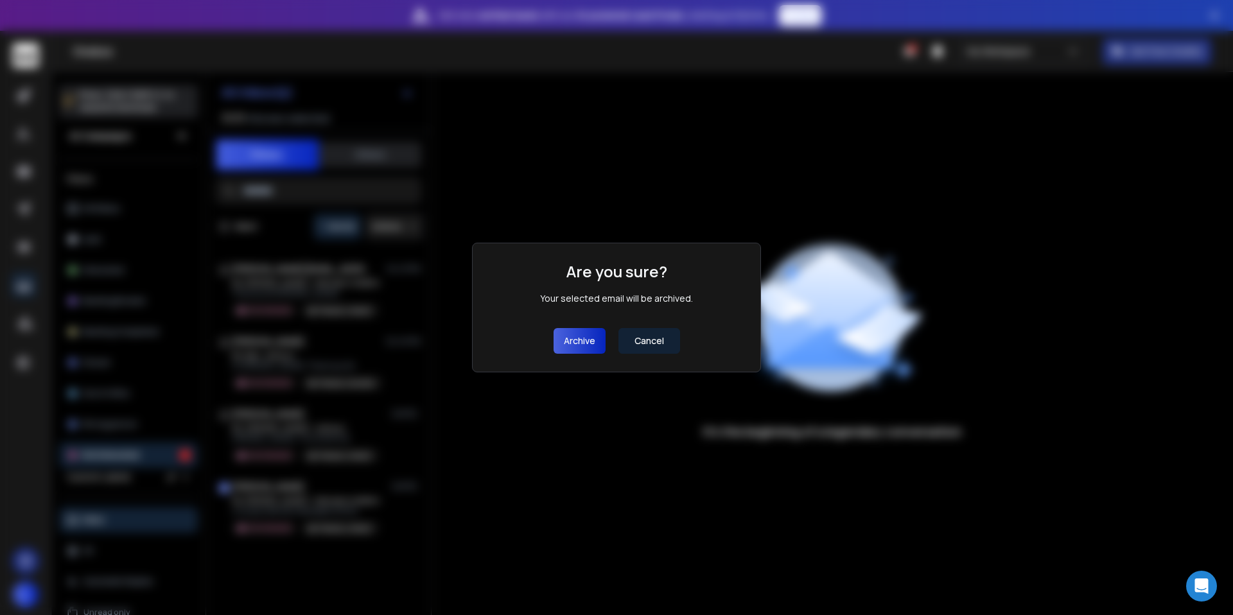
click at [582, 339] on p "archive" at bounding box center [579, 340] width 31 height 13
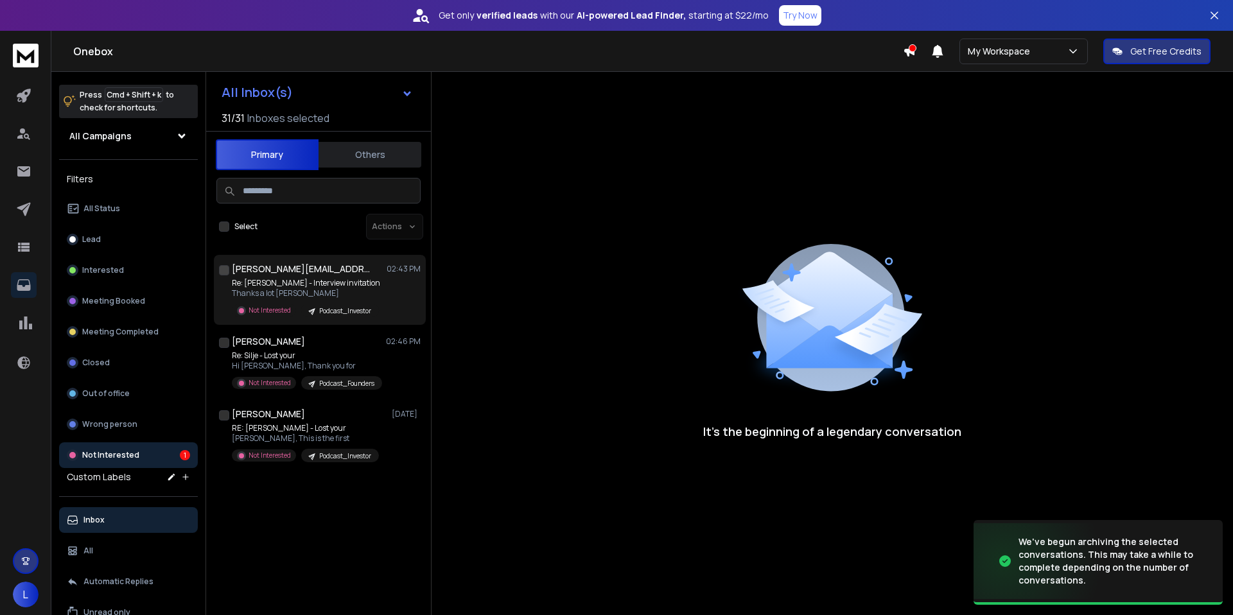
click at [294, 268] on h1 "[PERSON_NAME][EMAIL_ADDRESS][DOMAIN_NAME]" at bounding box center [302, 269] width 141 height 13
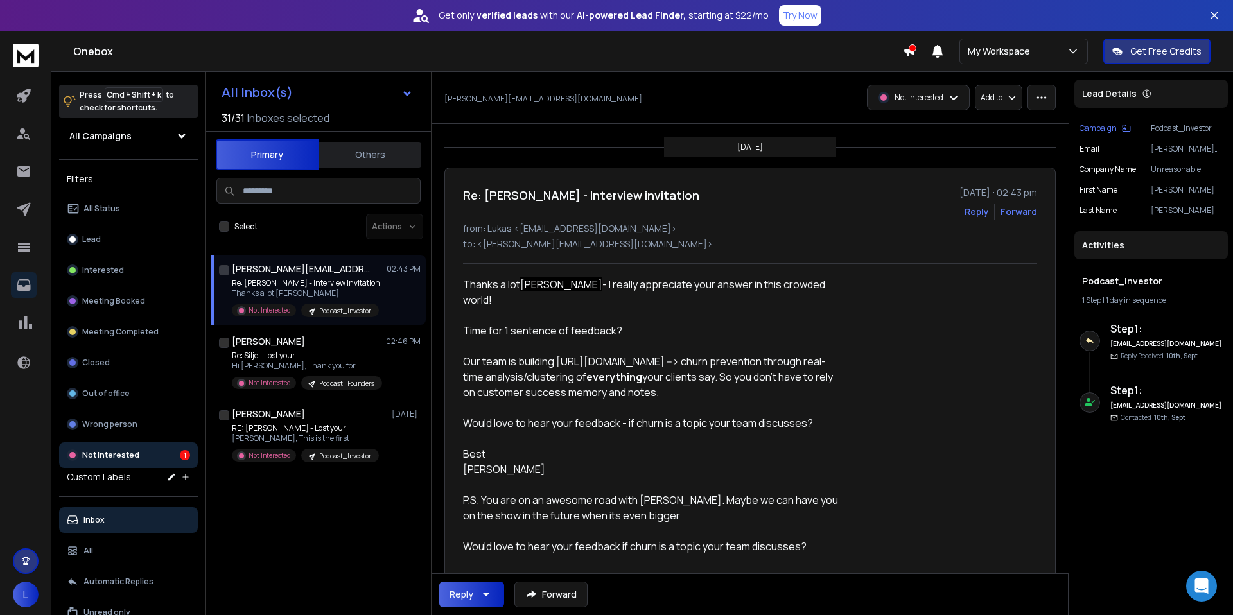
click at [224, 268] on button "button" at bounding box center [224, 270] width 10 height 10
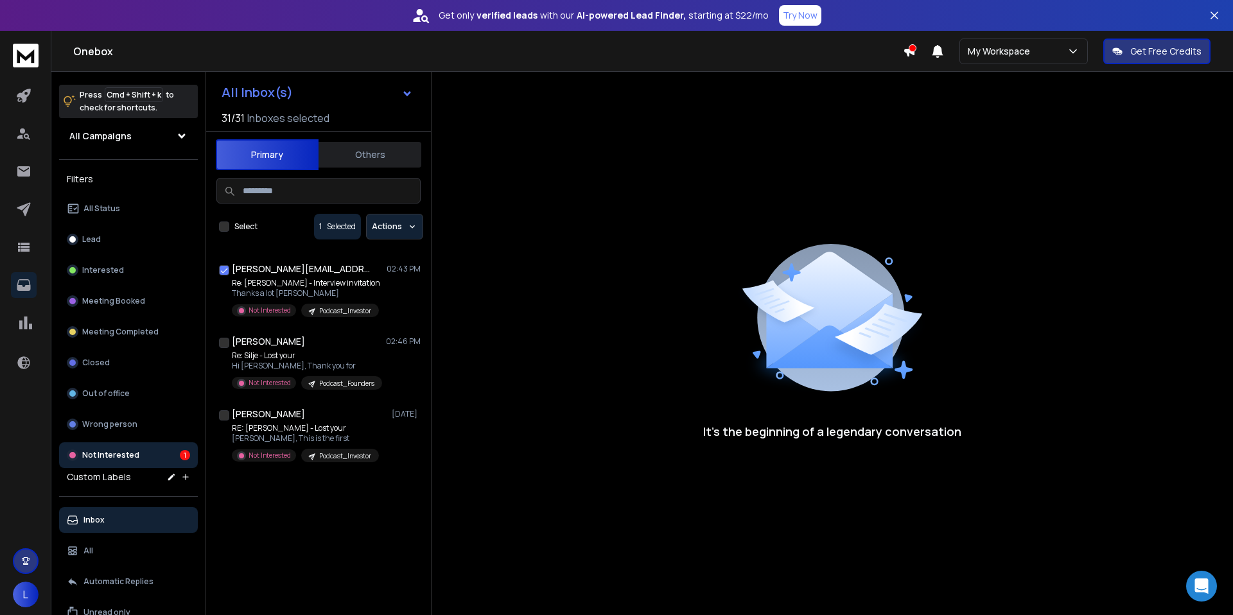
click at [401, 221] on p "Actions" at bounding box center [387, 226] width 30 height 10
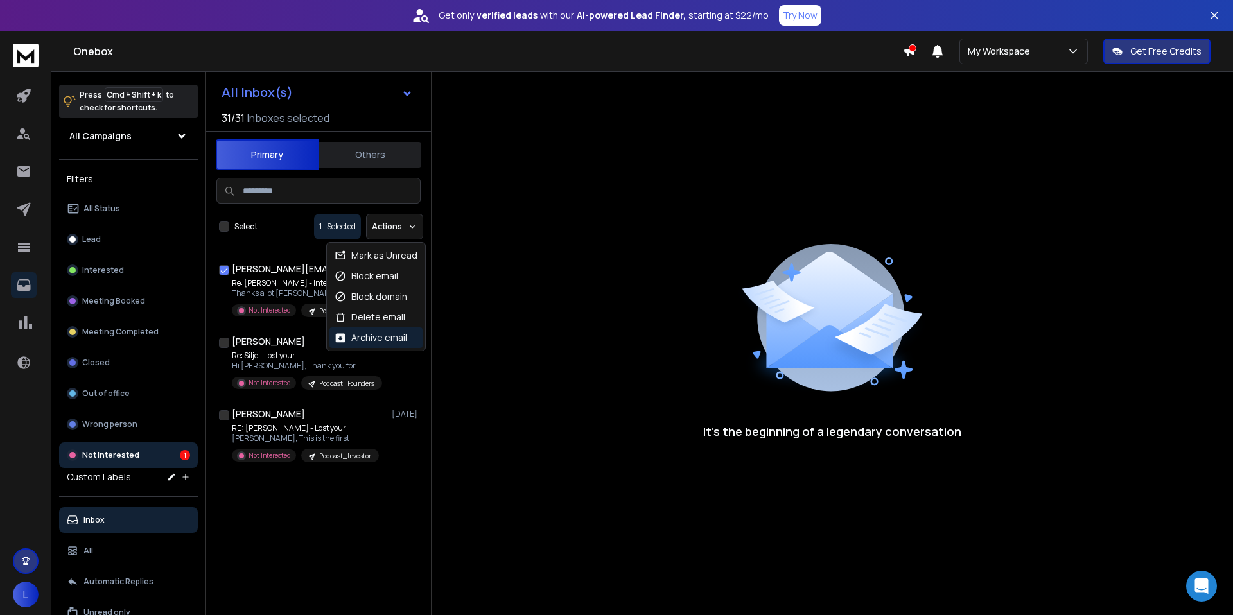
click at [385, 336] on div "Archive email" at bounding box center [370, 337] width 73 height 13
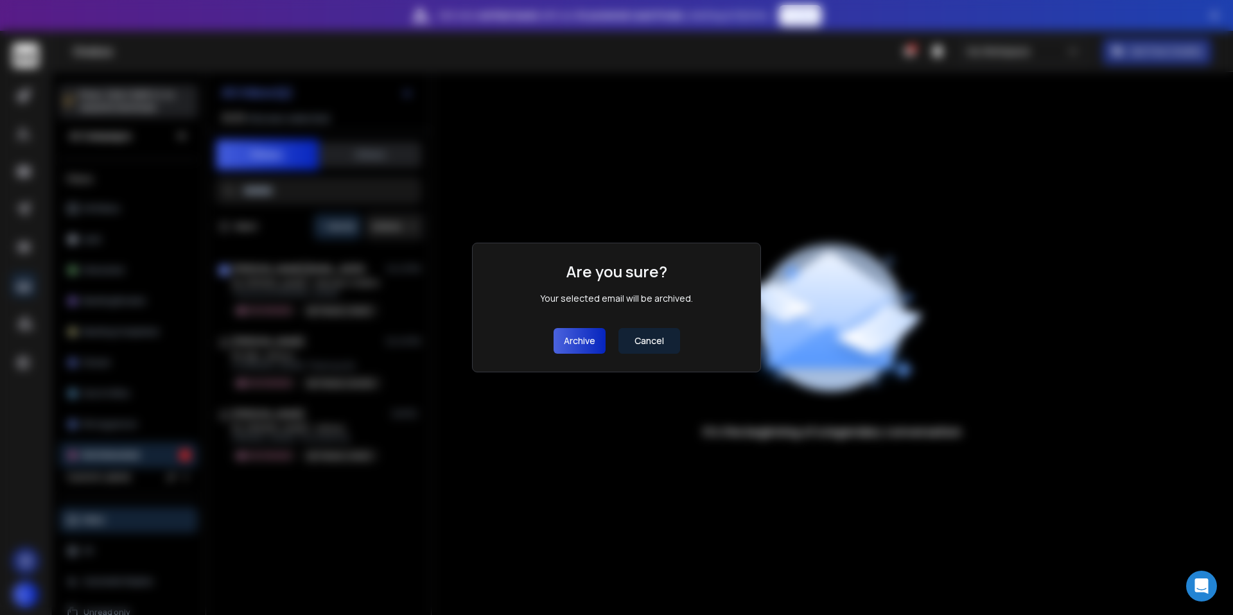
click at [588, 347] on button "archive" at bounding box center [579, 341] width 52 height 26
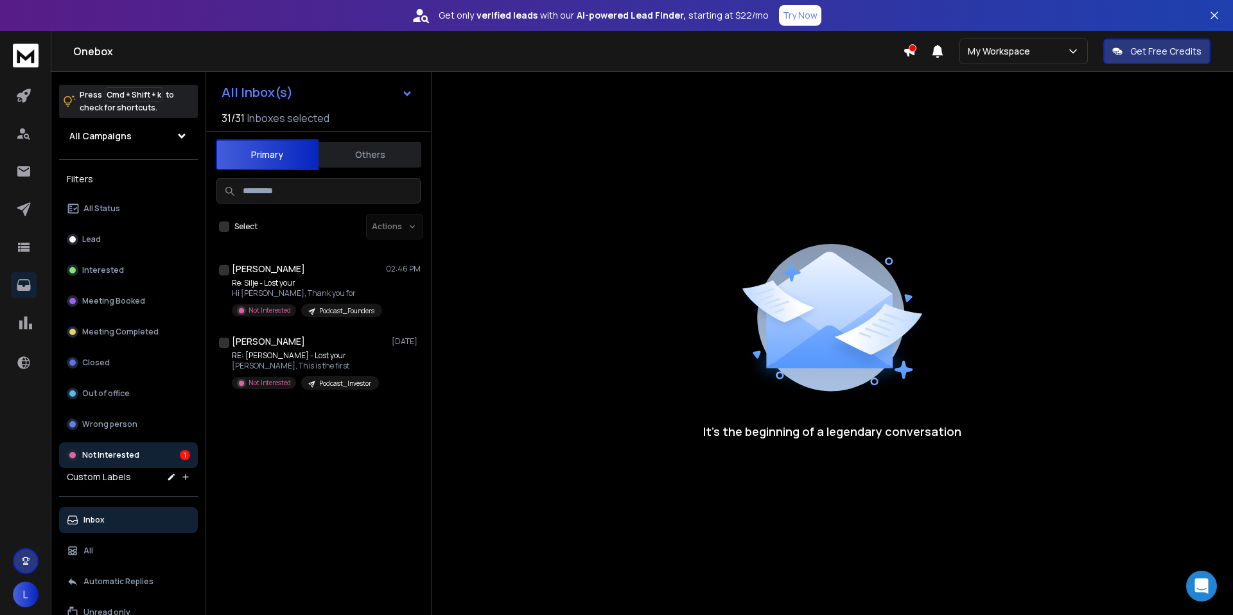
click at [345, 156] on button "Others" at bounding box center [369, 155] width 103 height 28
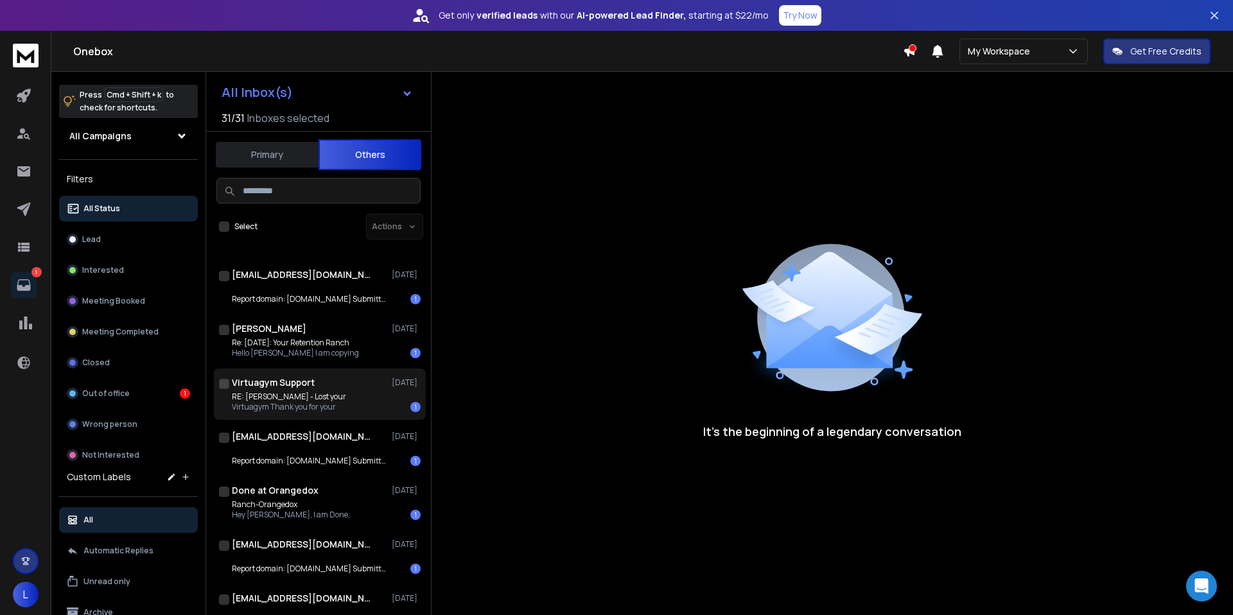
scroll to position [49, 0]
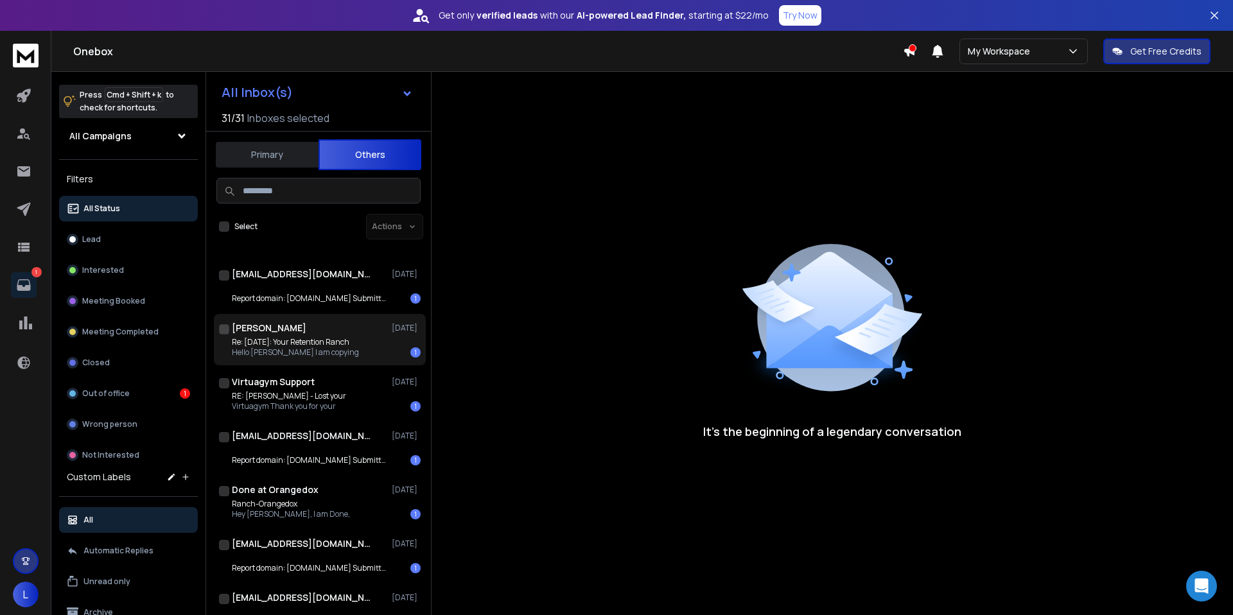
click at [314, 350] on p "Hello [PERSON_NAME] I am copying" at bounding box center [295, 352] width 127 height 10
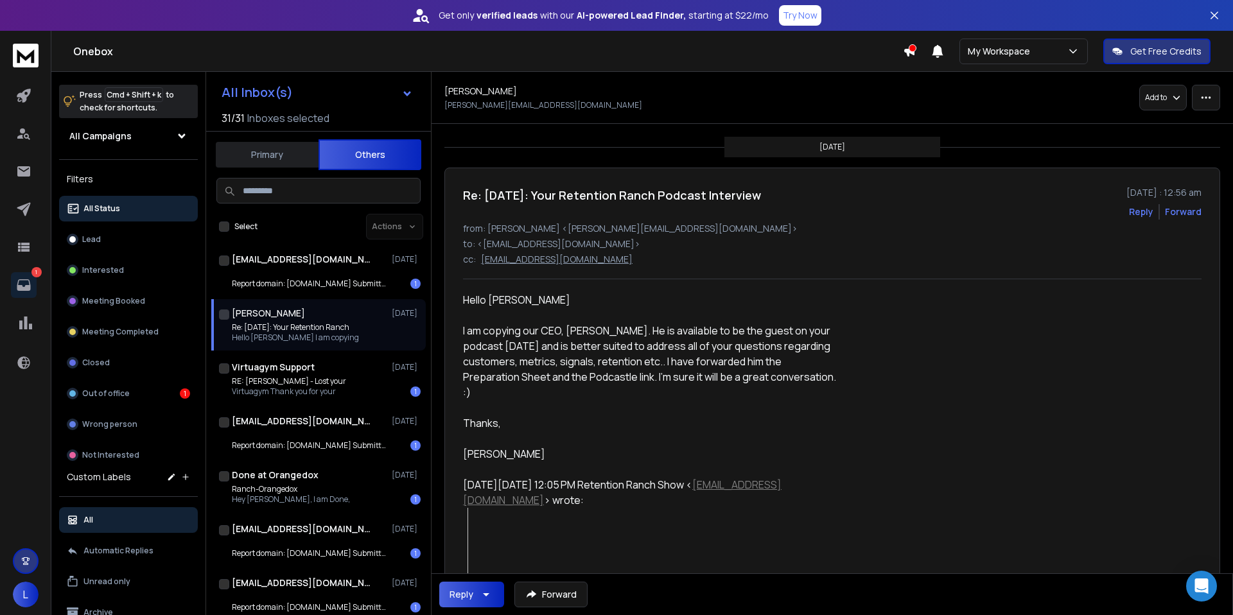
scroll to position [67, 0]
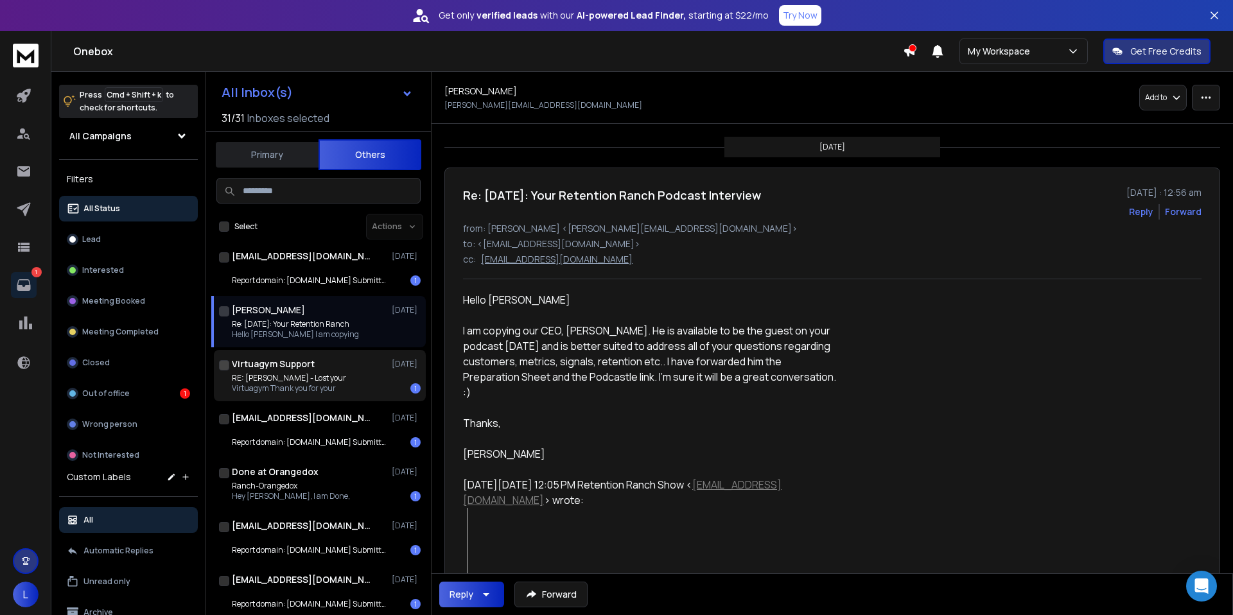
click at [304, 372] on div "Virtuagym Support [DATE] RE: Carolina - Lost your Virtuagym Thank you for your 1" at bounding box center [326, 376] width 189 height 36
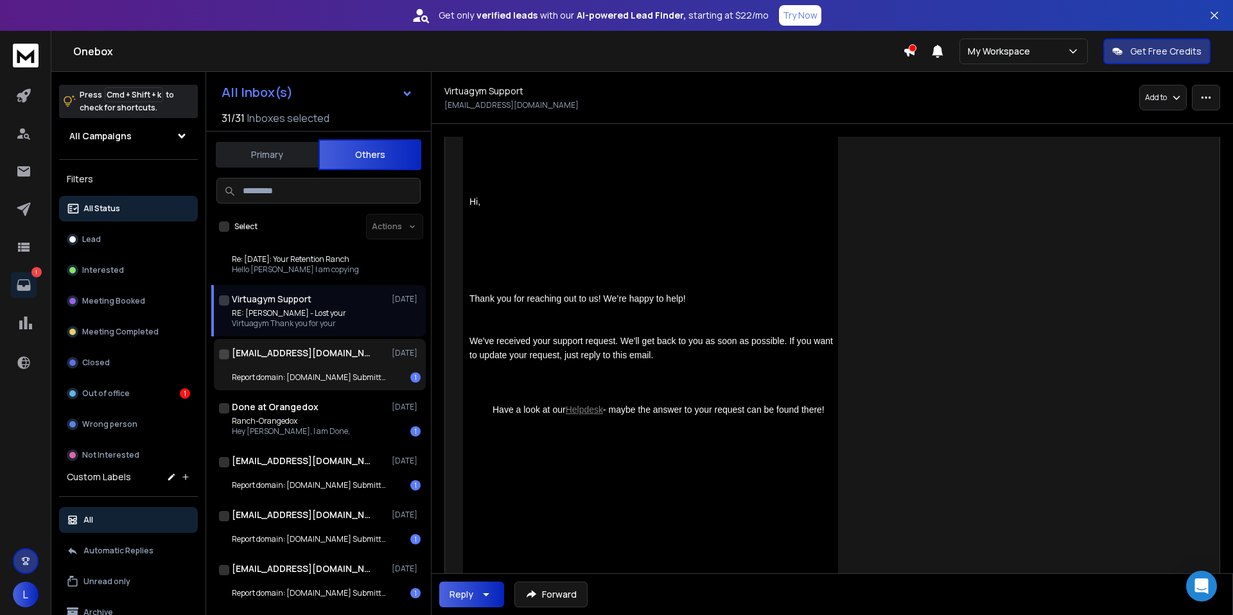
scroll to position [134, 0]
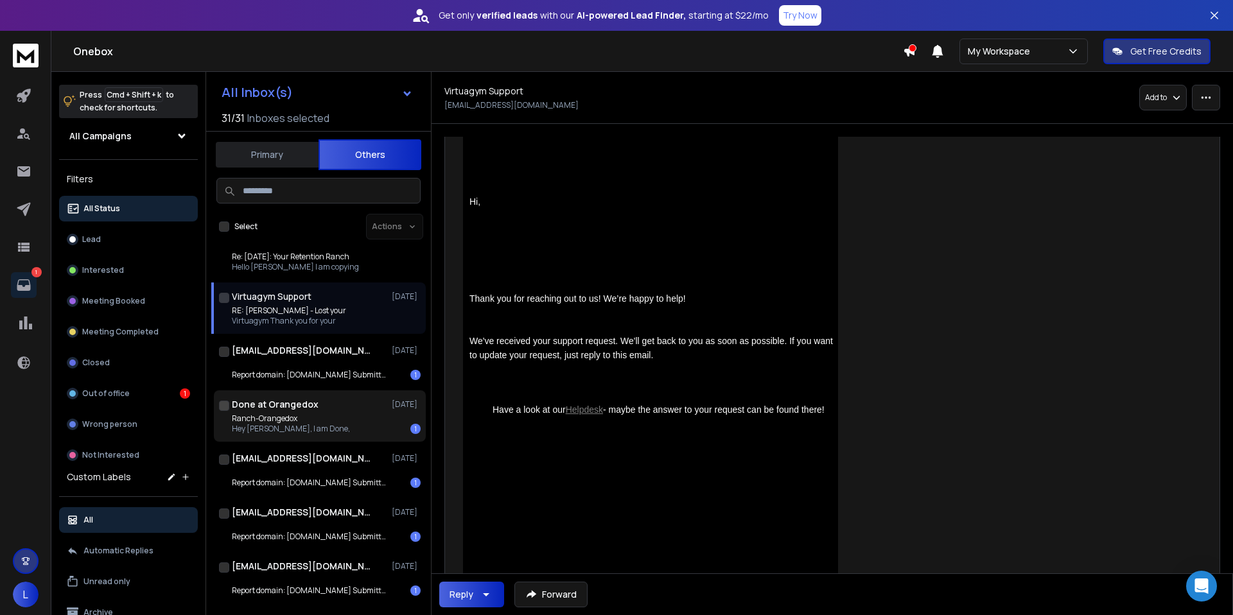
click at [336, 427] on div "Ranch-Orangedox Hey [PERSON_NAME], I am Done, 1" at bounding box center [326, 423] width 189 height 21
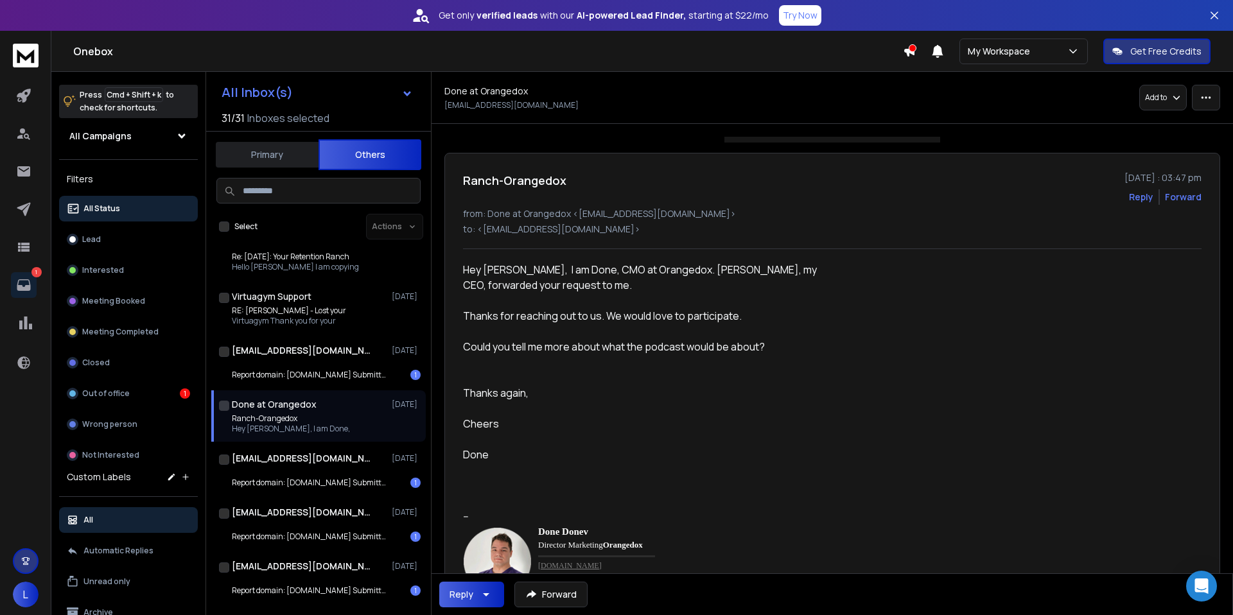
scroll to position [30, 0]
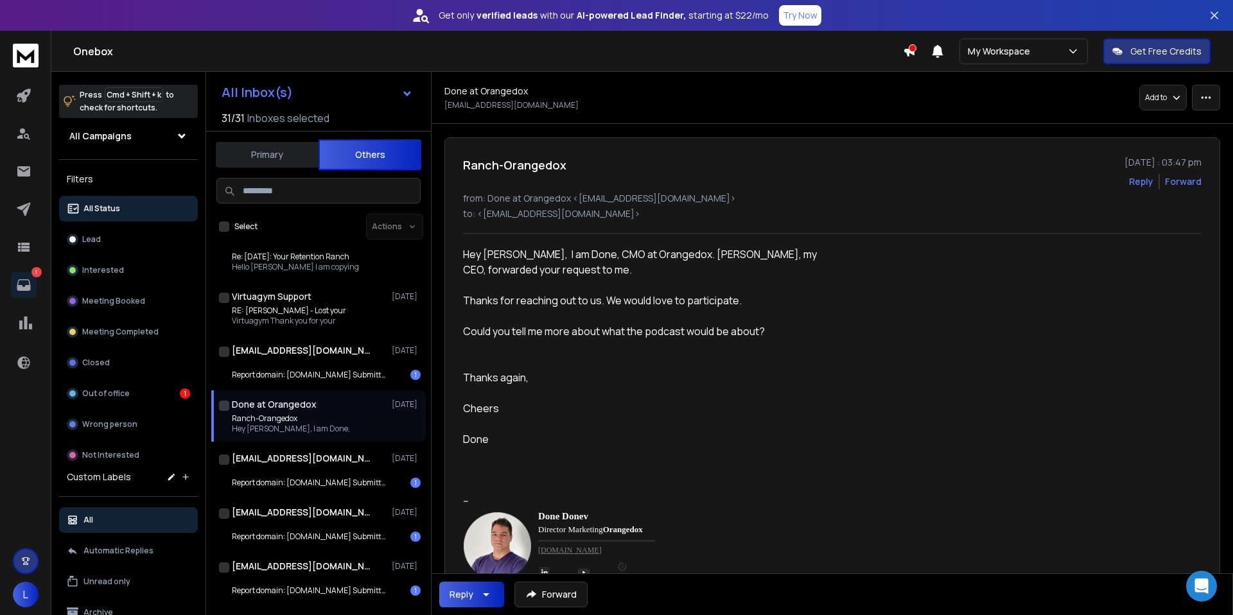
click at [494, 590] on button "Reply" at bounding box center [471, 595] width 65 height 26
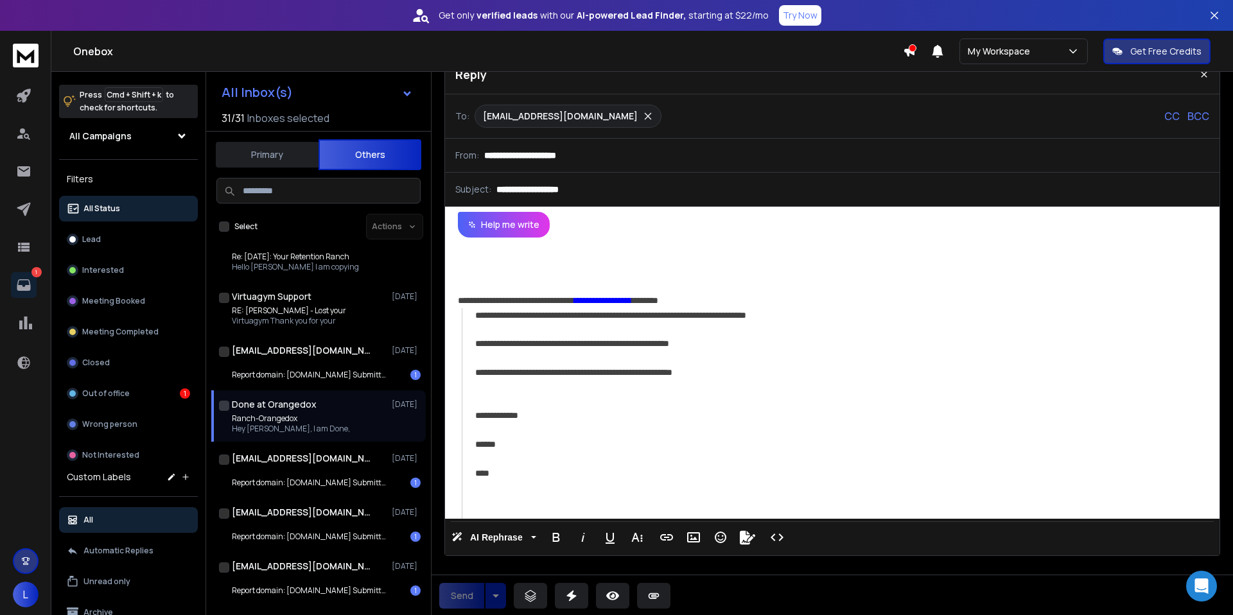
scroll to position [0, 0]
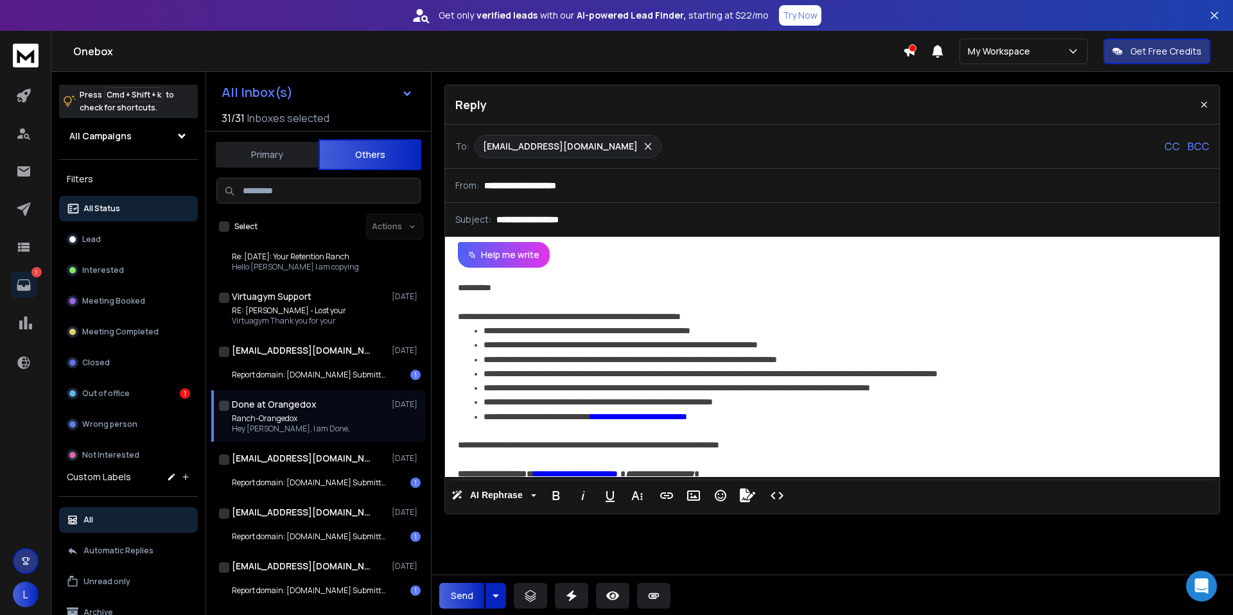
click at [491, 286] on span "*******" at bounding box center [479, 287] width 23 height 9
click at [745, 315] on p "**********" at bounding box center [830, 316] width 745 height 14
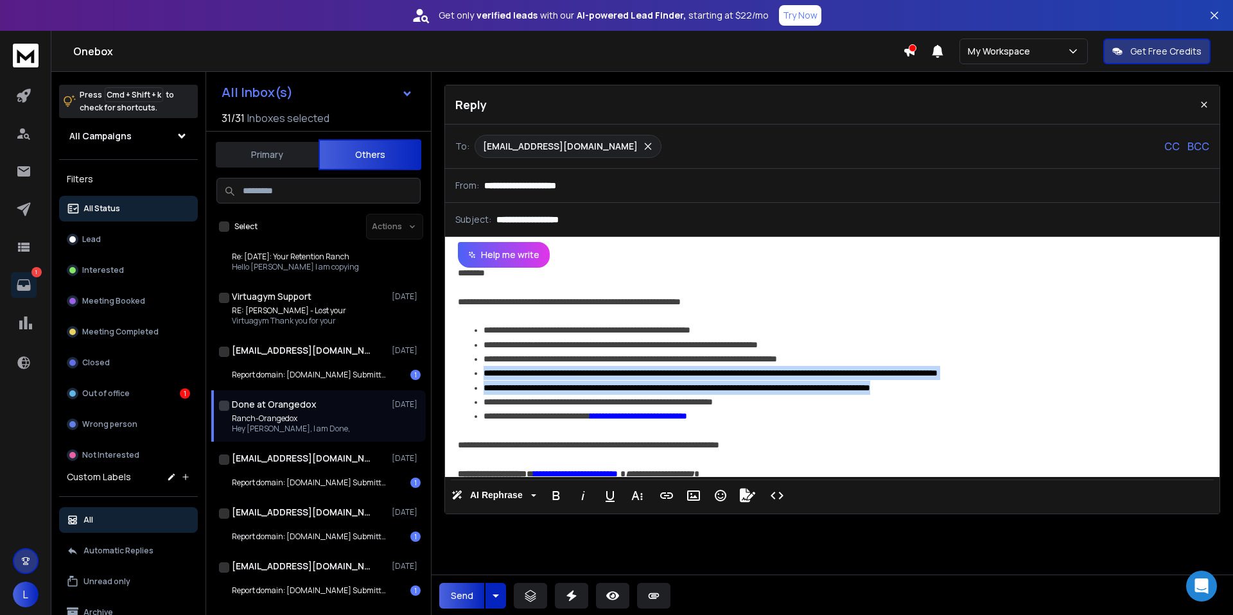
drag, startPoint x: 973, startPoint y: 389, endPoint x: 462, endPoint y: 370, distance: 512.0
click at [462, 370] on ul "**********" at bounding box center [830, 373] width 745 height 100
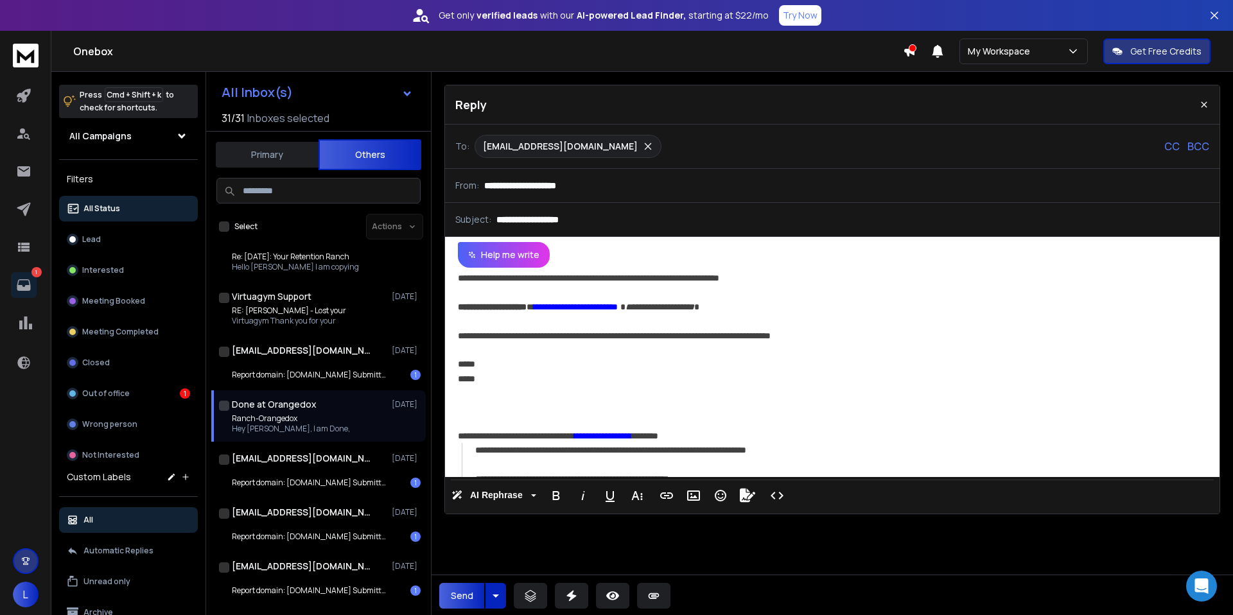
scroll to position [216, 0]
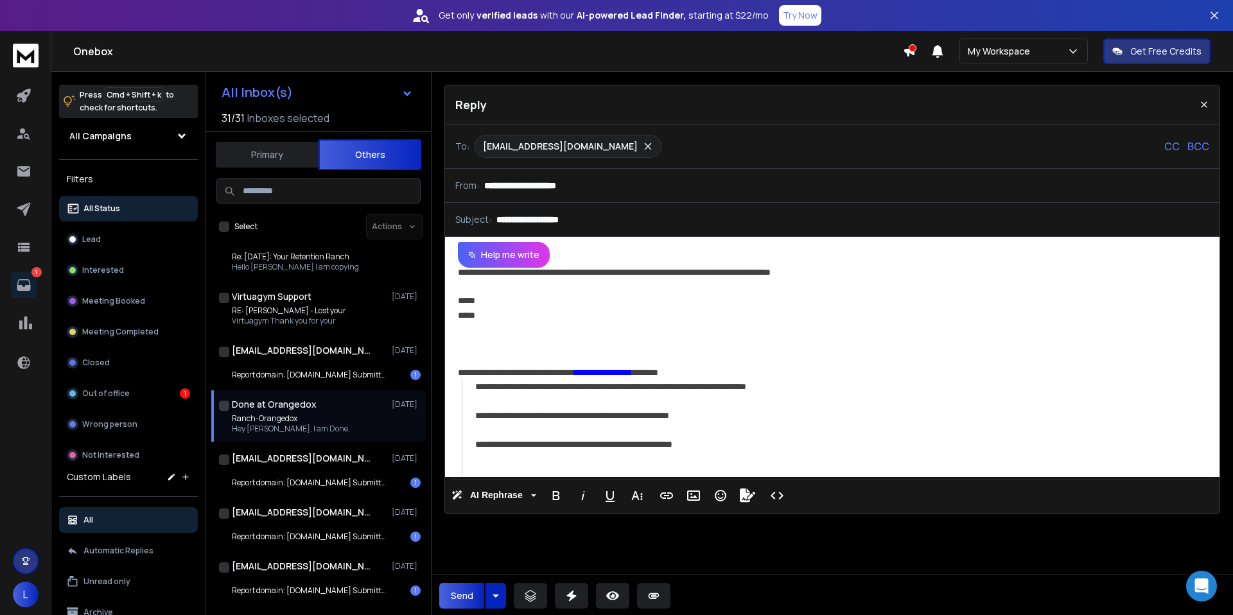
click at [463, 603] on button "Send" at bounding box center [461, 596] width 45 height 26
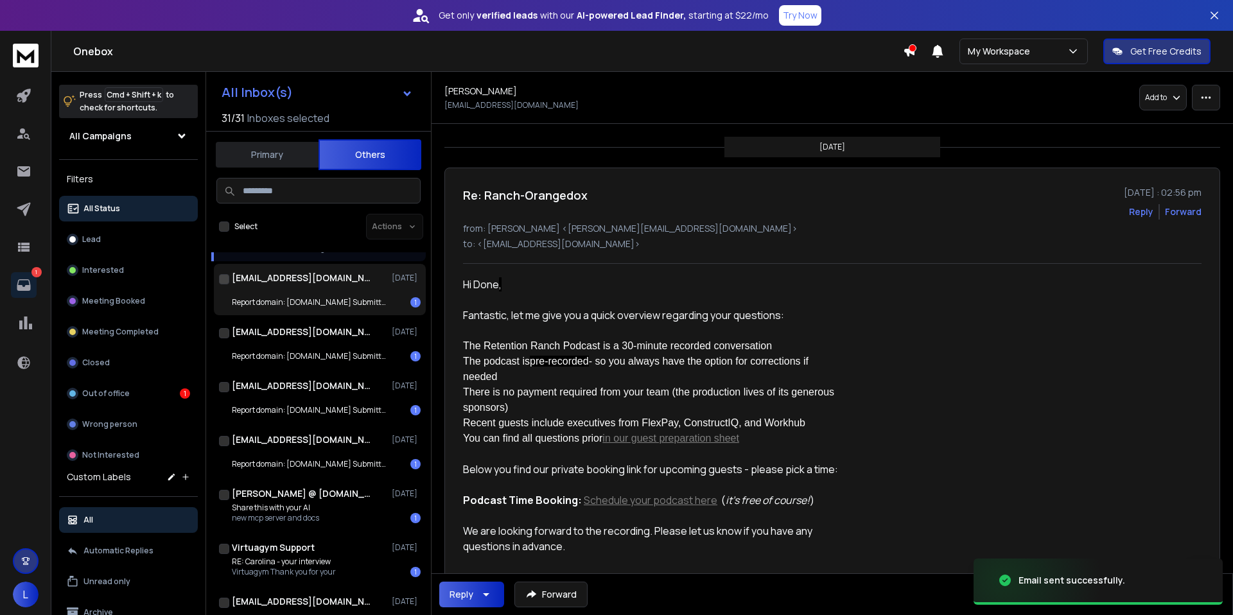
scroll to position [317, 0]
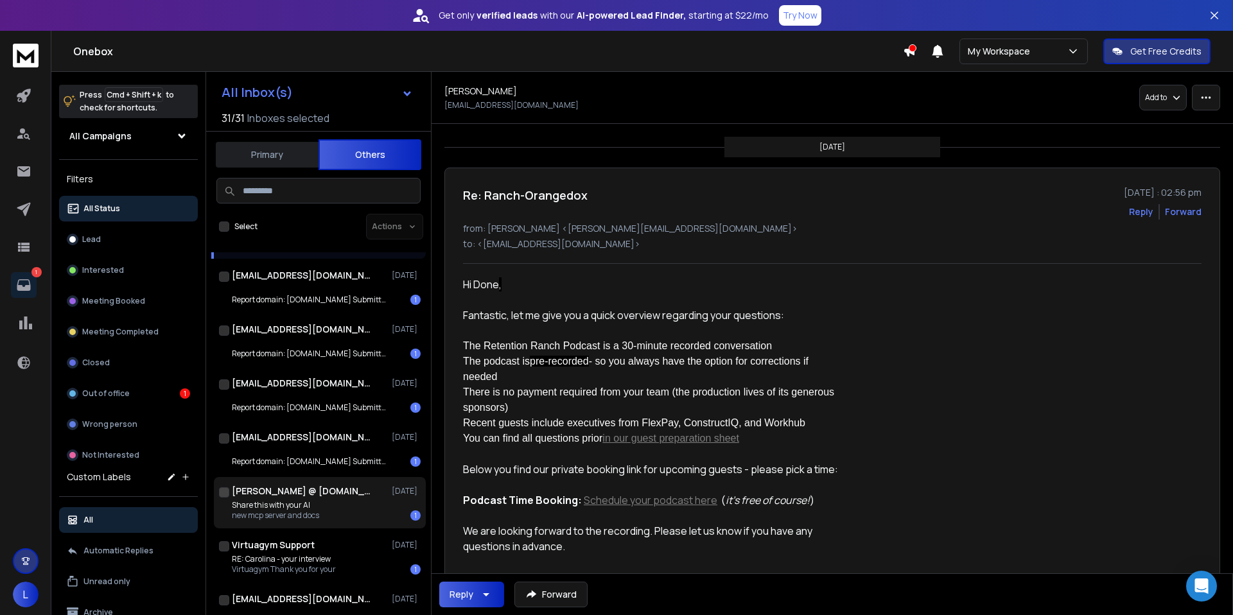
click at [270, 512] on p "new mcp server and docs" at bounding box center [275, 515] width 87 height 10
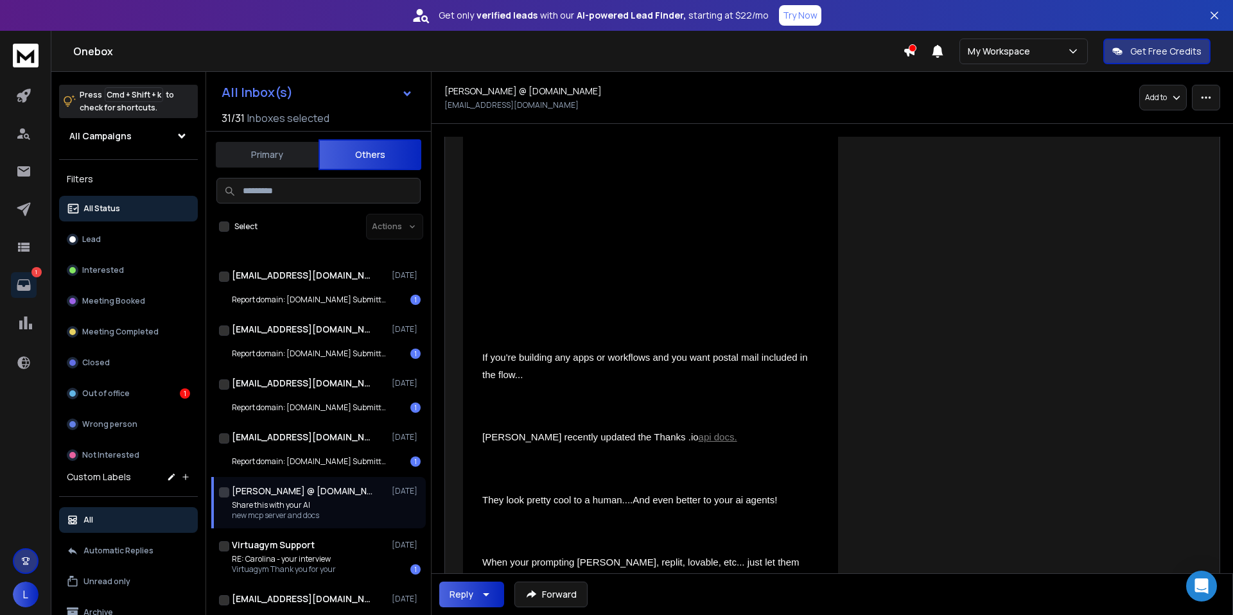
scroll to position [336, 0]
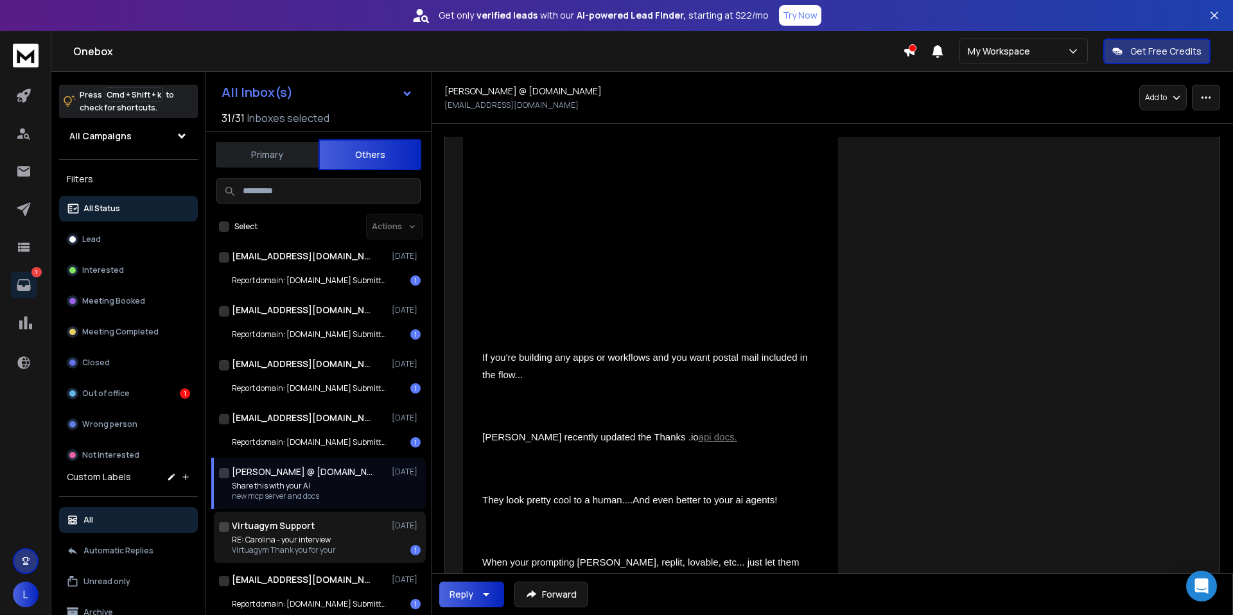
click at [295, 543] on p "RE: Carolina - your interview" at bounding box center [284, 540] width 104 height 10
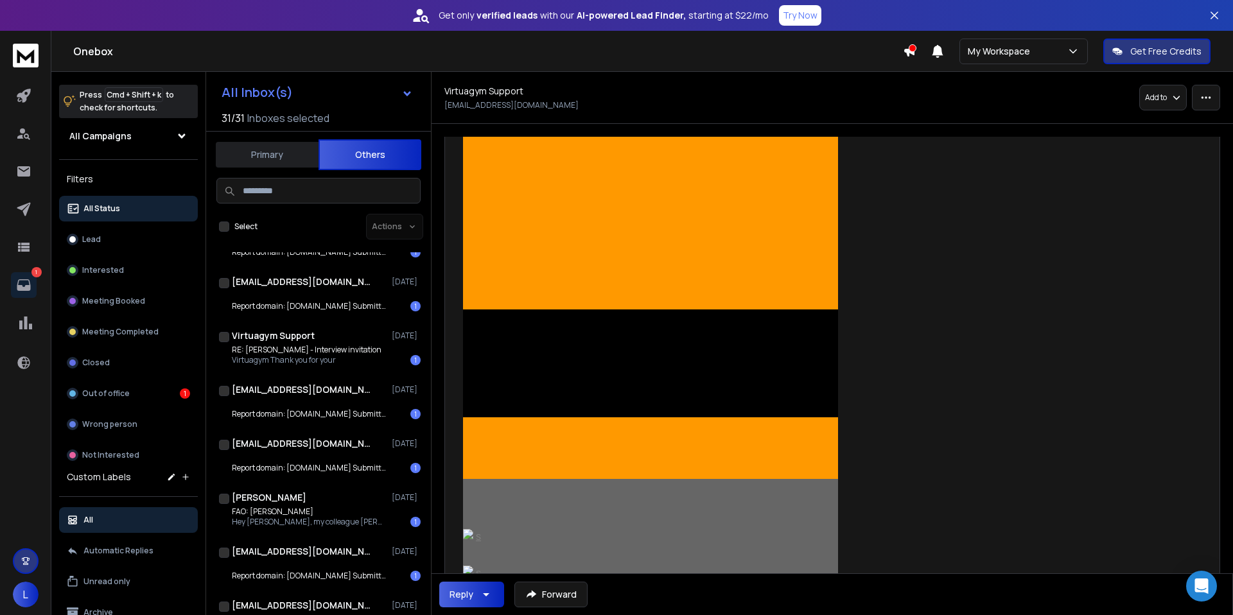
scroll to position [1123, 0]
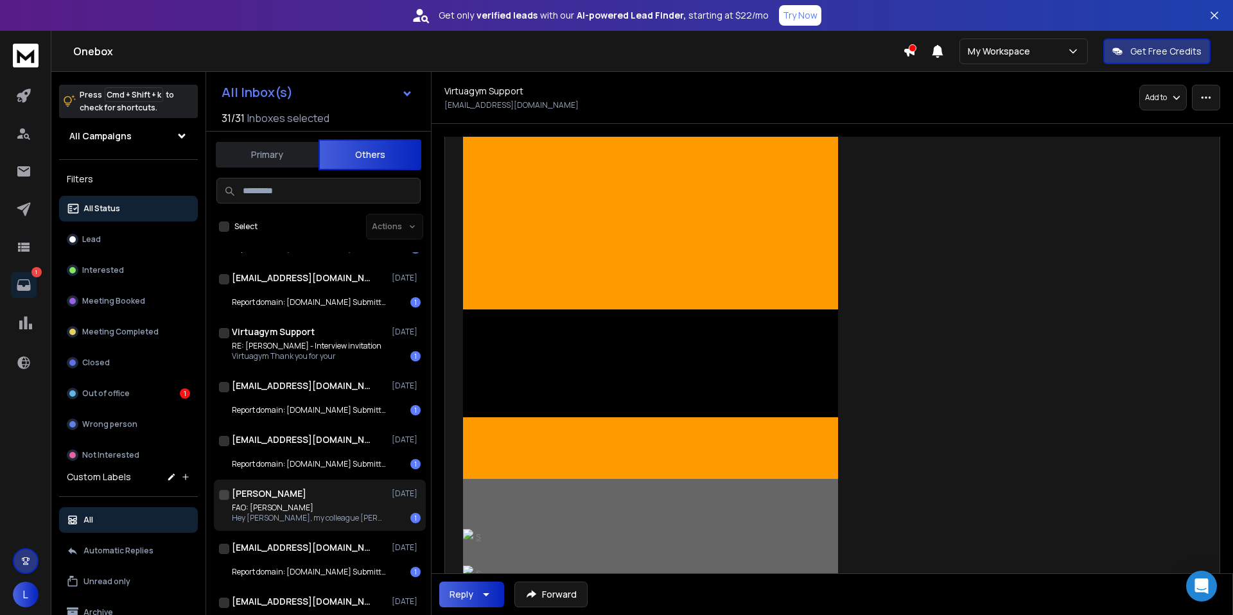
click at [300, 501] on div "[PERSON_NAME] [DATE] FAO: [PERSON_NAME] Hey [PERSON_NAME], my colleague [PERSON…" at bounding box center [326, 505] width 189 height 36
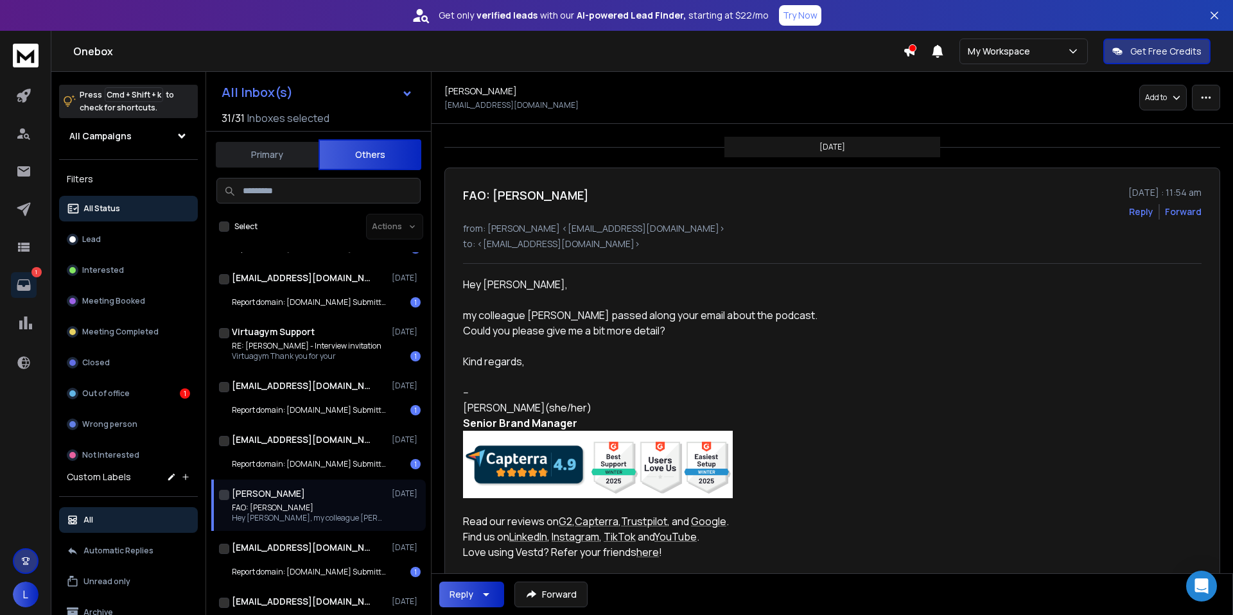
click at [499, 594] on button "Reply" at bounding box center [471, 595] width 65 height 26
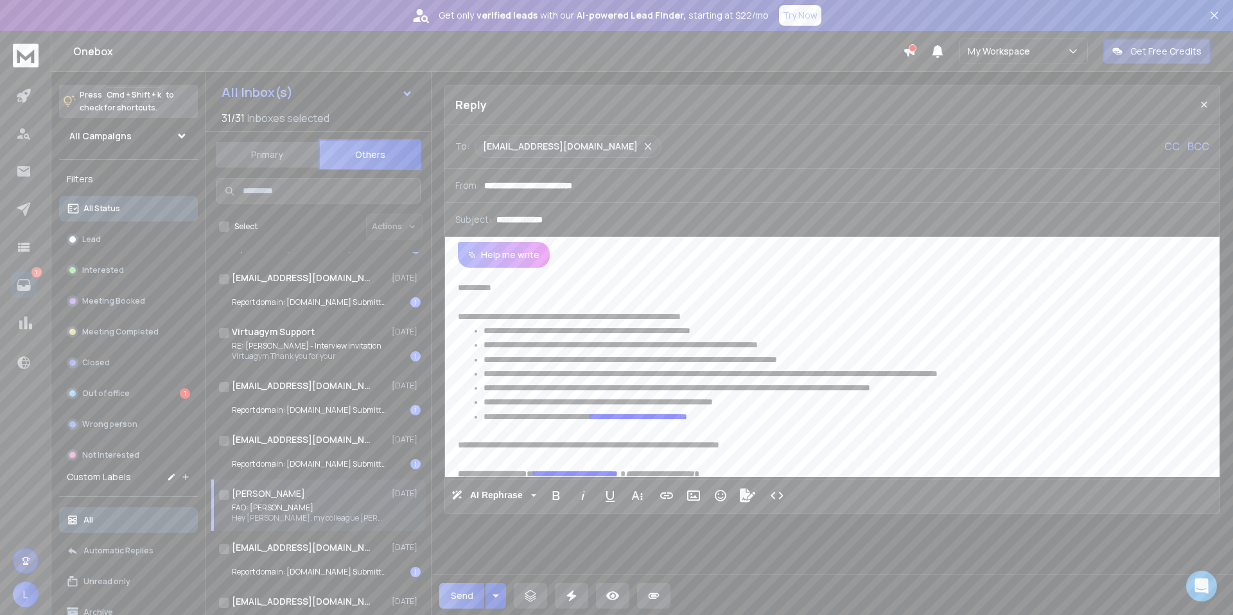
click at [491, 287] on span "*******" at bounding box center [479, 287] width 23 height 9
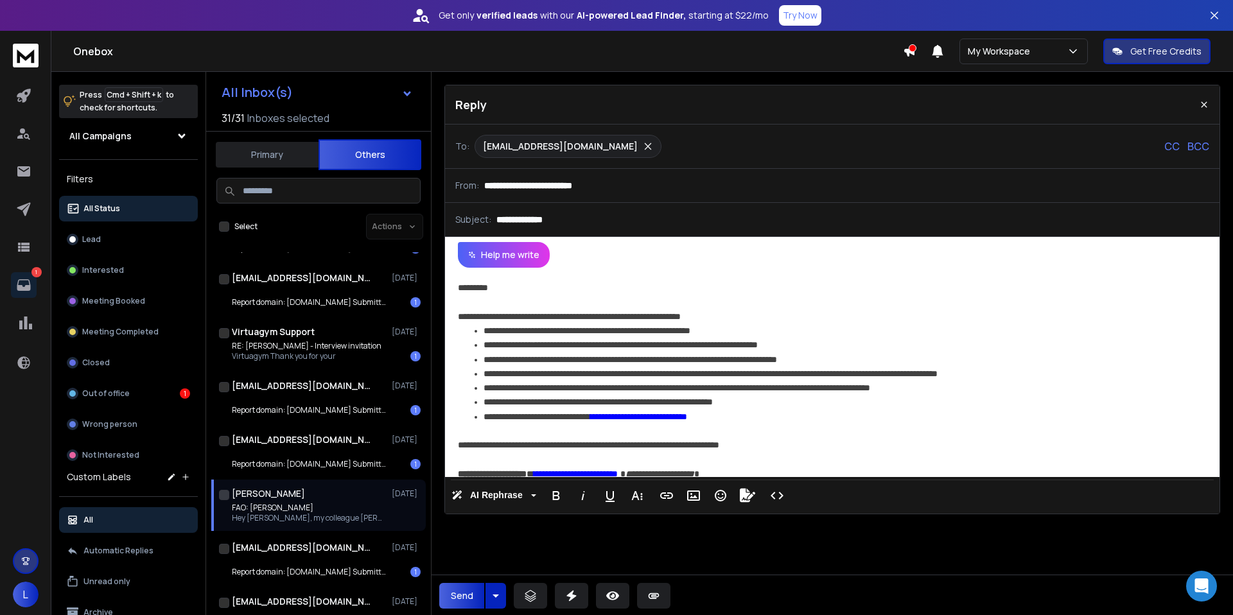
click at [749, 314] on p "**********" at bounding box center [830, 316] width 745 height 14
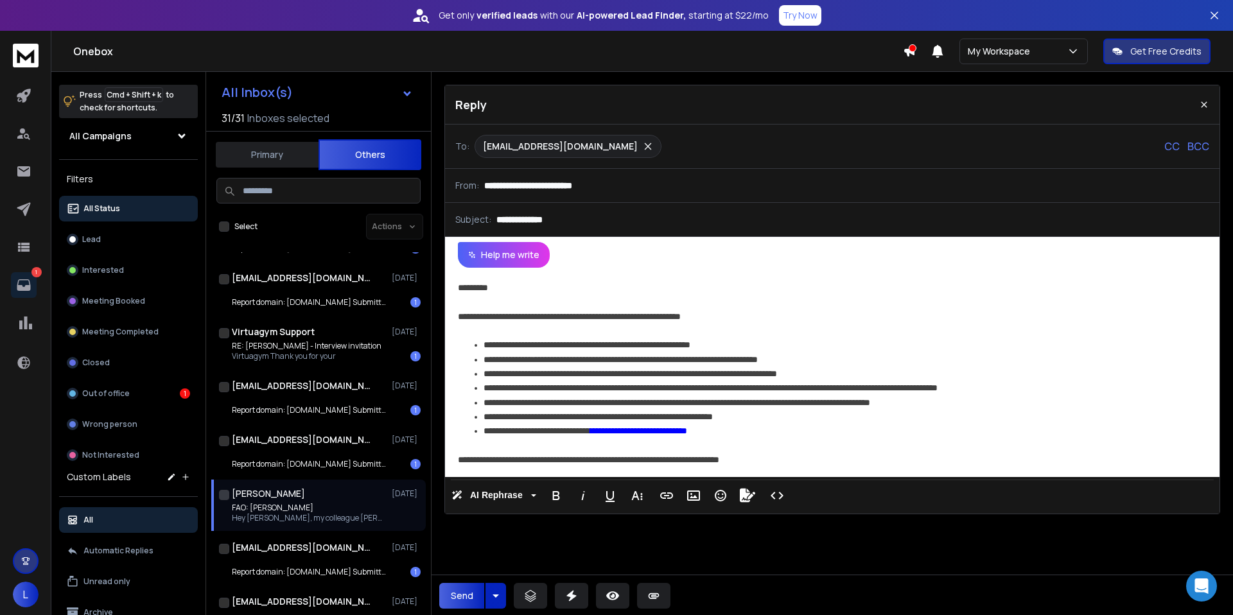
click at [548, 293] on p "******** *" at bounding box center [830, 288] width 745 height 14
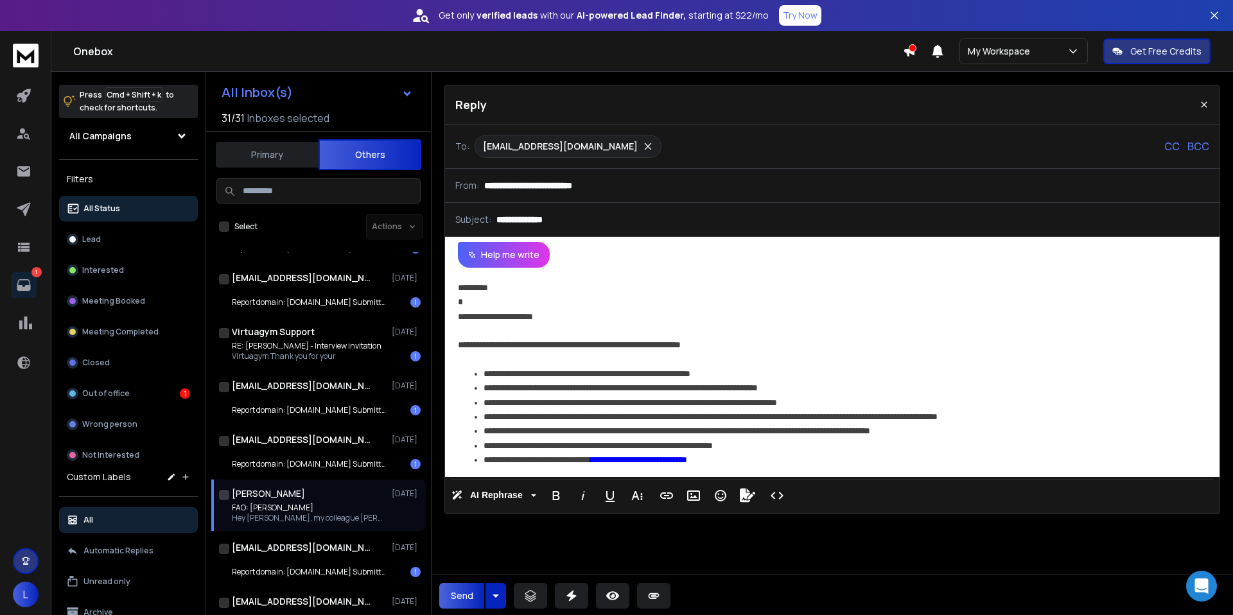
click at [524, 320] on span "**********" at bounding box center [495, 316] width 75 height 9
click at [524, 317] on span "**********" at bounding box center [494, 316] width 72 height 9
click at [533, 316] on span "**********" at bounding box center [495, 316] width 75 height 9
click at [560, 318] on div "**********" at bounding box center [832, 316] width 749 height 14
click at [458, 345] on p "**********" at bounding box center [830, 345] width 745 height 14
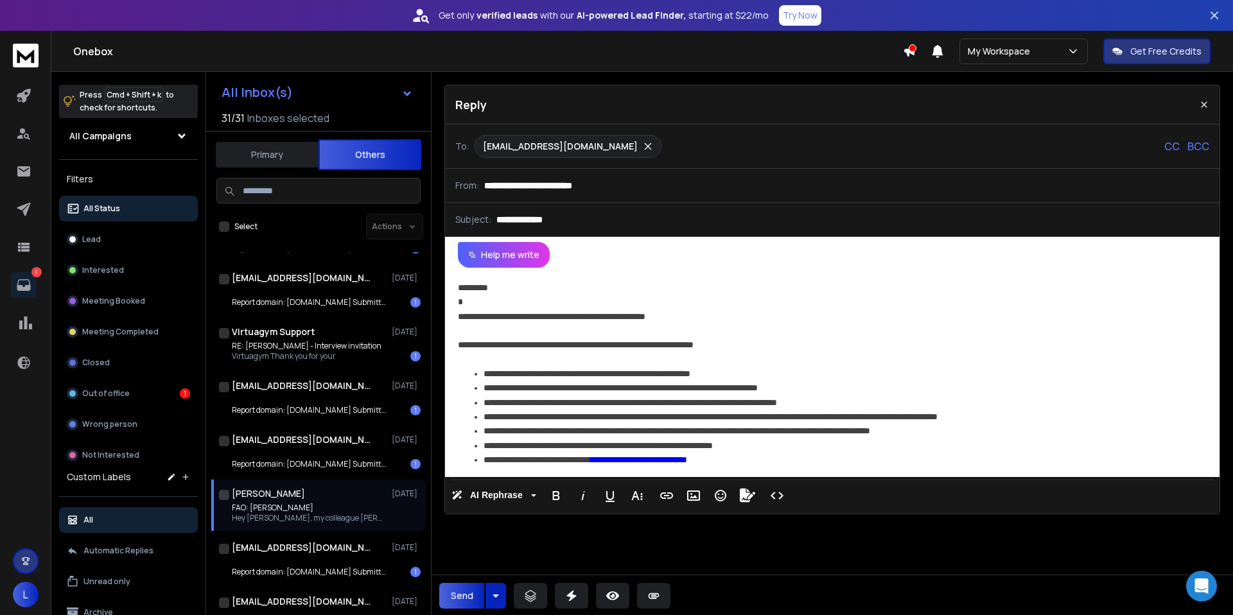
click at [480, 346] on p "**********" at bounding box center [830, 345] width 745 height 14
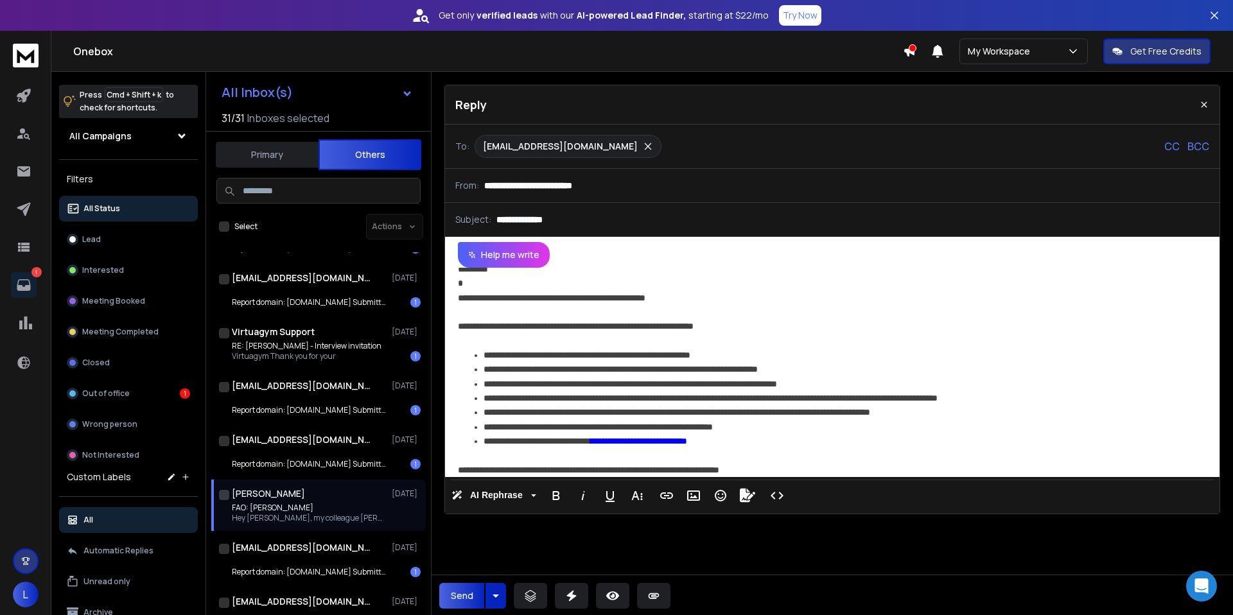
scroll to position [23, 0]
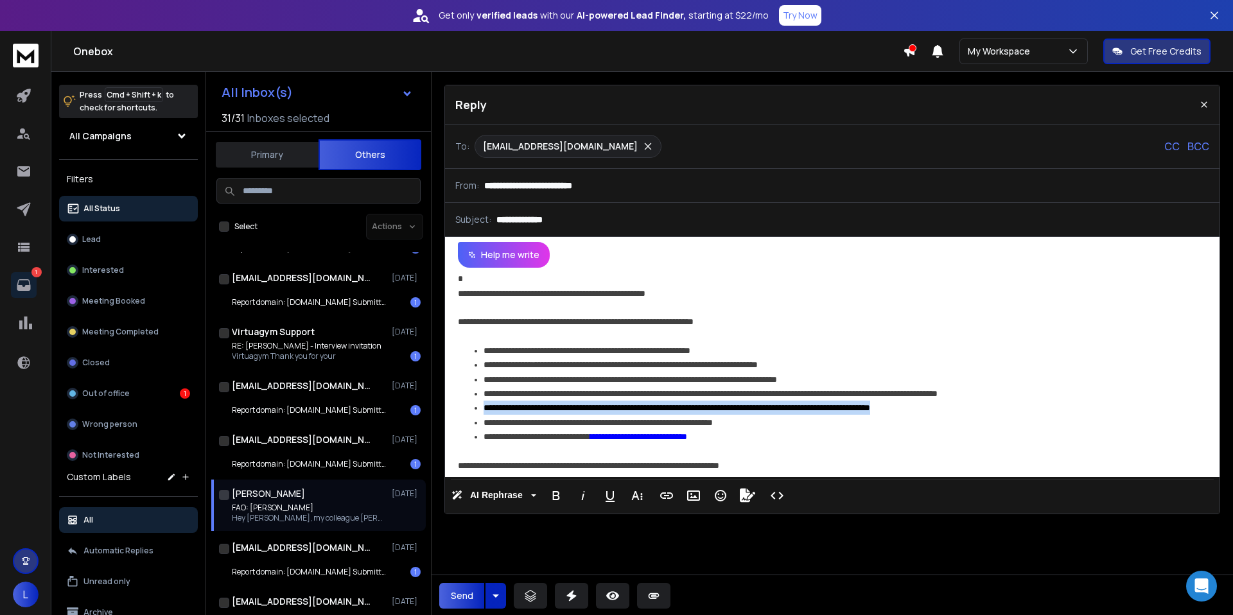
drag, startPoint x: 971, startPoint y: 406, endPoint x: 443, endPoint y: 409, distance: 528.4
click at [443, 409] on div "**********" at bounding box center [831, 373] width 801 height 603
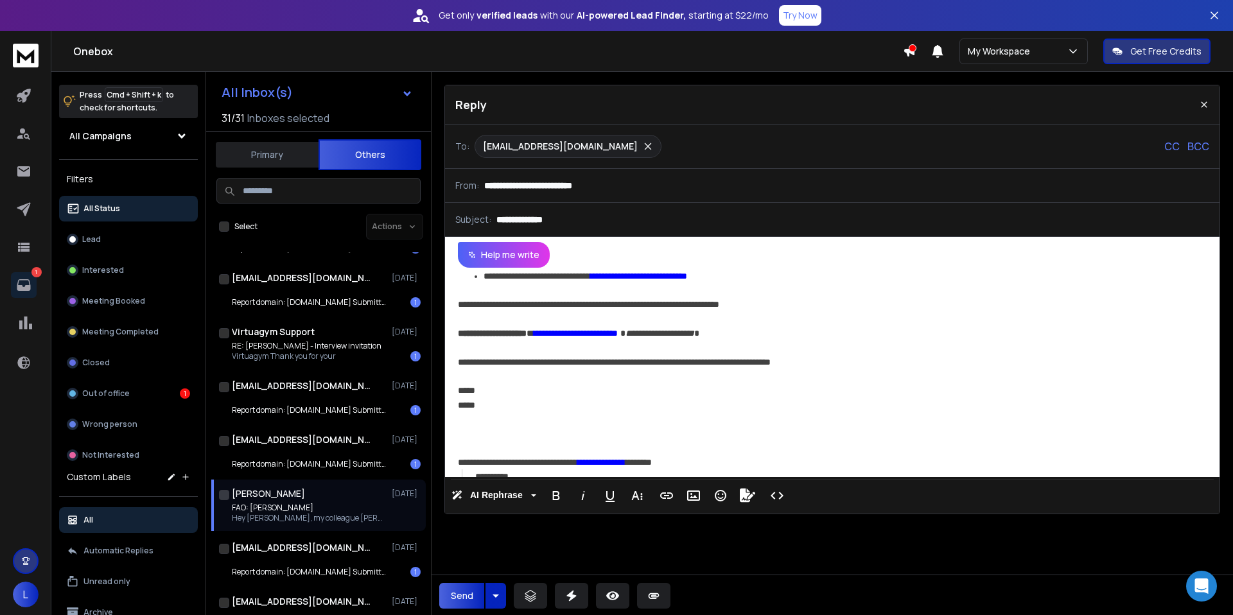
scroll to position [171, 0]
click at [456, 589] on button "Send" at bounding box center [461, 596] width 45 height 26
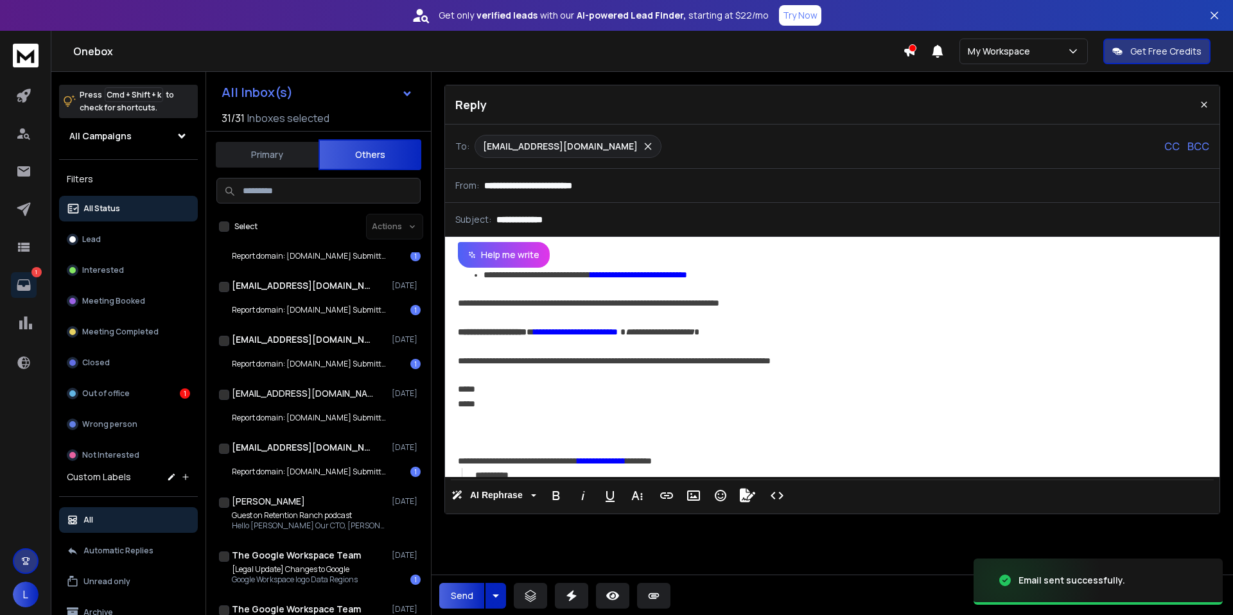
scroll to position [1553, 0]
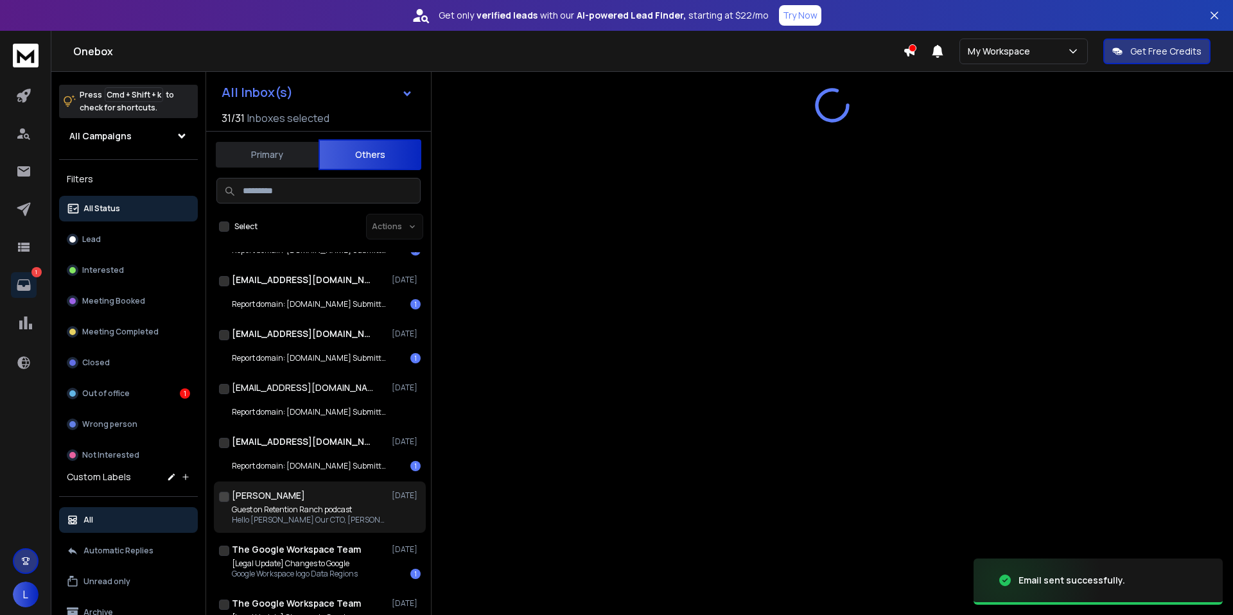
click at [333, 511] on p "Guest on Retention Ranch podcast" at bounding box center [309, 510] width 154 height 10
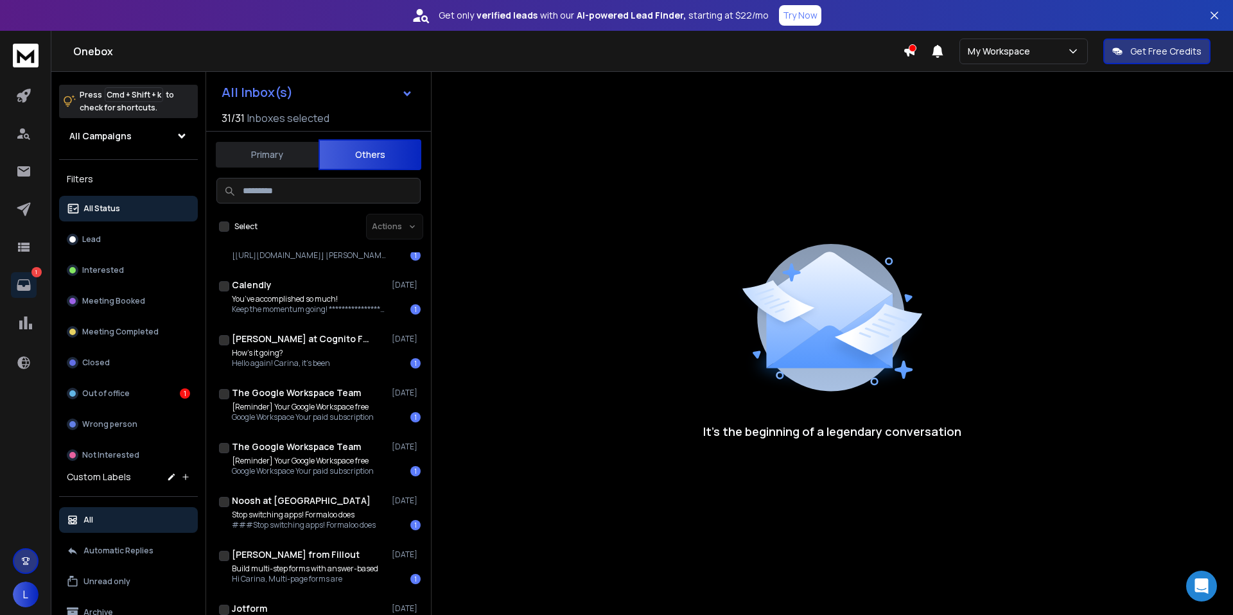
scroll to position [4755, 0]
